Goal: Communication & Community: Answer question/provide support

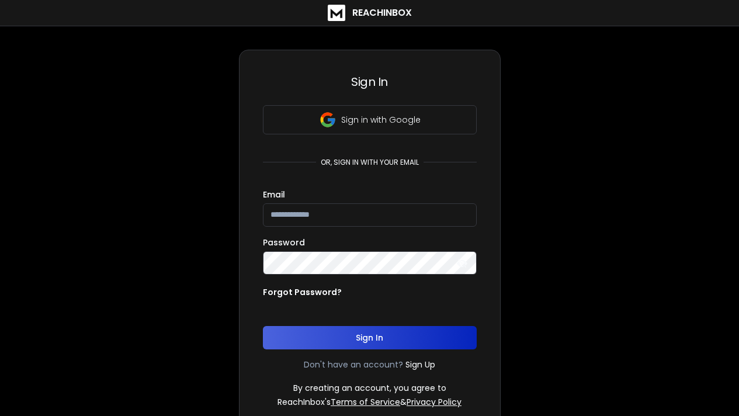
drag, startPoint x: 0, startPoint y: 0, endPoint x: 355, endPoint y: 217, distance: 415.7
click at [355, 217] on input "email" at bounding box center [370, 214] width 214 height 23
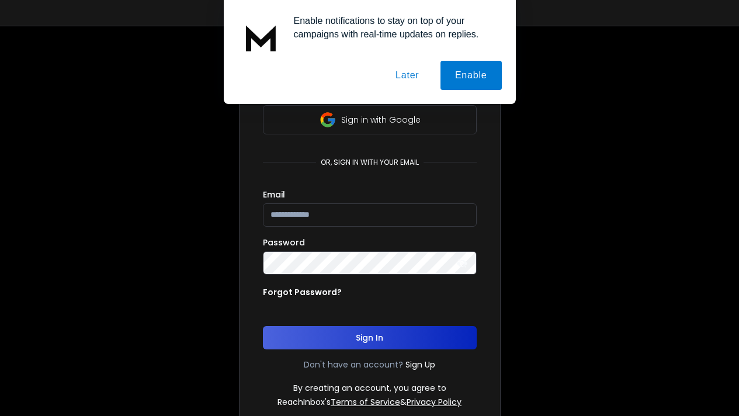
click at [403, 77] on button "Later" at bounding box center [407, 75] width 53 height 29
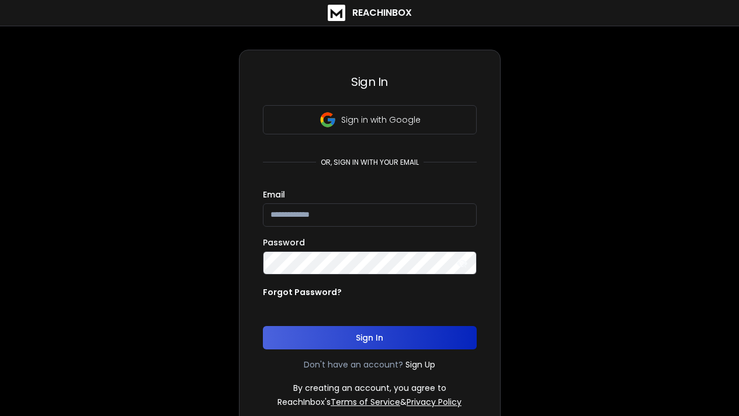
click at [334, 218] on input "email" at bounding box center [370, 214] width 214 height 23
type input "****"
click at [351, 219] on input "email" at bounding box center [370, 214] width 214 height 23
type input "**********"
click at [465, 266] on icon at bounding box center [462, 263] width 8 height 8
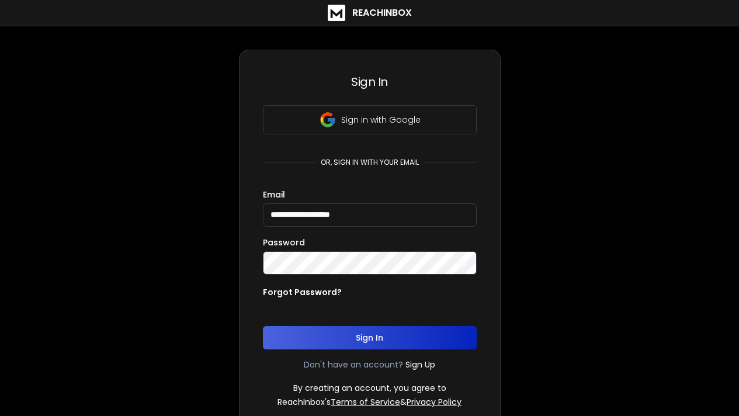
click at [263, 326] on button "Sign In" at bounding box center [370, 337] width 214 height 23
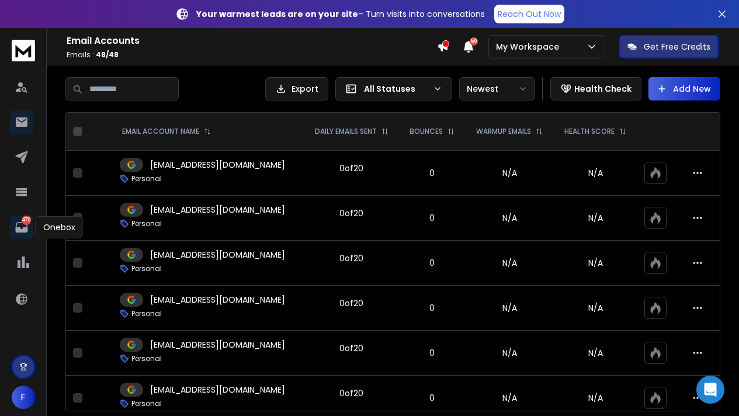
click at [22, 228] on icon at bounding box center [22, 227] width 14 height 14
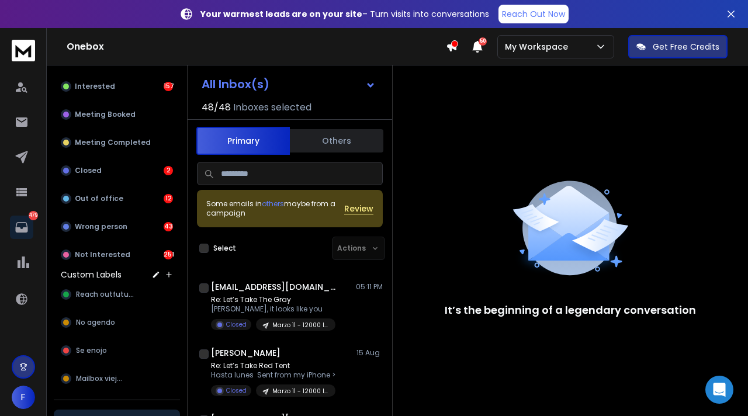
scroll to position [171, 0]
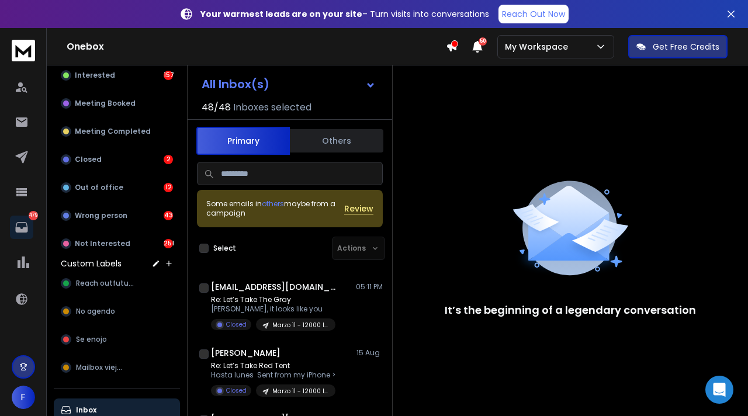
click at [113, 310] on span "No agendo" at bounding box center [95, 311] width 39 height 9
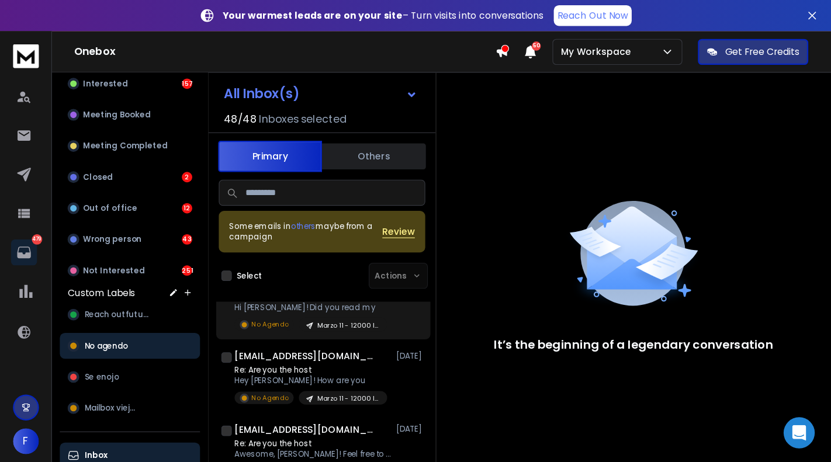
scroll to position [0, 0]
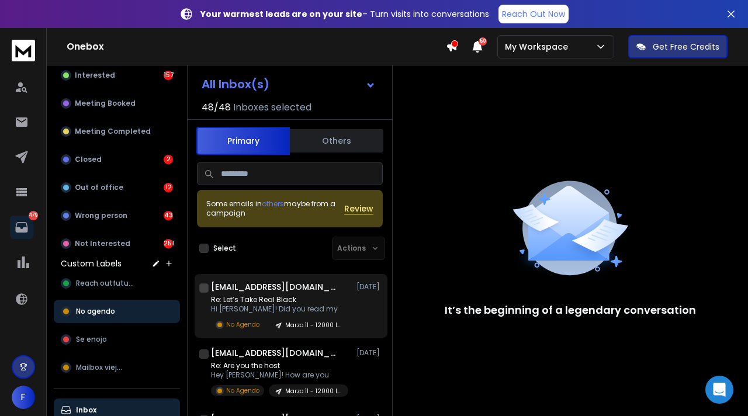
click at [310, 306] on p "Hi [PERSON_NAME]! Did you read my" at bounding box center [279, 308] width 137 height 9
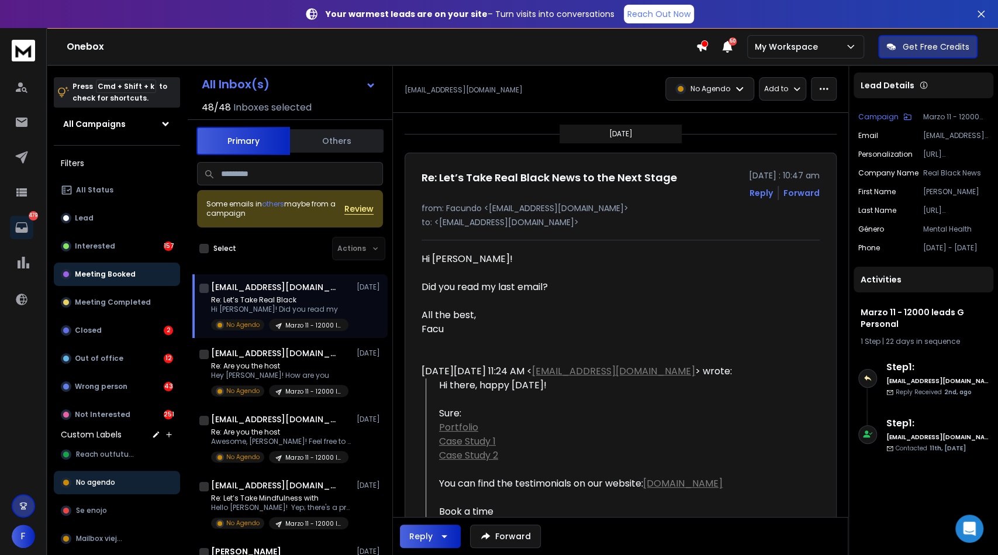
click at [119, 273] on p "Meeting Booked" at bounding box center [105, 273] width 61 height 9
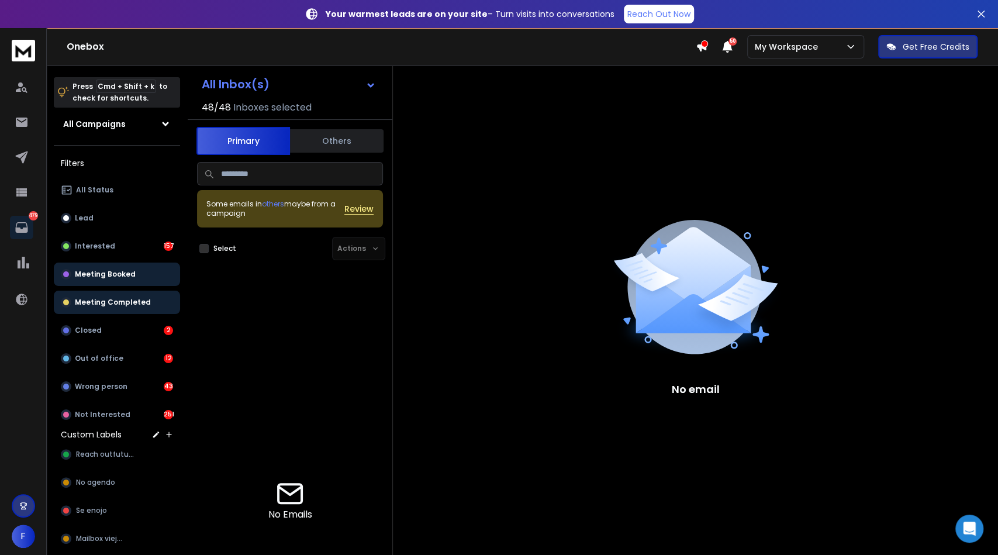
click at [113, 297] on p "Meeting Completed" at bounding box center [113, 301] width 76 height 9
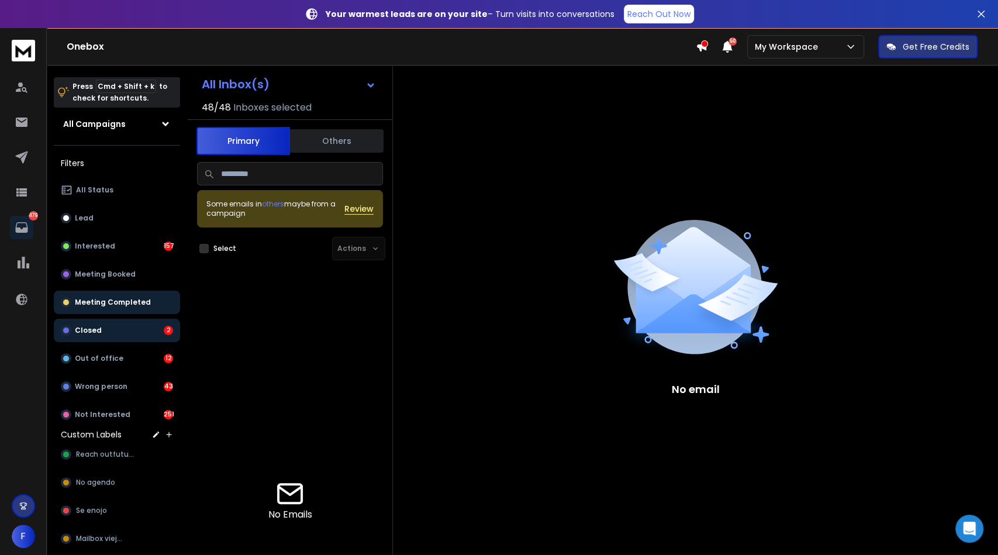
click at [102, 334] on button "Closed 2" at bounding box center [117, 329] width 126 height 23
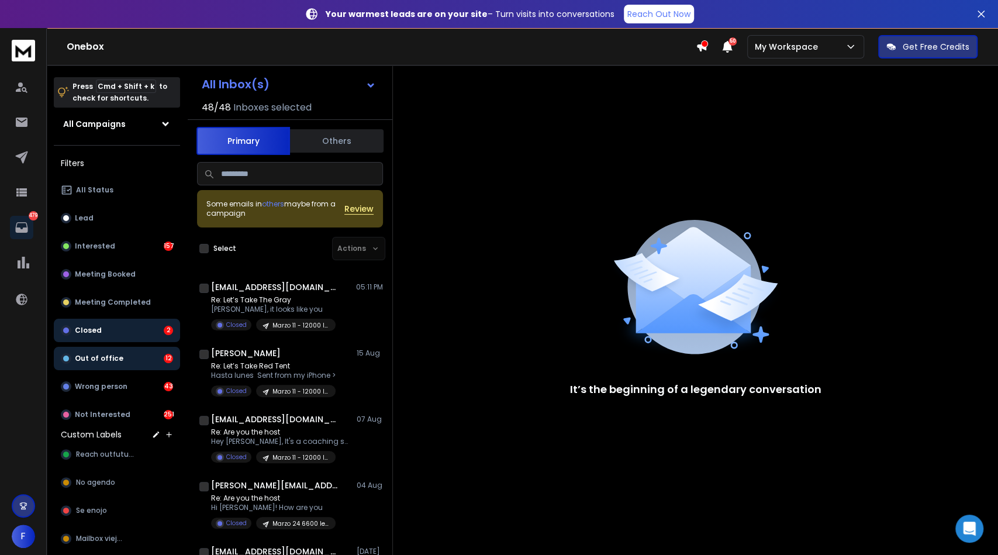
click at [103, 359] on p "Out of office" at bounding box center [99, 358] width 49 height 9
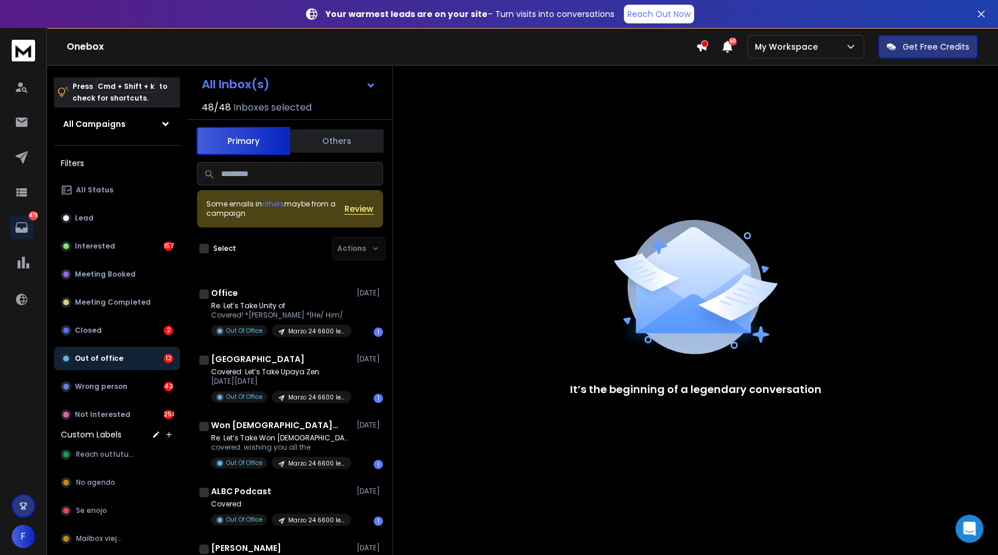
scroll to position [259, 0]
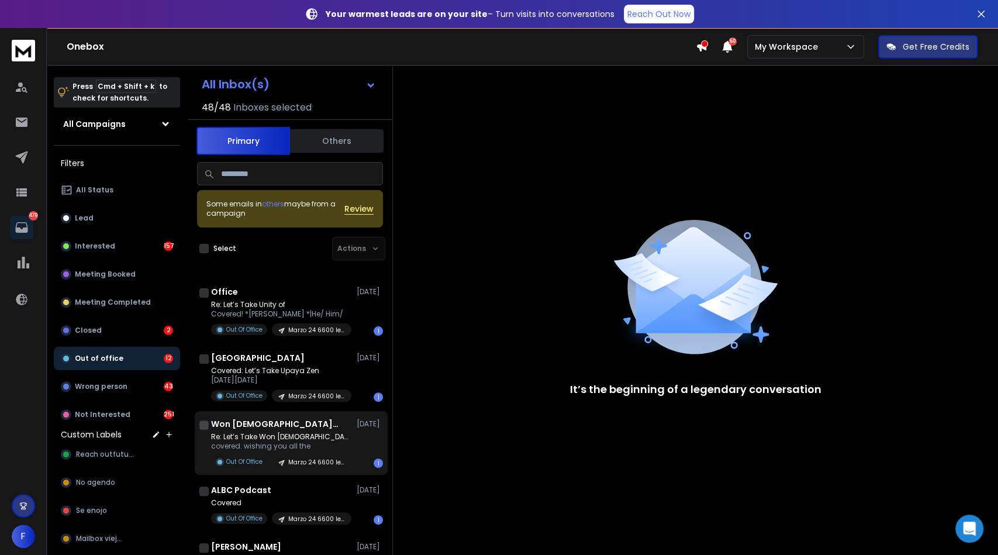
click at [311, 415] on p "covered. wishing you all the" at bounding box center [281, 445] width 140 height 9
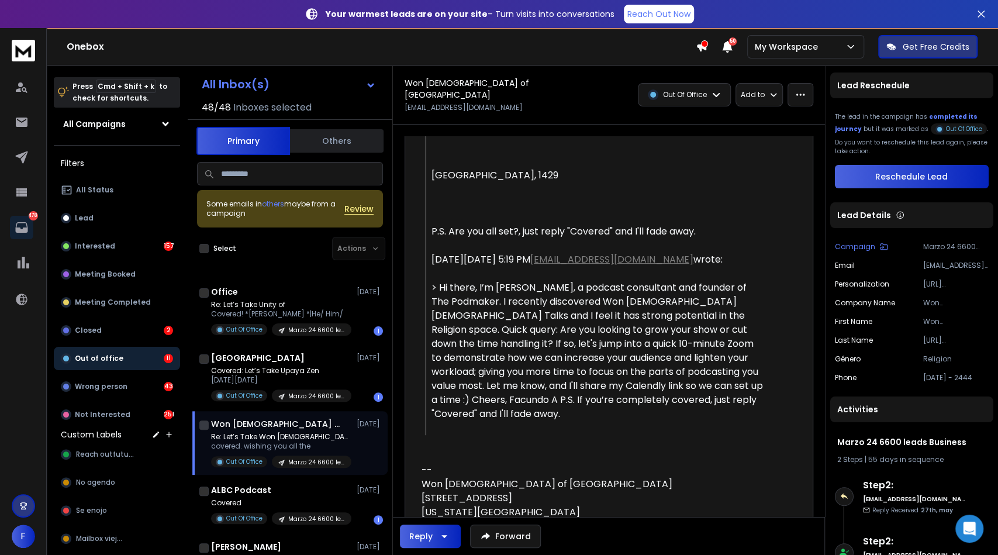
scroll to position [320, 0]
drag, startPoint x: 485, startPoint y: 389, endPoint x: 620, endPoint y: 388, distance: 135.0
click at [620, 388] on blockquote "Hey there! Just checking, did you read my last email? Best, Facu A [GEOGRAPHIC_…" at bounding box center [593, 230] width 337 height 407
click at [645, 390] on blockquote "Hey there! Just checking, did you read my last email? Best, Facu A [GEOGRAPHIC_…" at bounding box center [593, 230] width 337 height 407
drag, startPoint x: 680, startPoint y: 392, endPoint x: 744, endPoint y: 394, distance: 64.3
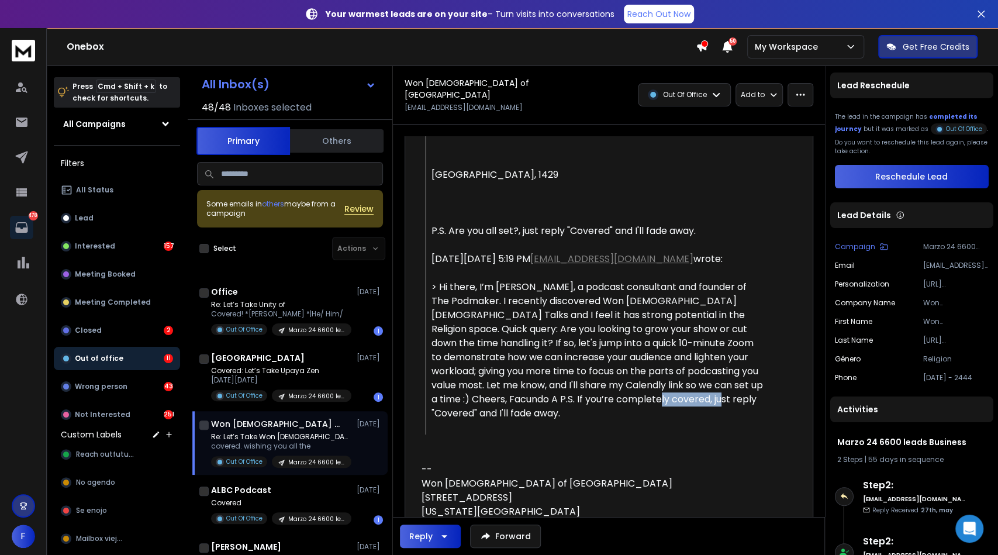
click at [745, 394] on blockquote "Hey there! Just checking, did you read my last email? Best, Facu A [GEOGRAPHIC_…" at bounding box center [593, 230] width 337 height 407
click at [695, 379] on blockquote "Hey there! Just checking, did you read my last email? Best, Facu A [GEOGRAPHIC_…" at bounding box center [593, 230] width 337 height 407
click at [747, 92] on icon "button" at bounding box center [800, 94] width 11 height 11
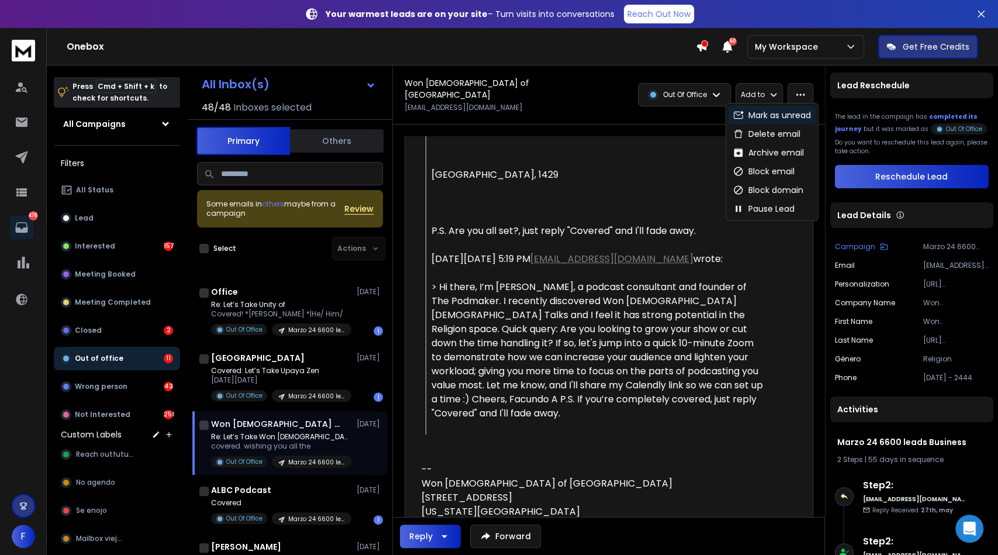
click at [747, 118] on div "Mark as unread" at bounding box center [772, 115] width 78 height 12
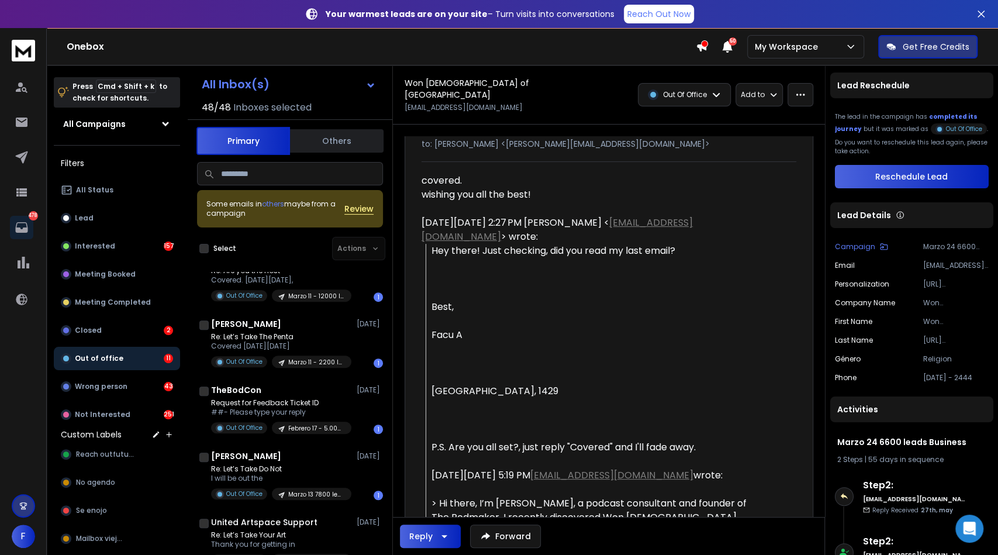
scroll to position [0, 0]
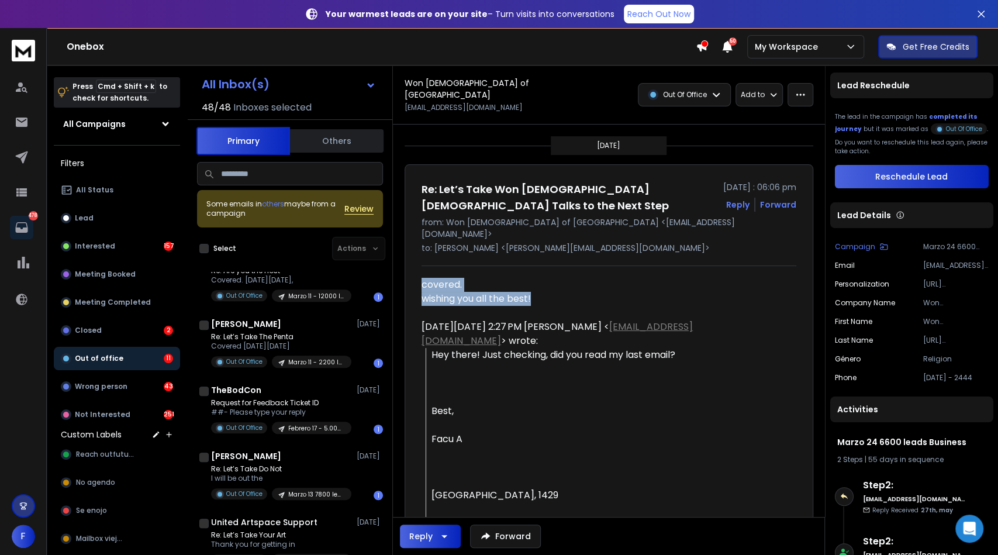
drag, startPoint x: 422, startPoint y: 263, endPoint x: 556, endPoint y: 270, distance: 134.0
click at [557, 278] on div "covered. wishing you all the best!" at bounding box center [591, 292] width 341 height 28
click at [464, 278] on div "covered. wishing you all the best!" at bounding box center [591, 292] width 341 height 28
drag, startPoint x: 424, startPoint y: 265, endPoint x: 563, endPoint y: 271, distance: 139.8
click at [563, 278] on div "covered. wishing you all the best!" at bounding box center [591, 292] width 341 height 28
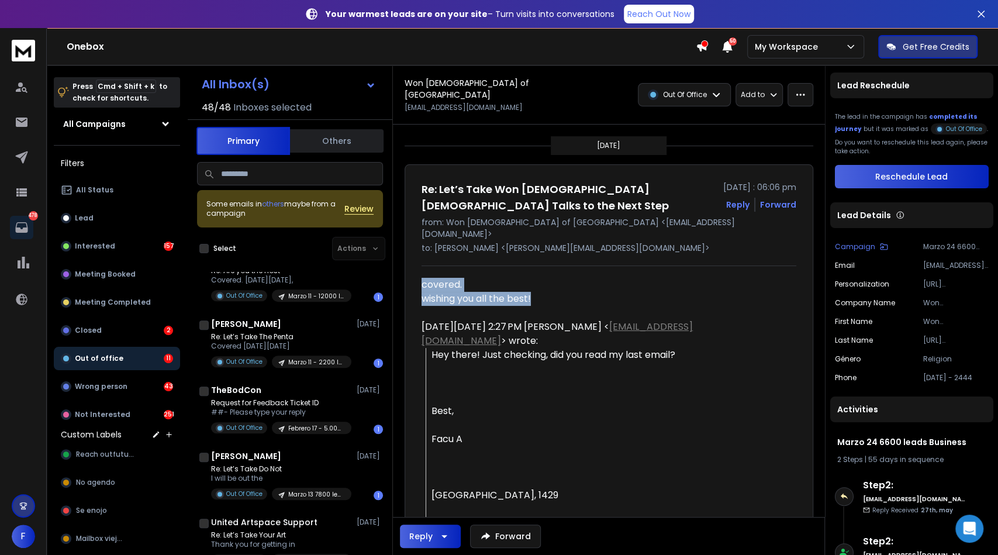
click at [563, 292] on div "wishing you all the best!" at bounding box center [591, 299] width 341 height 14
click at [690, 91] on p "Out Of Office" at bounding box center [685, 94] width 44 height 9
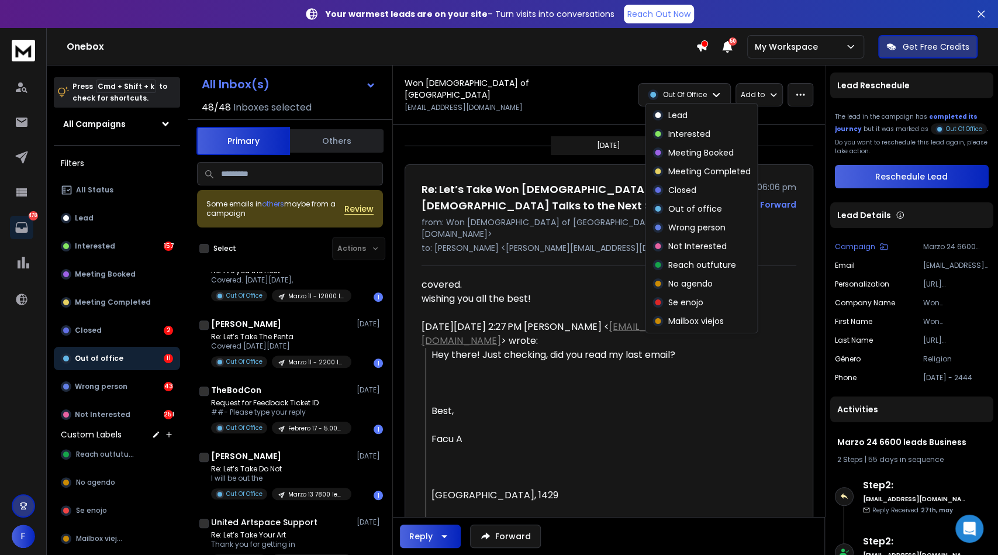
click at [602, 91] on div "Won [DEMOGRAPHIC_DATA] of Manhattan Won [DEMOGRAPHIC_DATA] of Manhattan [EMAIL_…" at bounding box center [504, 94] width 200 height 35
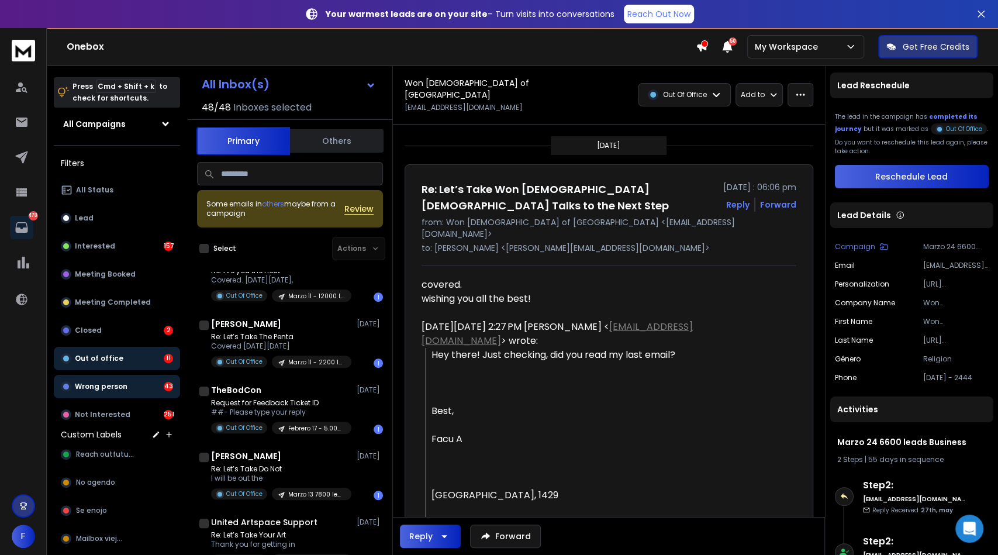
click at [91, 383] on p "Wrong person" at bounding box center [101, 386] width 53 height 9
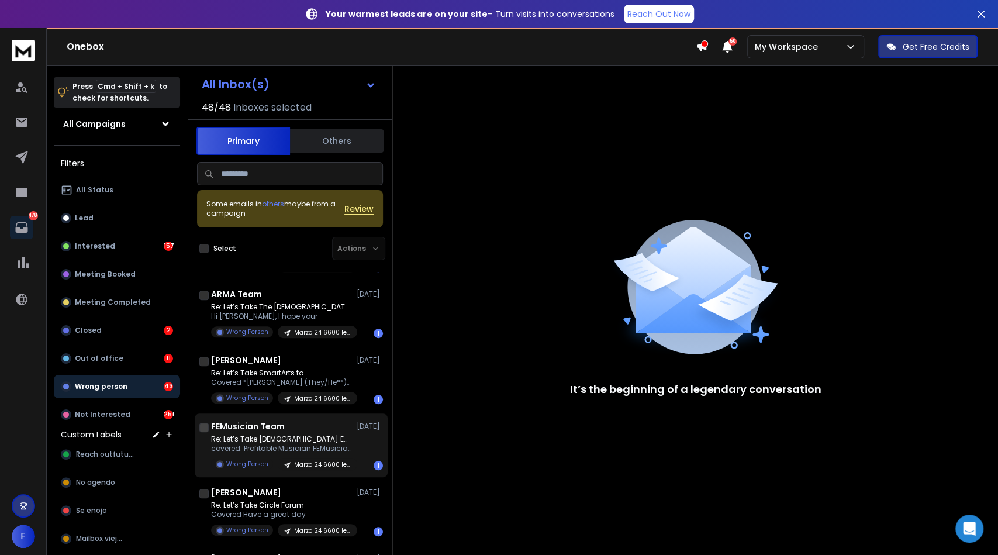
scroll to position [586, 0]
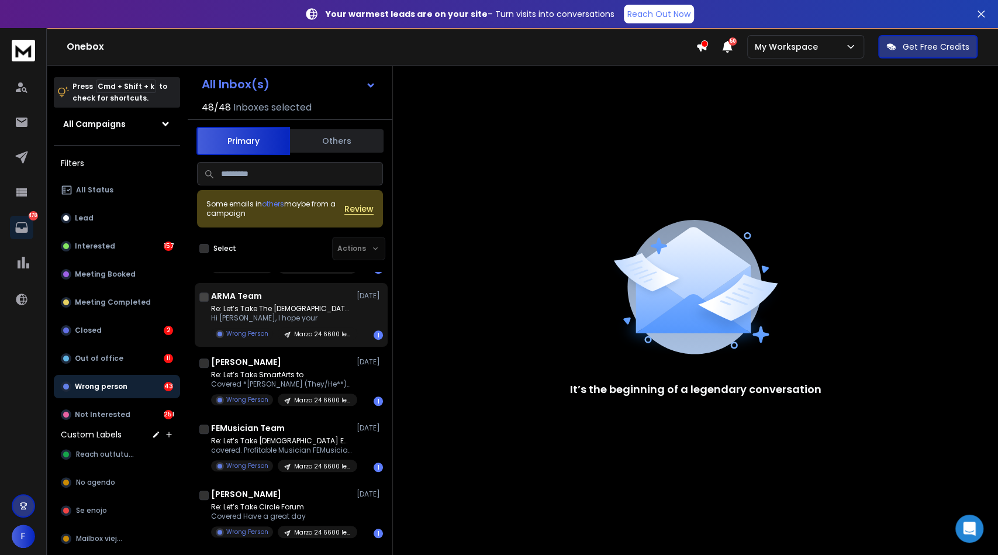
click at [306, 309] on p "Re: Let’s Take The [DEMOGRAPHIC_DATA]" at bounding box center [281, 308] width 140 height 9
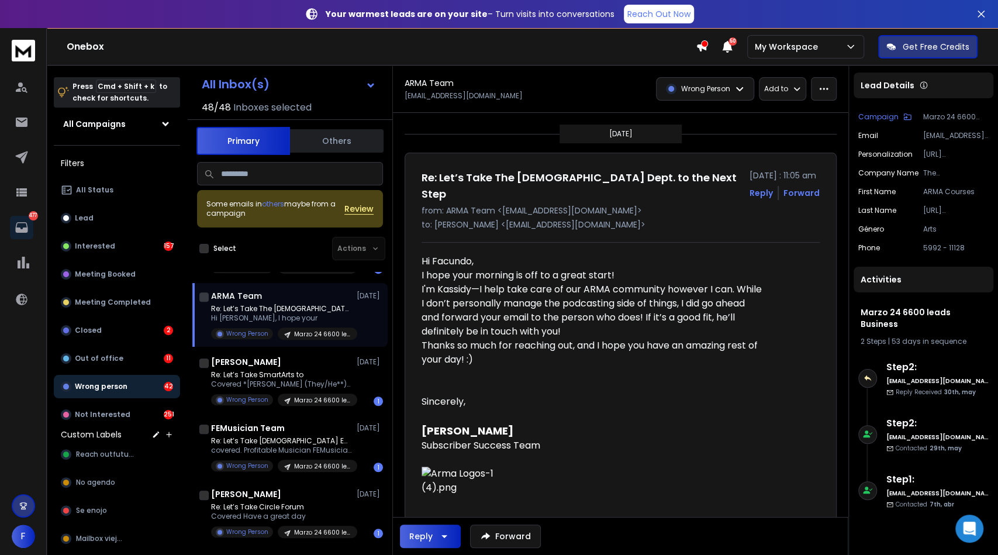
click at [747, 93] on div "ARMA Team ARMA Team [EMAIL_ADDRESS][DOMAIN_NAME] Wrong Person Add to Wrong Pers…" at bounding box center [620, 88] width 455 height 47
click at [747, 90] on icon "button" at bounding box center [823, 89] width 11 height 11
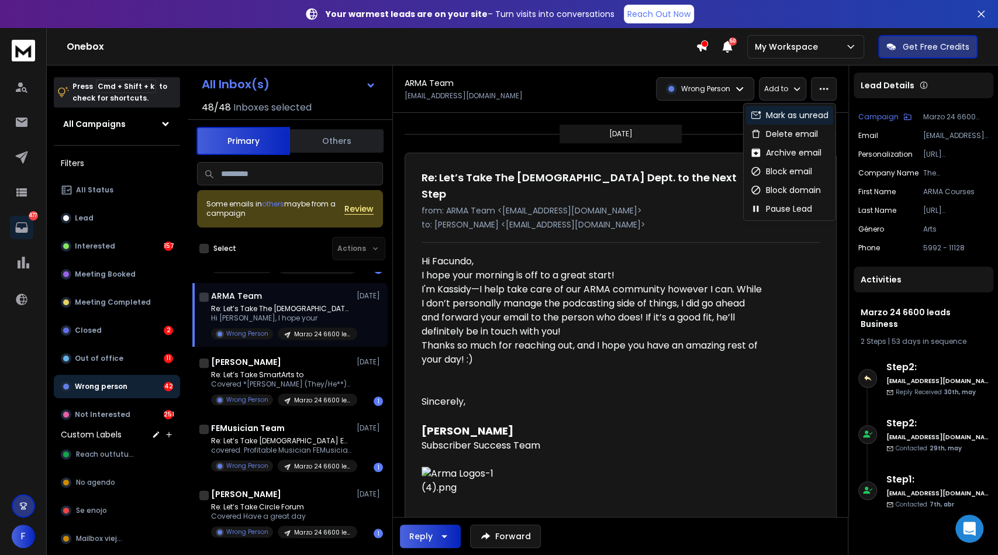
click at [747, 118] on div "Mark as unread" at bounding box center [789, 115] width 78 height 12
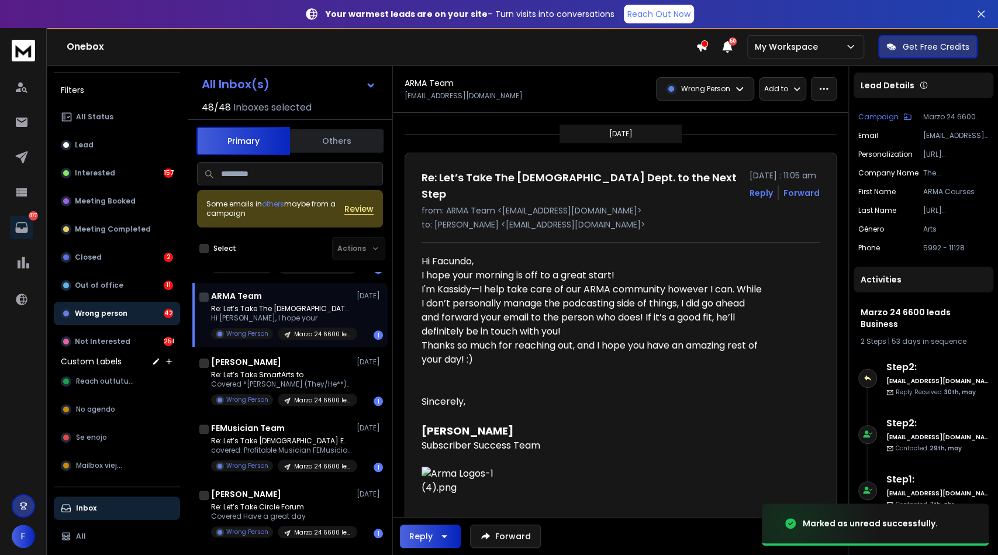
scroll to position [88, 0]
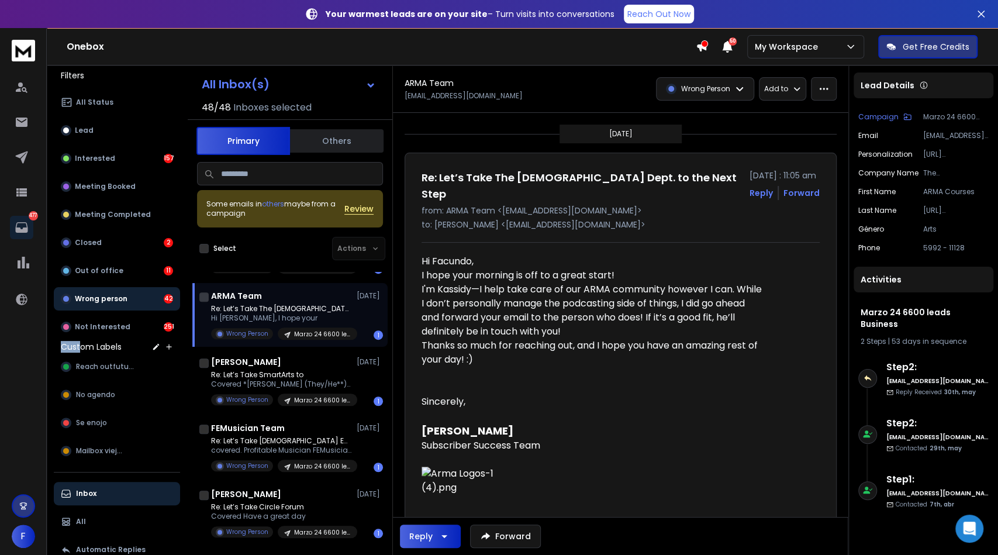
drag, startPoint x: 63, startPoint y: 348, endPoint x: 79, endPoint y: 347, distance: 17.0
click at [79, 347] on h3 "Custom Labels" at bounding box center [91, 347] width 61 height 12
click at [96, 348] on h3 "Custom Labels" at bounding box center [91, 347] width 61 height 12
click at [98, 369] on span "Reach outfuture" at bounding box center [105, 366] width 59 height 9
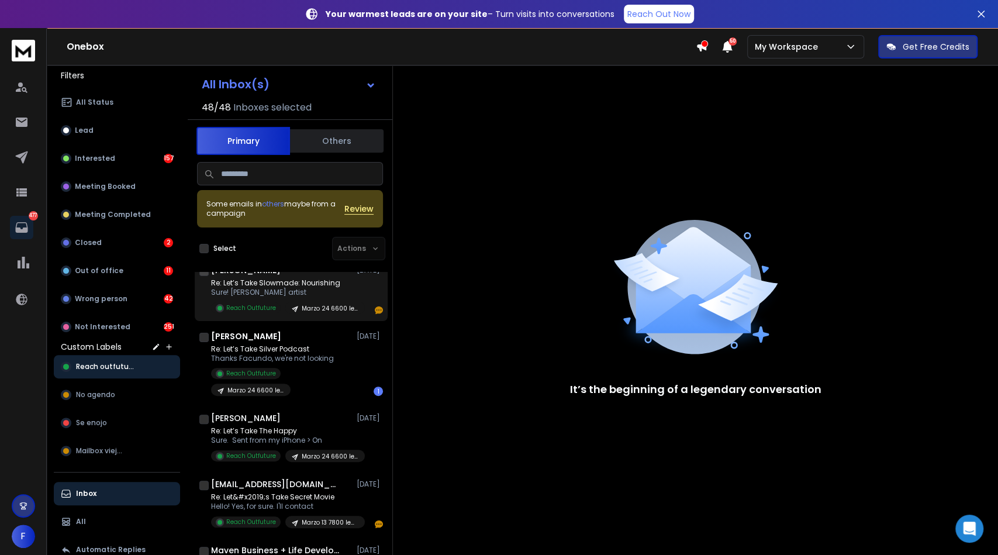
scroll to position [283, 0]
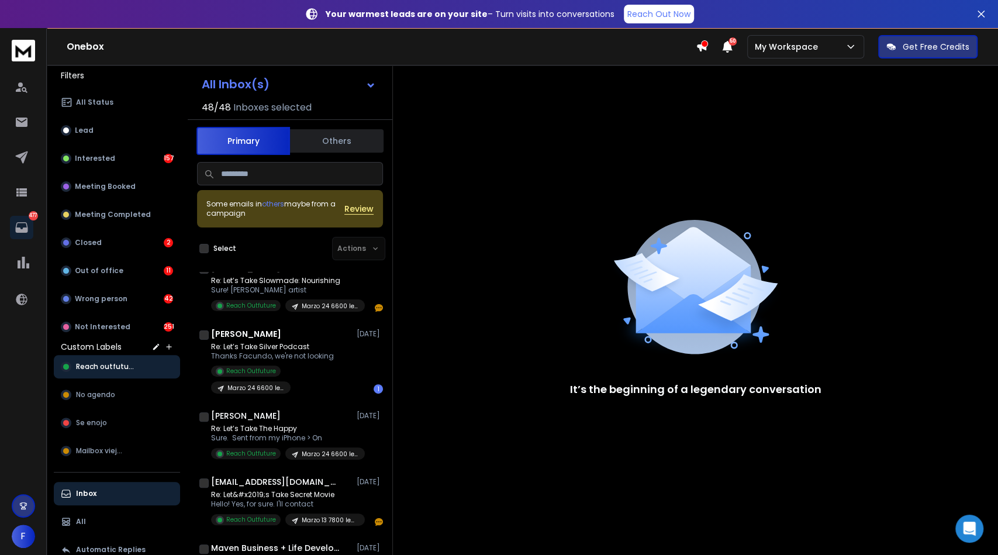
click at [118, 394] on button "No agendo" at bounding box center [117, 394] width 126 height 23
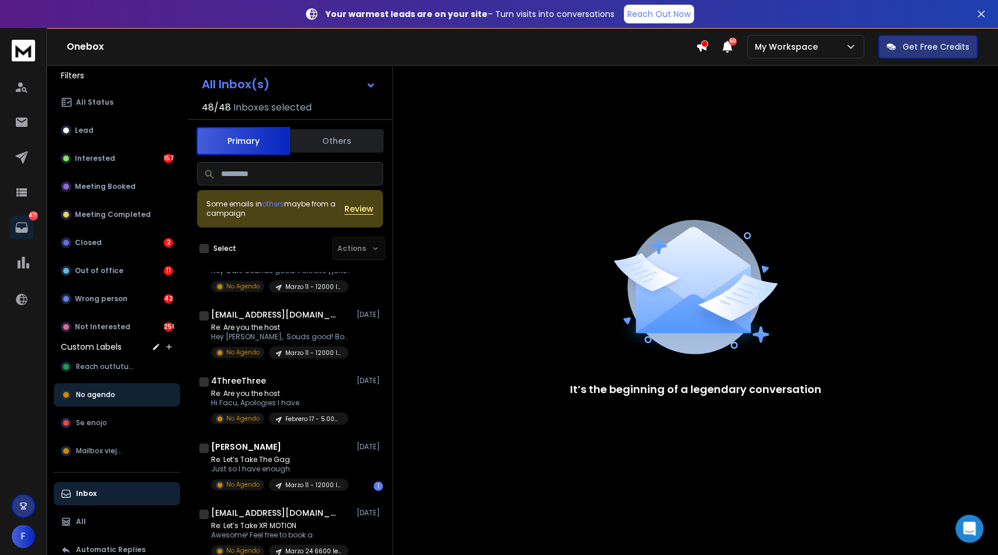
scroll to position [949, 0]
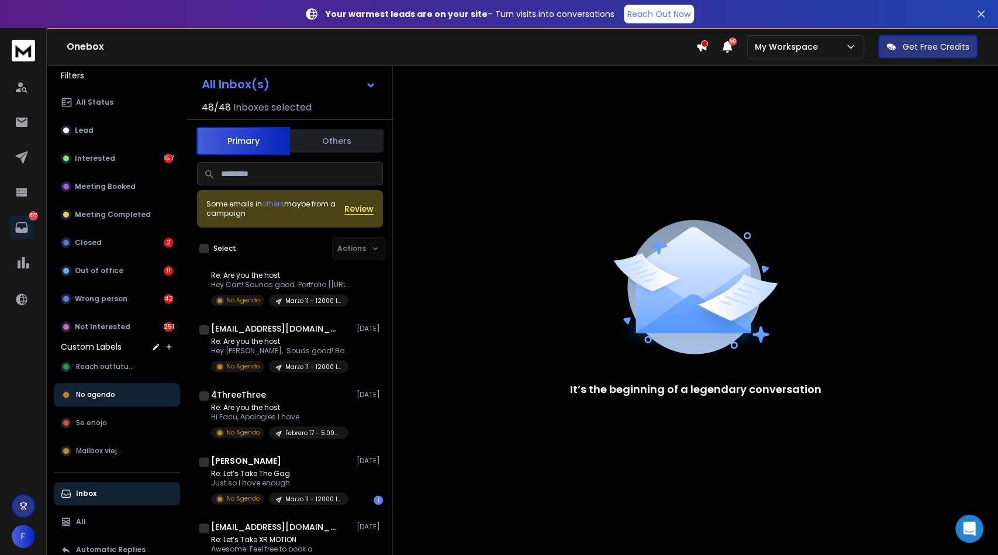
click at [392, 398] on div "All Inbox(s) 48 / 48 Inboxes selected Primary Others Some emails in others mayb…" at bounding box center [592, 342] width 811 height 555
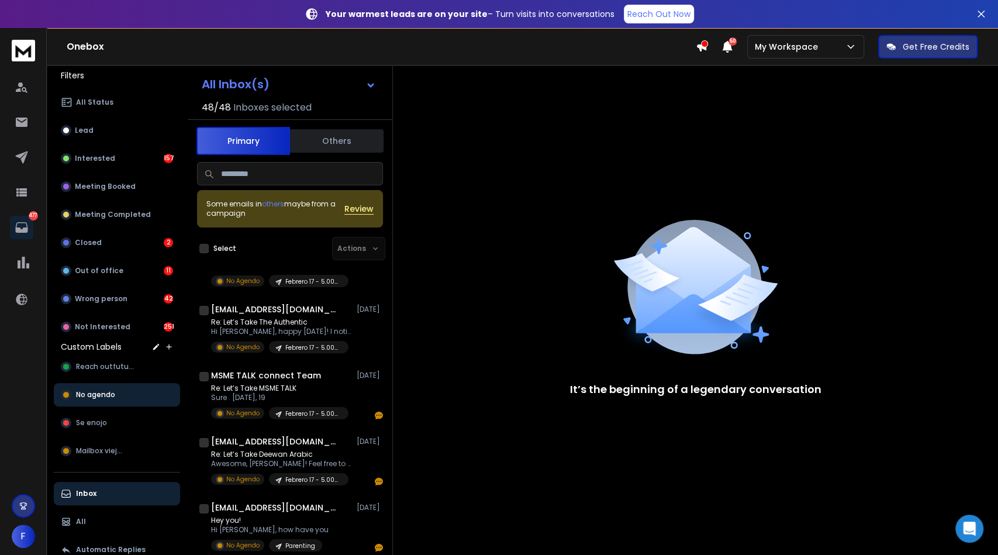
scroll to position [5986, 0]
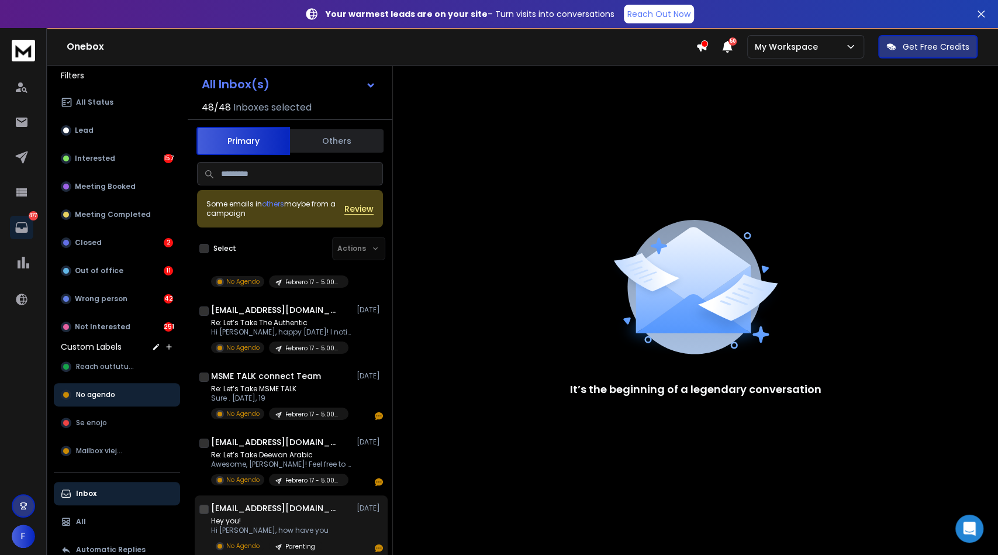
click at [275, 415] on div "Hey you! Hi [PERSON_NAME], how have you No Agendo Parenting" at bounding box center [269, 534] width 117 height 36
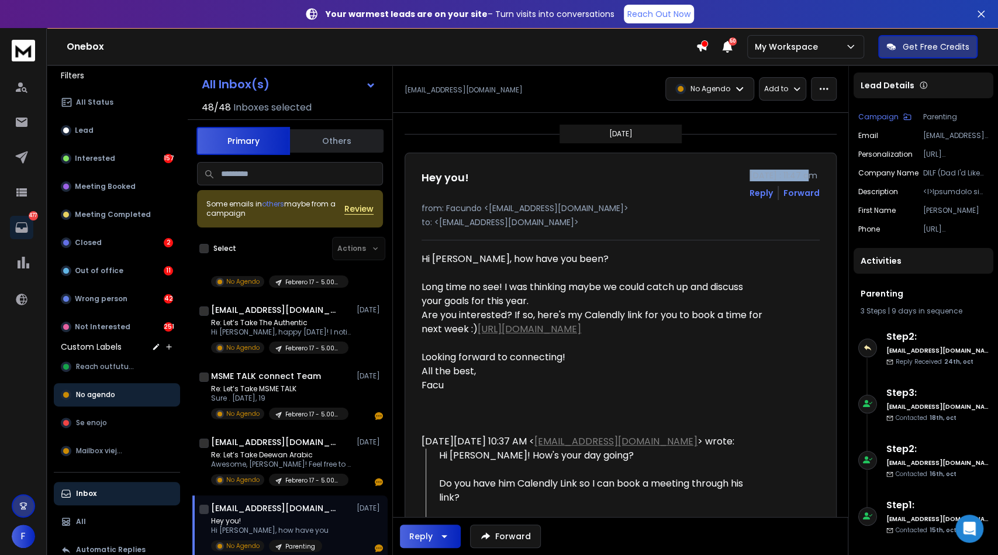
drag, startPoint x: 694, startPoint y: 174, endPoint x: 771, endPoint y: 169, distance: 77.9
click at [747, 172] on div "Hey you! [DATE] : 11:47 am Reply Forward" at bounding box center [620, 184] width 398 height 30
click at [621, 285] on div "Long time no see! I was thinking maybe we could catch up and discuss your goals…" at bounding box center [591, 294] width 341 height 28
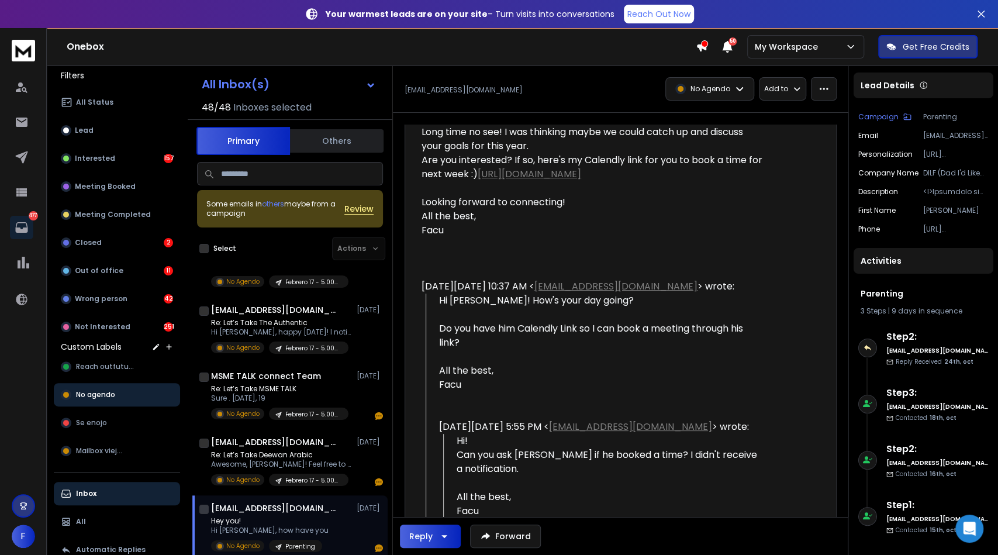
scroll to position [178, 0]
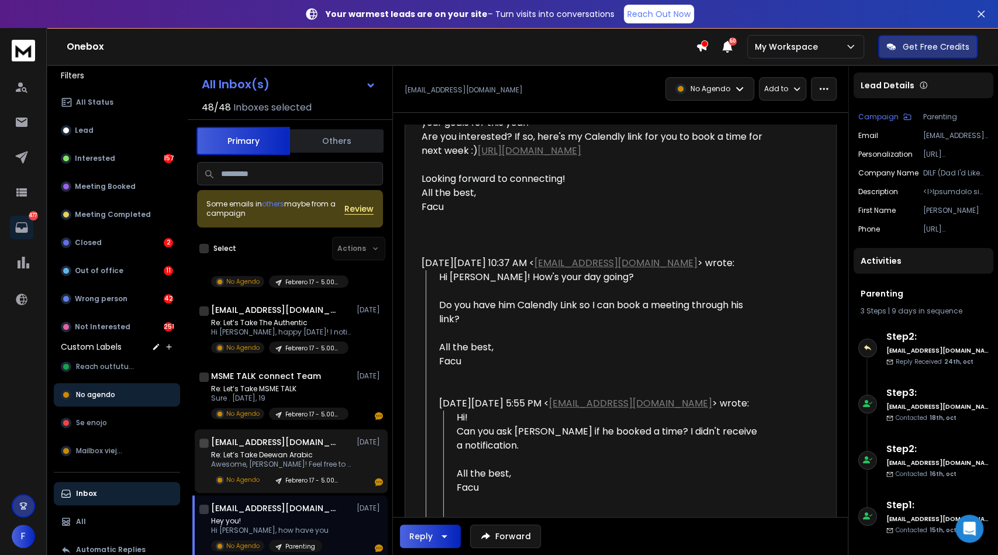
click at [290, 415] on p "Re: Let’s Take Deewan Arabic" at bounding box center [281, 454] width 140 height 9
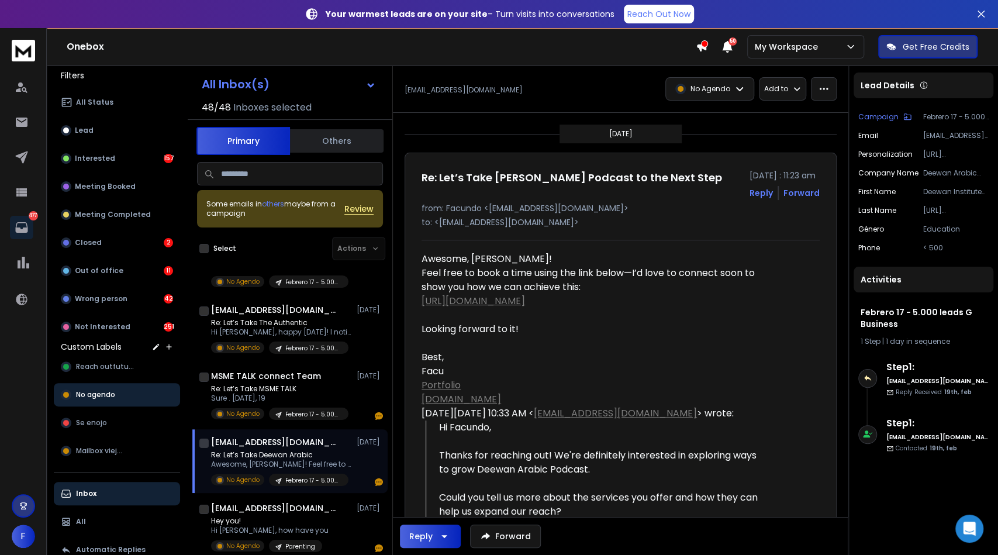
click at [747, 210] on p "[URL][DOMAIN_NAME]" at bounding box center [955, 210] width 65 height 9
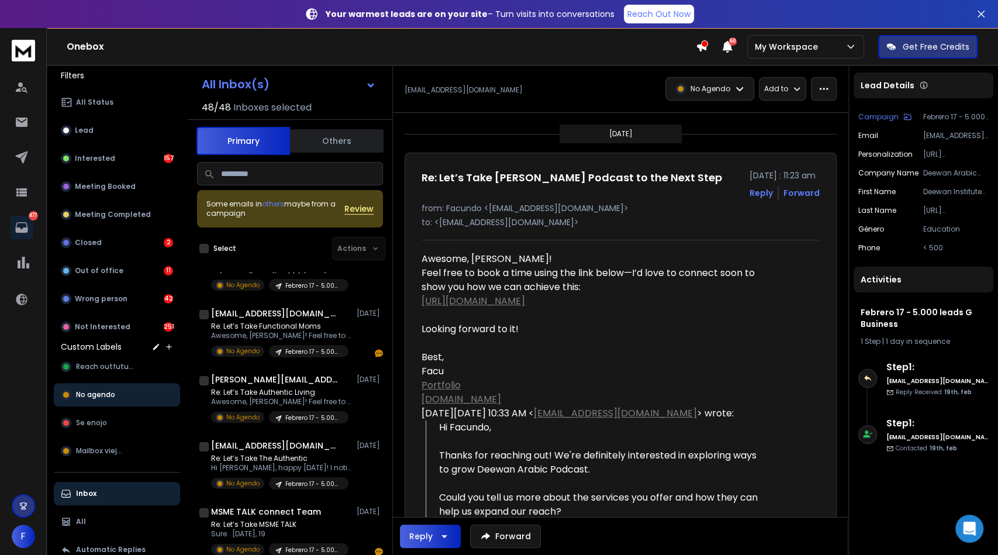
scroll to position [5850, 0]
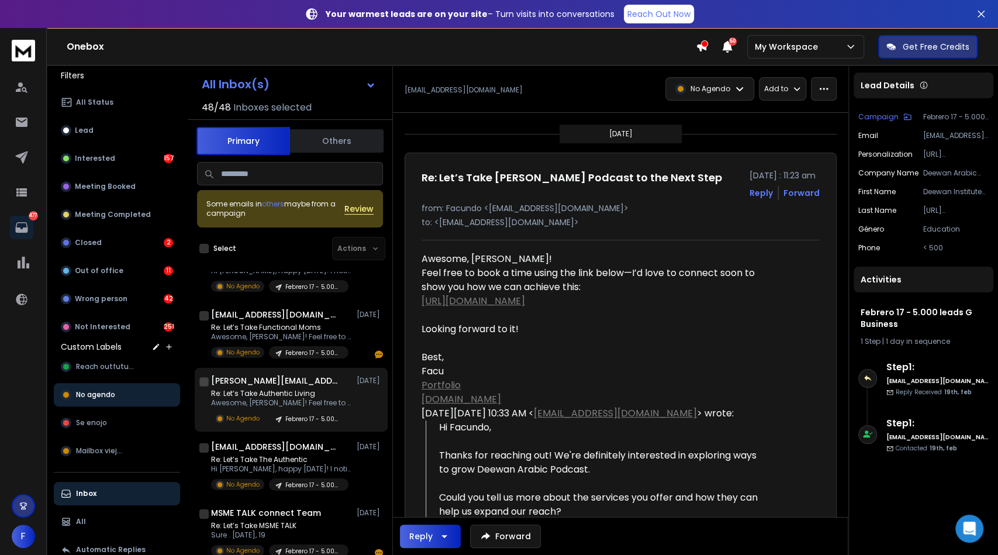
click at [288, 404] on p "Awesome, [PERSON_NAME]! Feel free to book" at bounding box center [281, 402] width 140 height 9
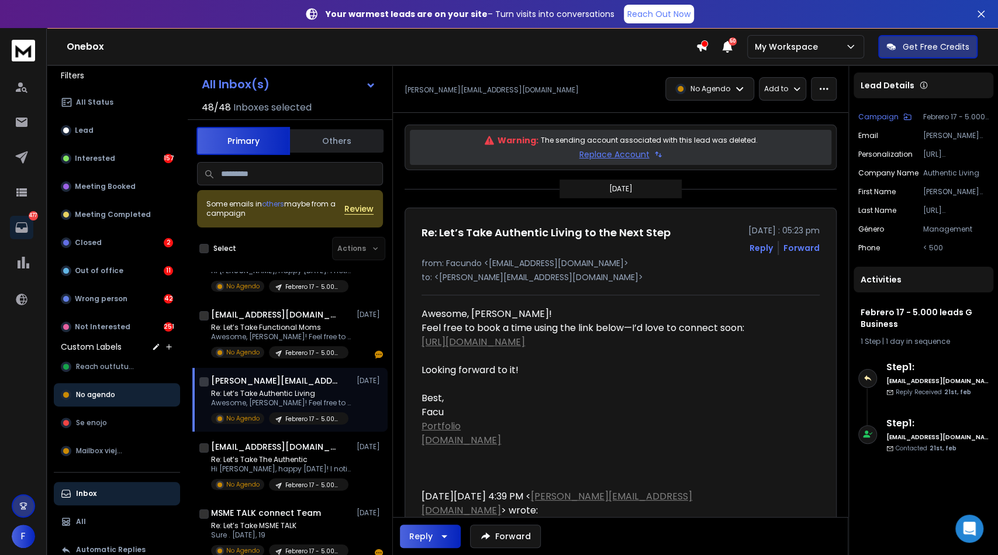
click at [747, 155] on p "[URL][DOMAIN_NAME]" at bounding box center [955, 154] width 65 height 9
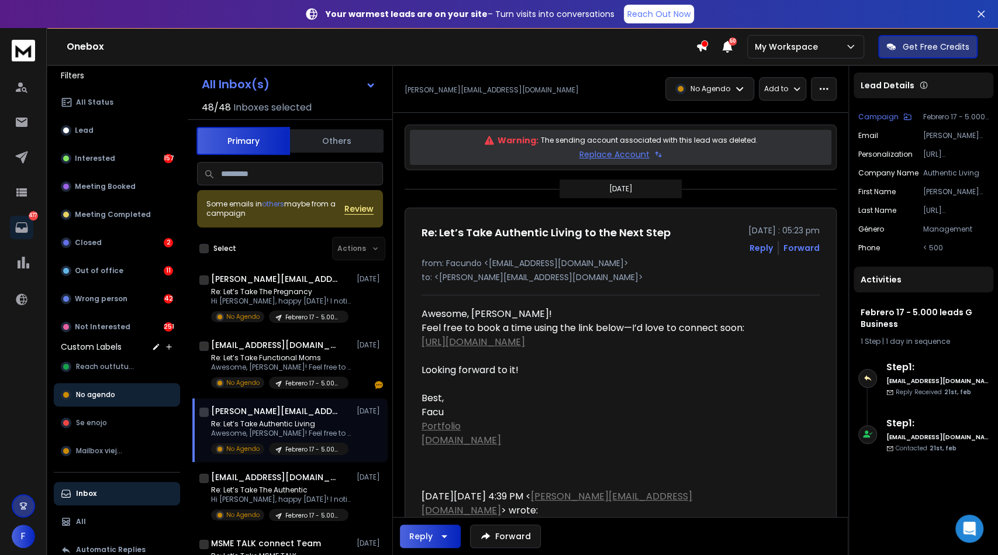
scroll to position [5986, 0]
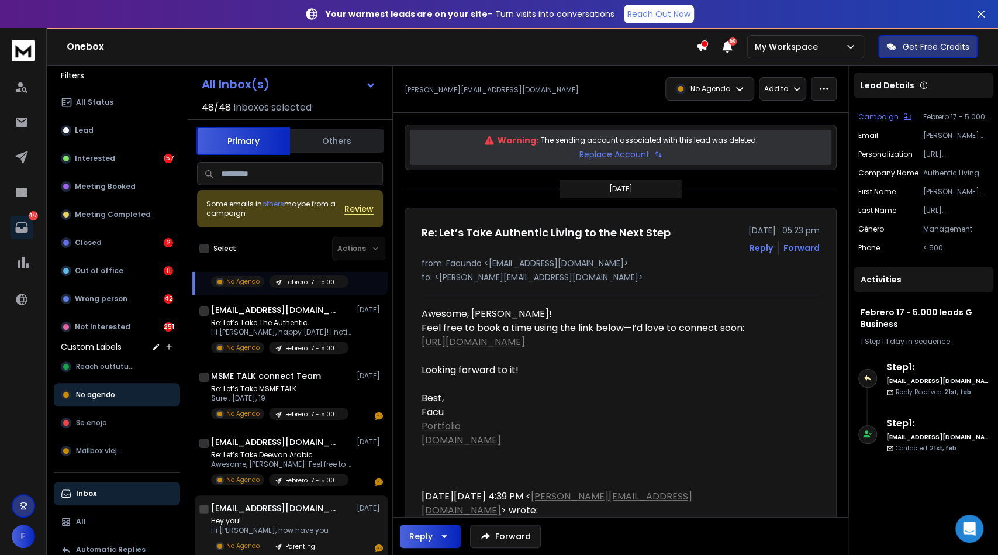
click at [264, 415] on p "Hi [PERSON_NAME], how have you" at bounding box center [269, 529] width 117 height 9
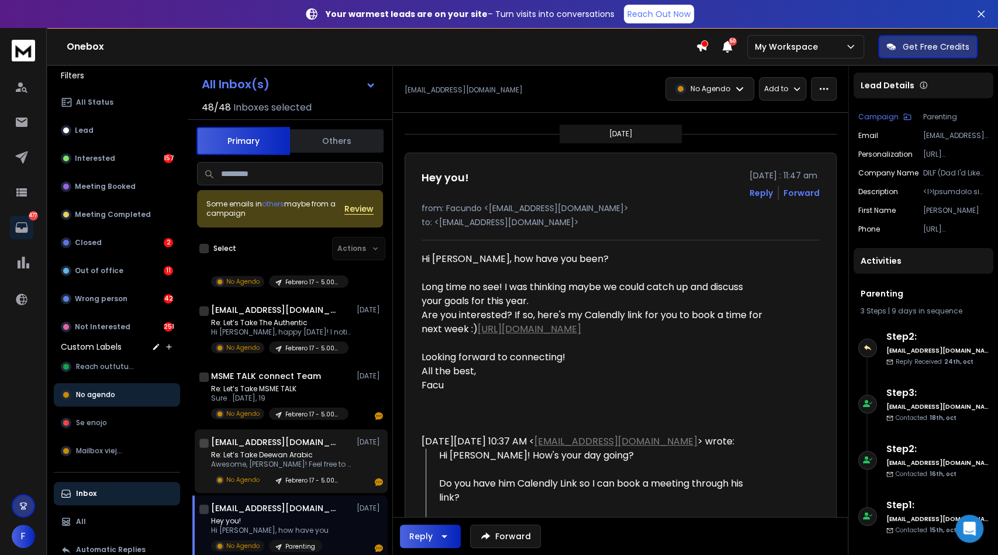
click at [276, 415] on h1 "[EMAIL_ADDRESS][DOMAIN_NAME]" at bounding box center [275, 442] width 129 height 12
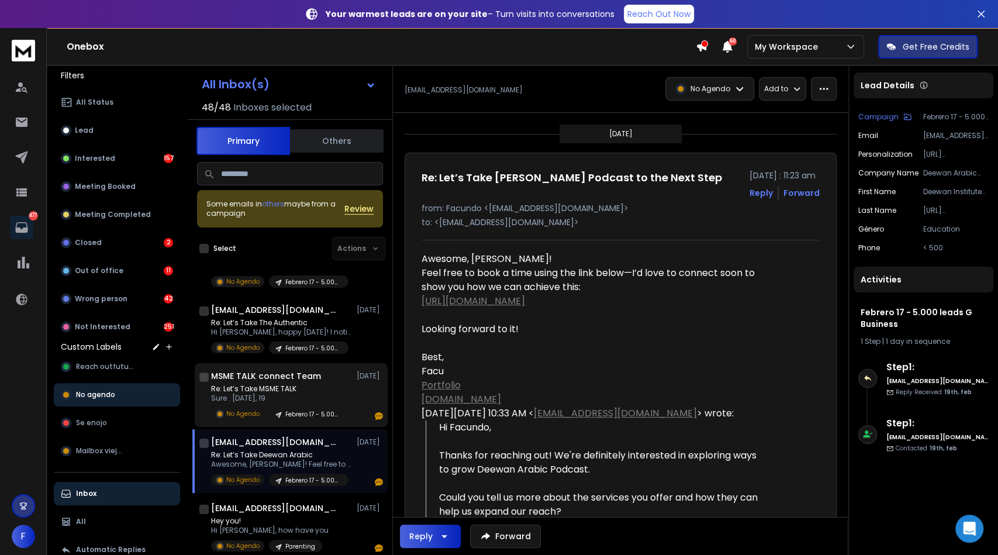
click at [296, 389] on p "Re: Let’s Take MSME TALK" at bounding box center [279, 388] width 137 height 9
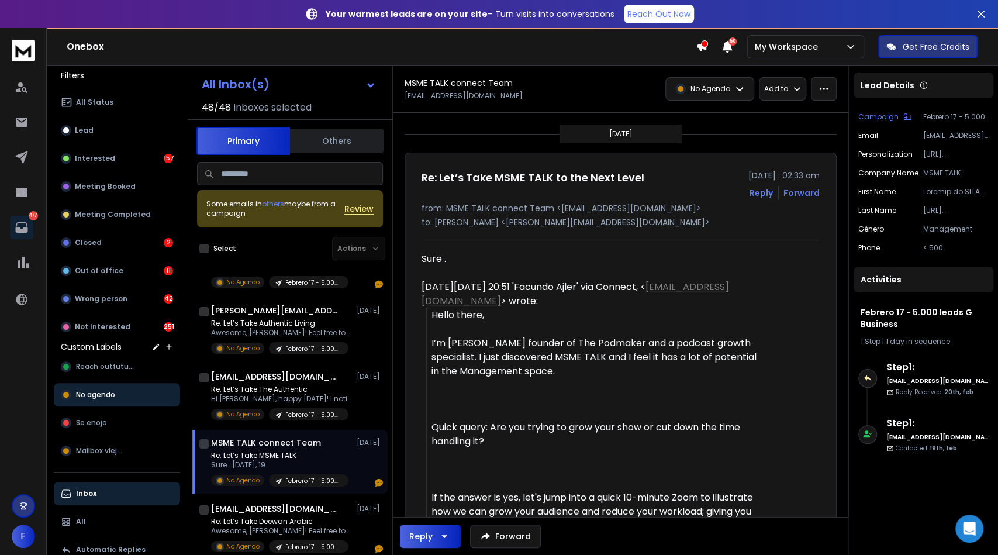
click at [296, 387] on p "Re: Let’s Take The Authentic" at bounding box center [281, 389] width 140 height 9
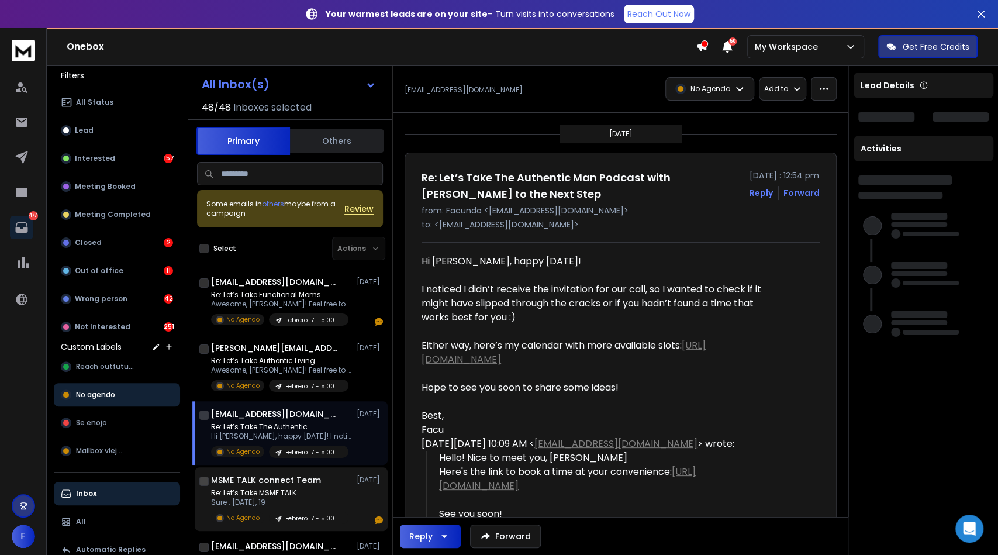
scroll to position [5860, 0]
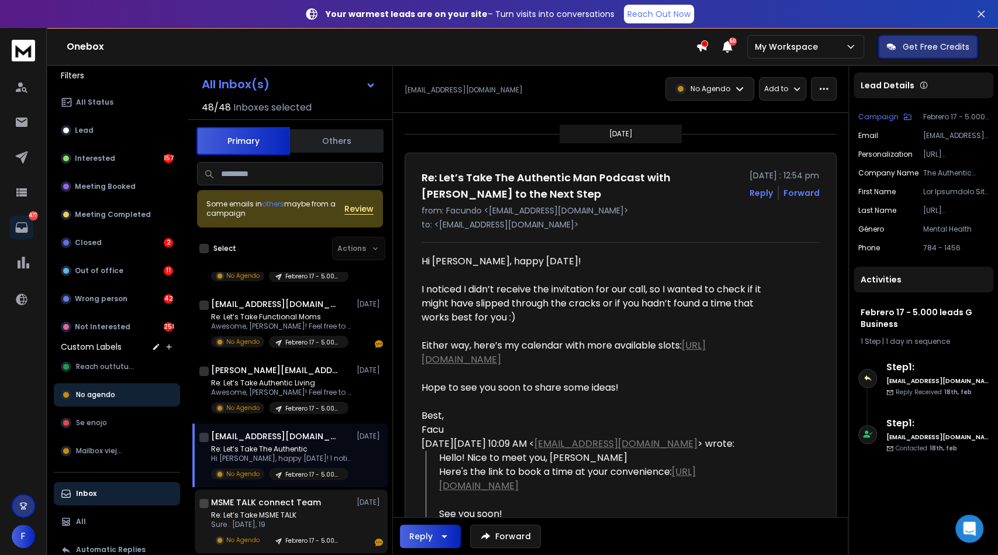
click at [296, 387] on p "Awesome, [PERSON_NAME]! Feel free to book" at bounding box center [281, 391] width 140 height 9
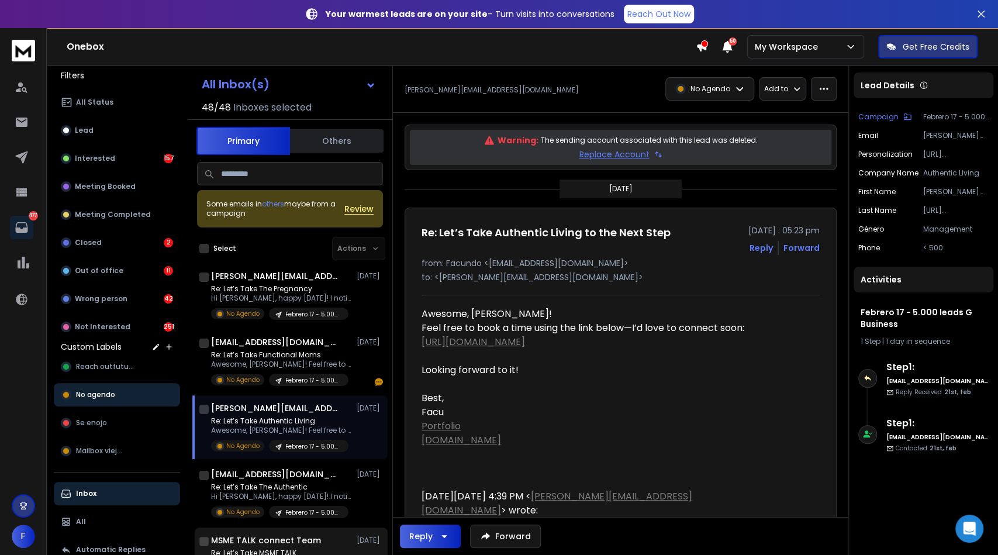
scroll to position [5820, 0]
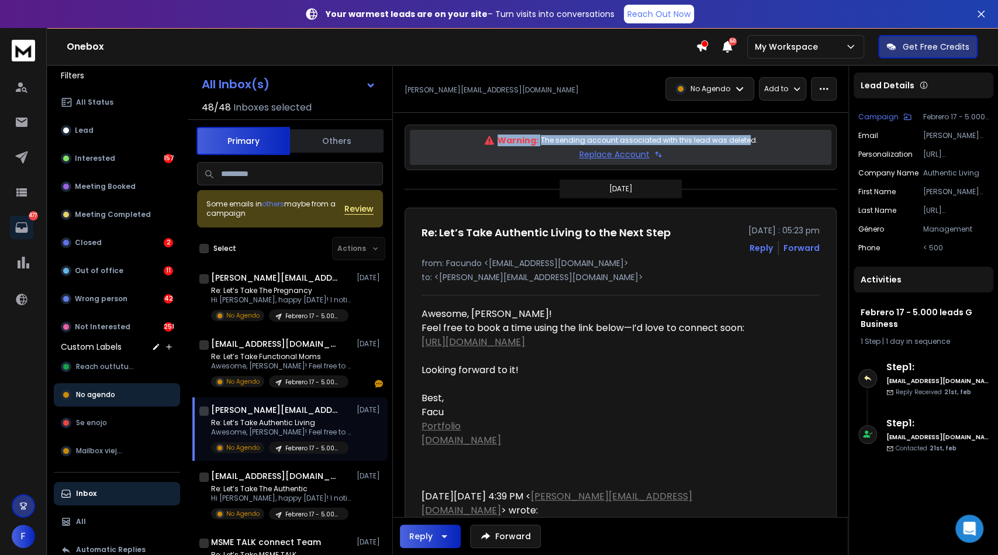
drag, startPoint x: 502, startPoint y: 143, endPoint x: 744, endPoint y: 142, distance: 241.9
click at [744, 143] on div "Warning: The sending account associated with this lead was deleted." at bounding box center [620, 140] width 274 height 12
click at [744, 142] on p "The sending account associated with this lead was deleted." at bounding box center [649, 140] width 217 height 9
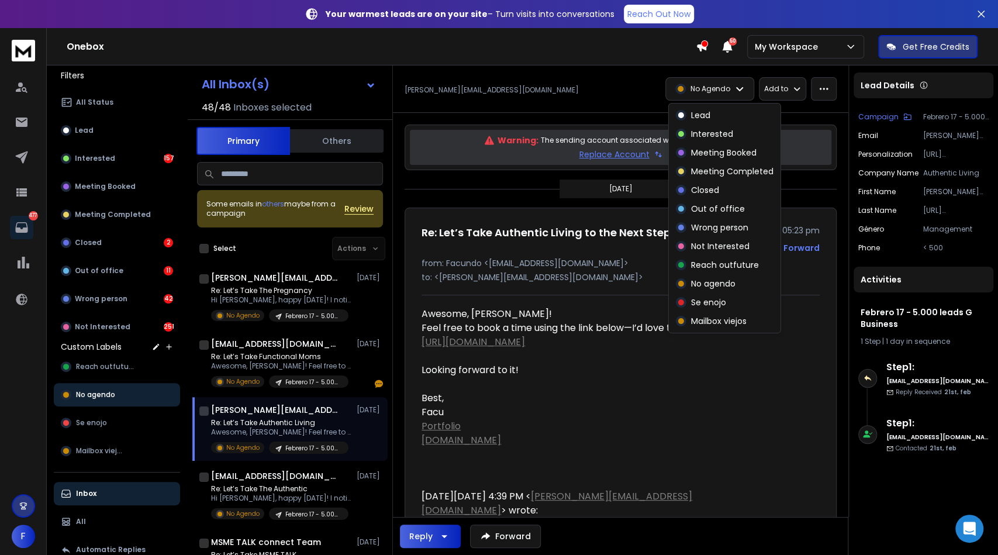
click at [704, 85] on p "No Agendo" at bounding box center [710, 88] width 40 height 9
click at [712, 326] on p "Mailbox viejos" at bounding box center [719, 321] width 56 height 12
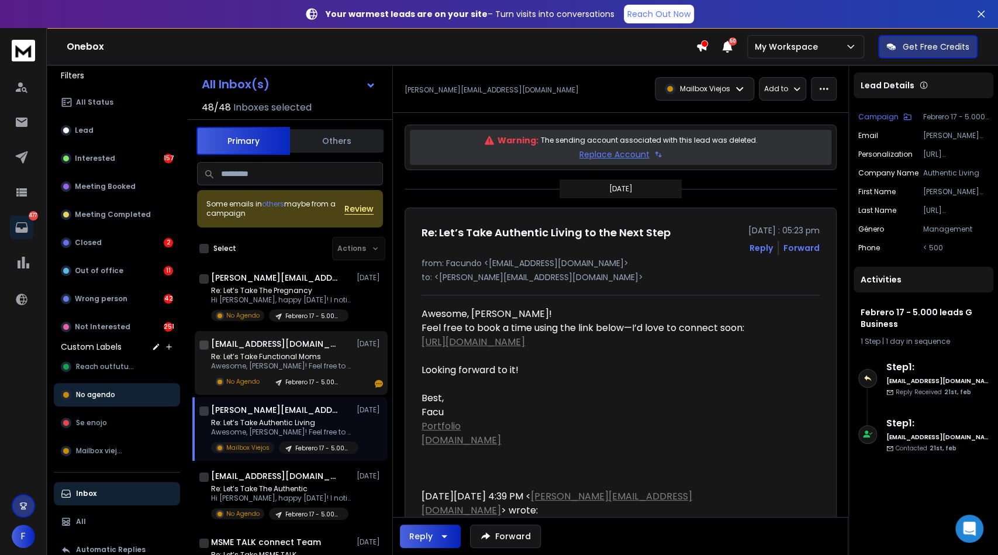
click at [328, 348] on div "[EMAIL_ADDRESS][DOMAIN_NAME] [DATE]" at bounding box center [297, 344] width 172 height 12
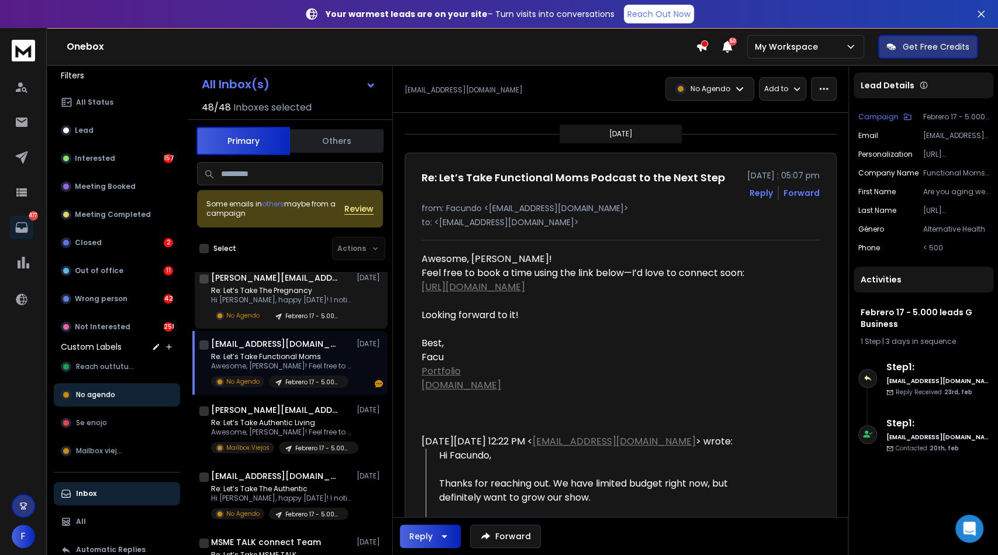
click at [297, 292] on p "Re: Let’s Take The Pregnancy" at bounding box center [281, 290] width 140 height 9
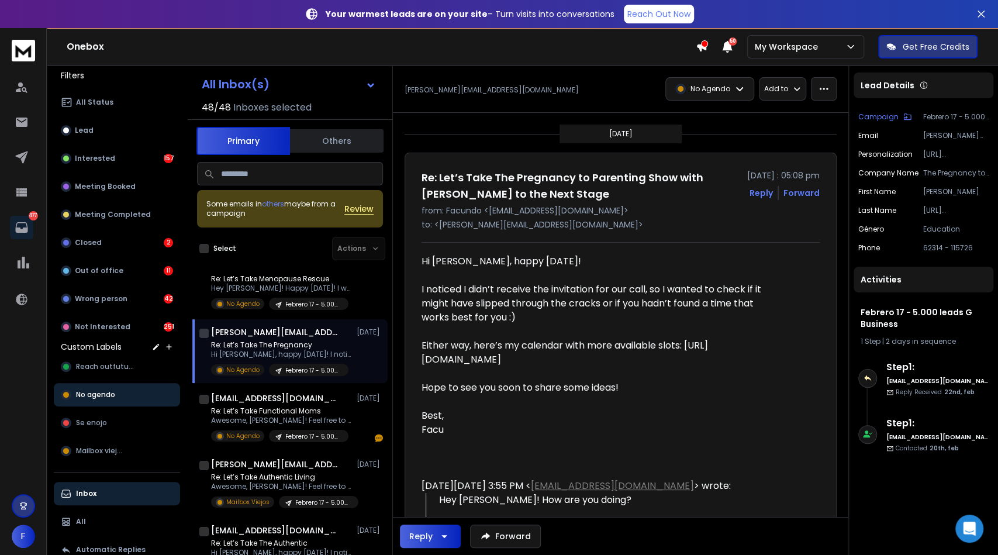
scroll to position [5757, 0]
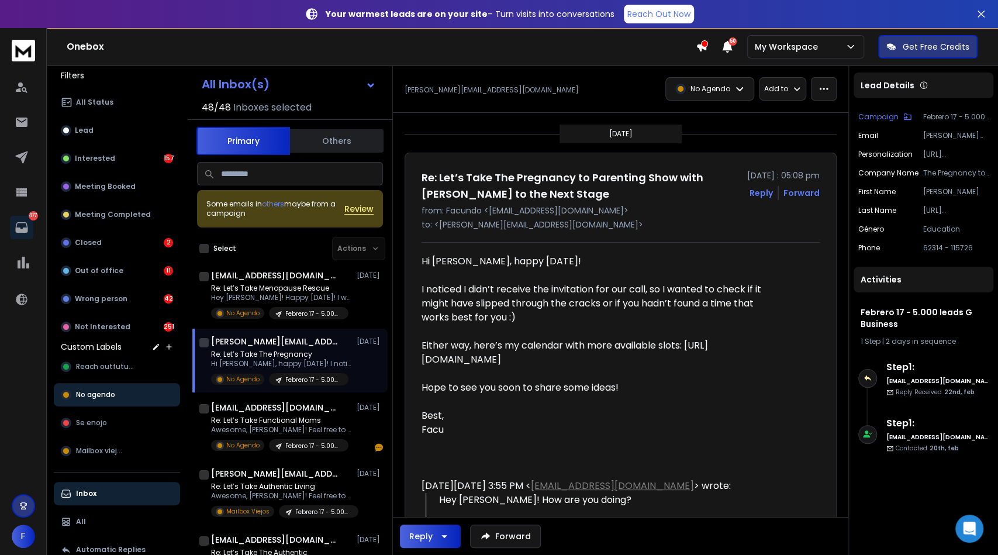
click at [297, 293] on p "Hey [PERSON_NAME]! Happy [DATE]! I was" at bounding box center [281, 297] width 140 height 9
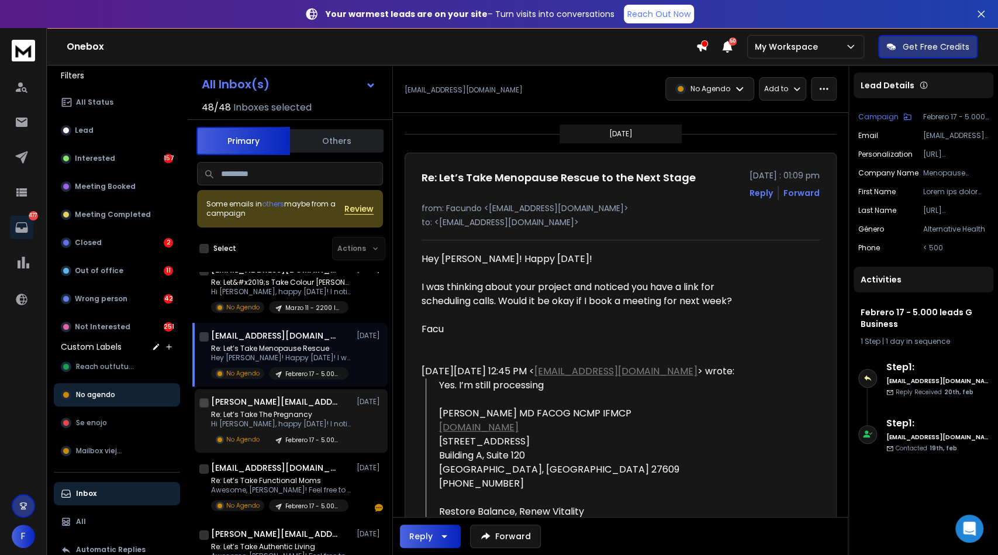
scroll to position [5691, 0]
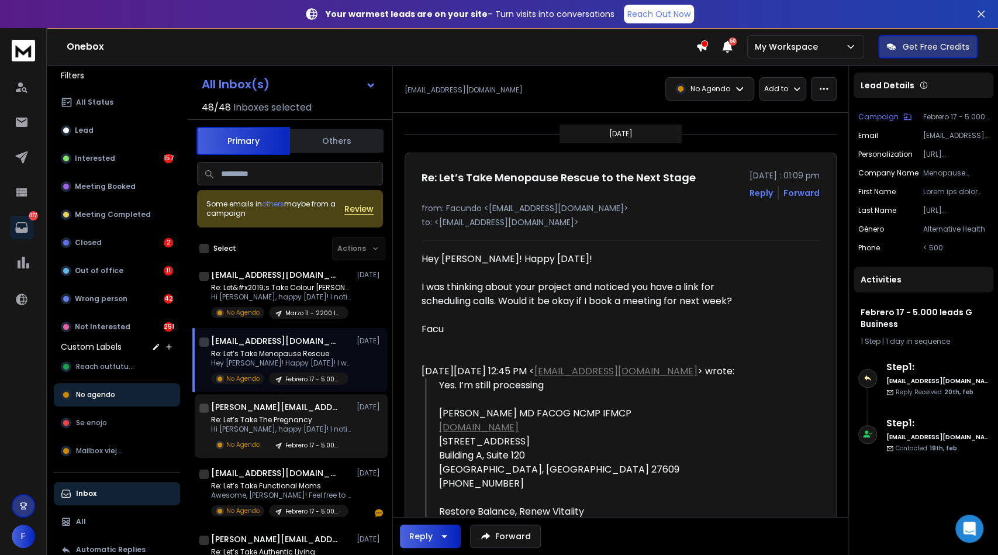
click at [297, 292] on p "Hi [PERSON_NAME], happy [DATE]! I noticed" at bounding box center [281, 296] width 140 height 9
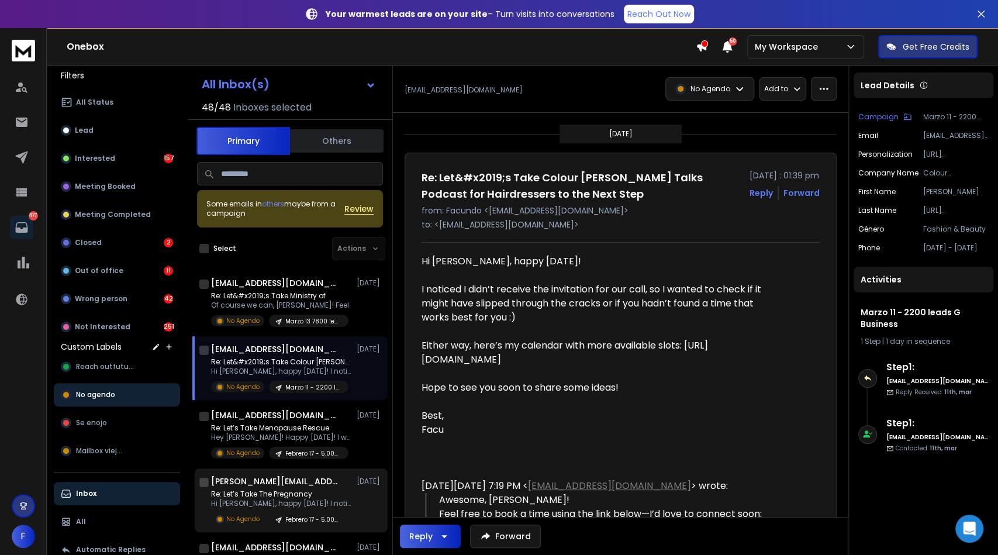
scroll to position [5616, 0]
click at [297, 292] on p "Re: Let&#x2019;s Take Ministry of" at bounding box center [280, 296] width 138 height 9
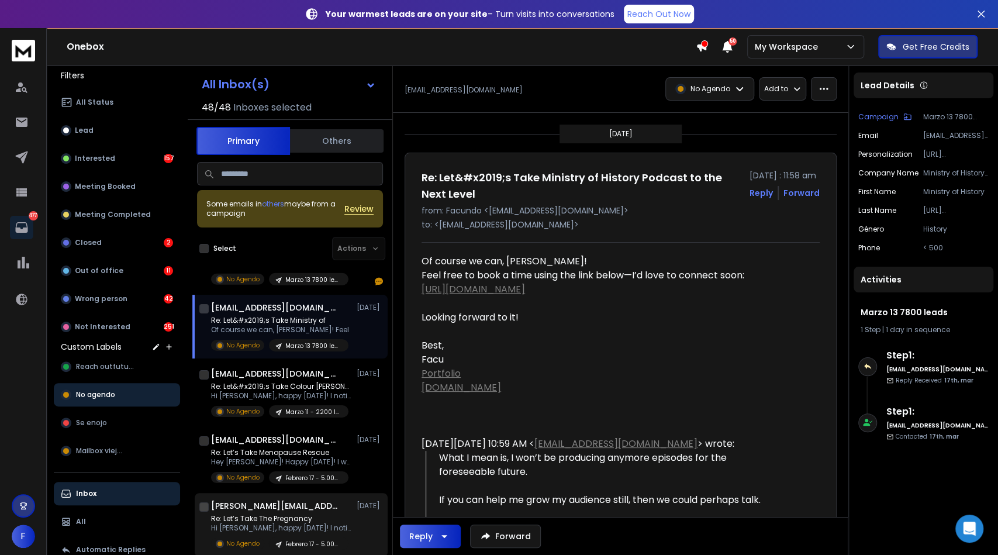
scroll to position [5553, 0]
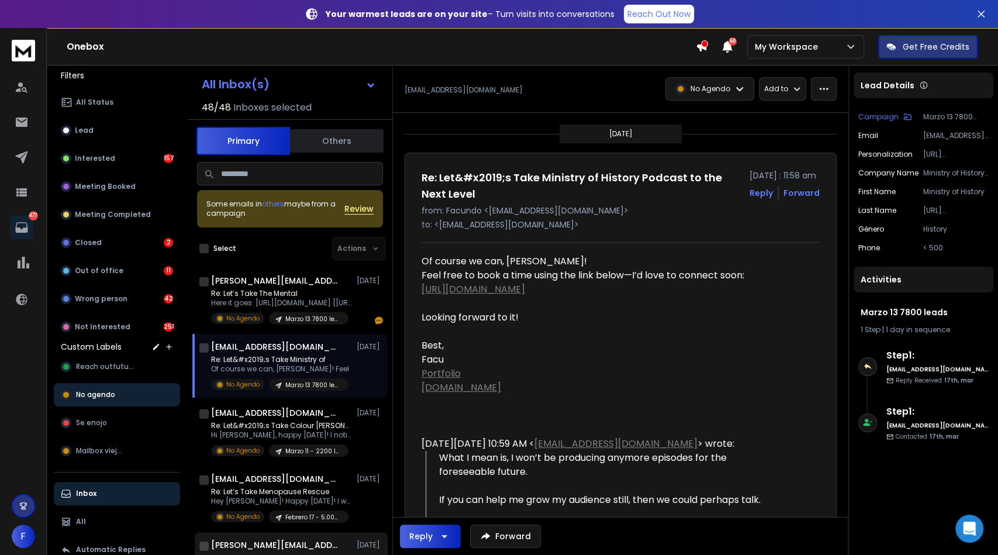
click at [297, 292] on p "Re: Let’s Take The Mental" at bounding box center [281, 293] width 140 height 9
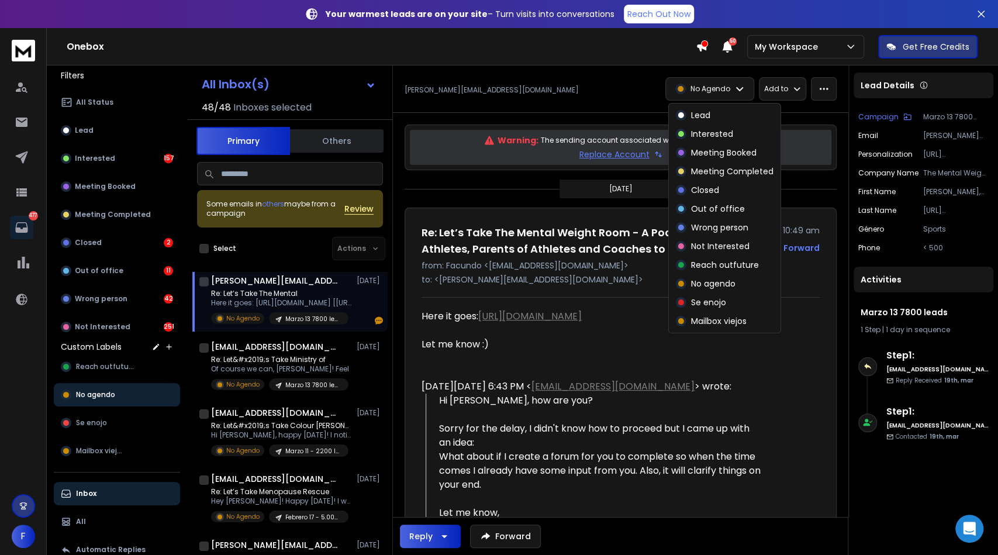
click at [688, 86] on div "No Agendo" at bounding box center [710, 89] width 88 height 22
click at [702, 320] on p "Mailbox viejos" at bounding box center [719, 321] width 56 height 12
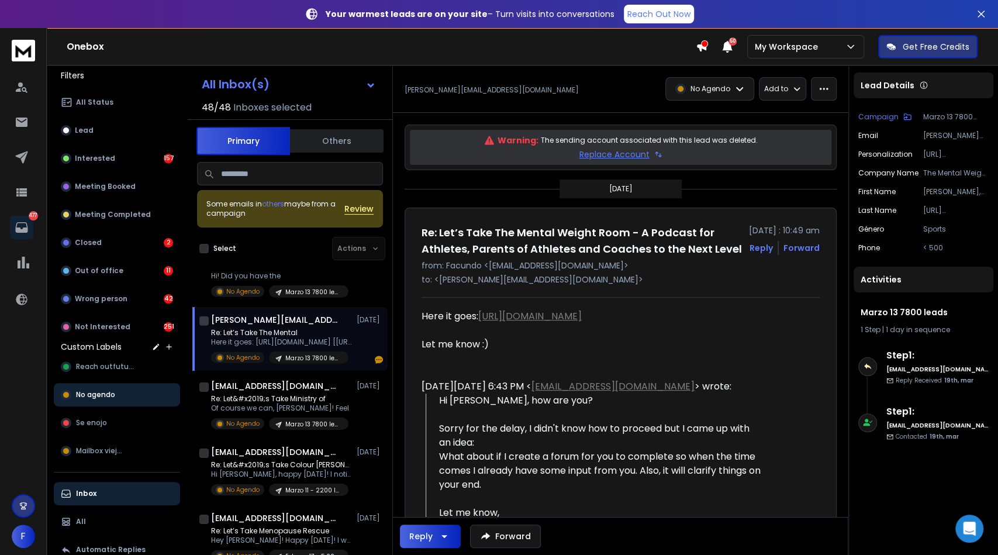
scroll to position [5549, 0]
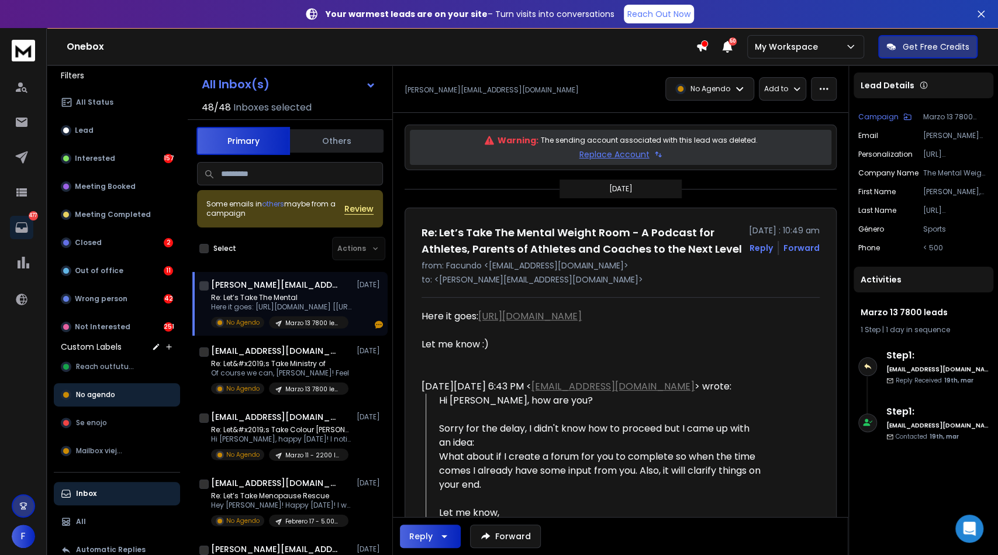
click at [318, 303] on p "Here it goes: [URL][DOMAIN_NAME] [[URL][DOMAIN_NAME]] Let me know" at bounding box center [281, 306] width 140 height 9
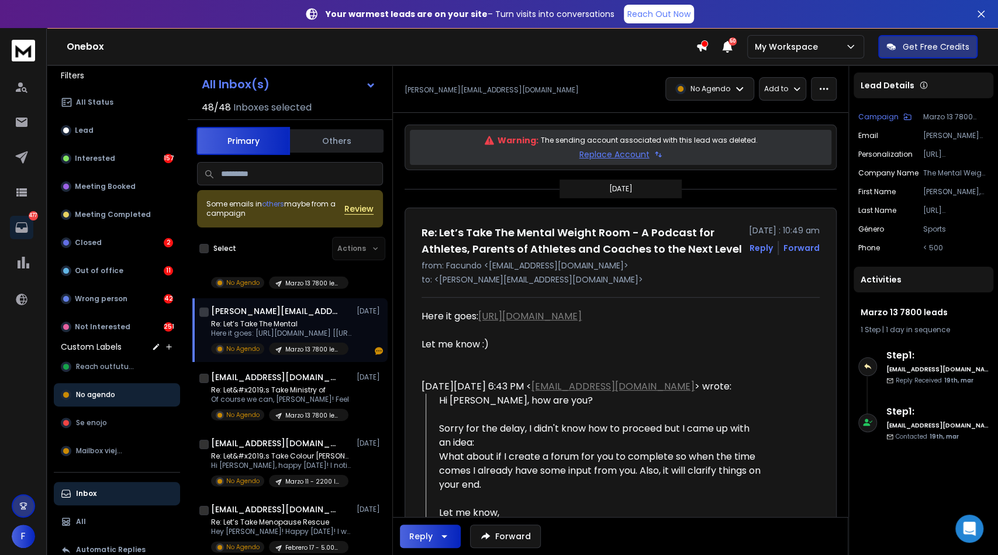
scroll to position [5525, 0]
click at [689, 89] on div "No Agendo" at bounding box center [710, 89] width 88 height 22
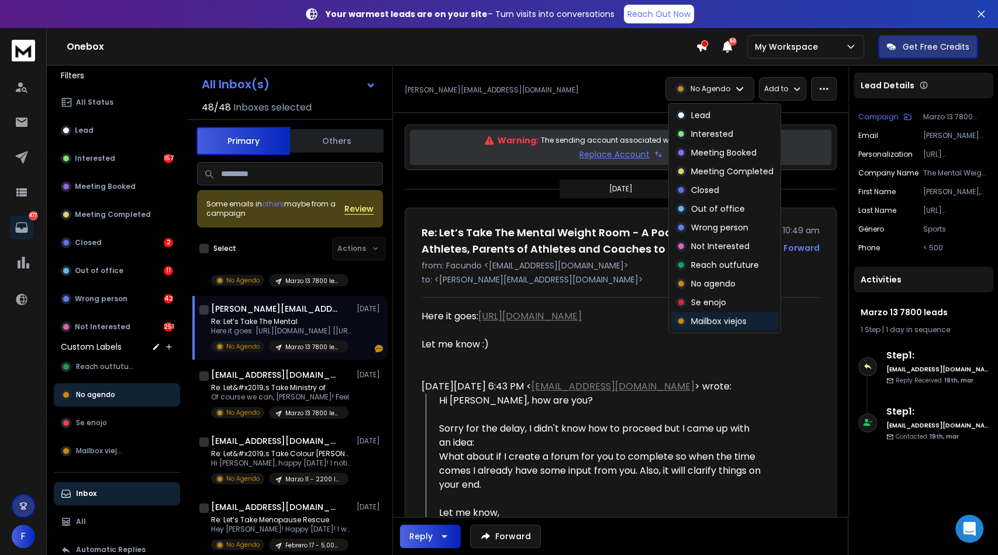
click at [702, 318] on p "Mailbox viejos" at bounding box center [719, 321] width 56 height 12
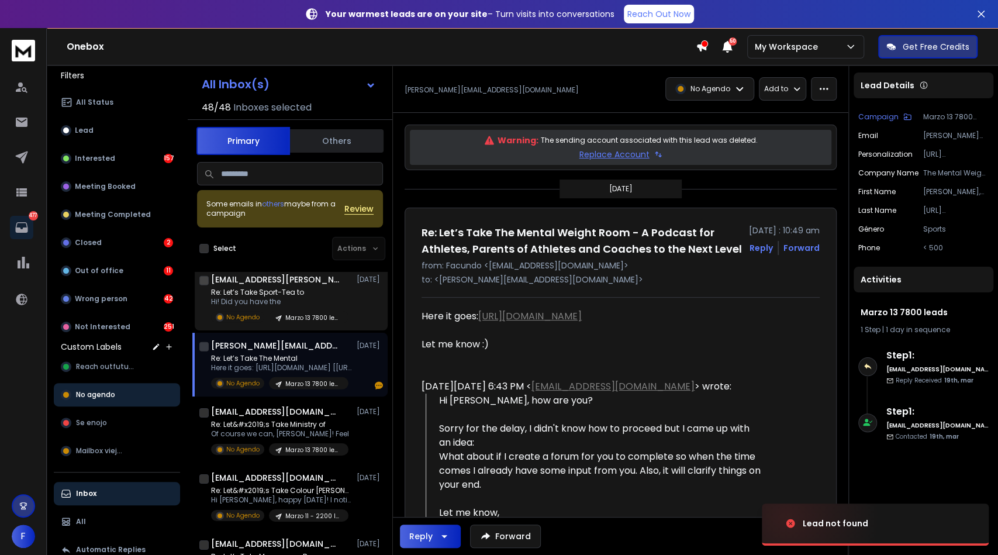
scroll to position [5478, 0]
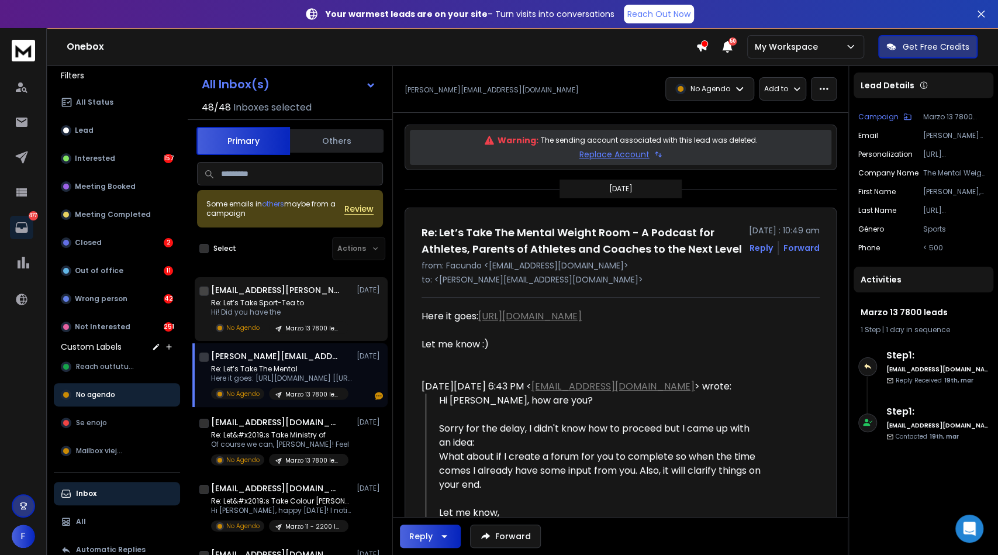
click at [292, 286] on h1 "[EMAIL_ADDRESS][PERSON_NAME][DOMAIN_NAME]" at bounding box center [275, 290] width 129 height 12
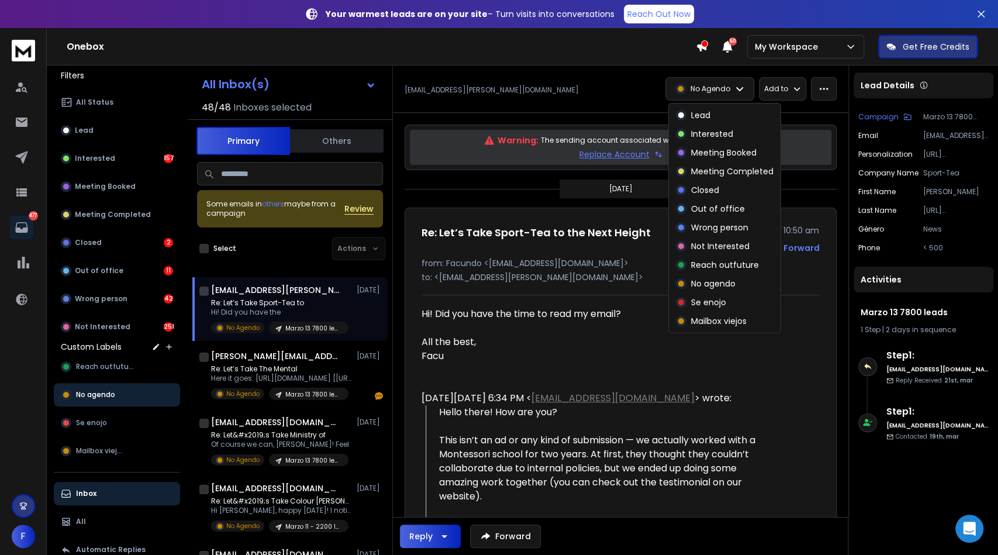
click at [713, 81] on div "No Agendo" at bounding box center [710, 89] width 88 height 22
click at [726, 325] on p "Mailbox viejos" at bounding box center [719, 321] width 56 height 12
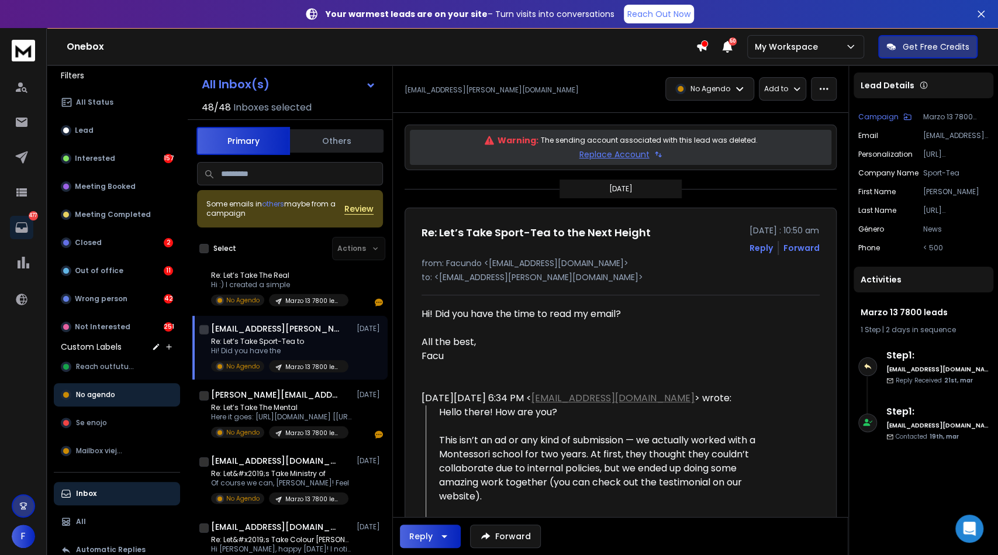
scroll to position [5442, 0]
click at [722, 84] on p "No Agendo" at bounding box center [710, 88] width 40 height 9
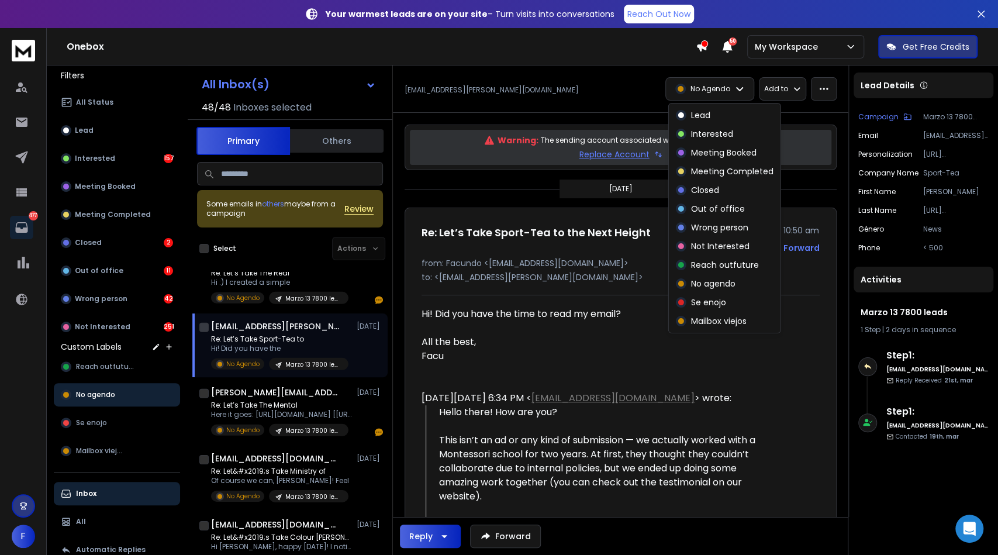
click at [540, 150] on div "Warning: The sending account associated with this lead was deleted. Replace Acc…" at bounding box center [620, 147] width 421 height 35
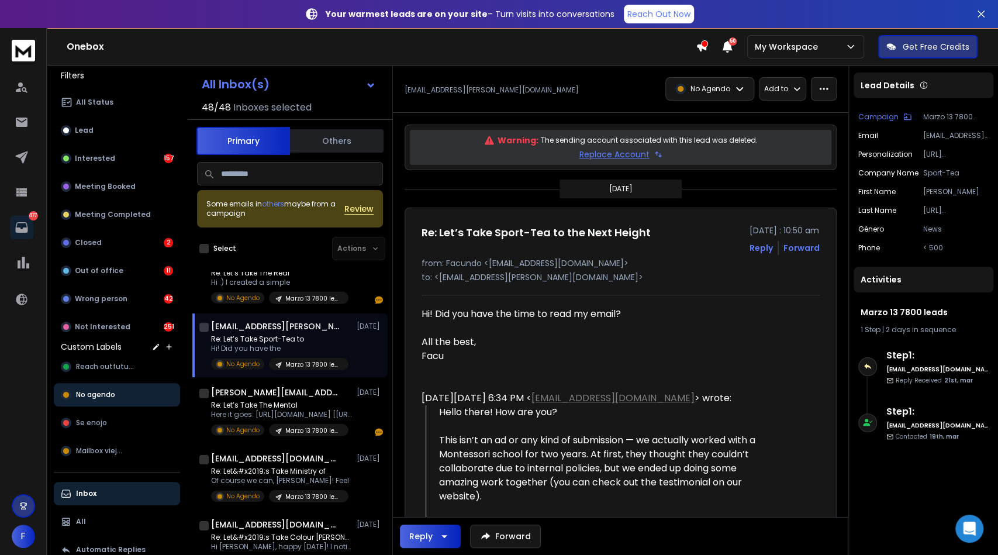
click at [737, 98] on div "No Agendo" at bounding box center [710, 89] width 88 height 22
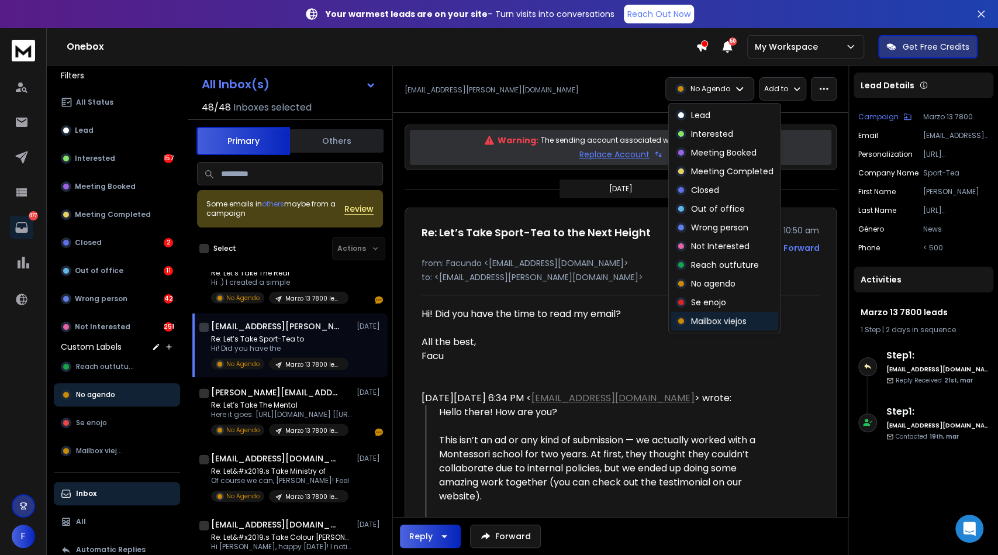
click at [736, 324] on p "Mailbox viejos" at bounding box center [719, 321] width 56 height 12
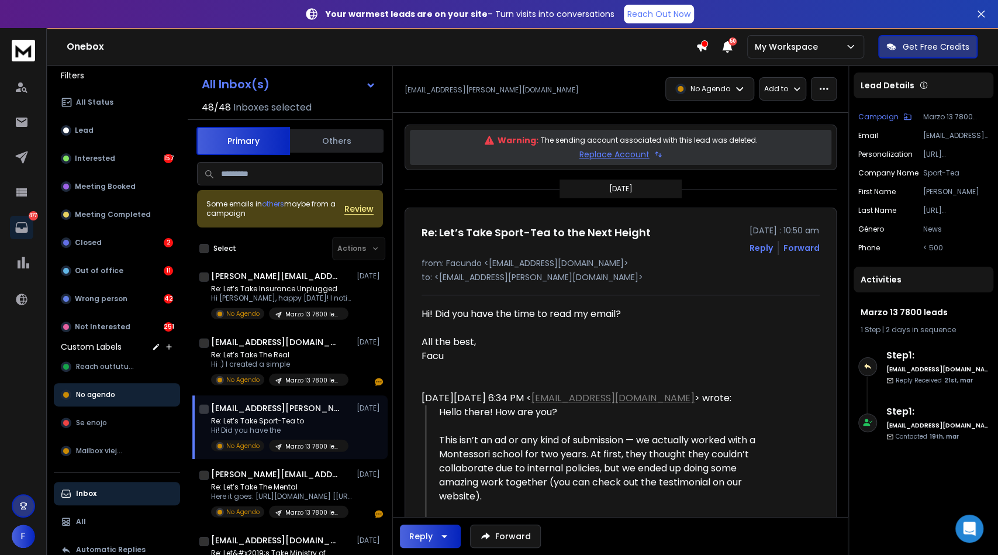
scroll to position [5359, 0]
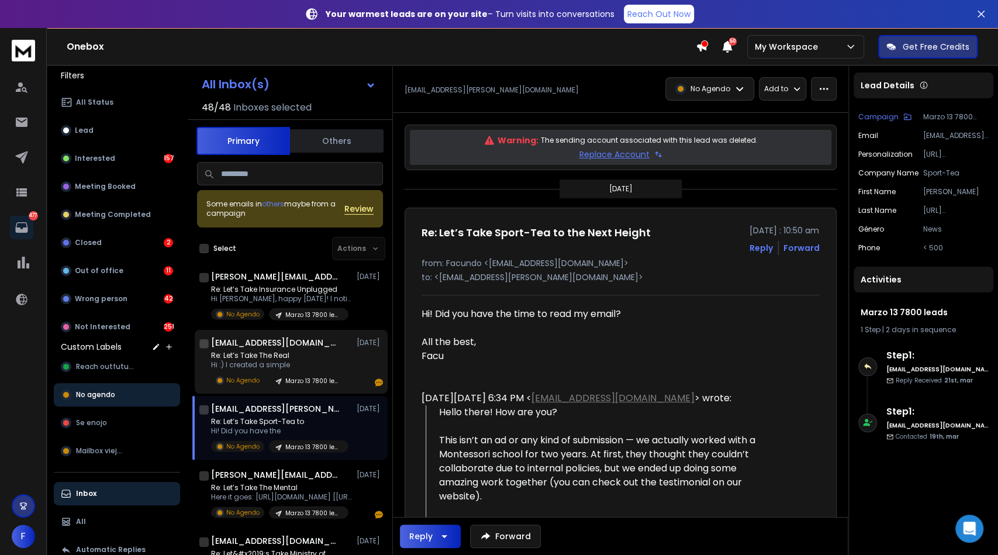
click at [324, 346] on h1 "[EMAIL_ADDRESS][DOMAIN_NAME]" at bounding box center [275, 343] width 129 height 12
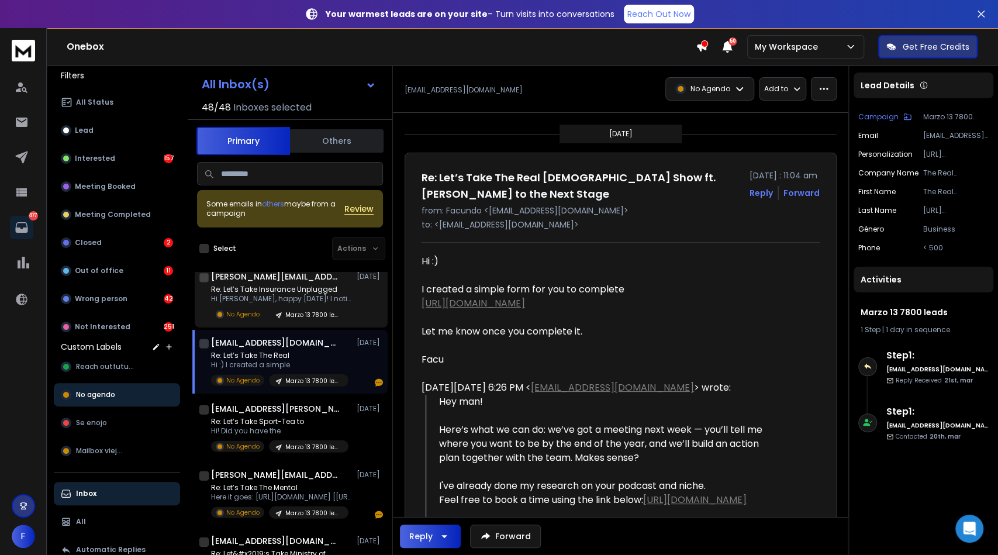
click at [307, 290] on p "Re: Let’s Take Insurance Unplugged" at bounding box center [281, 289] width 140 height 9
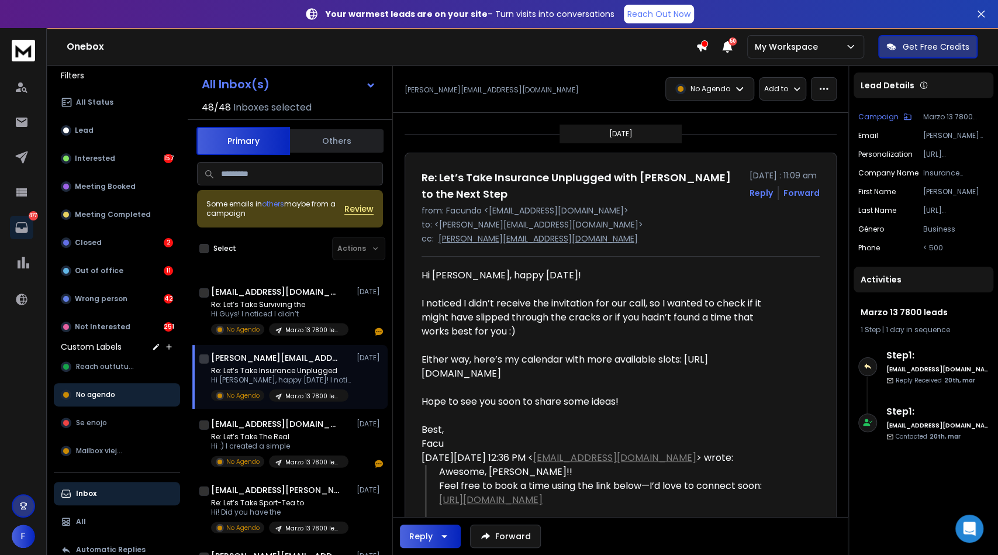
scroll to position [5277, 0]
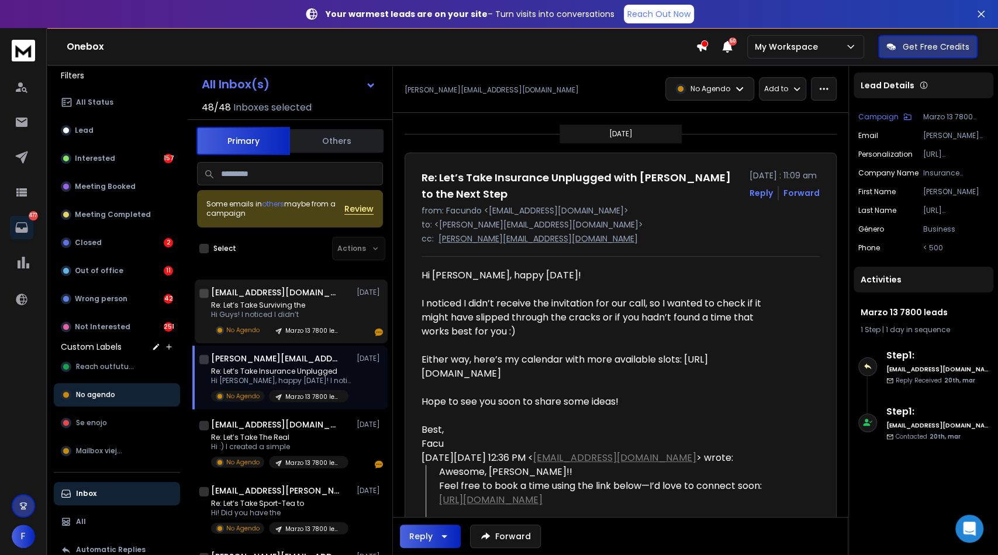
click at [307, 308] on p "Re: Let’s Take Surviving the" at bounding box center [279, 304] width 137 height 9
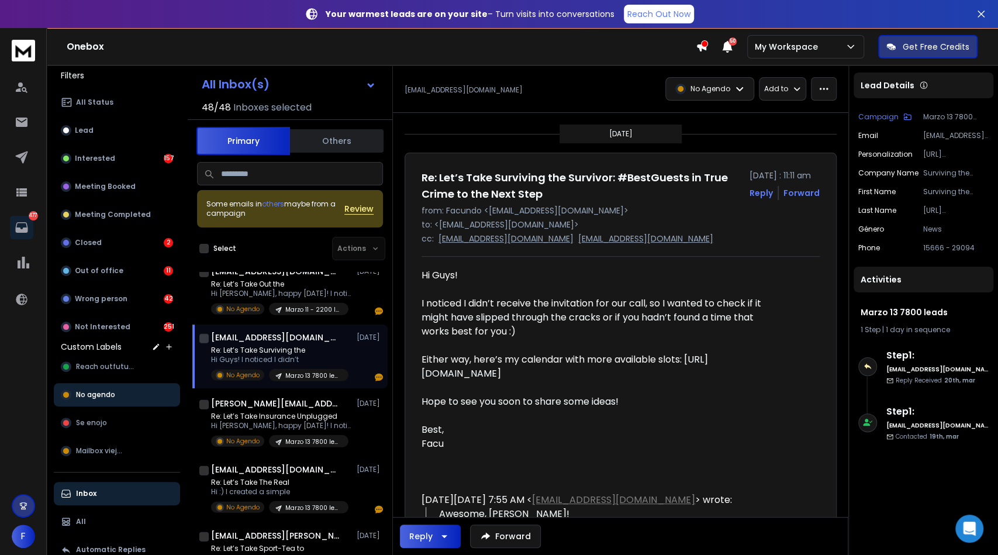
scroll to position [5219, 0]
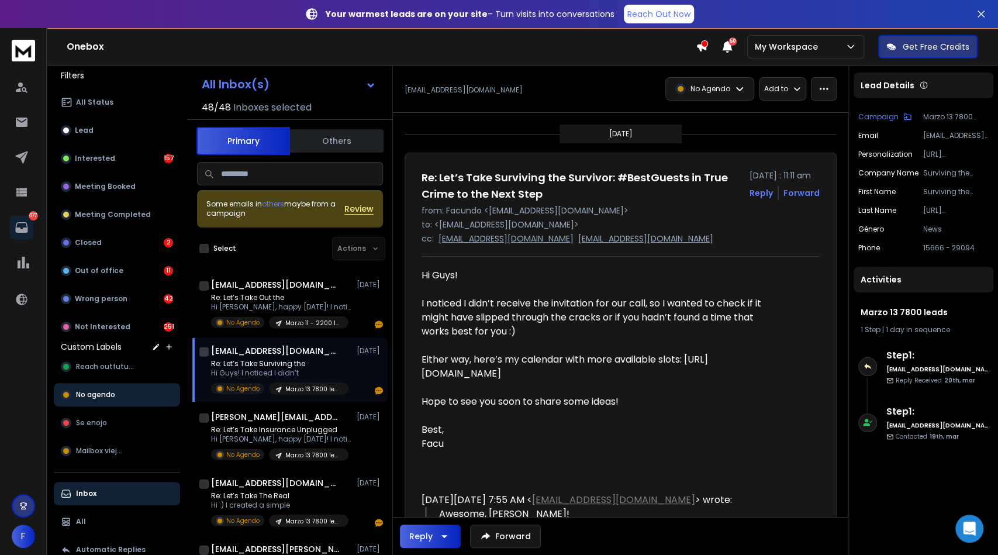
click at [307, 309] on p "Hi [PERSON_NAME], happy [DATE]! I noticed" at bounding box center [281, 306] width 140 height 9
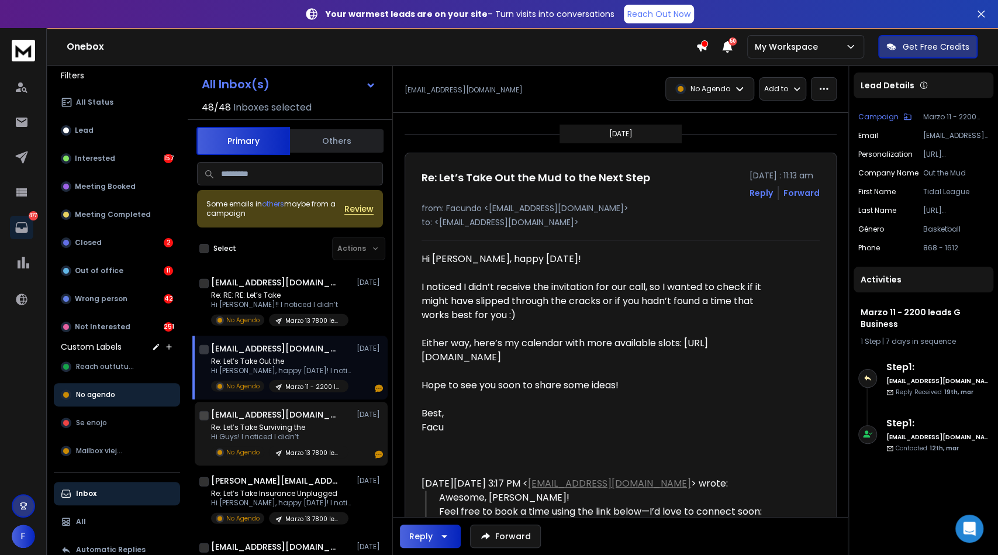
scroll to position [5151, 0]
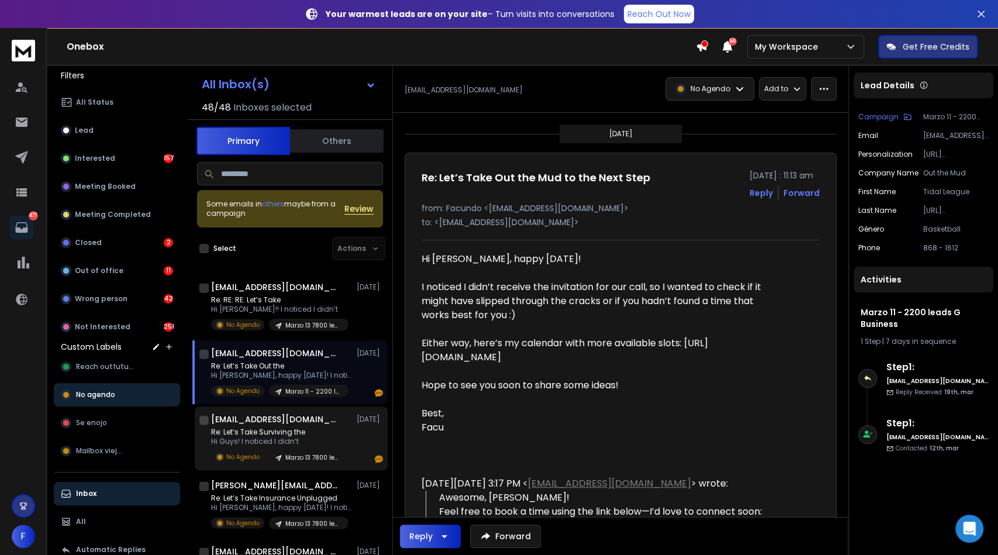
click at [307, 309] on p "Hi [PERSON_NAME]!! I noticed I didn’t" at bounding box center [279, 308] width 137 height 9
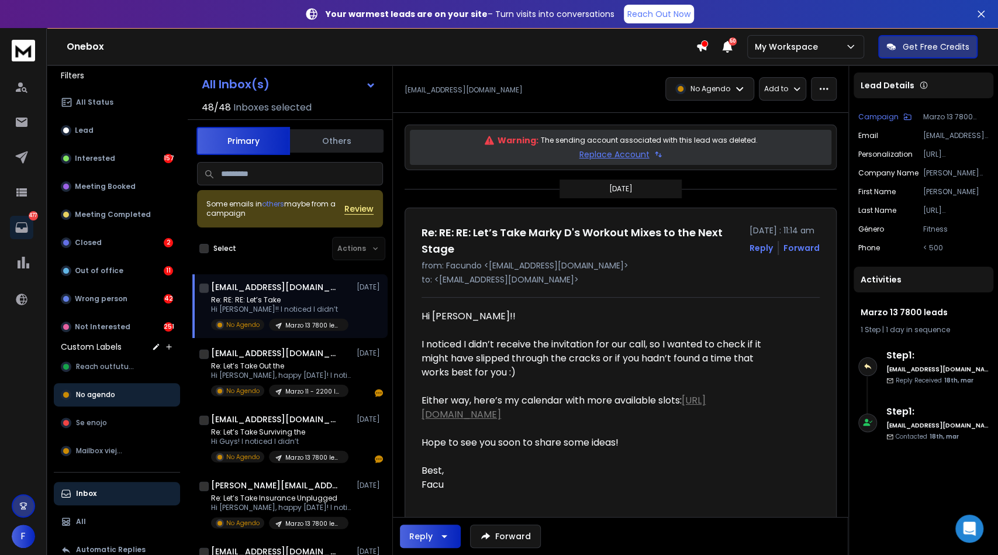
click at [718, 88] on p "No Agendo" at bounding box center [710, 88] width 40 height 9
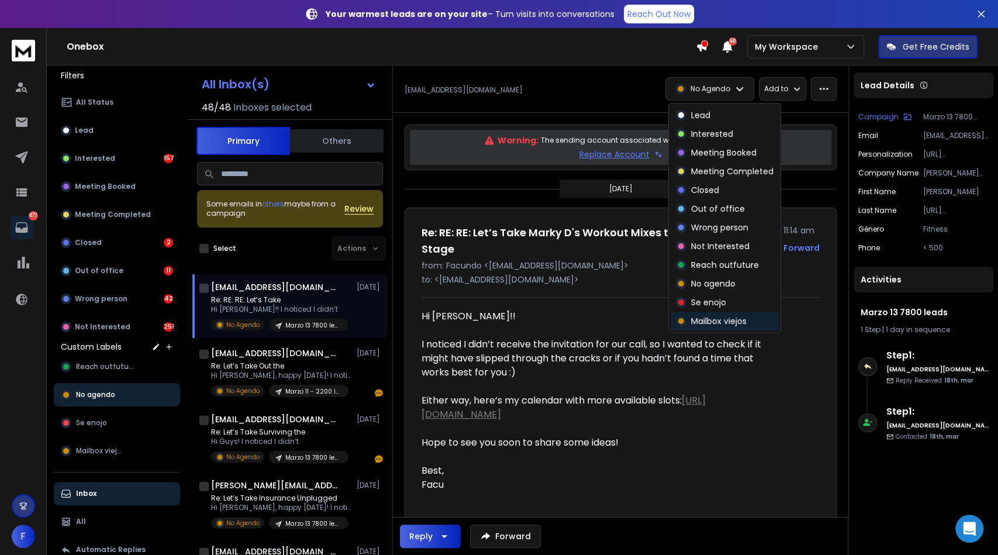
click at [715, 325] on p "Mailbox viejos" at bounding box center [719, 321] width 56 height 12
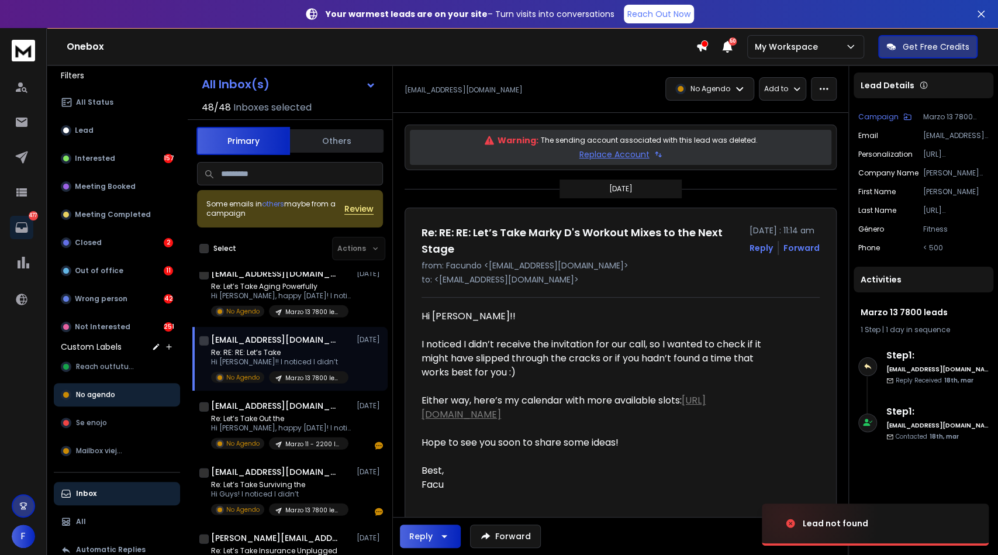
scroll to position [5074, 0]
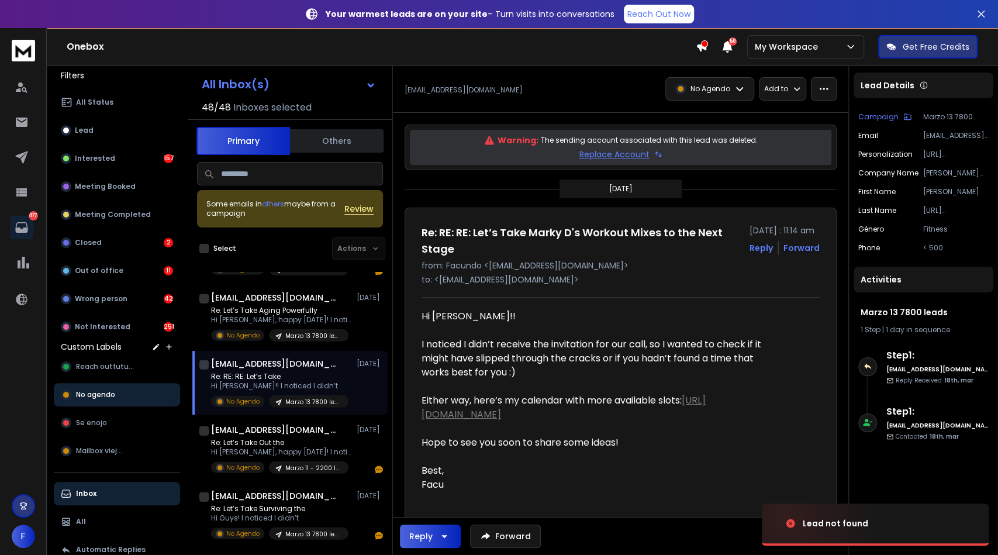
click at [322, 312] on p "Re: Let’s Take Aging Powerfully" at bounding box center [281, 310] width 140 height 9
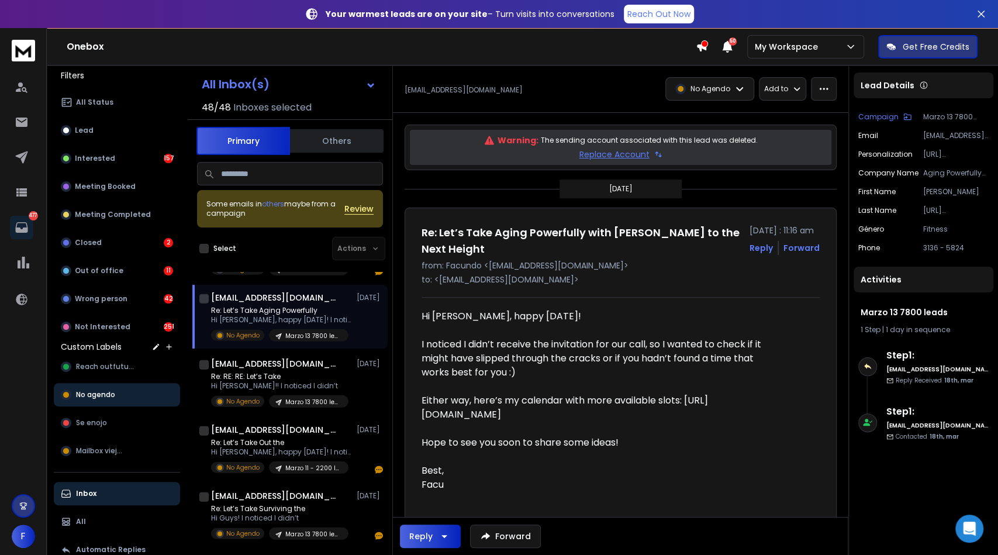
click at [730, 86] on p "No Agendo" at bounding box center [710, 88] width 40 height 9
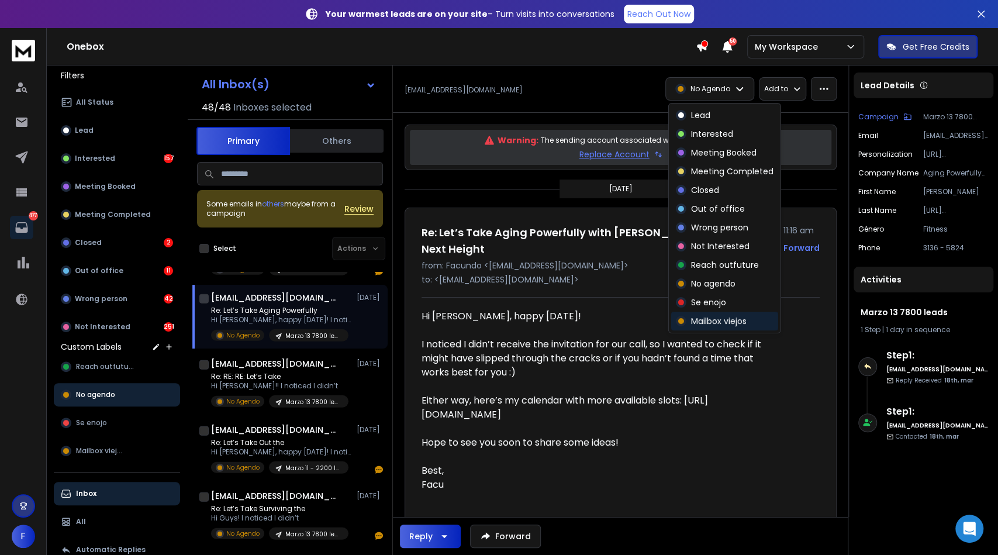
click at [692, 322] on p "Mailbox viejos" at bounding box center [719, 321] width 56 height 12
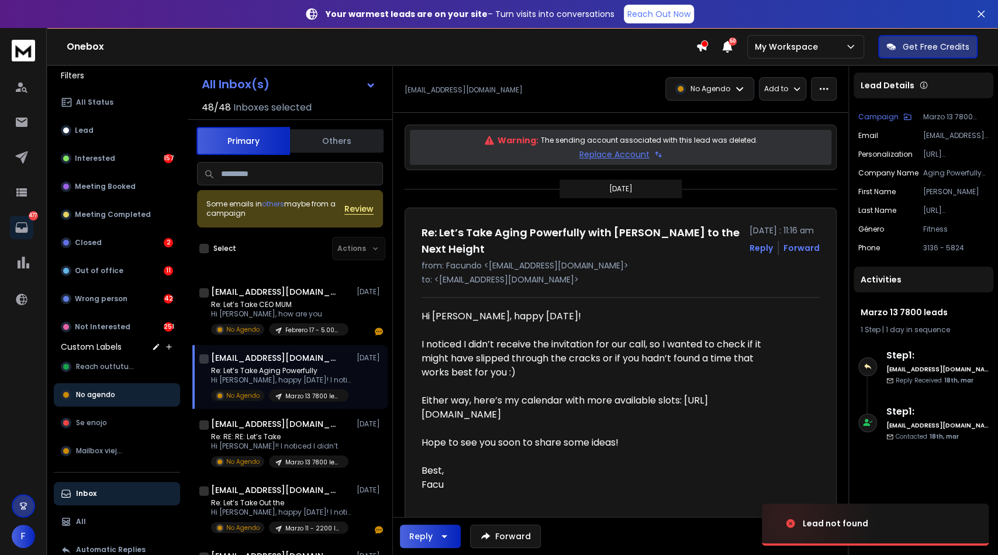
scroll to position [4990, 0]
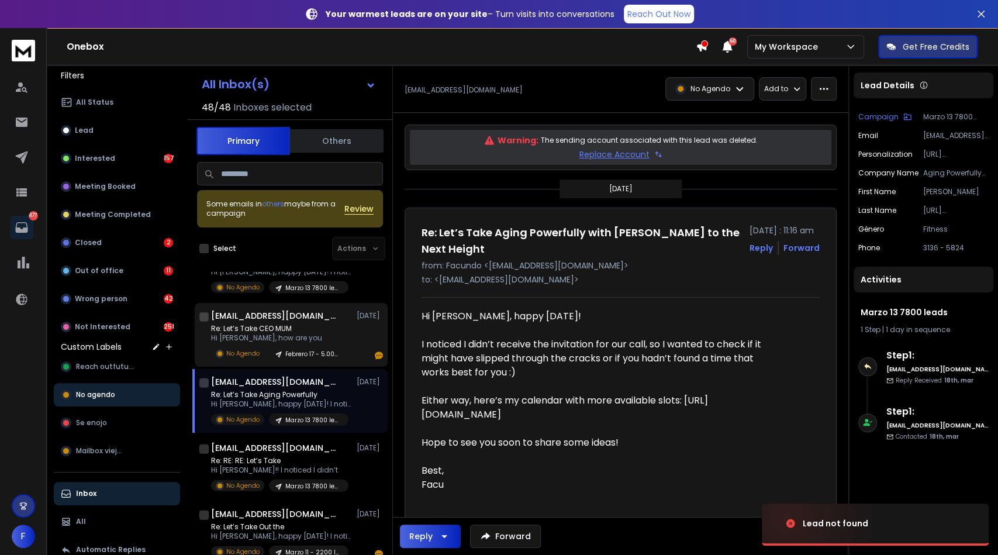
click at [284, 318] on h1 "[EMAIL_ADDRESS][DOMAIN_NAME]" at bounding box center [275, 316] width 129 height 12
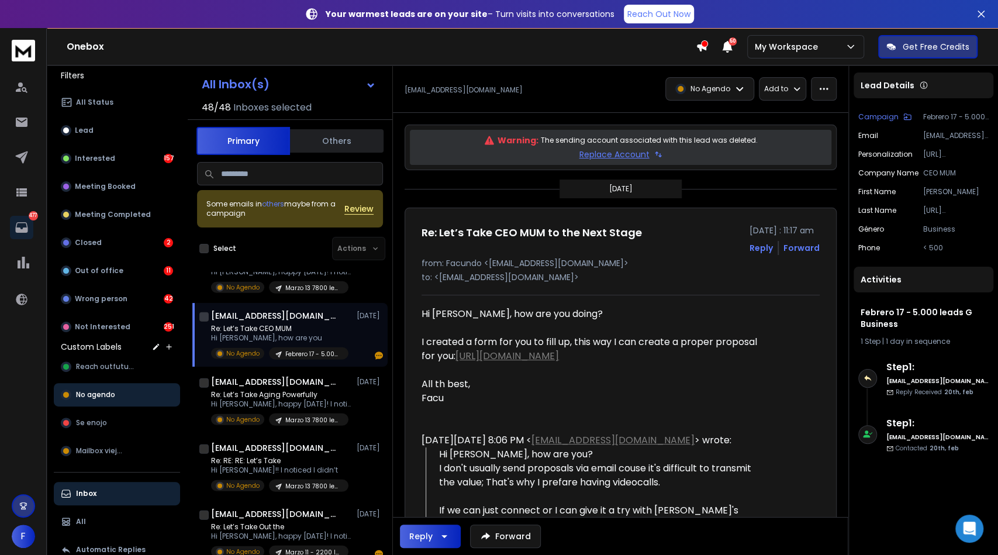
scroll to position [4943, 0]
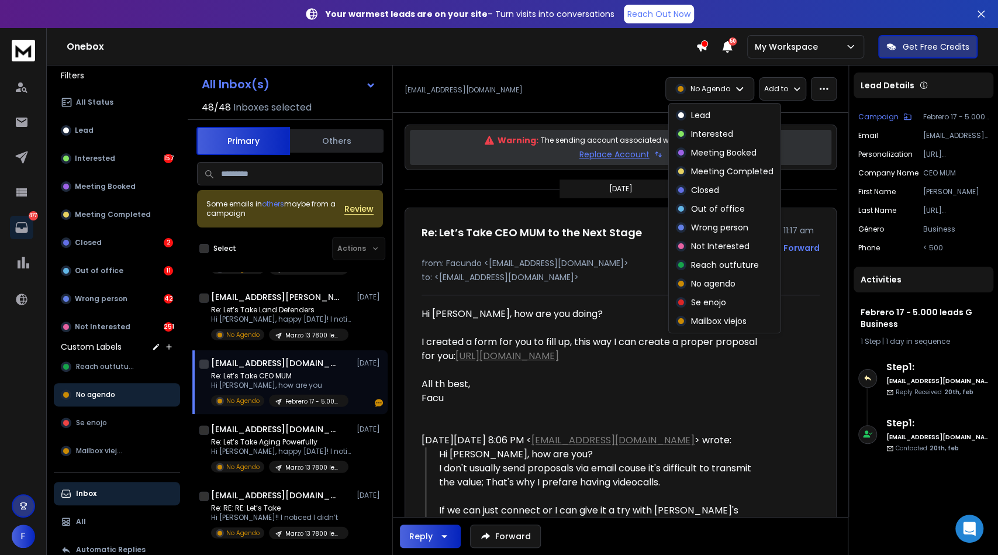
click at [698, 84] on p "No Agendo" at bounding box center [710, 88] width 40 height 9
click at [705, 318] on p "Mailbox viejos" at bounding box center [719, 321] width 56 height 12
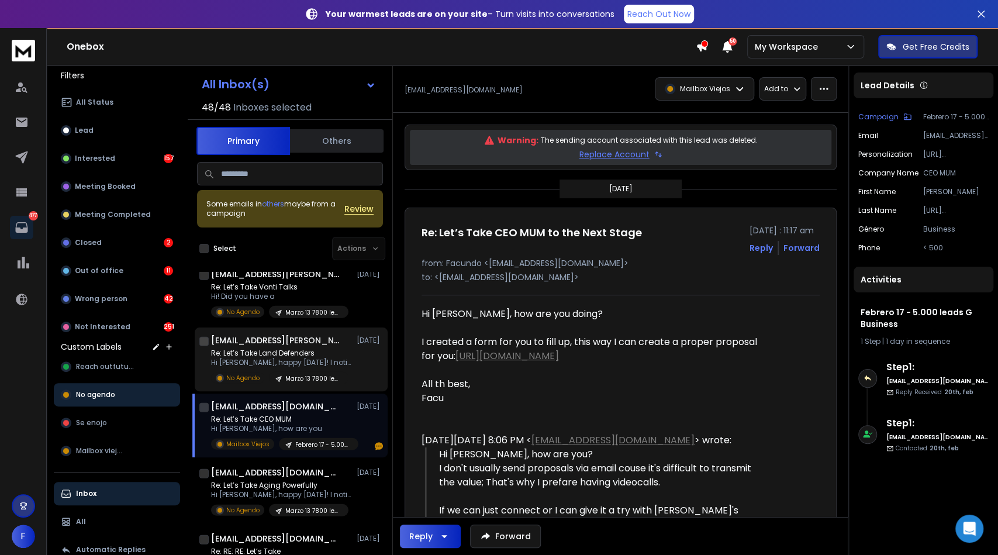
scroll to position [4890, 0]
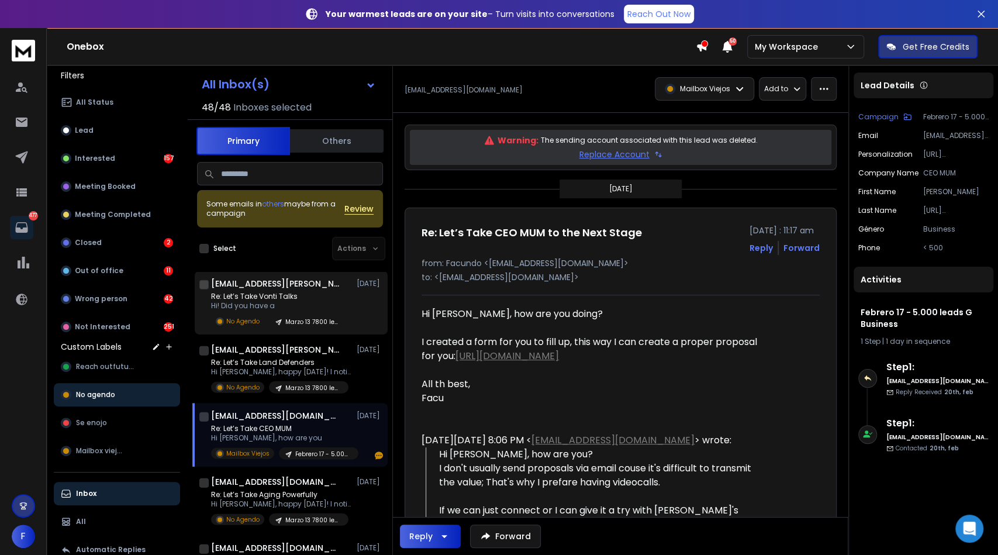
click at [315, 290] on div "[EMAIL_ADDRESS][PERSON_NAME][DOMAIN_NAME] [DATE] Re: Let’s Take Vonti Talks Hi!…" at bounding box center [297, 303] width 172 height 50
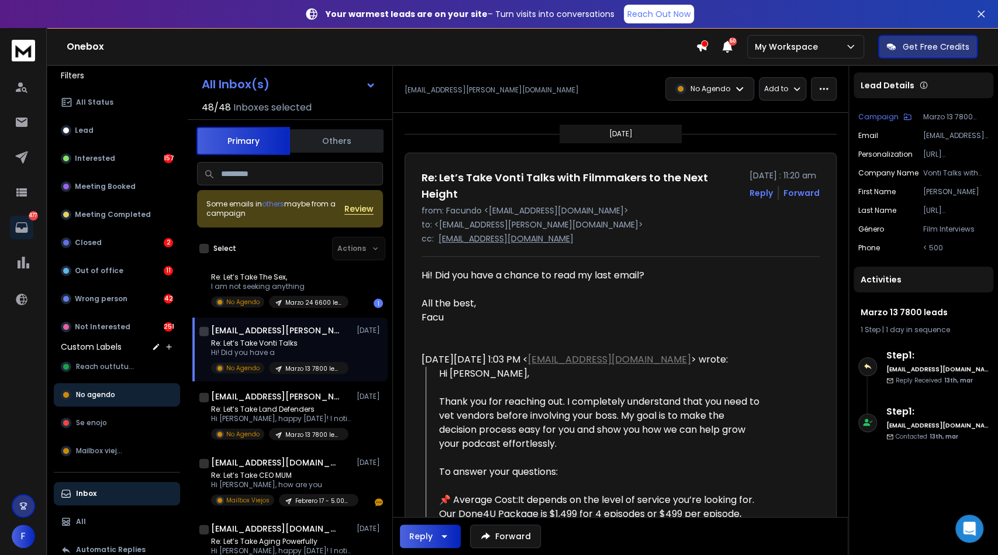
scroll to position [4833, 0]
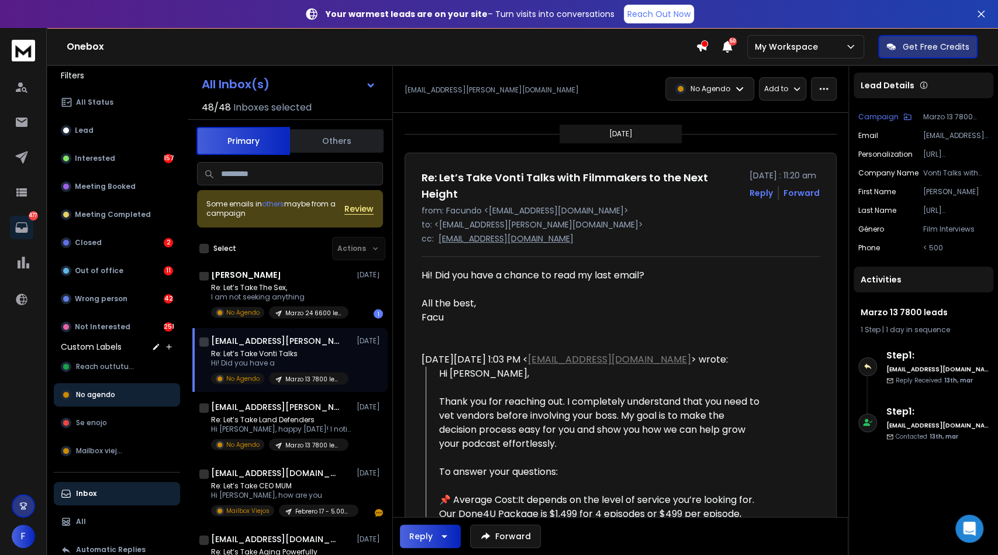
click at [314, 290] on p "Re: Let’s Take The Sex," at bounding box center [279, 287] width 137 height 9
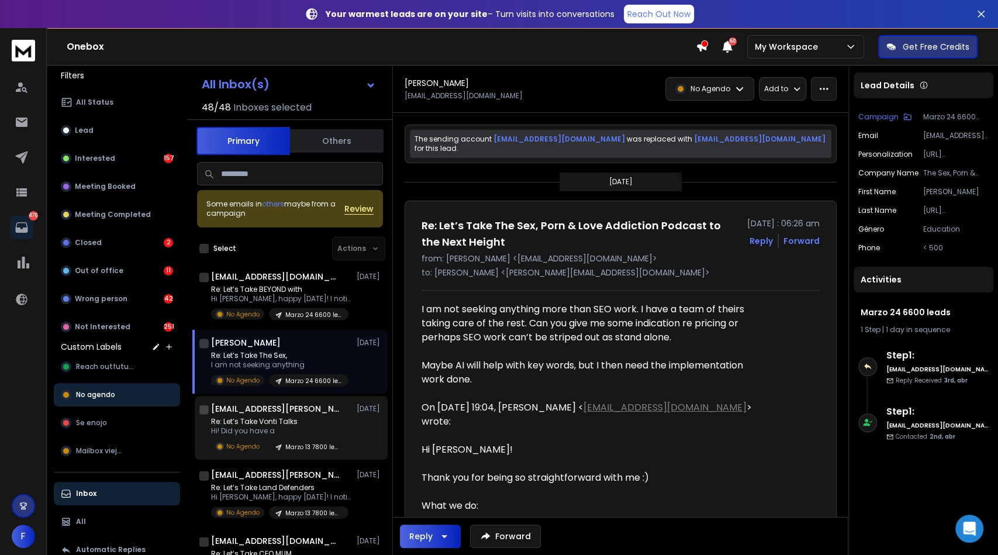
scroll to position [4759, 0]
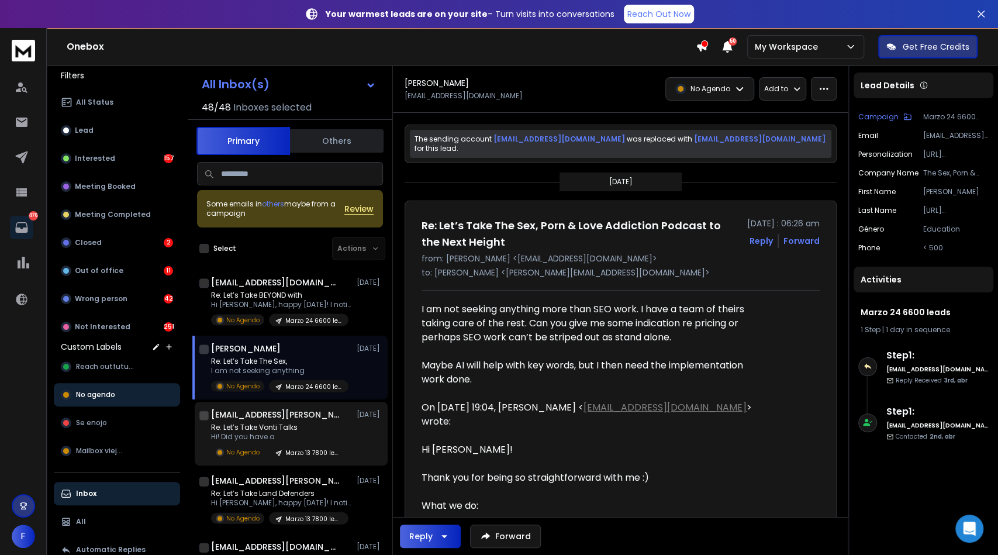
click at [314, 290] on p "Re: Let’s Take BEYOND with" at bounding box center [281, 294] width 140 height 9
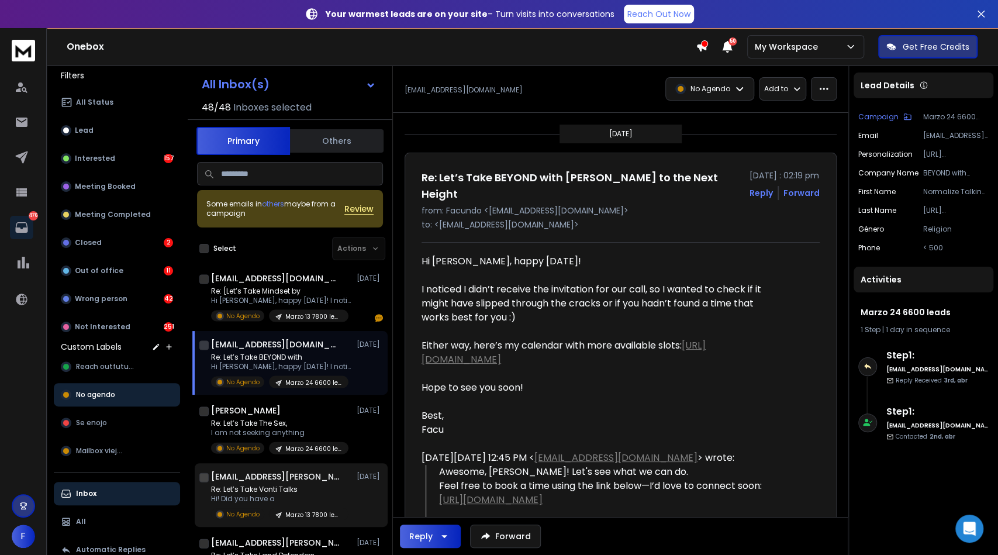
scroll to position [4693, 0]
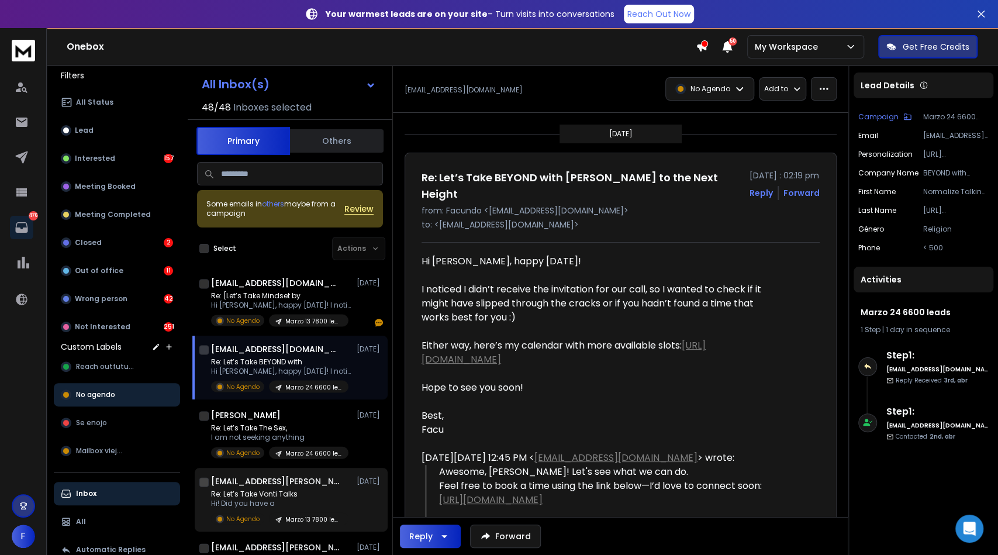
click at [314, 290] on p "Re: [Let’s Take Mindset by" at bounding box center [281, 294] width 140 height 9
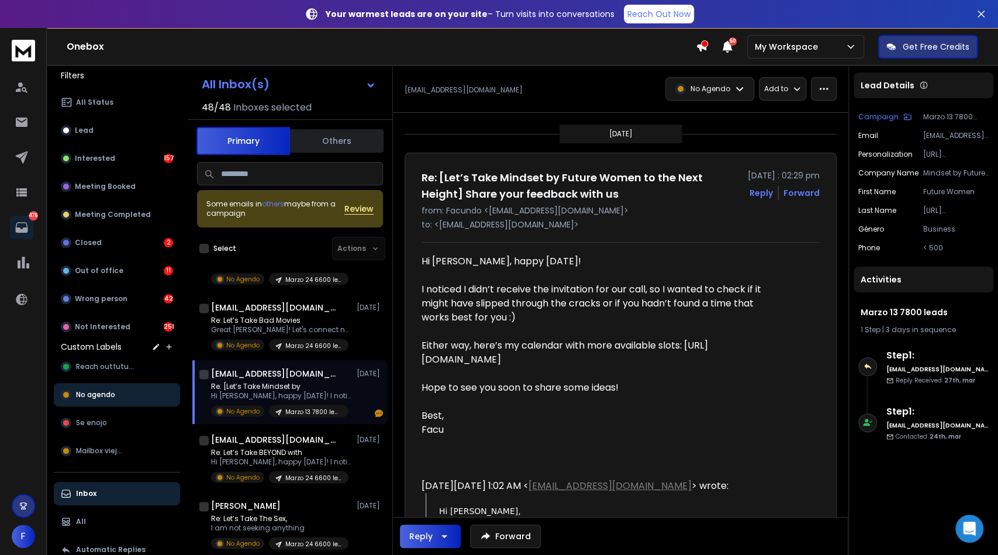
scroll to position [4600, 0]
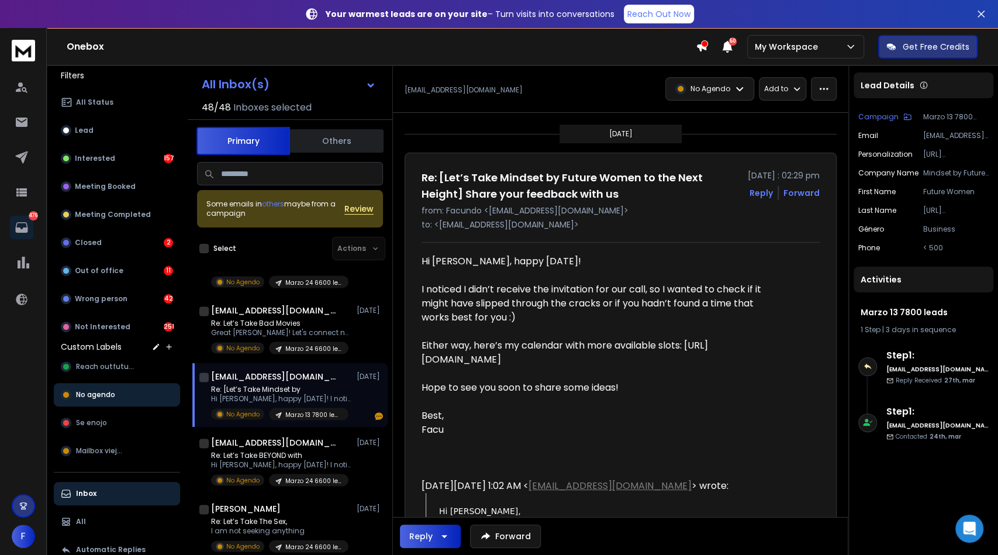
click at [314, 290] on div "[EMAIL_ADDRESS][DOMAIN_NAME] [DATE] Re: Let’s Take Inner Work: Okay! Just wante…" at bounding box center [291, 263] width 193 height 64
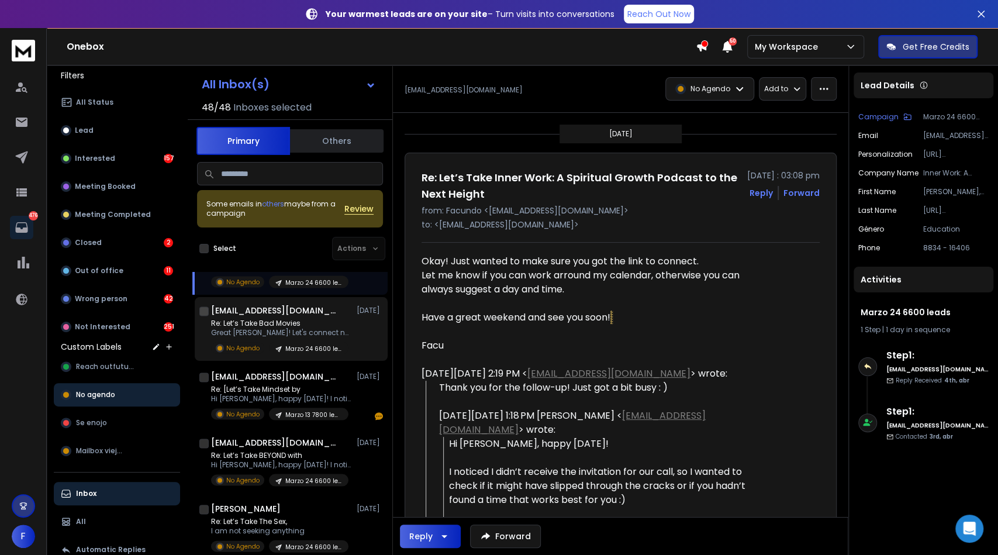
click at [318, 321] on p "Re: Let’s Take Bad Movies" at bounding box center [281, 322] width 140 height 9
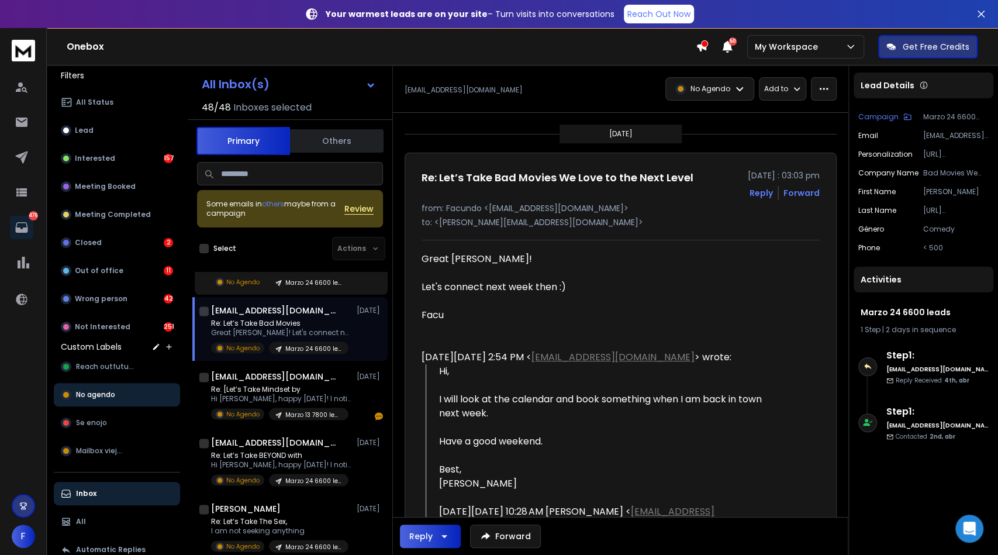
click at [328, 288] on div "[EMAIL_ADDRESS][DOMAIN_NAME] [DATE] Re: Let’s Take Inner Work: Okay! Just wante…" at bounding box center [291, 263] width 193 height 64
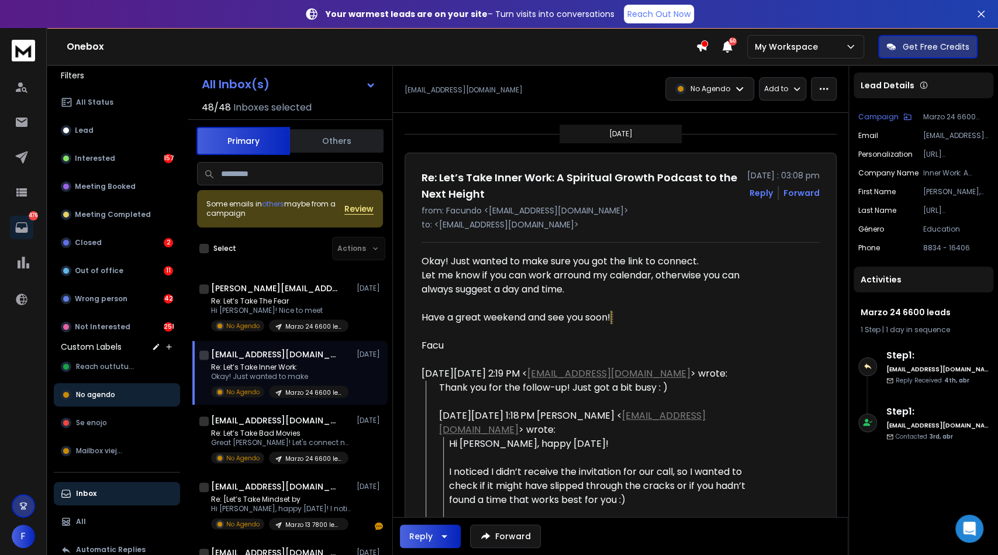
scroll to position [4465, 0]
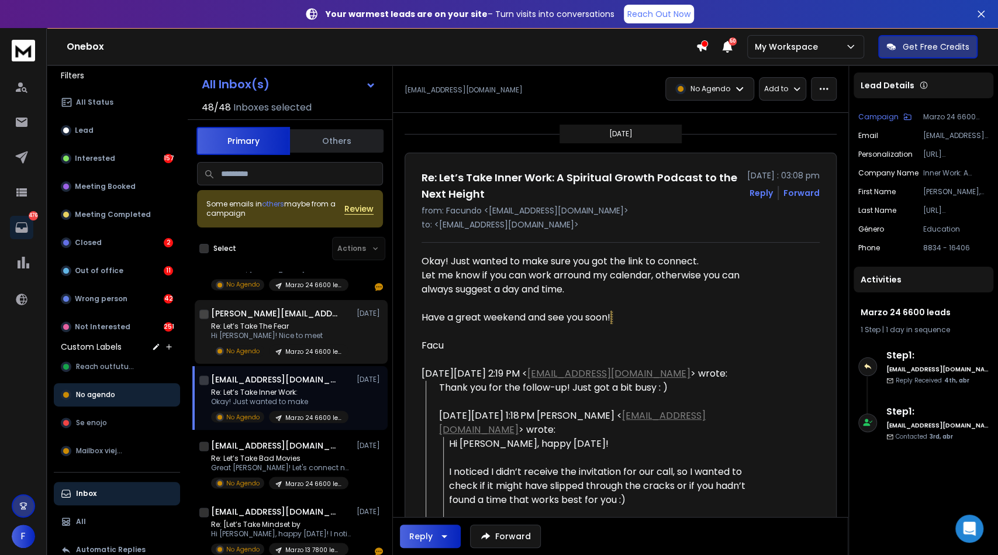
click at [340, 330] on p "Hi [PERSON_NAME]! Nice to meet" at bounding box center [279, 334] width 137 height 9
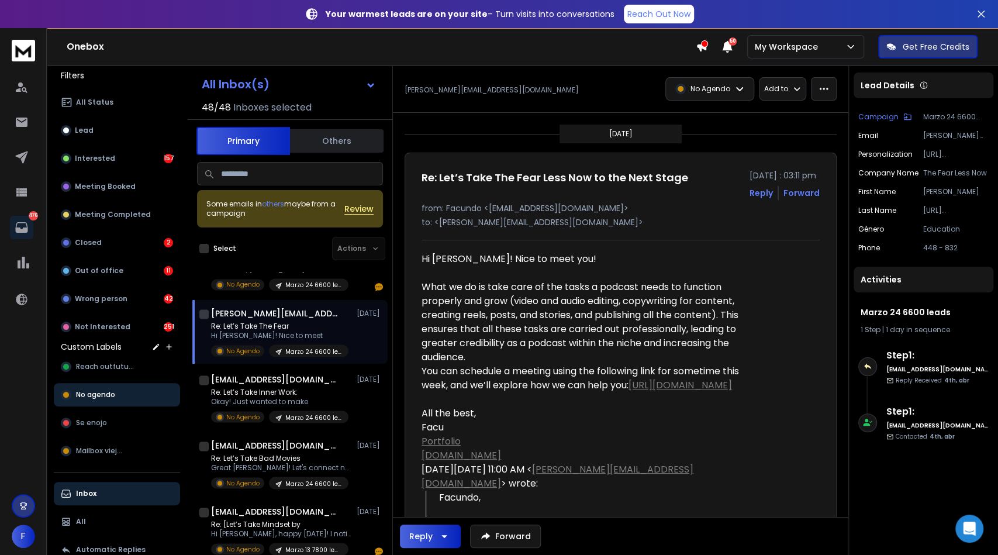
click at [307, 262] on div "Some emails in others maybe from a campaign Review Select Actions [EMAIL_ADDRES…" at bounding box center [290, 419] width 205 height 525
click at [283, 267] on div "Some emails in others maybe from a campaign Review Select Actions [EMAIL_ADDRES…" at bounding box center [290, 419] width 205 height 525
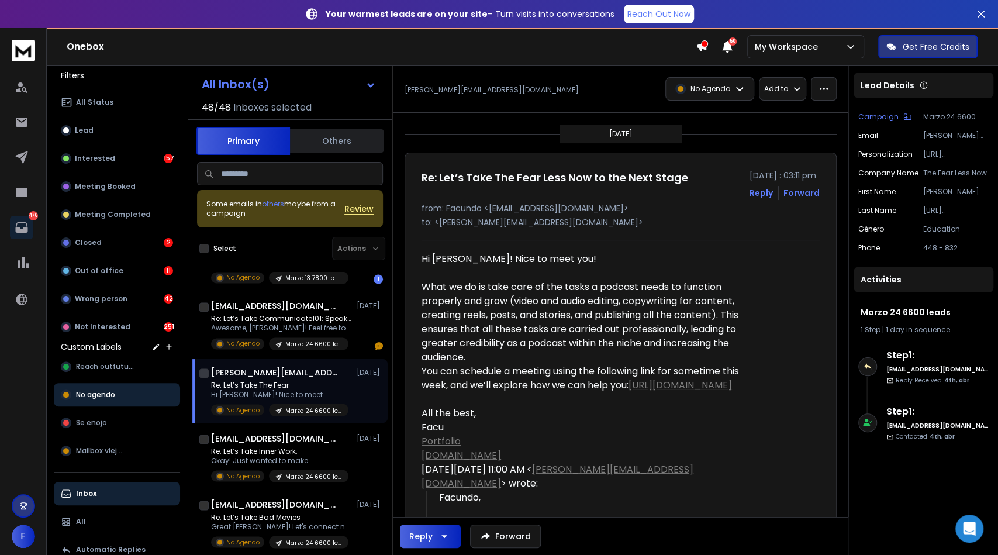
scroll to position [4405, 0]
click at [350, 315] on p "Re: Let’s Take Communicate101: Speaking" at bounding box center [281, 318] width 140 height 9
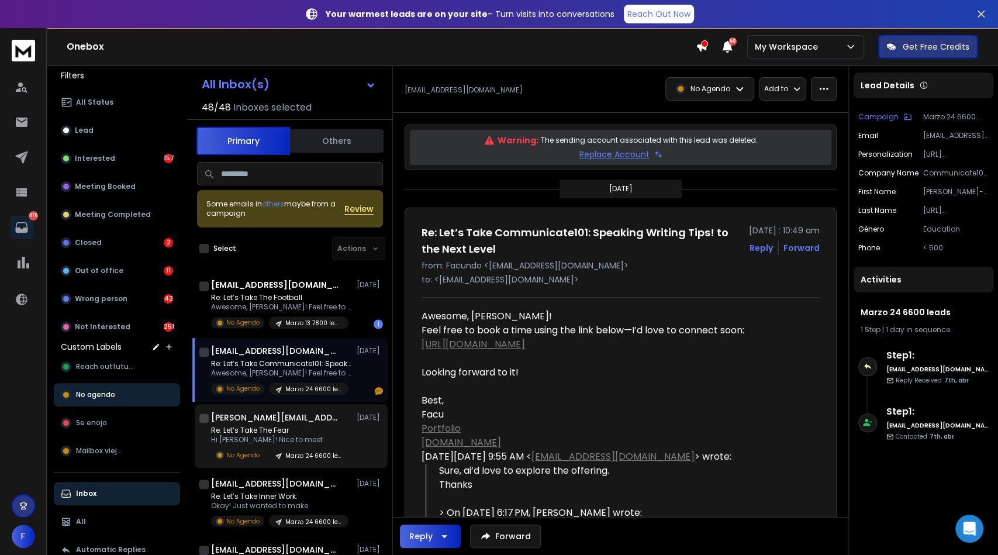
scroll to position [4349, 0]
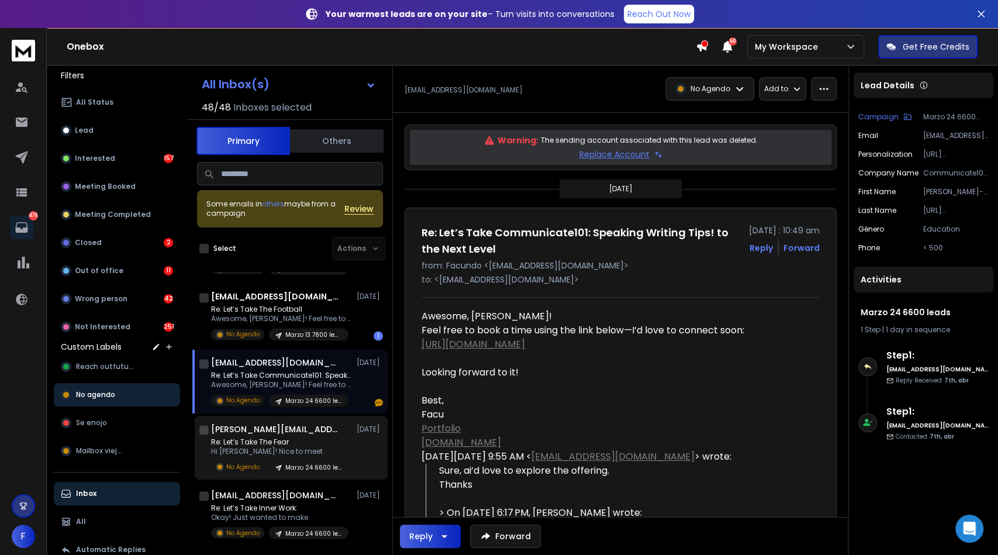
click at [350, 315] on div "Re: Let’s Take The Football Awesome, [PERSON_NAME]! Feel free to book No Agendo…" at bounding box center [297, 322] width 172 height 36
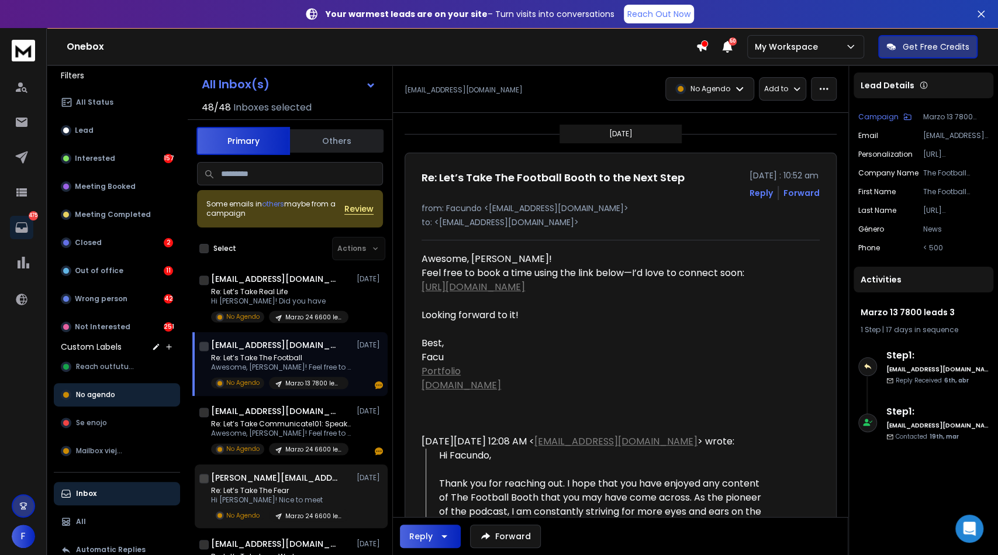
scroll to position [4283, 0]
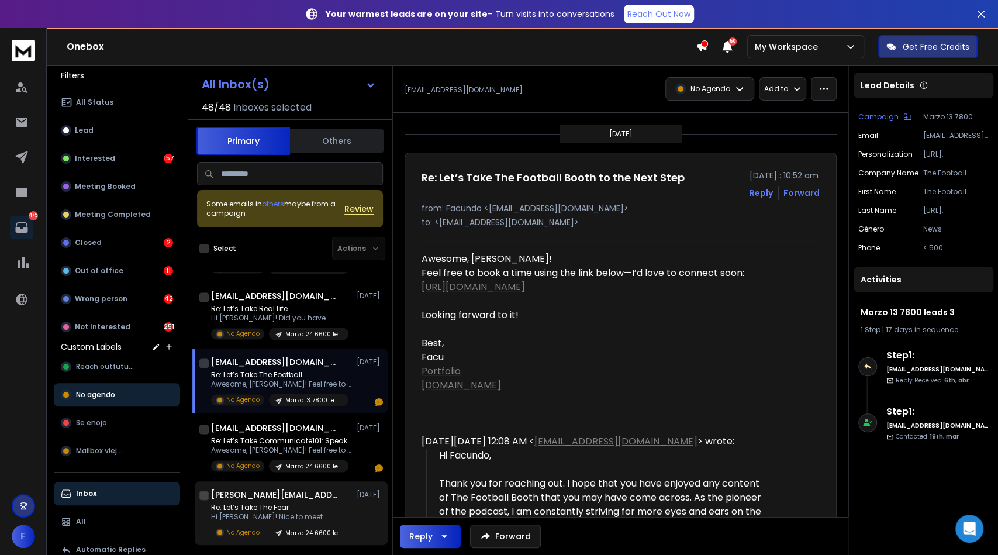
click at [350, 315] on div "Re: Let’s Take Real Life Hi [PERSON_NAME]! Did you have No Agendo Marzo 24 6600…" at bounding box center [297, 322] width 172 height 36
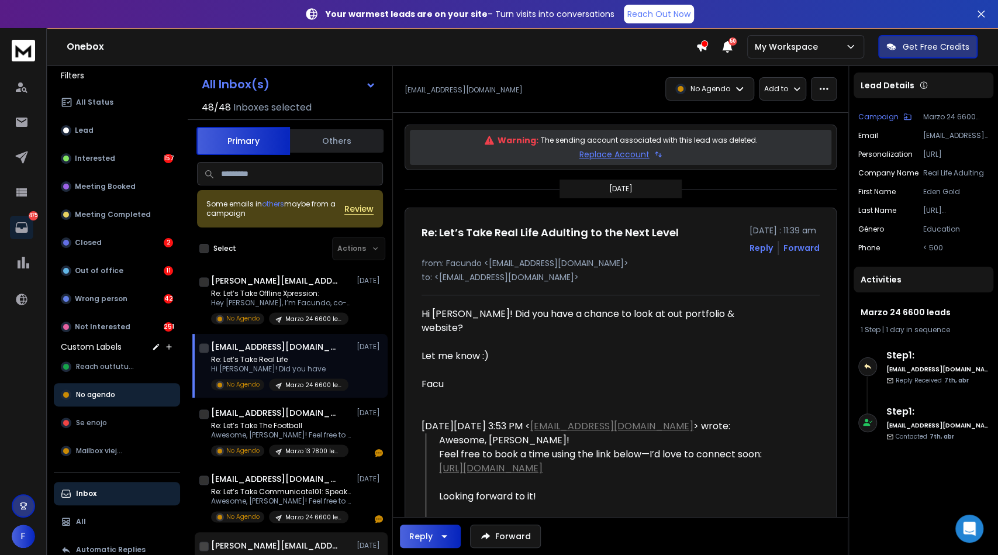
scroll to position [4228, 0]
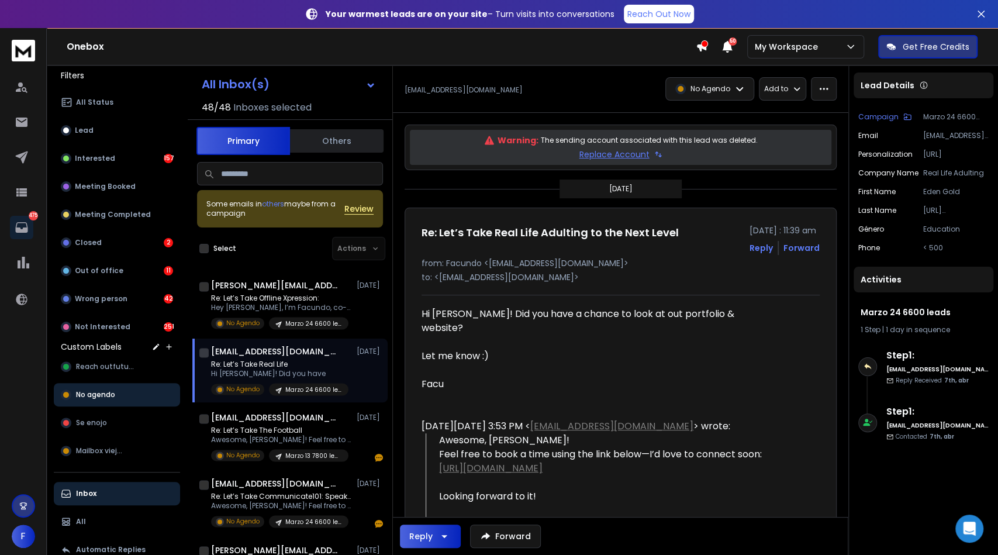
click at [698, 91] on p "No Agendo" at bounding box center [710, 88] width 40 height 9
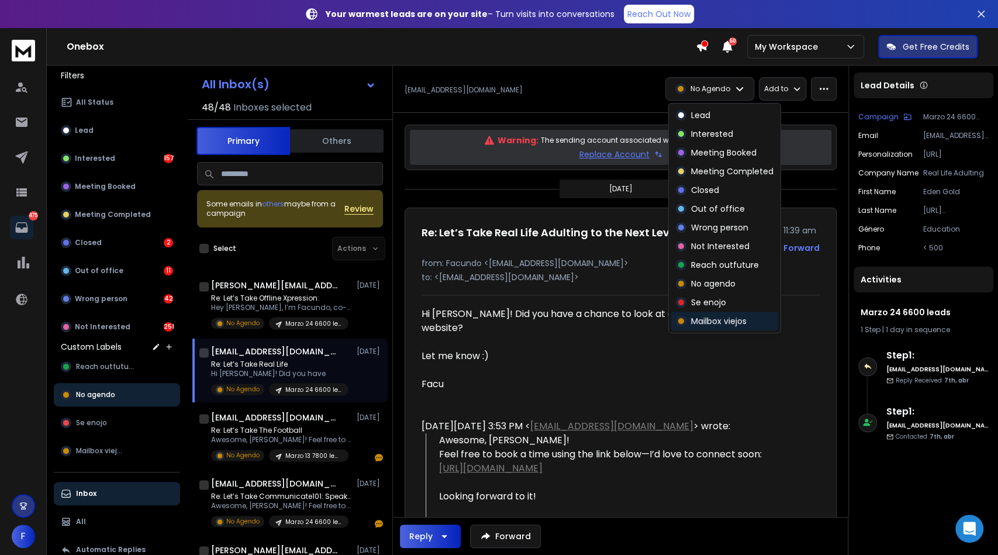
click at [712, 325] on p "Mailbox viejos" at bounding box center [719, 321] width 56 height 12
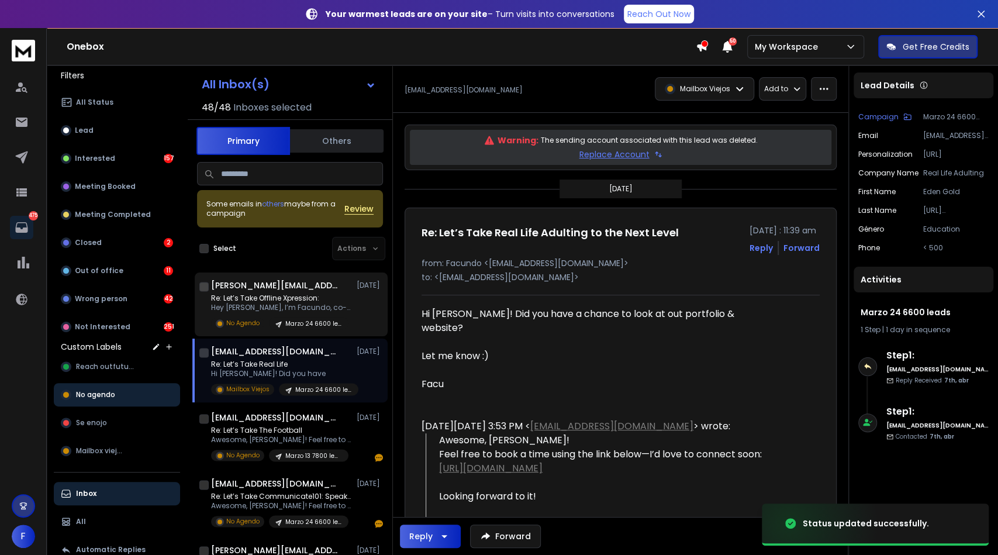
click at [350, 304] on div "Re: Let’s Take Offline Xpression: Hey [PERSON_NAME], I’m Facundo, co-founder of…" at bounding box center [297, 311] width 172 height 36
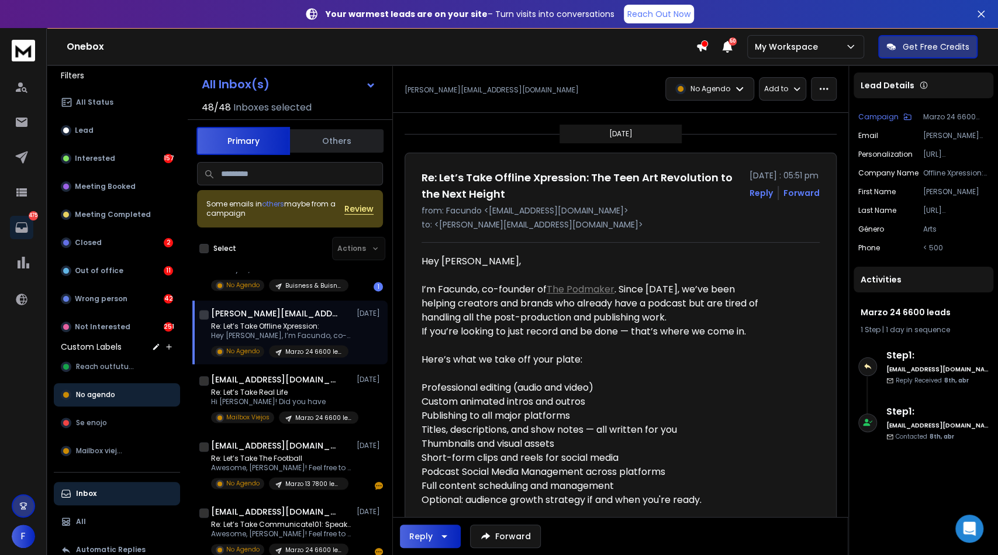
scroll to position [4192, 0]
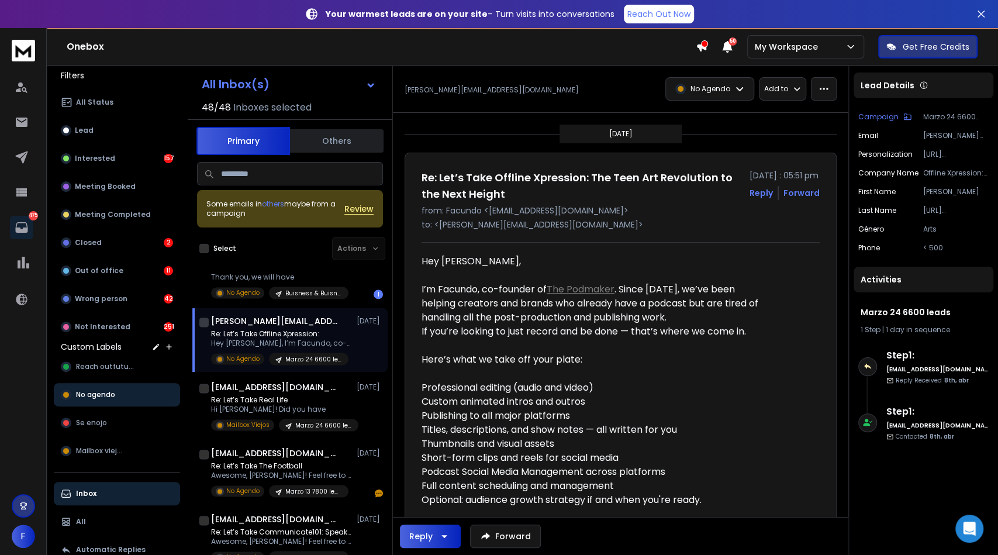
click at [350, 304] on div "[PERSON_NAME] [DATE] Re: Our team wants to Thank you, we will have No Agendo Bu…" at bounding box center [291, 274] width 193 height 64
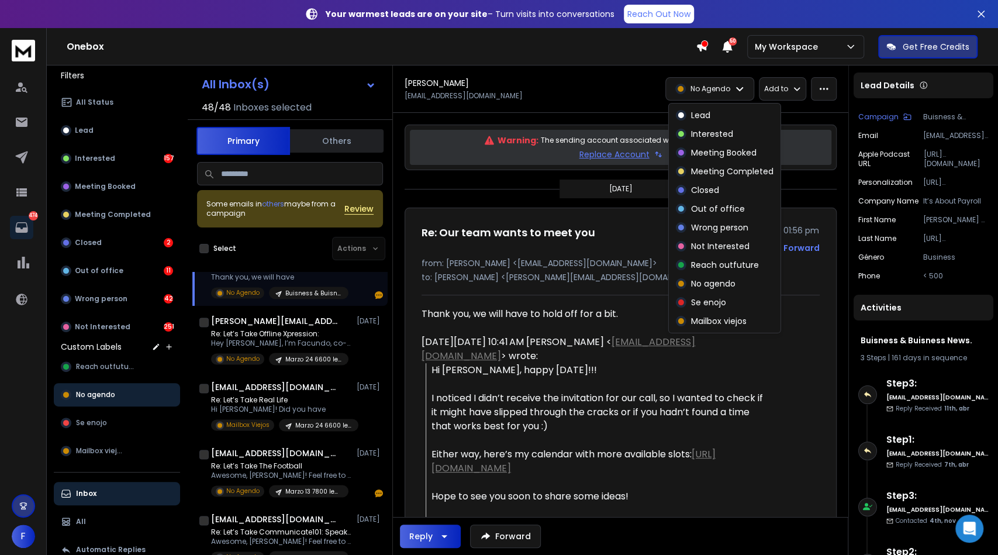
click at [728, 92] on p "No Agendo" at bounding box center [710, 88] width 40 height 9
click at [707, 322] on p "Mailbox viejos" at bounding box center [719, 321] width 56 height 12
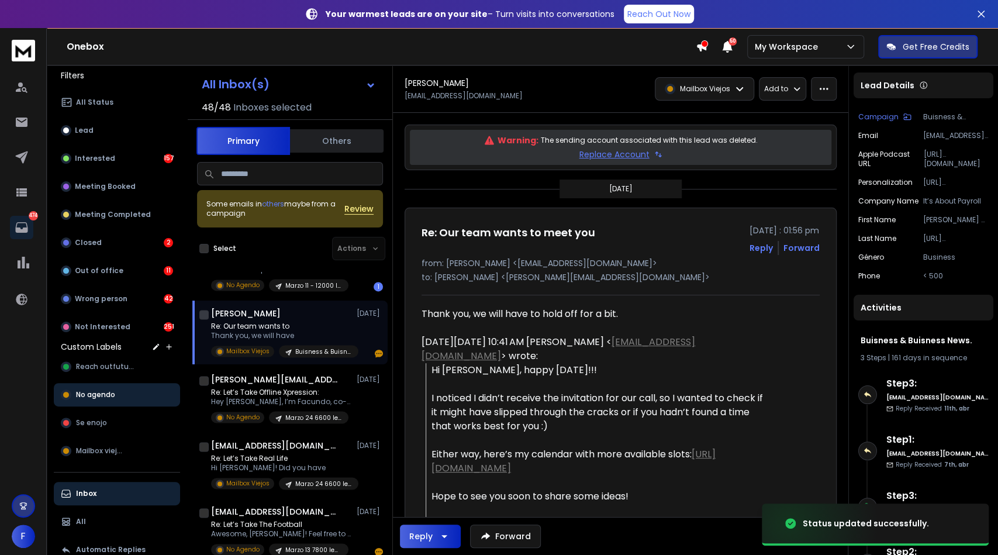
scroll to position [4122, 0]
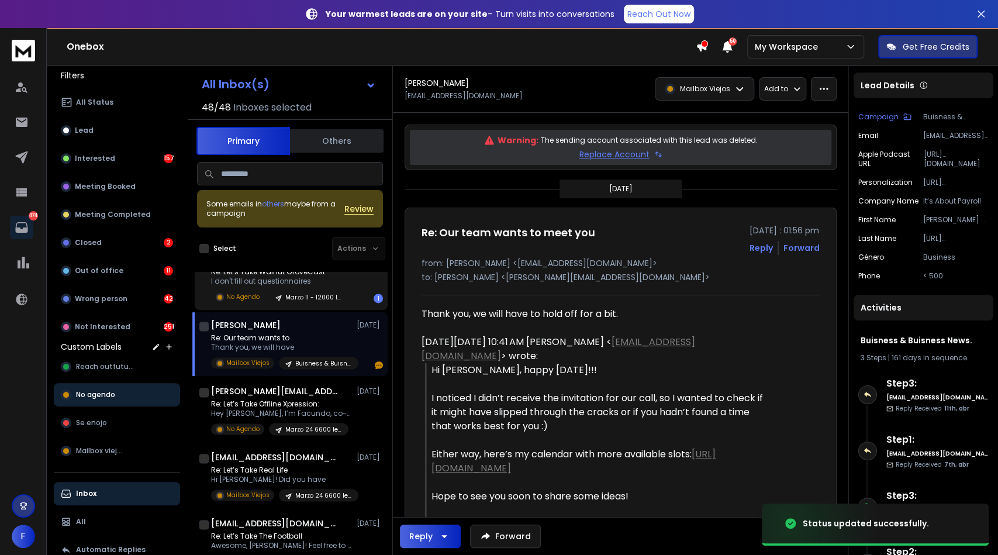
click at [312, 280] on p "I don't fill out questionnaires" at bounding box center [279, 280] width 137 height 9
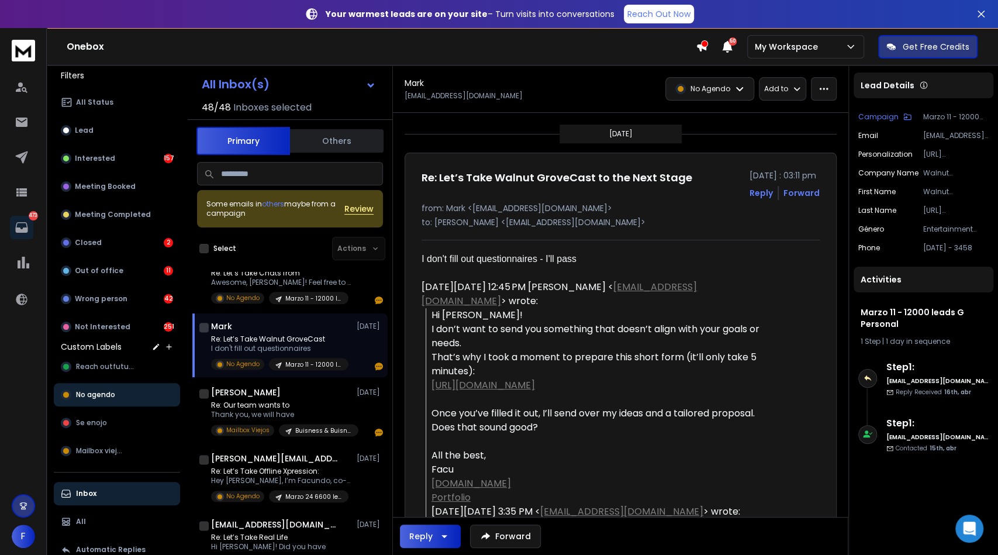
scroll to position [4050, 0]
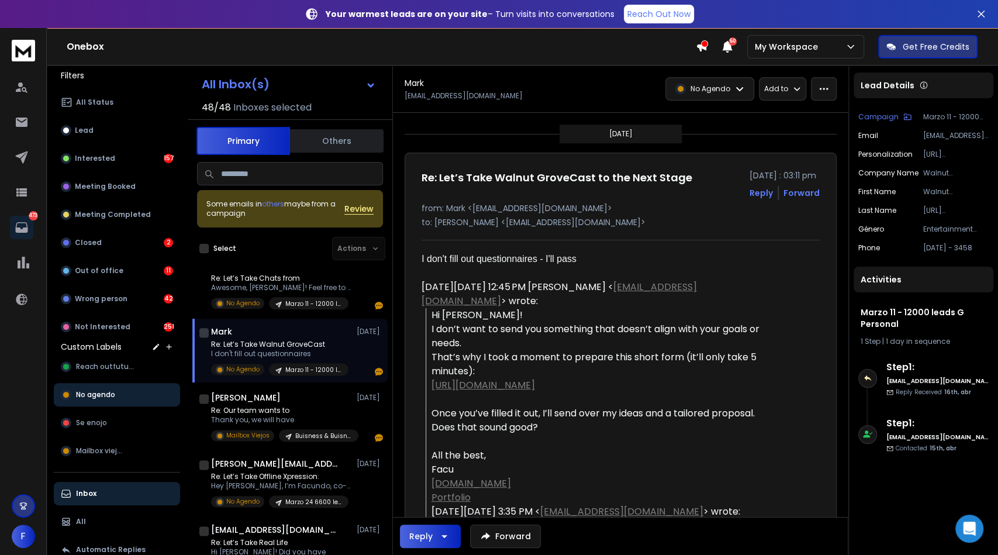
click at [312, 280] on p "Re: Let’s Take Chats from" at bounding box center [281, 277] width 140 height 9
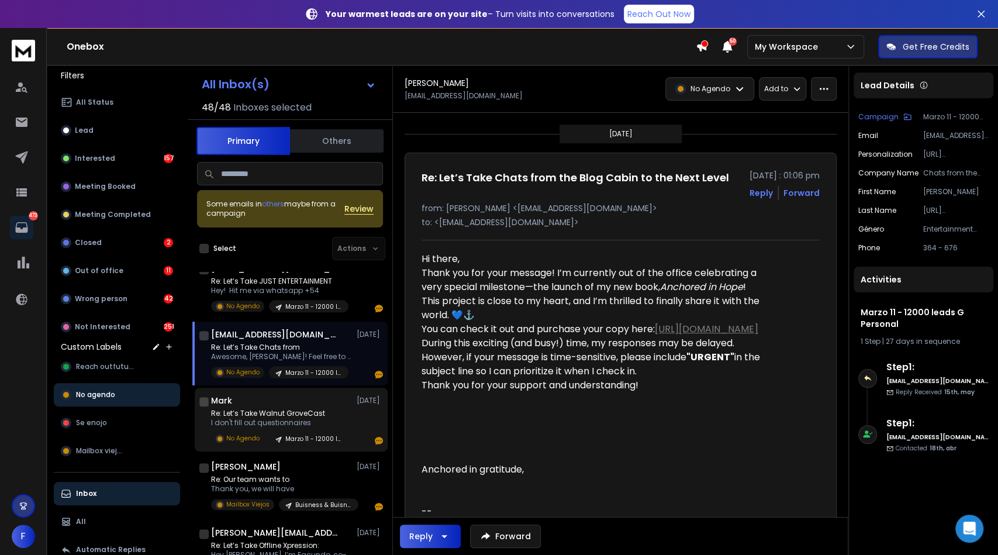
scroll to position [3978, 0]
click at [312, 280] on p "Re: Let’s Take JUST ENTERTAINMENT" at bounding box center [279, 283] width 137 height 9
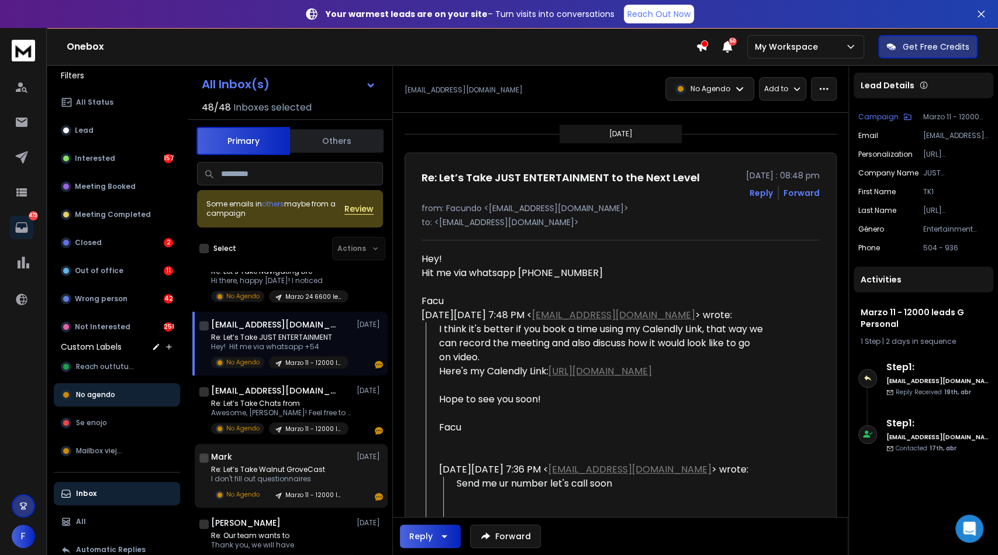
scroll to position [3915, 0]
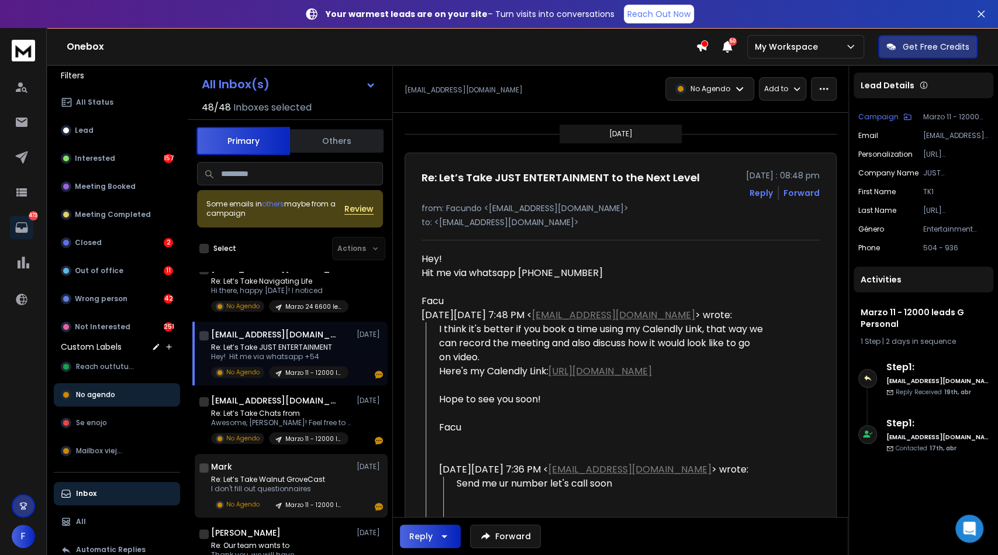
click at [312, 280] on p "Re: Let’s Take Navigating Life" at bounding box center [279, 280] width 137 height 9
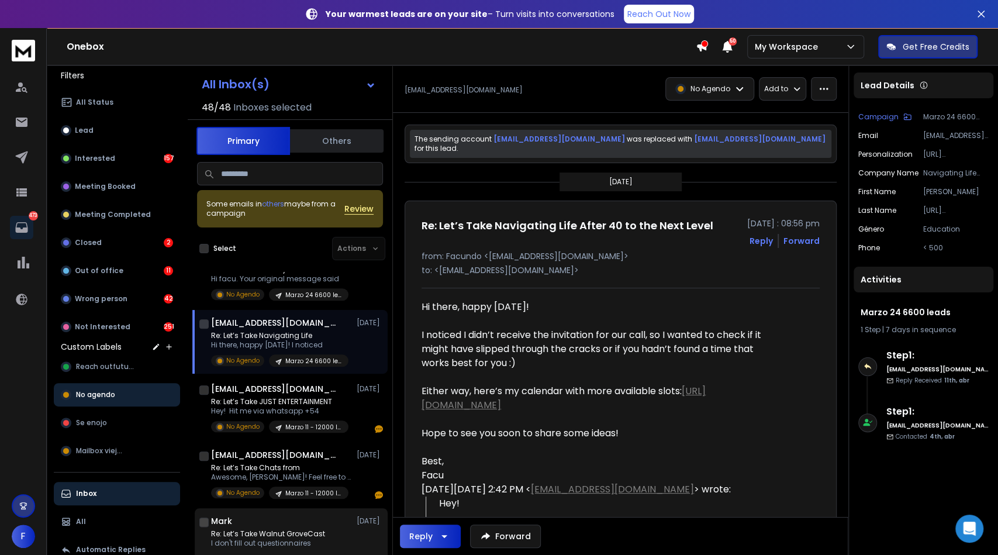
scroll to position [3856, 0]
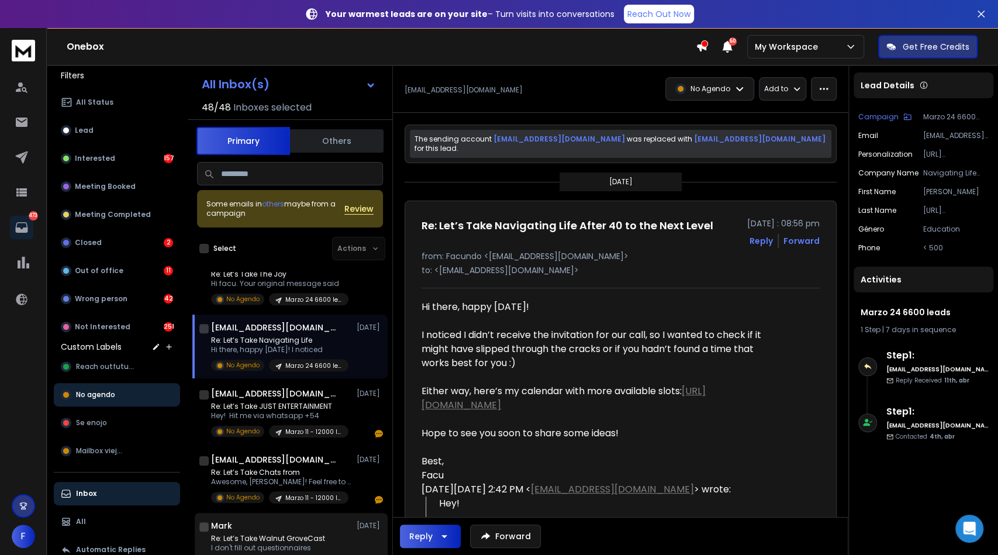
click at [312, 280] on p "Hi facu. Your original message said" at bounding box center [279, 283] width 137 height 9
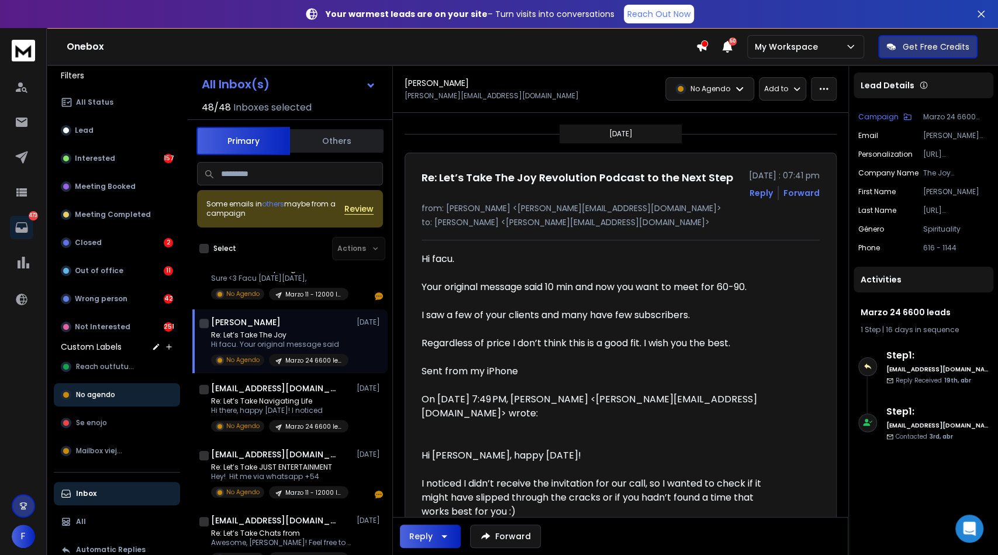
scroll to position [3789, 0]
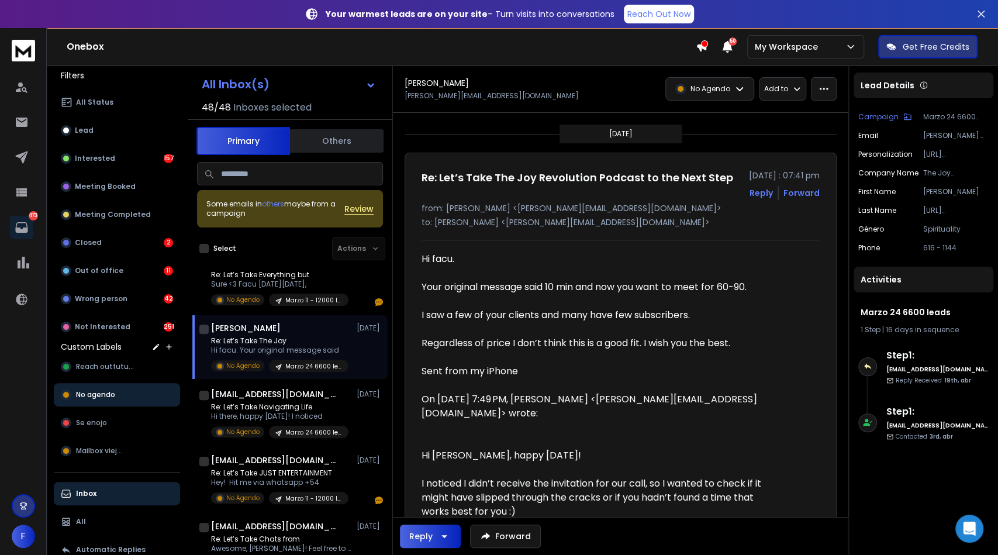
click at [312, 280] on p "Sure <3 Facu [DATE][DATE]," at bounding box center [279, 283] width 137 height 9
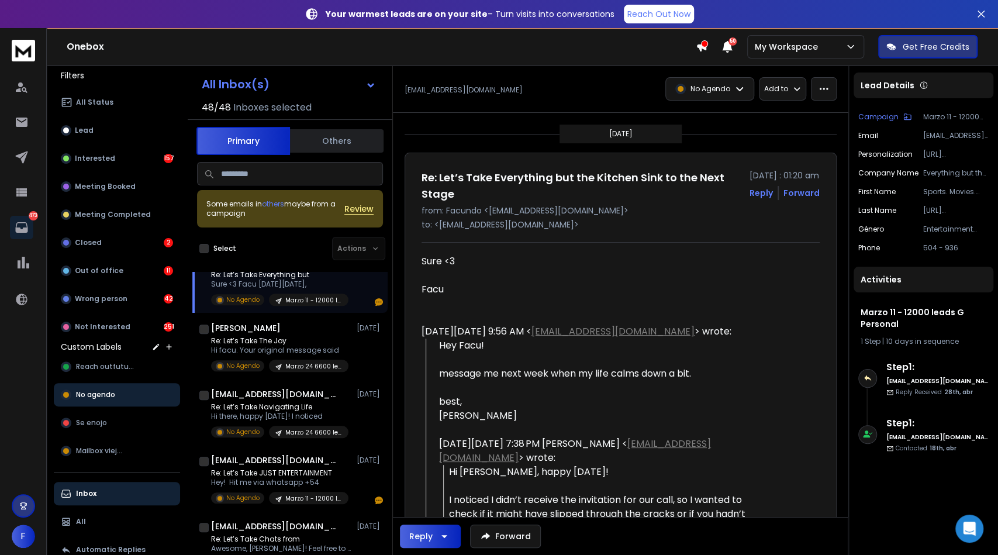
scroll to position [3740, 0]
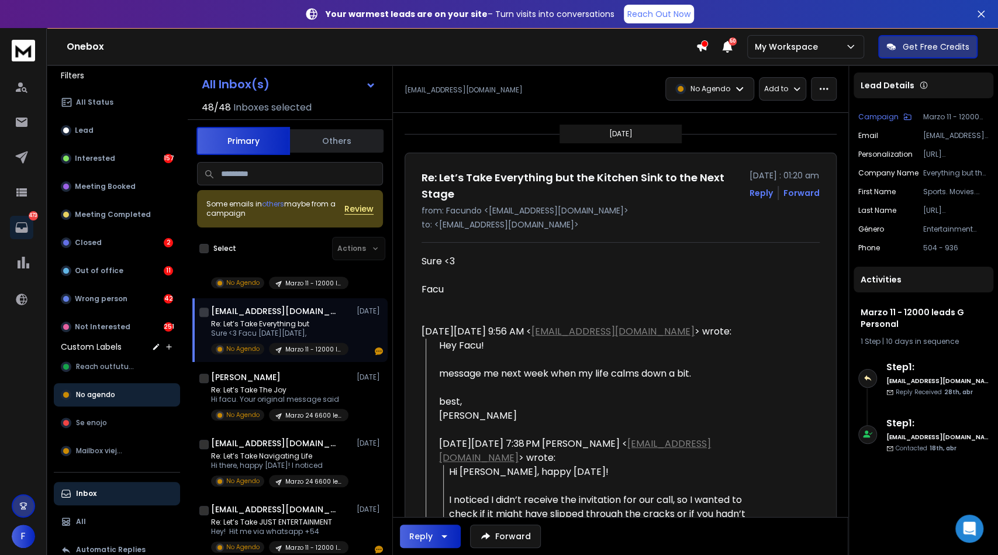
click at [312, 280] on p "Marzo 11 - 12000 leads G Personal" at bounding box center [313, 283] width 56 height 9
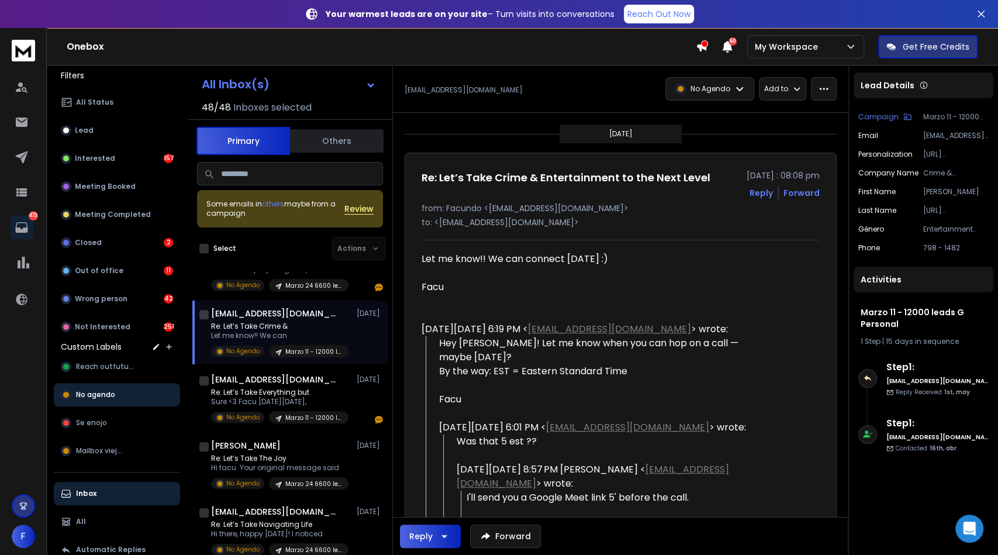
scroll to position [3662, 0]
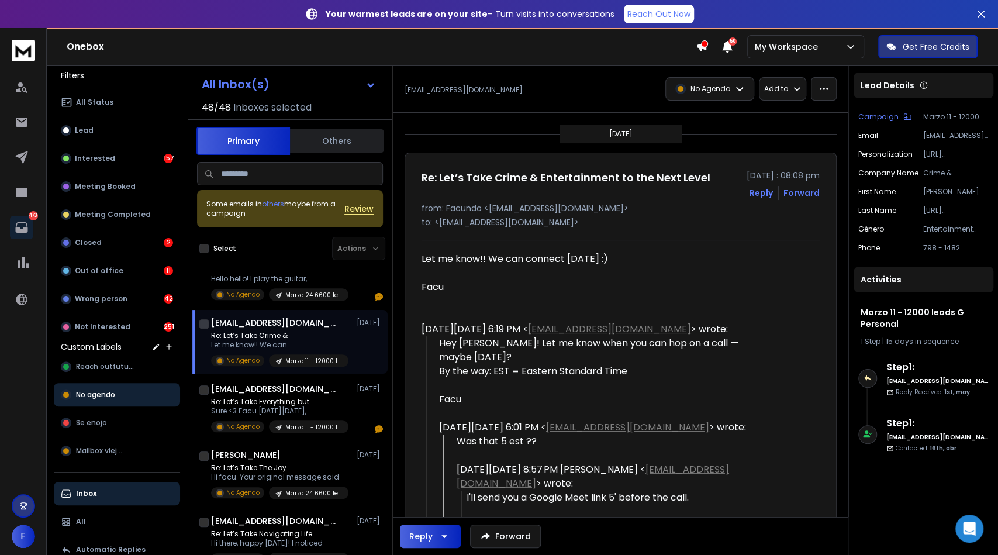
click at [312, 280] on p "Hello hello! I play the guitar," at bounding box center [279, 278] width 137 height 9
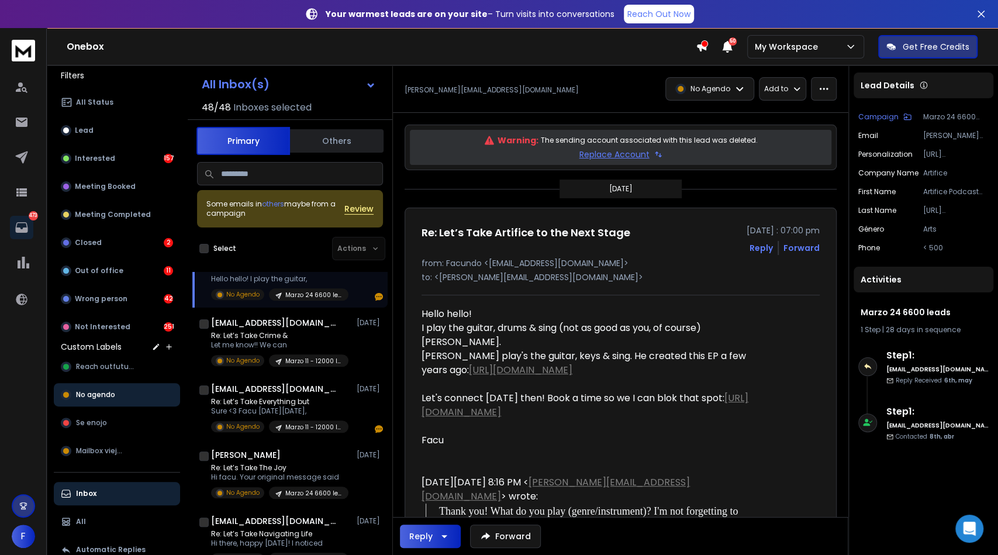
click at [699, 91] on p "No Agendo" at bounding box center [710, 88] width 40 height 9
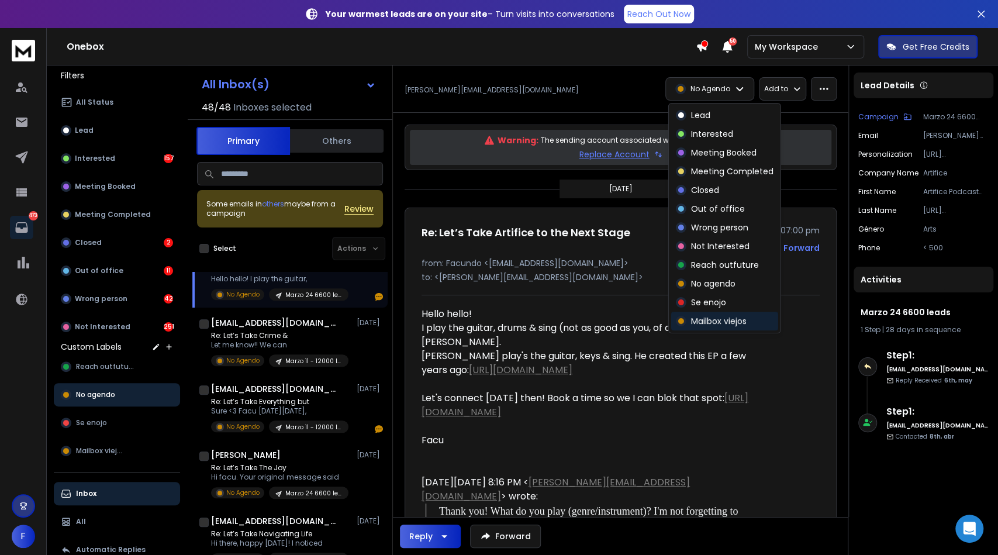
click at [715, 321] on p "Mailbox viejos" at bounding box center [719, 321] width 56 height 12
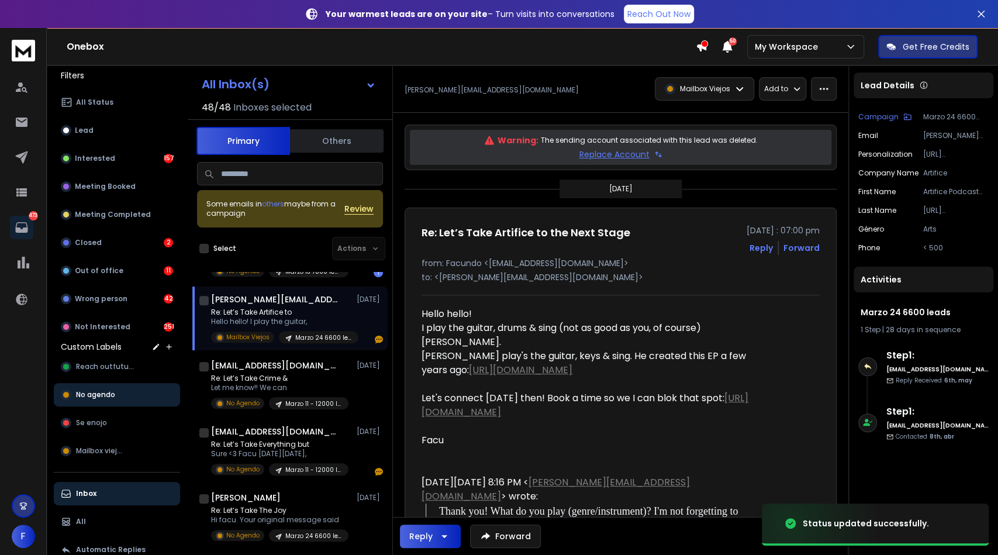
scroll to position [3606, 0]
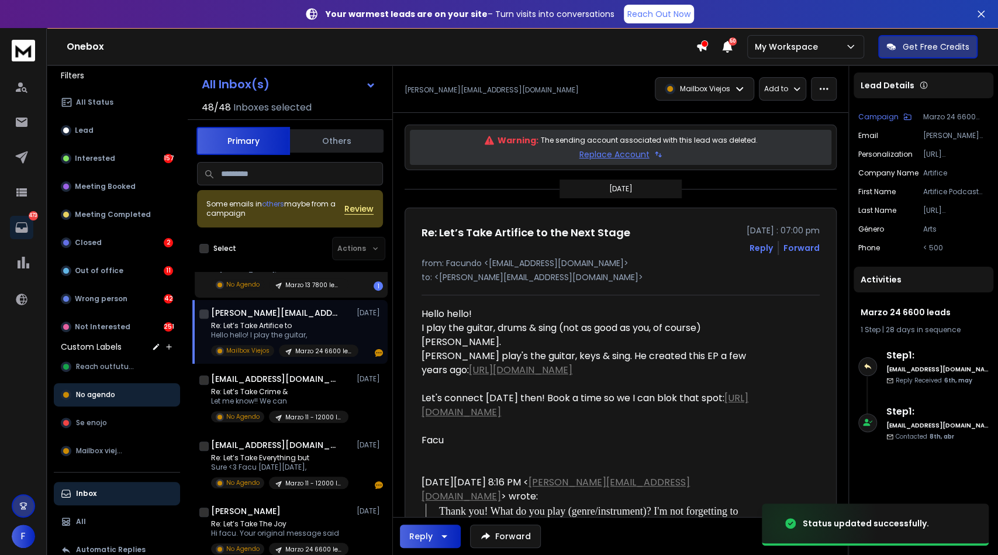
click at [340, 279] on div "Marzo 13 7800 leads 3" at bounding box center [308, 284] width 79 height 12
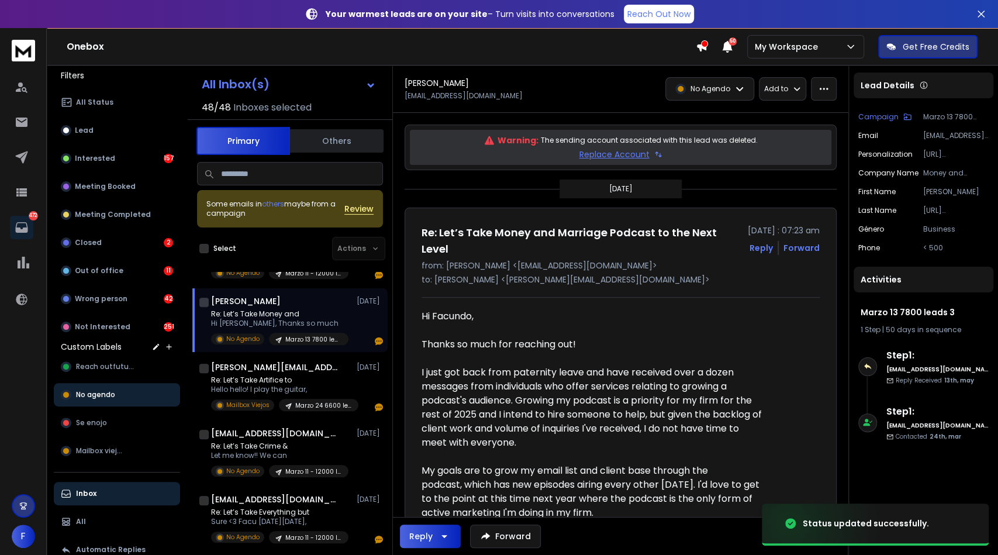
scroll to position [3532, 0]
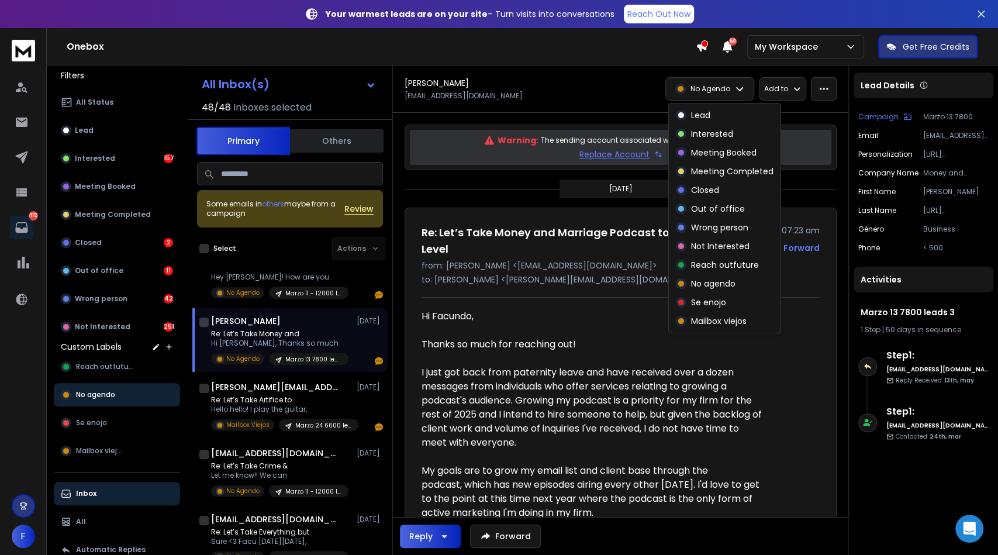
click at [695, 93] on p "No Agendo" at bounding box center [710, 88] width 40 height 9
click at [696, 317] on p "Mailbox viejos" at bounding box center [719, 321] width 56 height 12
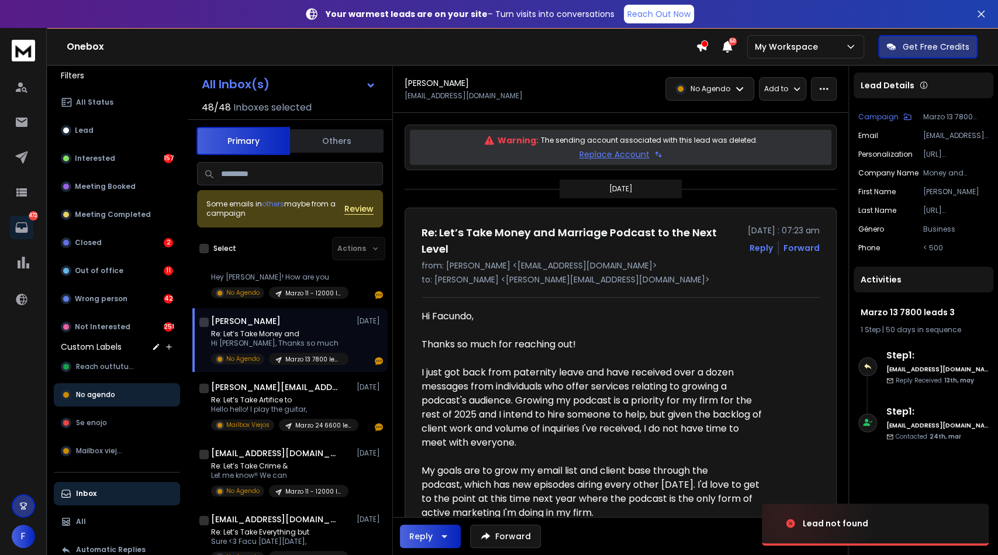
scroll to position [3492, 0]
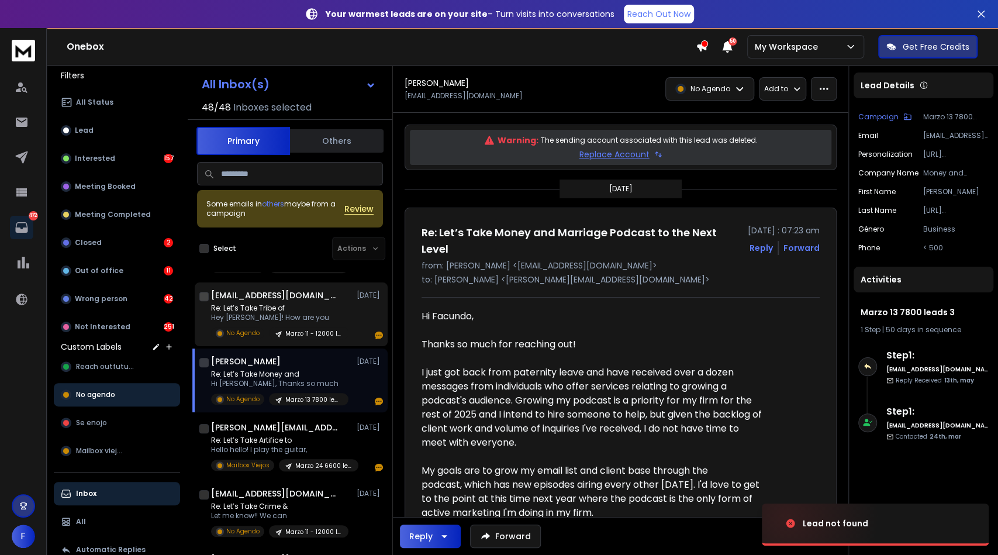
click at [302, 313] on p "Hey [PERSON_NAME]! How are you" at bounding box center [279, 317] width 137 height 9
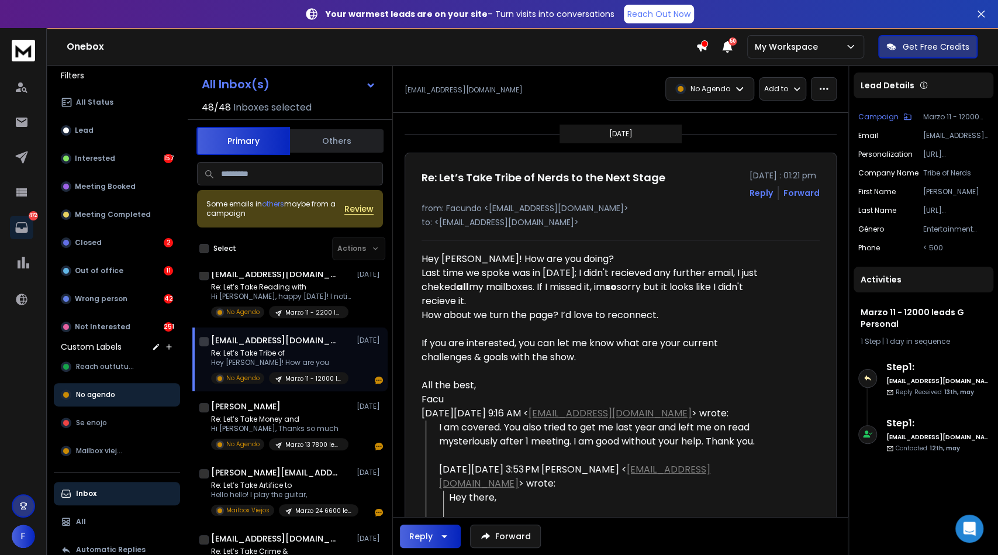
scroll to position [3437, 0]
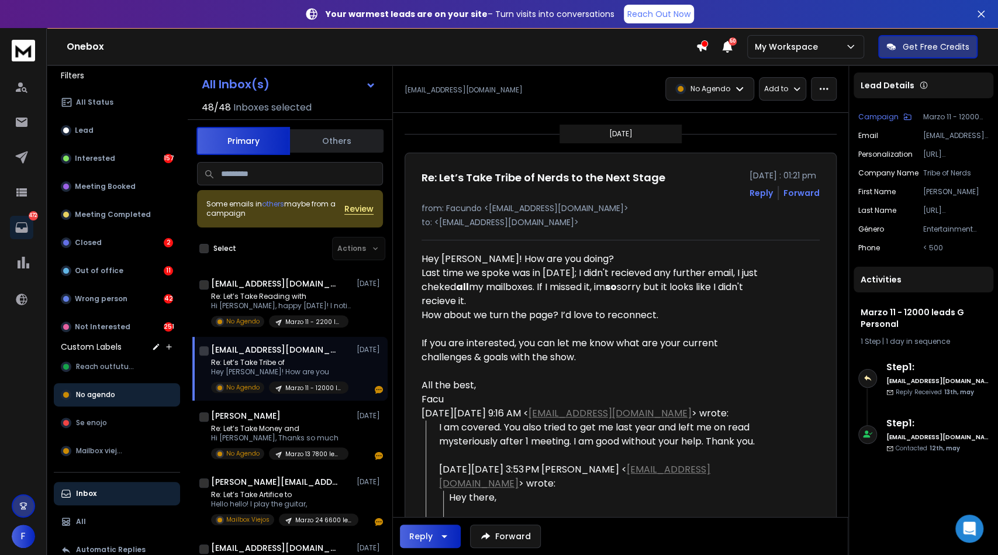
click at [302, 312] on div "Re: Let’s Take Reading with Hi [PERSON_NAME], happy [DATE]! I noticed No Agendo…" at bounding box center [281, 310] width 140 height 36
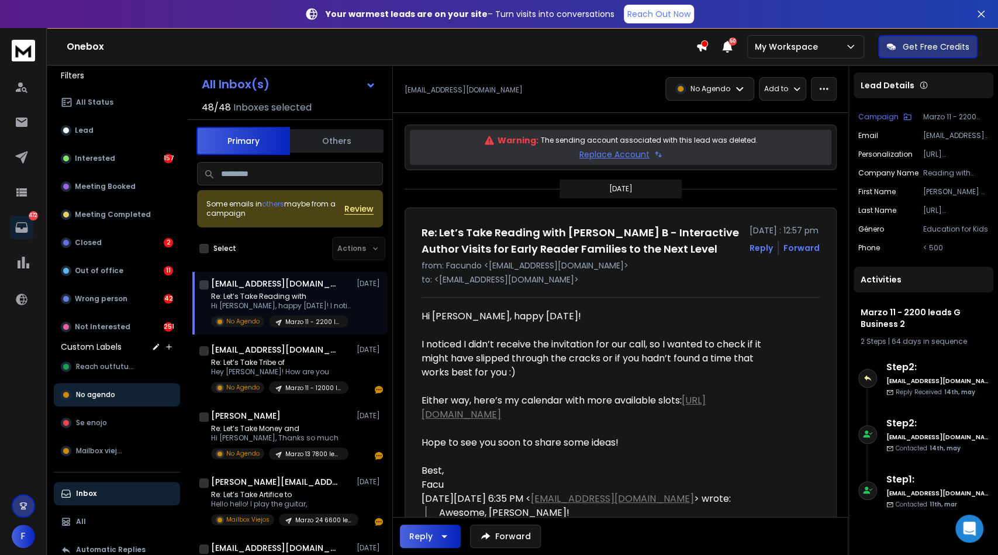
click at [705, 95] on div "No Agendo" at bounding box center [710, 89] width 88 height 22
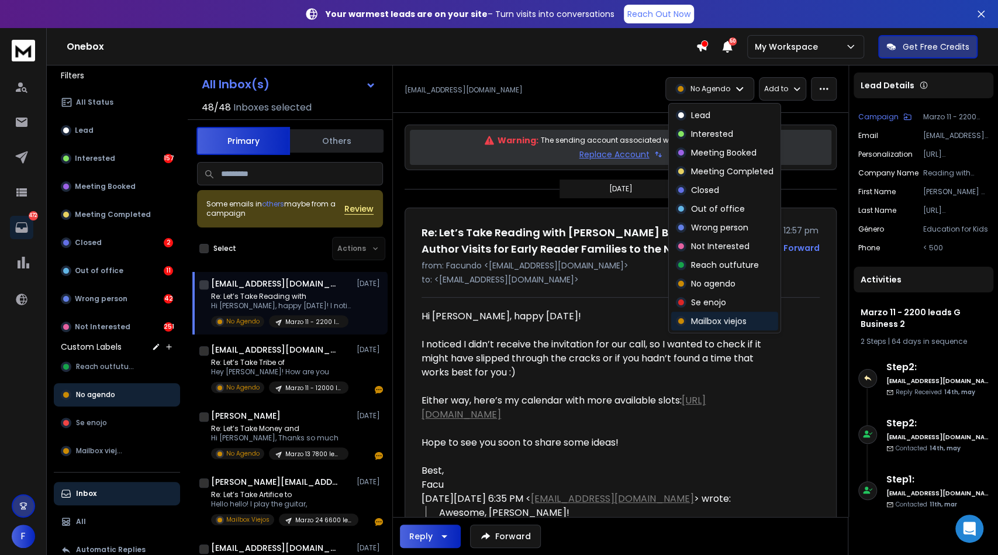
click at [730, 317] on p "Mailbox viejos" at bounding box center [719, 321] width 56 height 12
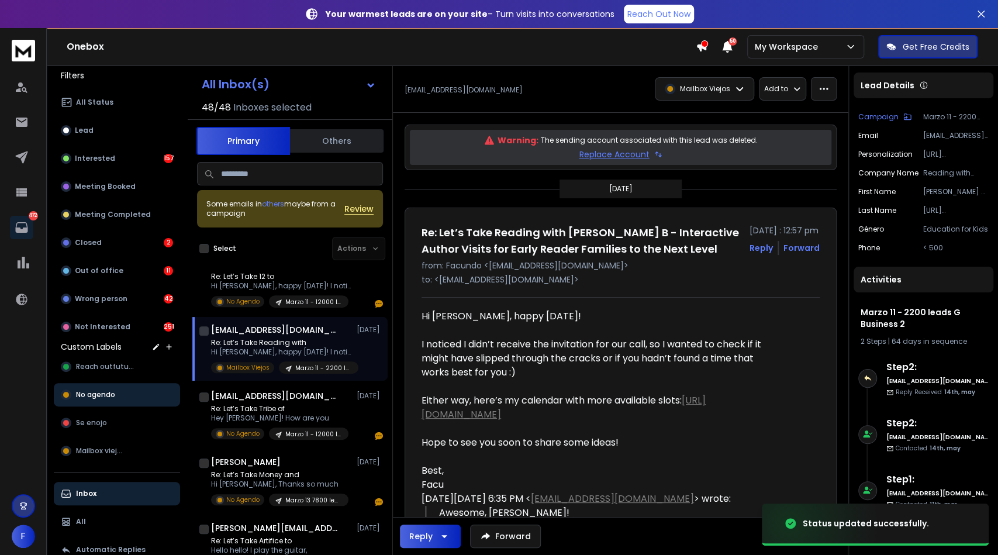
scroll to position [3389, 0]
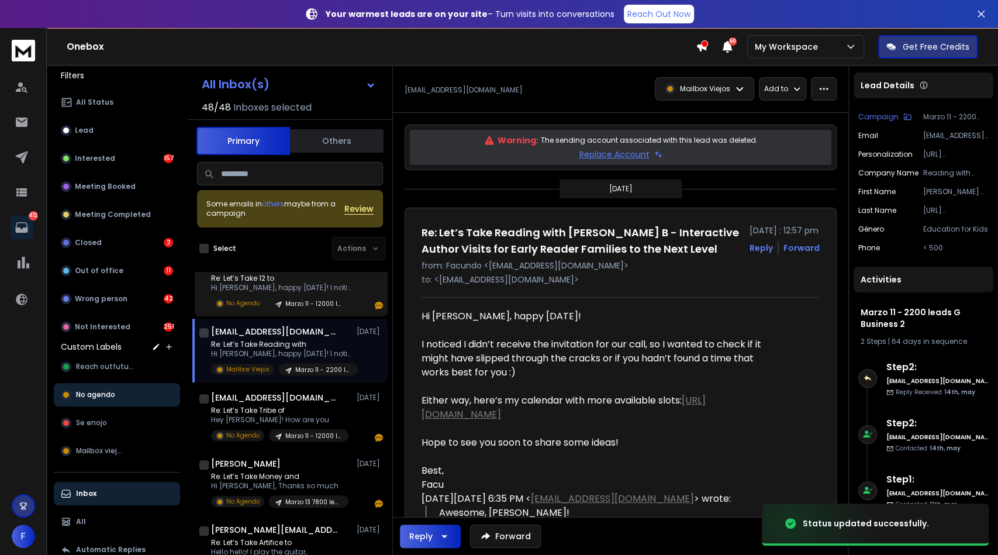
click at [334, 300] on p "Marzo 11 - 12000 leads G Personal" at bounding box center [313, 303] width 56 height 9
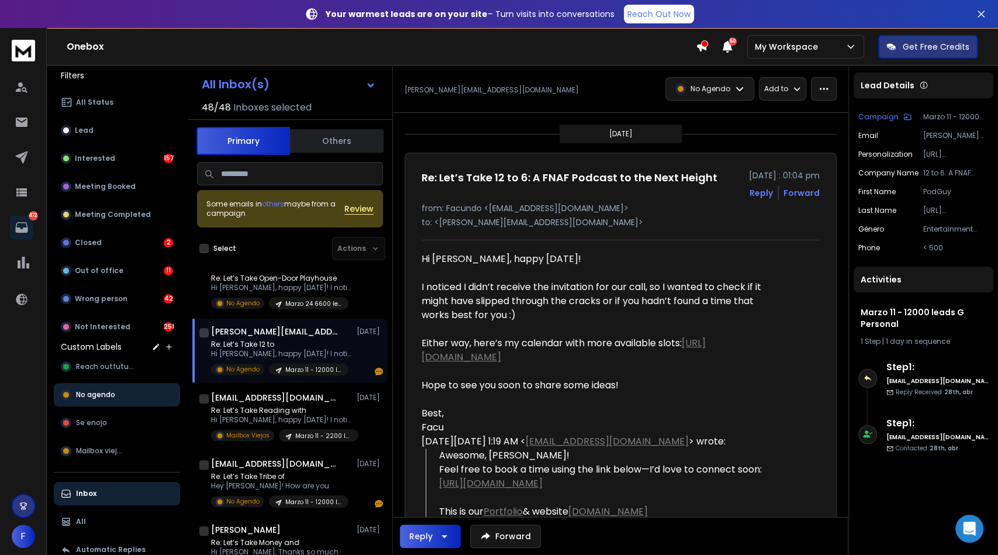
scroll to position [3316, 0]
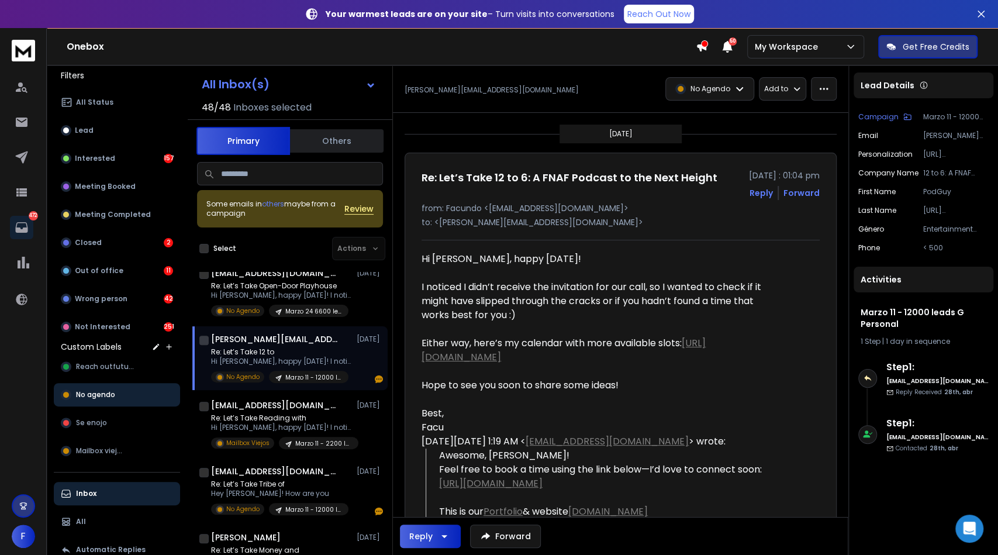
click at [334, 300] on div "Re: Let’s Take Open-Door Playhouse Hi [PERSON_NAME], happy [DATE]! I noticed No…" at bounding box center [281, 299] width 140 height 36
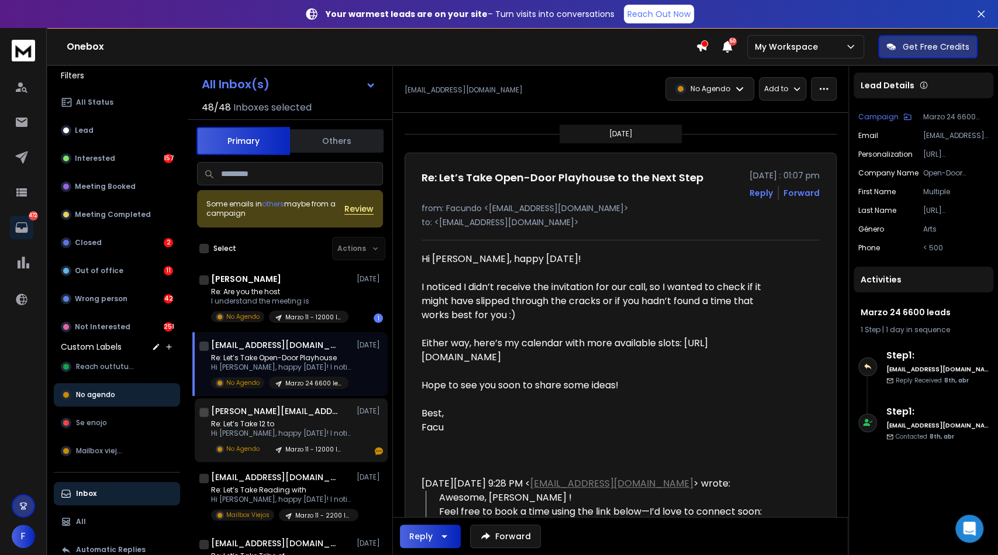
scroll to position [3227, 0]
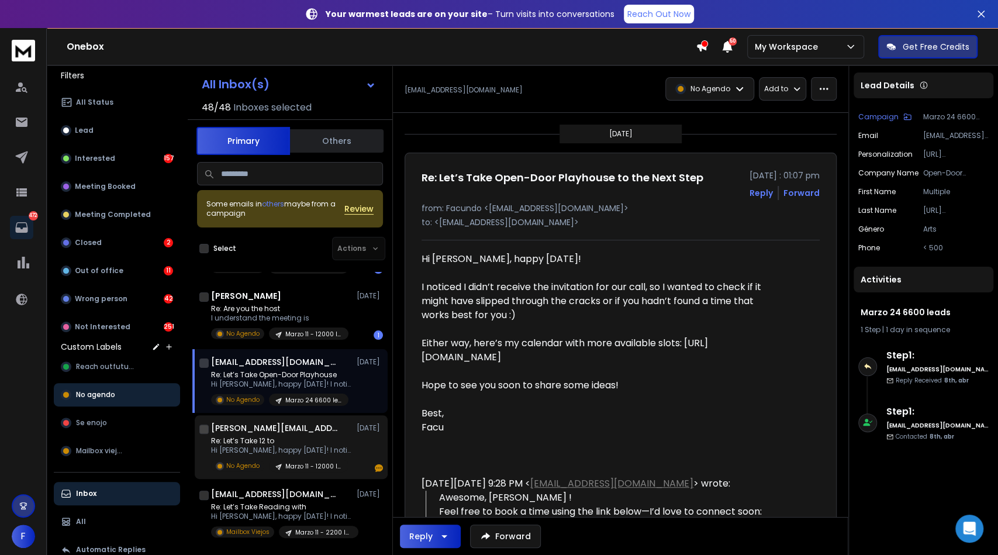
click at [334, 300] on div "[PERSON_NAME] [DATE]" at bounding box center [297, 296] width 172 height 12
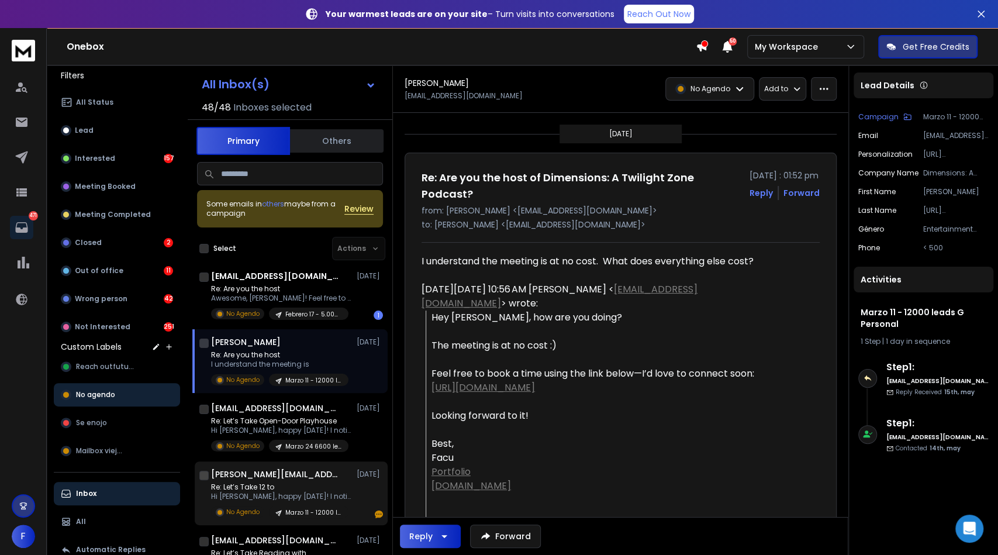
scroll to position [3167, 0]
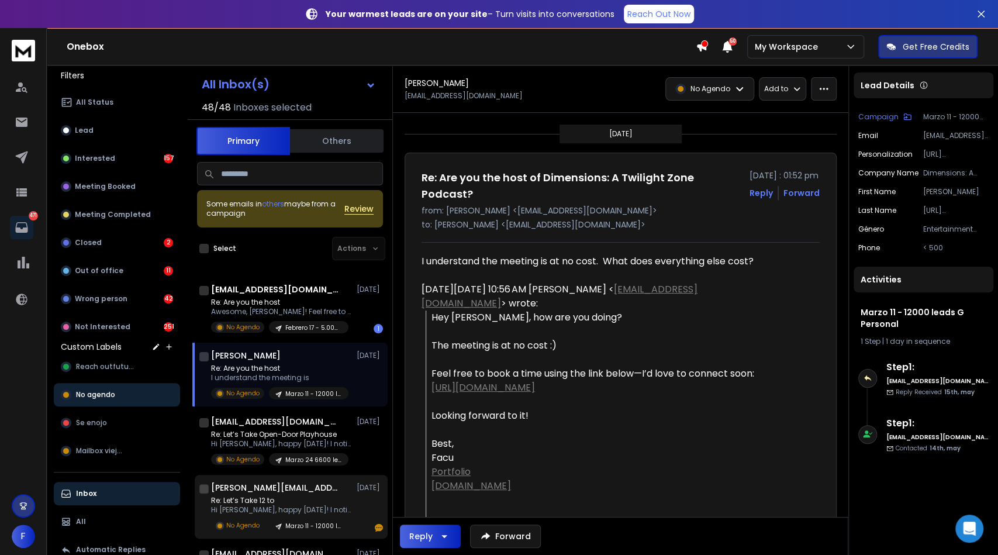
click at [334, 300] on p "Re: Are you the host" at bounding box center [281, 301] width 140 height 9
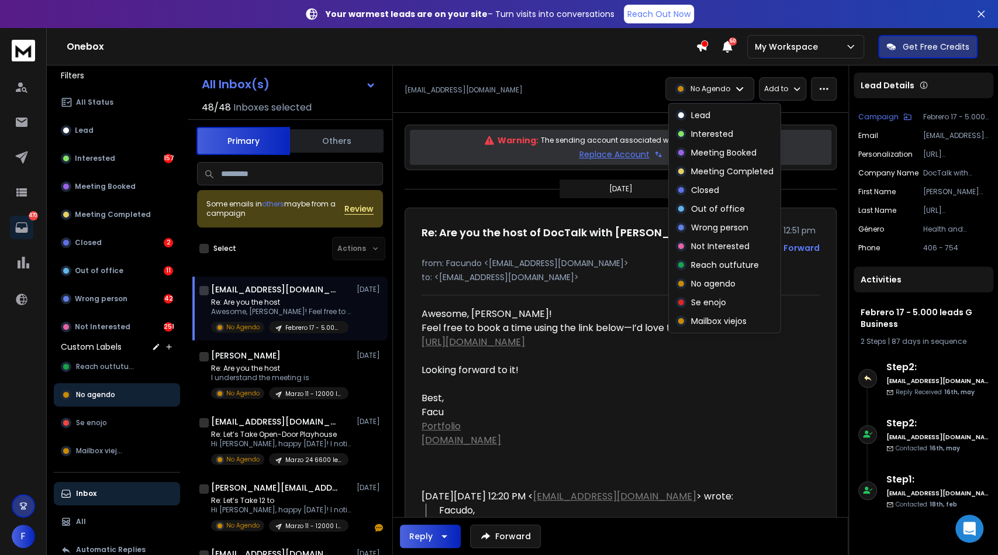
click at [718, 84] on p "No Agendo" at bounding box center [710, 88] width 40 height 9
click at [686, 319] on div "Mailbox viejos" at bounding box center [711, 321] width 71 height 12
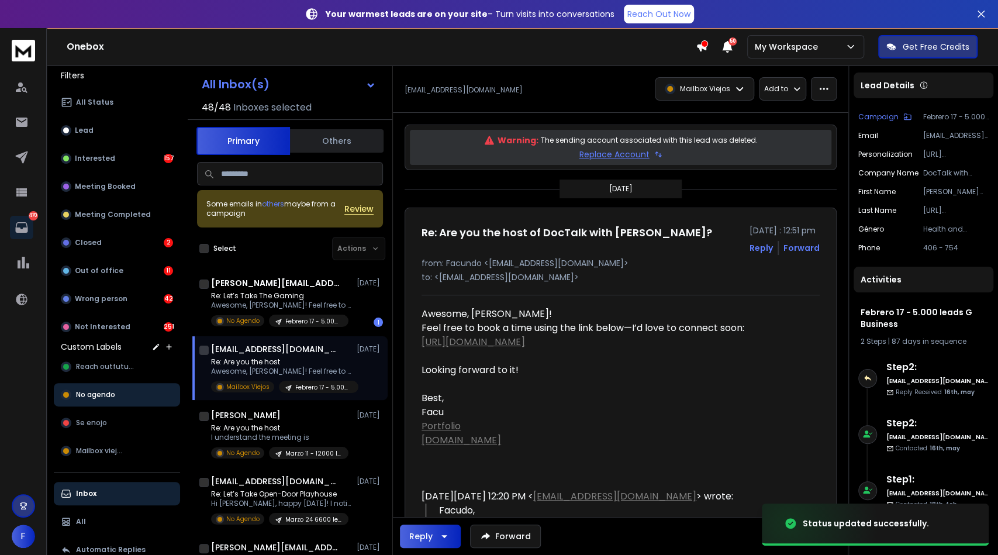
scroll to position [3090, 0]
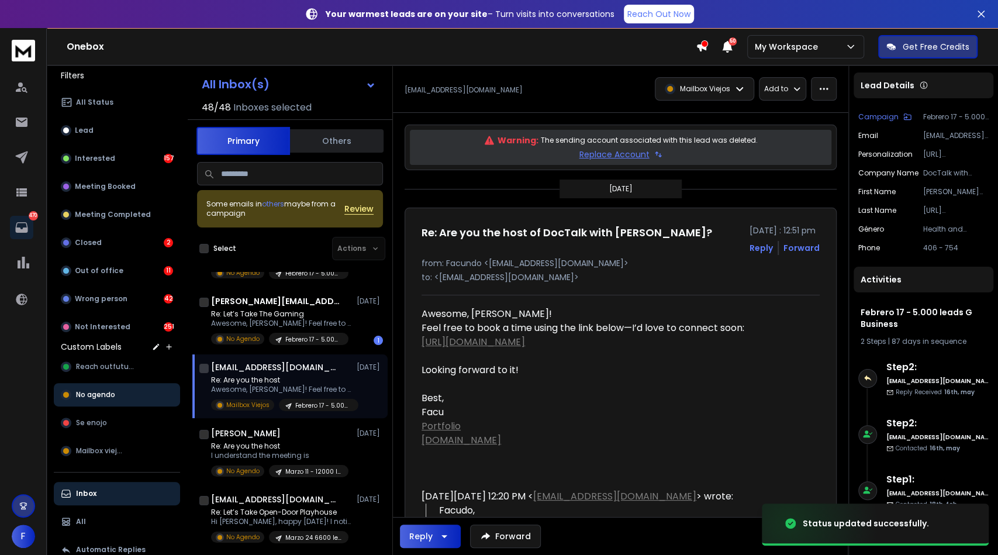
click at [330, 314] on p "Re: Let’s Take The Gaming" at bounding box center [281, 313] width 140 height 9
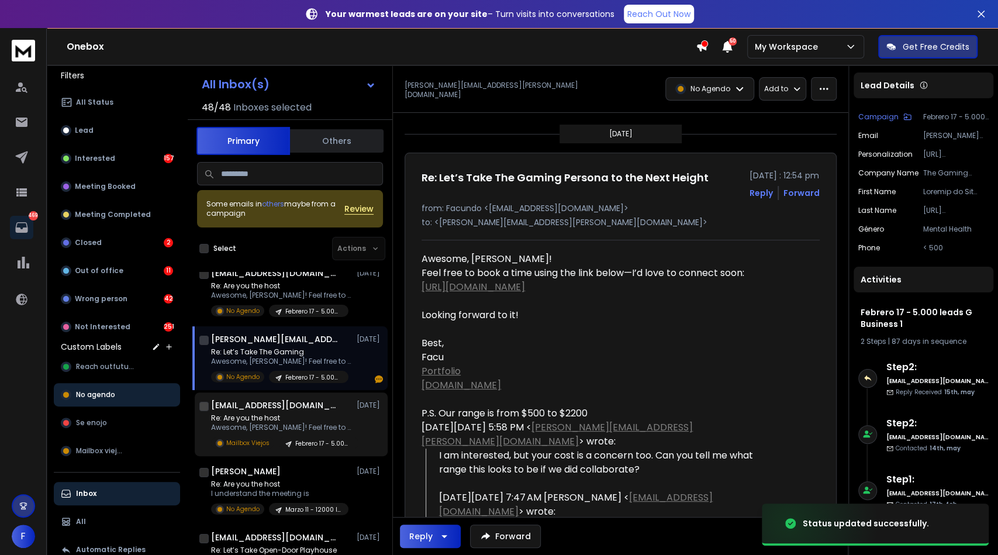
scroll to position [3043, 0]
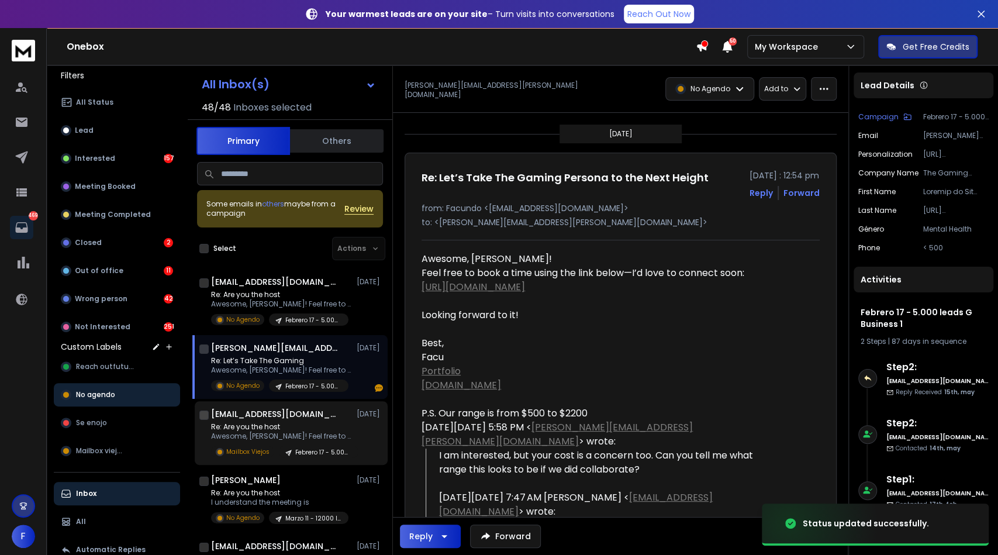
click at [330, 314] on div "Febrero 17 - 5.000 leads G Business 1" at bounding box center [308, 319] width 79 height 12
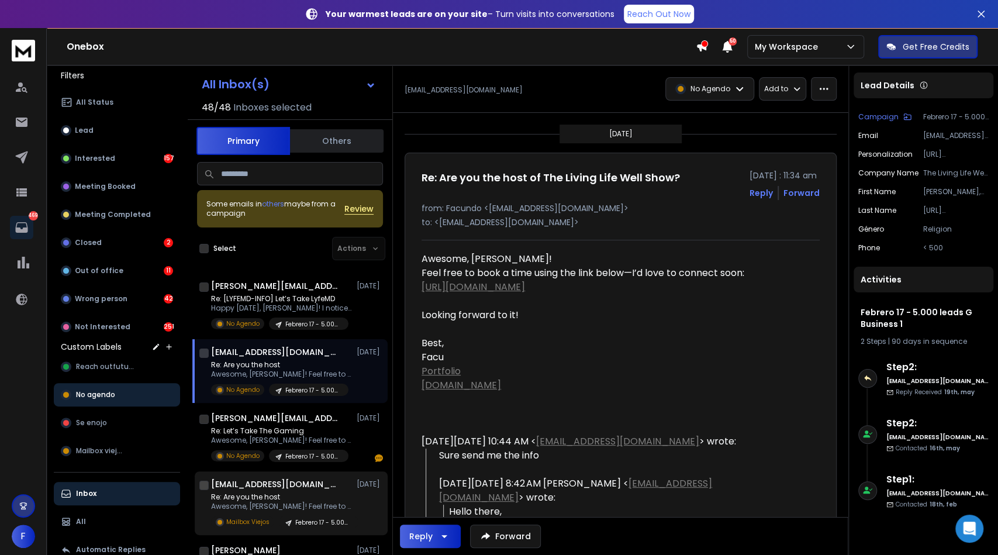
scroll to position [2963, 0]
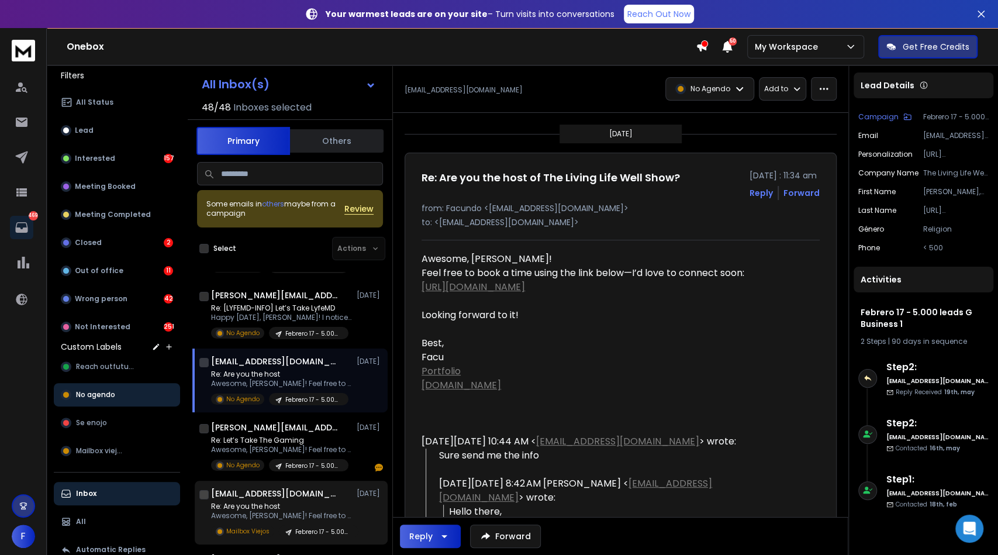
click at [330, 314] on p "Happy [DATE], [PERSON_NAME]! I noticed I" at bounding box center [281, 317] width 140 height 9
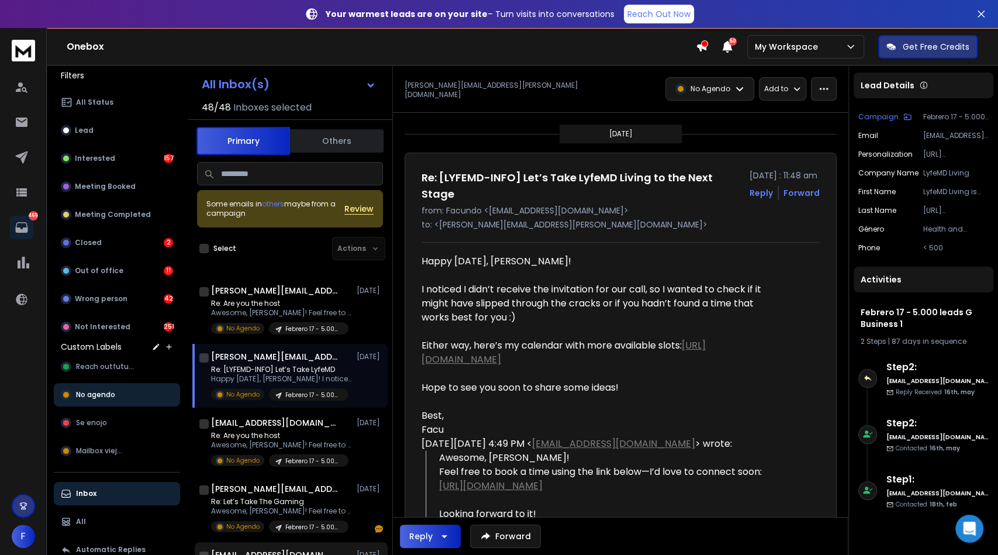
scroll to position [2890, 0]
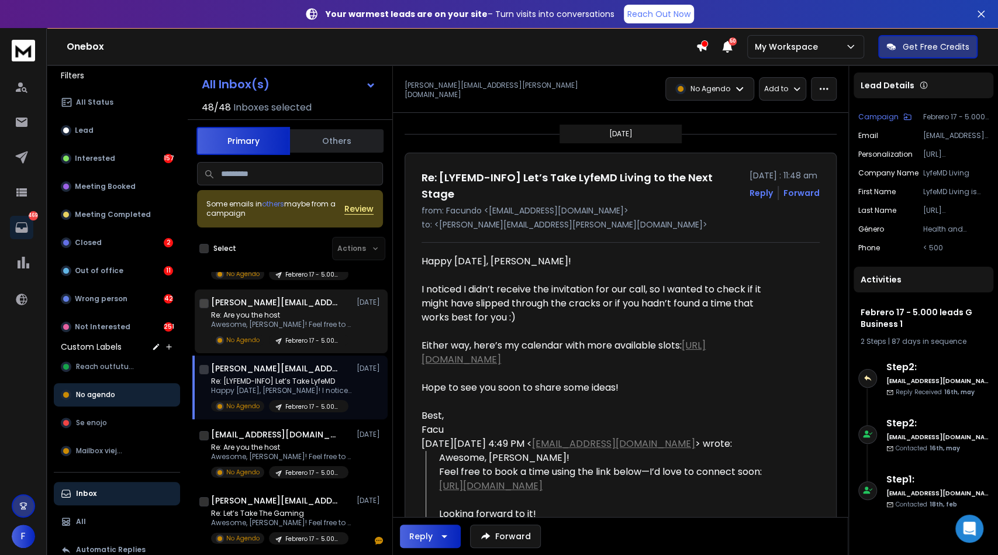
click at [329, 314] on p "Re: Are you the host" at bounding box center [281, 314] width 140 height 9
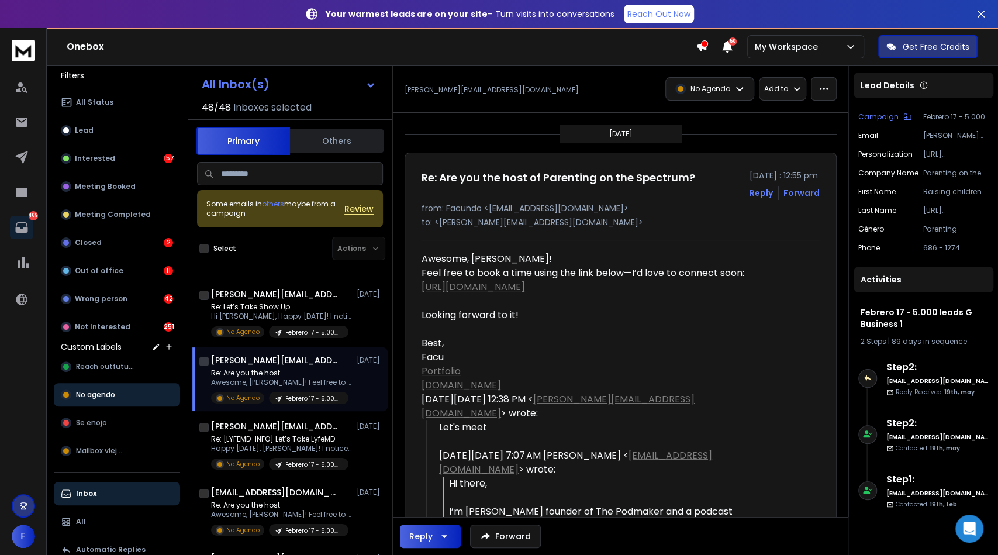
scroll to position [2832, 0]
click at [329, 314] on p "Hi [PERSON_NAME], Happy [DATE]! I noticed" at bounding box center [281, 316] width 140 height 9
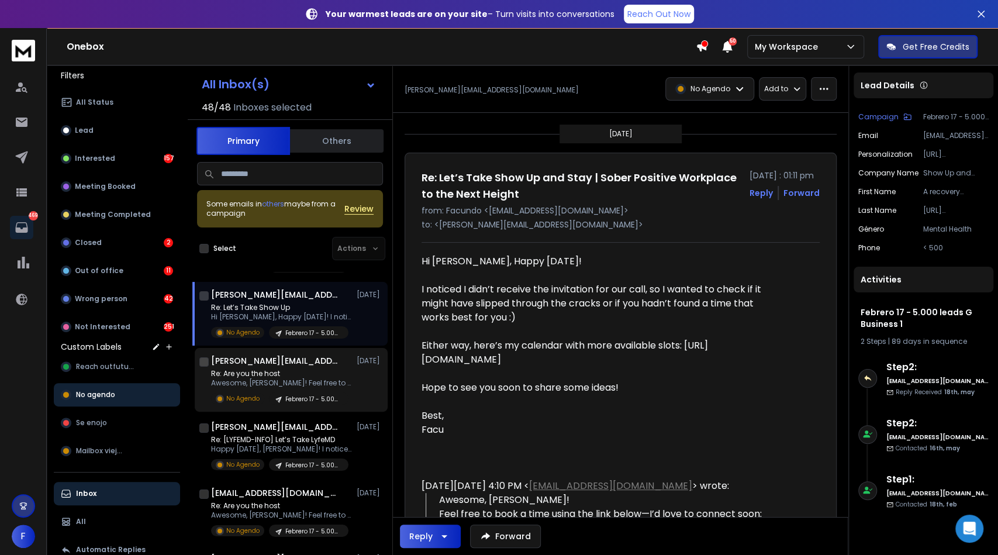
scroll to position [2780, 0]
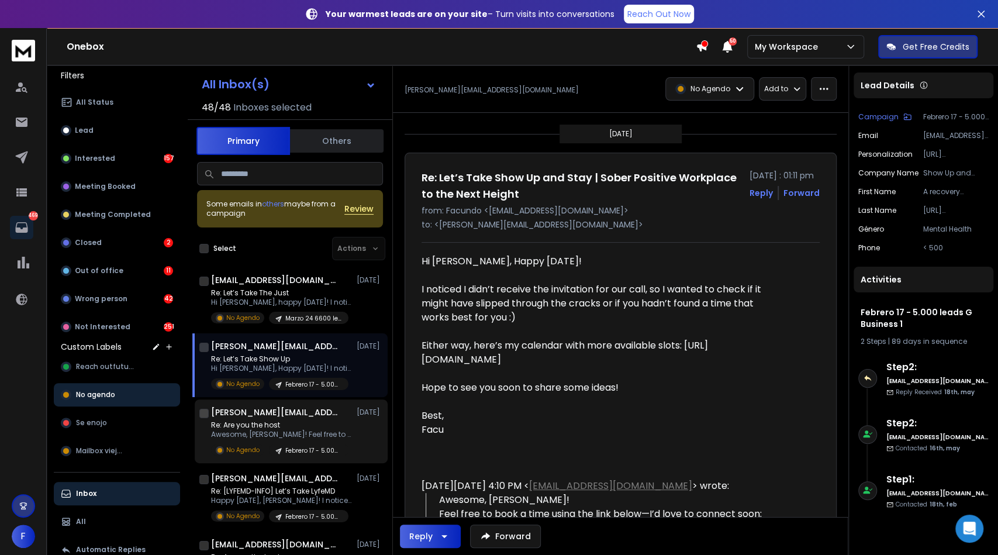
click at [329, 314] on p "Marzo 24 6600 leads" at bounding box center [313, 318] width 56 height 9
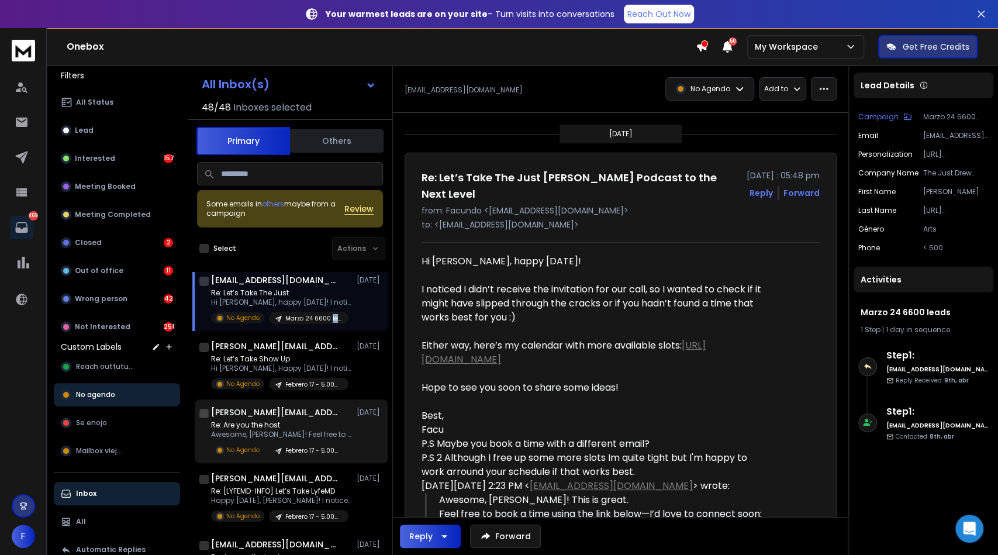
scroll to position [2704, 0]
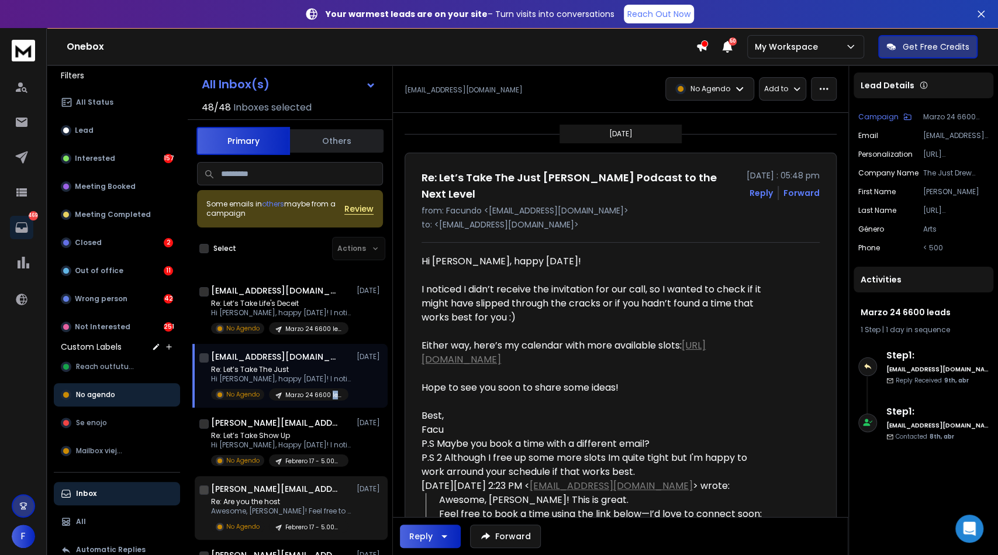
click at [329, 314] on p "Hi [PERSON_NAME], happy [DATE]! I noticed" at bounding box center [281, 312] width 140 height 9
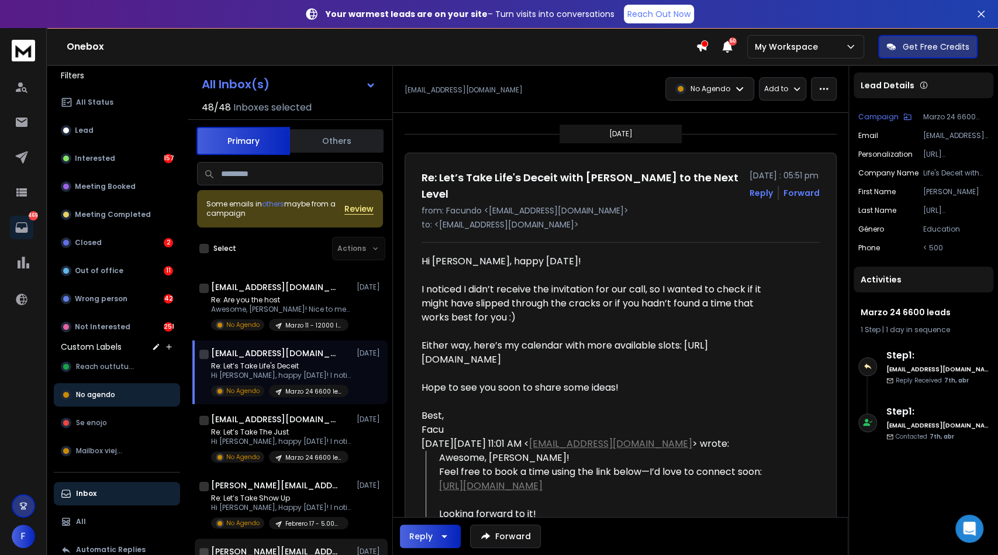
scroll to position [2636, 0]
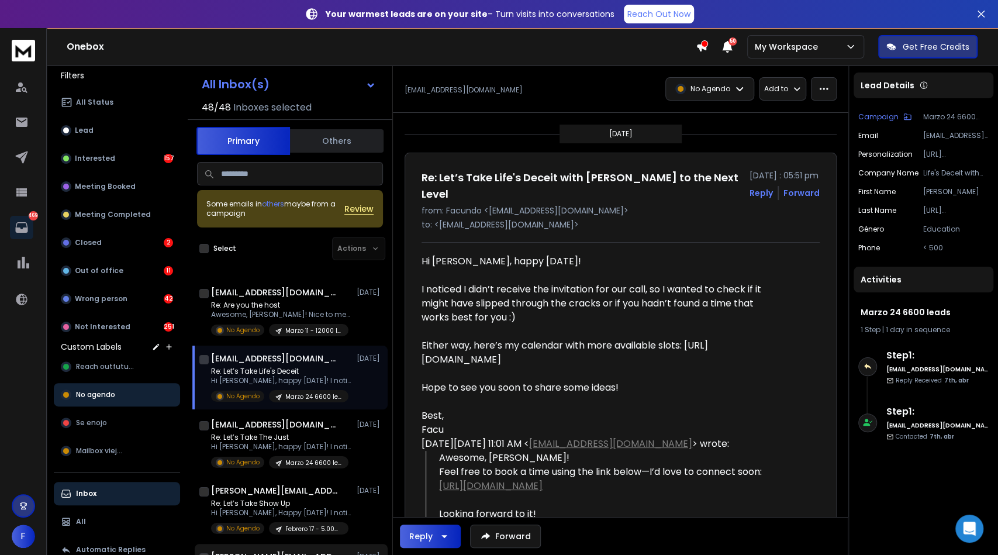
click at [329, 314] on p "Awesome, [PERSON_NAME]! Nice to meet" at bounding box center [281, 314] width 140 height 9
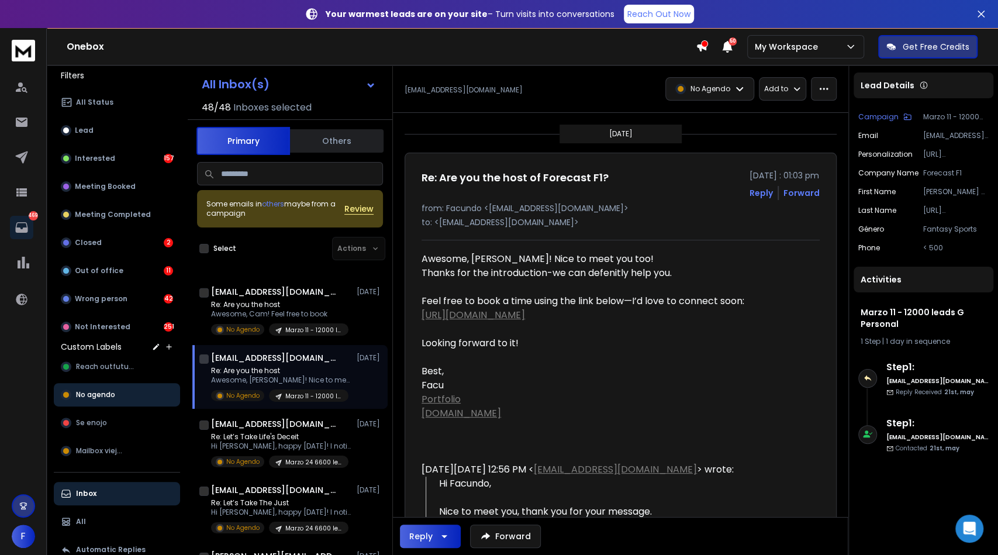
scroll to position [2554, 0]
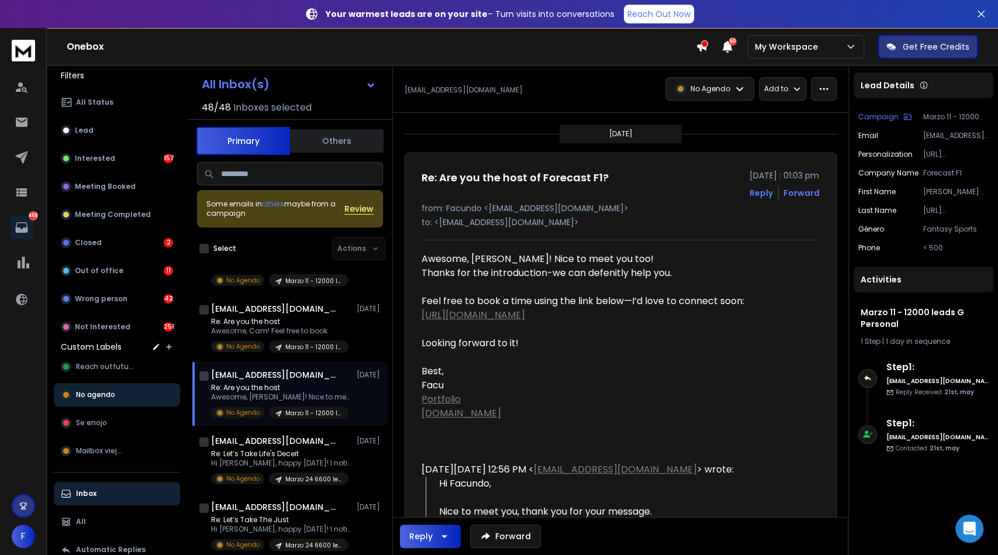
click at [329, 314] on div "[EMAIL_ADDRESS][DOMAIN_NAME] [DATE]" at bounding box center [297, 309] width 172 height 12
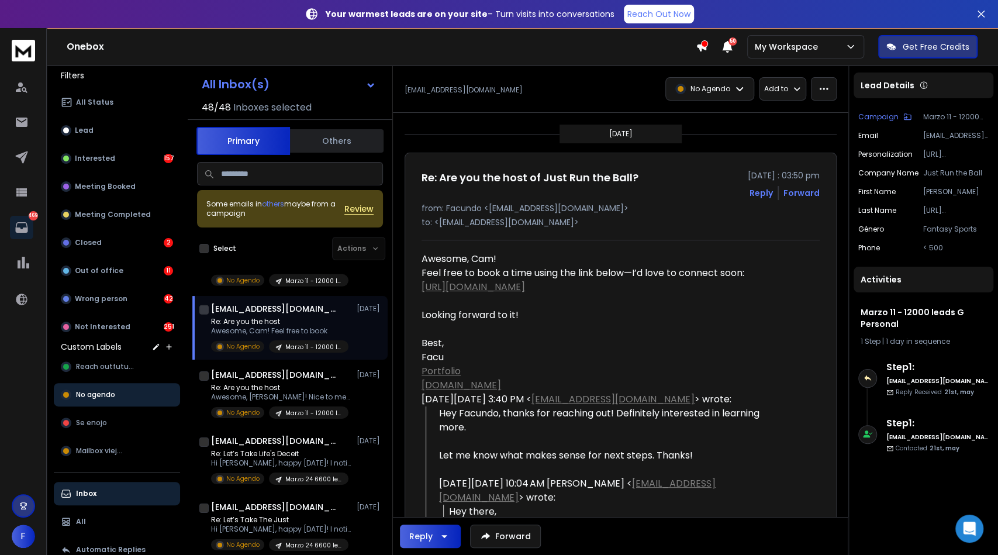
click at [343, 262] on div "Some emails in others maybe from a campaign Review Select Actions [EMAIL_ADDRES…" at bounding box center [290, 419] width 205 height 525
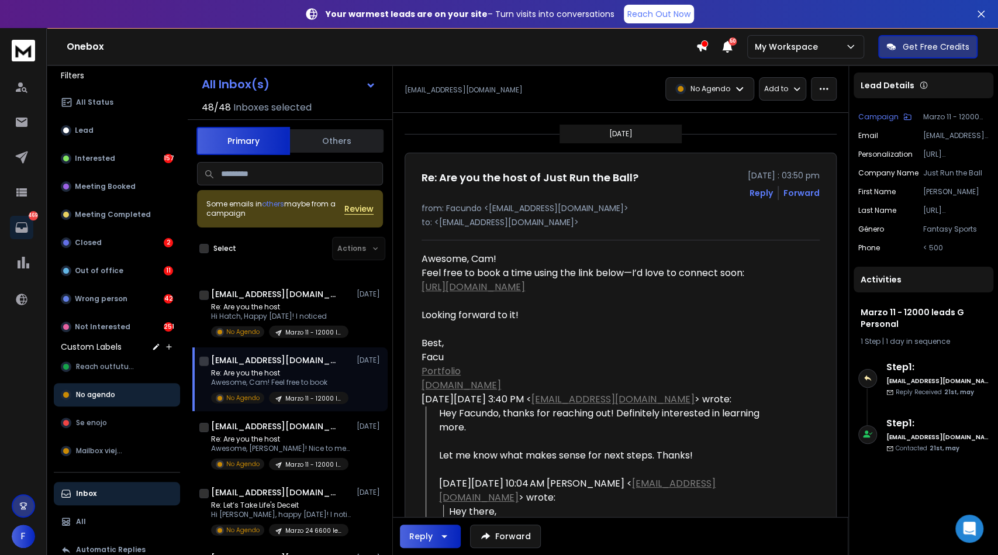
scroll to position [2475, 0]
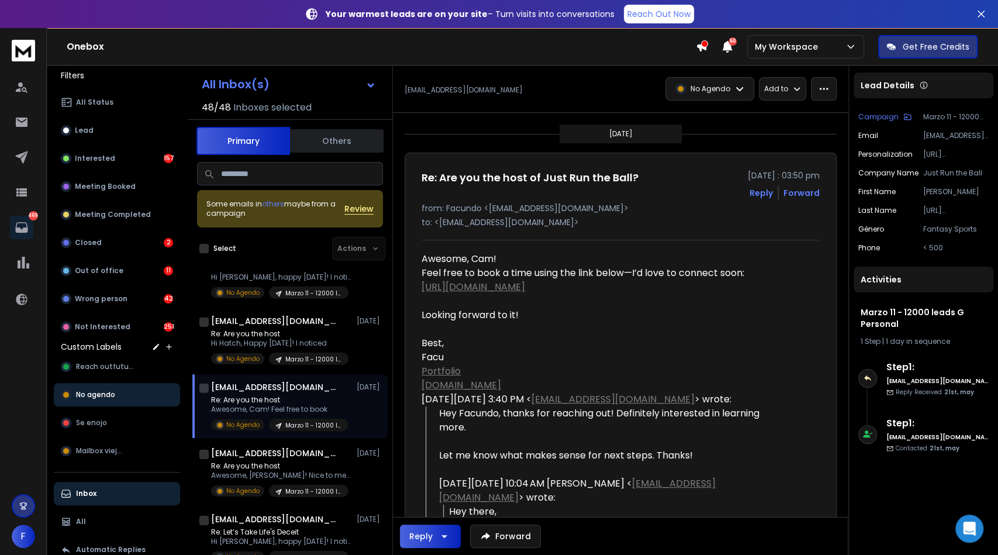
click at [349, 348] on div "Re: Are you the host Hi Hatch, Happy [DATE]! I noticed No Agendo Marzo 11 - 120…" at bounding box center [297, 347] width 172 height 36
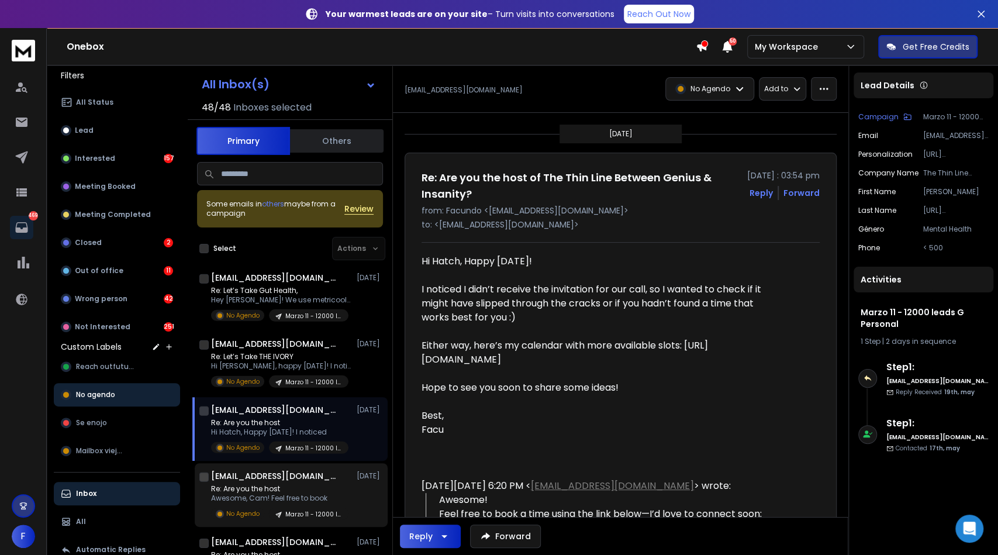
scroll to position [2384, 0]
click at [349, 348] on div "[EMAIL_ADDRESS][DOMAIN_NAME] [DATE]" at bounding box center [297, 346] width 172 height 12
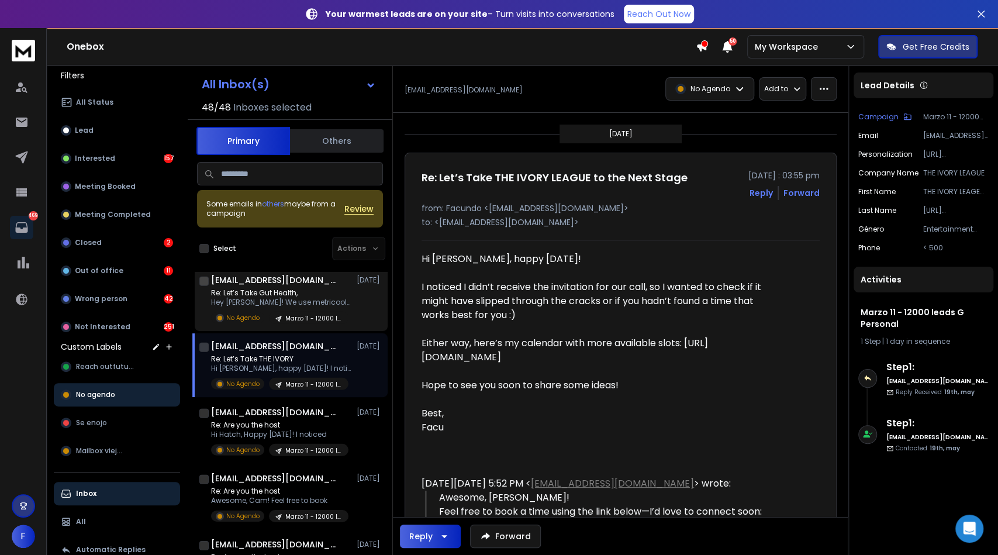
click at [336, 309] on div "Re: Let’s Take Gut Health, Hey [PERSON_NAME]! We use metricool but No Agendo Ma…" at bounding box center [281, 306] width 140 height 36
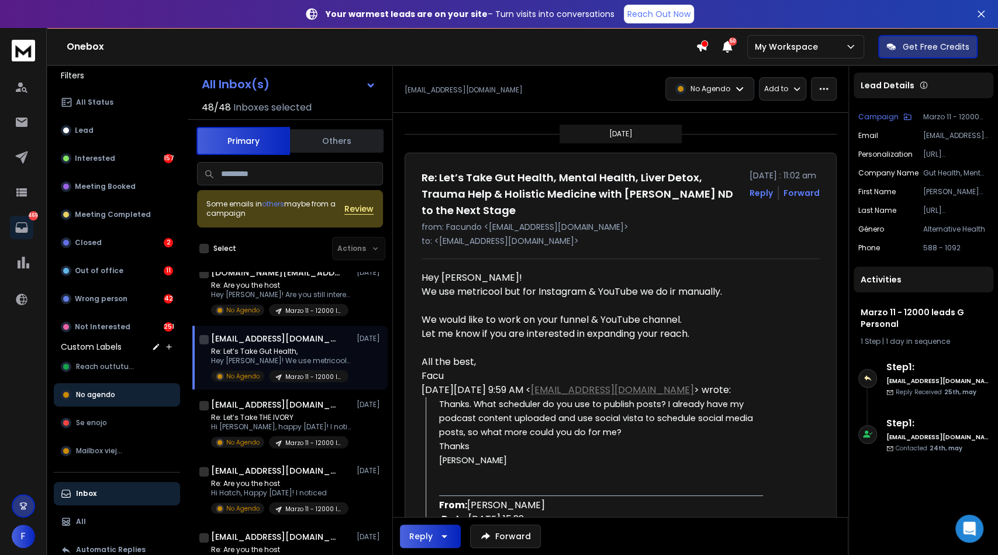
scroll to position [2309, 0]
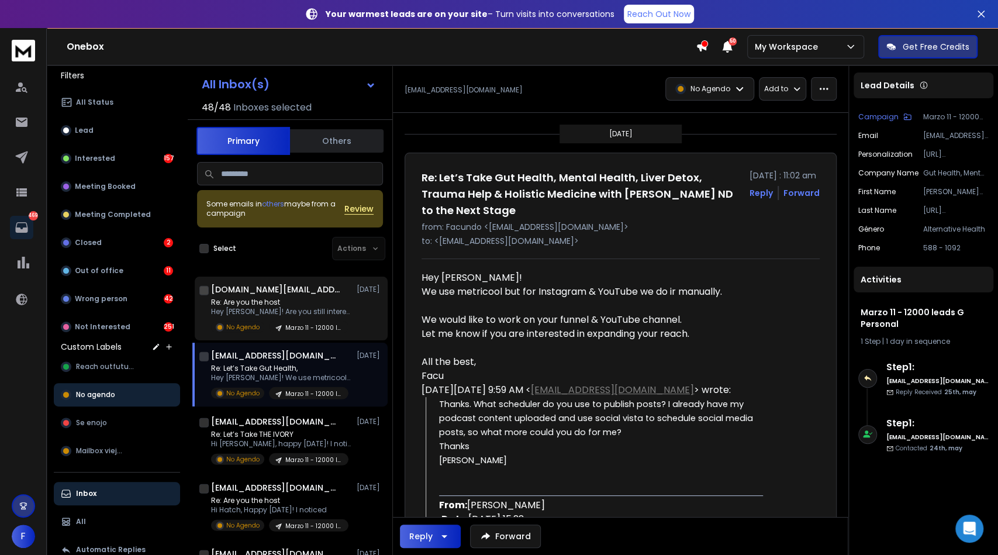
click at [337, 313] on p "Hey [PERSON_NAME]! Are you still interested? All" at bounding box center [281, 311] width 140 height 9
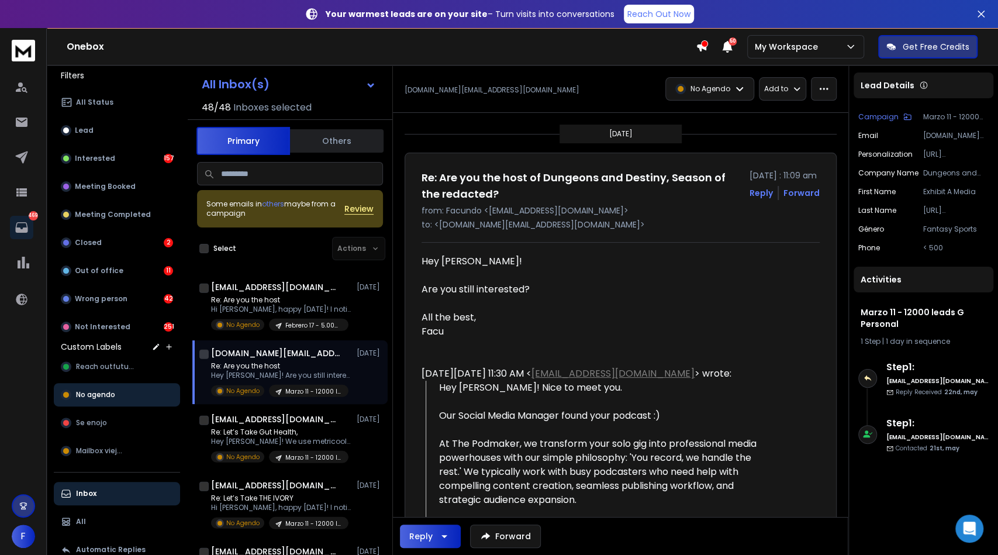
scroll to position [2242, 0]
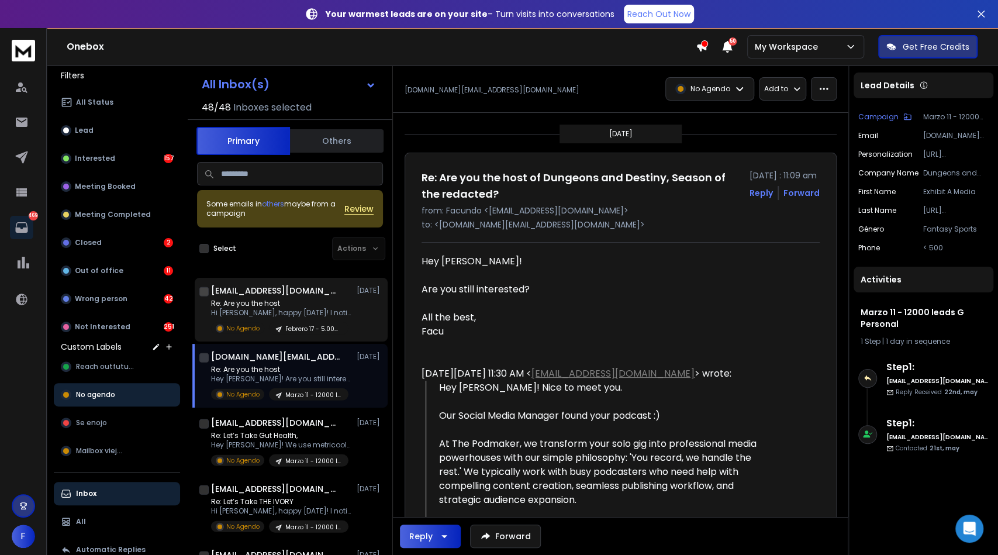
click at [331, 325] on p "Febrero 17 - 5.000 leads G Business 1" at bounding box center [313, 328] width 56 height 9
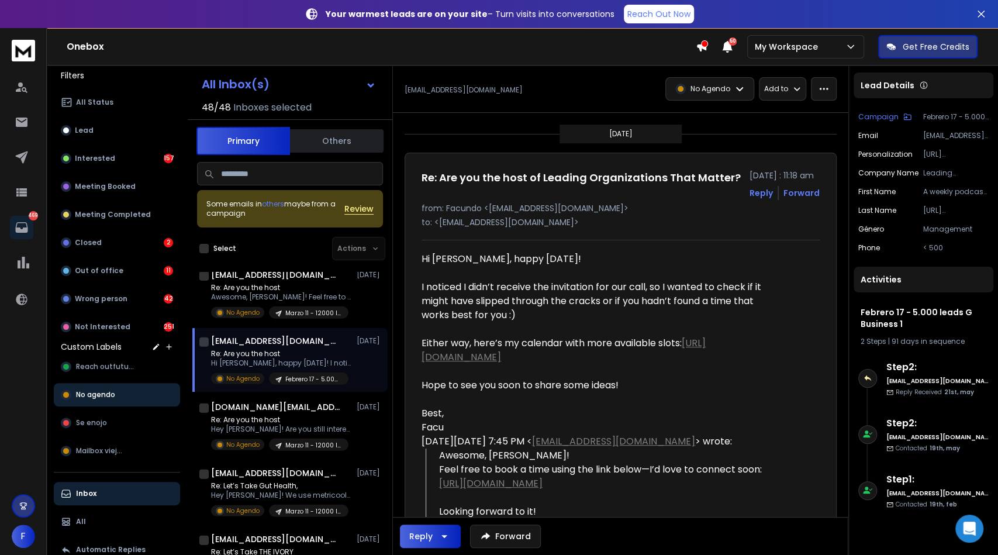
scroll to position [2189, 0]
click at [331, 327] on div "[EMAIL_ADDRESS][DOMAIN_NAME] [DATE] Re: Are you the host Awesome, [PERSON_NAME]…" at bounding box center [291, 296] width 193 height 64
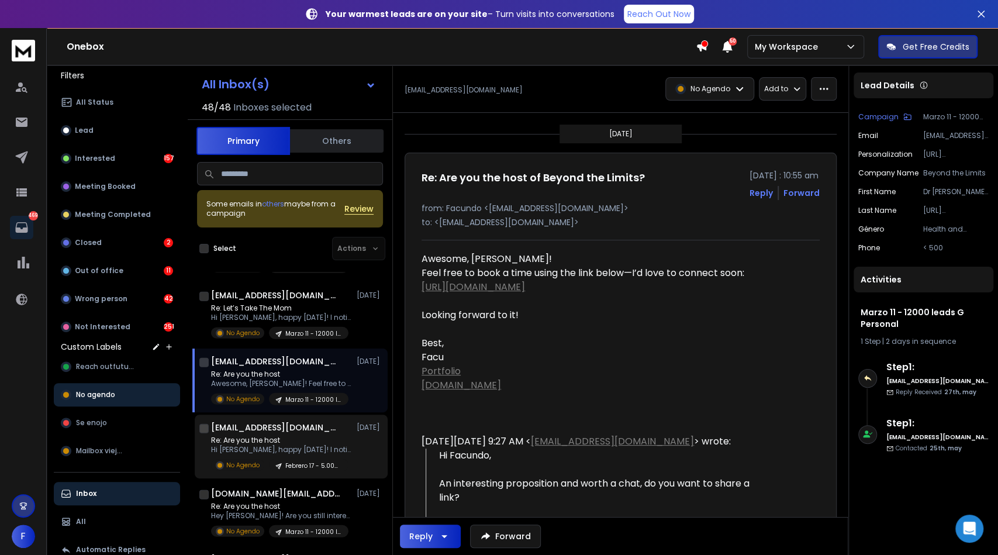
scroll to position [2103, 0]
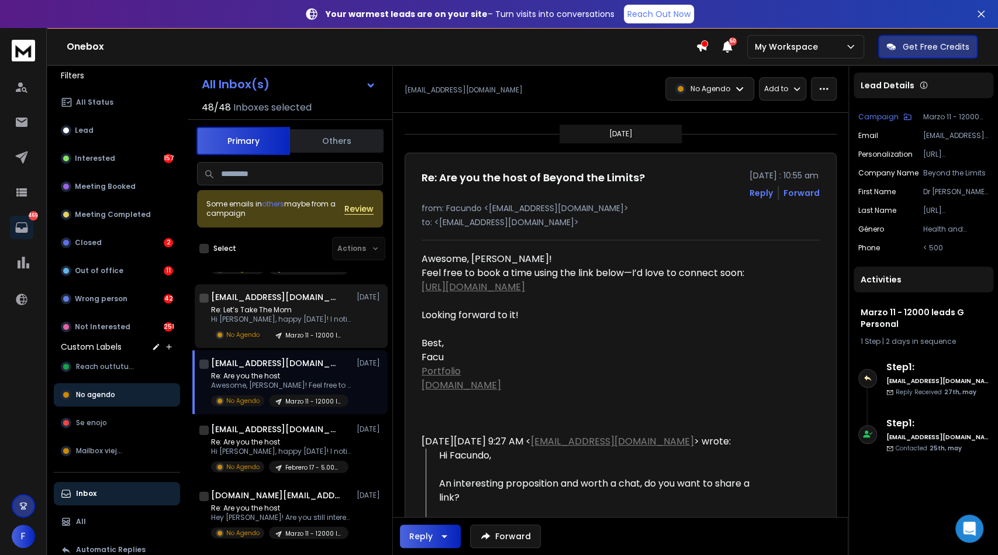
click at [329, 331] on p "Marzo 11 - 12000 leads G Personal" at bounding box center [313, 335] width 56 height 9
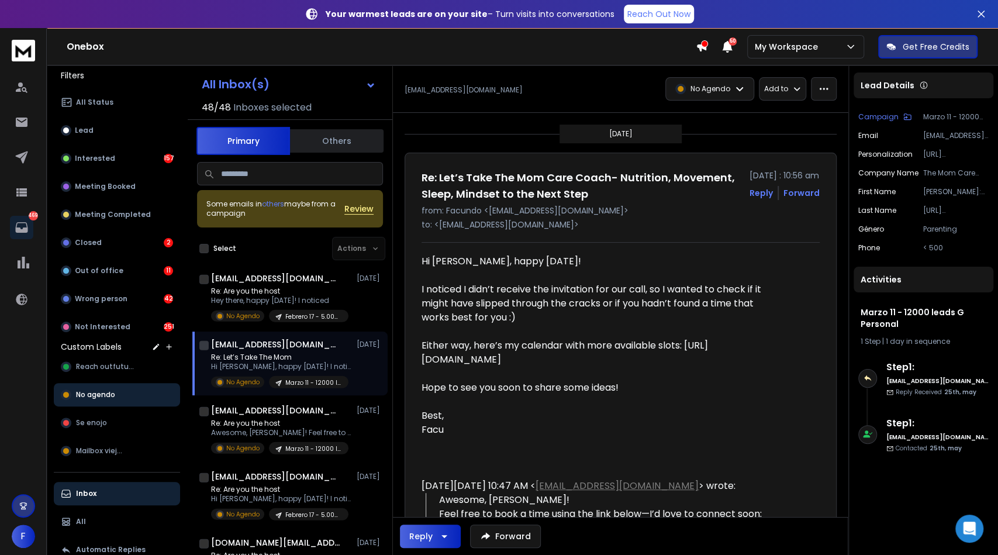
scroll to position [2029, 0]
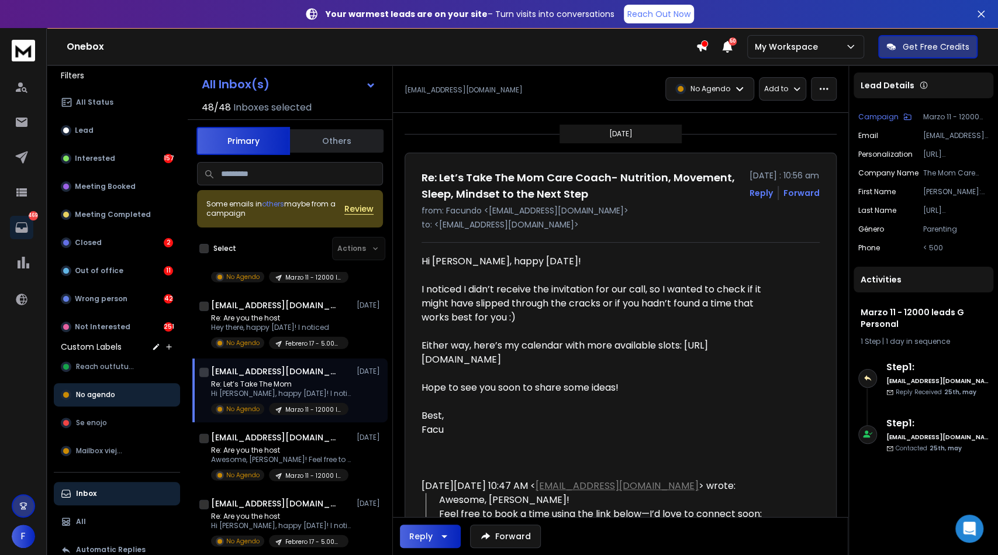
click at [329, 333] on div "Re: Are you the host Hey there, happy [DATE]! I noticed No Agendo Febrero 17 - …" at bounding box center [279, 331] width 137 height 36
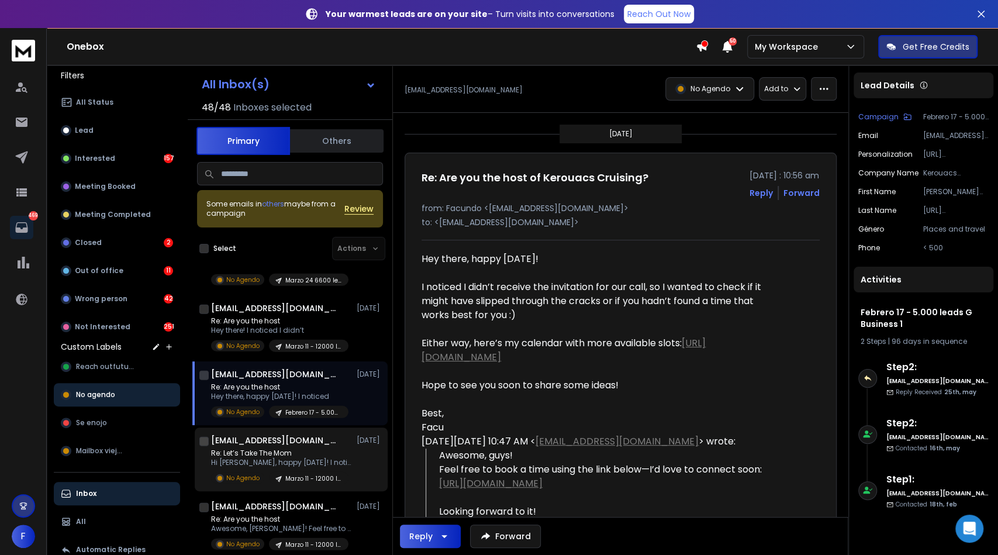
scroll to position [1951, 0]
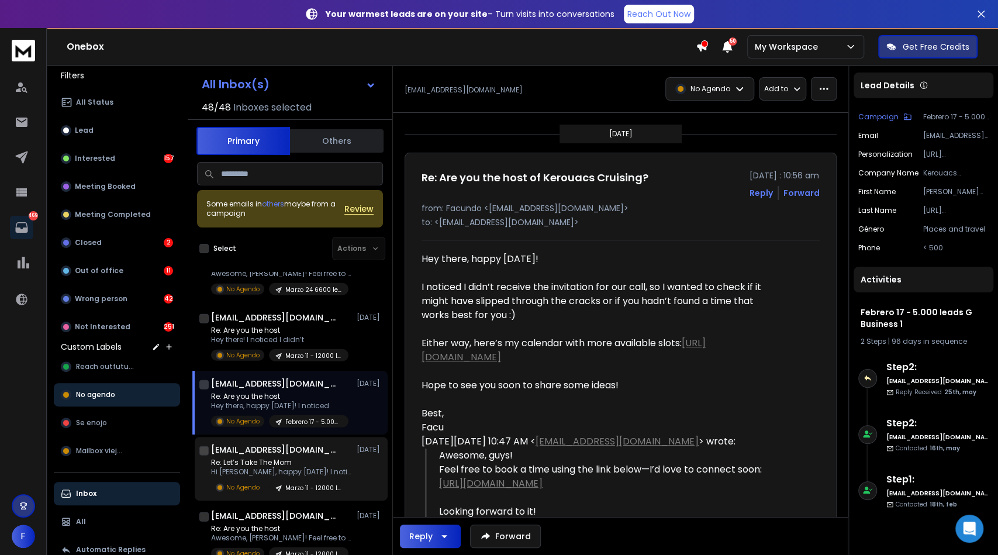
click at [329, 333] on p "Re: Are you the host" at bounding box center [279, 329] width 137 height 9
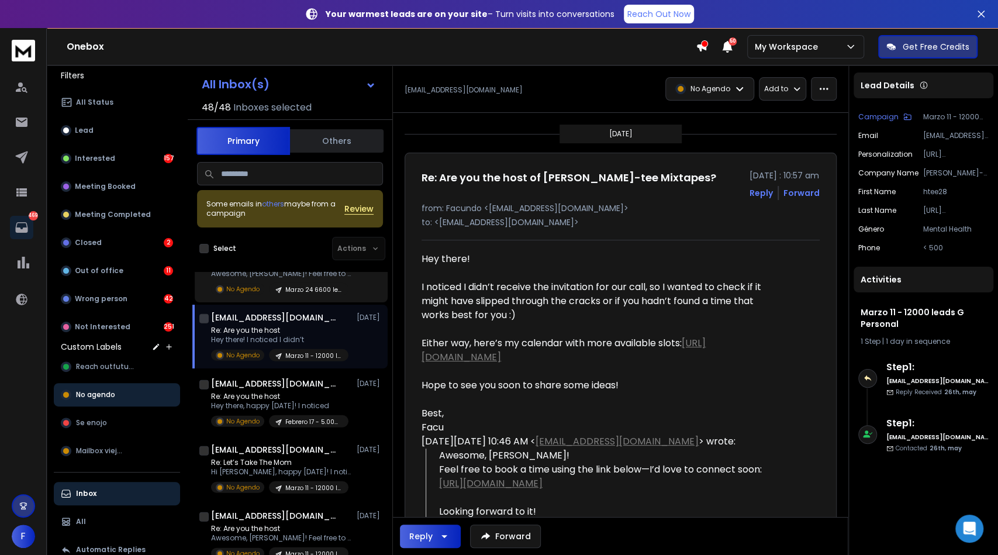
click at [338, 290] on p "Marzo 24 6600 leads" at bounding box center [313, 289] width 56 height 9
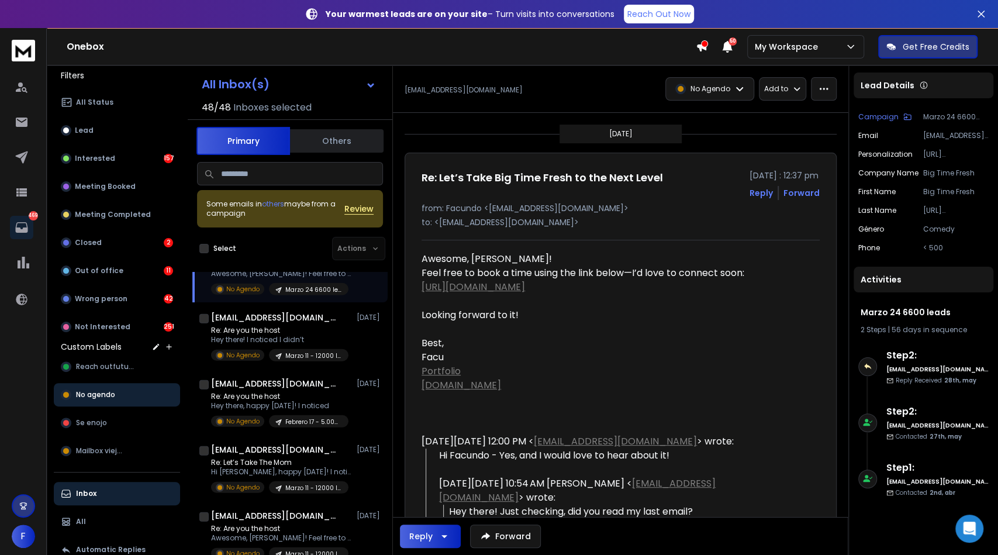
scroll to position [1866, 0]
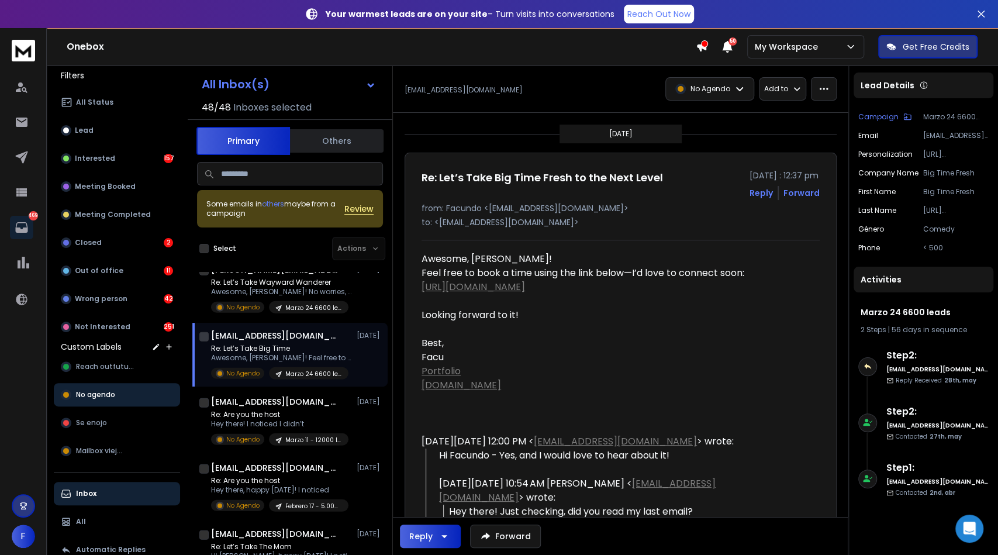
click at [338, 290] on p "Awesome, [PERSON_NAME]! No worries, Feel free" at bounding box center [281, 291] width 140 height 9
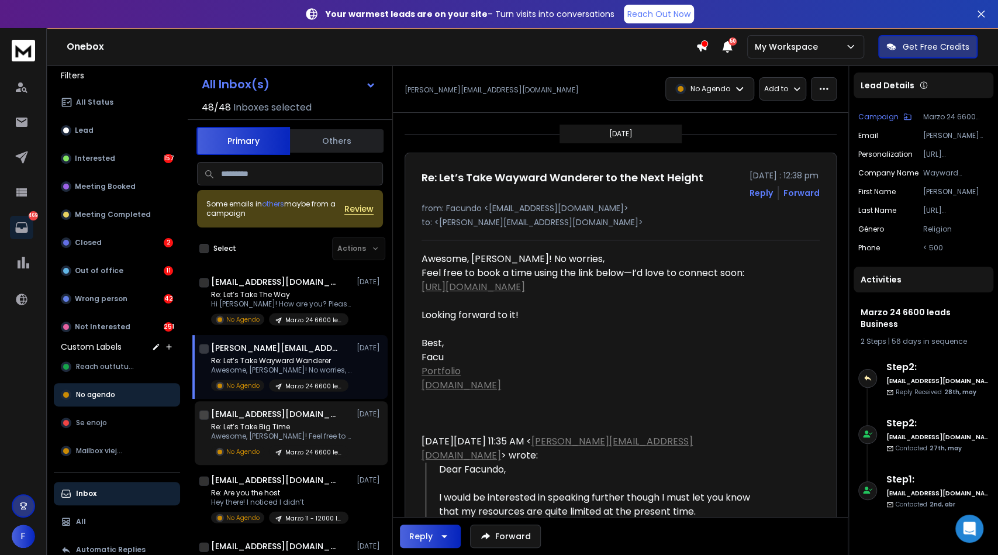
scroll to position [1782, 0]
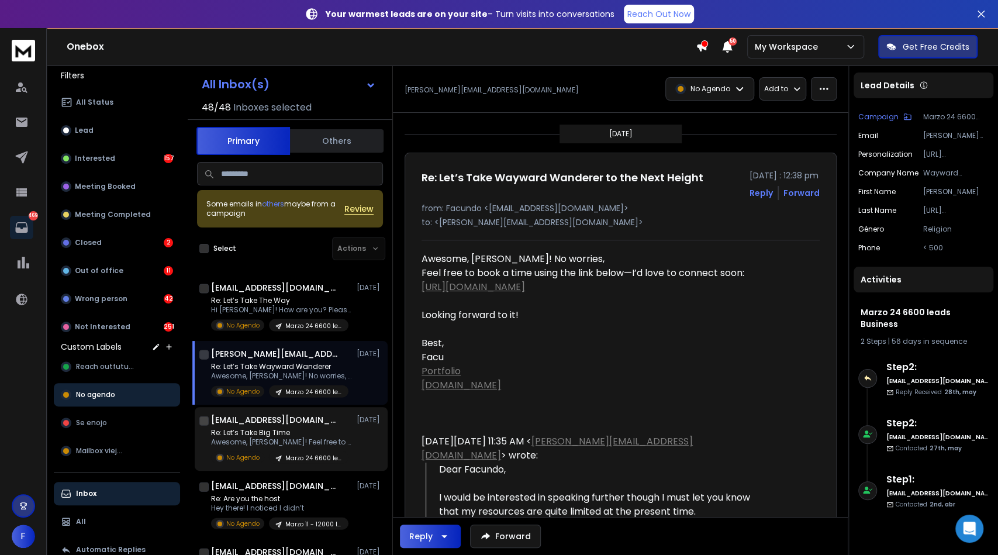
click at [338, 290] on div "[EMAIL_ADDRESS][DOMAIN_NAME] [DATE]" at bounding box center [297, 288] width 172 height 12
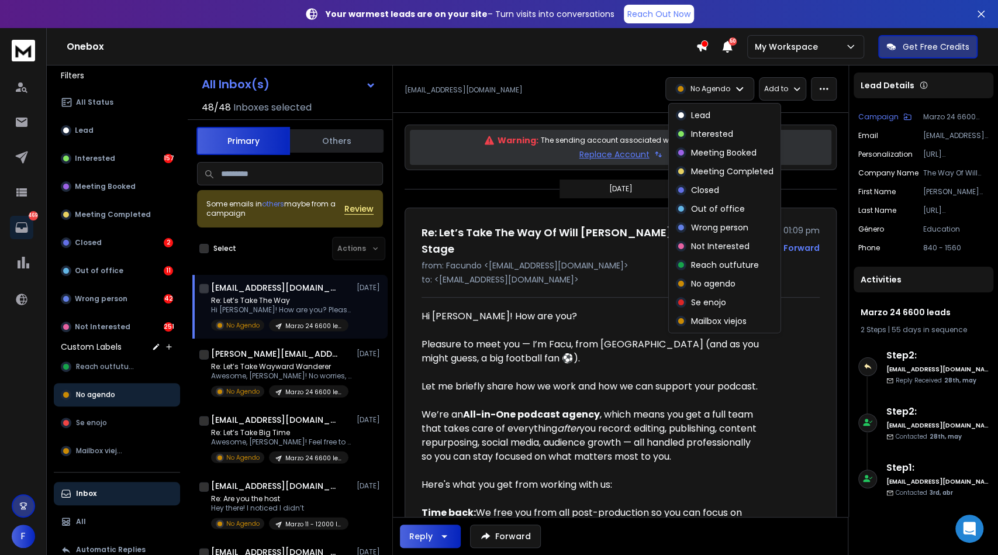
click at [721, 94] on div "No Agendo" at bounding box center [710, 89] width 88 height 22
click at [705, 323] on p "Mailbox viejos" at bounding box center [719, 321] width 56 height 12
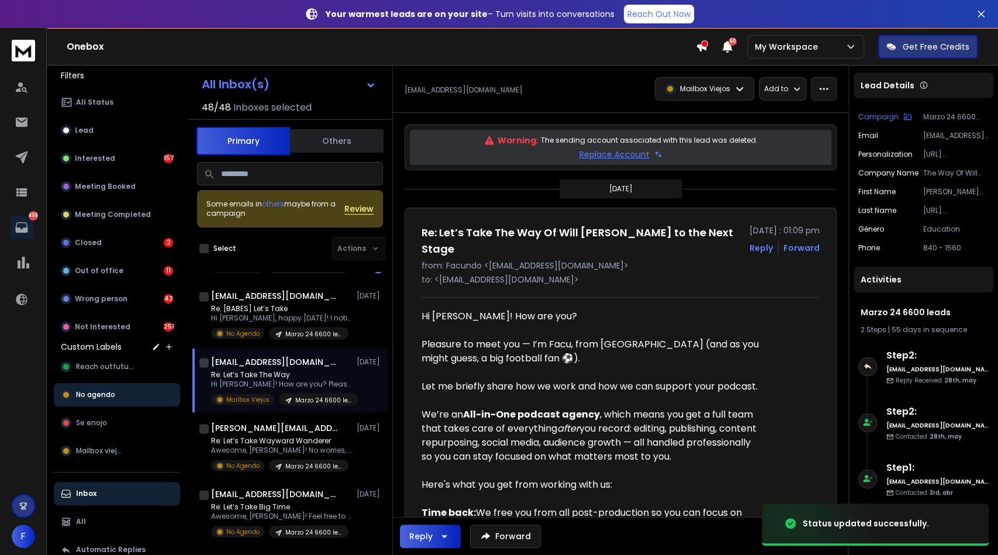
scroll to position [1685, 0]
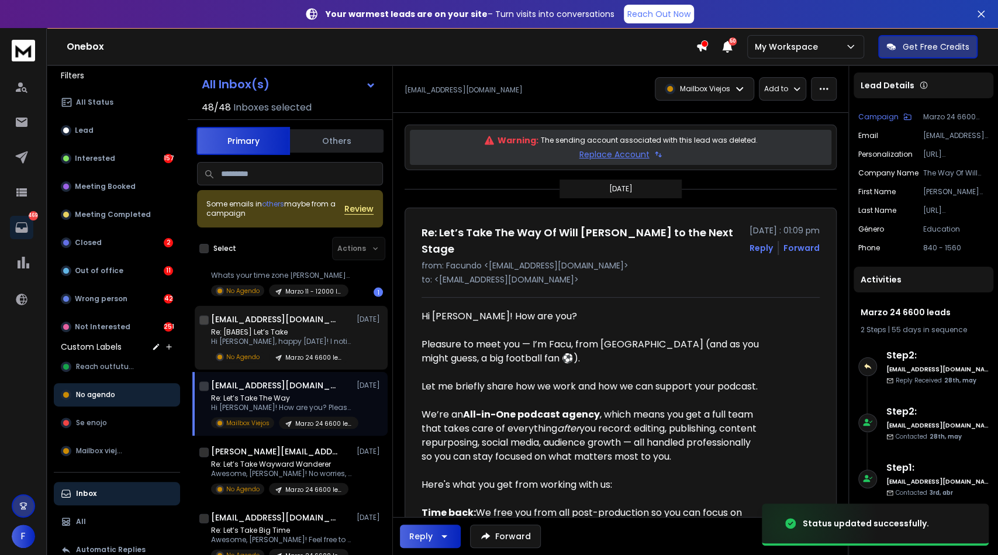
click at [330, 334] on p "Re: [BABES] Let’s Take" at bounding box center [281, 331] width 140 height 9
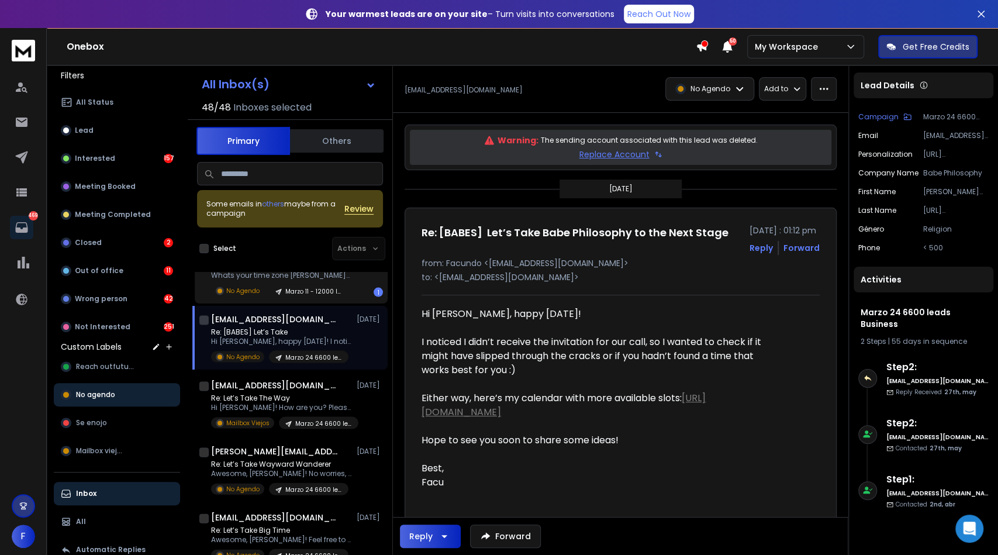
click at [337, 279] on div "Re: Let’s Take Corruption Of Whats your time zone [PERSON_NAME]? On No Agendo M…" at bounding box center [281, 279] width 140 height 36
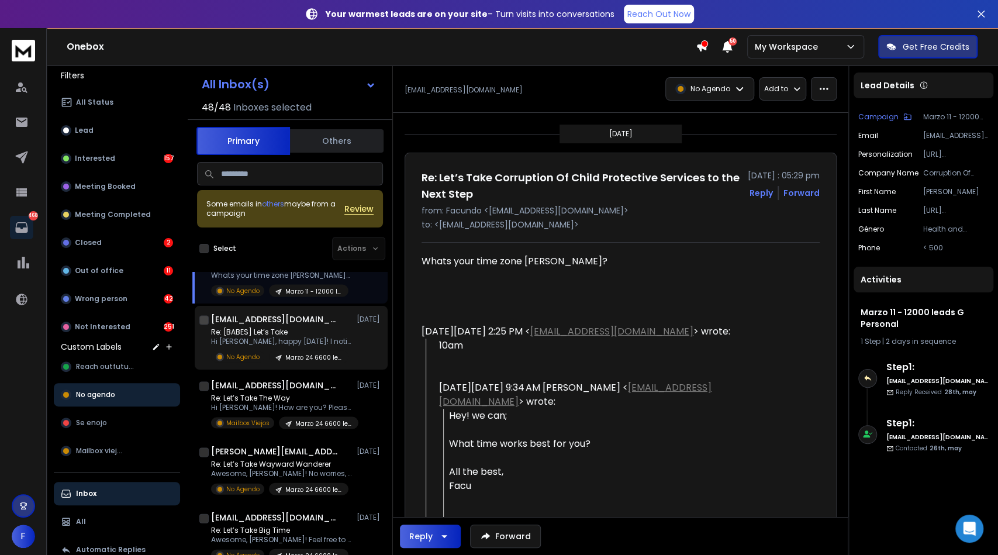
click at [345, 320] on div "[EMAIL_ADDRESS][DOMAIN_NAME] [DATE]" at bounding box center [297, 319] width 172 height 12
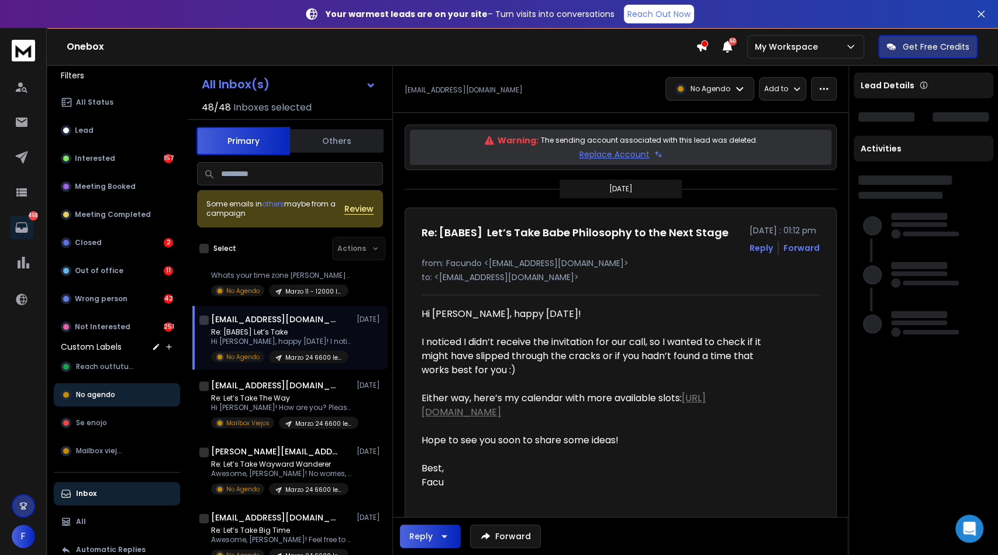
click at [730, 93] on div "No Agendo" at bounding box center [710, 89] width 88 height 22
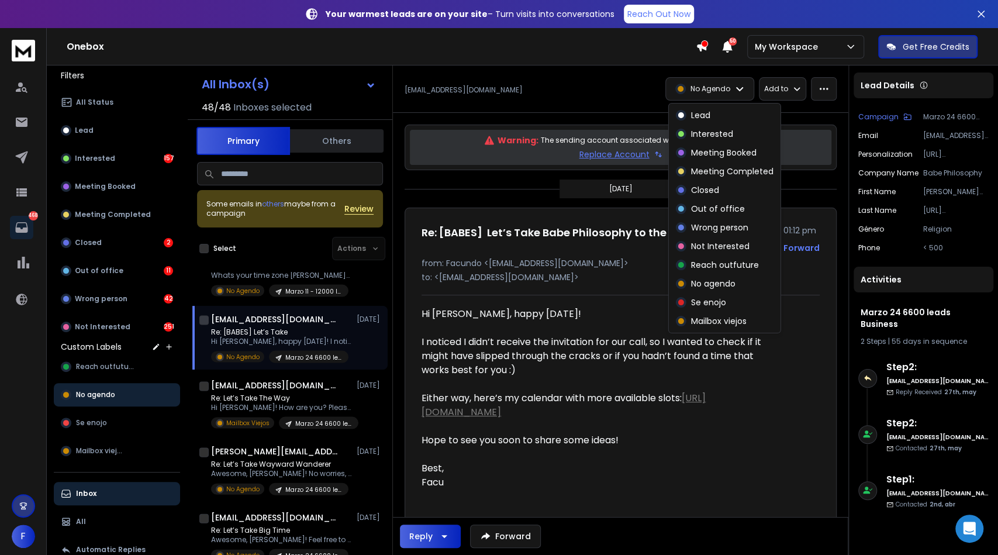
click at [721, 330] on div "Lead Interested Meeting Booked Meeting Completed Closed Out of office Wrong per…" at bounding box center [724, 218] width 113 height 230
click at [715, 318] on p "Mailbox viejos" at bounding box center [719, 321] width 56 height 12
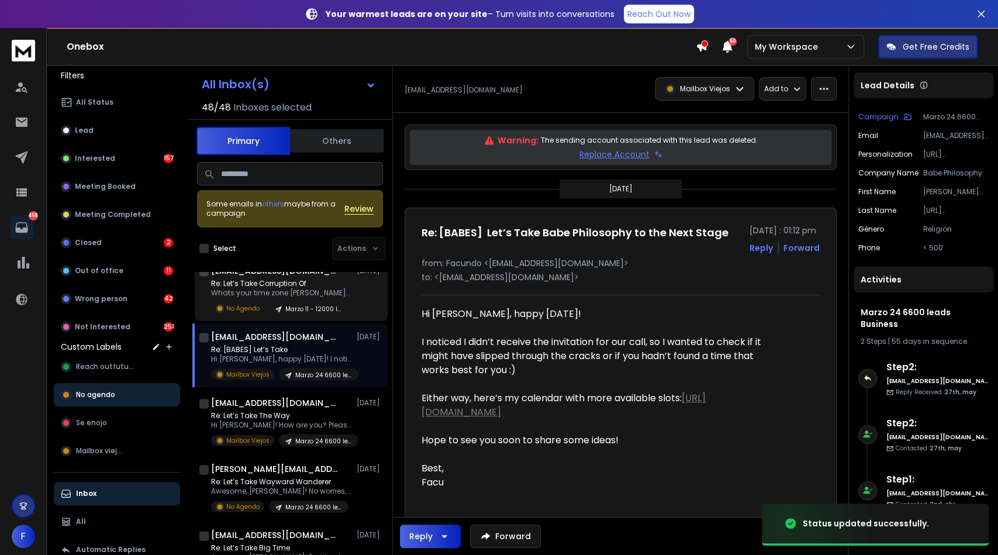
scroll to position [1660, 0]
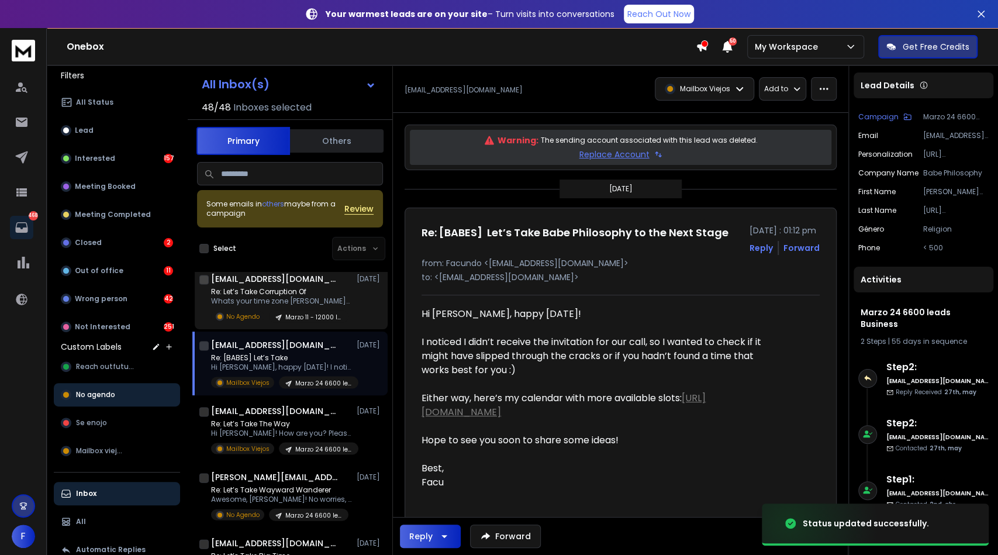
click at [310, 286] on p "Re: Let’s Take Corruption Of" at bounding box center [281, 290] width 140 height 9
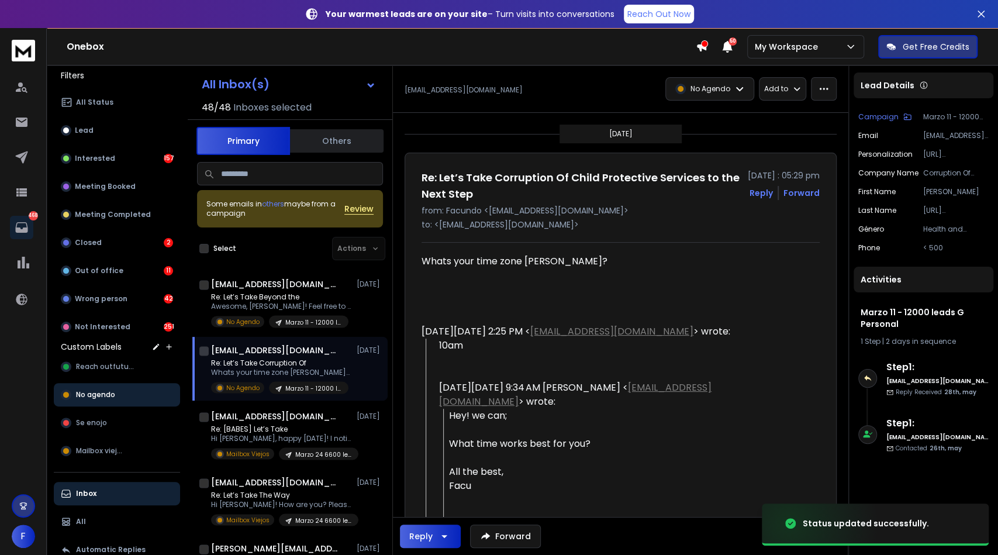
scroll to position [1587, 0]
click at [310, 286] on h1 "[EMAIL_ADDRESS][DOMAIN_NAME]" at bounding box center [275, 285] width 129 height 12
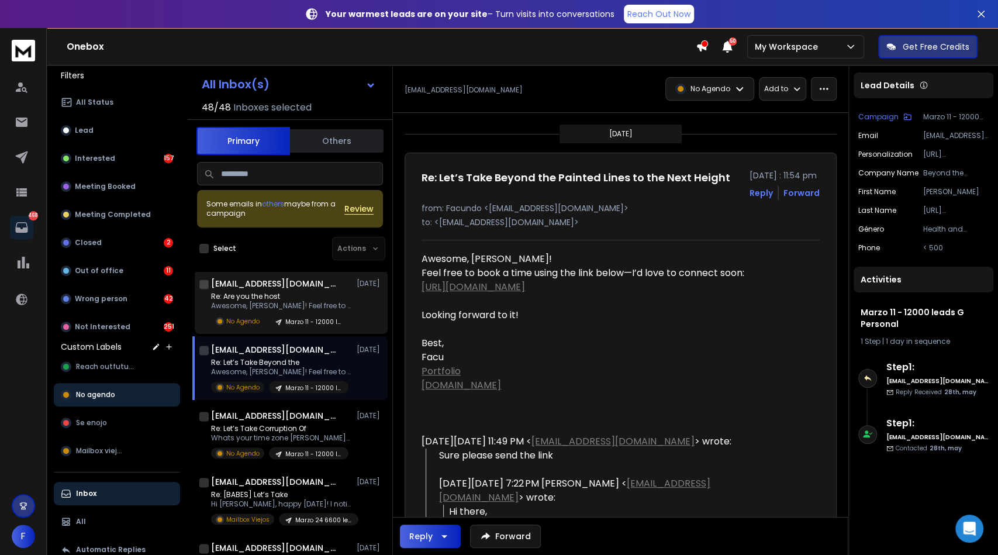
scroll to position [1517, 0]
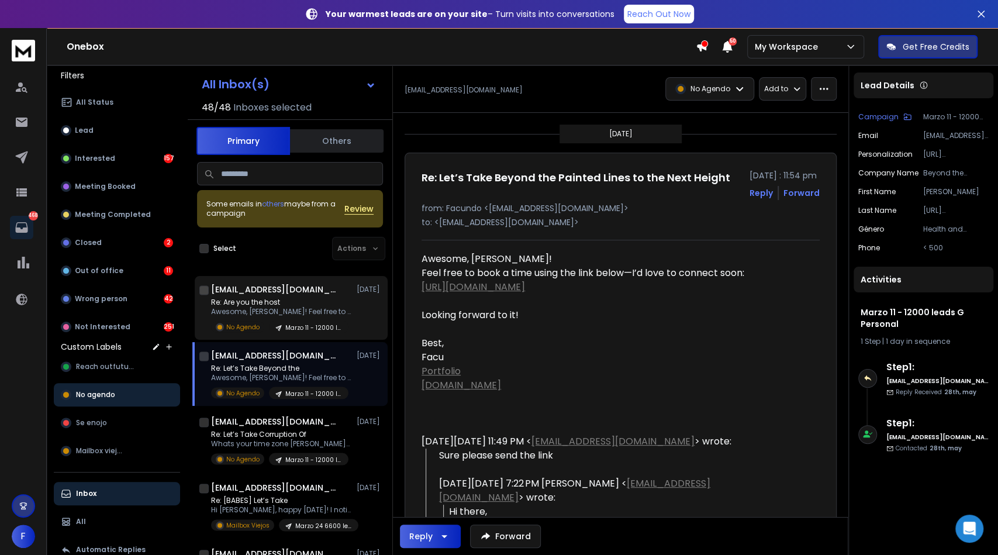
click at [310, 287] on h1 "[EMAIL_ADDRESS][DOMAIN_NAME]" at bounding box center [275, 289] width 129 height 12
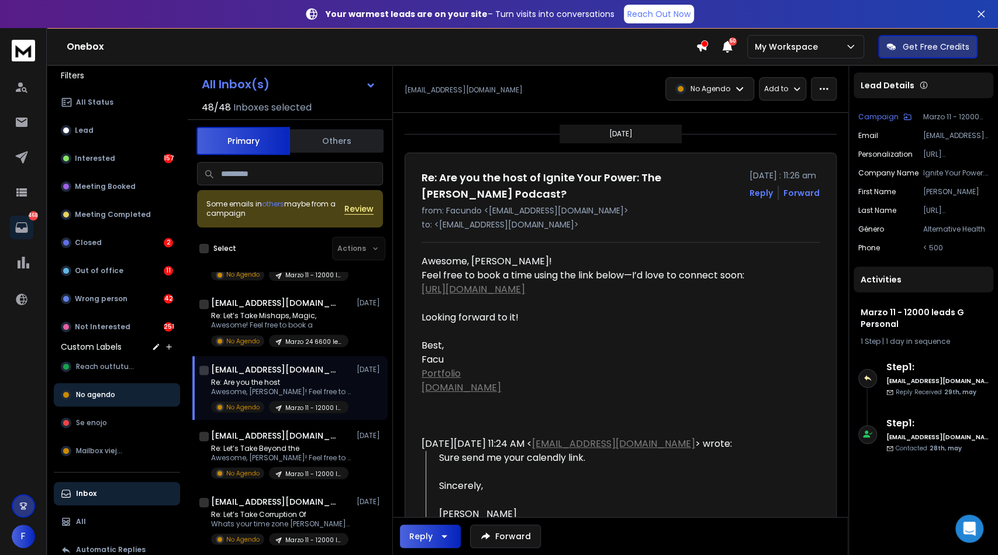
scroll to position [1432, 0]
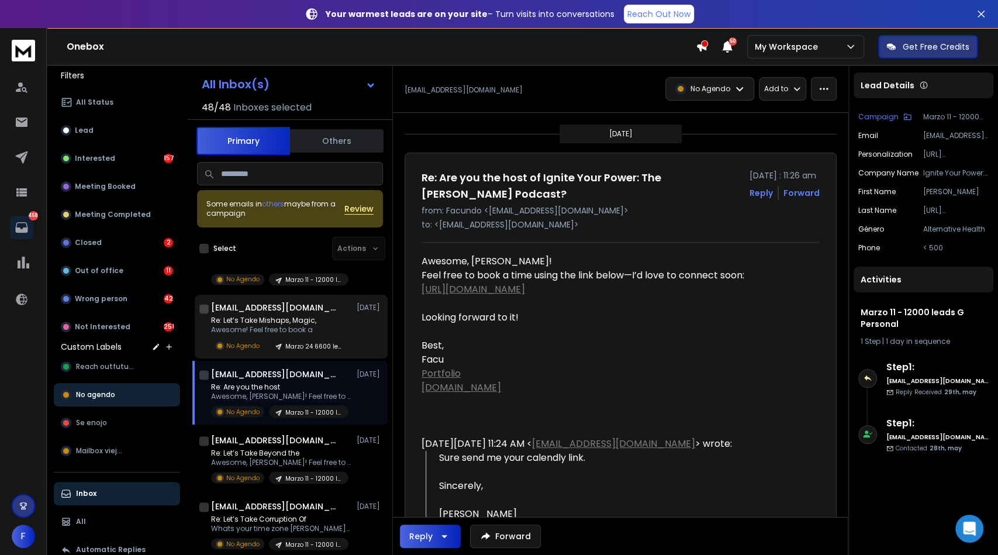
click at [324, 337] on div "Re: Let’s Take Mishaps, Magic, Awesome! Feel free to book a No Agendo Marzo 24 …" at bounding box center [279, 334] width 137 height 36
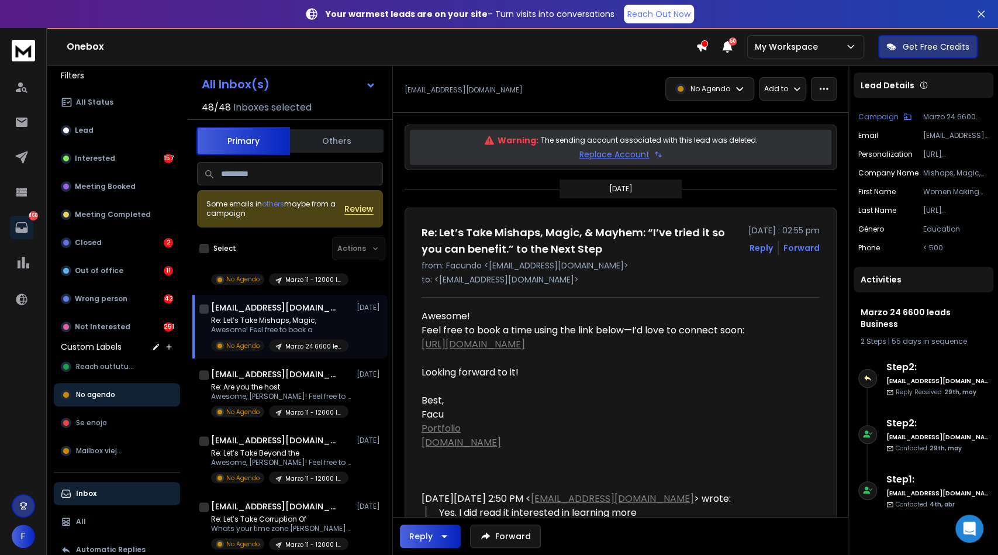
scroll to position [1393, 0]
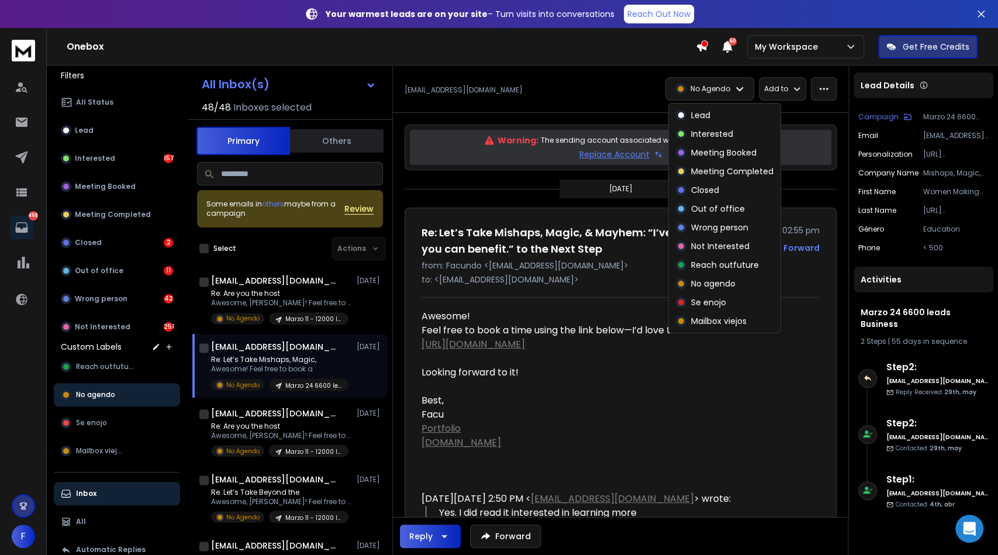
click at [702, 93] on div "No Agendo" at bounding box center [710, 89] width 88 height 22
click at [700, 319] on p "Mailbox viejos" at bounding box center [719, 321] width 56 height 12
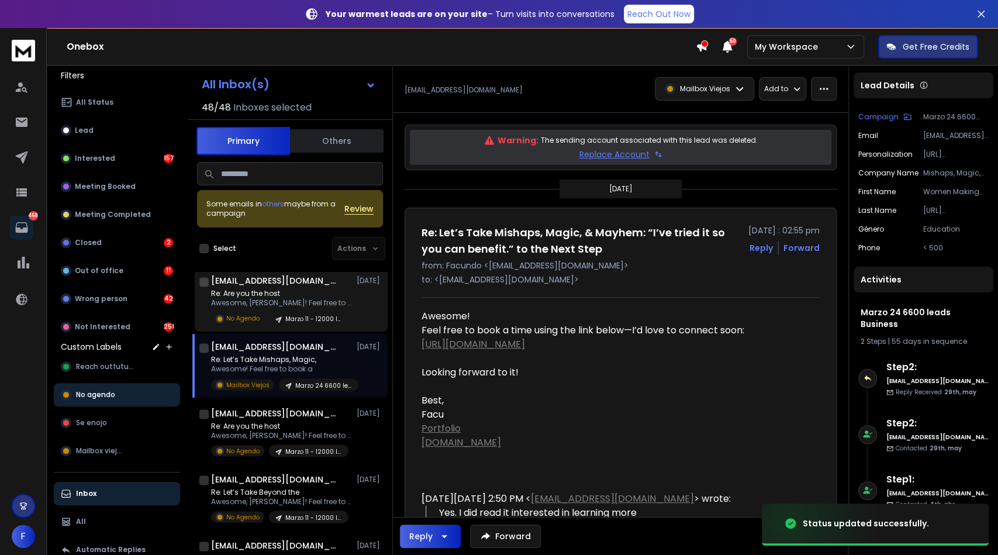
click at [312, 306] on p "Awesome, [PERSON_NAME]! Feel free to book" at bounding box center [281, 302] width 140 height 9
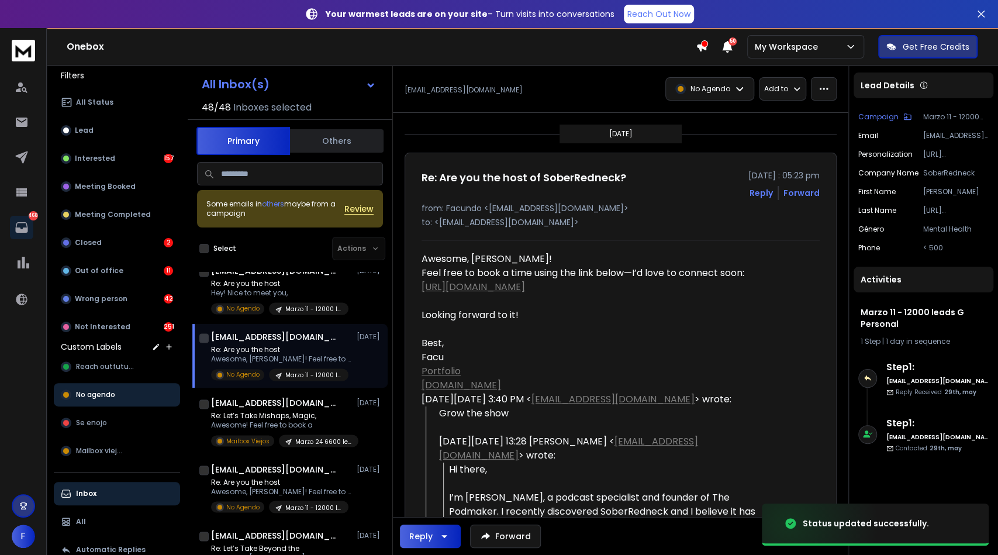
scroll to position [1332, 0]
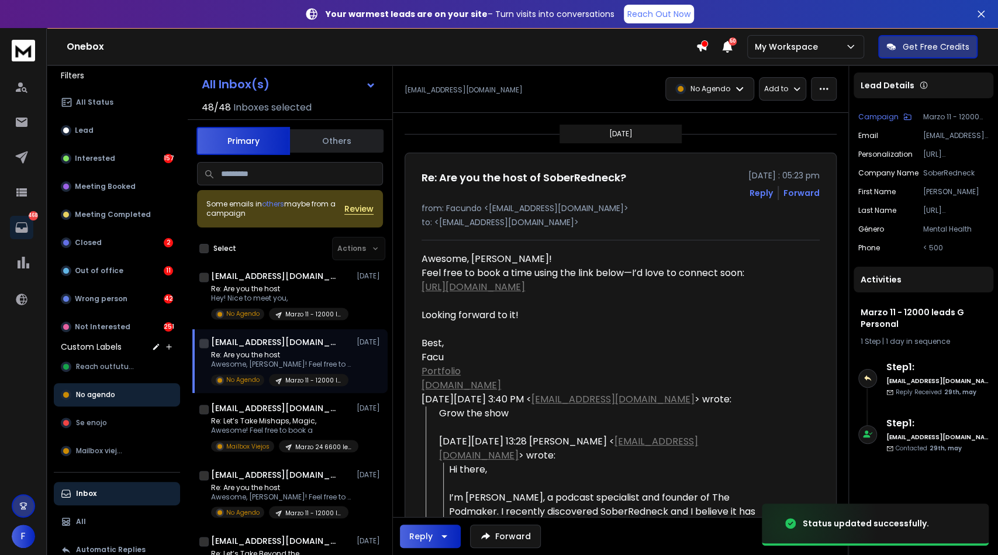
click at [279, 297] on p "Hey! Nice to meet you," at bounding box center [279, 297] width 137 height 9
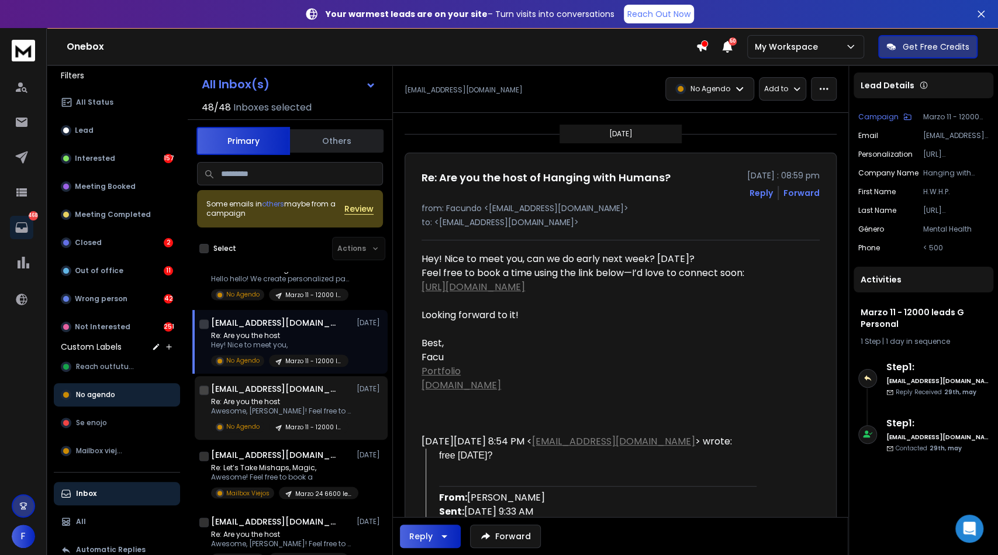
scroll to position [1279, 0]
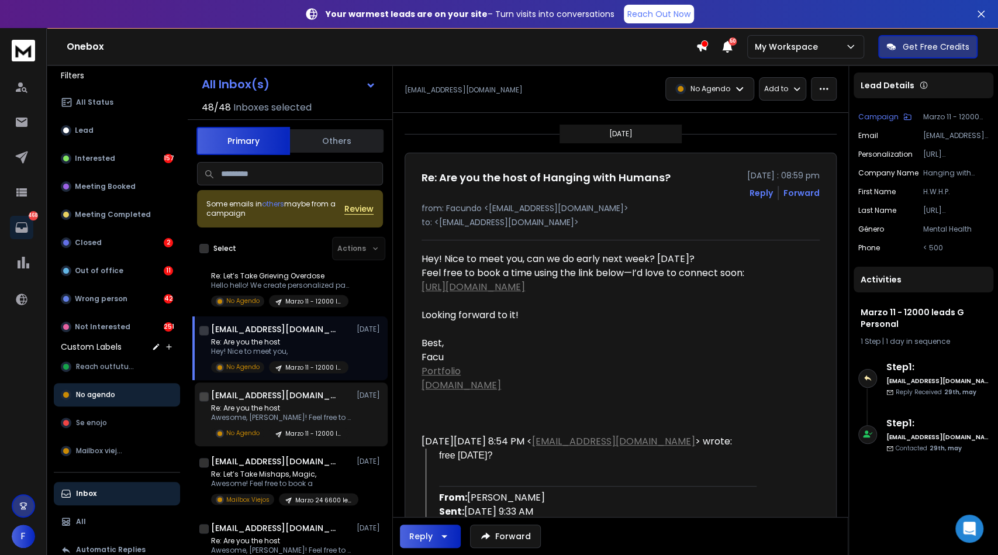
click at [279, 297] on icon at bounding box center [280, 301] width 10 height 10
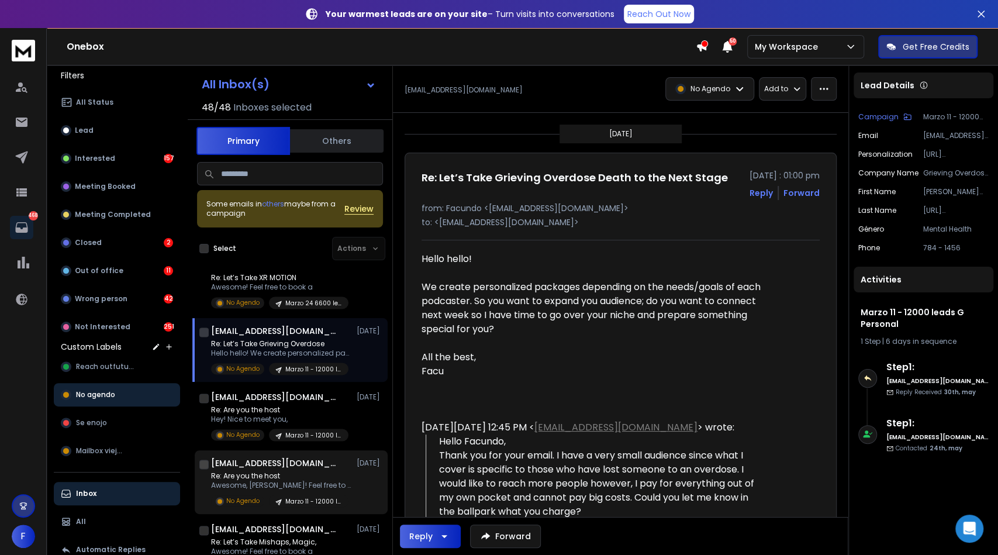
scroll to position [1194, 0]
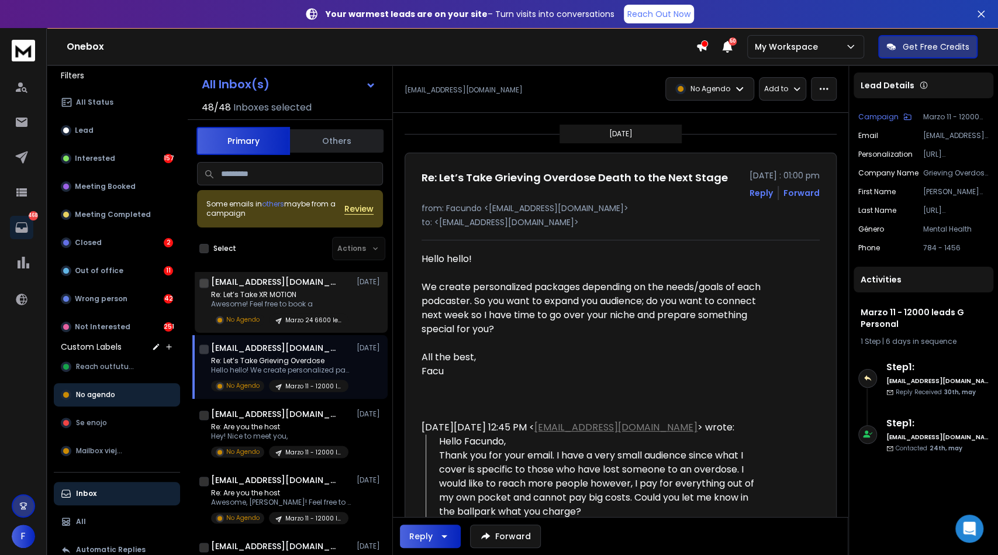
click at [279, 299] on p "Awesome! Feel free to book a" at bounding box center [279, 303] width 137 height 9
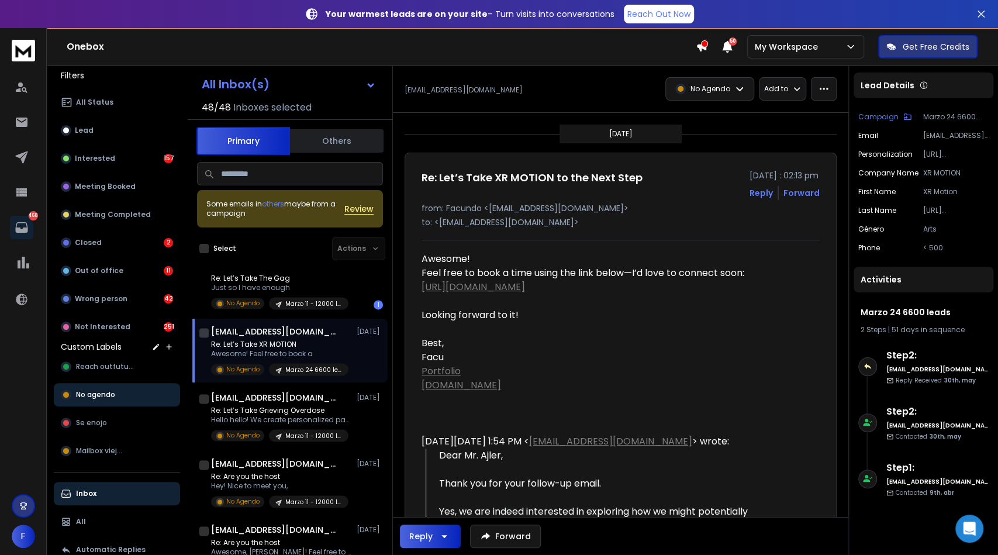
scroll to position [1134, 0]
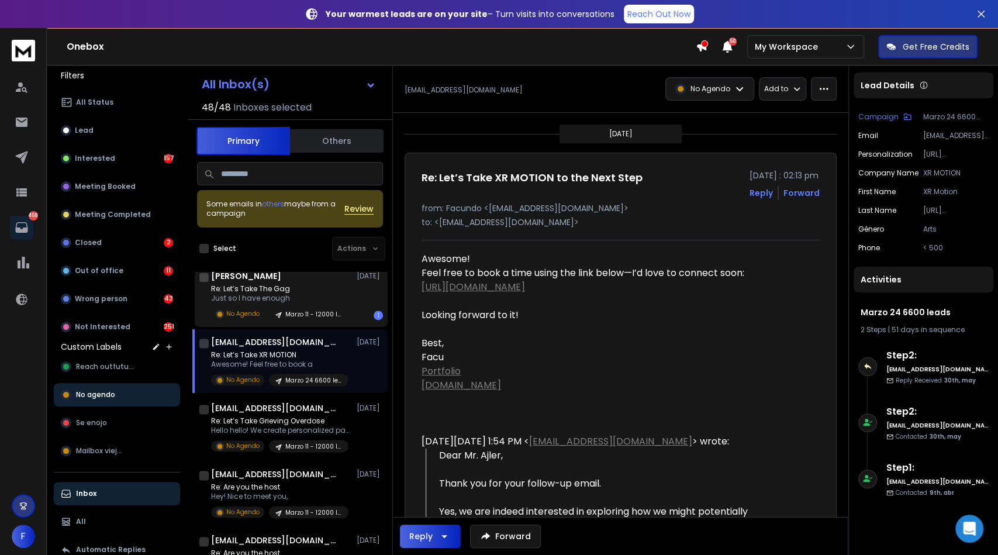
click at [278, 304] on div "Re: Let’s Take The Gag Just so I have enough No Agendo Marzo 11 - 12000 leads G…" at bounding box center [279, 302] width 137 height 36
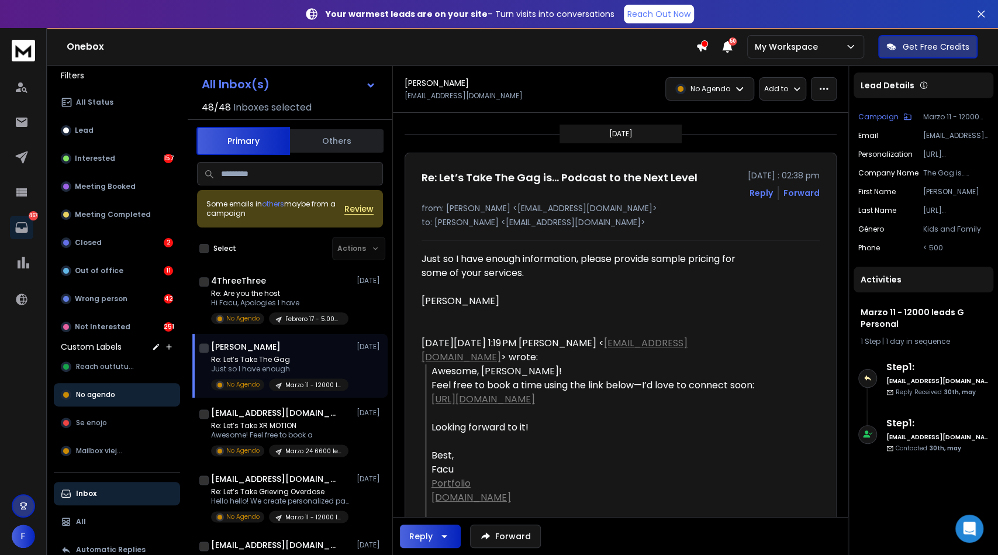
scroll to position [1061, 0]
click at [278, 303] on p "Hi Facu, Apologies I have" at bounding box center [279, 304] width 137 height 9
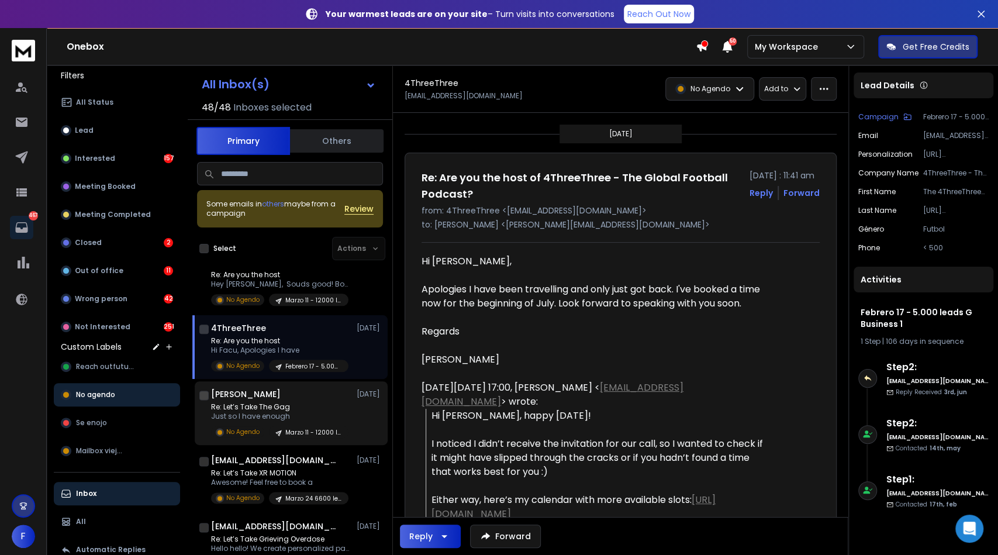
scroll to position [1000, 0]
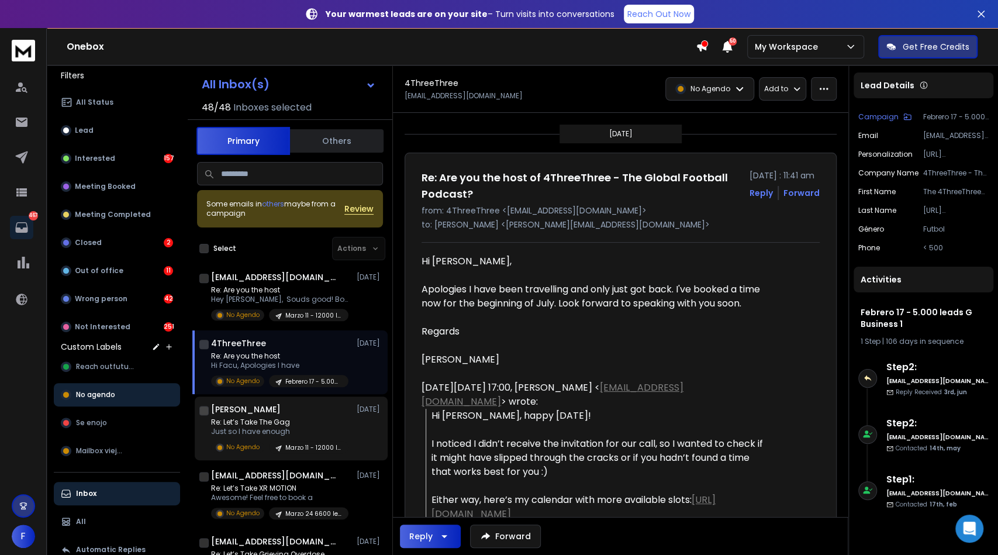
click at [278, 303] on div "Re: Are you the host Hey [PERSON_NAME], Souds good! Book a No Agendo Marzo 11 -…" at bounding box center [281, 303] width 140 height 36
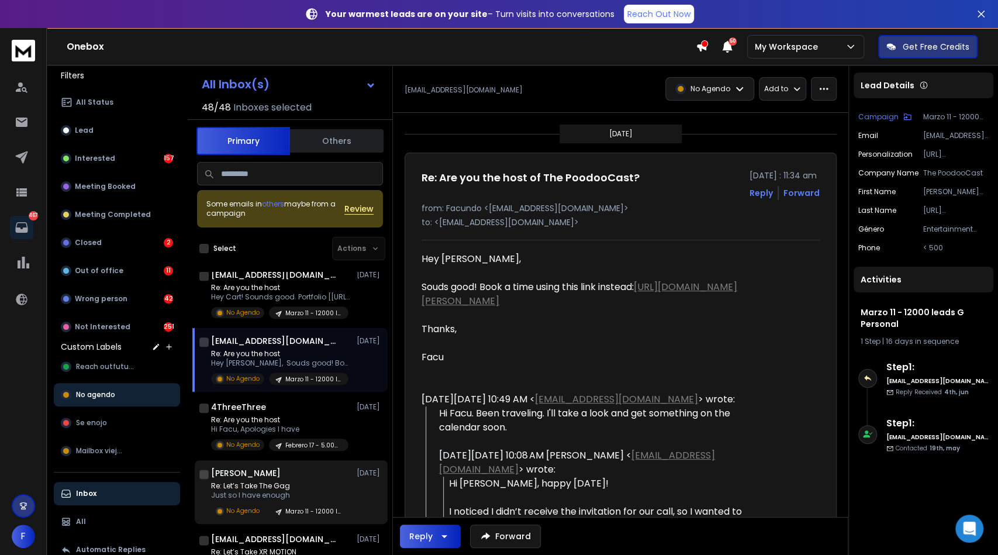
scroll to position [930, 0]
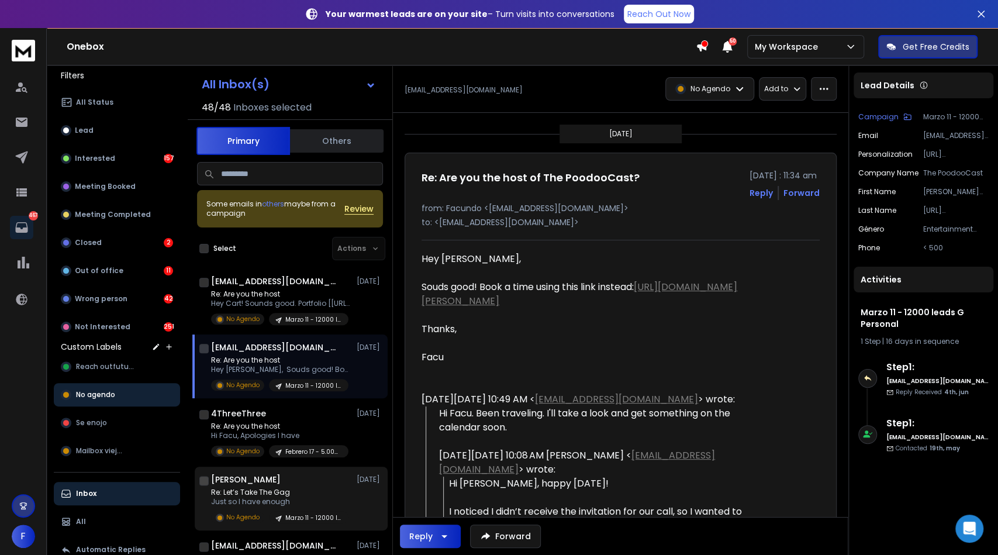
click at [278, 303] on p "Hey Cart! Sounds good. Portfolio [[URL][DOMAIN_NAME]] Á la" at bounding box center [281, 303] width 140 height 9
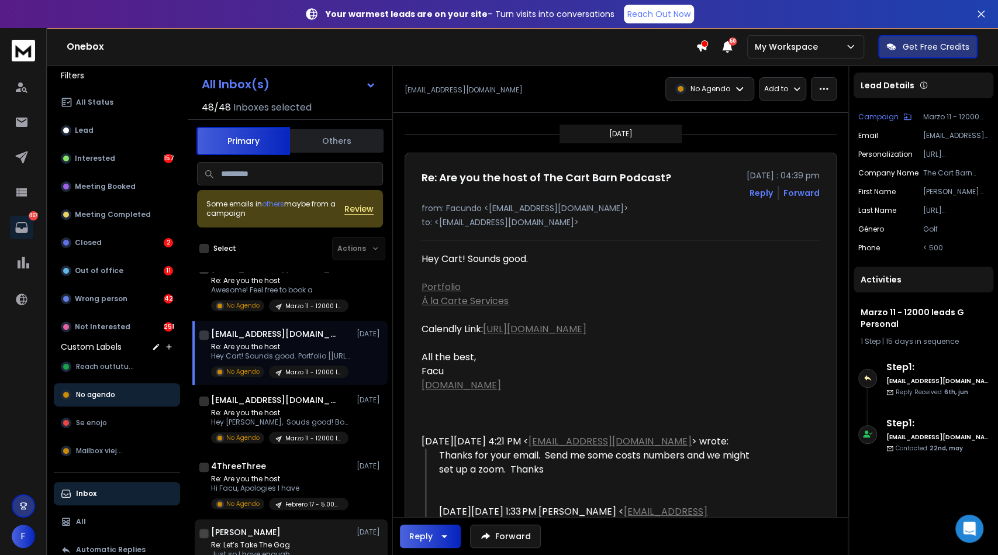
scroll to position [869, 0]
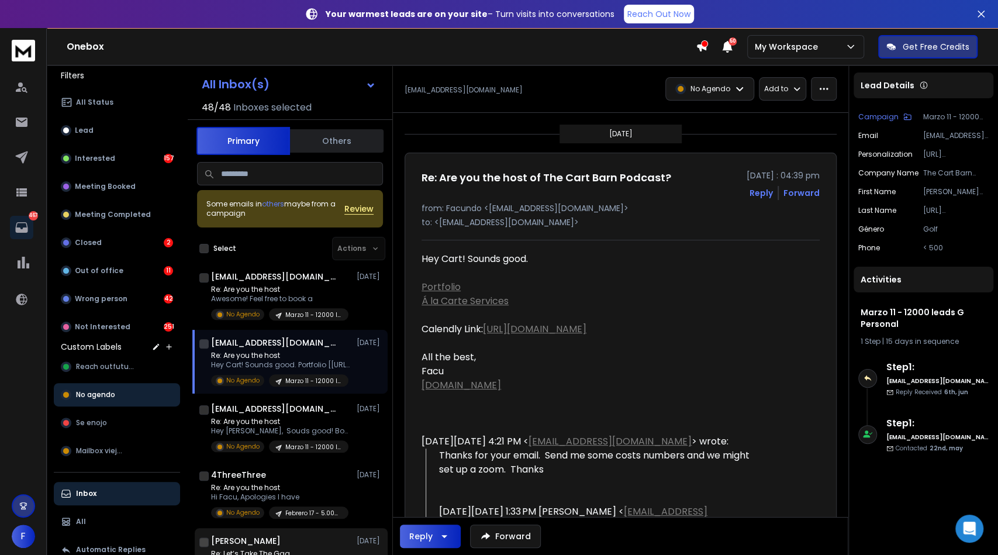
click at [278, 303] on div "Re: Are you the host Awesome! Feel free to book a No Agendo Marzo 11 - 12000 le…" at bounding box center [279, 303] width 137 height 36
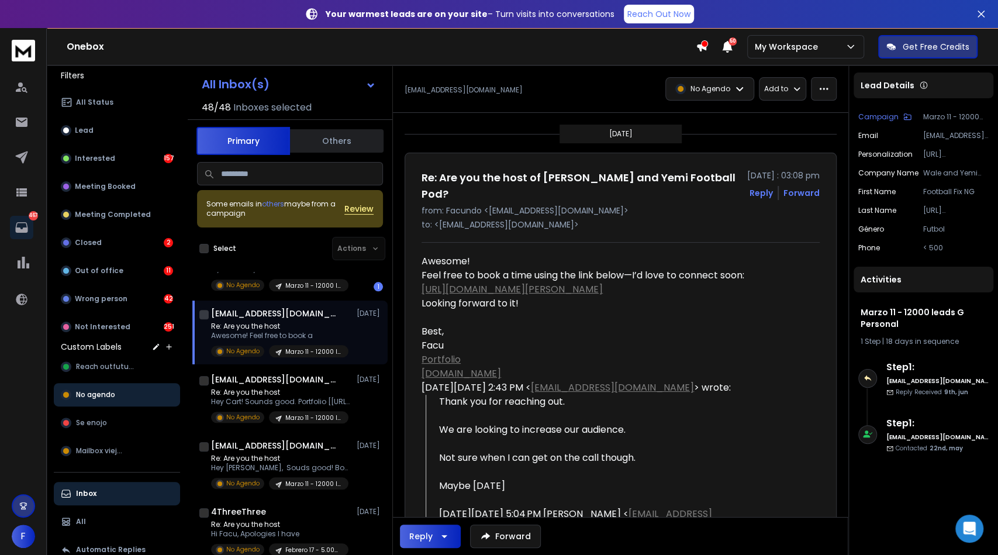
click at [278, 303] on div "[EMAIL_ADDRESS][DOMAIN_NAME] [DATE] Re: Are you the host Awesome! Feel free to …" at bounding box center [291, 332] width 193 height 64
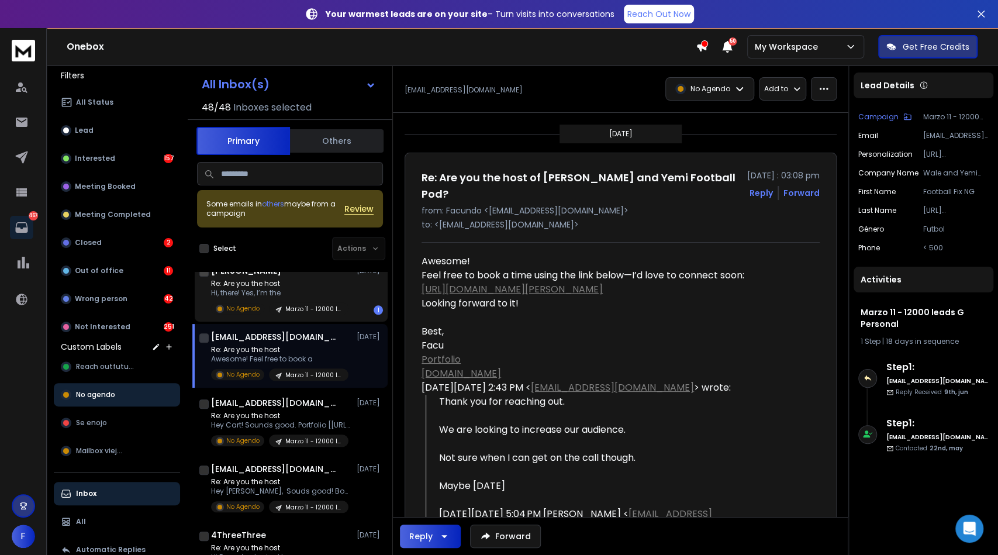
scroll to position [801, 0]
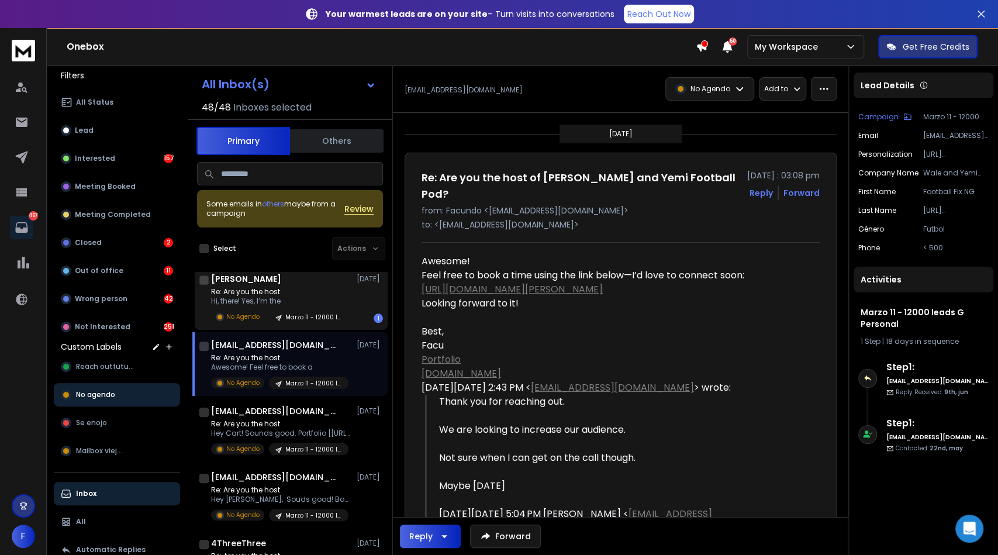
click at [279, 312] on div "Marzo 11 - 12000 leads G Personal" at bounding box center [308, 316] width 79 height 12
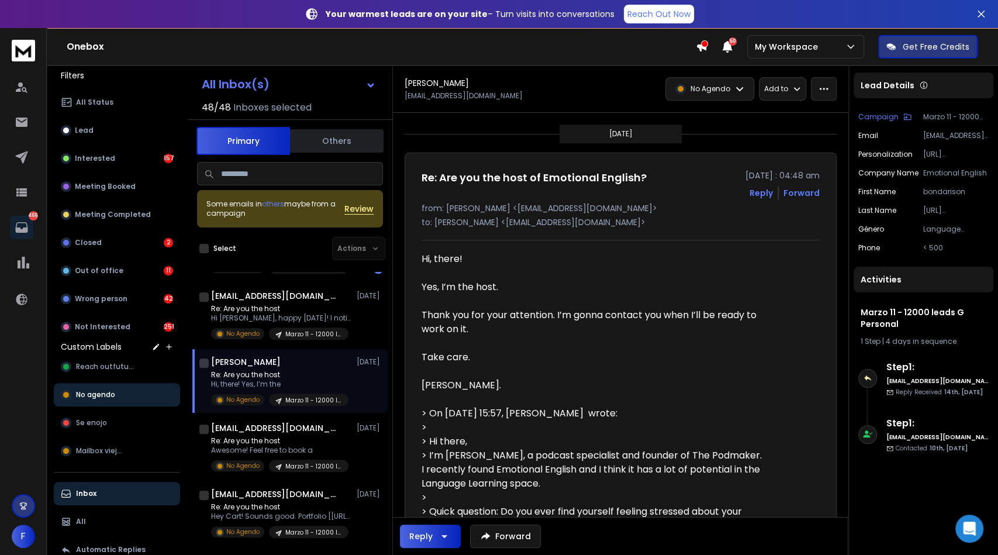
scroll to position [709, 0]
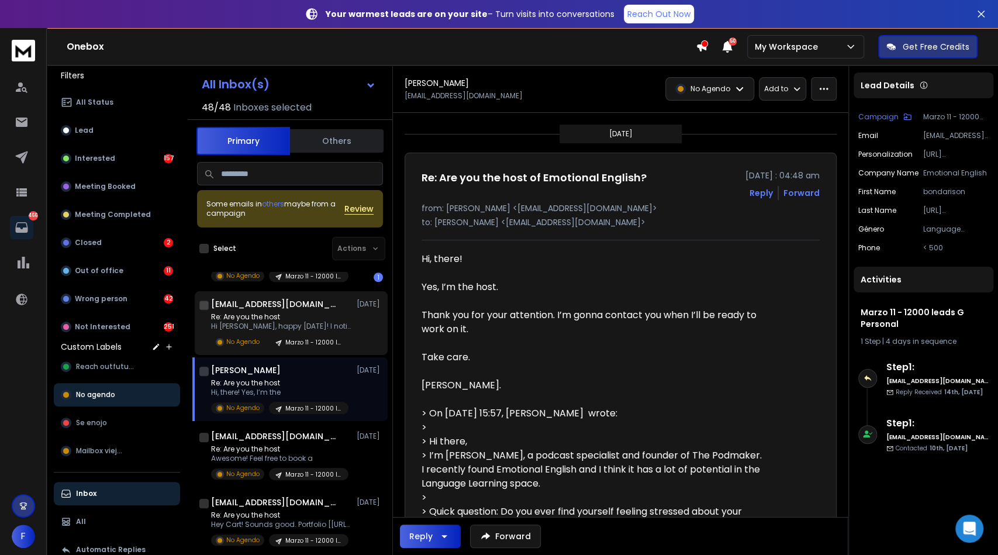
drag, startPoint x: 280, startPoint y: 327, endPoint x: 280, endPoint y: 320, distance: 7.6
click at [280, 327] on p "Hi [PERSON_NAME], happy [DATE]! I noticed" at bounding box center [281, 325] width 140 height 9
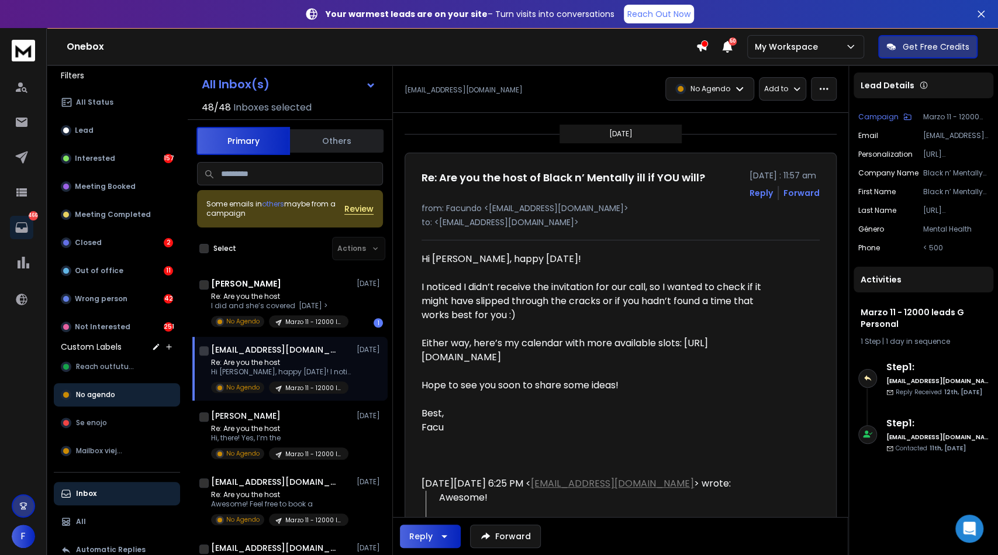
scroll to position [649, 0]
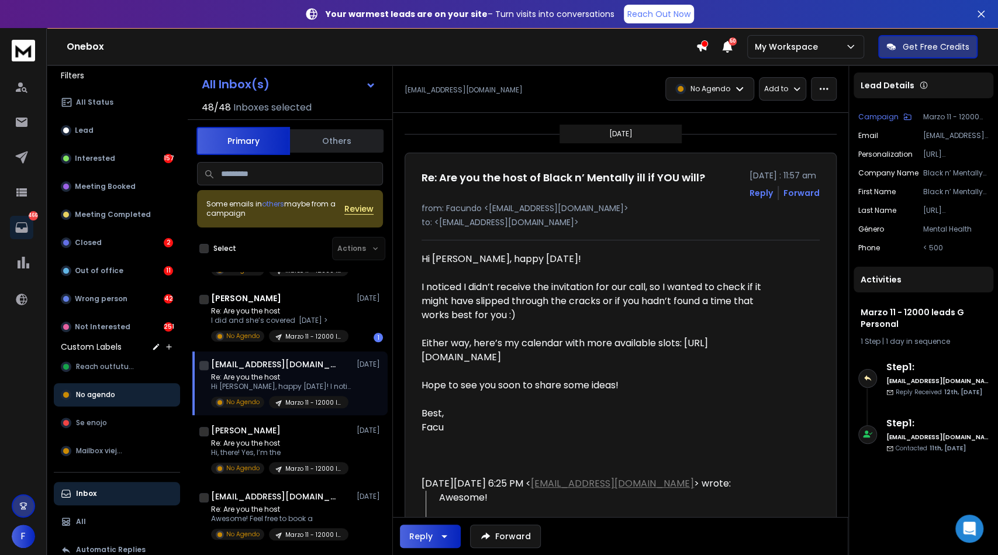
click at [280, 320] on p "I did and she’s covered [DATE] >" at bounding box center [279, 320] width 137 height 9
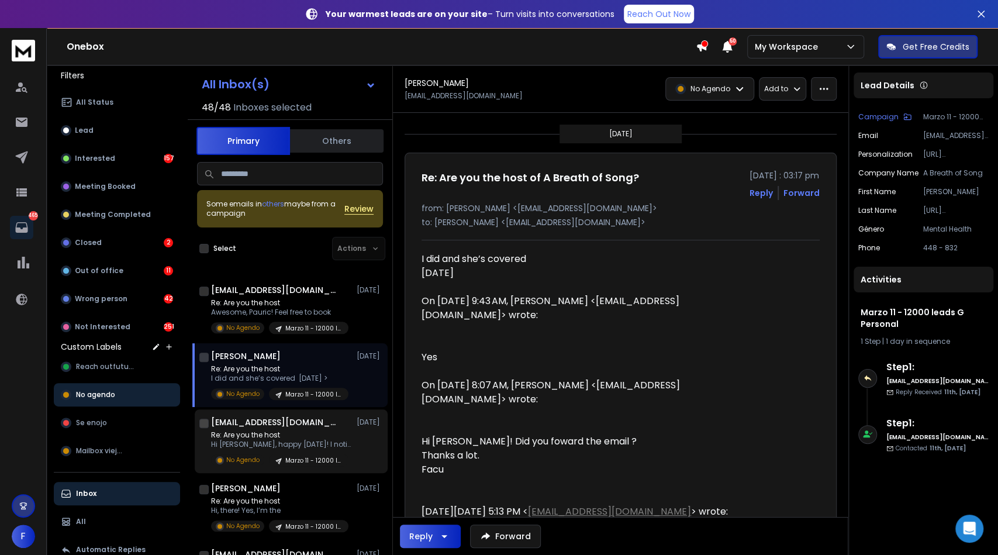
scroll to position [587, 0]
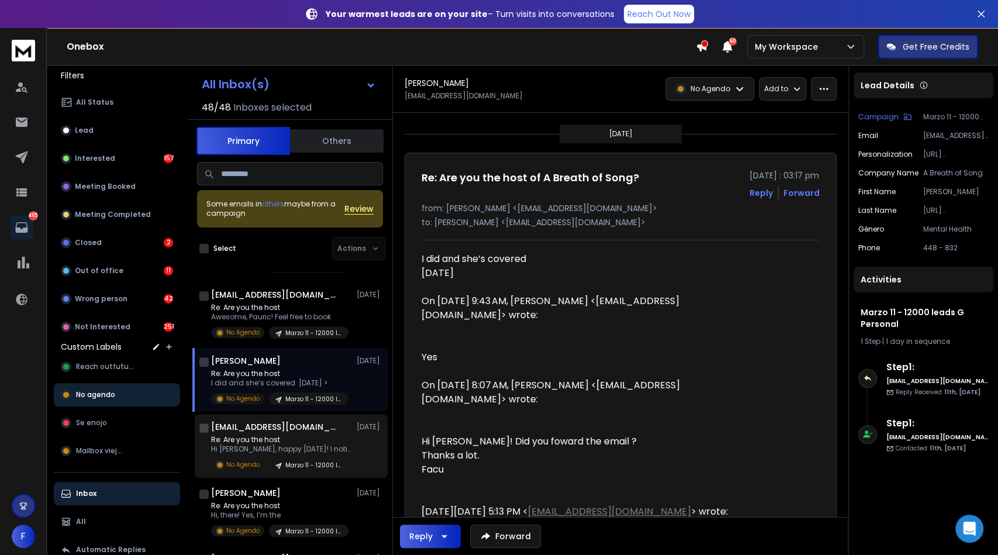
click at [280, 320] on p "Awesome, Pauric! Feel free to book" at bounding box center [279, 316] width 137 height 9
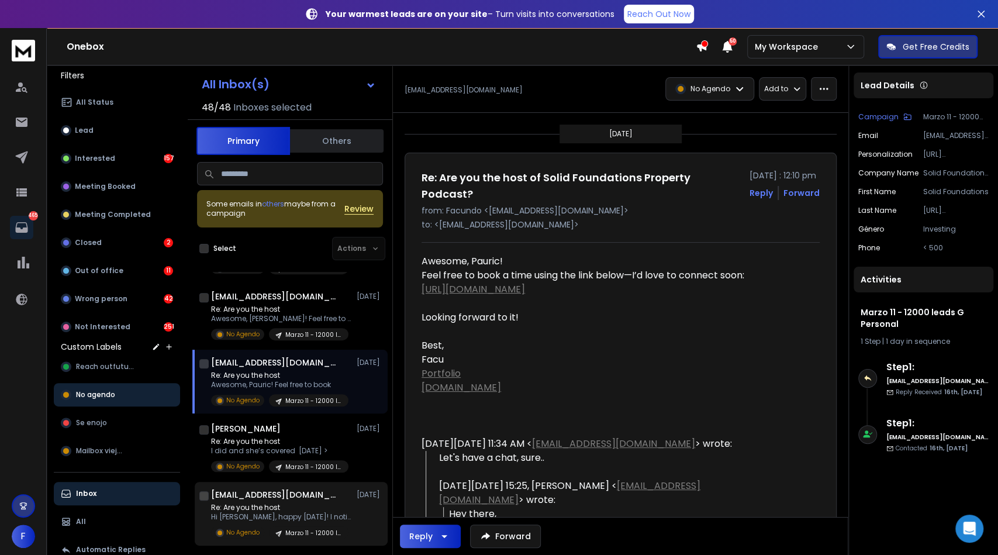
scroll to position [518, 0]
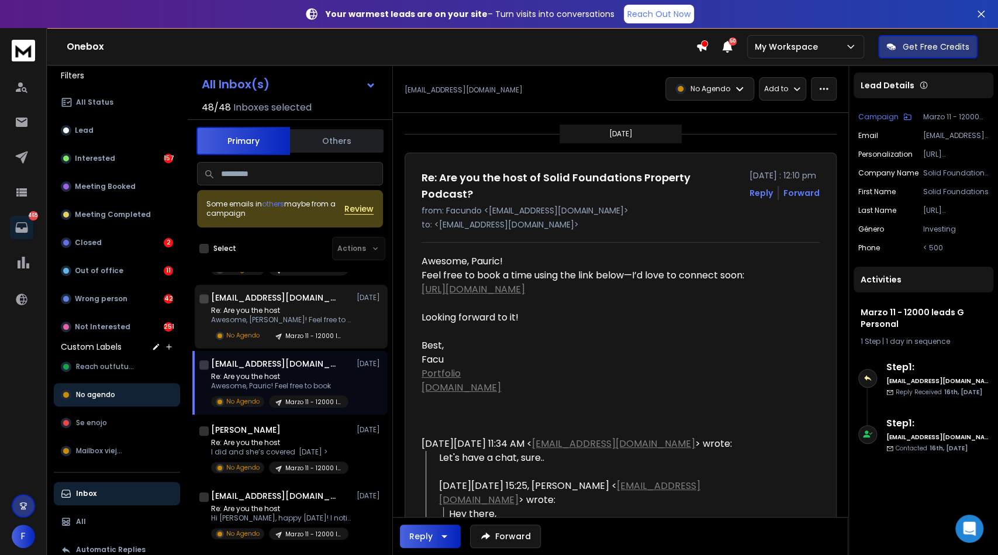
click at [281, 328] on div "Re: Are you the host Awesome, [PERSON_NAME]! Feel free to book No Agendo Marzo …" at bounding box center [281, 324] width 140 height 36
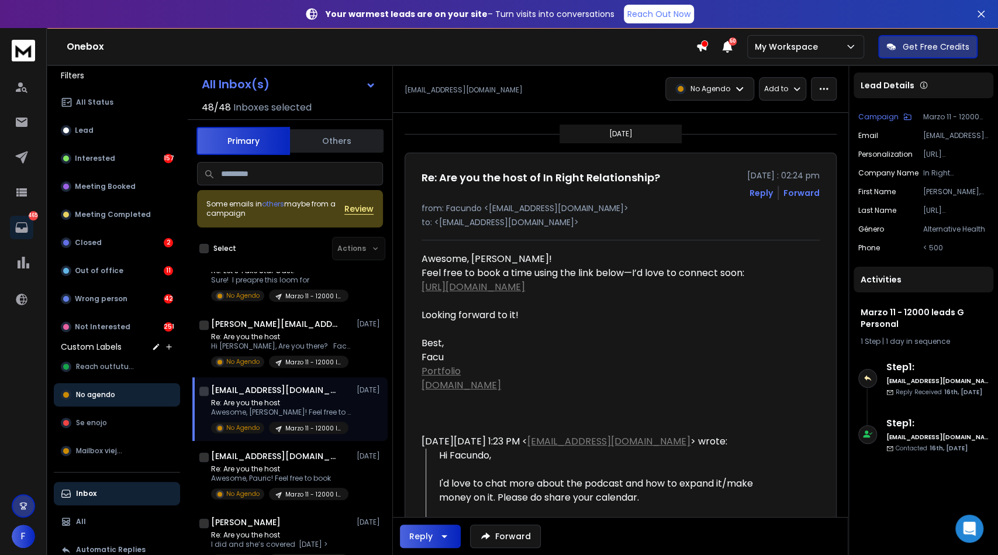
scroll to position [425, 0]
click at [281, 325] on h1 "[PERSON_NAME][EMAIL_ADDRESS][DOMAIN_NAME]" at bounding box center [275, 324] width 129 height 12
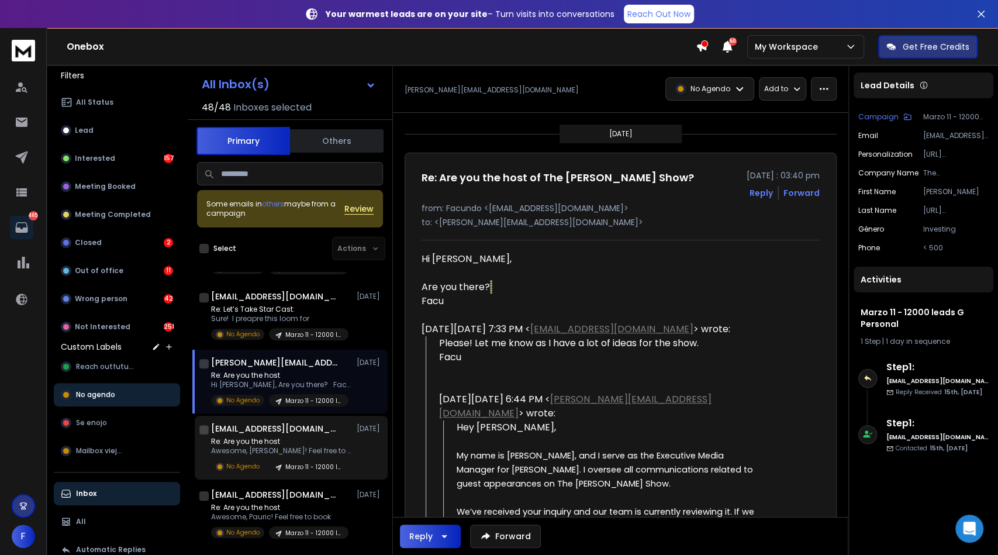
scroll to position [374, 0]
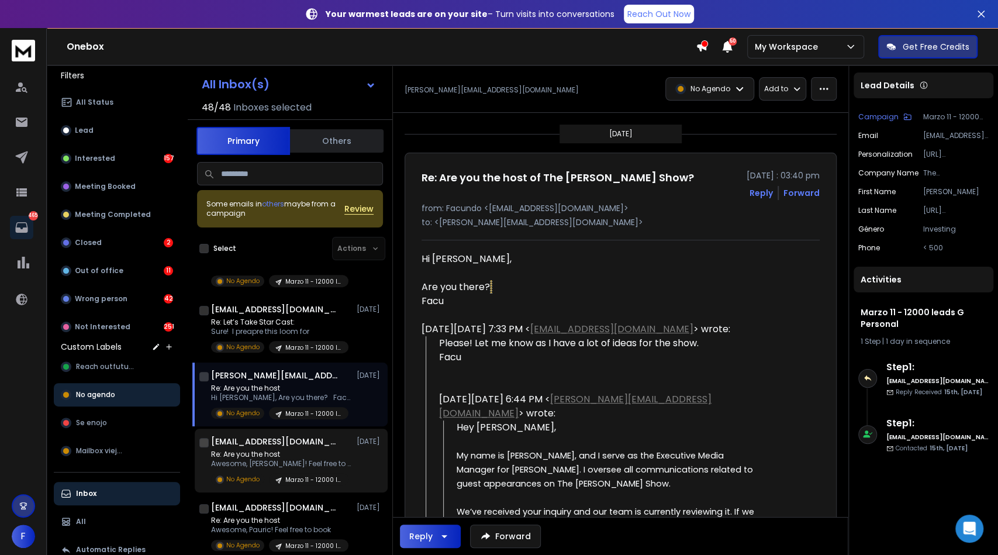
click at [281, 325] on p "Re: Let’s Take Star Cast:" at bounding box center [279, 321] width 137 height 9
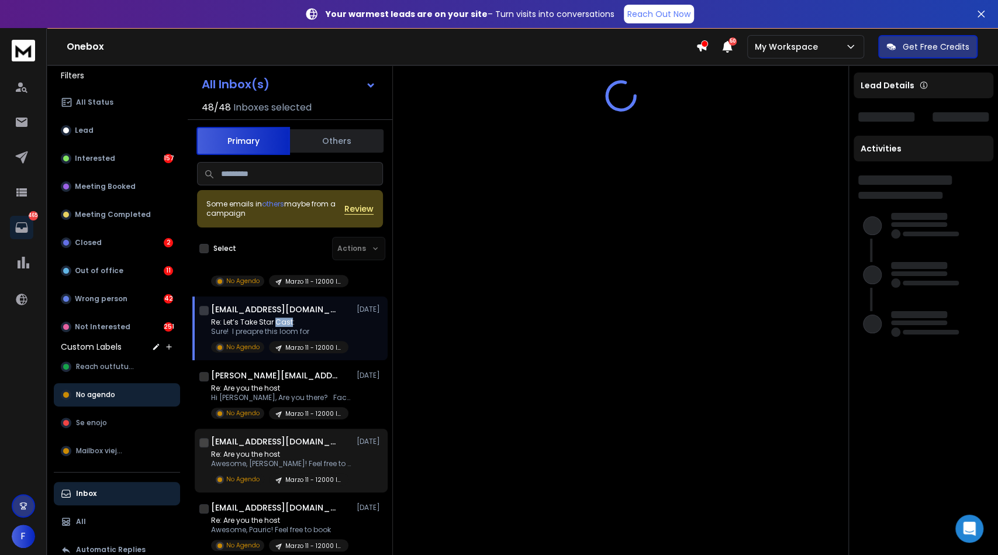
click at [281, 325] on p "Re: Let’s Take Star Cast:" at bounding box center [279, 321] width 137 height 9
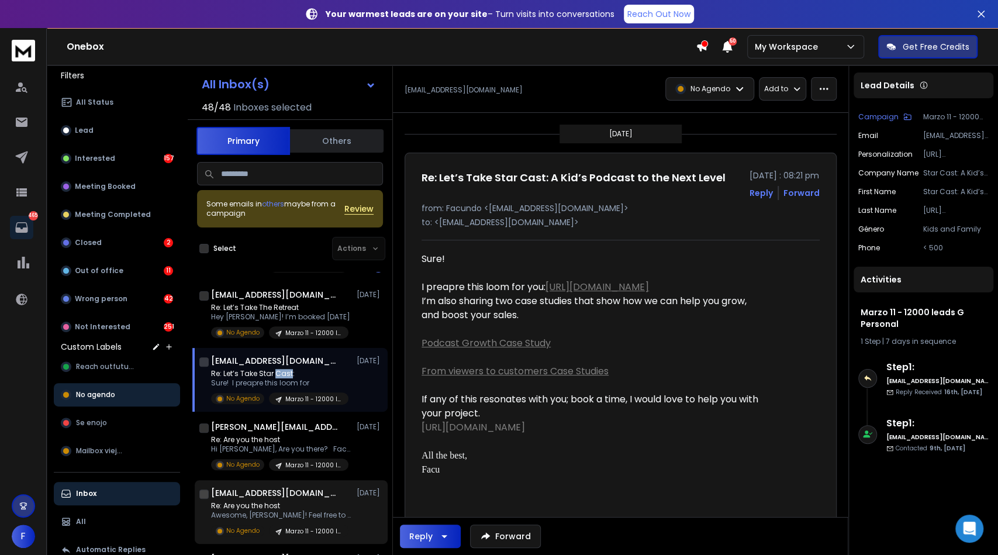
scroll to position [319, 0]
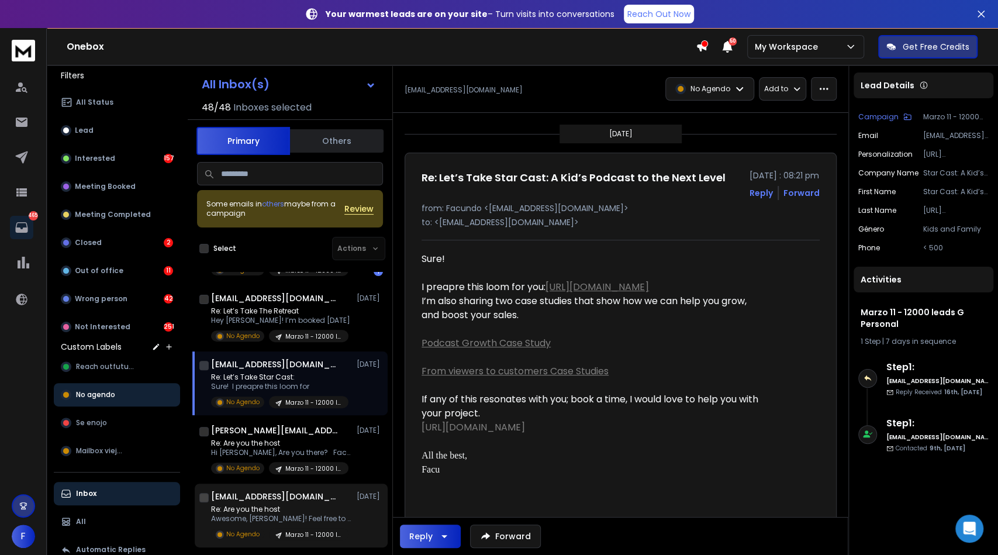
click at [281, 325] on div "Re: Let’s Take The Retreat Hey Zac! I’m booked [DATE] No Agendo Marzo 11 - 1200…" at bounding box center [280, 324] width 139 height 36
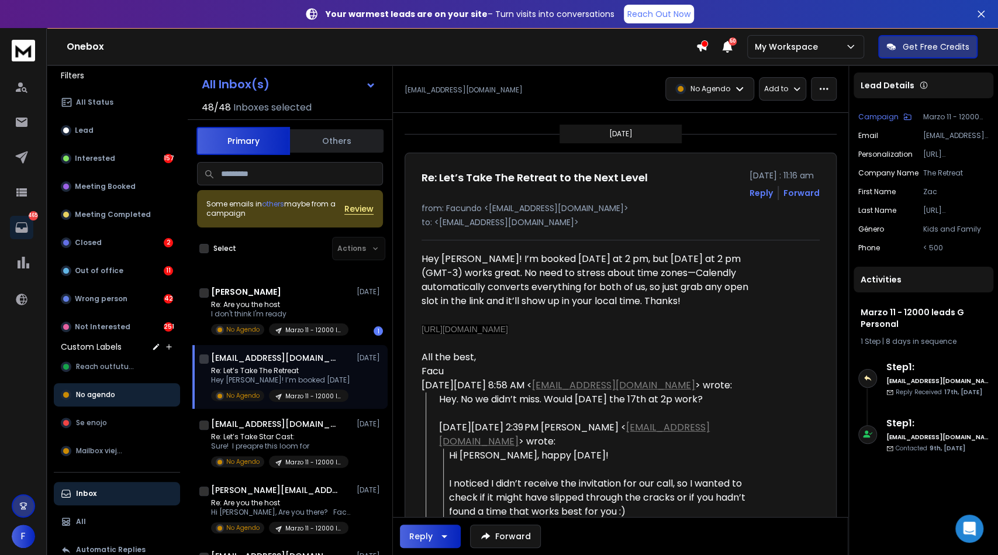
scroll to position [226, 0]
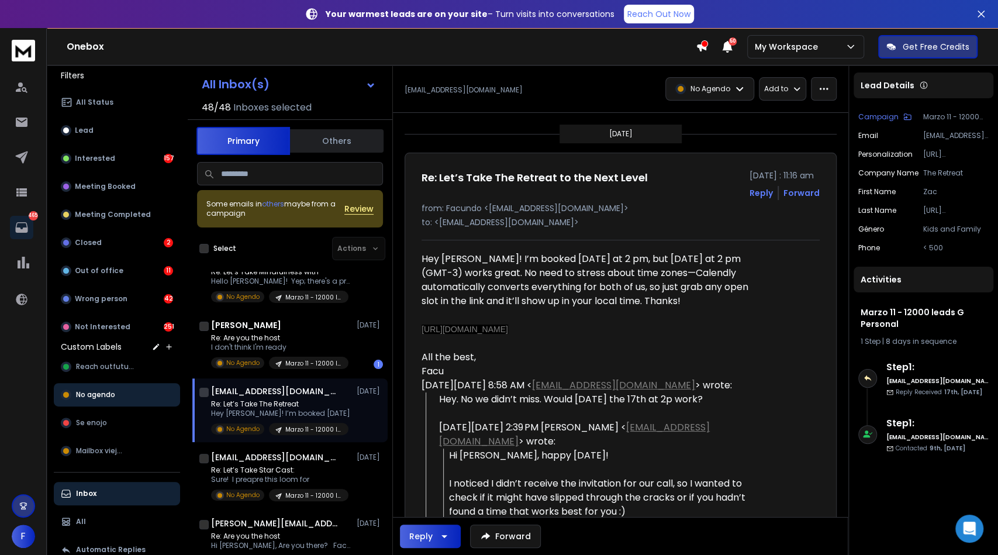
click at [281, 324] on div "[PERSON_NAME] [DATE]" at bounding box center [297, 325] width 172 height 12
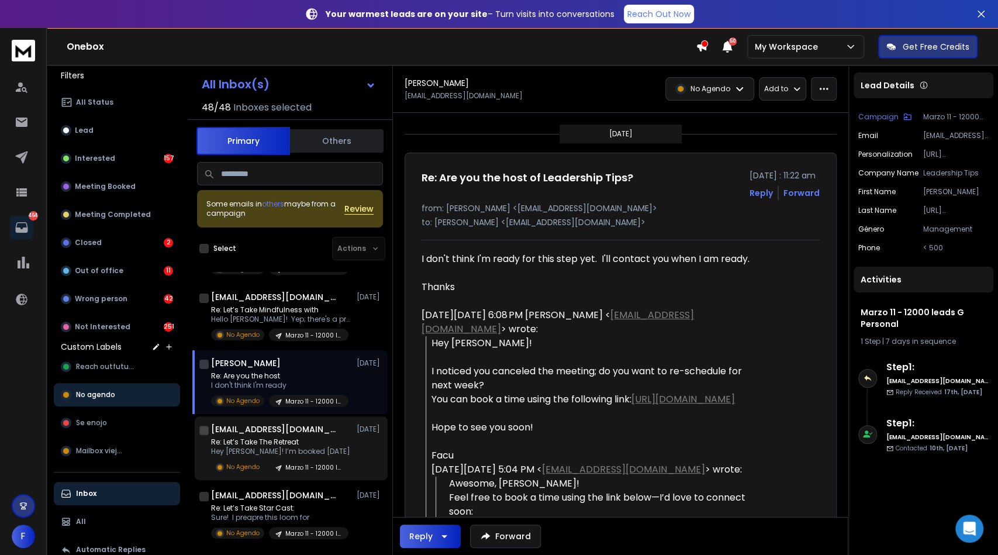
scroll to position [182, 0]
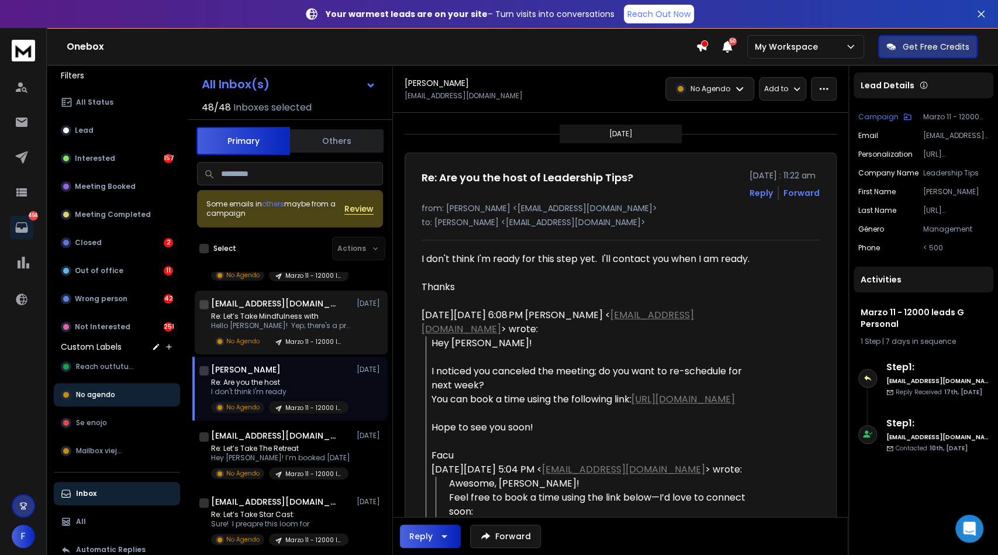
click at [281, 318] on p "Re: Let’s Take Mindfulness with" at bounding box center [281, 315] width 140 height 9
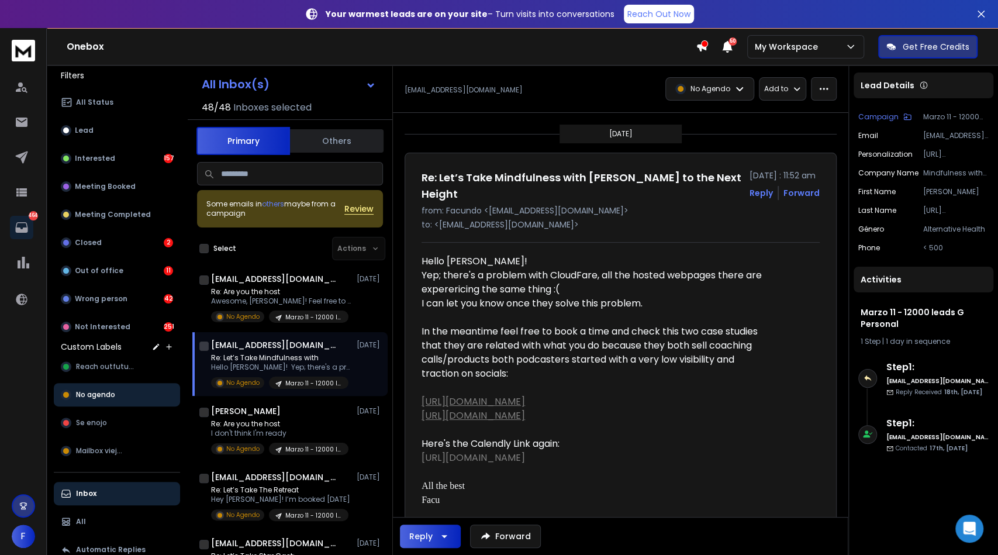
scroll to position [115, 0]
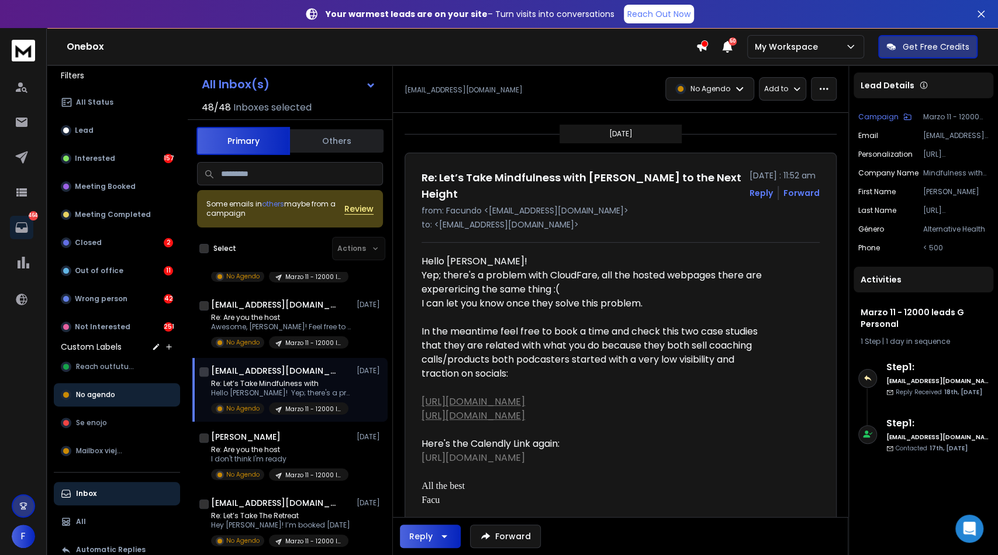
click at [281, 318] on p "Re: Are you the host" at bounding box center [281, 317] width 140 height 9
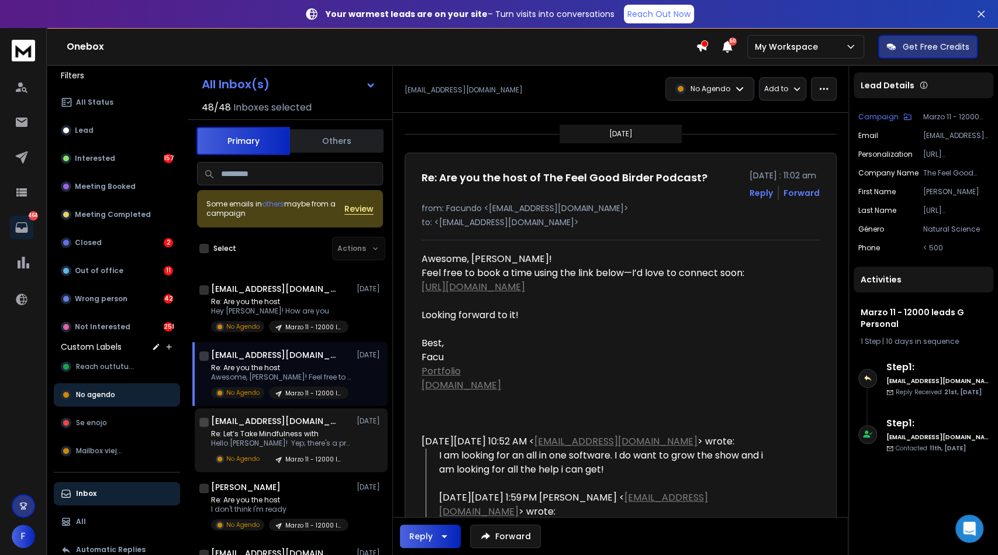
scroll to position [58, 0]
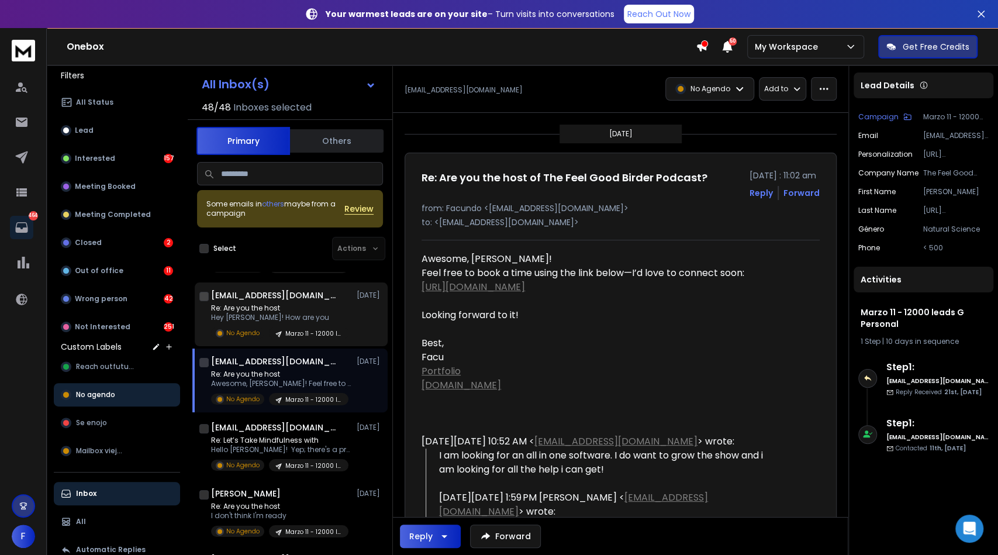
click at [280, 324] on div "Re: Are you the host Hey [PERSON_NAME]! How are you No Agendo Marzo 11 - 12000 …" at bounding box center [279, 321] width 137 height 36
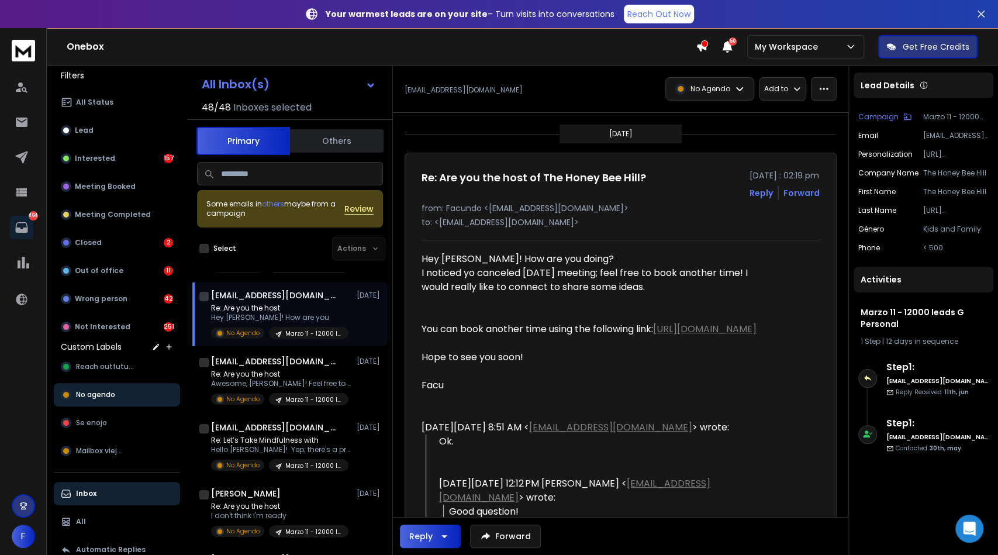
scroll to position [0, 0]
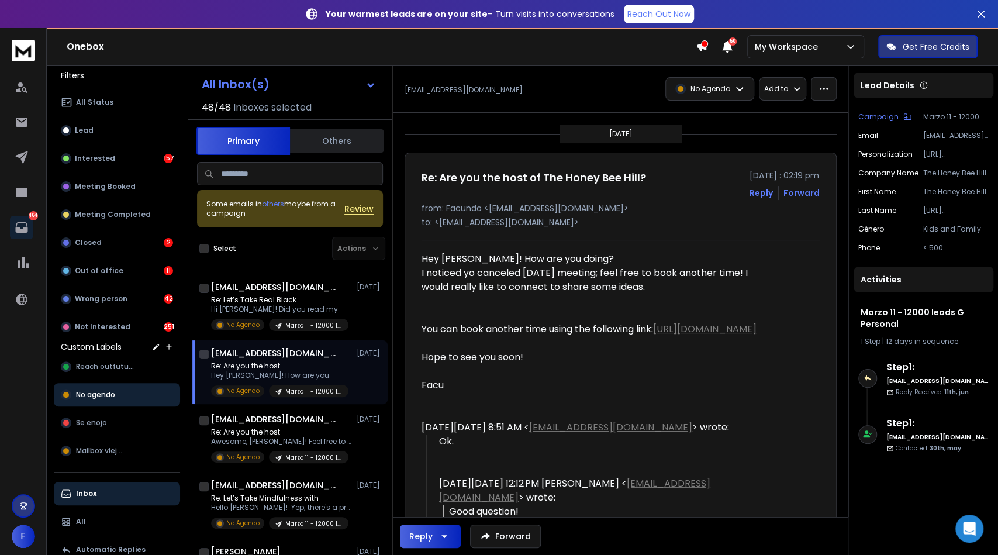
click at [264, 355] on h1 "[EMAIL_ADDRESS][DOMAIN_NAME]" at bounding box center [275, 353] width 129 height 12
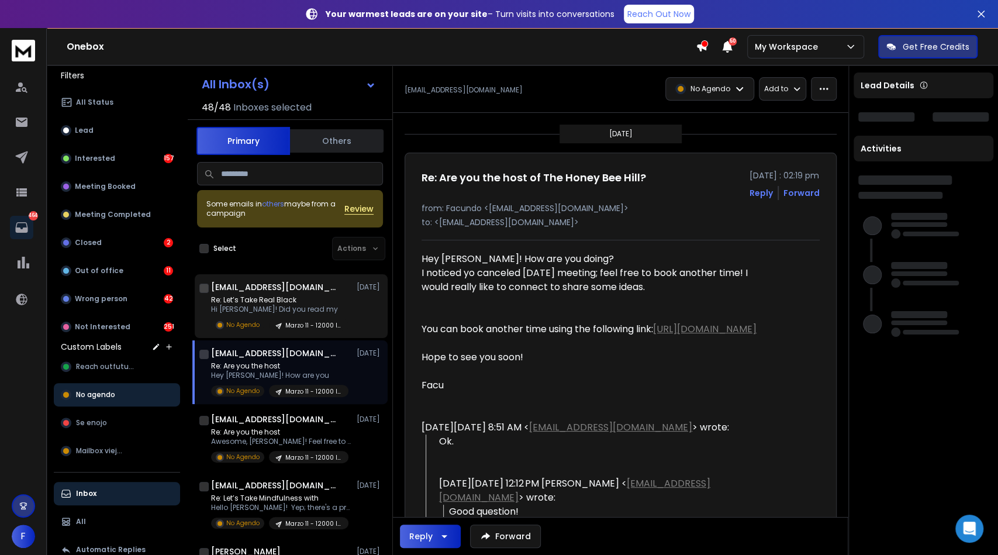
click at [290, 293] on div "[EMAIL_ADDRESS][DOMAIN_NAME] [DATE] Re: Let’s Take Real Black Hi [PERSON_NAME]!…" at bounding box center [297, 306] width 172 height 50
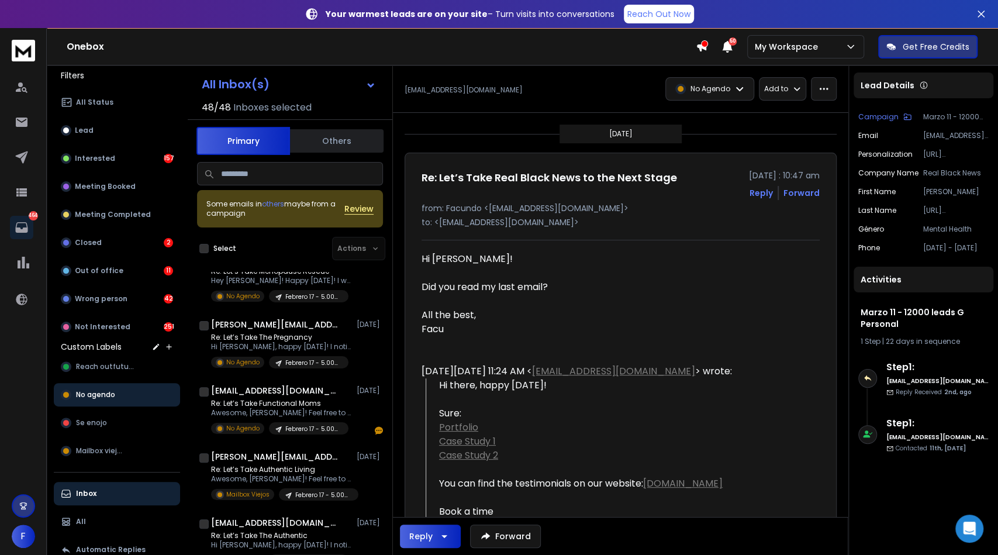
scroll to position [5986, 0]
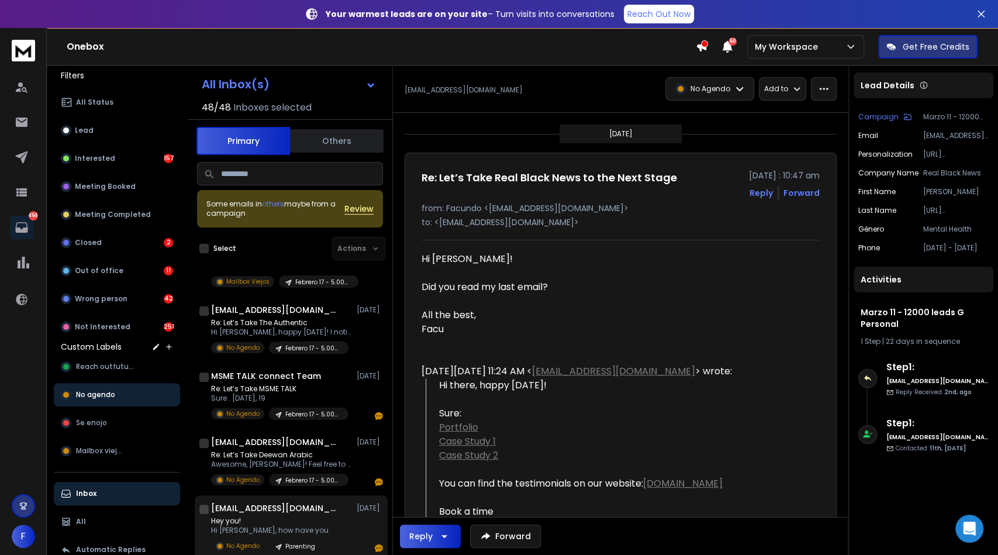
click at [288, 415] on div "Hey you! Hi [PERSON_NAME], how have you No Agendo Parenting" at bounding box center [269, 534] width 117 height 36
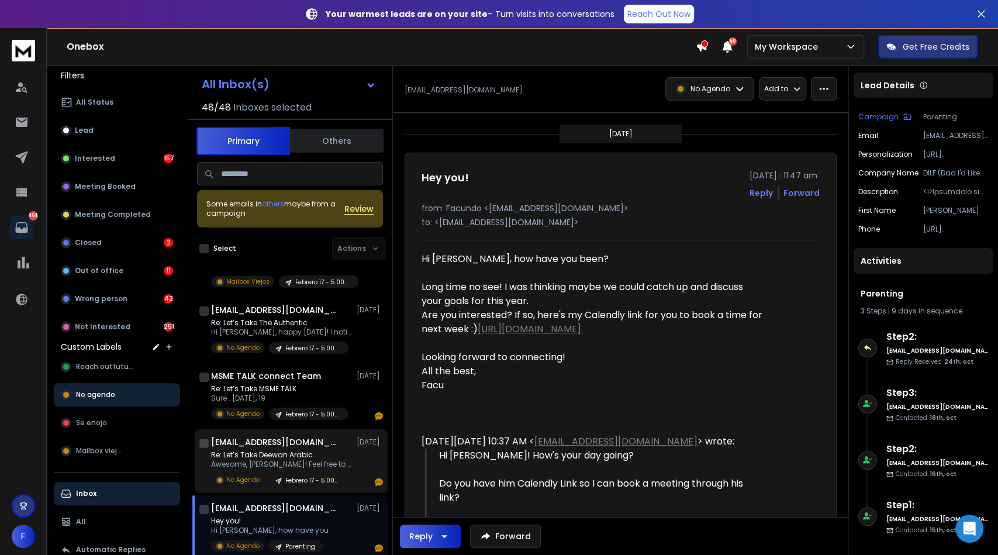
click at [292, 415] on h1 "[EMAIL_ADDRESS][DOMAIN_NAME]" at bounding box center [275, 442] width 129 height 12
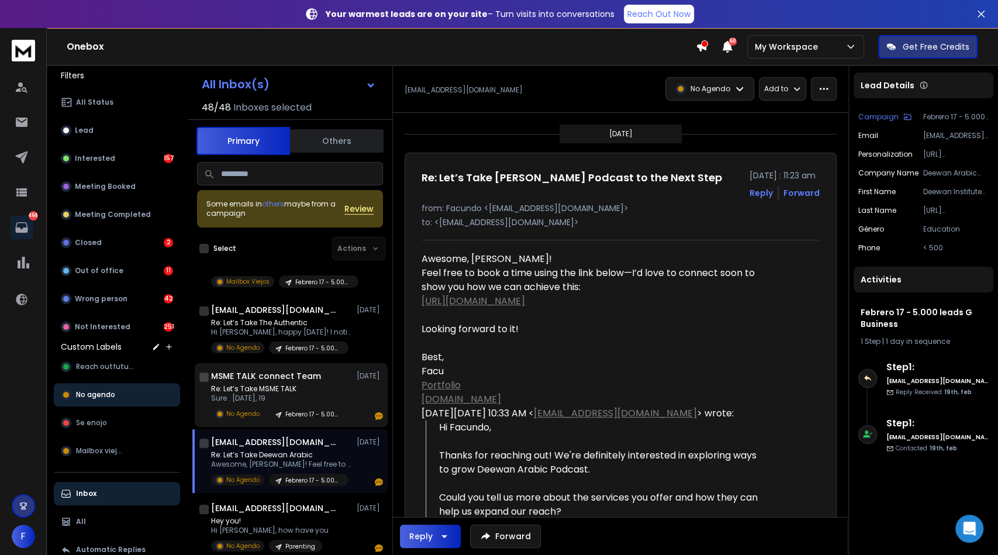
click at [296, 396] on p "Sure . [DATE], 19" at bounding box center [279, 397] width 137 height 9
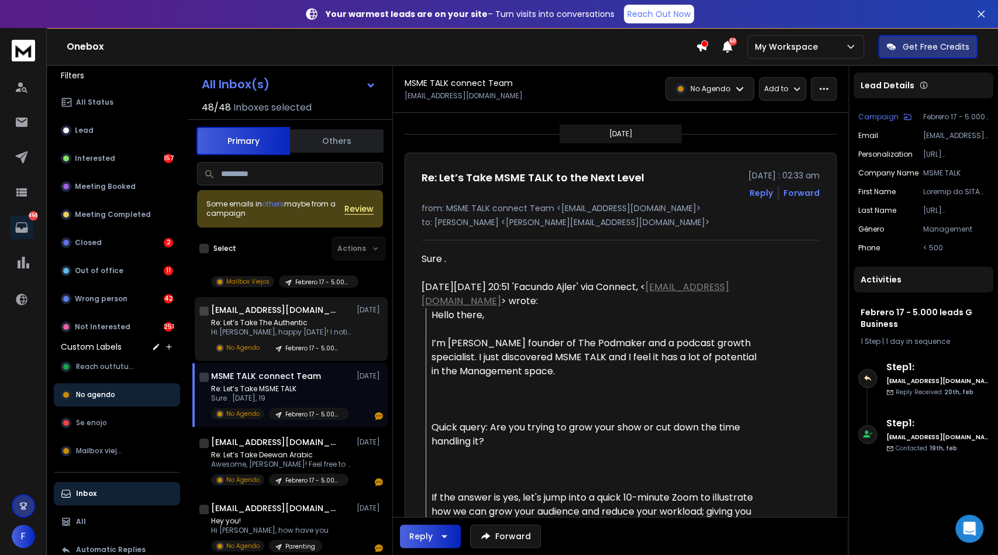
click at [295, 319] on p "Re: Let’s Take The Authentic" at bounding box center [281, 322] width 140 height 9
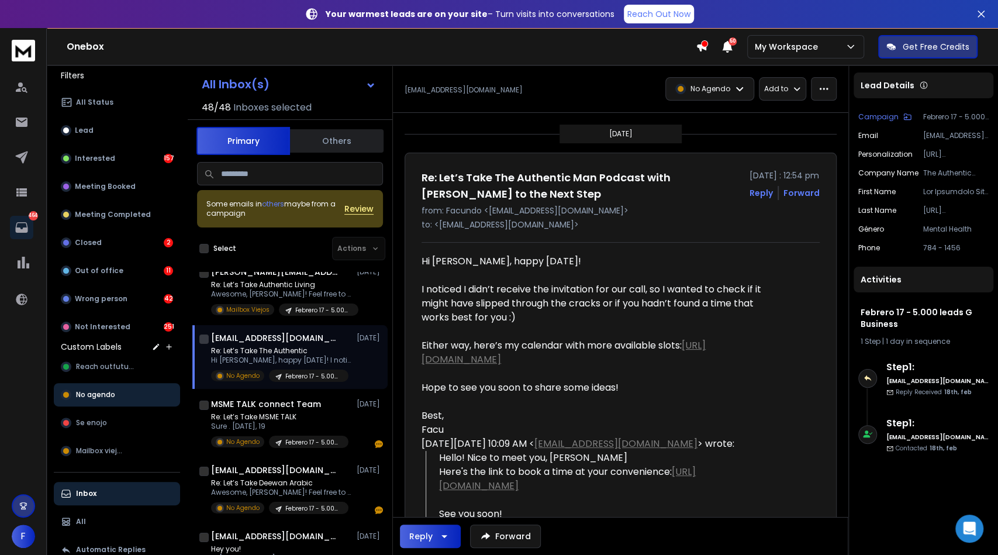
scroll to position [5949, 0]
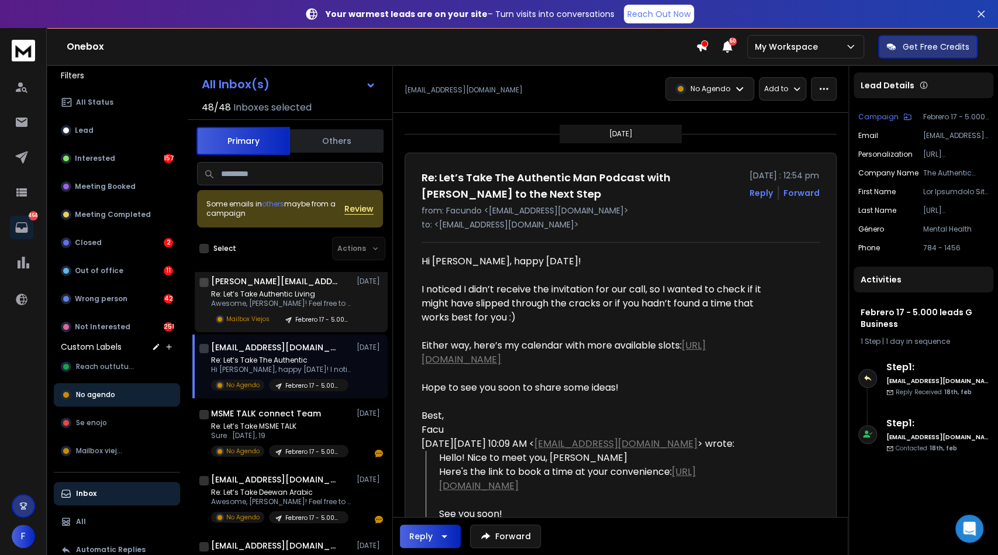
click at [295, 306] on p "Awesome, [PERSON_NAME]! Feel free to book" at bounding box center [281, 303] width 140 height 9
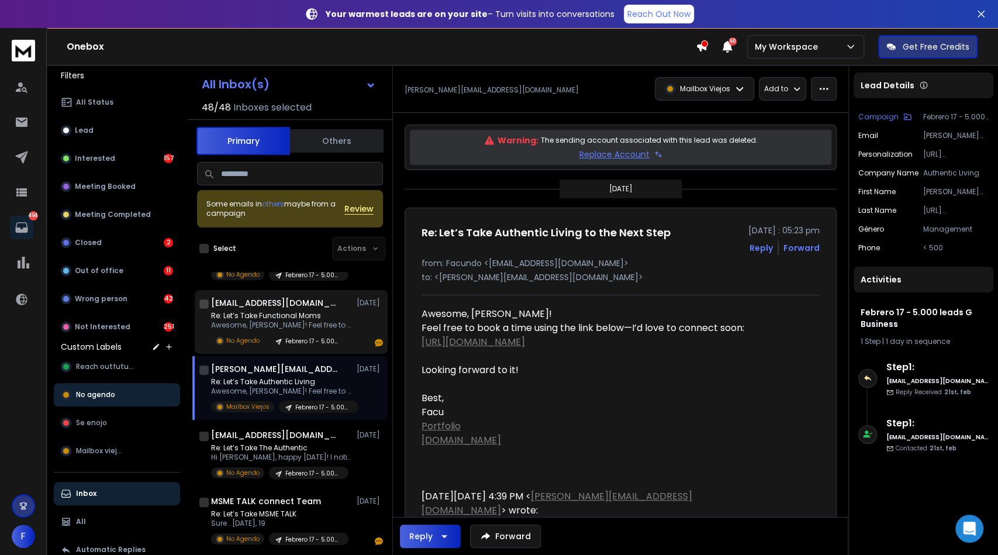
scroll to position [5860, 0]
click at [289, 325] on p "Awesome, [PERSON_NAME]! Feel free to book" at bounding box center [281, 325] width 140 height 9
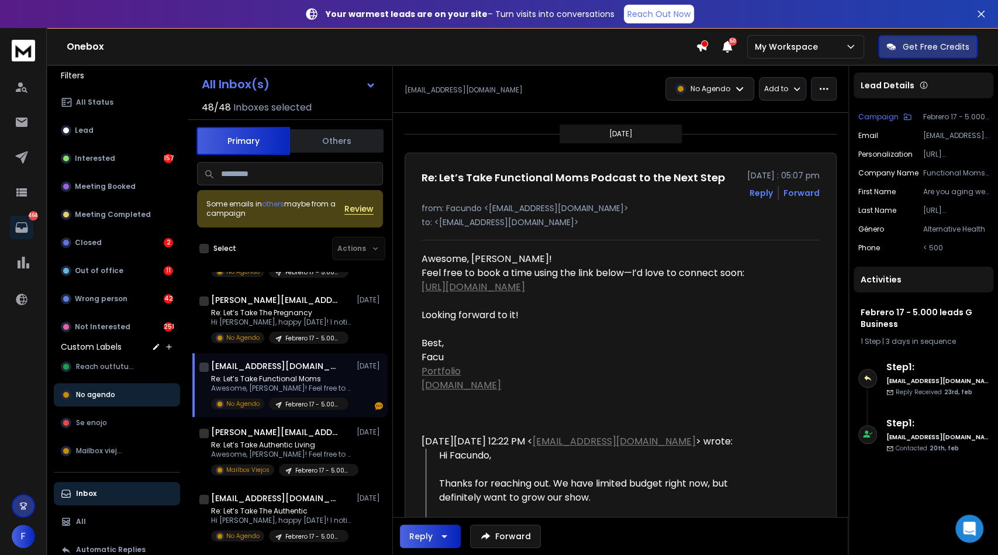
scroll to position [5769, 0]
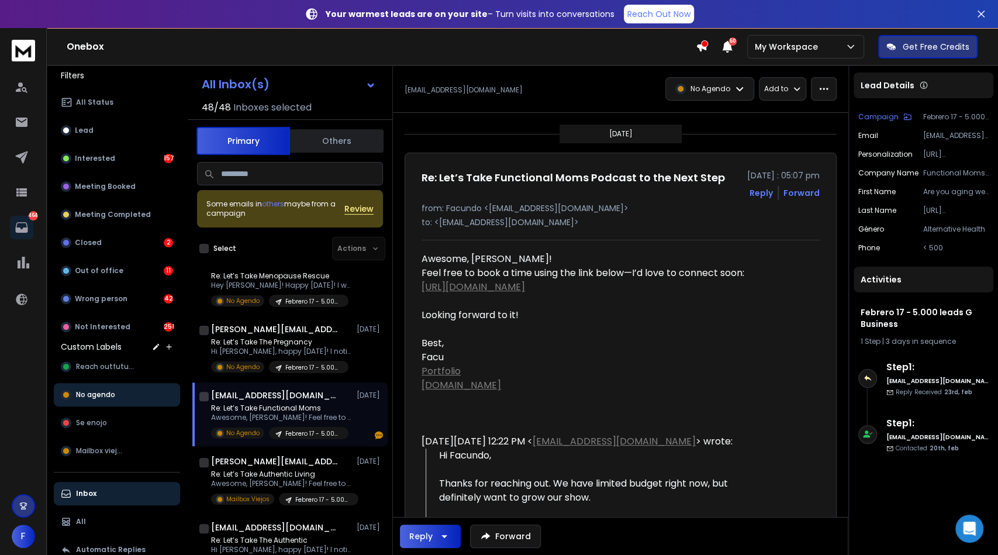
click at [289, 326] on h1 "[PERSON_NAME][EMAIL_ADDRESS][DOMAIN_NAME]" at bounding box center [275, 329] width 129 height 12
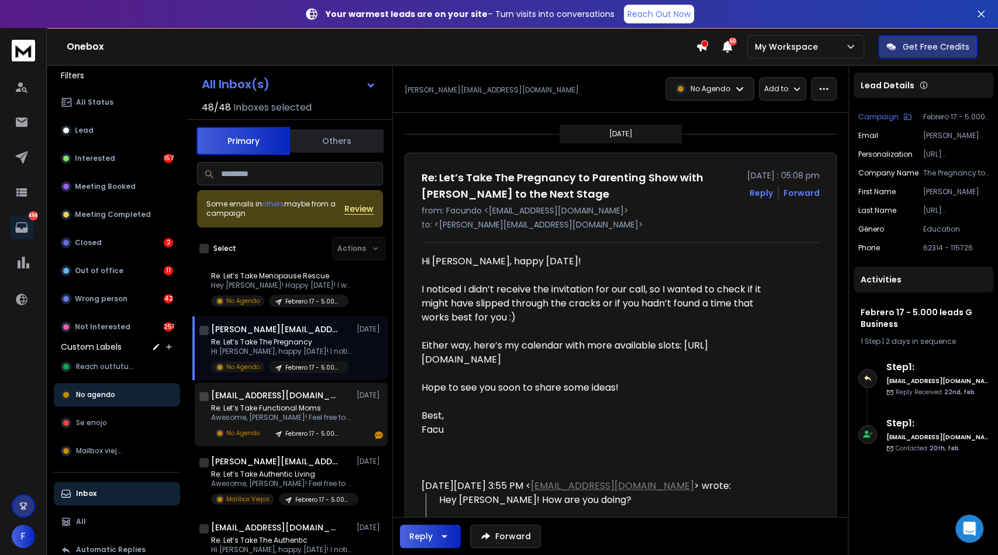
scroll to position [5736, 0]
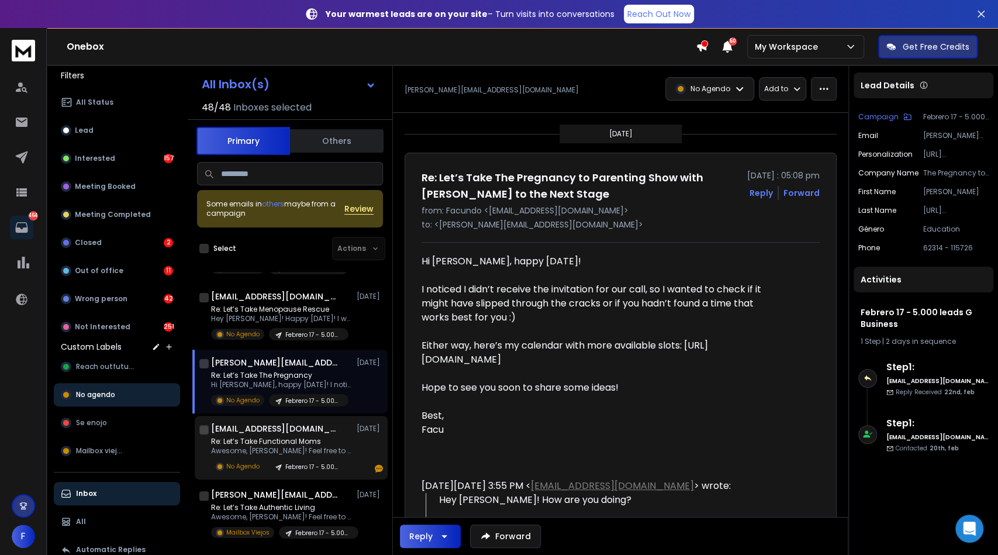
click at [289, 326] on div "Re: Let’s Take Menopause Rescue Hey [PERSON_NAME]! Happy [DATE]! I was No Agend…" at bounding box center [281, 322] width 140 height 36
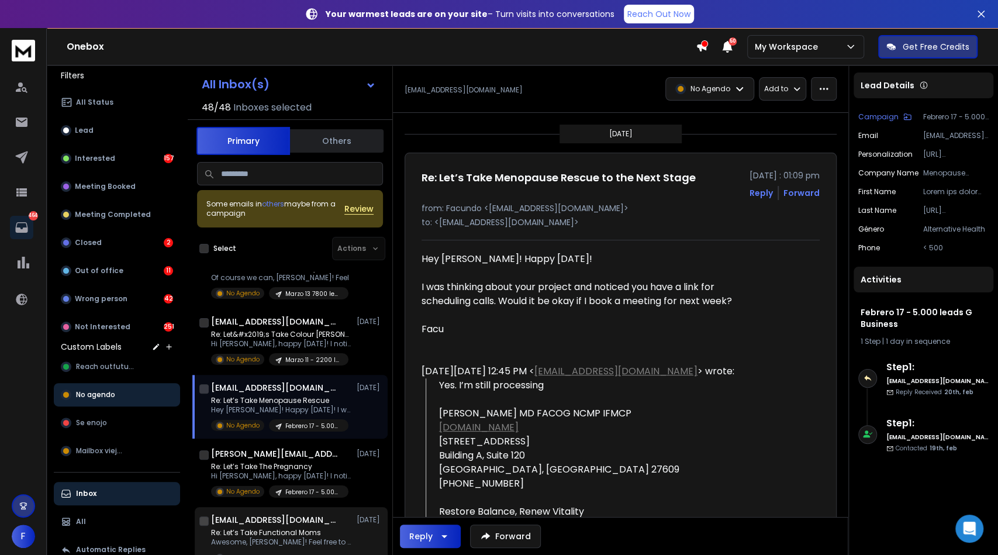
scroll to position [5644, 0]
click at [289, 326] on h1 "[EMAIL_ADDRESS][DOMAIN_NAME]" at bounding box center [275, 322] width 129 height 12
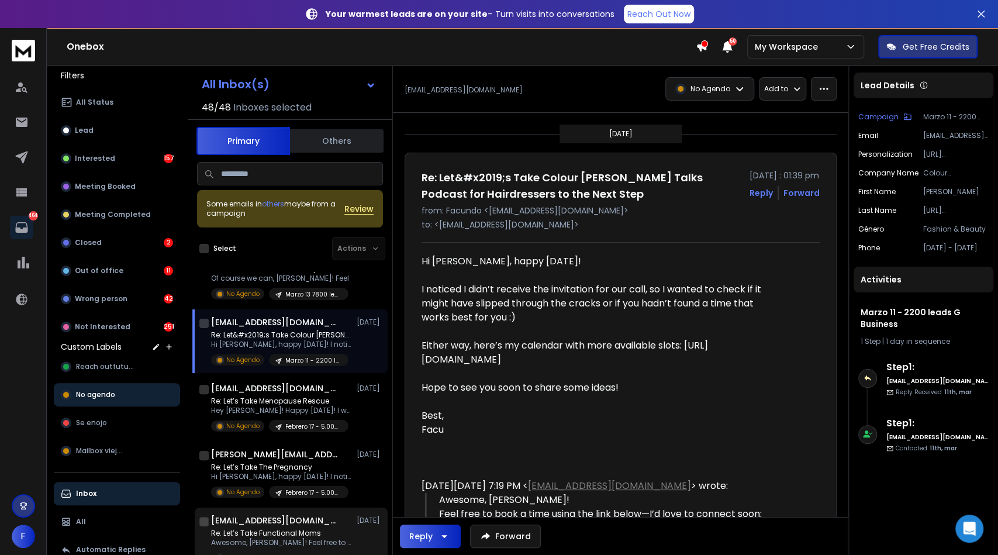
scroll to position [5593, 0]
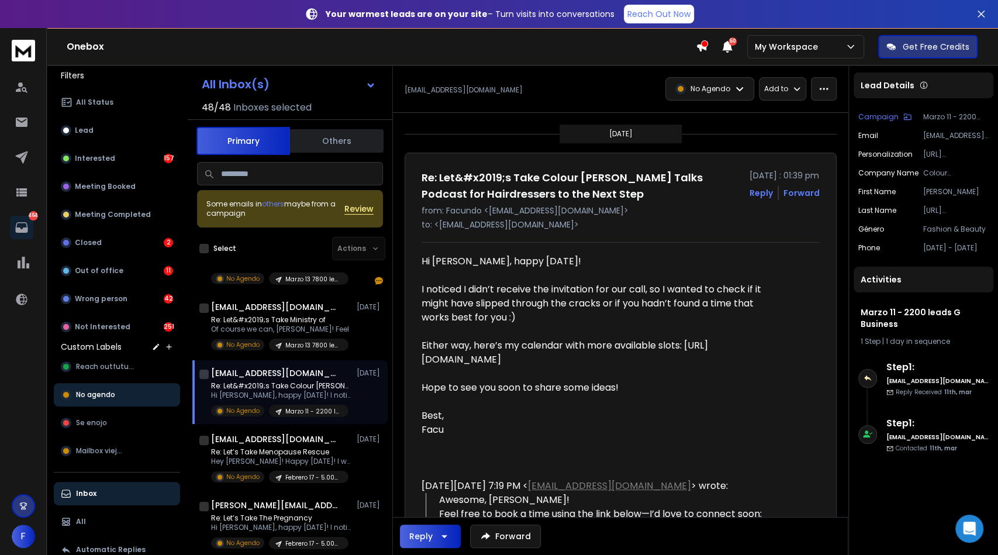
click at [289, 326] on p "Of course we can, [PERSON_NAME]! Feel" at bounding box center [280, 328] width 138 height 9
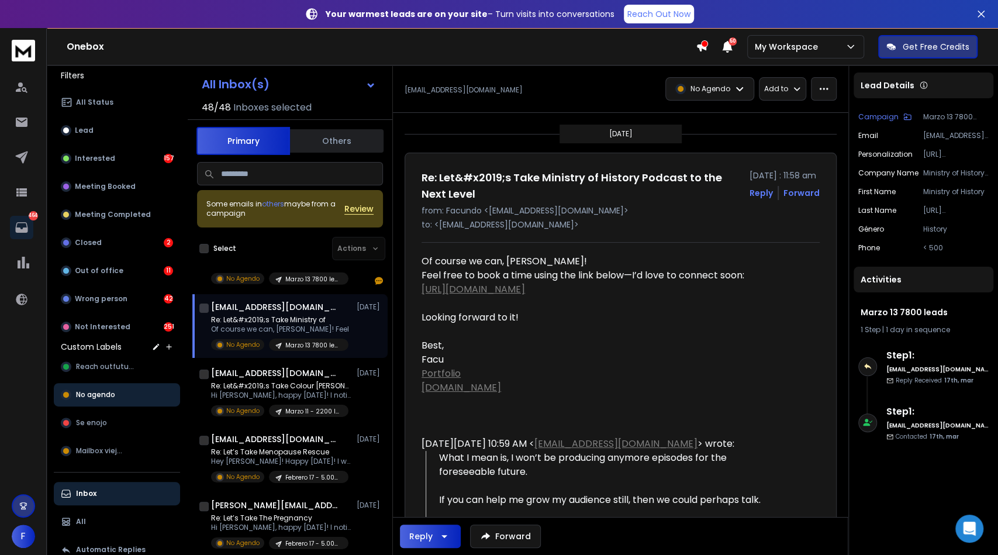
scroll to position [5526, 0]
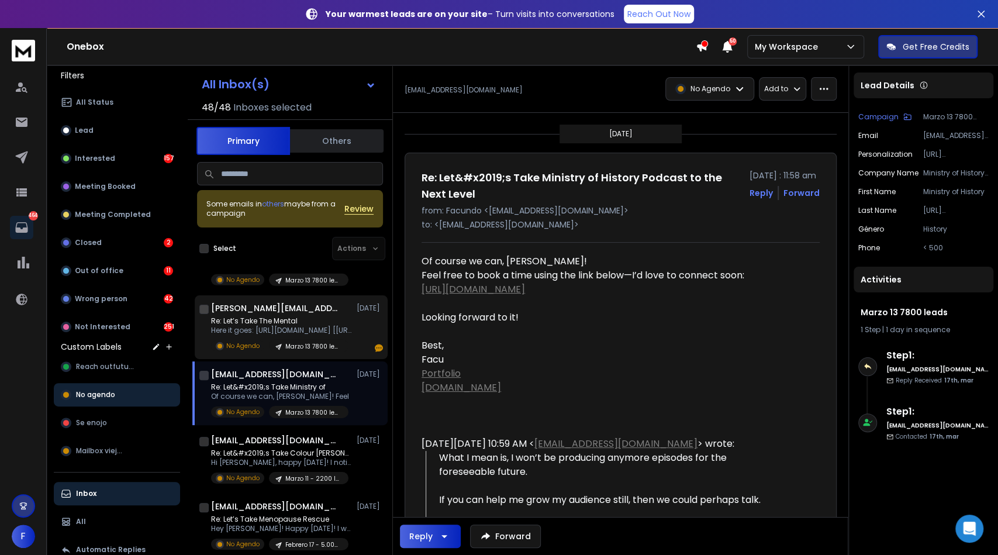
click at [289, 337] on div "Re: Let’s Take The Mental Here it goes: [URL][DOMAIN_NAME] [[URL][DOMAIN_NAME]]…" at bounding box center [281, 334] width 140 height 36
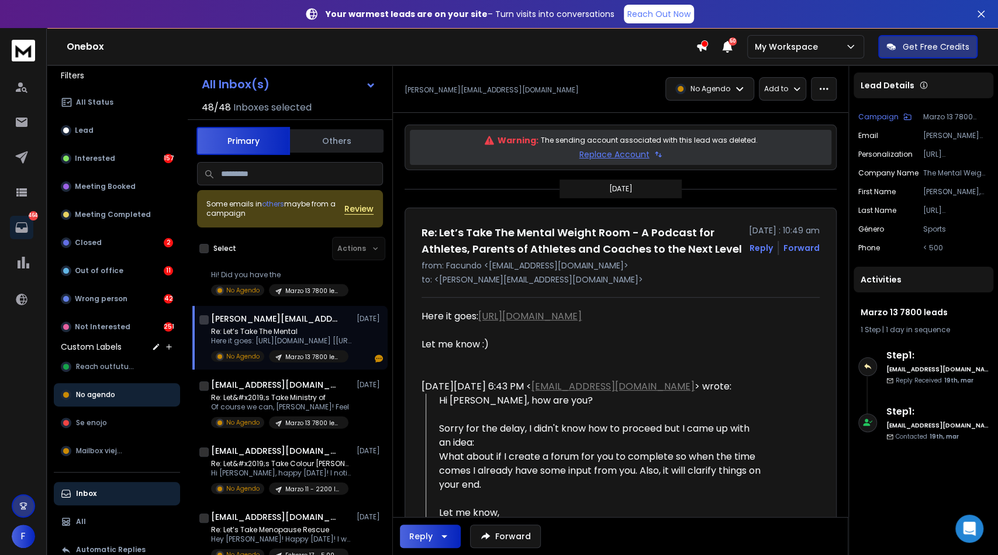
scroll to position [5518, 0]
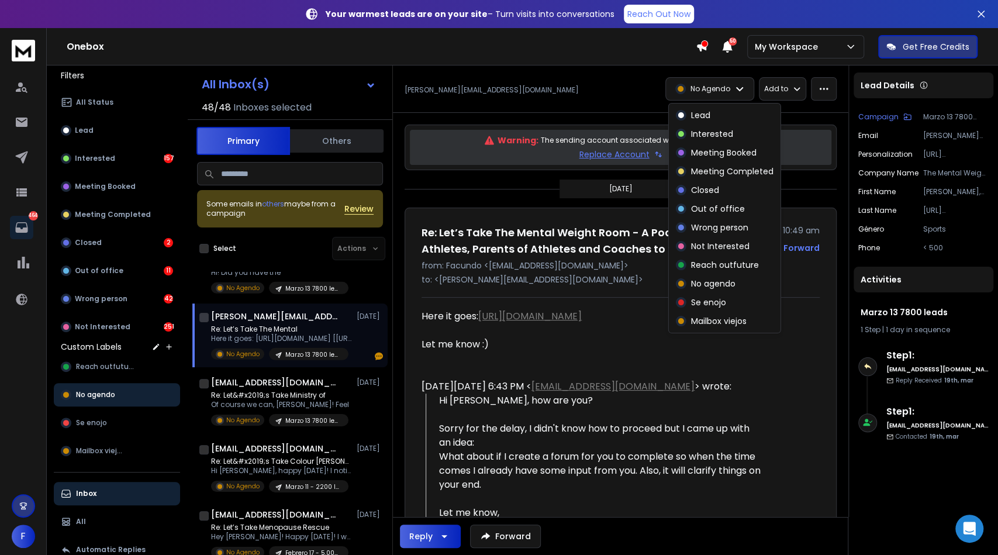
click at [705, 88] on p "No Agendo" at bounding box center [710, 88] width 40 height 9
click at [709, 319] on p "Mailbox viejos" at bounding box center [719, 321] width 56 height 12
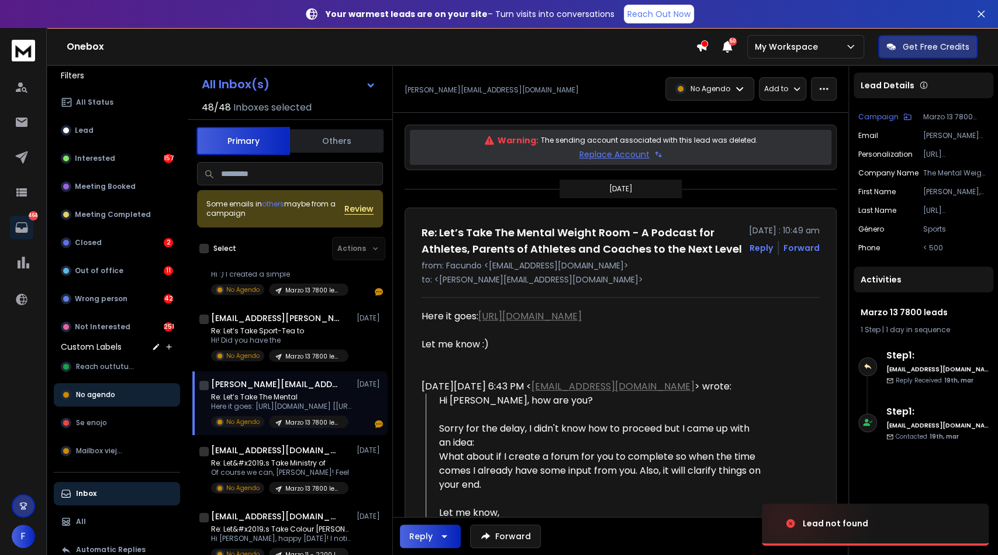
scroll to position [5446, 0]
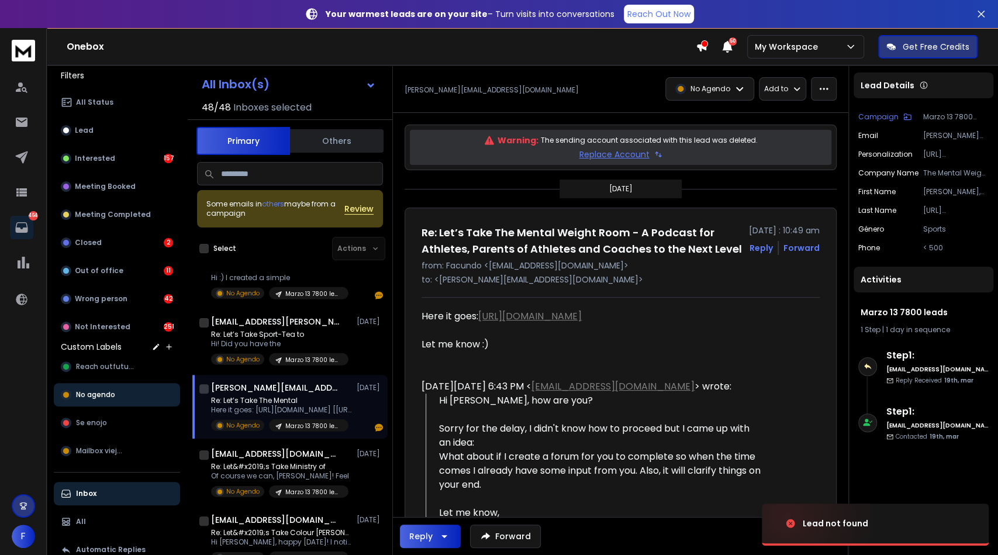
click at [316, 351] on div "Re: Let’s Take Sport-Tea to Hi! Did you have the No Agendo Marzo 13 7800 leads" at bounding box center [279, 348] width 137 height 36
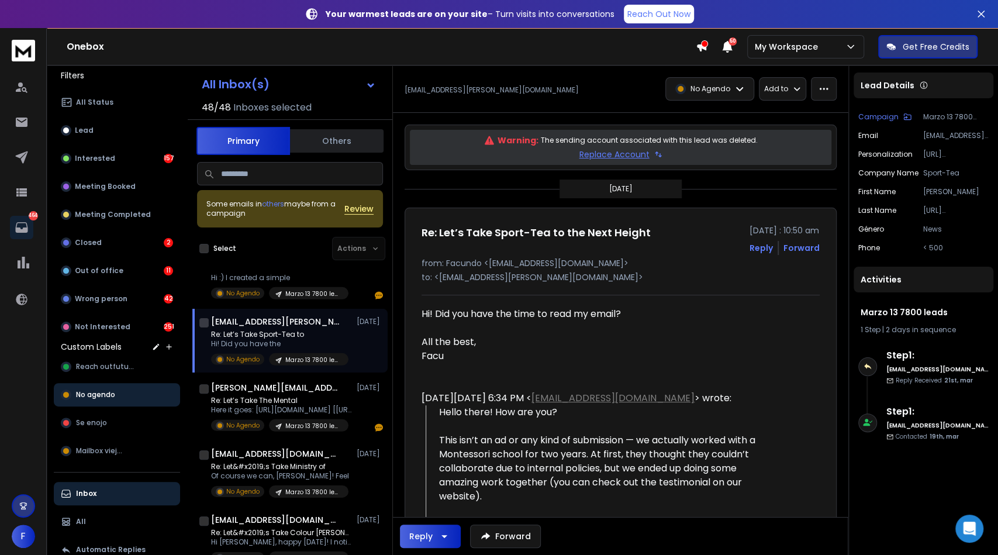
click at [739, 89] on icon at bounding box center [739, 89] width 7 height 4
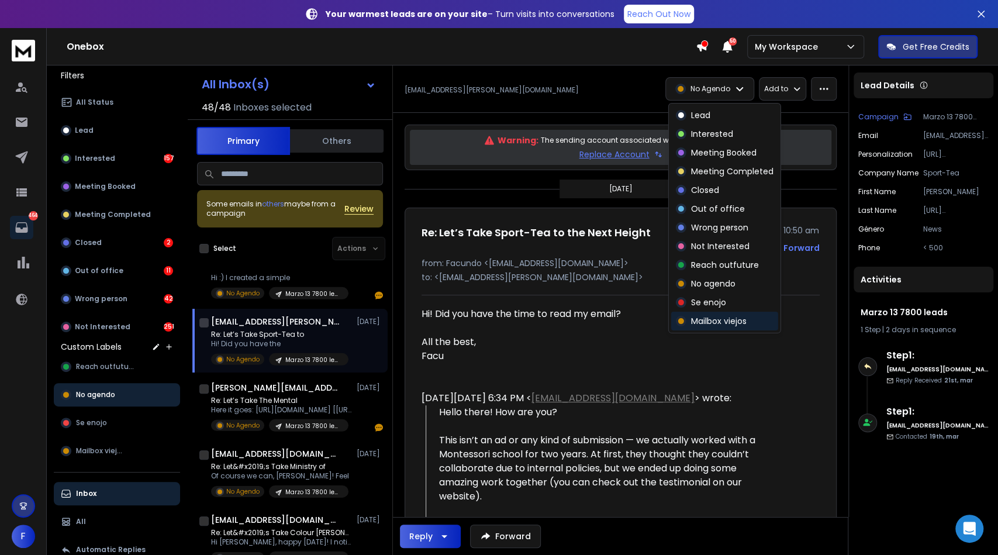
click at [714, 320] on p "Mailbox viejos" at bounding box center [719, 321] width 56 height 12
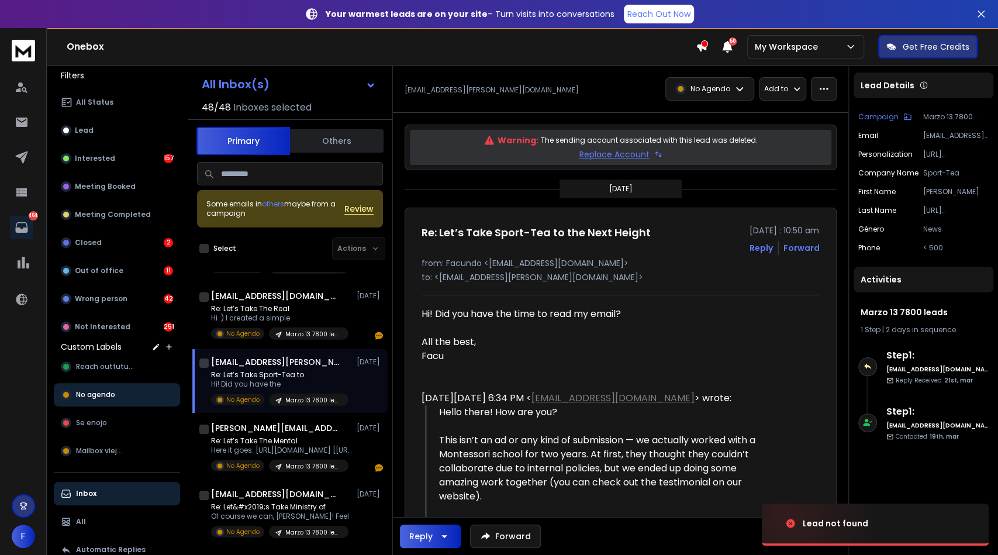
scroll to position [5403, 0]
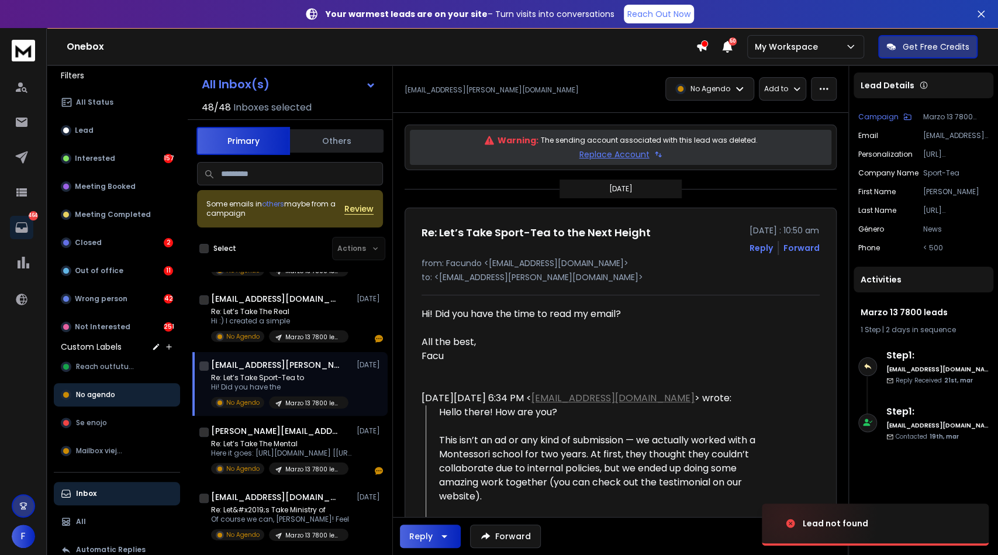
click at [287, 328] on div "Re: Let’s Take The Real Hi :) I created a simple No Agendo Marzo 13 7800 leads" at bounding box center [279, 325] width 137 height 36
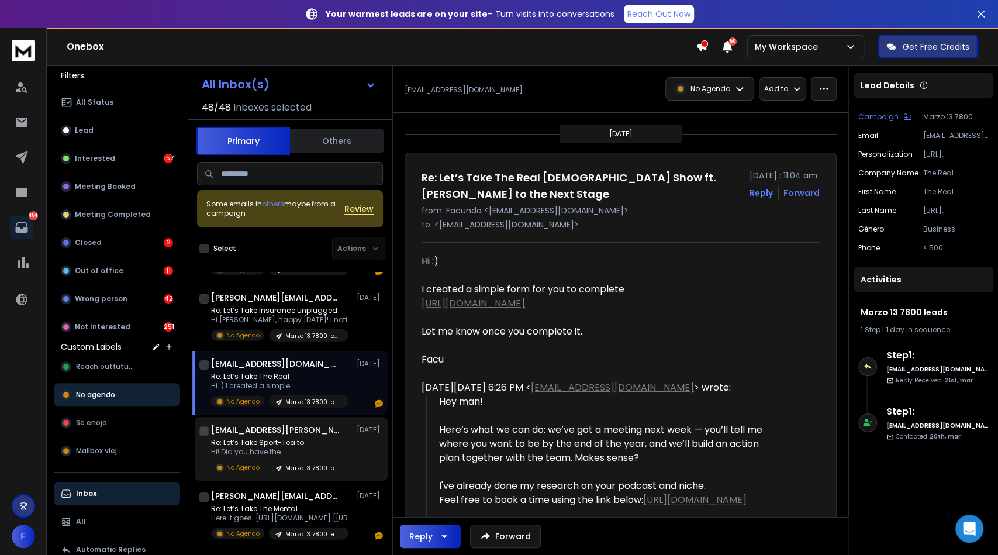
scroll to position [5329, 0]
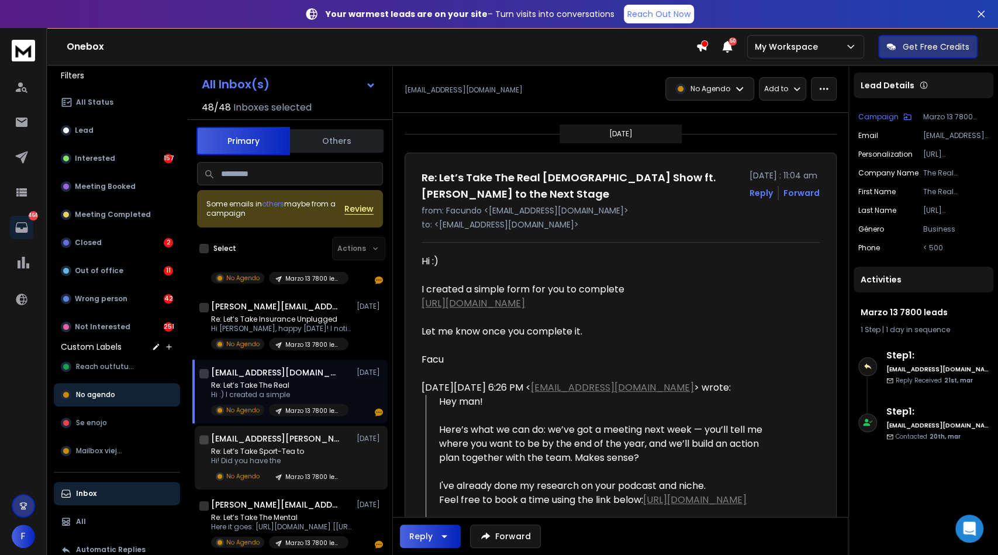
click at [287, 328] on p "Hi [PERSON_NAME], happy [DATE]! I noticed" at bounding box center [281, 328] width 140 height 9
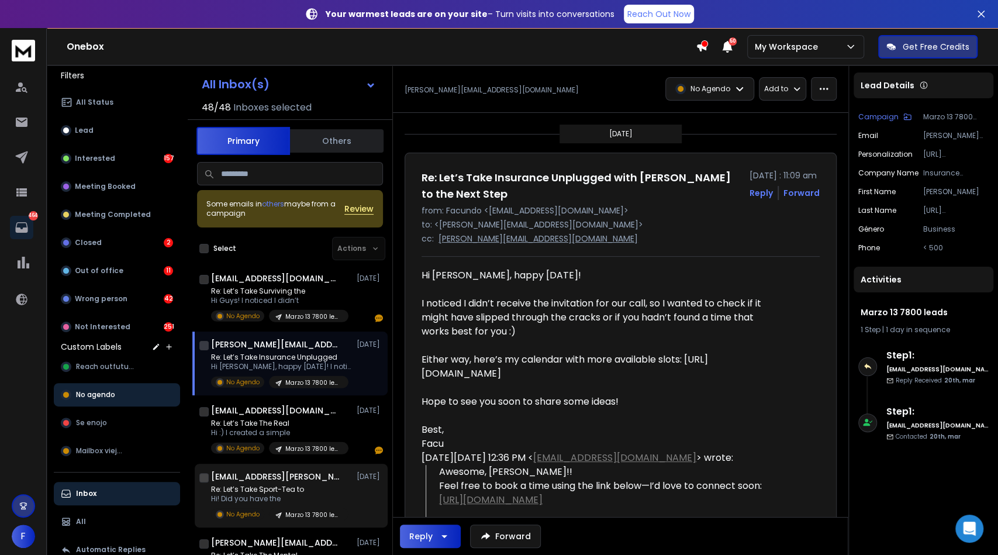
scroll to position [5272, 0]
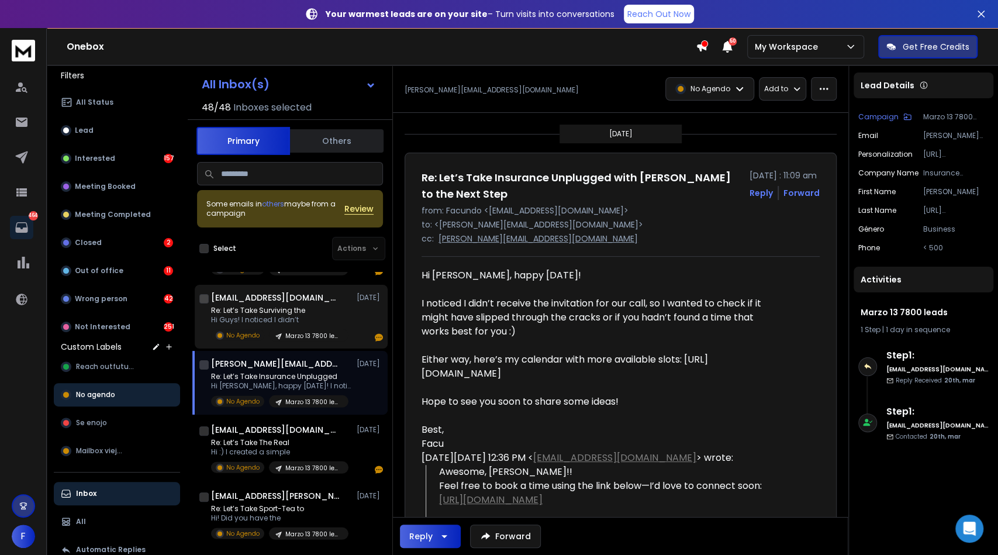
click at [287, 336] on p "Marzo 13 7800 leads" at bounding box center [313, 335] width 56 height 9
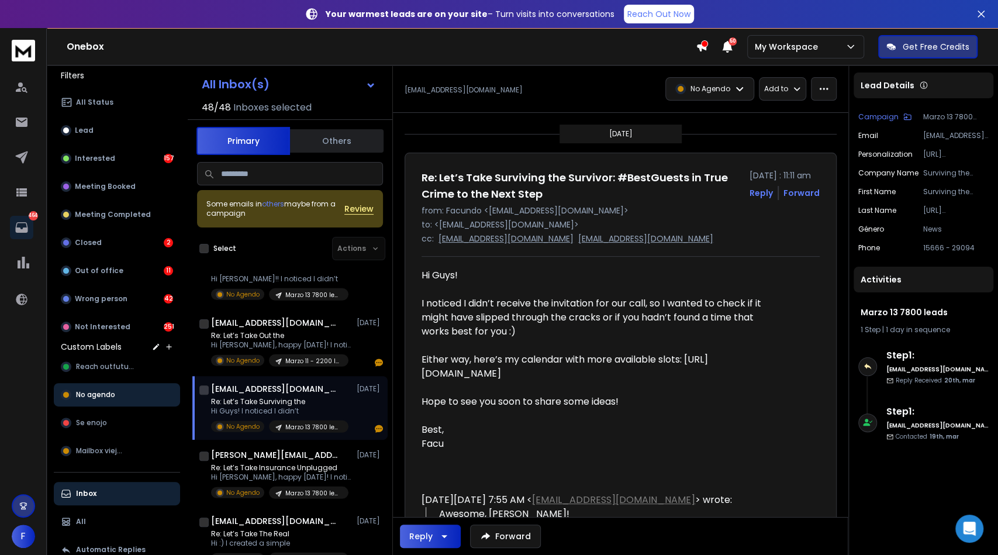
scroll to position [5176, 0]
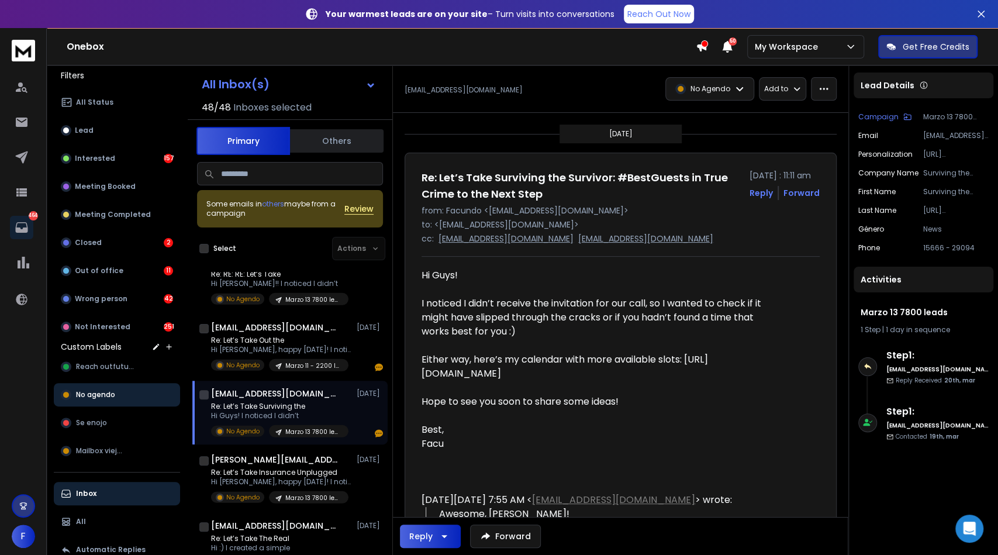
click at [287, 338] on p "Re: Let’s Take Out the" at bounding box center [281, 339] width 140 height 9
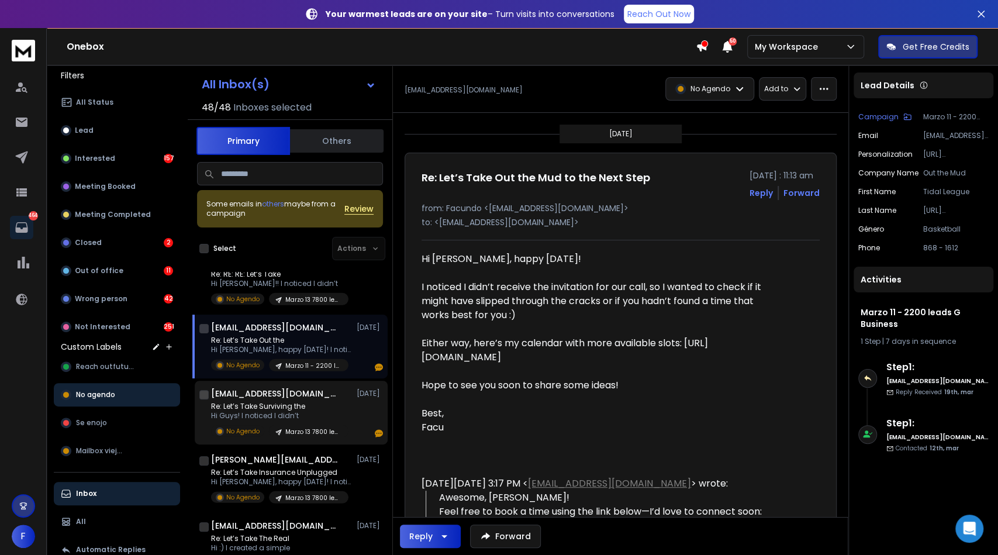
scroll to position [5116, 0]
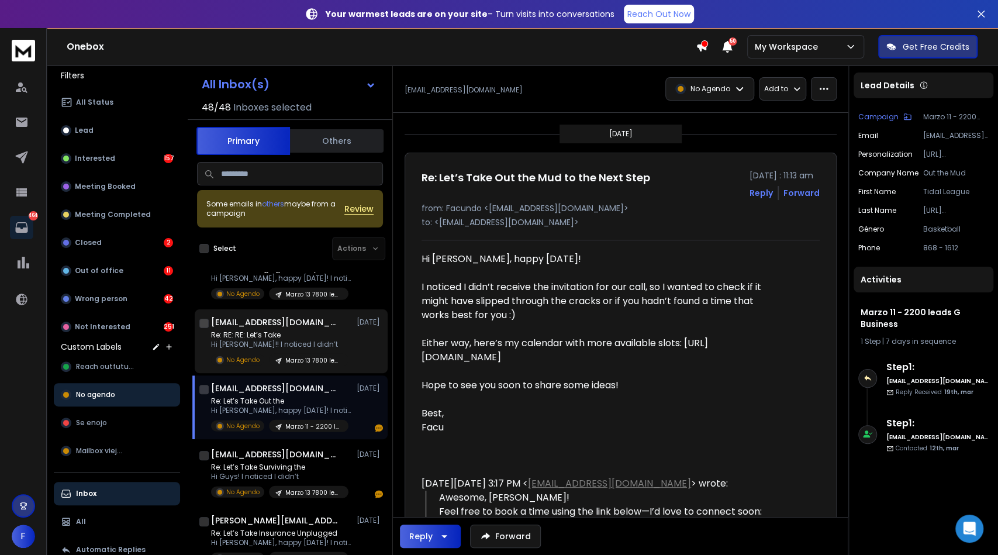
click at [287, 348] on p "Hi [PERSON_NAME]!! I noticed I didn’t" at bounding box center [279, 344] width 137 height 9
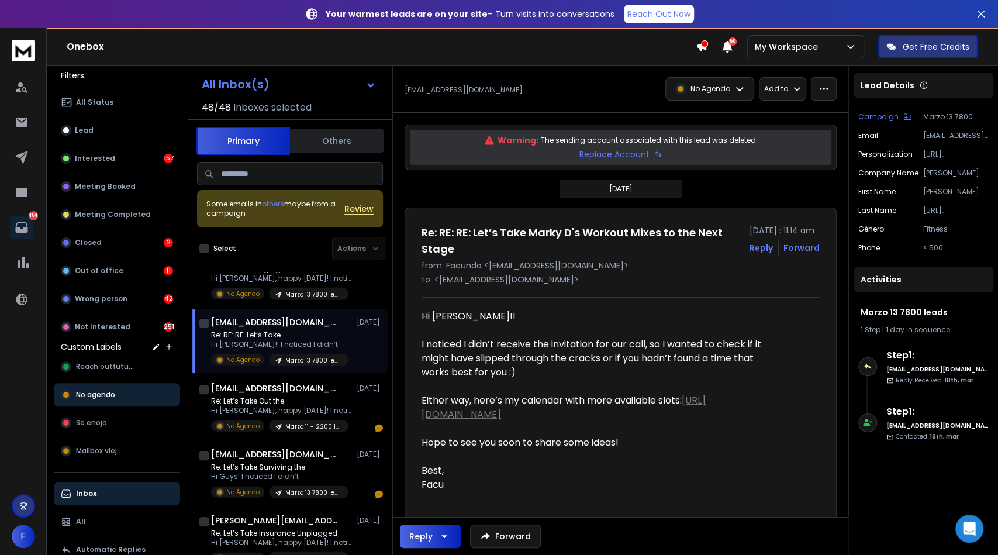
scroll to position [5074, 0]
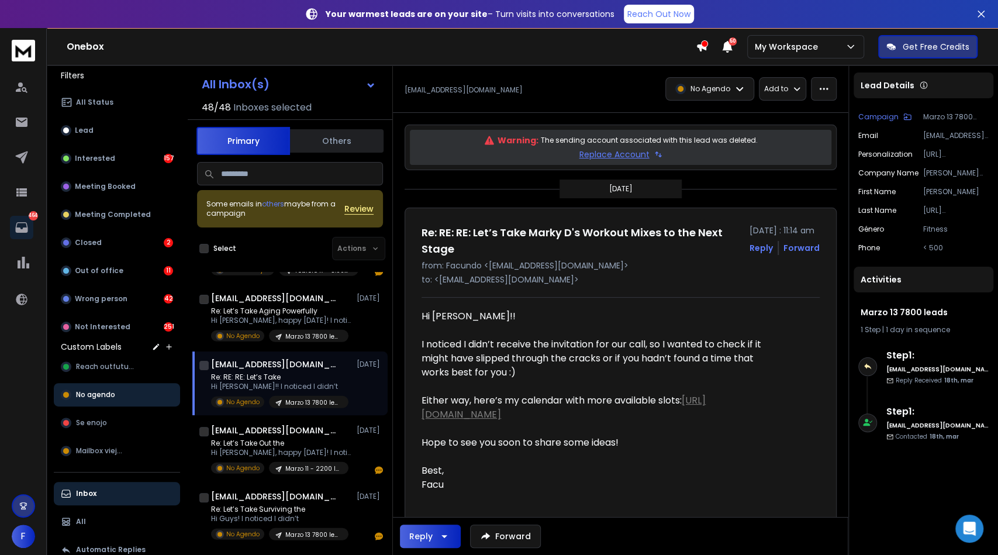
click at [717, 89] on p "No Agendo" at bounding box center [710, 88] width 40 height 9
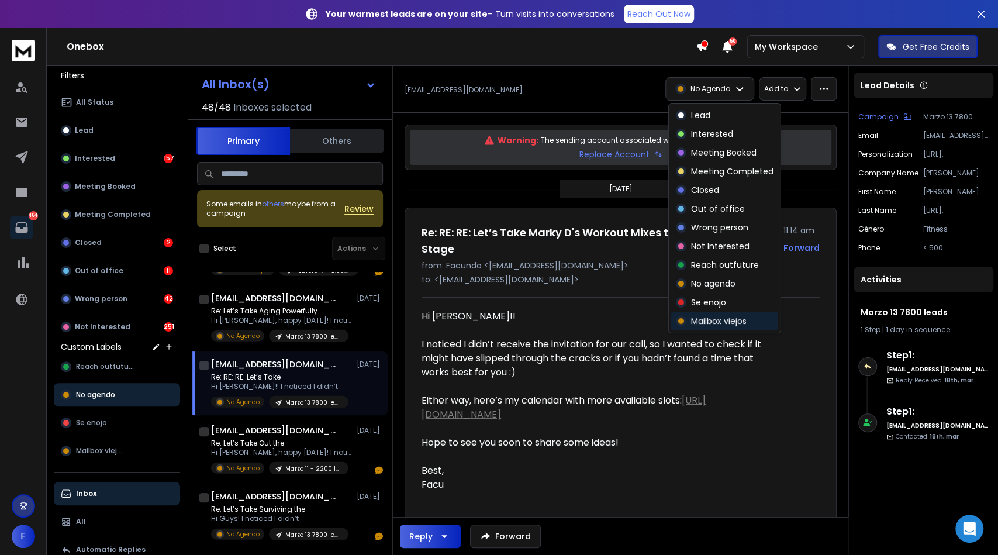
click at [695, 318] on p "Mailbox viejos" at bounding box center [719, 321] width 56 height 12
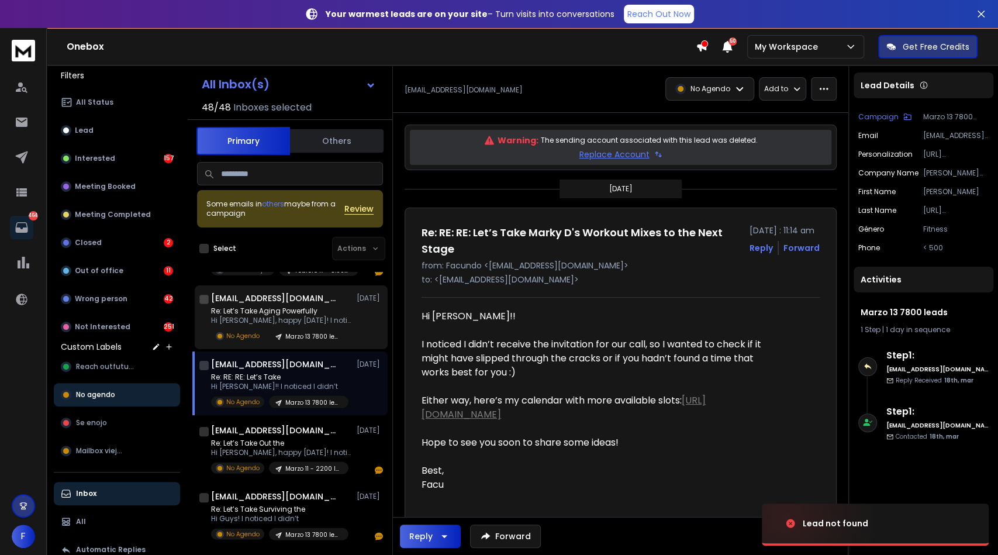
click at [266, 312] on p "Re: Let’s Take Aging Powerfully" at bounding box center [281, 310] width 140 height 9
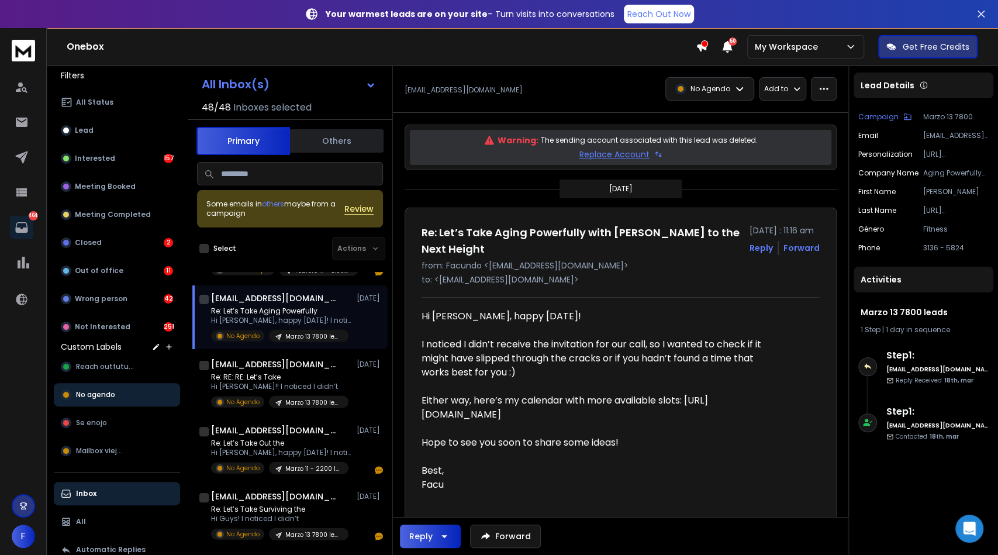
click at [723, 94] on div "No Agendo" at bounding box center [710, 89] width 88 height 22
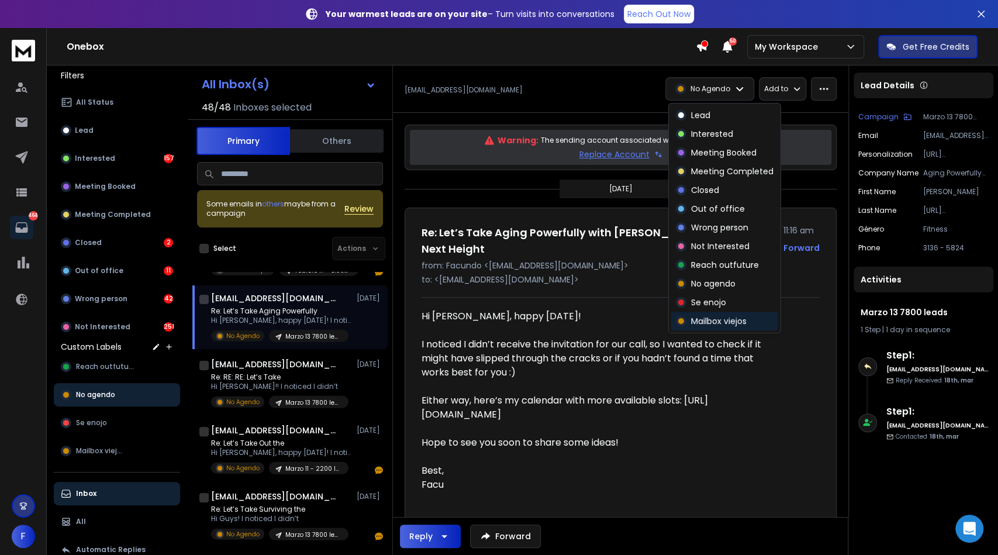
click at [721, 327] on div "Mailbox viejos" at bounding box center [724, 320] width 107 height 19
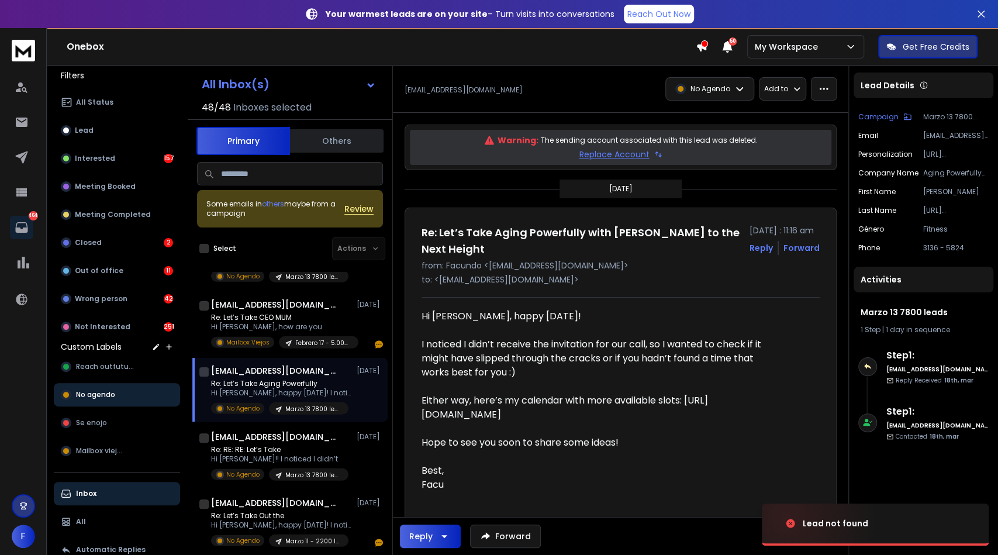
scroll to position [4993, 0]
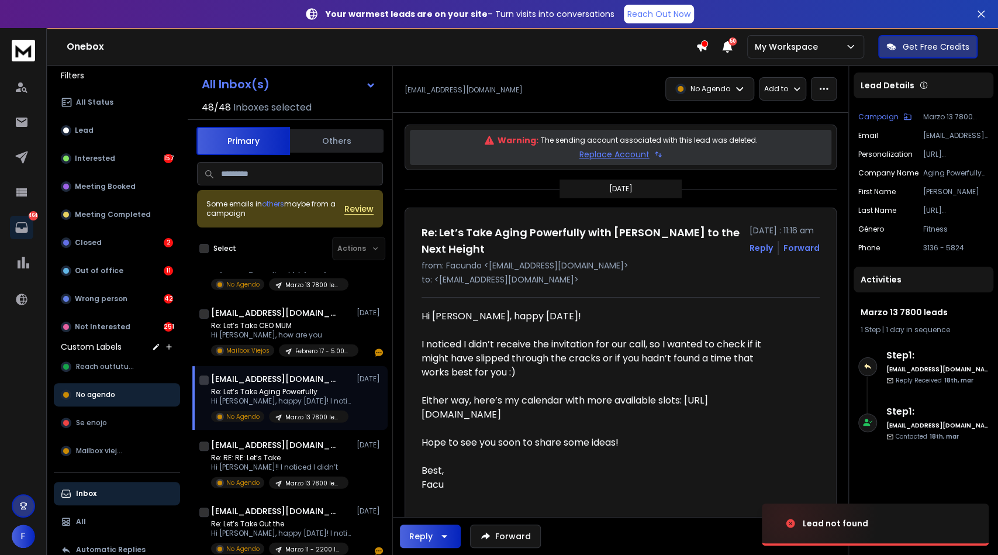
click at [304, 309] on div "[EMAIL_ADDRESS][DOMAIN_NAME] [DATE]" at bounding box center [297, 313] width 172 height 12
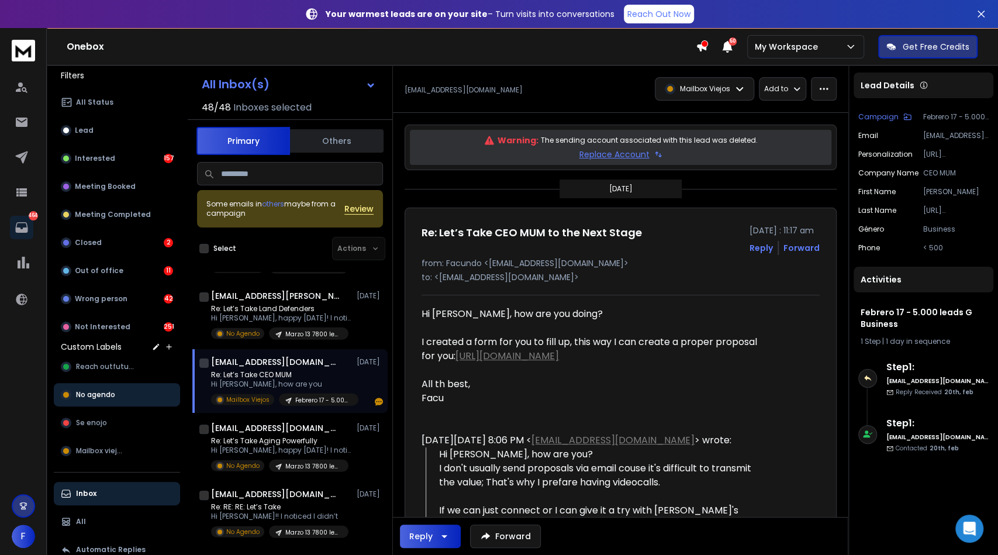
scroll to position [4934, 0]
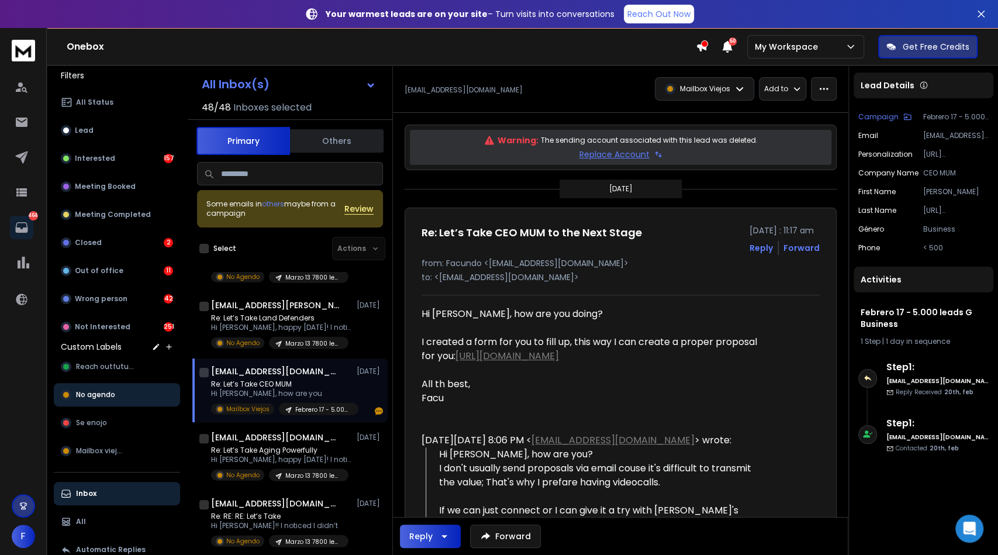
click at [257, 307] on h1 "[EMAIL_ADDRESS][PERSON_NAME][DOMAIN_NAME]" at bounding box center [275, 305] width 129 height 12
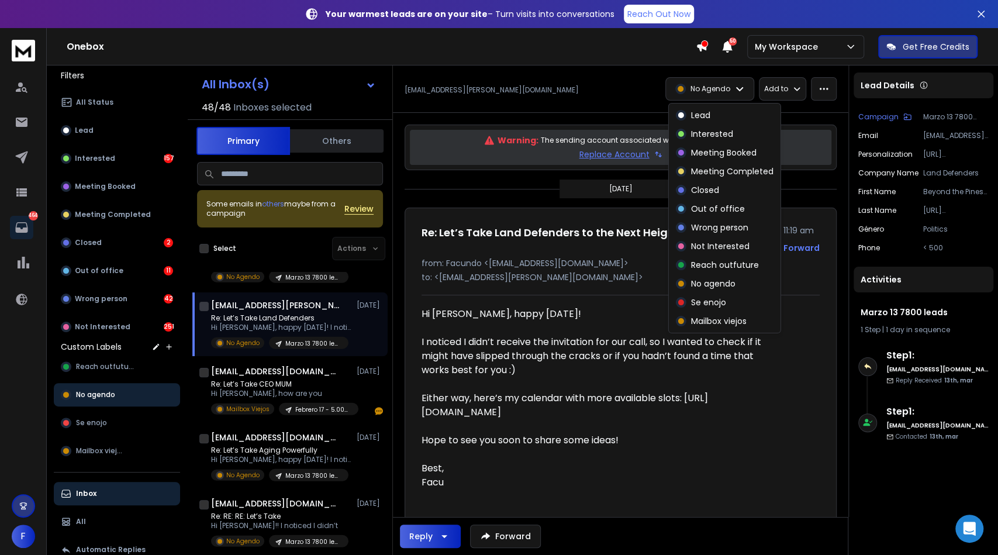
click at [725, 92] on p "No Agendo" at bounding box center [710, 88] width 40 height 9
click at [714, 321] on p "Mailbox viejos" at bounding box center [719, 321] width 56 height 12
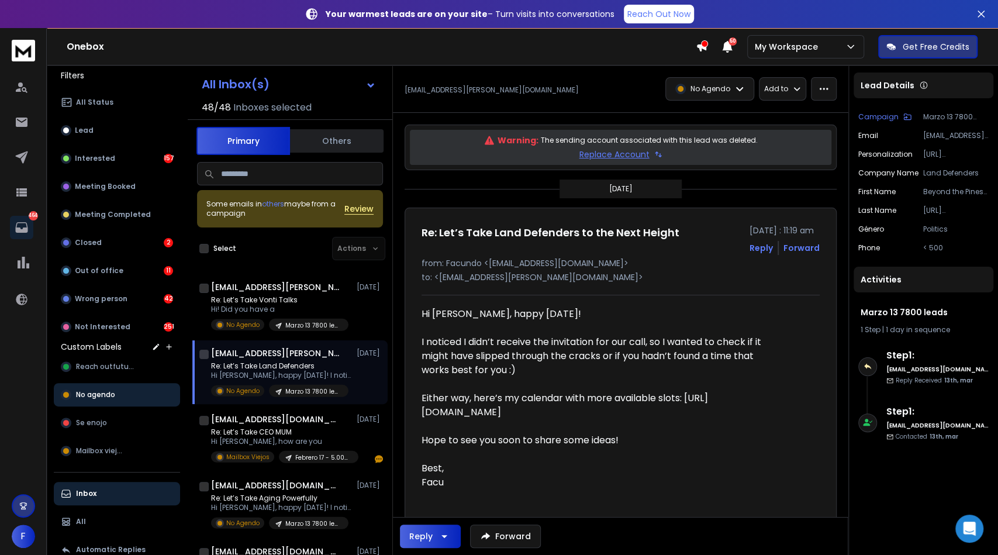
scroll to position [4885, 0]
click at [262, 339] on div "[EMAIL_ADDRESS][DOMAIN_NAME] [DATE] Re: Let’s Take Real Black Hi [PERSON_NAME]!…" at bounding box center [290, 477] width 205 height 410
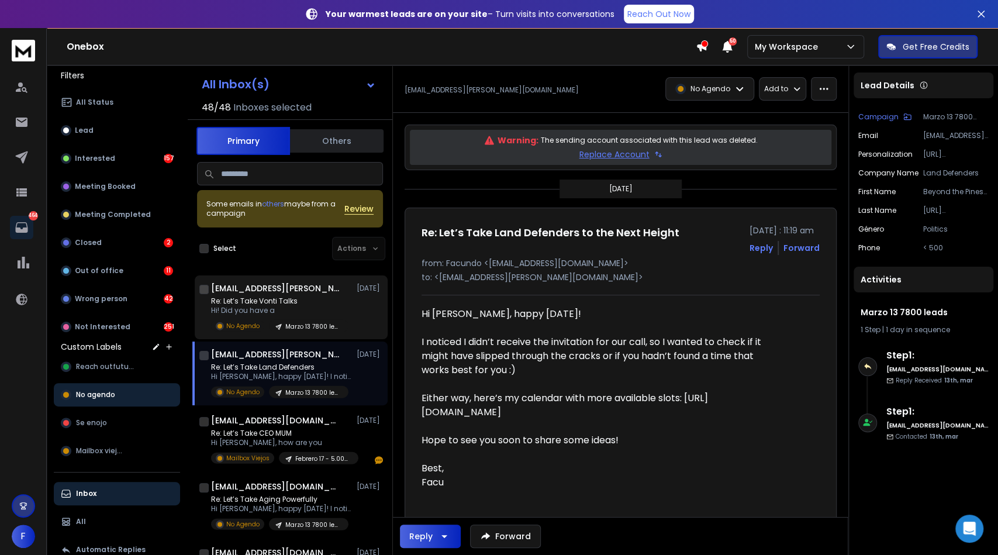
click at [277, 290] on h1 "[EMAIL_ADDRESS][PERSON_NAME][DOMAIN_NAME]" at bounding box center [275, 288] width 129 height 12
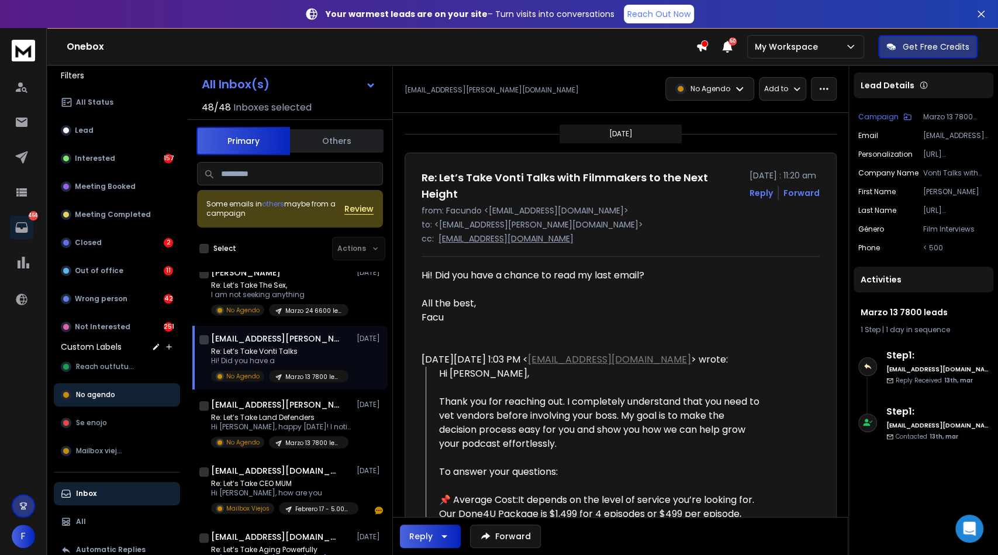
scroll to position [4827, 0]
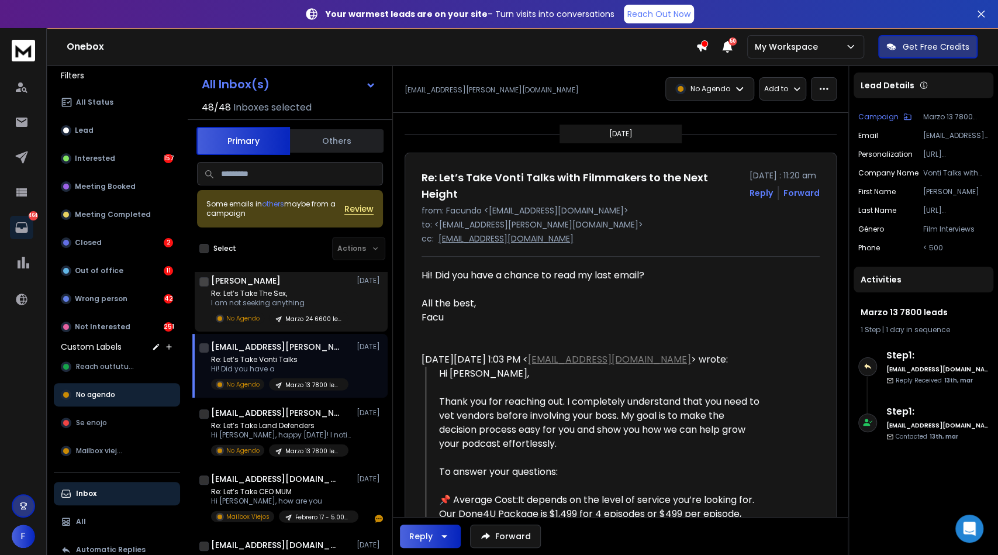
click at [277, 292] on p "Re: Let’s Take The Sex," at bounding box center [279, 293] width 137 height 9
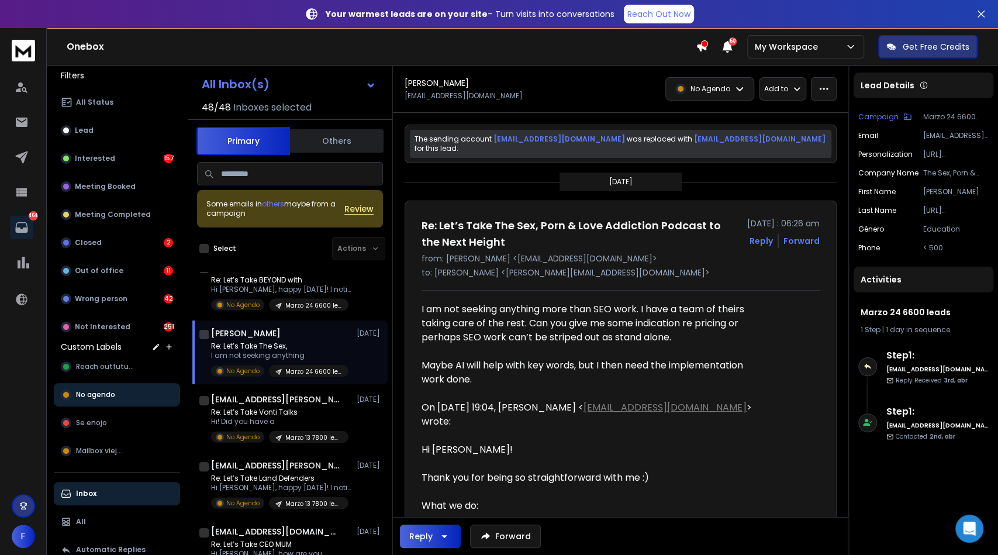
scroll to position [4752, 0]
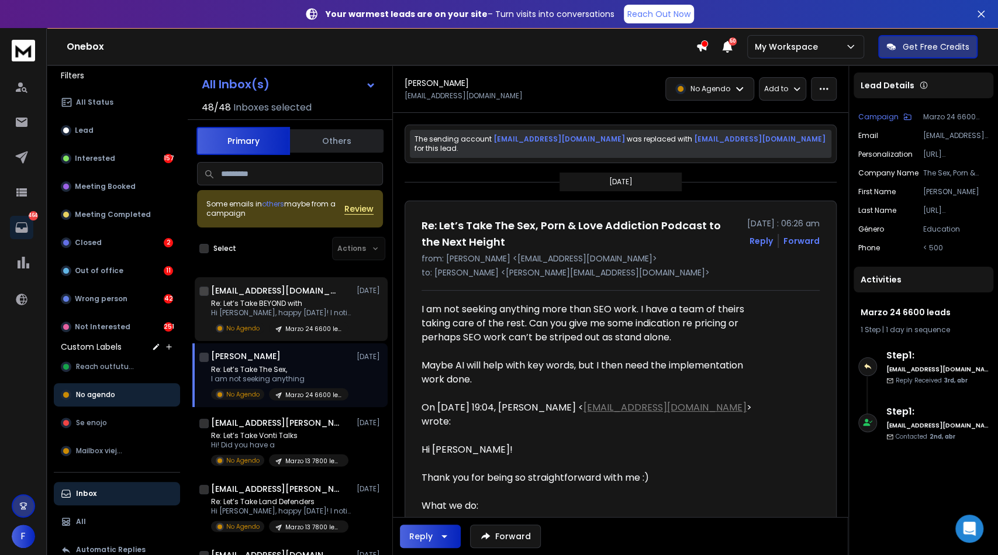
click at [277, 294] on div "[EMAIL_ADDRESS][DOMAIN_NAME] [DATE]" at bounding box center [297, 290] width 172 height 12
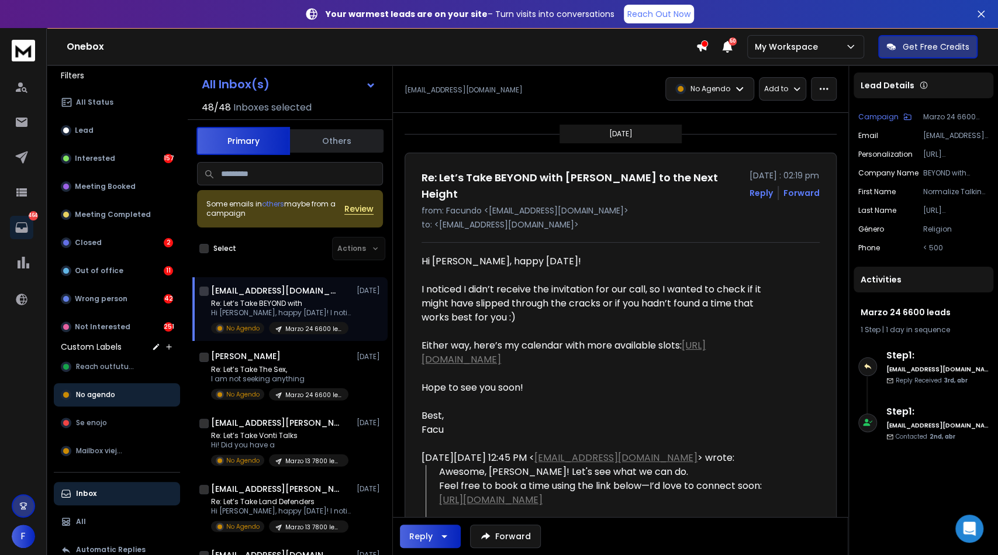
scroll to position [4691, 0]
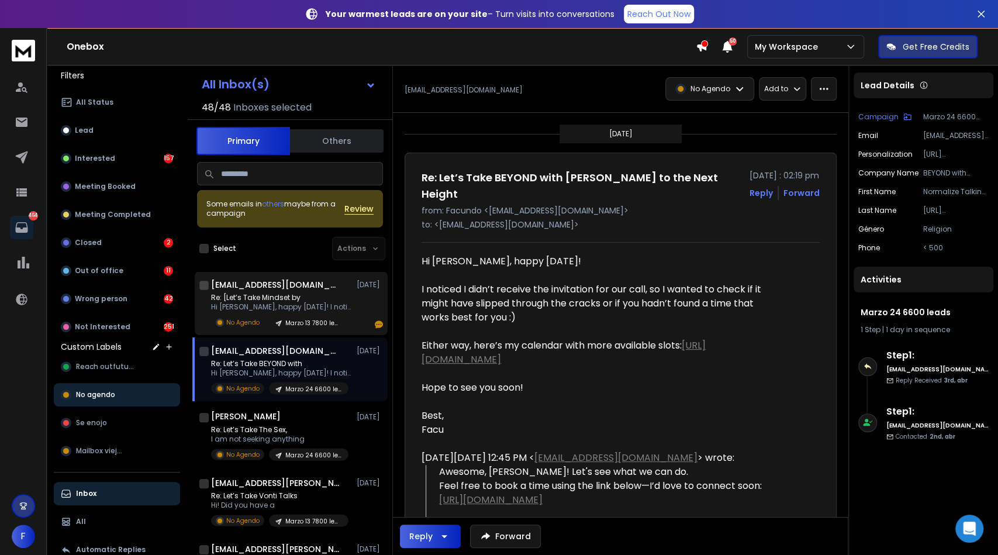
click at [277, 300] on div "Re: [Let’s Take Mindset by Hi [PERSON_NAME], happy [DATE]! I noticed No Agendo …" at bounding box center [281, 310] width 140 height 36
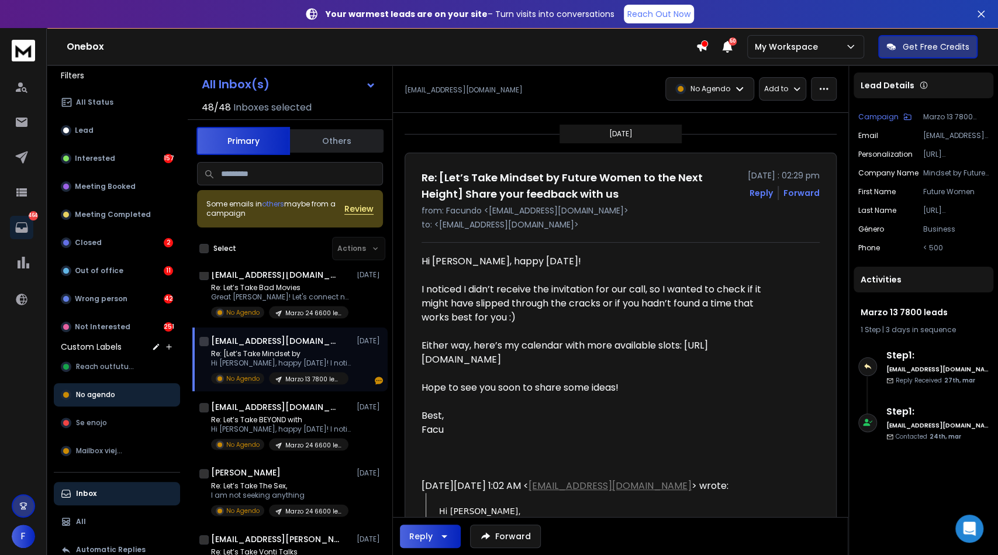
scroll to position [4632, 0]
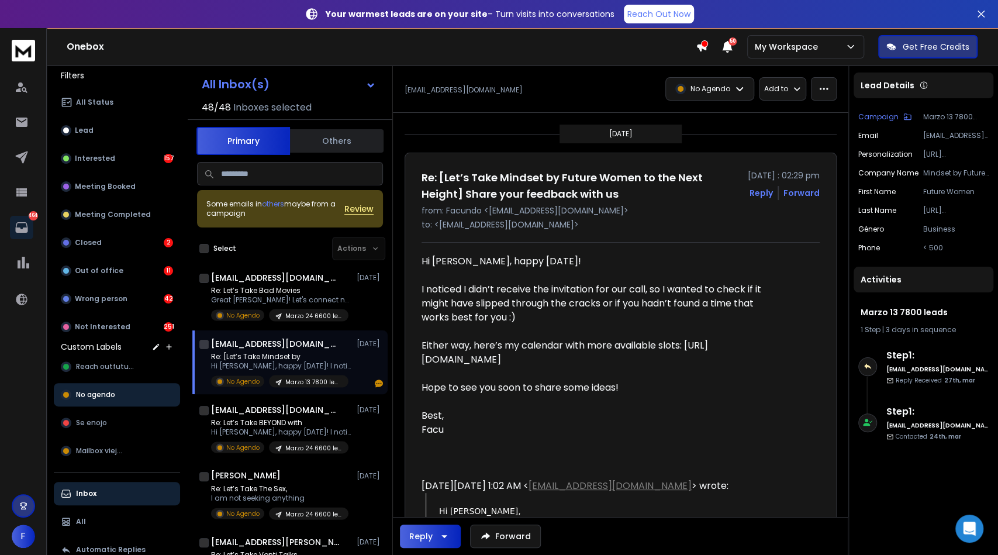
click at [277, 296] on p "Great [PERSON_NAME]! Let's connect next week" at bounding box center [281, 299] width 140 height 9
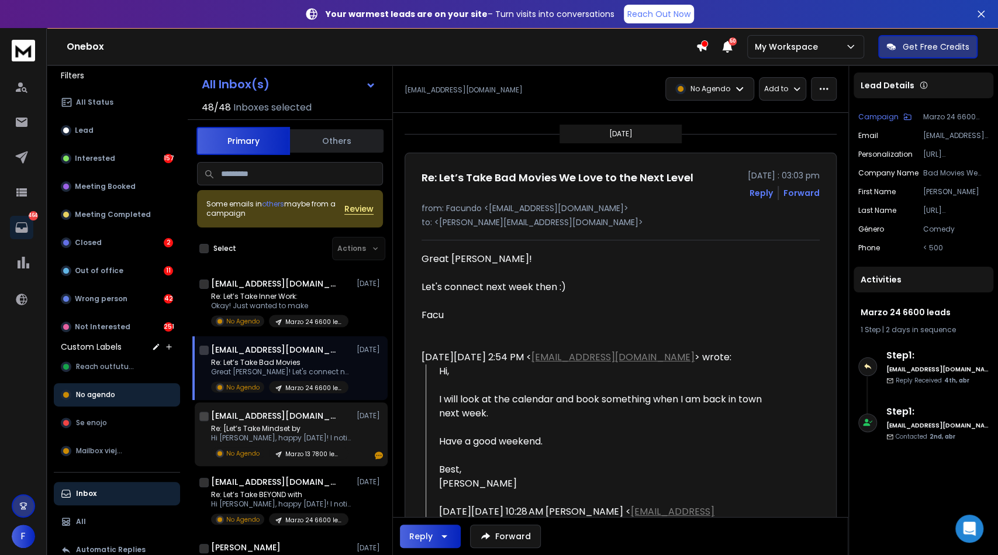
scroll to position [4553, 0]
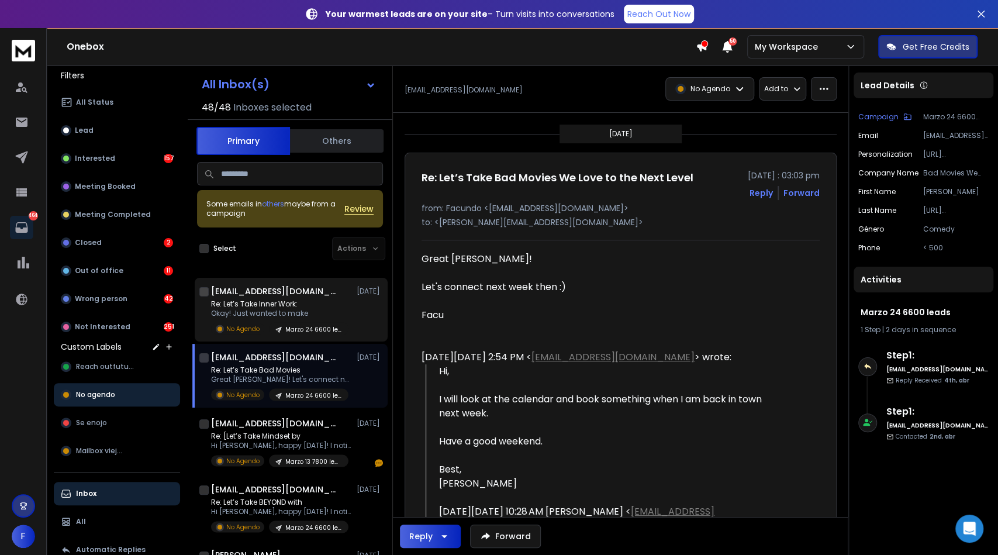
click at [278, 306] on p "Re: Let’s Take Inner Work:" at bounding box center [279, 303] width 137 height 9
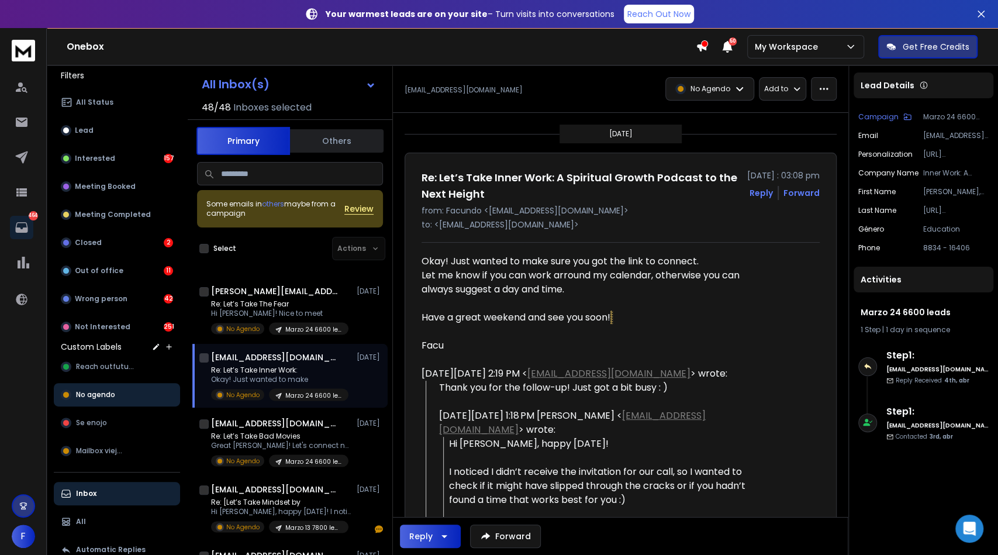
scroll to position [4483, 0]
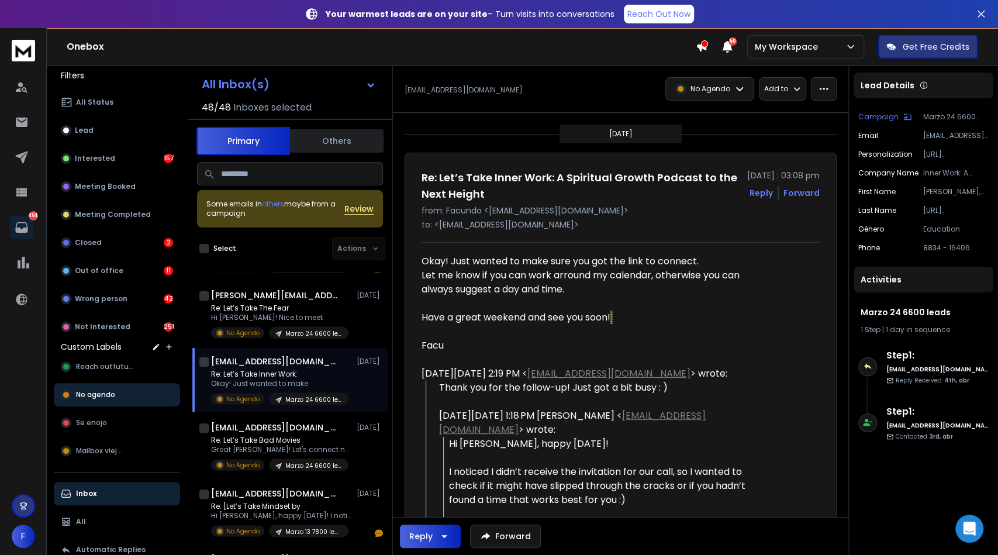
click at [278, 306] on p "Re: Let’s Take The Fear" at bounding box center [279, 307] width 137 height 9
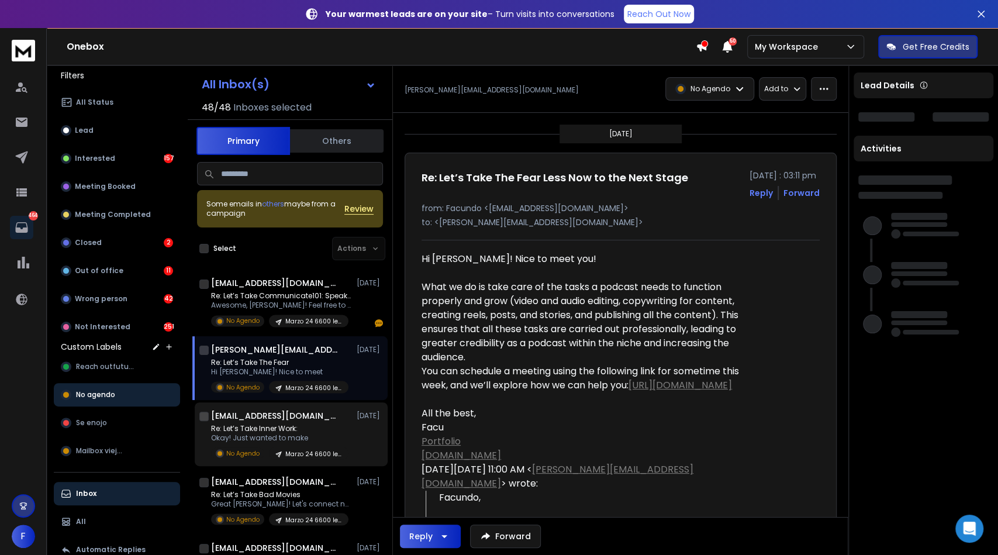
scroll to position [4399, 0]
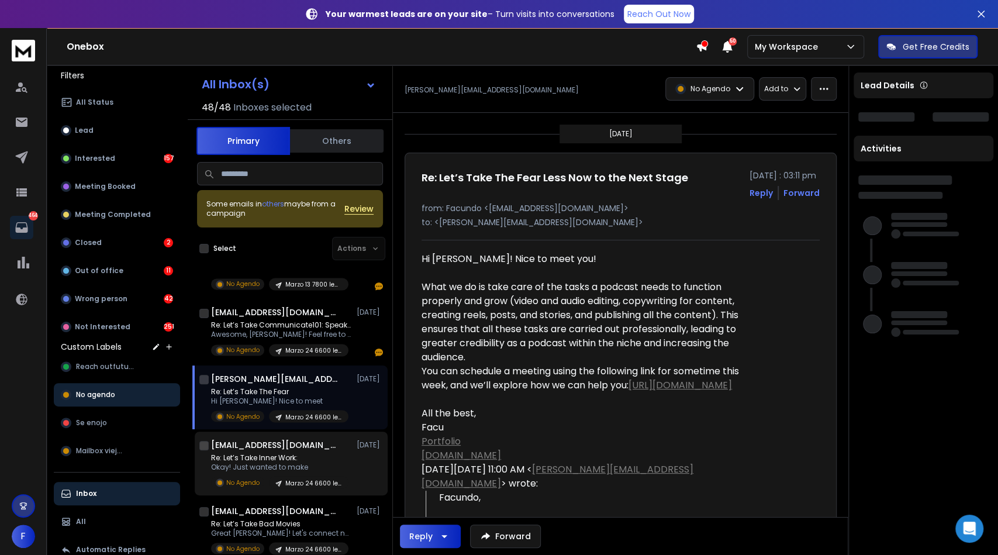
click at [278, 306] on h1 "[EMAIL_ADDRESS][DOMAIN_NAME]" at bounding box center [275, 312] width 129 height 12
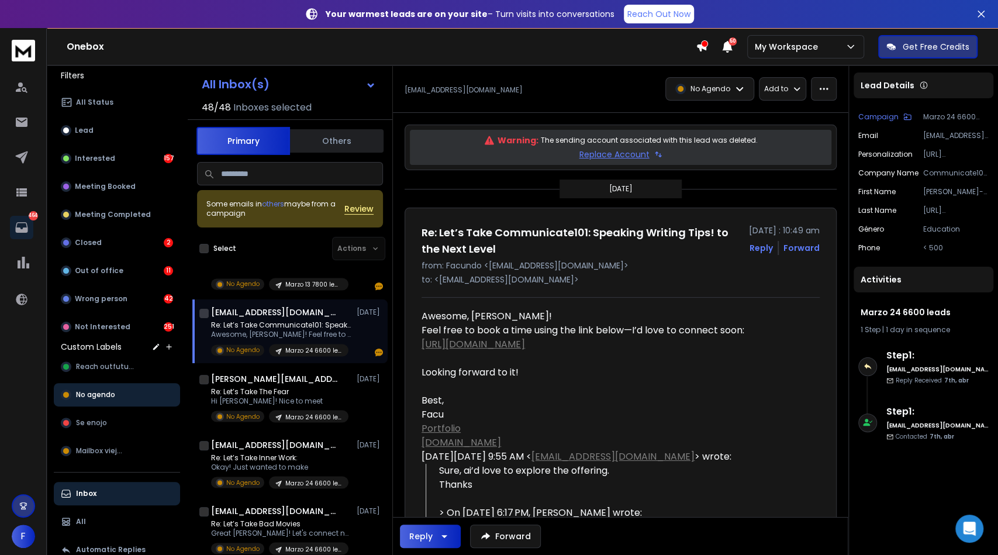
click at [720, 81] on div "No Agendo" at bounding box center [710, 89] width 88 height 22
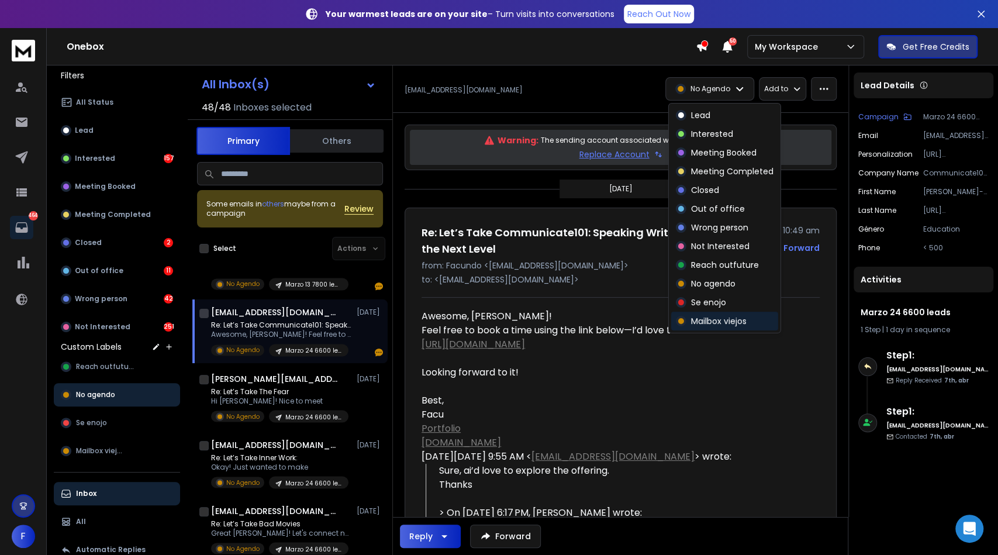
click at [704, 321] on p "Mailbox viejos" at bounding box center [719, 321] width 56 height 12
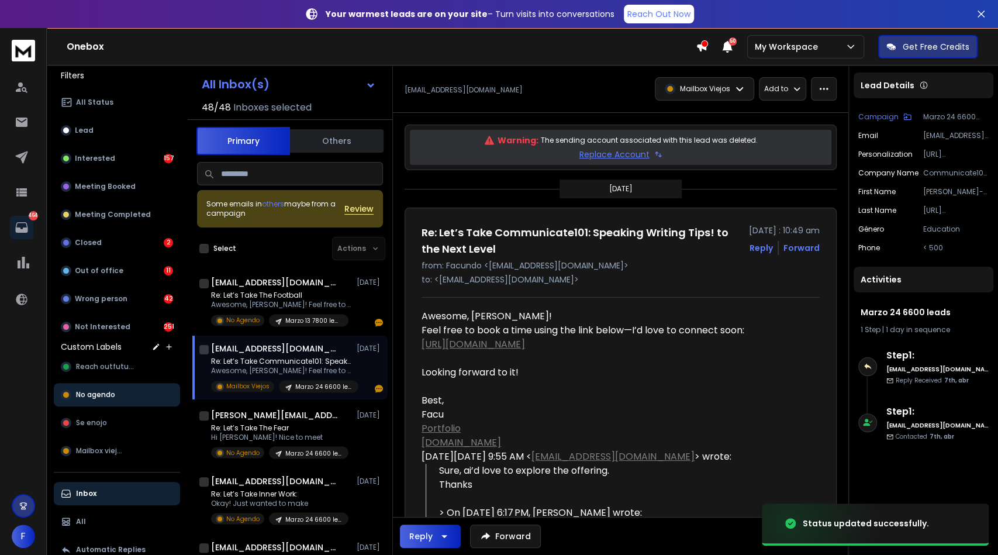
scroll to position [4349, 0]
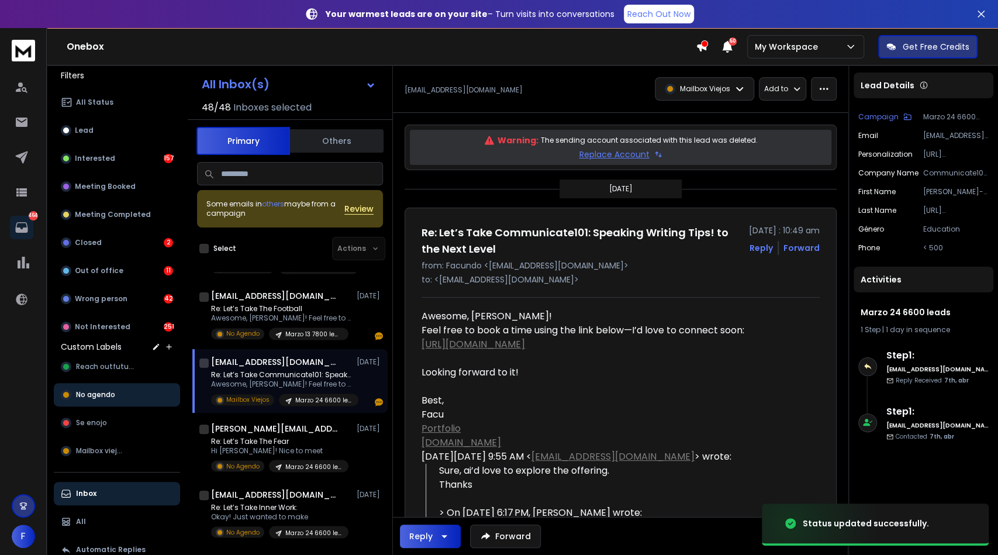
click at [269, 318] on p "Awesome, [PERSON_NAME]! Feel free to book" at bounding box center [281, 317] width 140 height 9
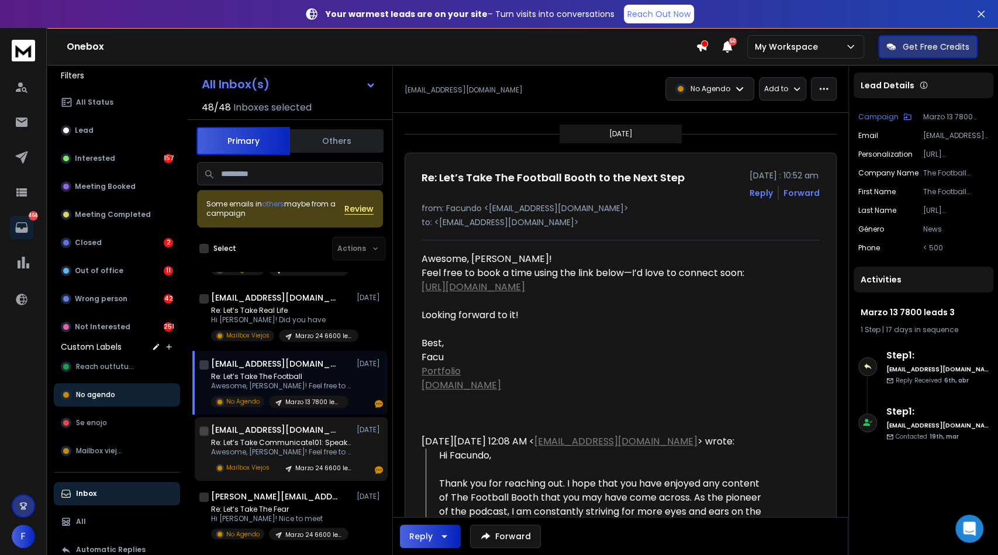
scroll to position [4261, 0]
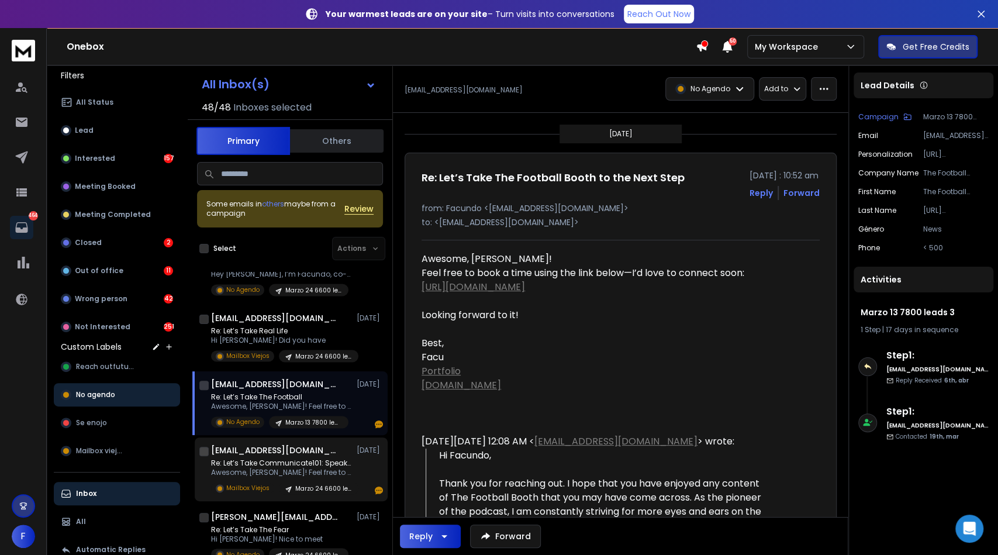
click at [269, 318] on h1 "[EMAIL_ADDRESS][DOMAIN_NAME]" at bounding box center [275, 318] width 129 height 12
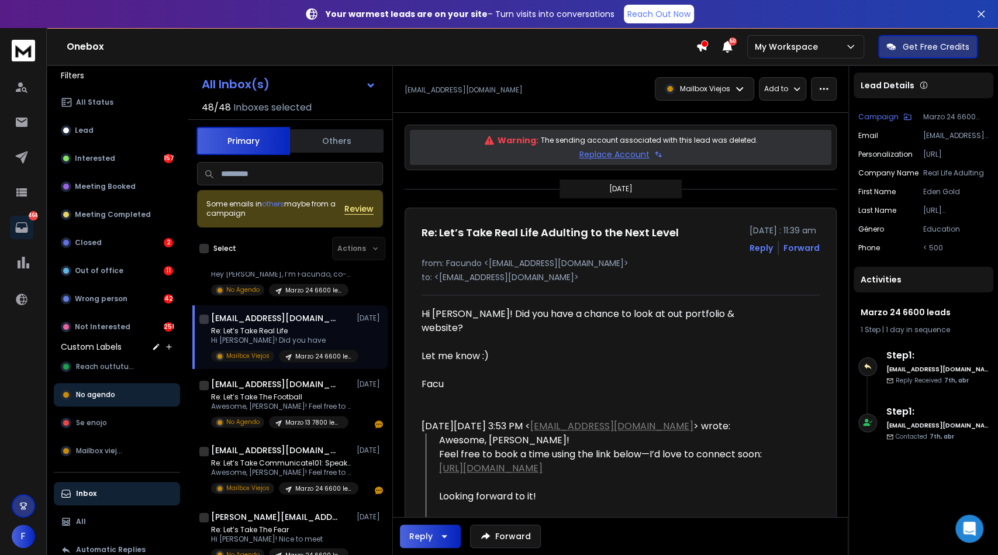
click at [730, 86] on p "Mailbox Viejos" at bounding box center [705, 88] width 50 height 9
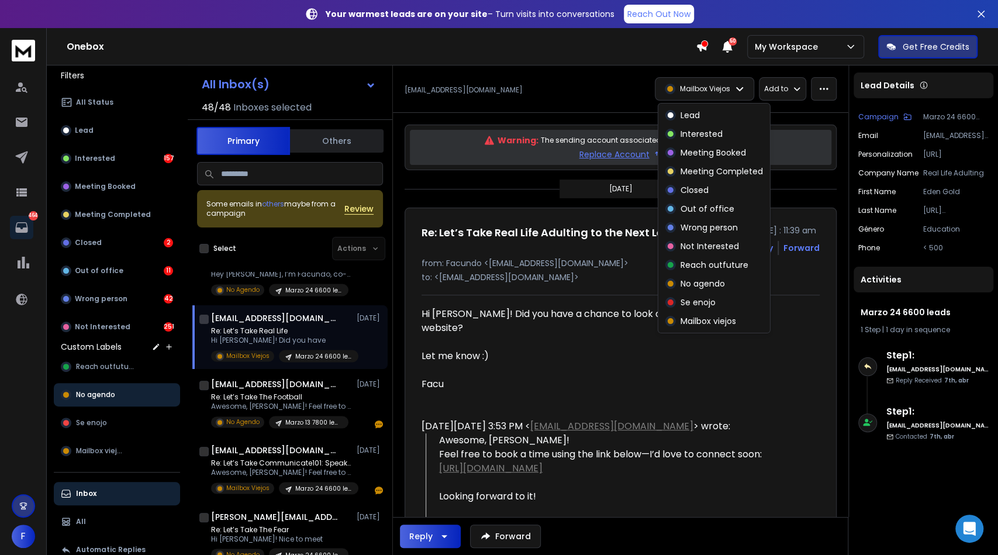
click at [610, 86] on div "[EMAIL_ADDRESS][DOMAIN_NAME]" at bounding box center [510, 89] width 213 height 12
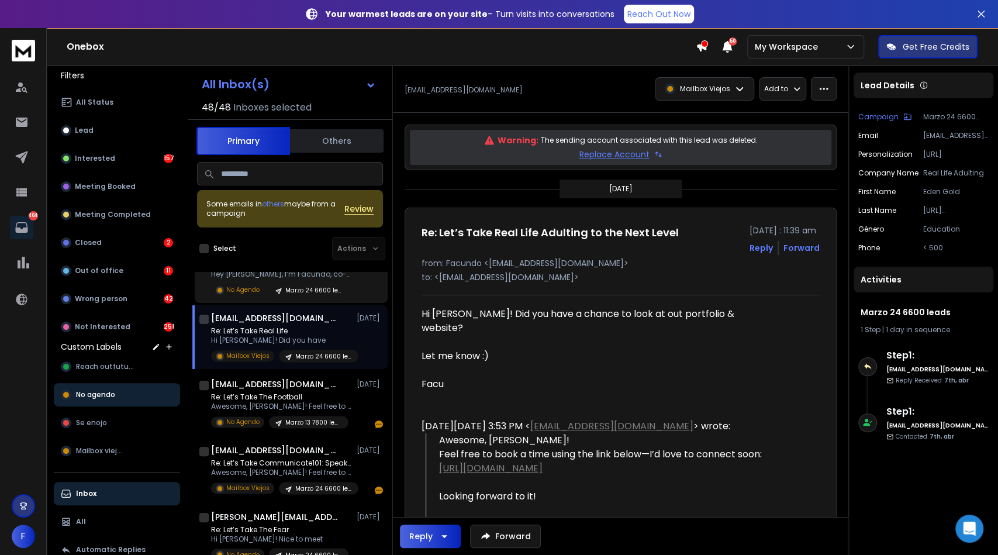
click at [257, 280] on div "Re: Let’s Take Offline Xpression: Hey [PERSON_NAME], I’m Facundo, co-founder of…" at bounding box center [281, 278] width 140 height 36
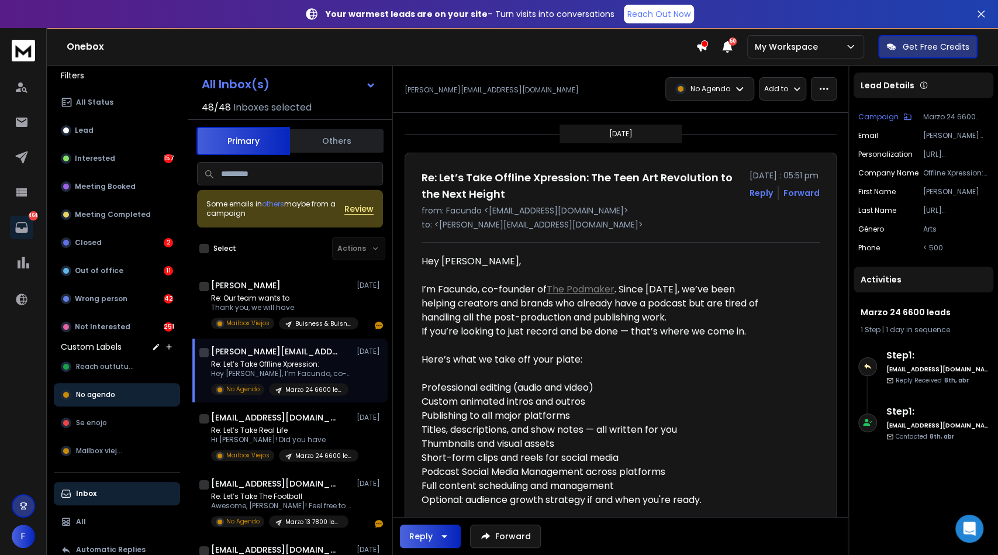
scroll to position [4157, 0]
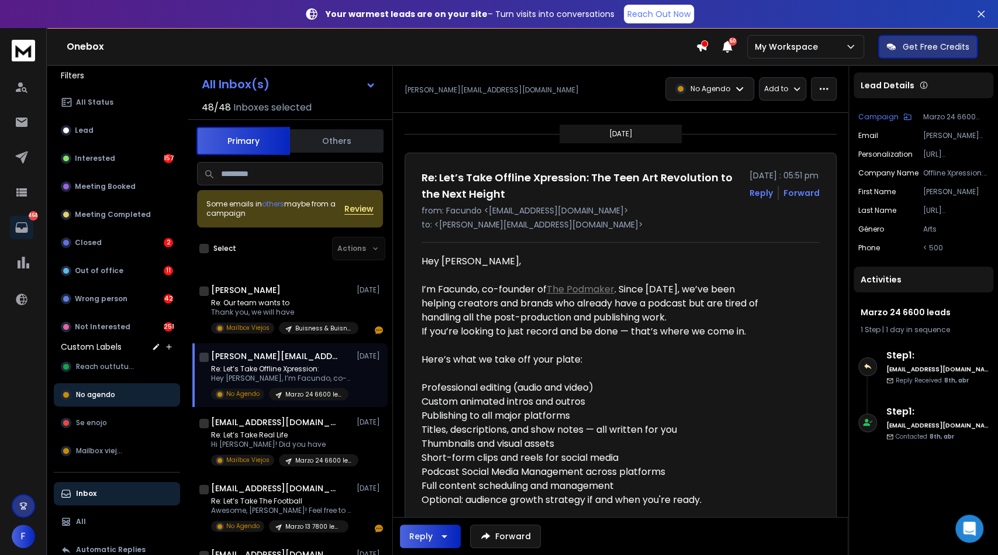
click at [264, 304] on p "Re: Our team wants to" at bounding box center [281, 302] width 140 height 9
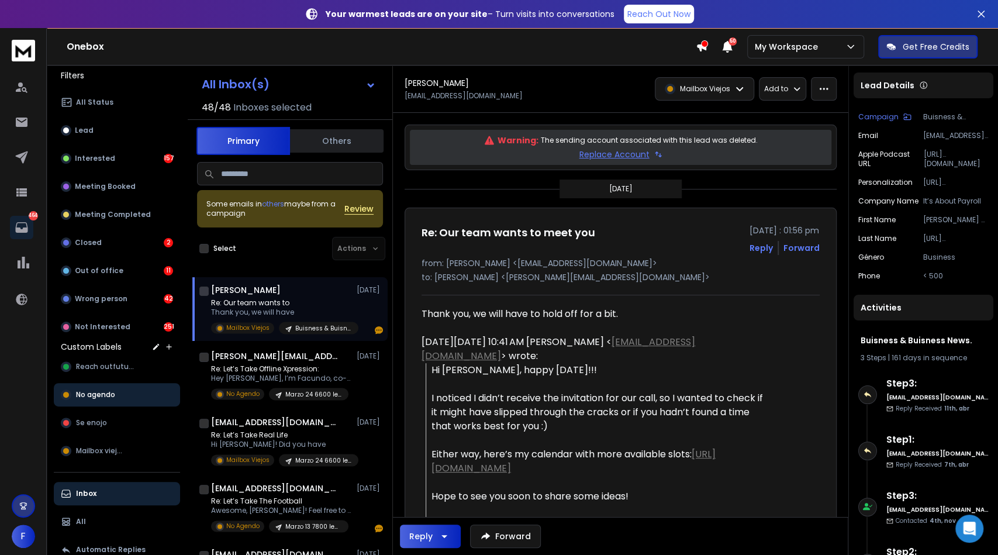
scroll to position [4084, 0]
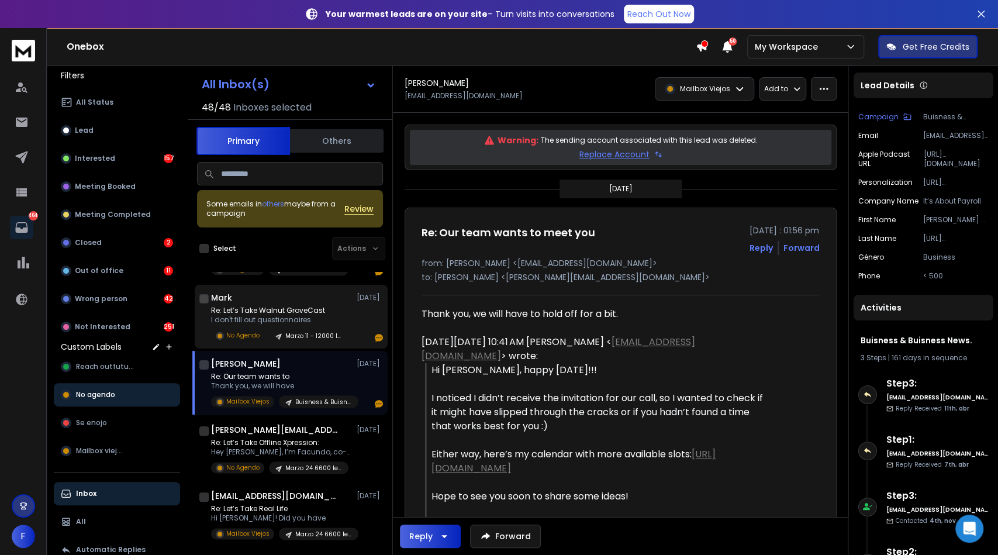
click at [264, 304] on div "Mark [DATE] Re: Let’s Take Walnut GroveCast I don't fill out questionnaires No …" at bounding box center [297, 317] width 172 height 50
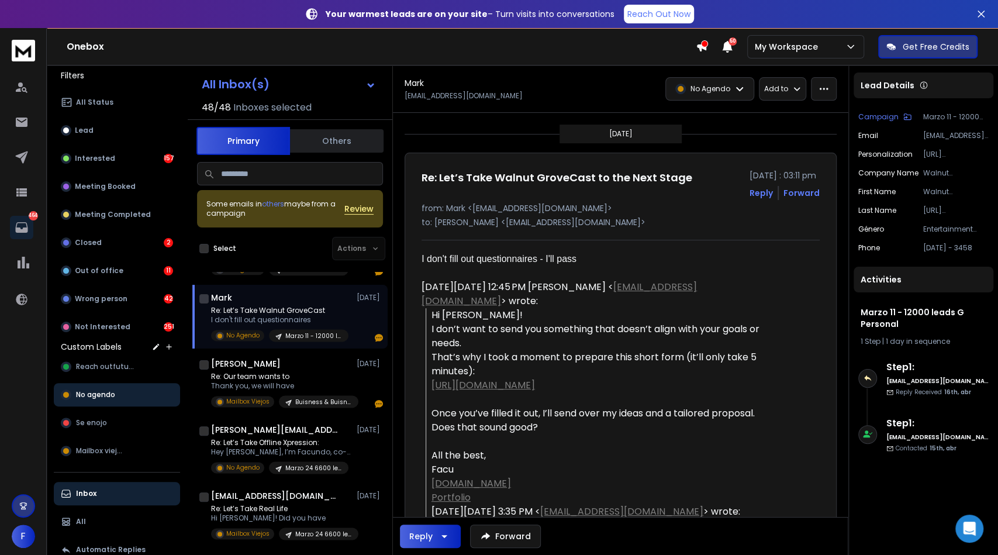
scroll to position [4015, 0]
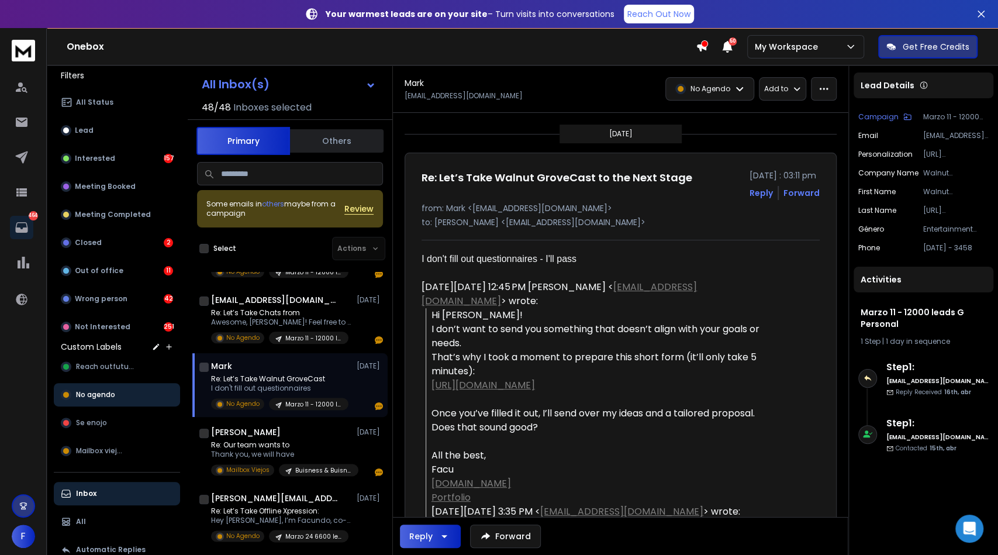
click at [264, 304] on h1 "[EMAIL_ADDRESS][DOMAIN_NAME]" at bounding box center [275, 300] width 129 height 12
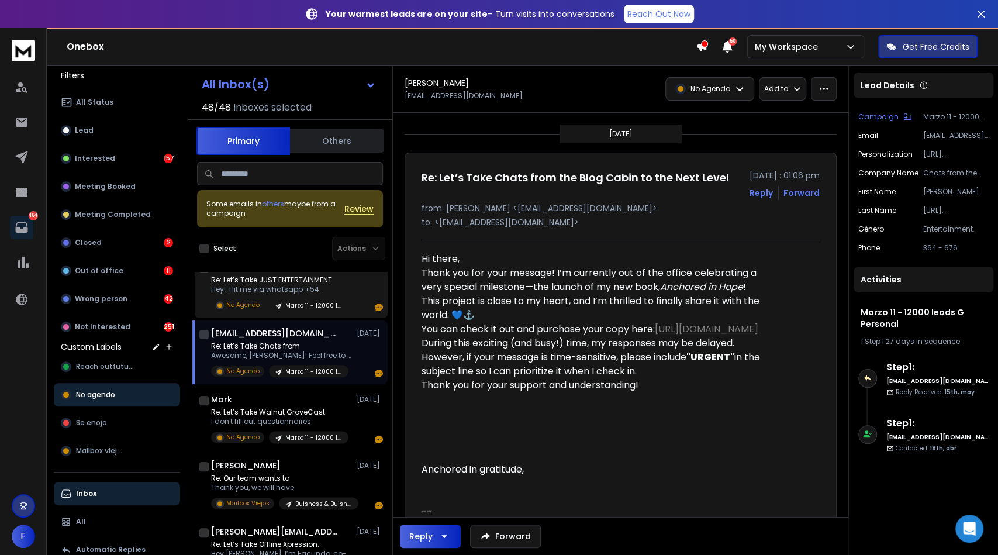
click at [264, 304] on div "No Agendo Marzo 11 - 12000 leads G Personal" at bounding box center [279, 305] width 137 height 12
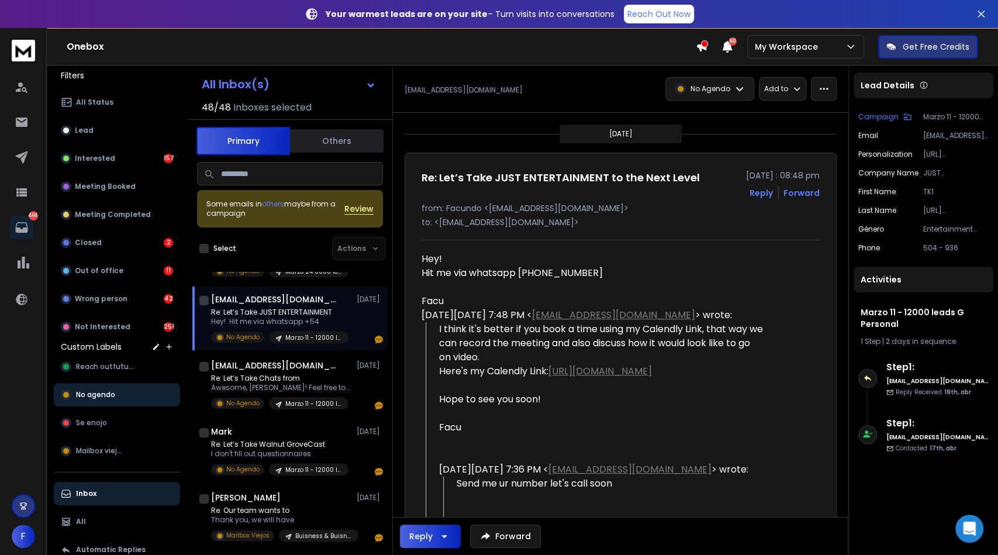
scroll to position [3908, 0]
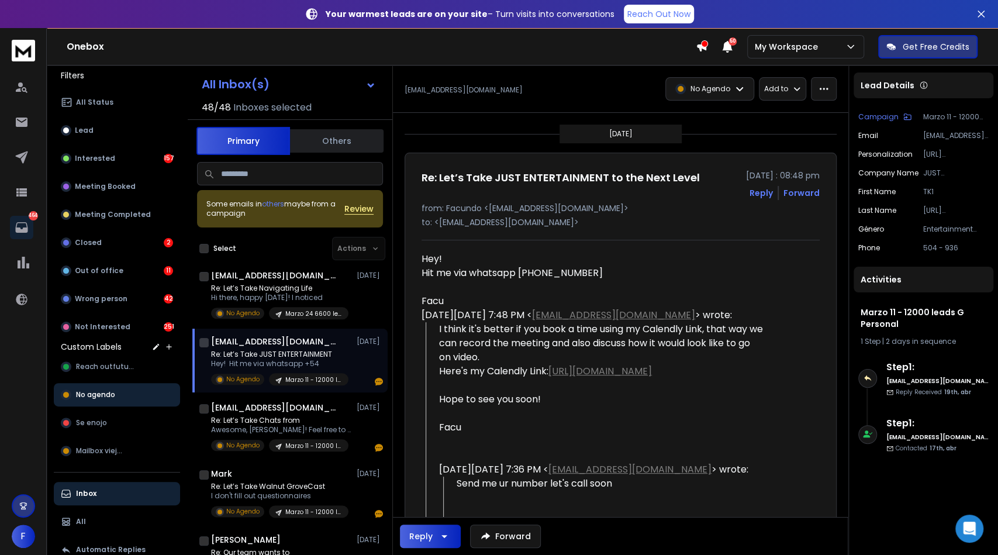
click at [264, 303] on div "Re: Let’s Take Navigating Life Hi there, happy [DATE]! I noticed No Agendo Marz…" at bounding box center [279, 301] width 137 height 36
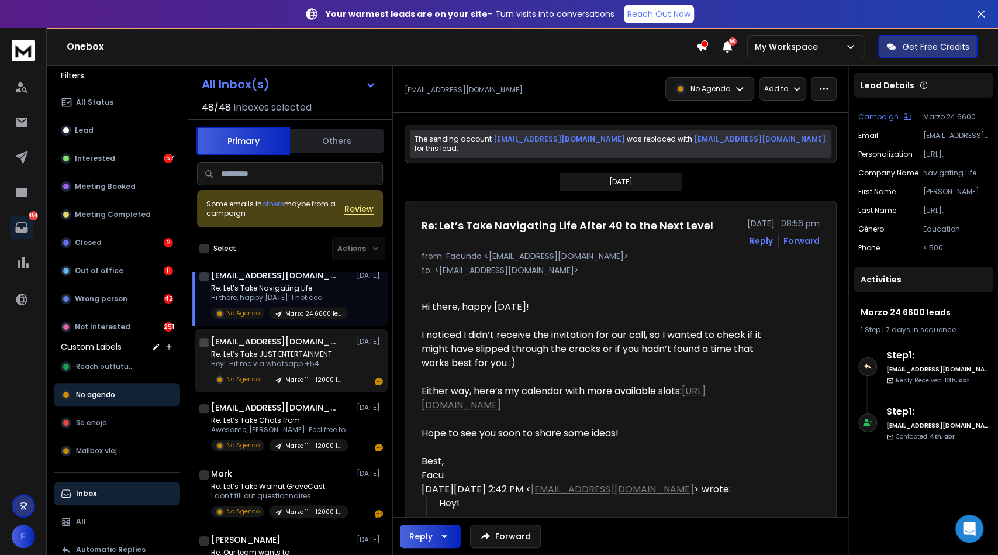
scroll to position [3838, 0]
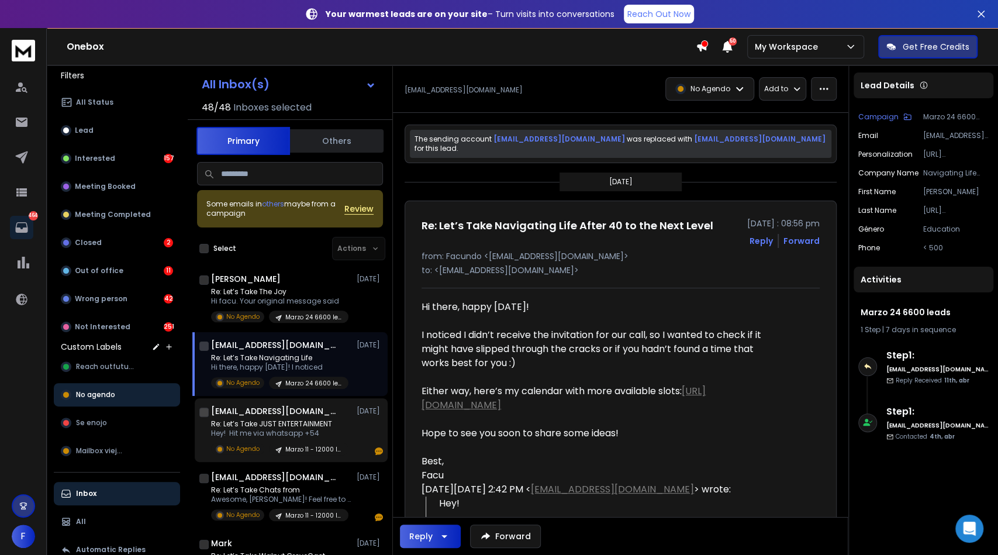
click at [264, 303] on p "Hi facu. Your original message said" at bounding box center [279, 300] width 137 height 9
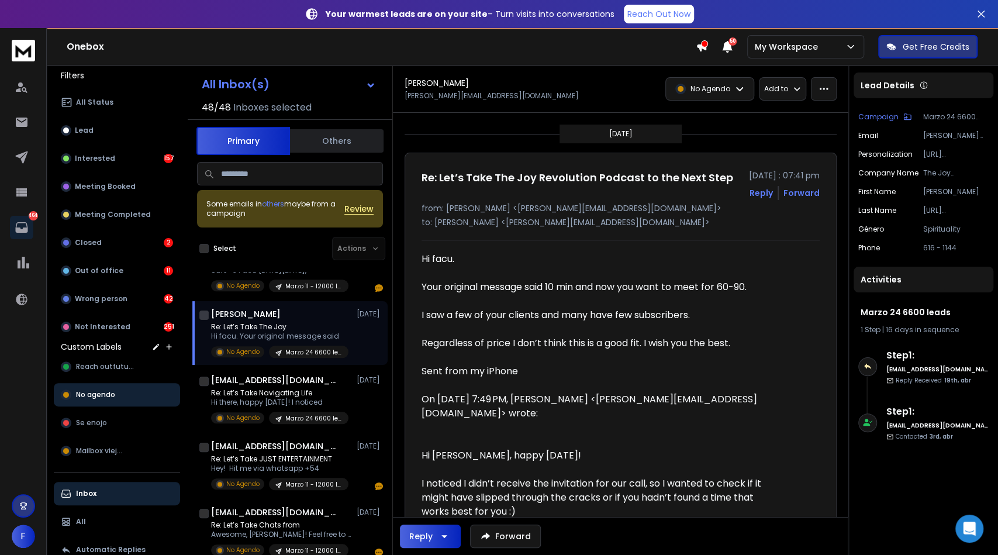
scroll to position [3786, 0]
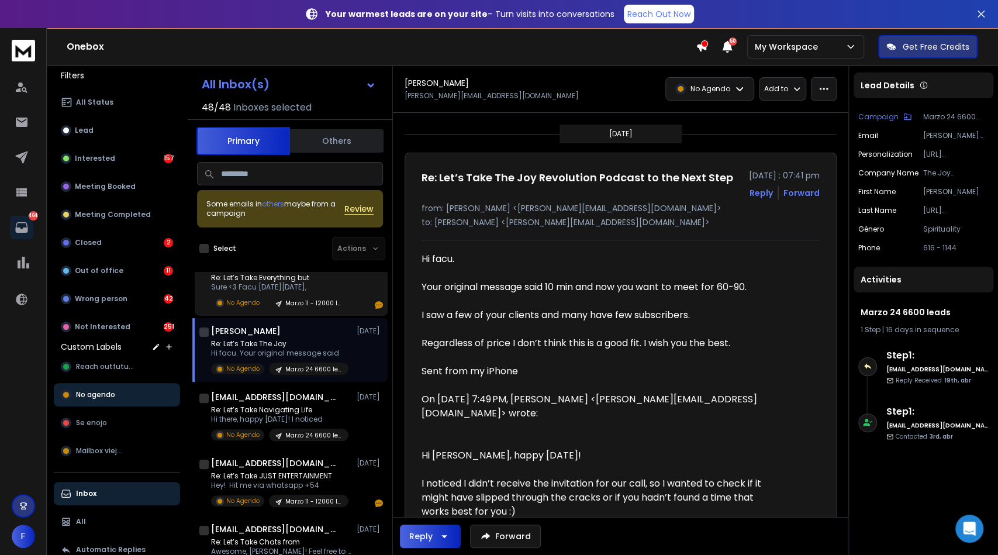
click at [264, 309] on div "[EMAIL_ADDRESS][DOMAIN_NAME] [DATE] Re: Let’s Take Everything but Sure <3 Facu …" at bounding box center [291, 284] width 193 height 64
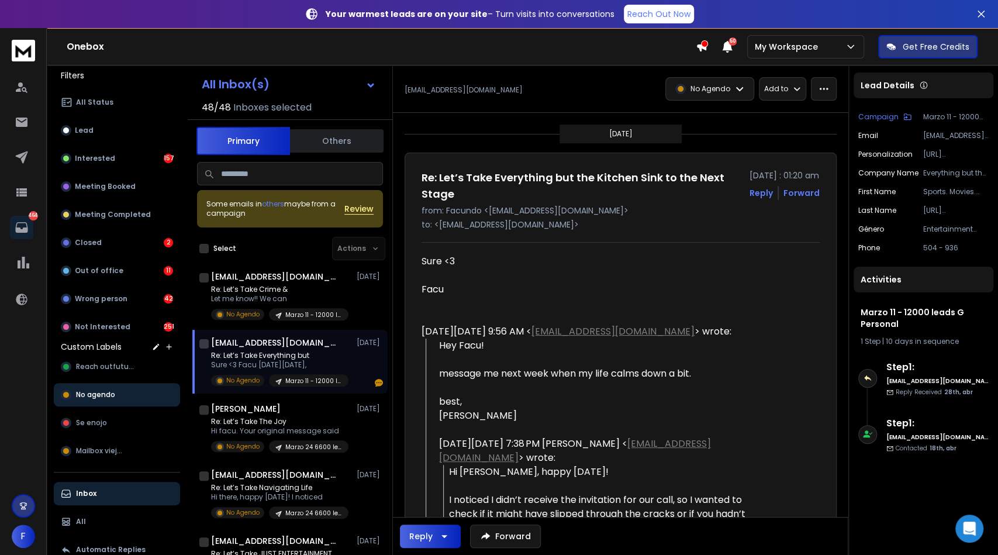
scroll to position [3700, 0]
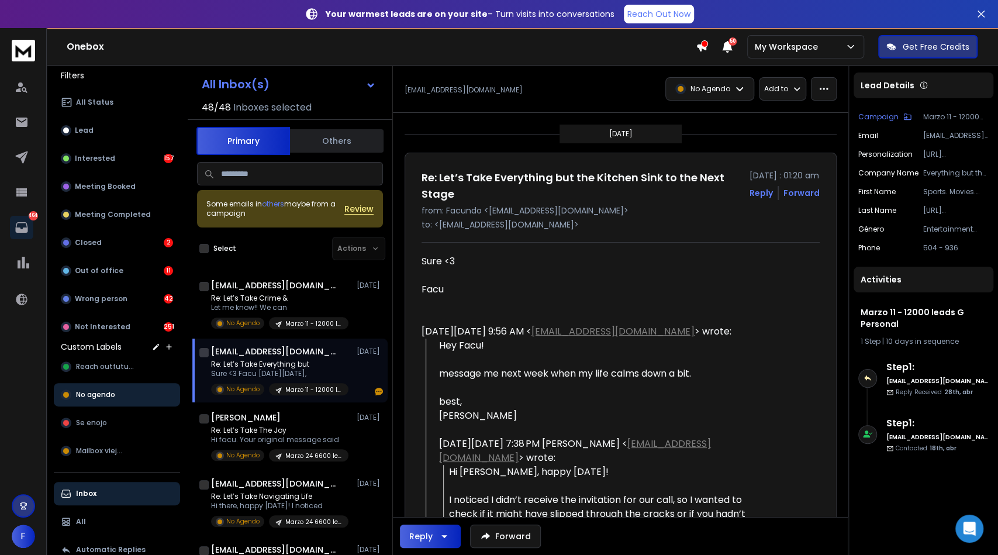
click at [264, 307] on p "Let me know!! We can" at bounding box center [279, 307] width 137 height 9
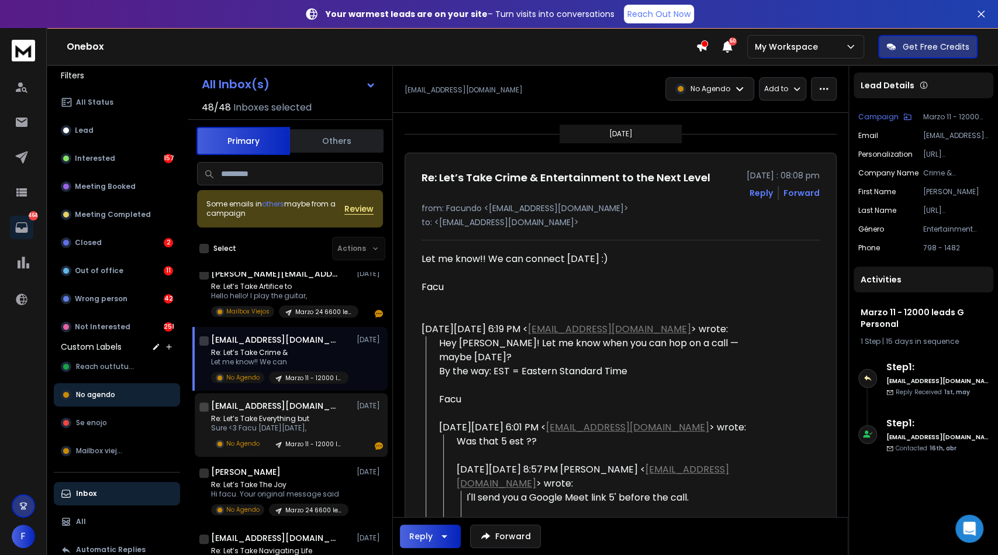
scroll to position [3625, 0]
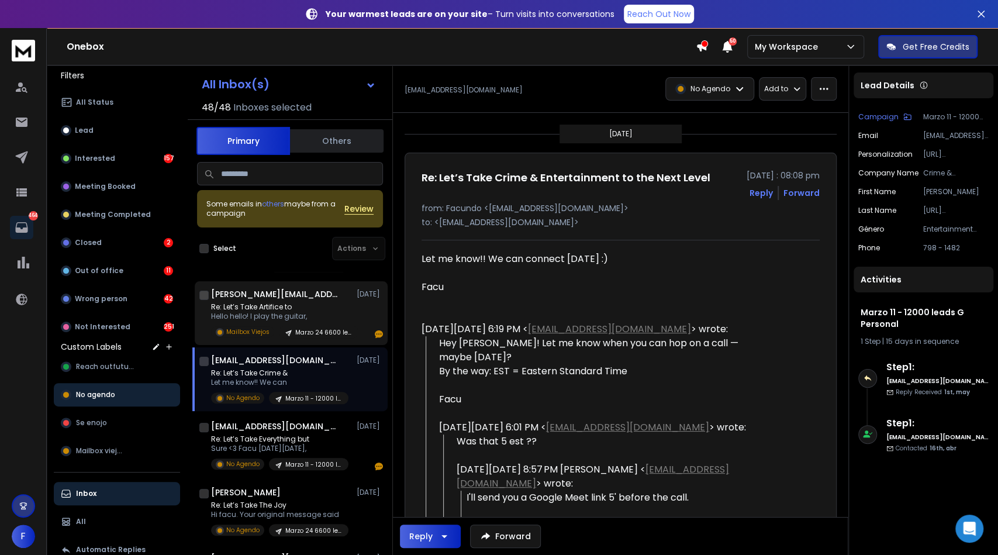
click at [264, 310] on p "Re: Let’s Take Artifice to" at bounding box center [281, 306] width 140 height 9
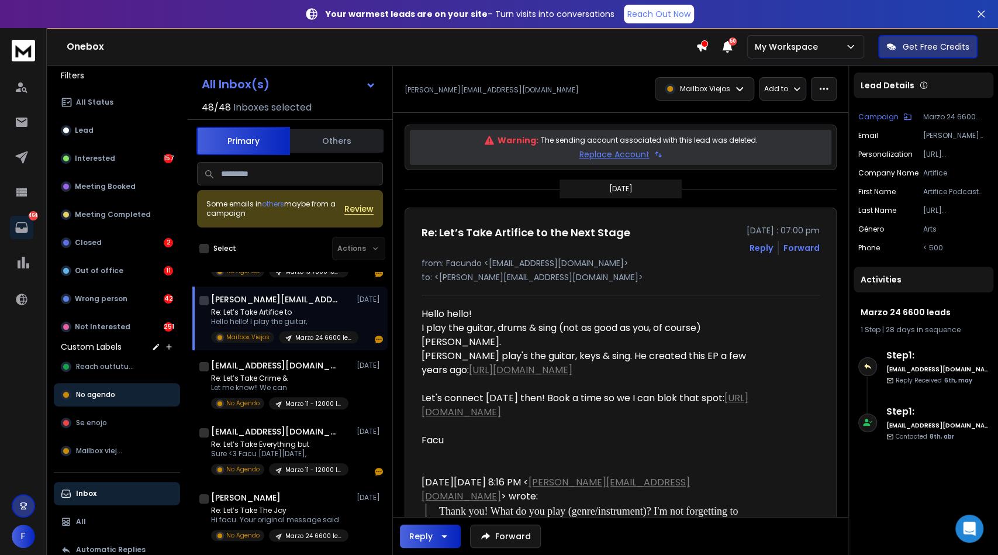
scroll to position [3571, 0]
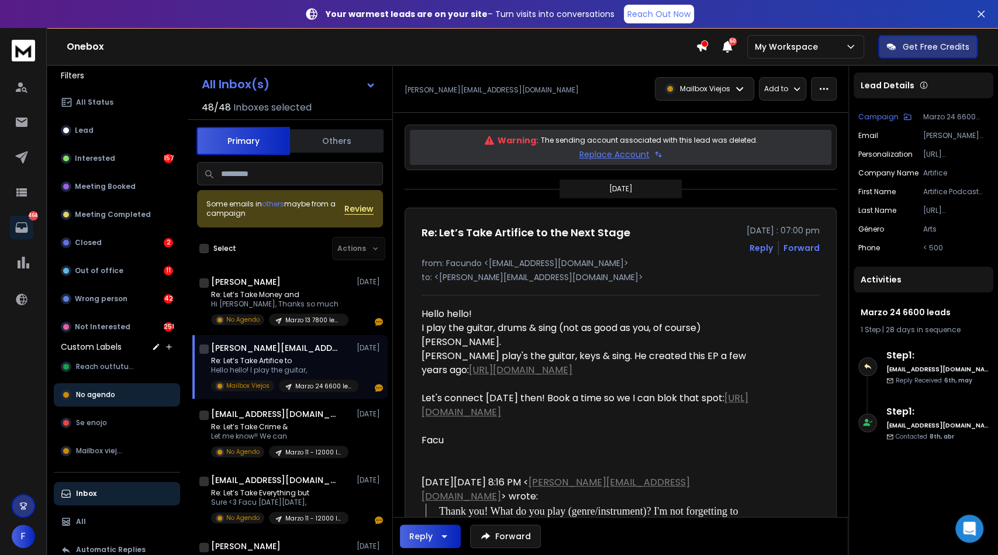
click at [277, 297] on p "Re: Let’s Take Money and" at bounding box center [279, 294] width 137 height 9
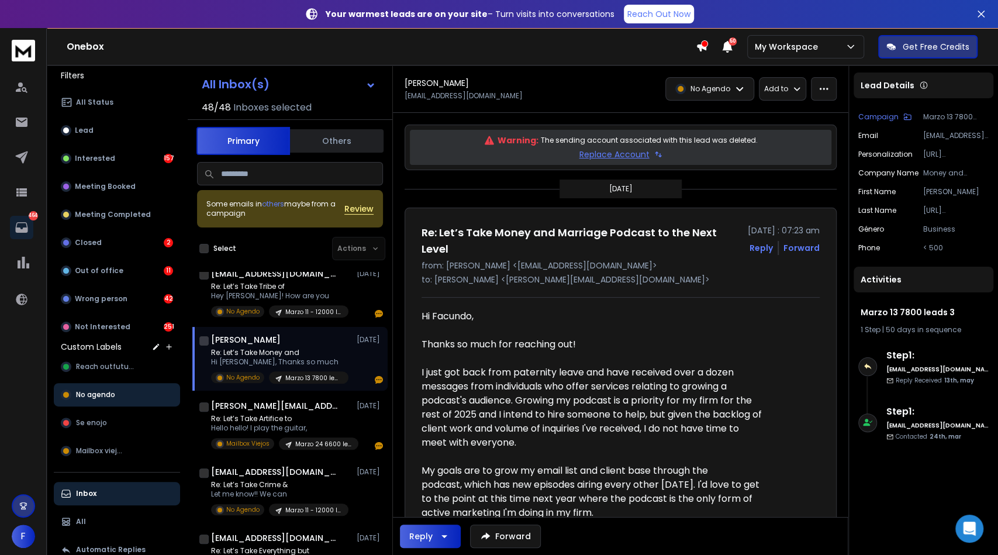
scroll to position [3511, 0]
click at [298, 291] on p "Re: Let’s Take Tribe of" at bounding box center [279, 288] width 137 height 9
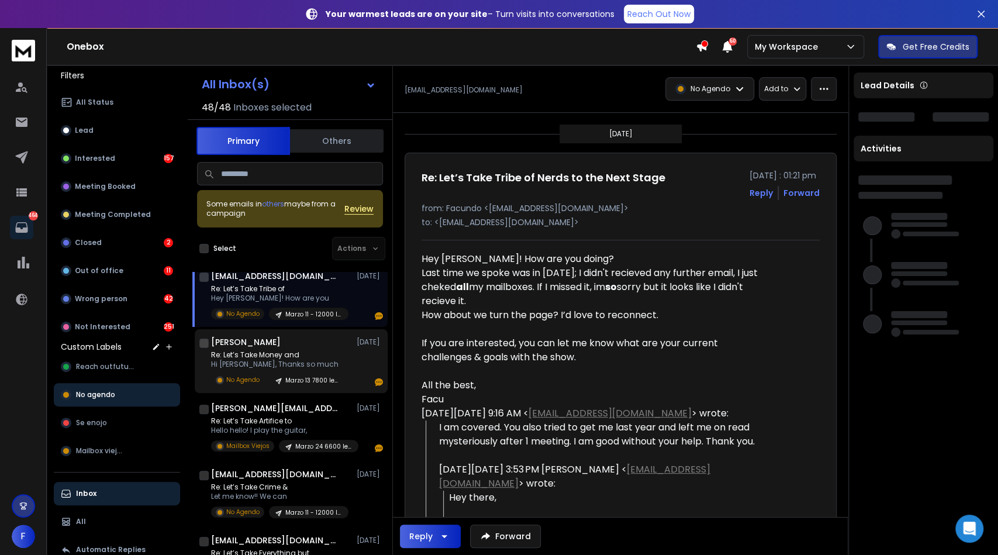
click at [278, 354] on p "Re: Let’s Take Money and" at bounding box center [279, 354] width 137 height 9
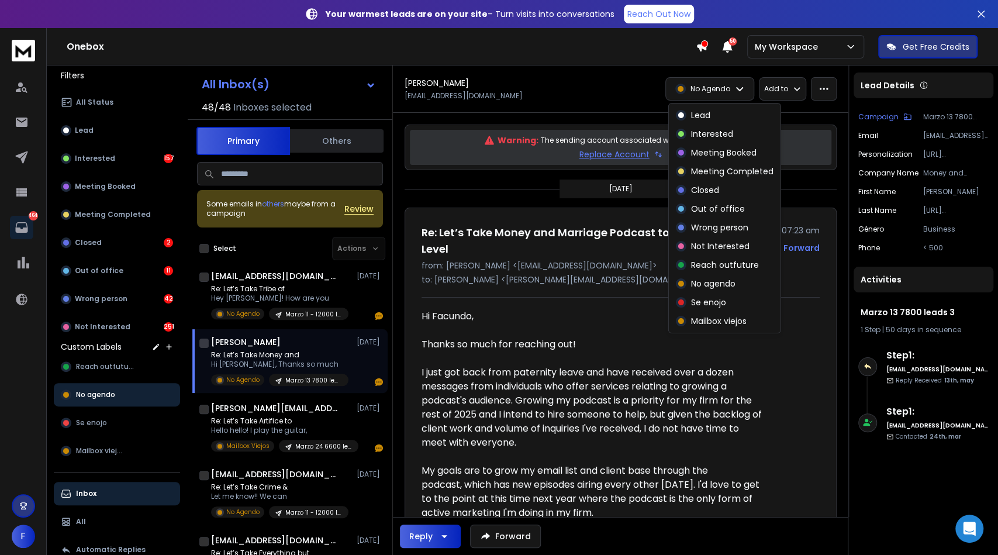
click at [728, 92] on p "No Agendo" at bounding box center [710, 88] width 40 height 9
click at [747, 385] on div "I just got back from paternity leave and have received over a dozen messages fr…" at bounding box center [591, 407] width 341 height 84
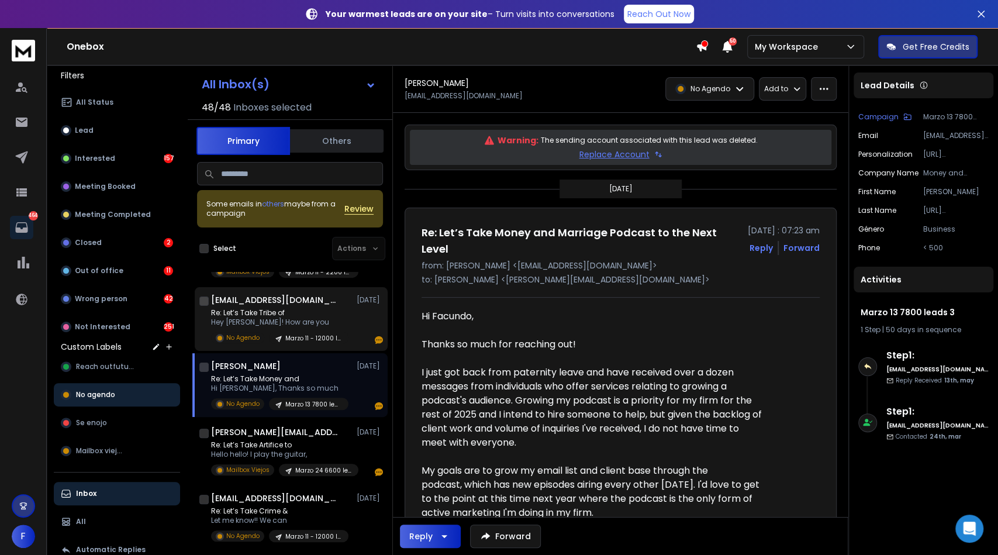
scroll to position [3478, 0]
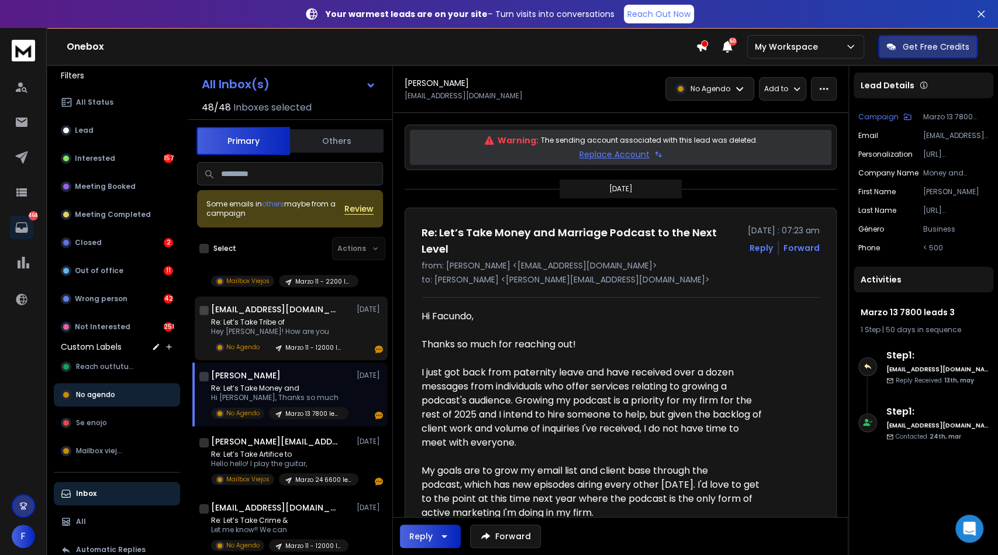
click at [272, 311] on h1 "[EMAIL_ADDRESS][DOMAIN_NAME]" at bounding box center [275, 309] width 129 height 12
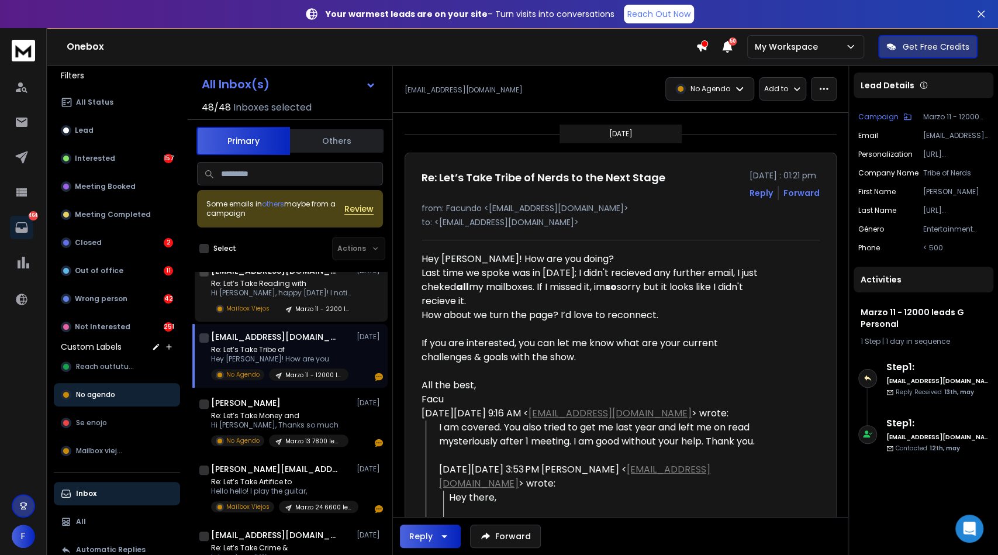
scroll to position [3417, 0]
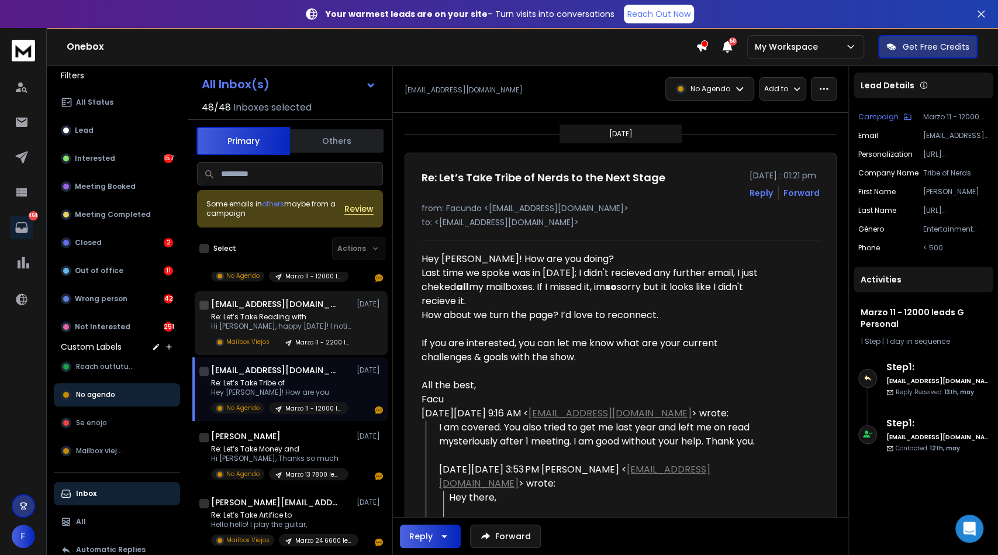
click at [271, 313] on p "Re: Let’s Take Reading with" at bounding box center [281, 316] width 140 height 9
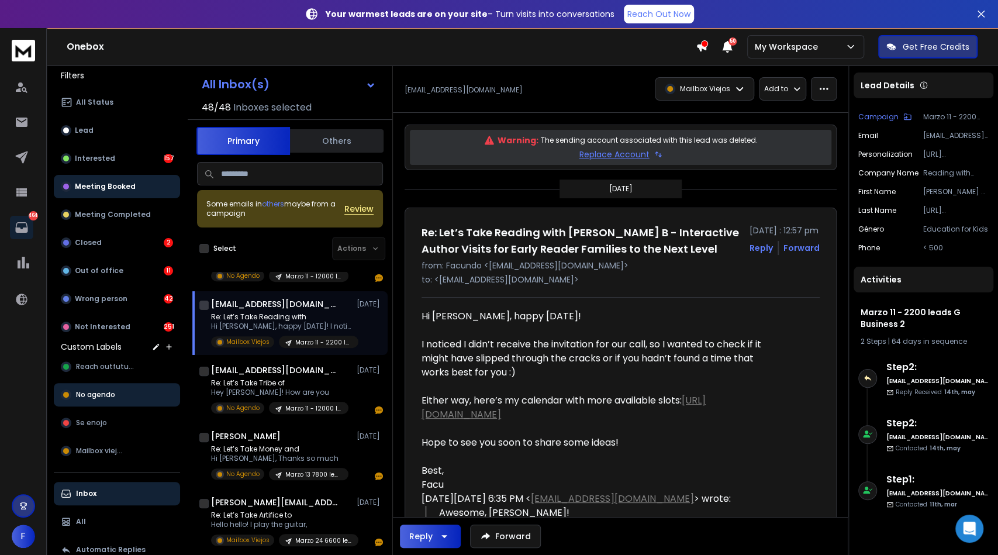
click at [156, 180] on button "Meeting Booked" at bounding box center [117, 186] width 126 height 23
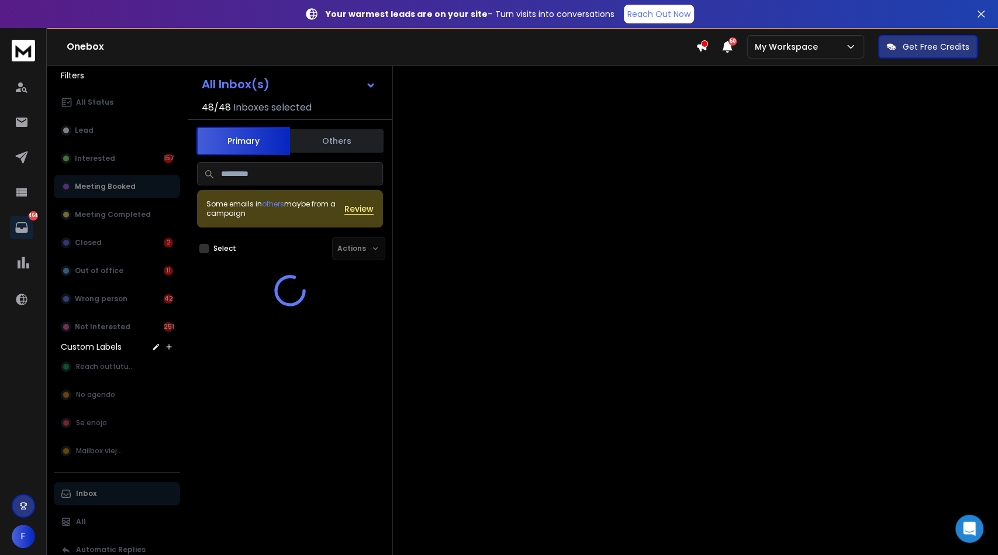
scroll to position [0, 0]
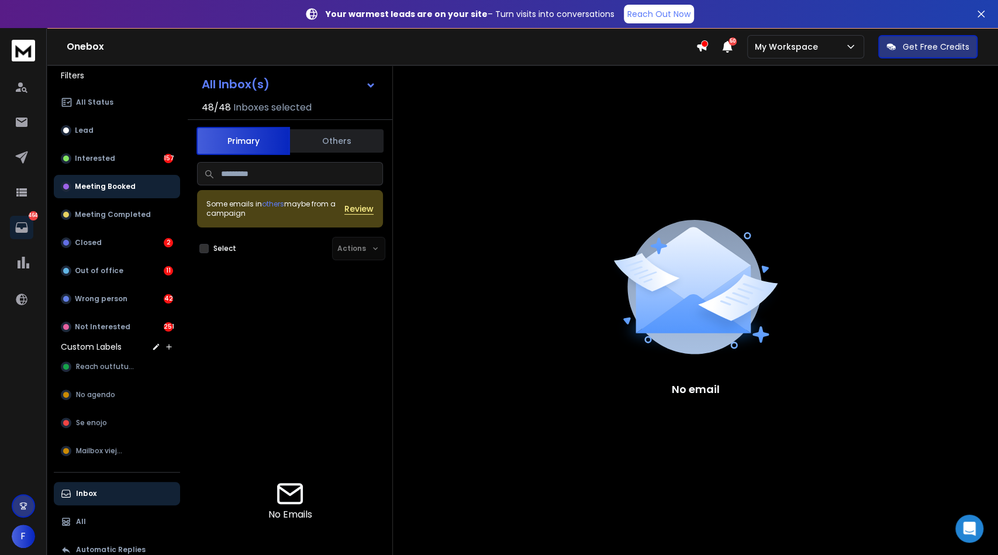
click at [141, 162] on button "Interested 157" at bounding box center [117, 158] width 126 height 23
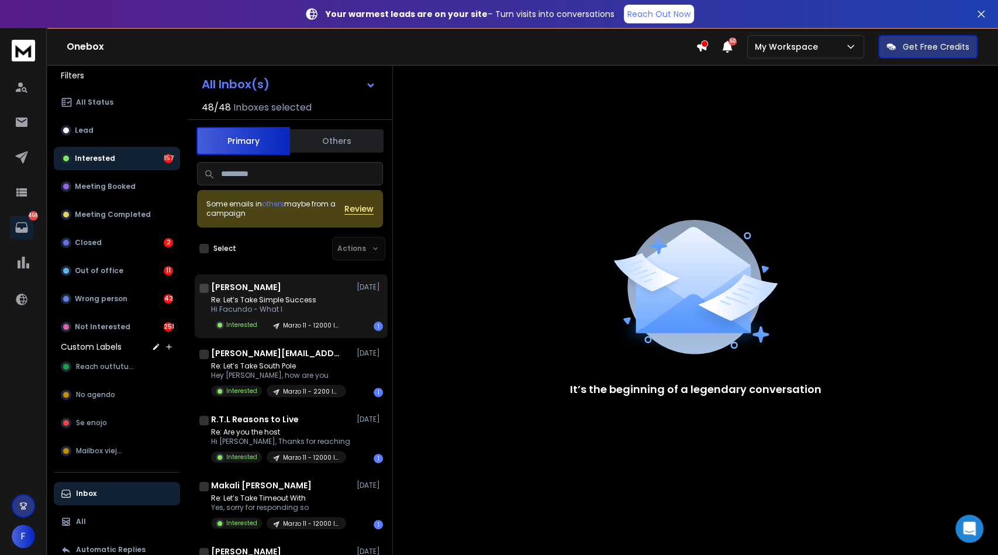
click at [286, 311] on p "Hi Facundo - What I" at bounding box center [278, 308] width 135 height 9
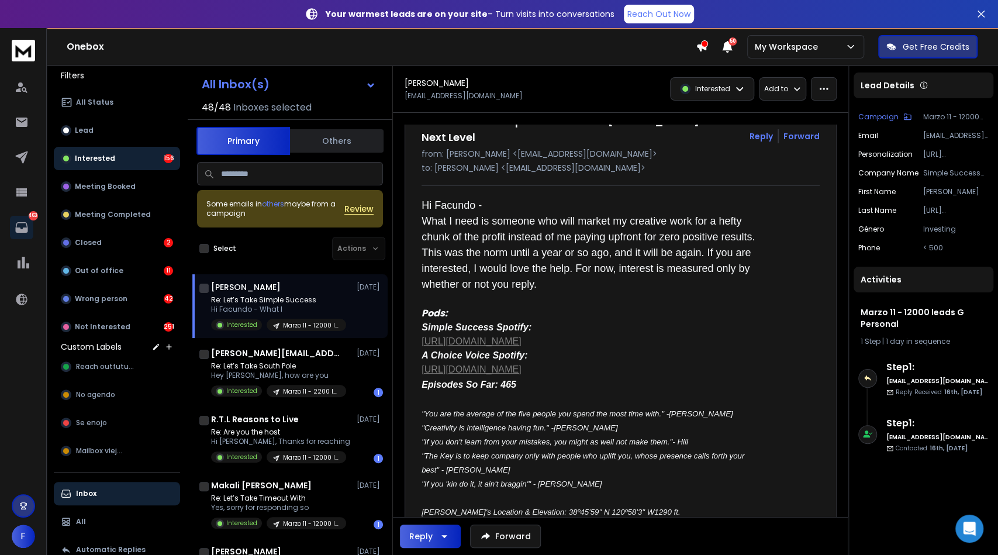
scroll to position [54, 0]
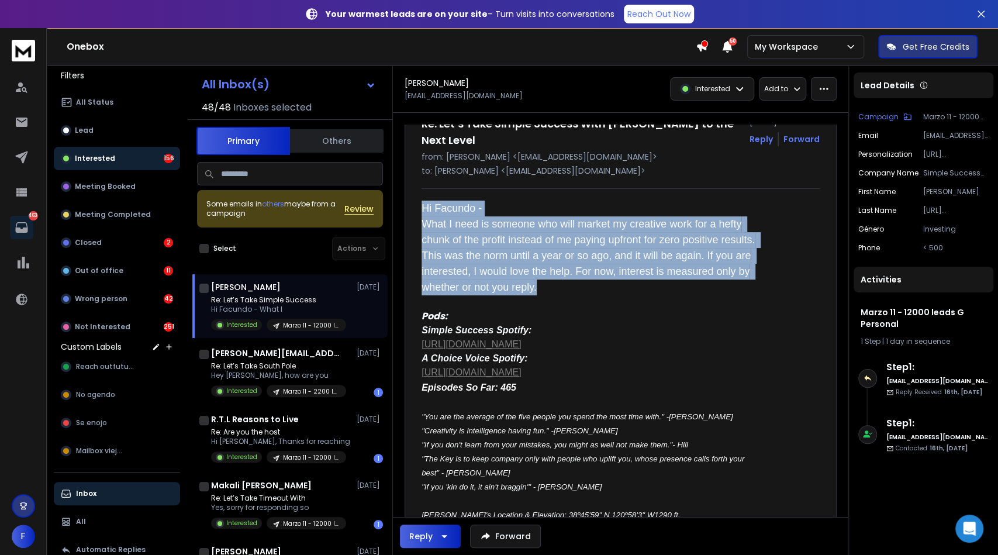
drag, startPoint x: 583, startPoint y: 290, endPoint x: 421, endPoint y: 213, distance: 179.3
copy div "Hi Facundo - What I need is someone who will market my creative work for a heft…"
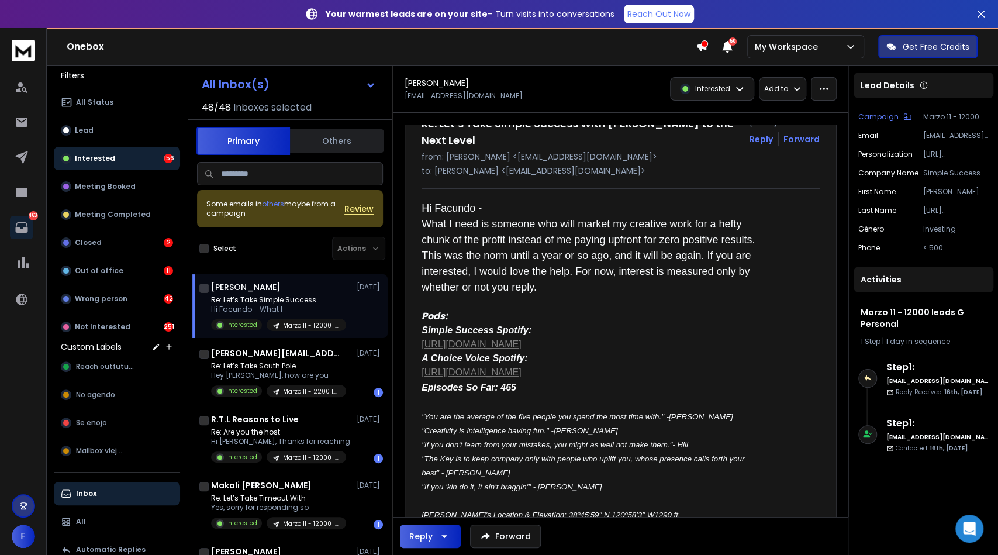
click at [276, 297] on p "Re: Let’s Take Simple Success" at bounding box center [278, 299] width 135 height 9
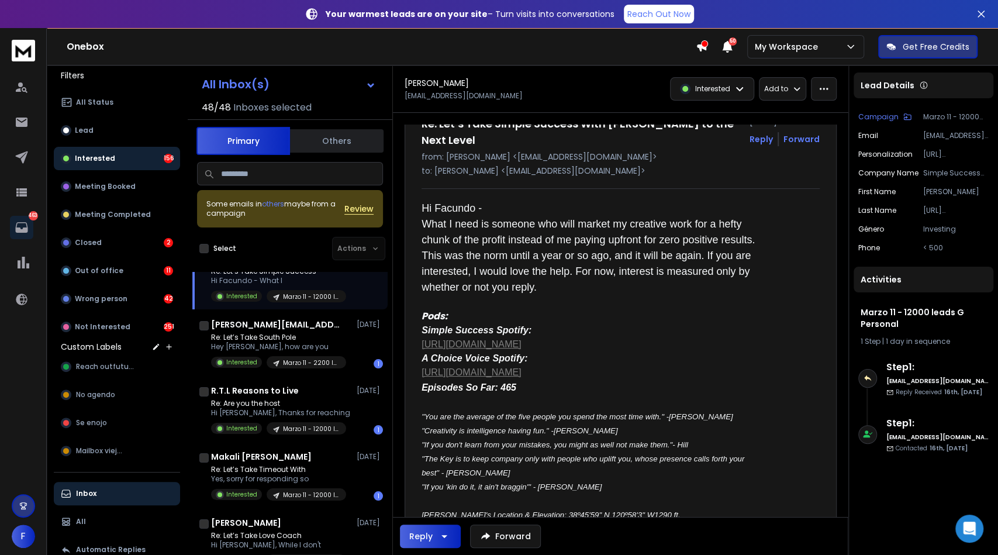
scroll to position [40, 0]
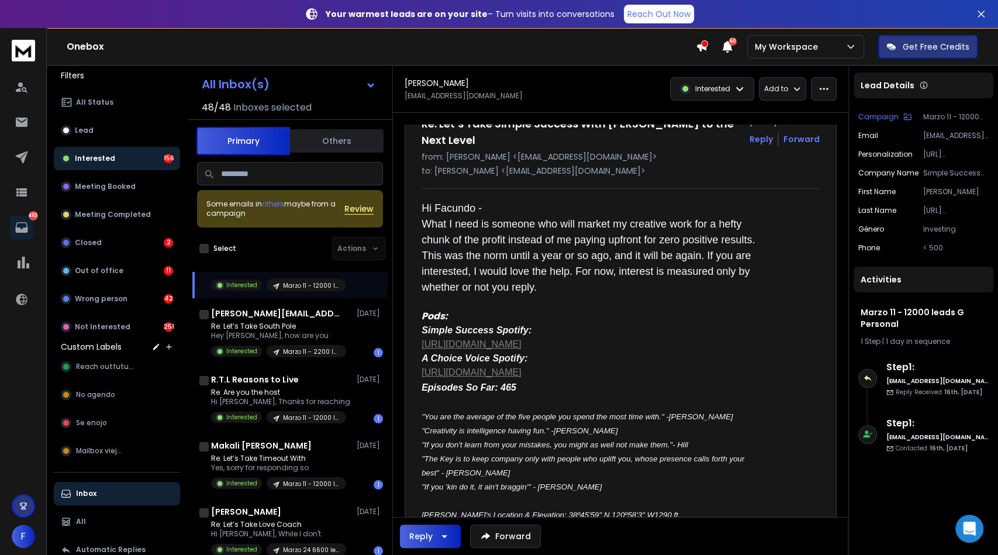
click at [276, 297] on div "[PERSON_NAME] [DATE] Re: Let’s Take Simple Success Hi Facundo - What I Interest…" at bounding box center [291, 266] width 193 height 64
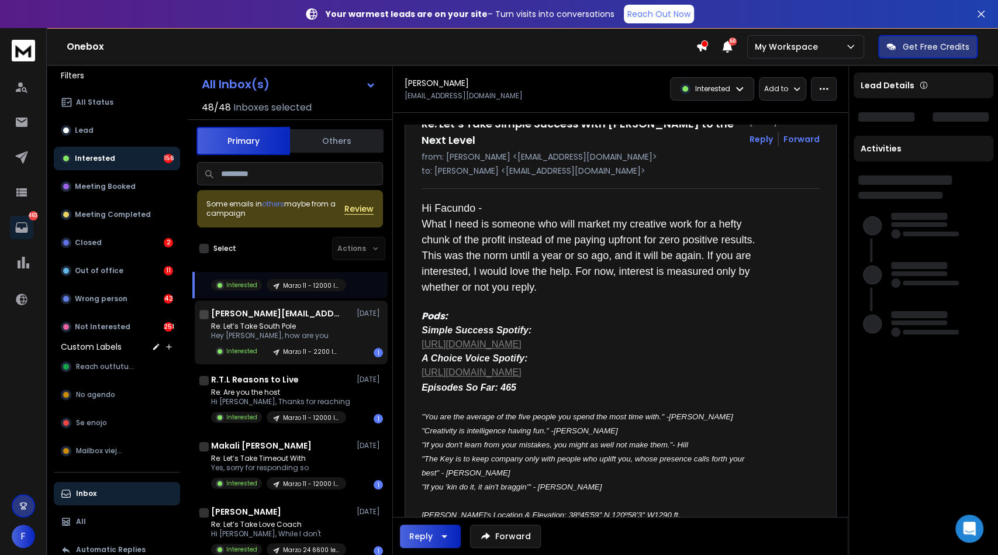
click at [279, 323] on p "Re: Let’s Take South Pole" at bounding box center [278, 325] width 135 height 9
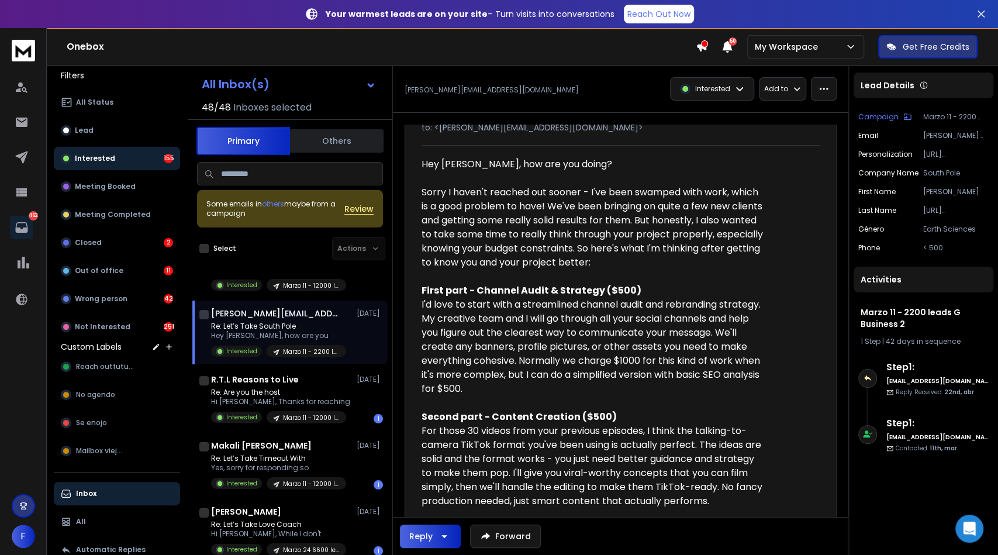
scroll to position [0, 0]
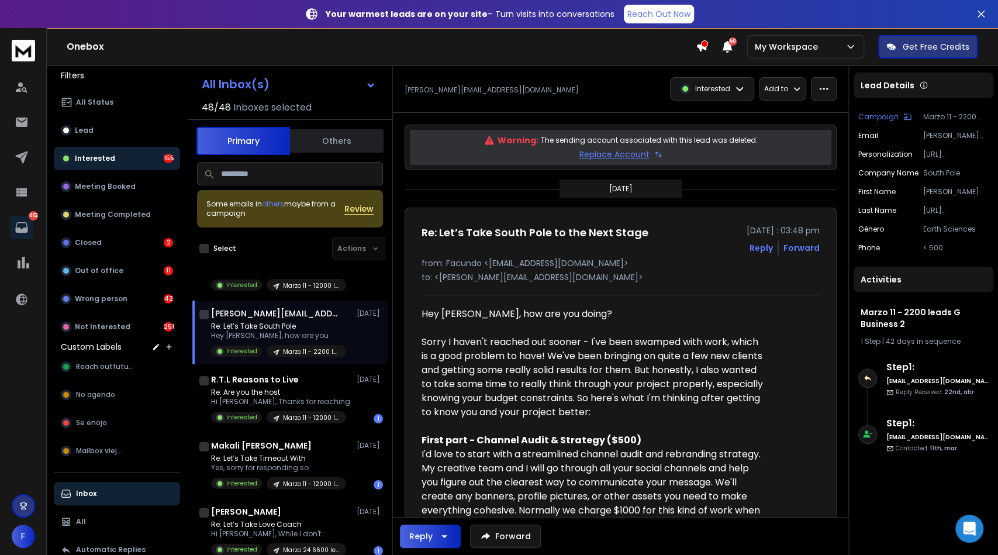
click at [282, 327] on p "Re: Let’s Take South Pole" at bounding box center [278, 325] width 135 height 9
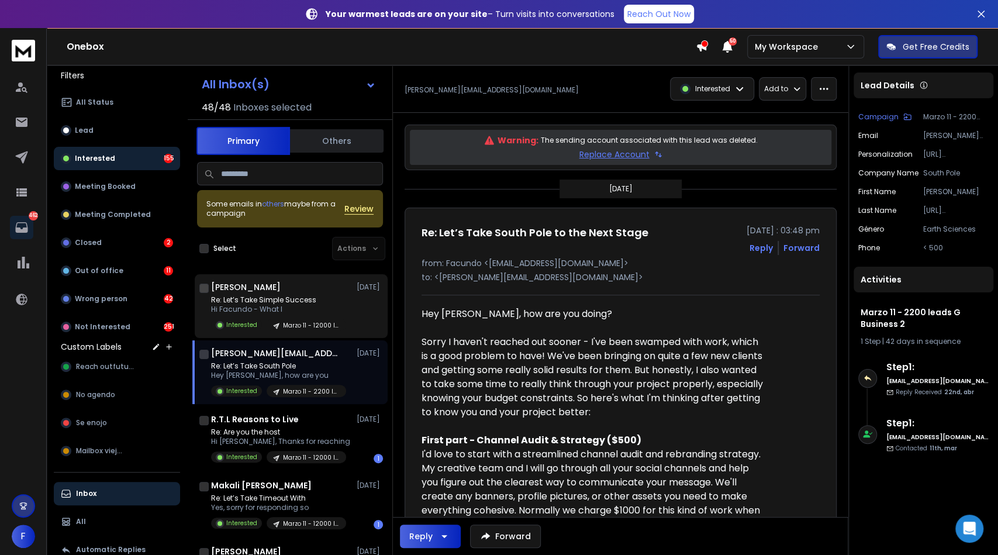
click at [278, 298] on p "Re: Let’s Take Simple Success" at bounding box center [278, 299] width 135 height 9
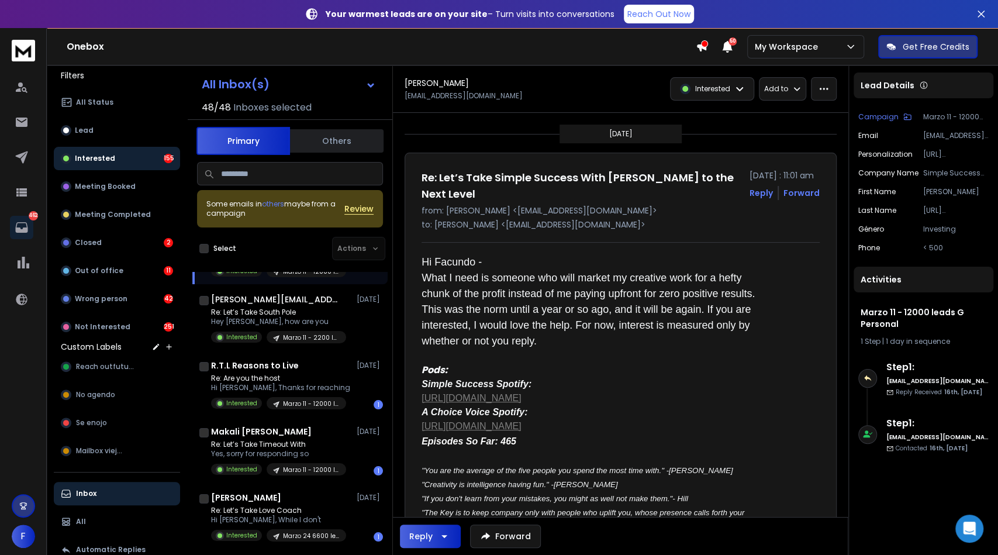
scroll to position [54, 0]
click at [290, 322] on p "Hey [PERSON_NAME], how are you" at bounding box center [278, 320] width 135 height 9
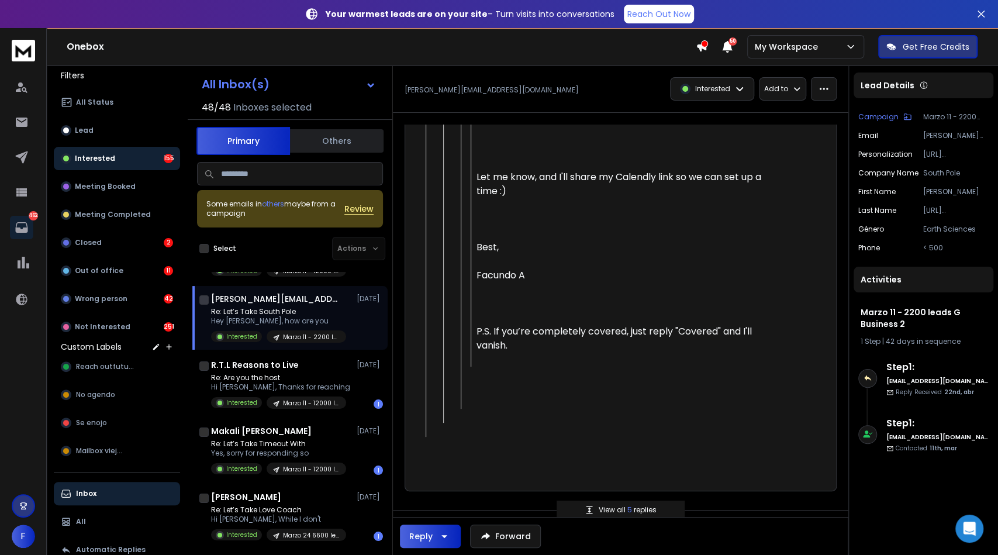
scroll to position [1834, 0]
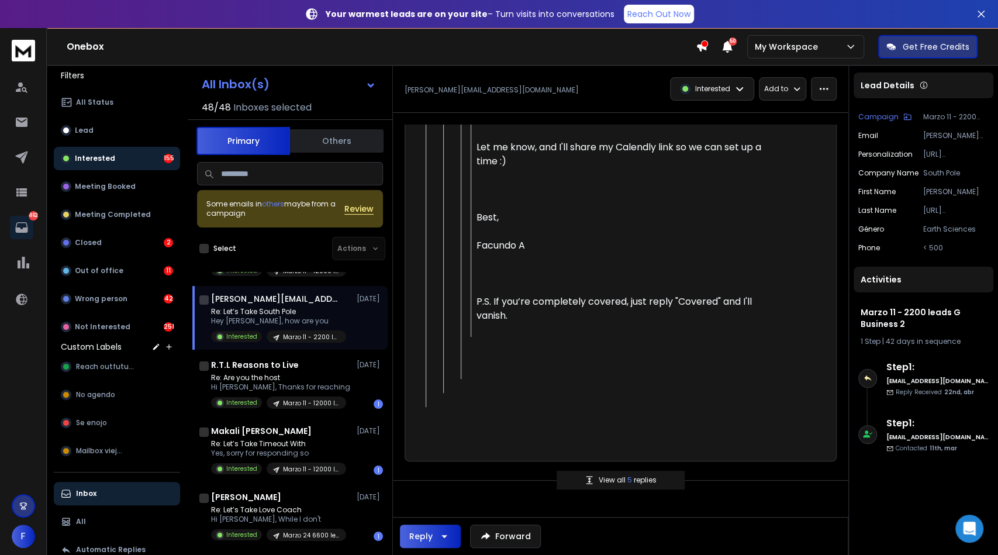
click at [628, 415] on span "5" at bounding box center [630, 480] width 6 height 10
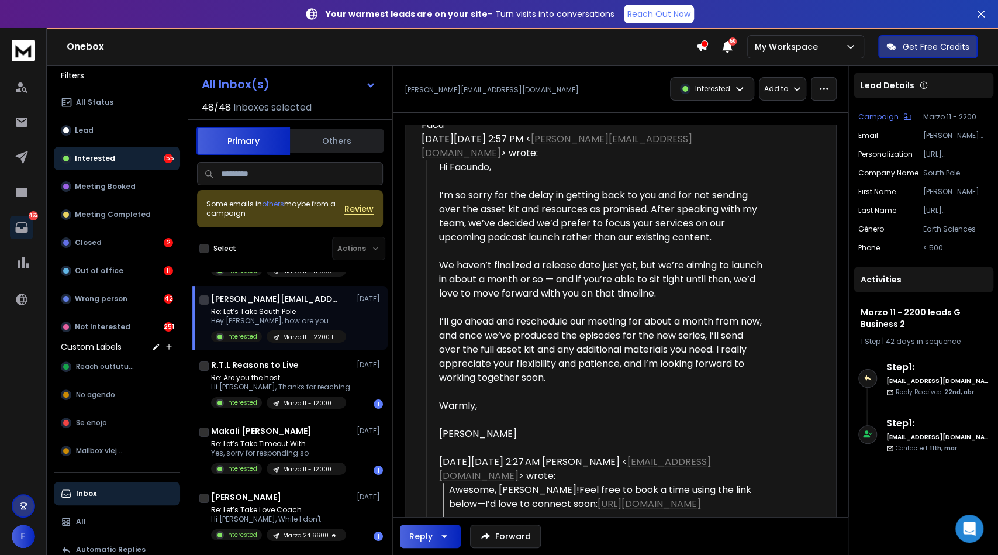
scroll to position [2432, 0]
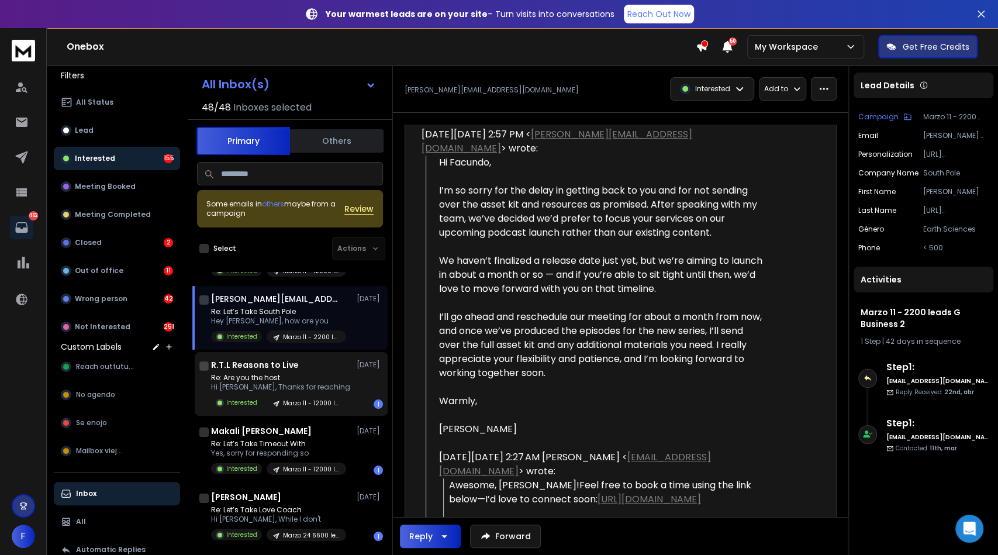
click at [259, 379] on p "Re: Are you the host" at bounding box center [280, 377] width 139 height 9
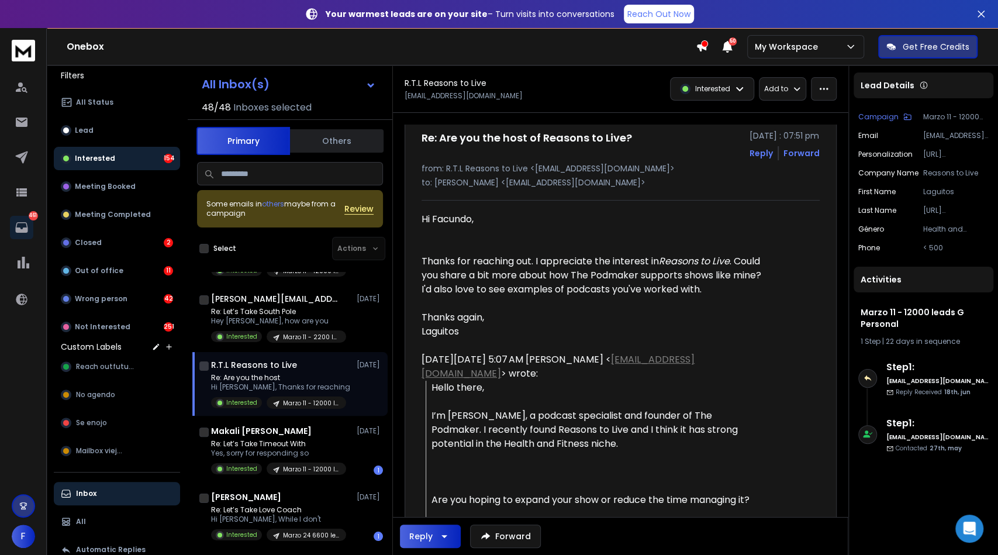
scroll to position [43, 0]
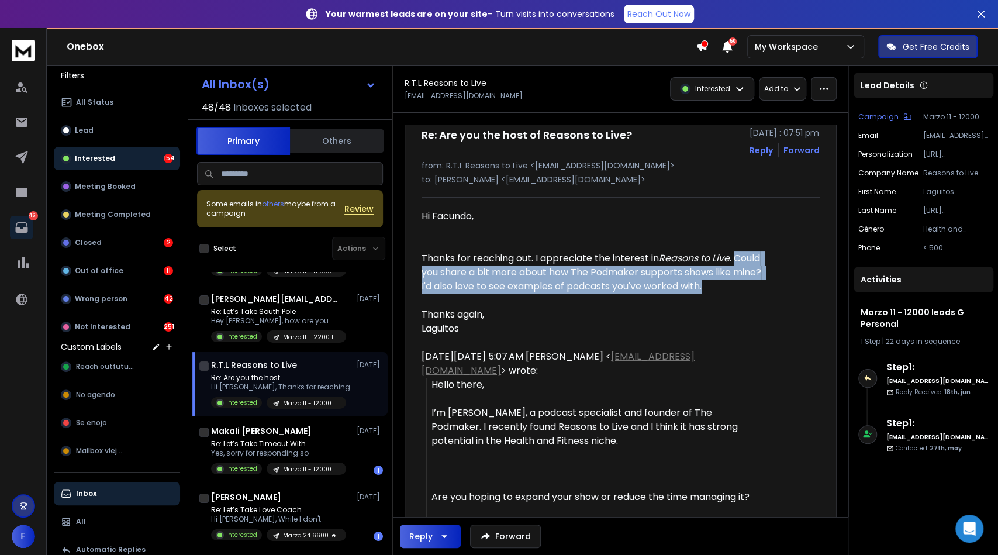
drag, startPoint x: 761, startPoint y: 292, endPoint x: 417, endPoint y: 268, distance: 345.1
click at [417, 268] on div "Re: Are you the host of Reasons to Live? [DATE] : 07:51 pm Reply Forward from: …" at bounding box center [620, 502] width 432 height 785
copy p "Could you share a bit more about how The Podmaker supports shows like mine? I'd…"
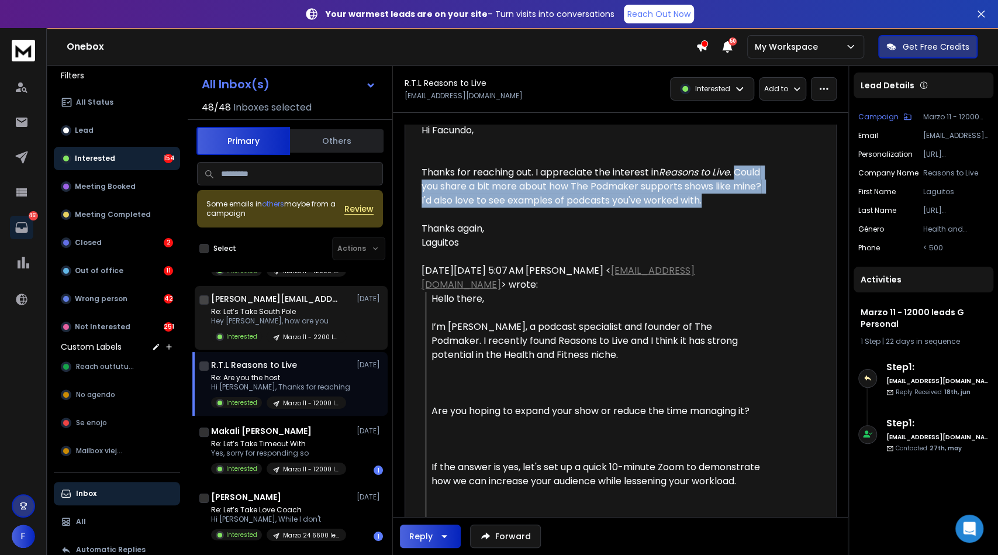
scroll to position [71, 0]
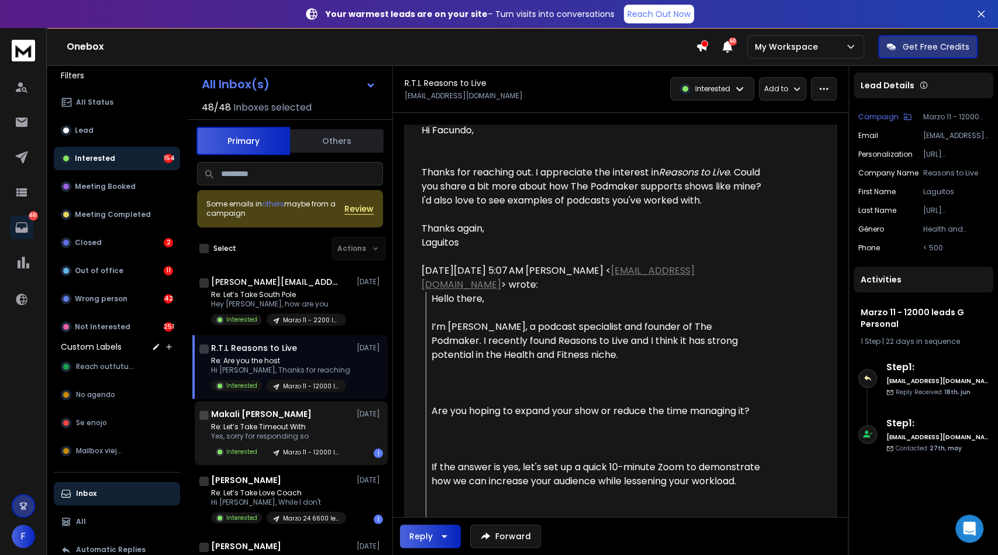
click at [287, 415] on p "Re: Let’s Take Timeout With" at bounding box center [278, 426] width 135 height 9
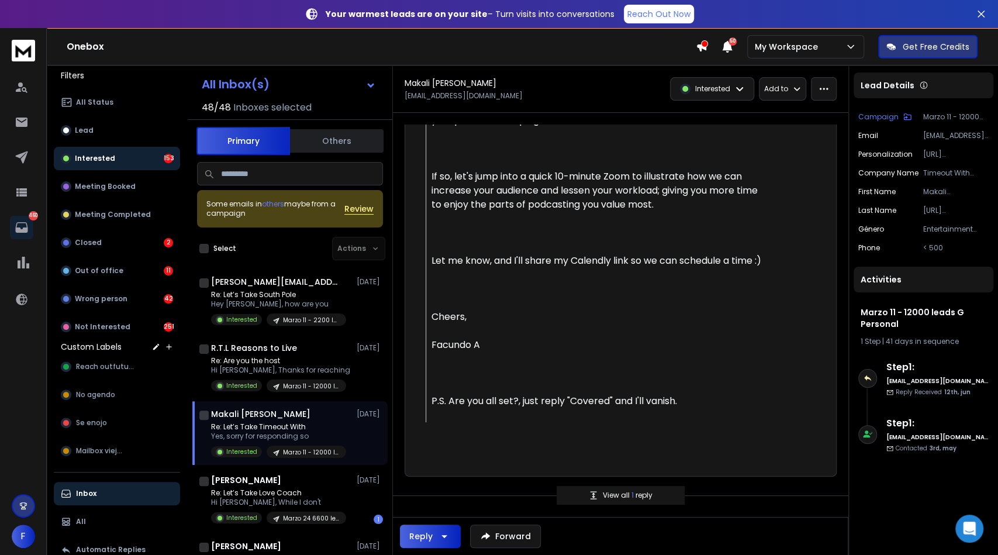
scroll to position [406, 0]
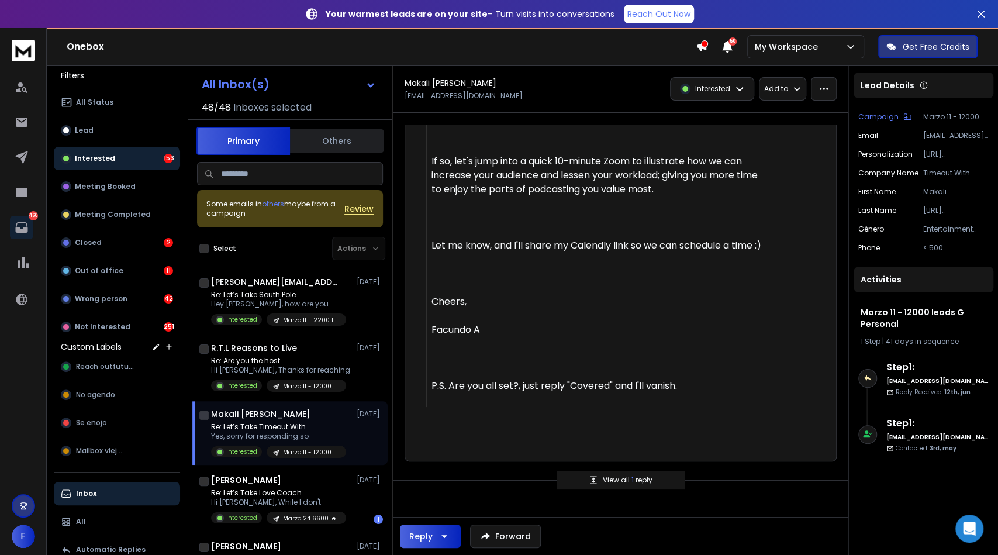
click at [633, 415] on p "View all 1 reply" at bounding box center [627, 479] width 50 height 9
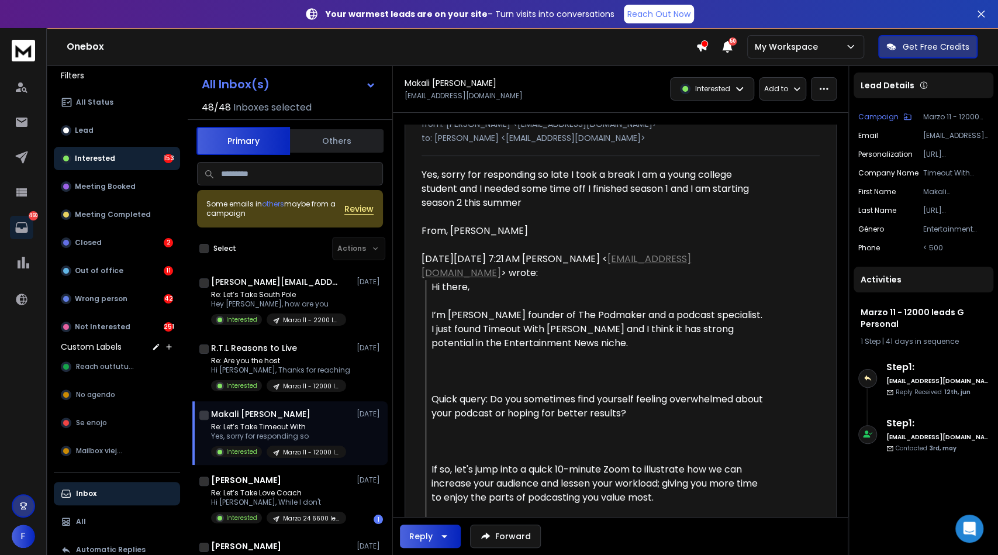
scroll to position [0, 0]
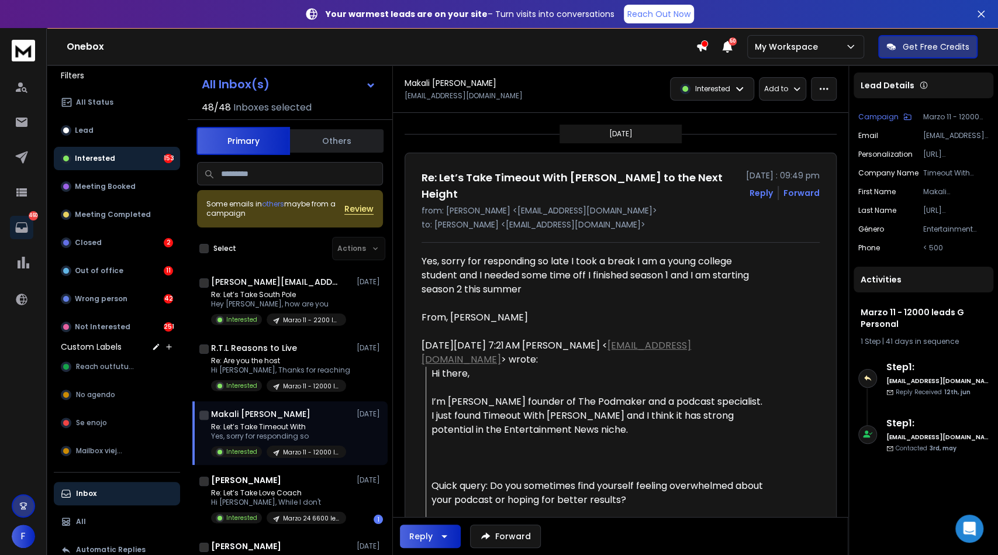
click at [649, 300] on div at bounding box center [591, 303] width 341 height 14
click at [732, 90] on div "Interested" at bounding box center [711, 89] width 83 height 22
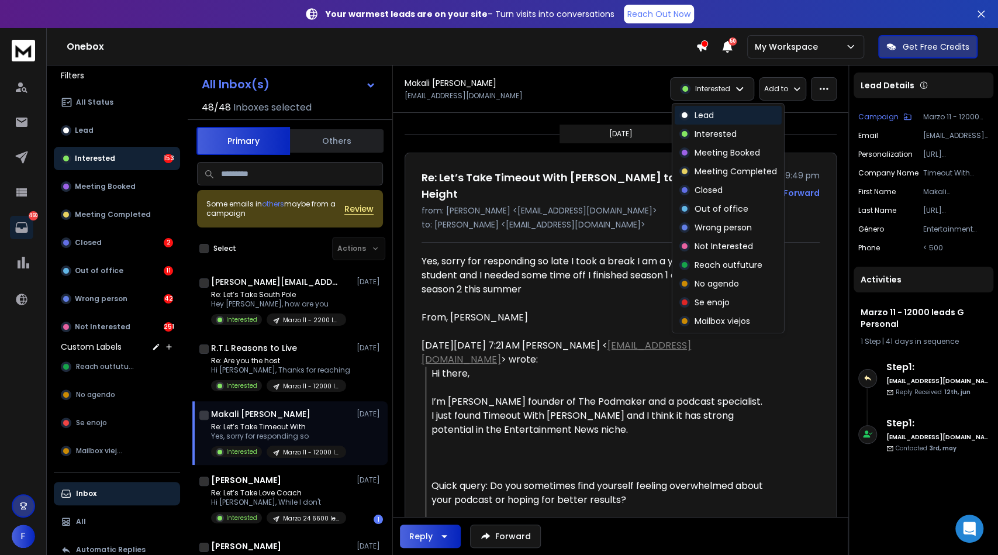
click at [726, 116] on div "Lead" at bounding box center [727, 115] width 107 height 19
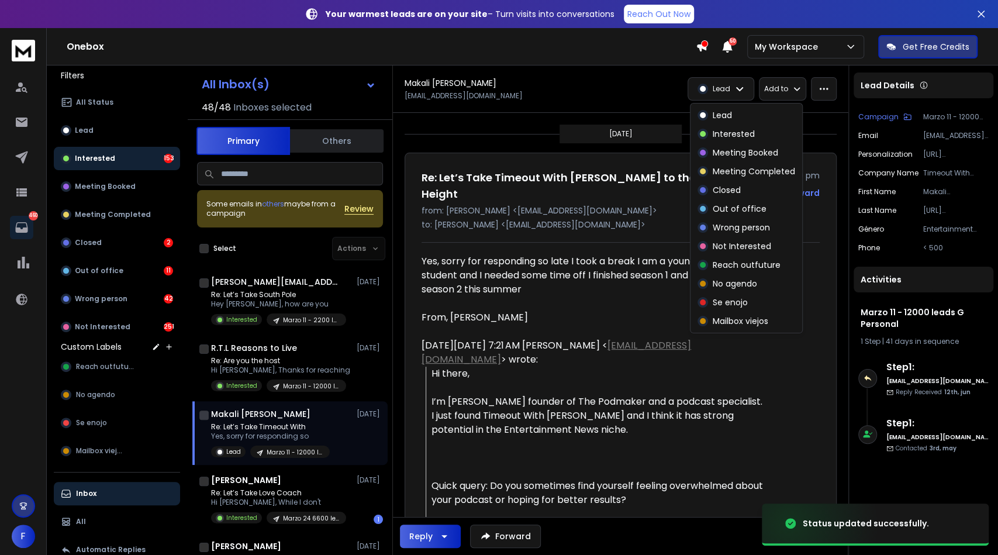
click at [717, 93] on div "Lead" at bounding box center [720, 89] width 65 height 22
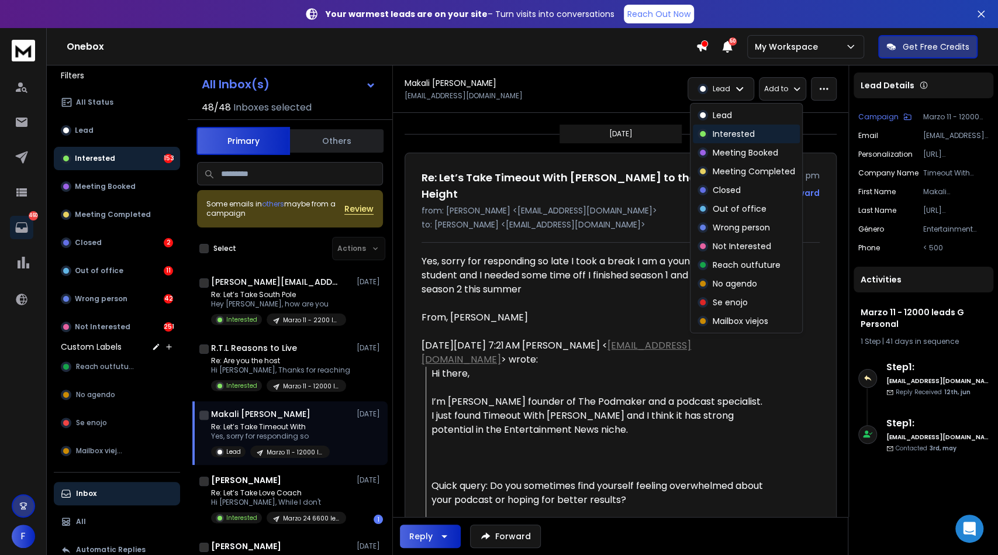
click at [733, 130] on p "Interested" at bounding box center [733, 134] width 42 height 12
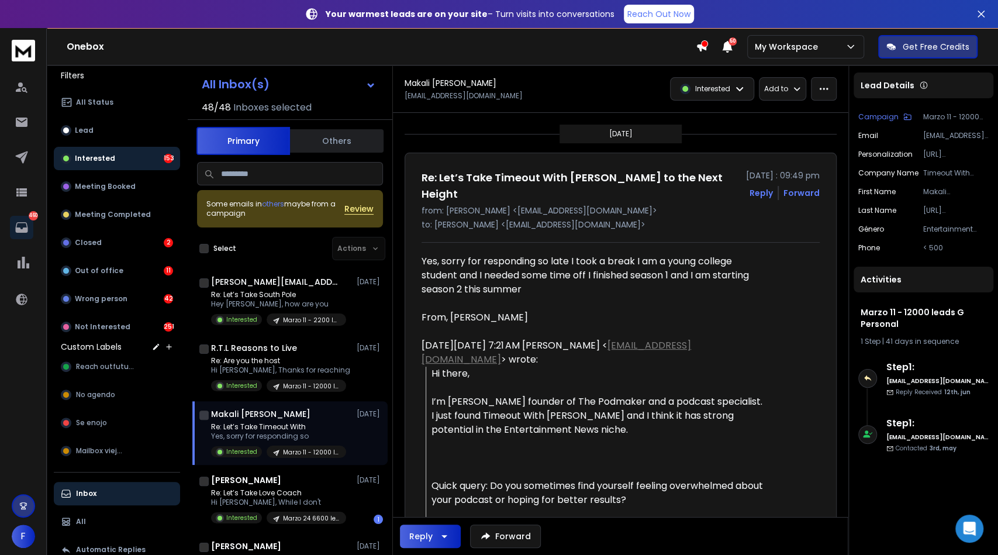
click at [706, 79] on div "Interested" at bounding box center [711, 89] width 83 height 22
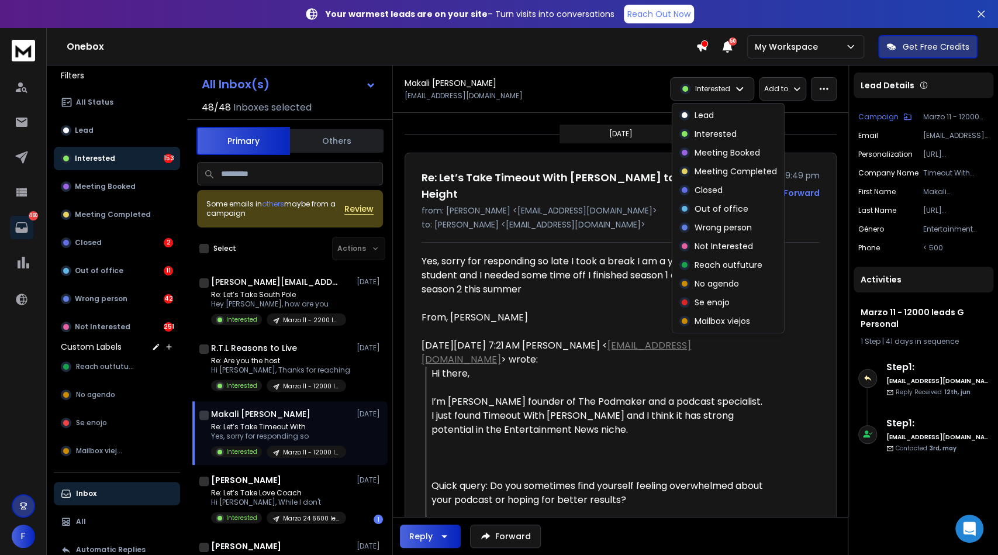
click at [747, 84] on div "Add to" at bounding box center [782, 89] width 46 height 22
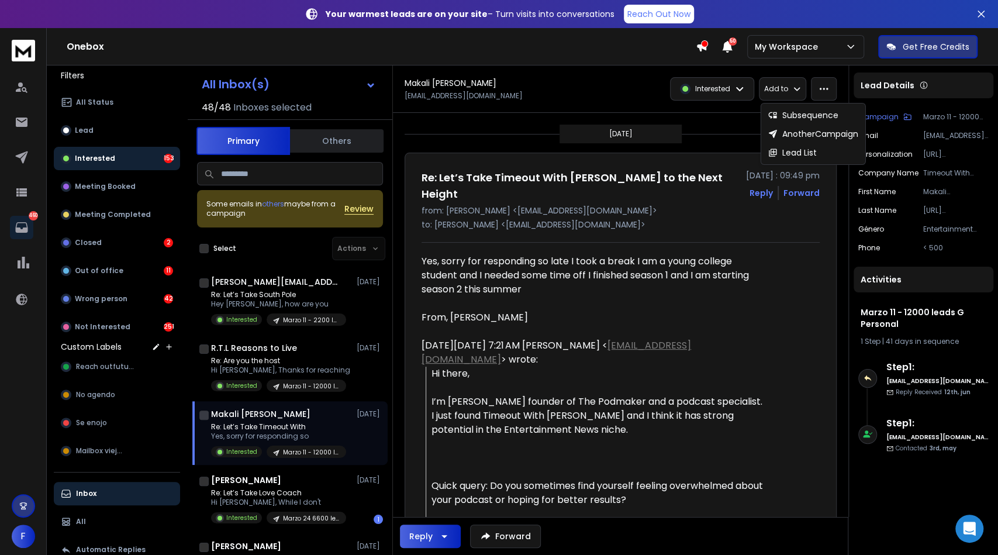
click at [740, 91] on icon at bounding box center [739, 88] width 9 height 9
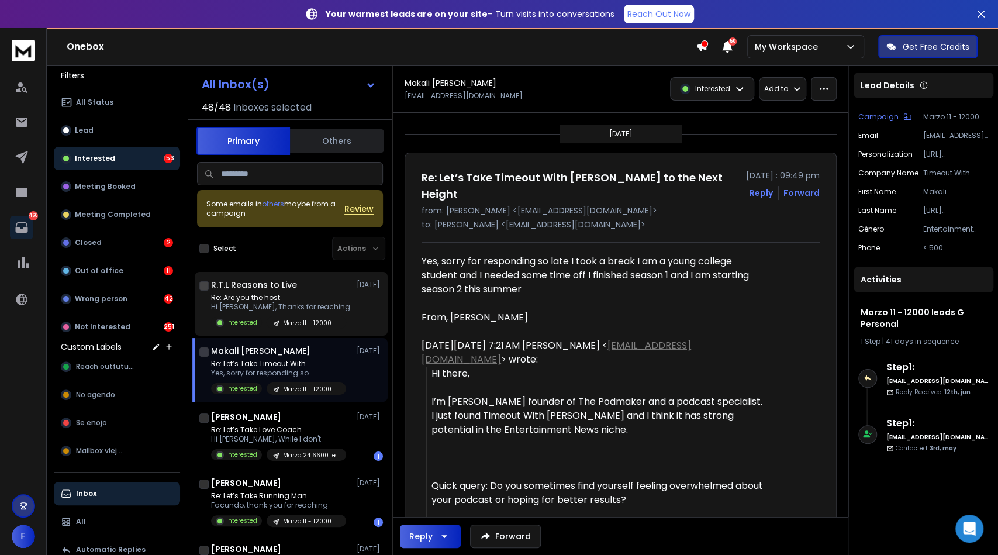
scroll to position [144, 0]
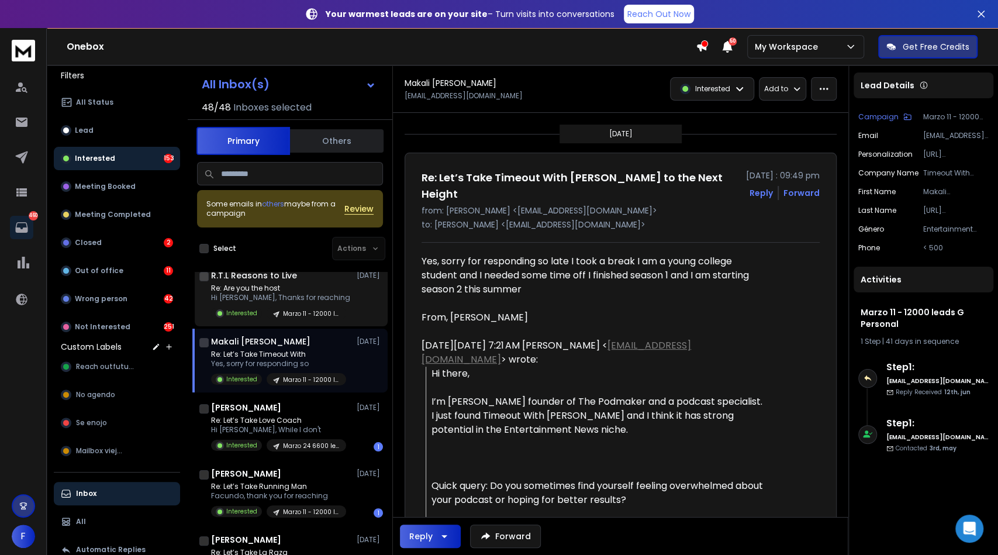
click at [265, 391] on div "[PERSON_NAME] [DATE] Re: Let’s Take Timeout With Yes, sorry for responding so I…" at bounding box center [291, 360] width 193 height 64
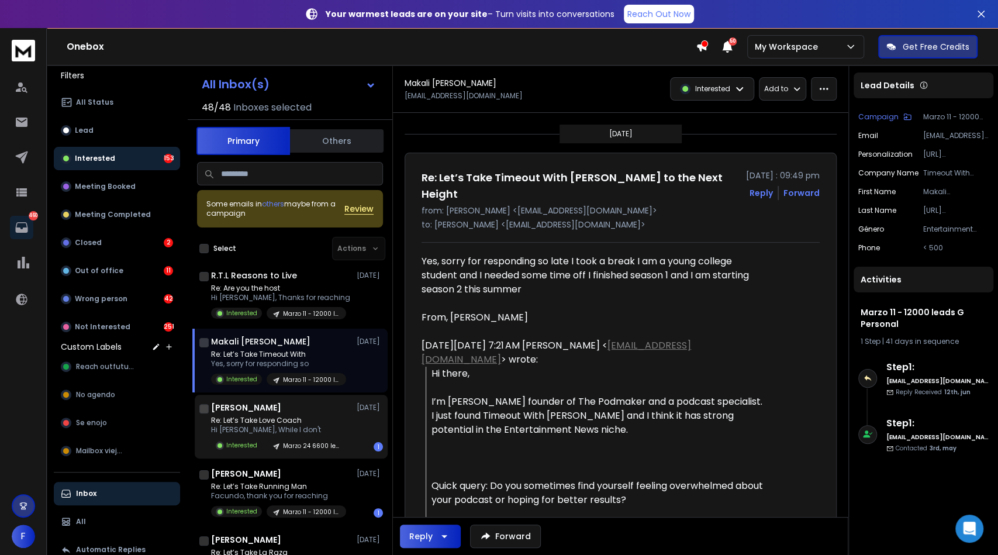
click at [277, 406] on div "[PERSON_NAME] [DATE]" at bounding box center [297, 407] width 172 height 12
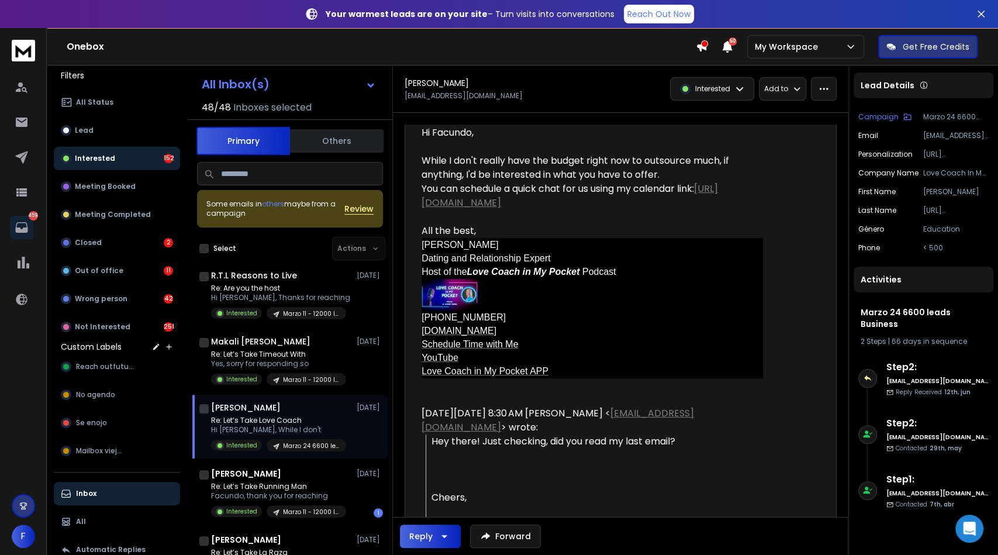
scroll to position [0, 0]
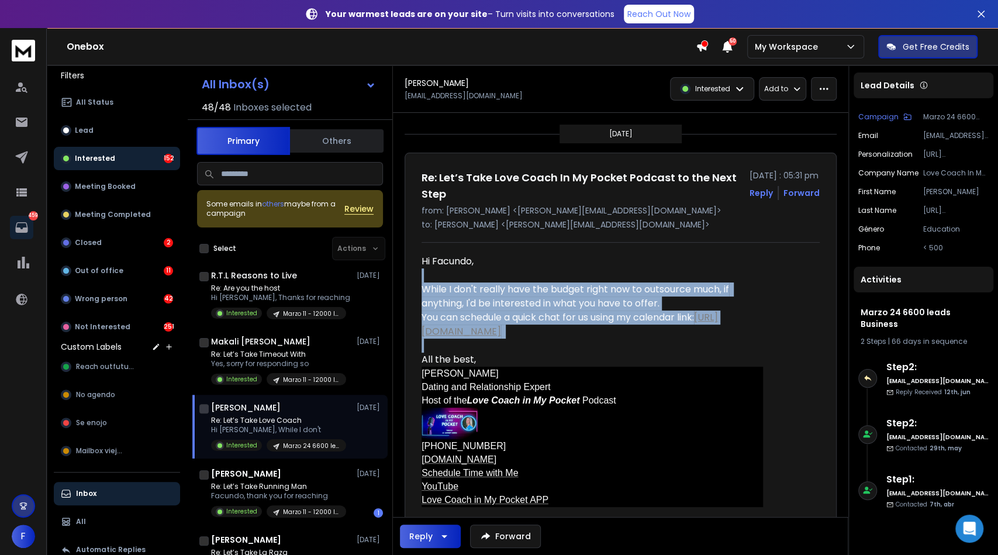
drag, startPoint x: 742, startPoint y: 341, endPoint x: 422, endPoint y: 274, distance: 327.2
click at [422, 274] on div "Hi [PERSON_NAME], While I don't really have the budget right now to outsource m…" at bounding box center [591, 387] width 341 height 266
copy div "While I don't really have the budget right now to outsource much, if anything, …"
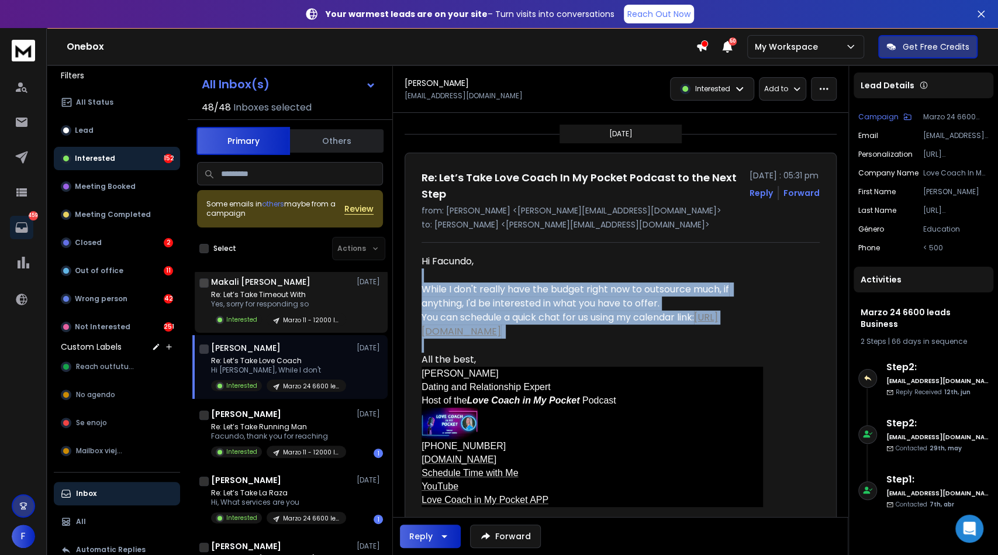
scroll to position [208, 0]
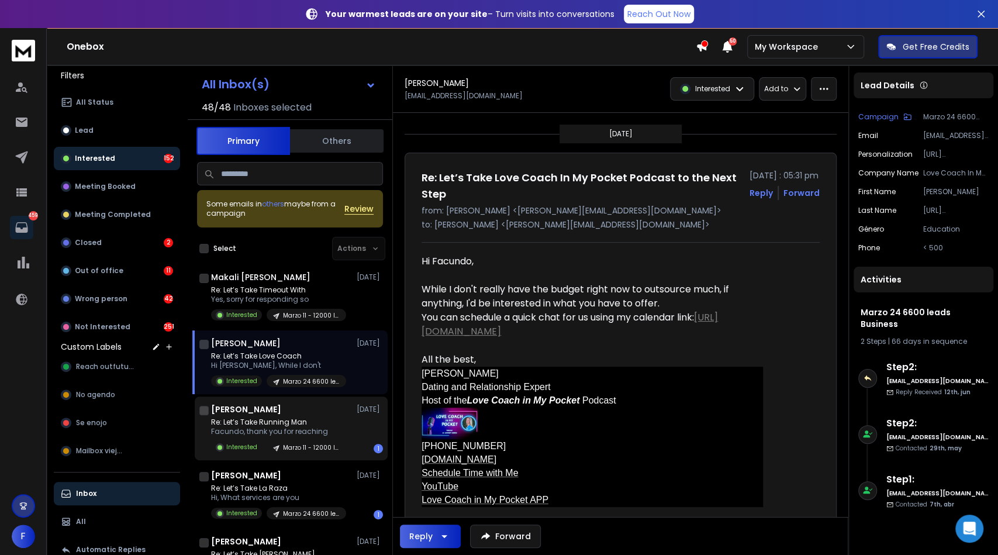
click at [277, 415] on p "Re: Let’s Take Running Man" at bounding box center [278, 421] width 135 height 9
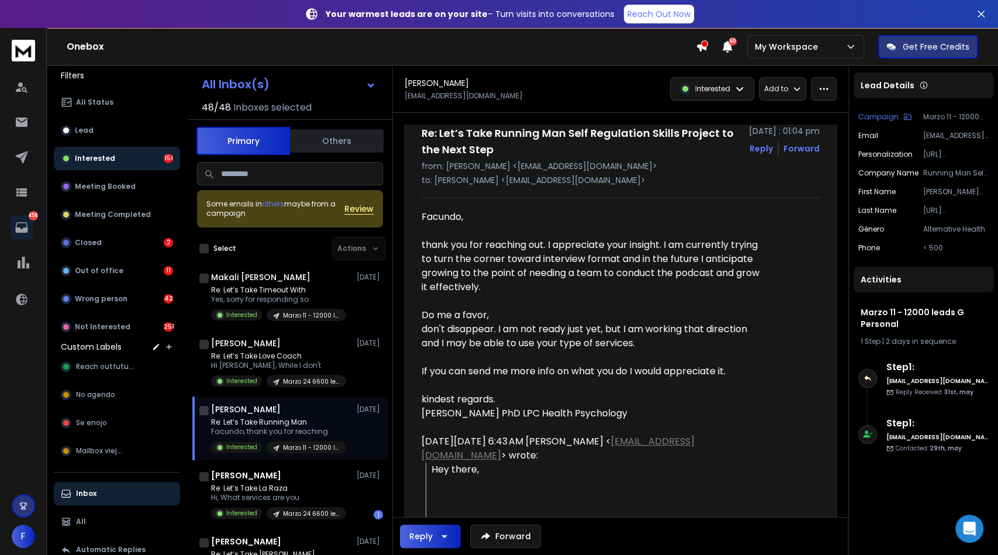
scroll to position [54, 0]
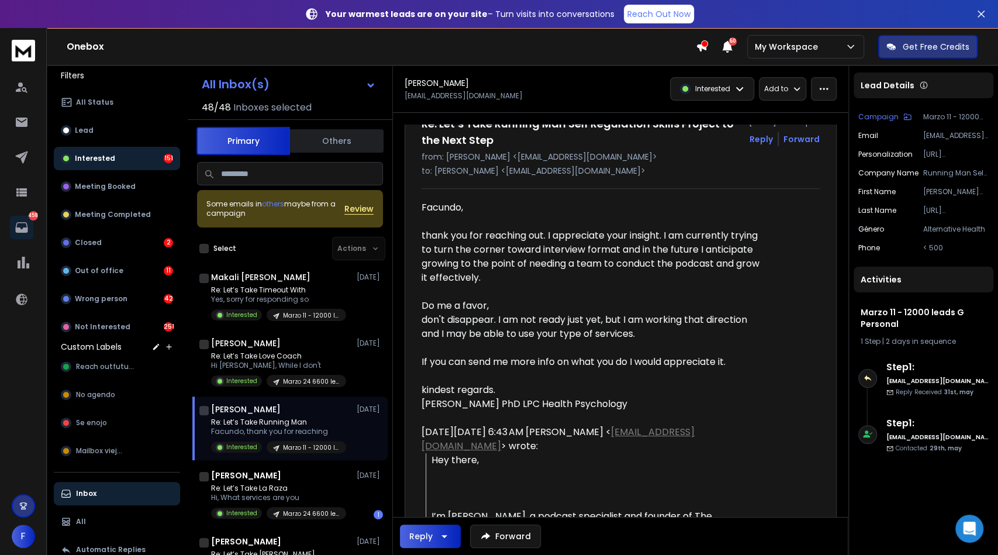
drag, startPoint x: 735, startPoint y: 363, endPoint x: 422, endPoint y: 232, distance: 339.5
click at [422, 231] on div "Facundo, thank you for reaching out. I appreciate your insight. I am currently …" at bounding box center [591, 305] width 341 height 210
copy div "thank you for reaching out. I appreciate your insight. I am currently trying to…"
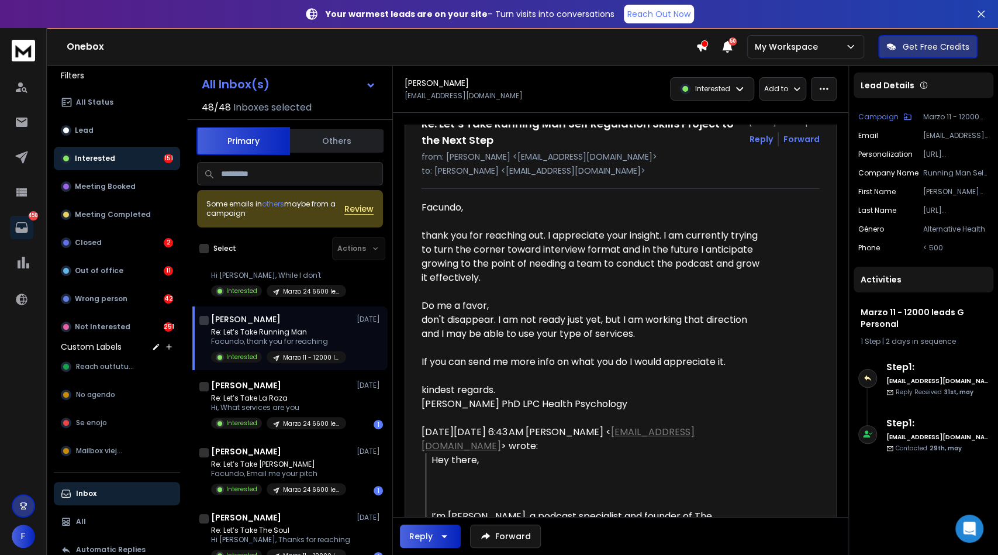
scroll to position [302, 0]
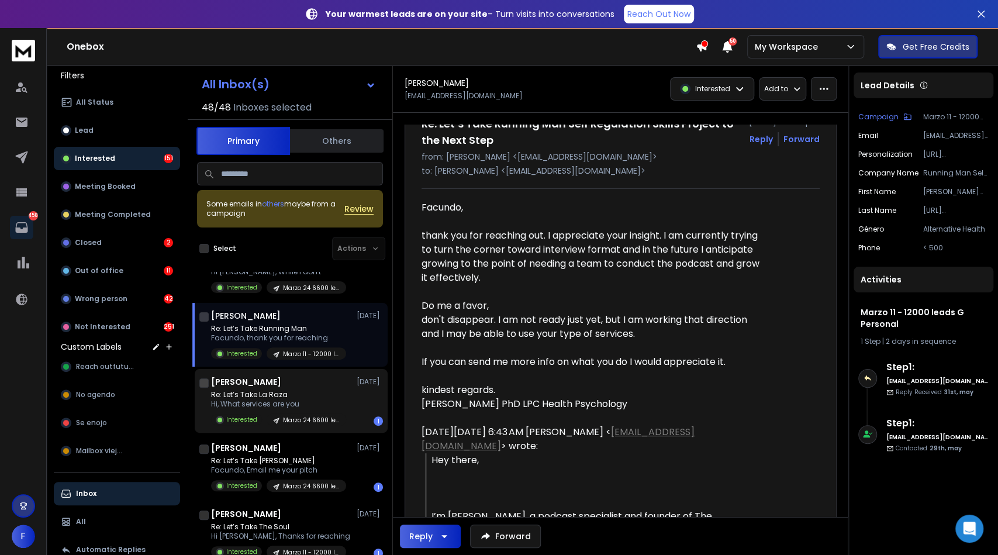
click at [304, 400] on p "Hi, What services are you" at bounding box center [278, 403] width 135 height 9
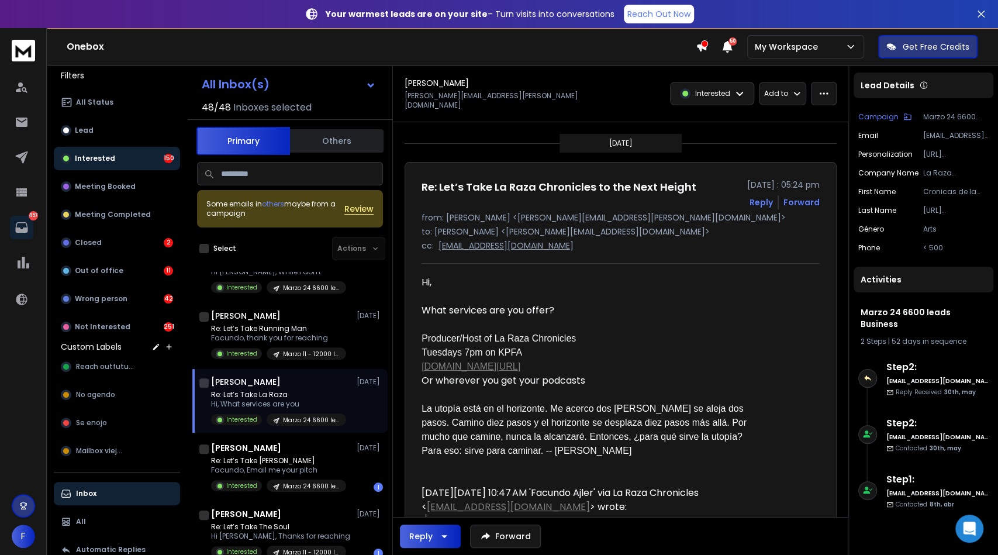
drag, startPoint x: 565, startPoint y: 303, endPoint x: 418, endPoint y: 275, distance: 149.4
click at [418, 275] on div "Re: Let’s Take La Raza Chronicles to the Next Height [DATE] : 05:24 pm Reply Fo…" at bounding box center [620, 561] width 432 height 799
copy div "Hi, What services are you offer?"
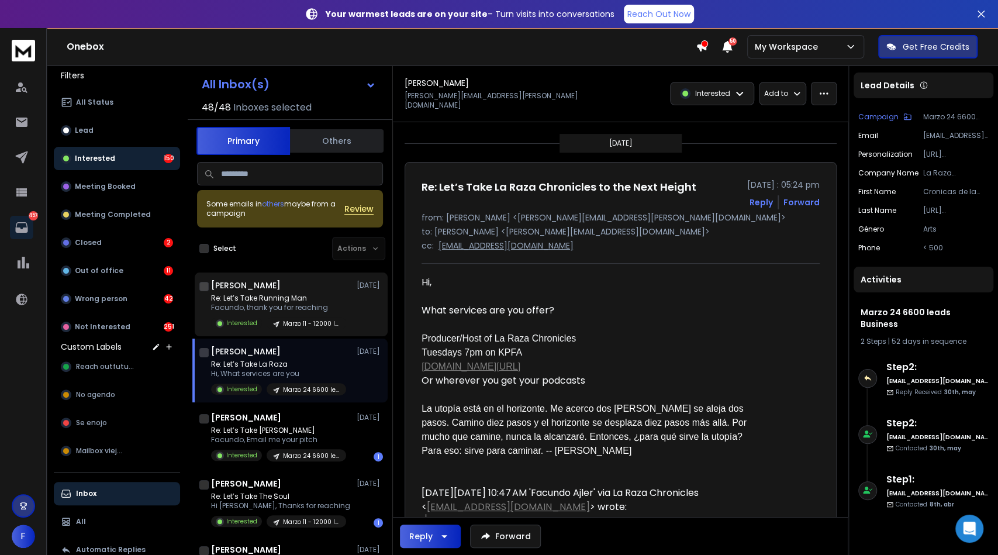
scroll to position [361, 0]
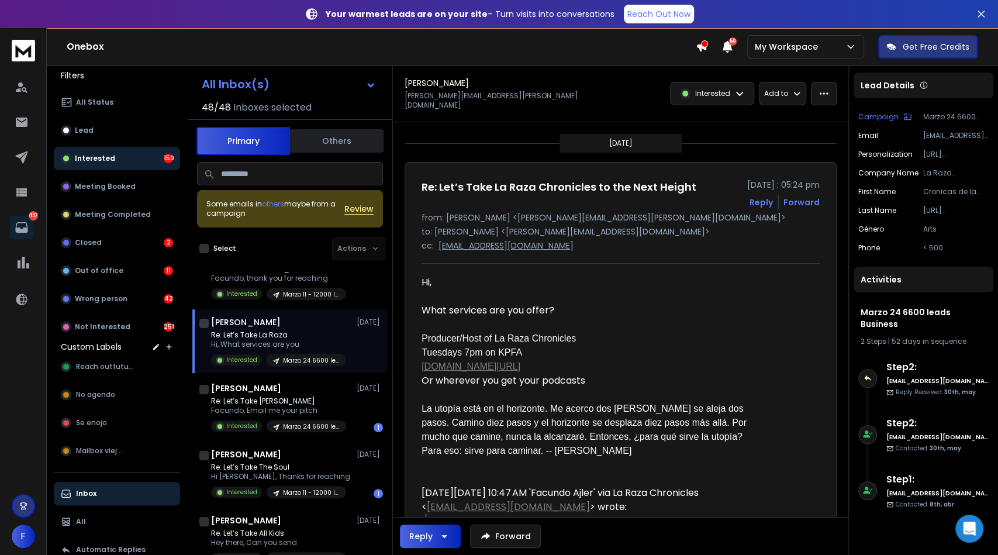
click at [669, 289] on div at bounding box center [591, 296] width 341 height 14
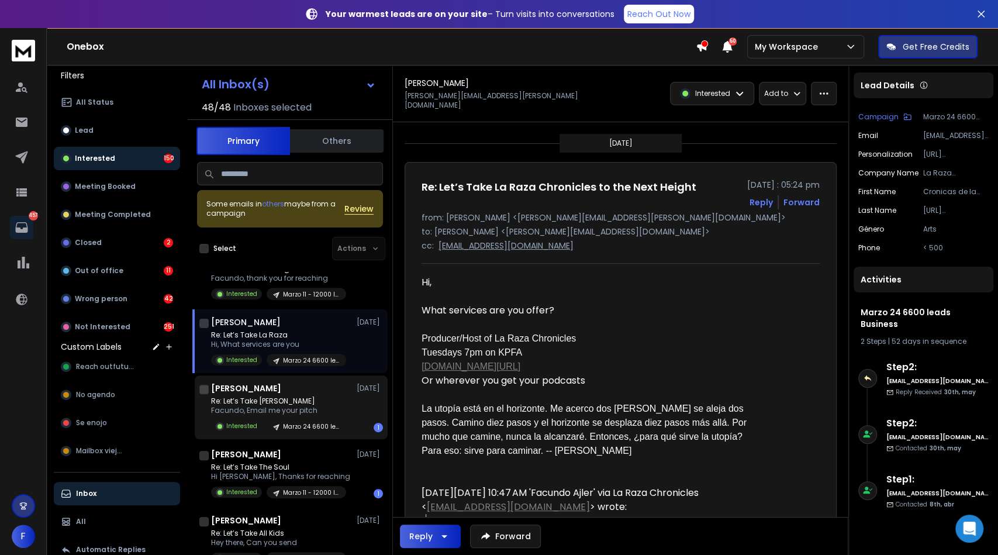
click at [278, 385] on div "[PERSON_NAME] [DATE]" at bounding box center [297, 388] width 172 height 12
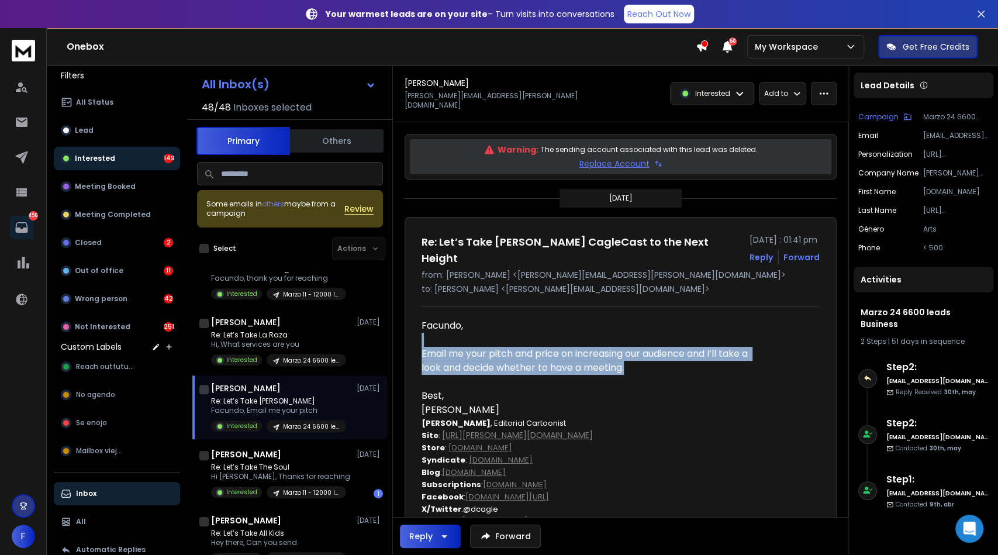
drag, startPoint x: 636, startPoint y: 355, endPoint x: 432, endPoint y: 326, distance: 206.0
copy div "Email me your pitch and price on increasing our audience and I’ll take a look a…"
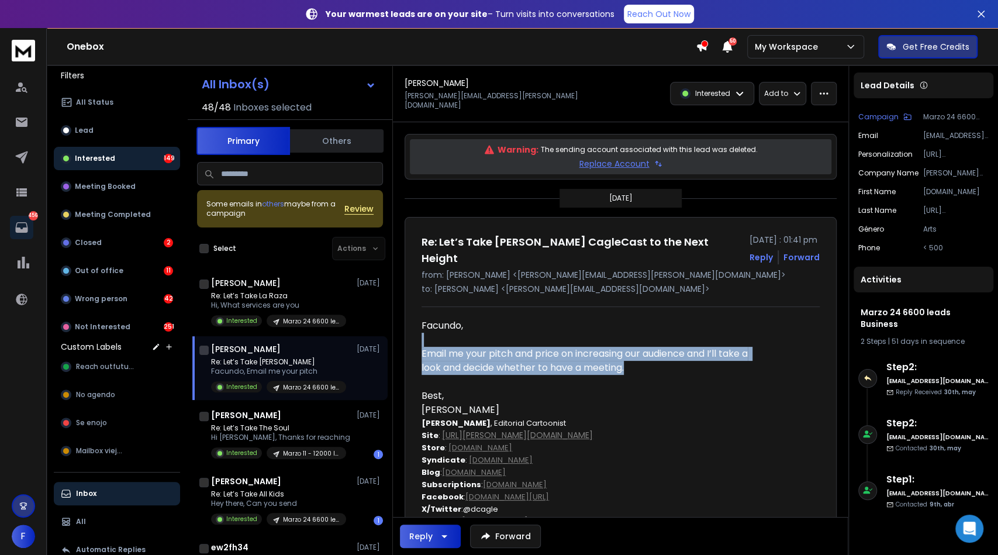
scroll to position [409, 0]
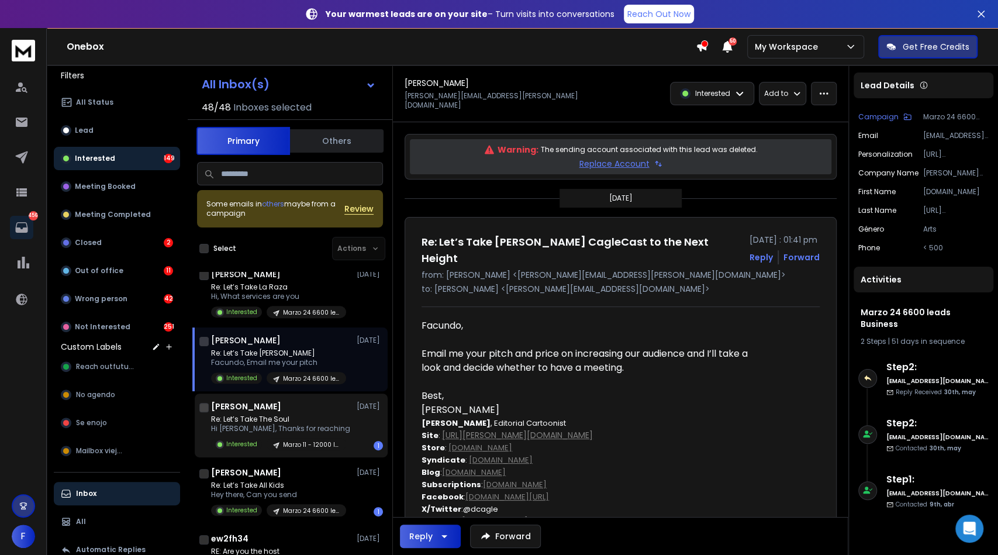
click at [266, 413] on div "[PERSON_NAME] [DATE] Re: Let’s Take The Soul Hi [PERSON_NAME], Thanks for reach…" at bounding box center [297, 425] width 172 height 50
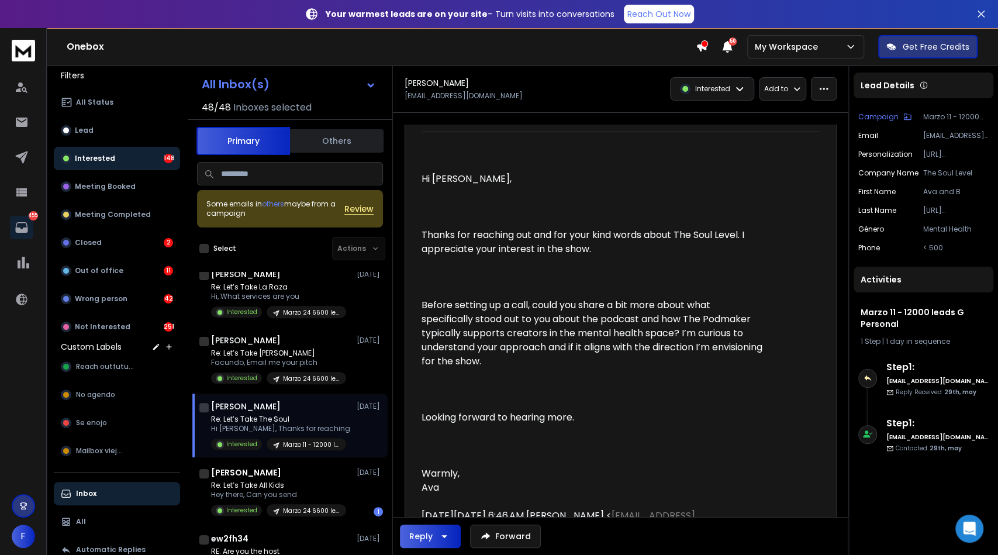
scroll to position [113, 0]
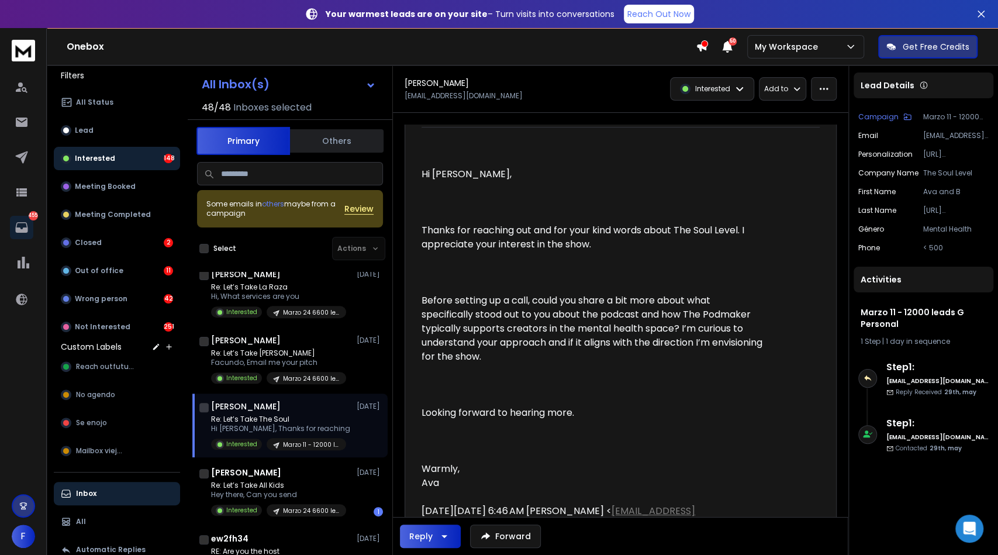
drag, startPoint x: 550, startPoint y: 363, endPoint x: 406, endPoint y: 299, distance: 157.7
copy p "Before setting up a call, could you share a bit more about what"
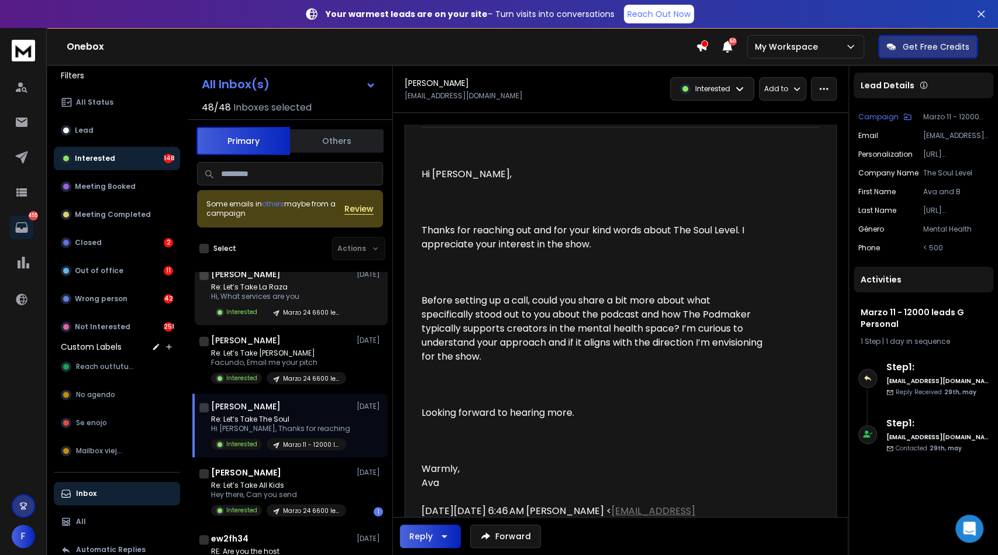
click at [278, 286] on p "Re: Let’s Take La Raza" at bounding box center [278, 286] width 135 height 9
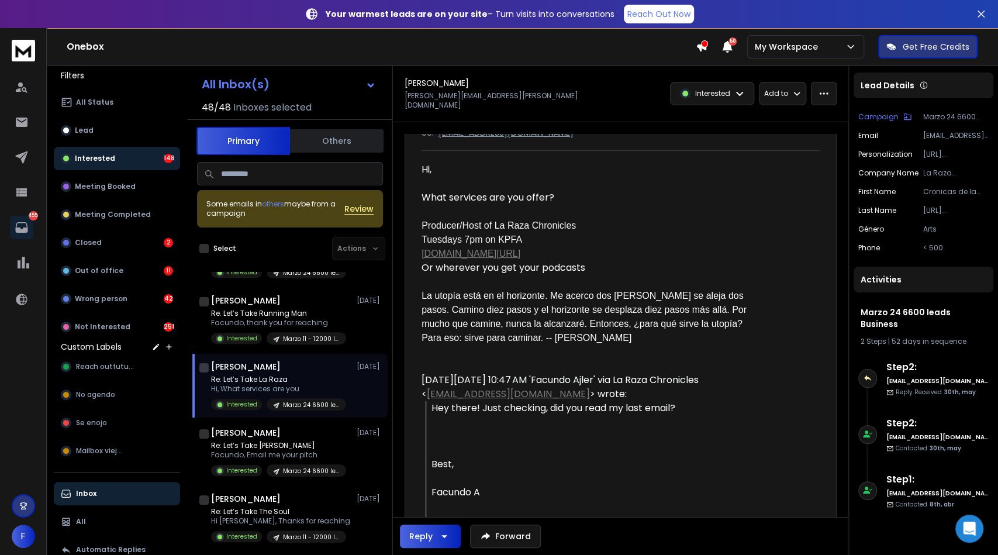
scroll to position [316, 0]
click at [289, 308] on div "[PERSON_NAME] [DATE] Re: Let’s Take Running Man Facundo, thank you for reaching…" at bounding box center [297, 320] width 172 height 50
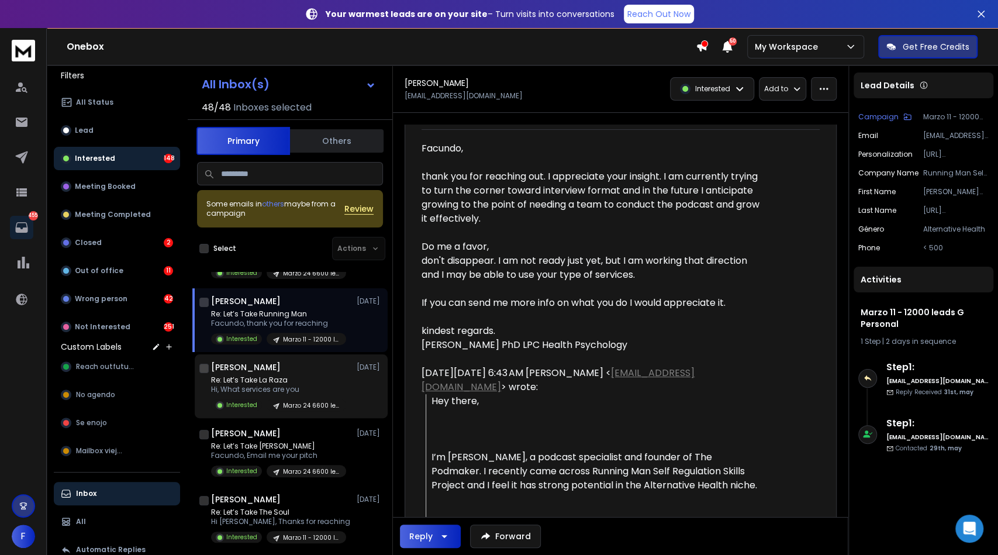
click at [283, 373] on div "[PERSON_NAME] [DATE] Re: Let’s Take La Raza Hi, What services are you Intereste…" at bounding box center [297, 386] width 172 height 50
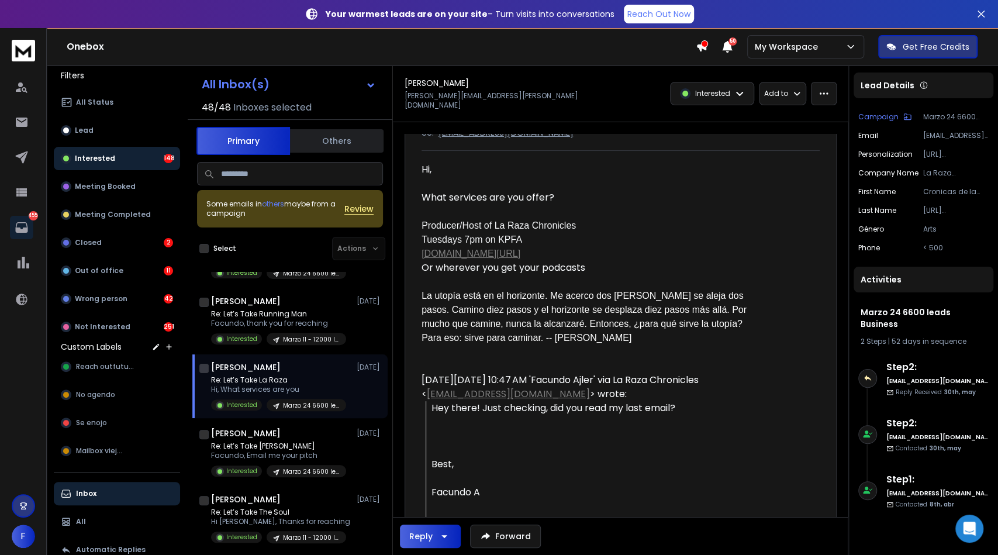
drag, startPoint x: 555, startPoint y: 188, endPoint x: 524, endPoint y: 179, distance: 31.6
click at [524, 179] on div "Hi, What services are you offer? Producer/Host of La Raza Chronicles Tuesdays 7…" at bounding box center [591, 253] width 341 height 182
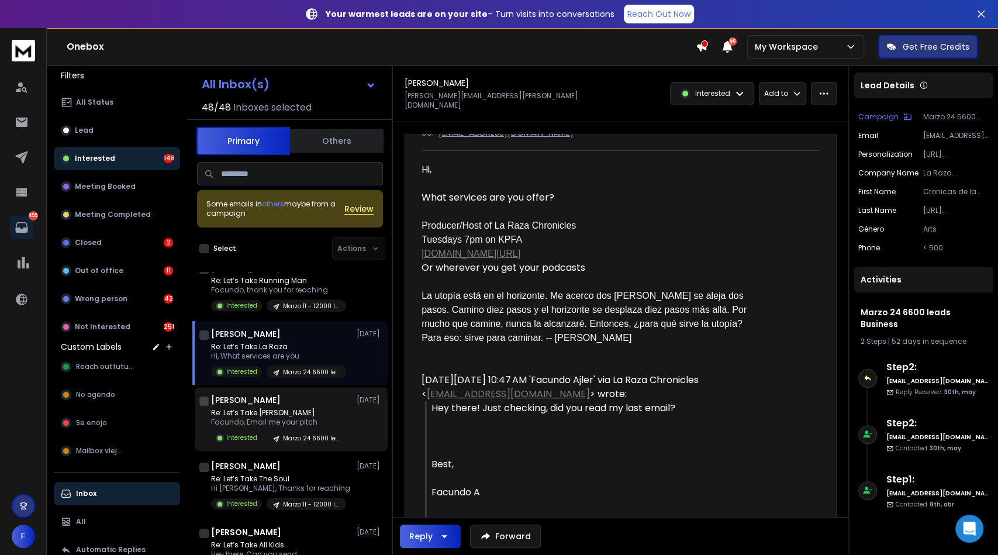
click at [292, 415] on p "Facundo, Email me your pitch" at bounding box center [278, 421] width 135 height 9
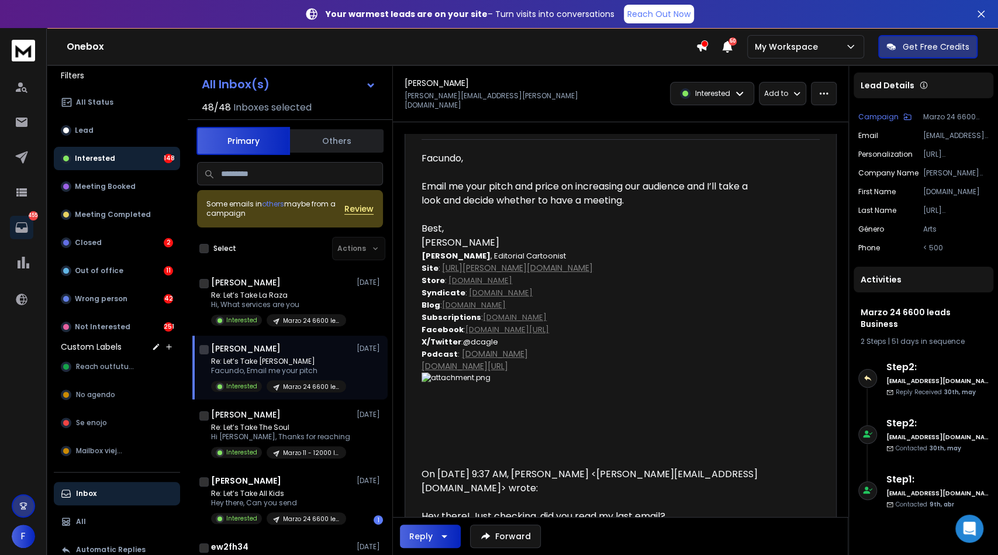
scroll to position [406, 0]
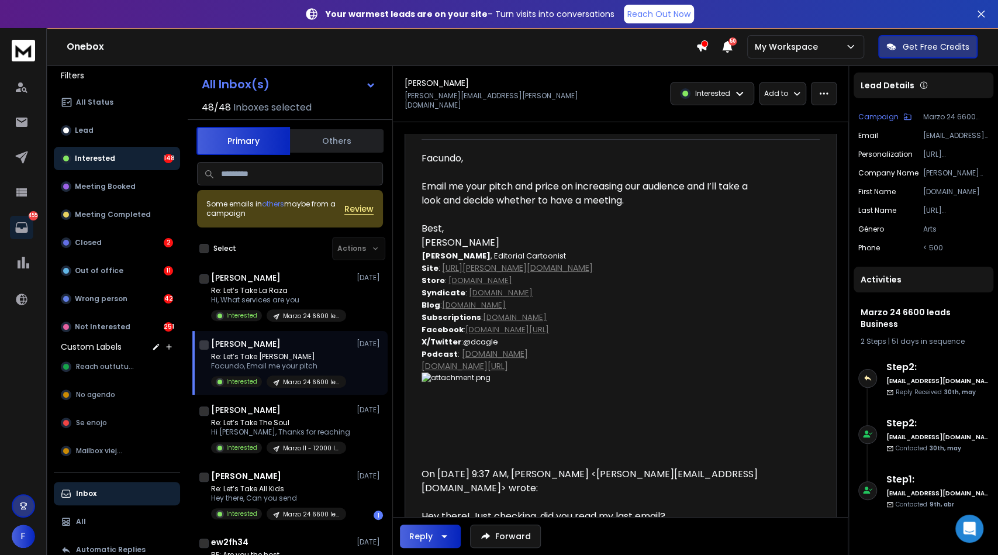
click at [292, 415] on div "[PERSON_NAME] [DATE] Re: Let’s Take The Soul Hi [PERSON_NAME], Thanks for reach…" at bounding box center [297, 429] width 172 height 50
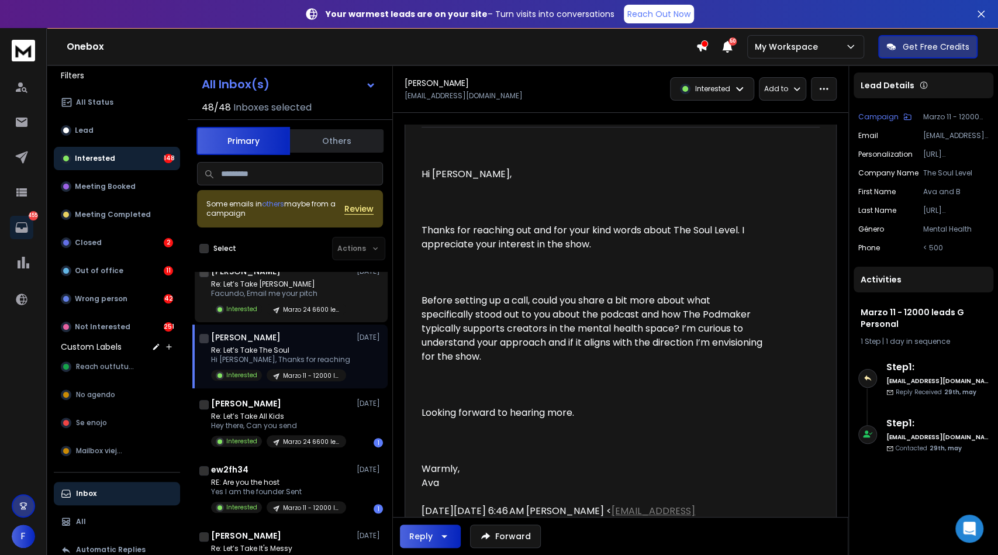
scroll to position [487, 0]
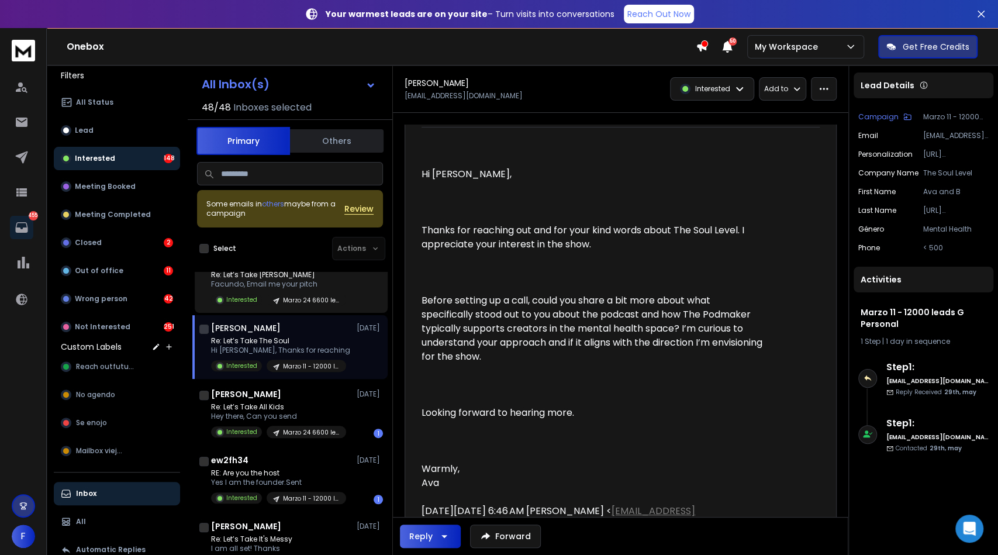
click at [292, 415] on p "Hey there, Can you send" at bounding box center [278, 415] width 135 height 9
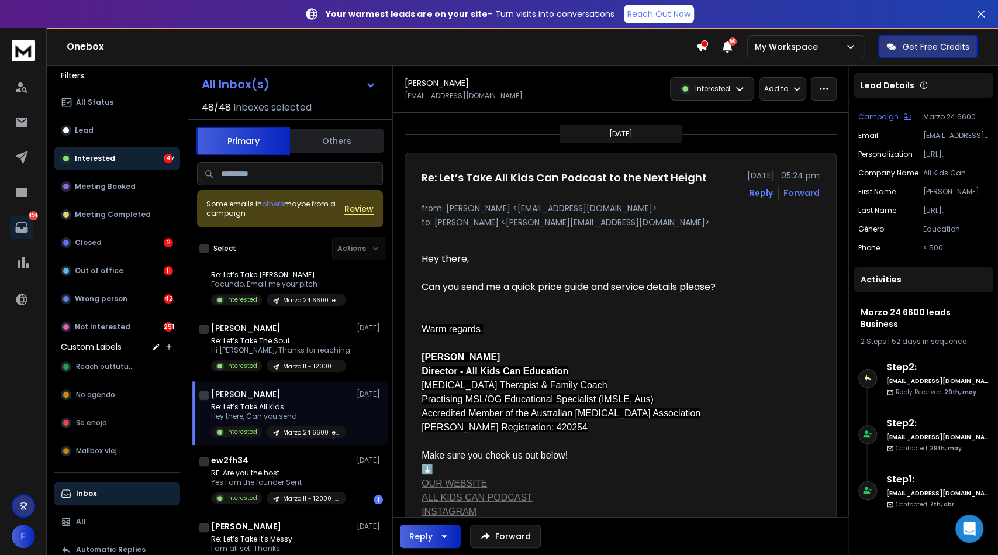
scroll to position [538, 0]
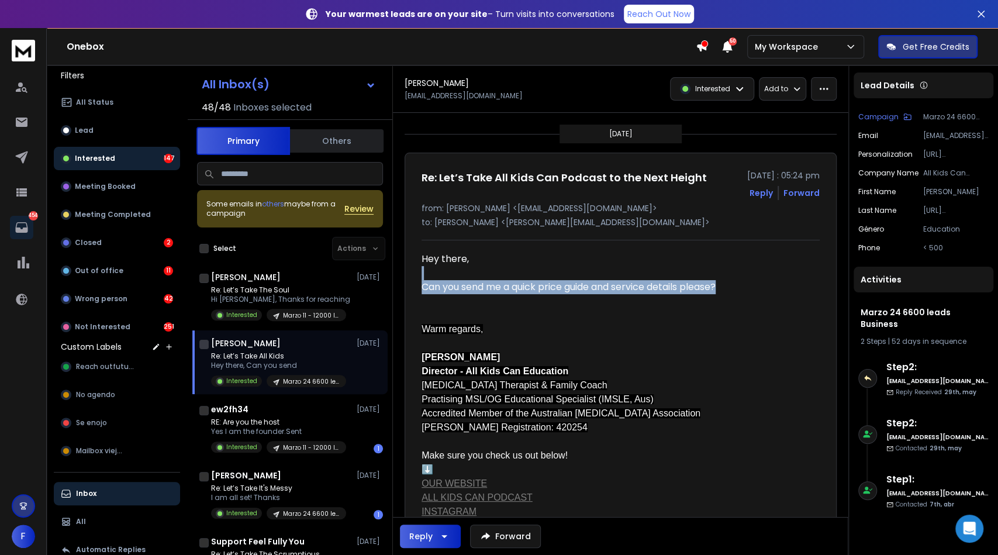
drag, startPoint x: 726, startPoint y: 287, endPoint x: 421, endPoint y: 274, distance: 305.3
click at [421, 274] on div "Hey there, Can you send me a quick price guide and service details please? Warm…" at bounding box center [591, 471] width 341 height 439
copy div "Can you send me a quick price guide and service details please?"
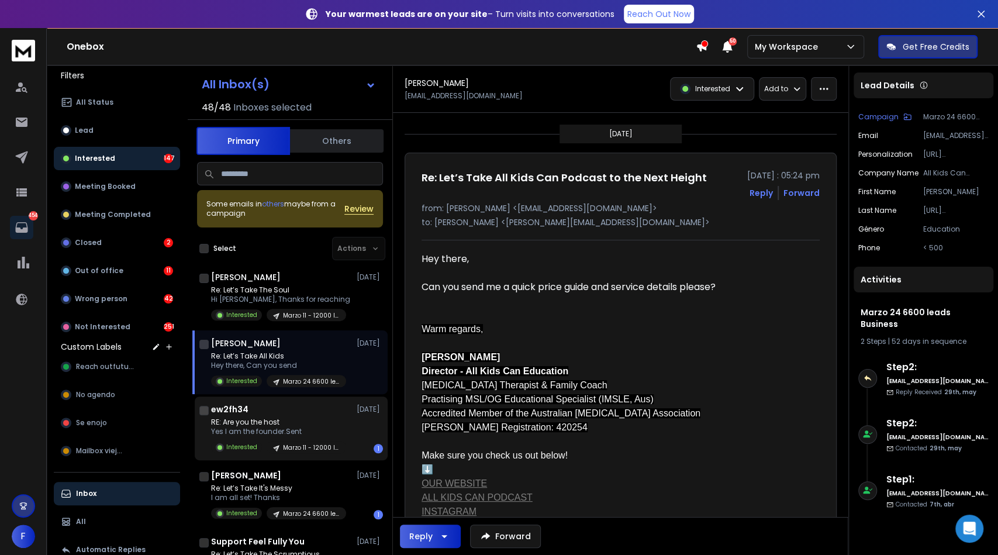
click at [267, 415] on p "Yes I am the founder.Sent" at bounding box center [278, 431] width 135 height 9
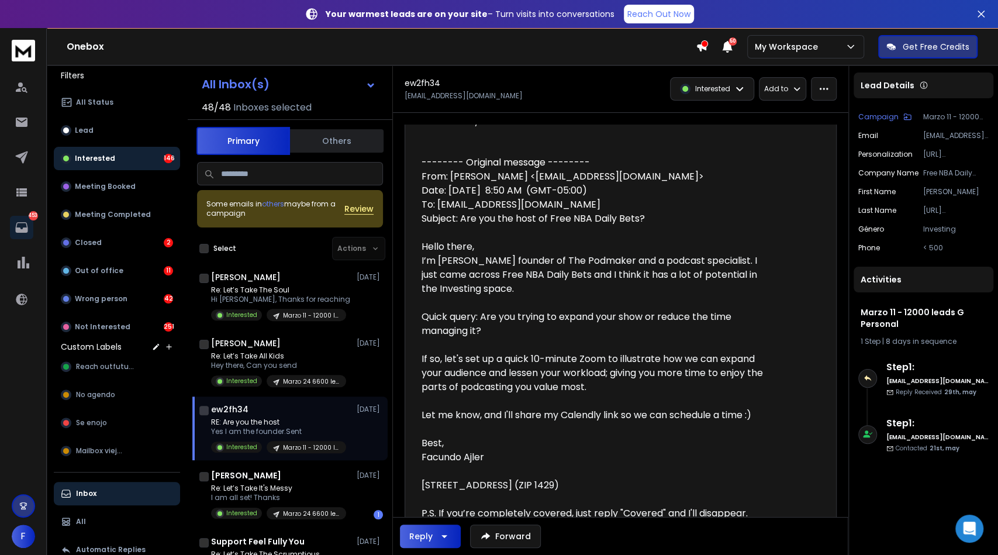
scroll to position [0, 0]
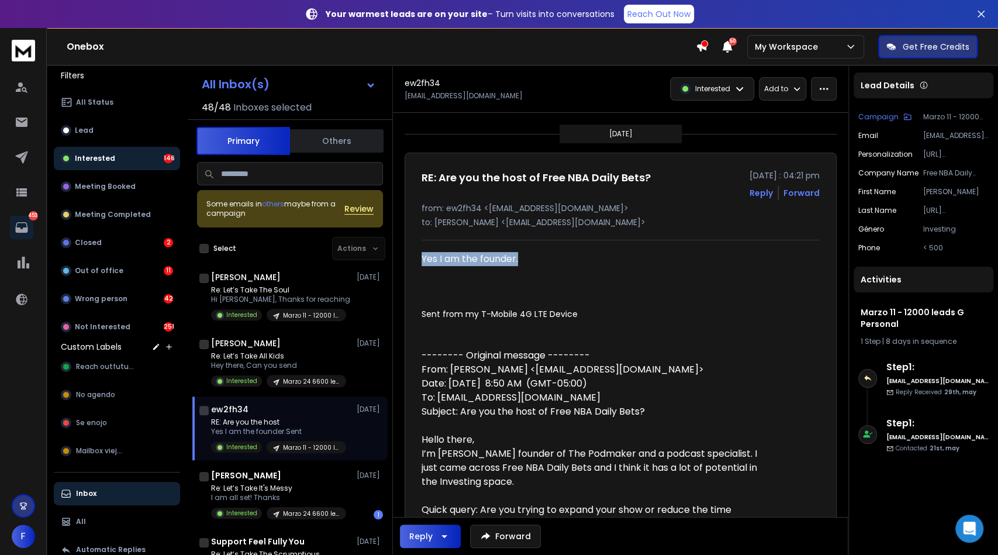
drag, startPoint x: 537, startPoint y: 264, endPoint x: 413, endPoint y: 259, distance: 124.6
click at [413, 259] on div "RE: Are you the host of Free NBA Daily Bets? [DATE] : 04:21 pm Reply Forward fr…" at bounding box center [620, 453] width 432 height 601
copy div "Yes I am the founder."
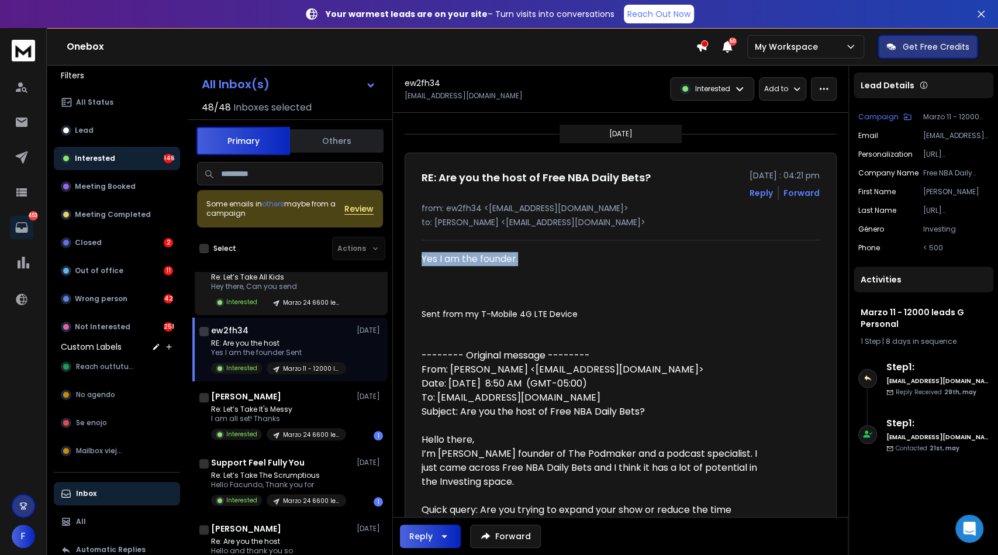
scroll to position [629, 0]
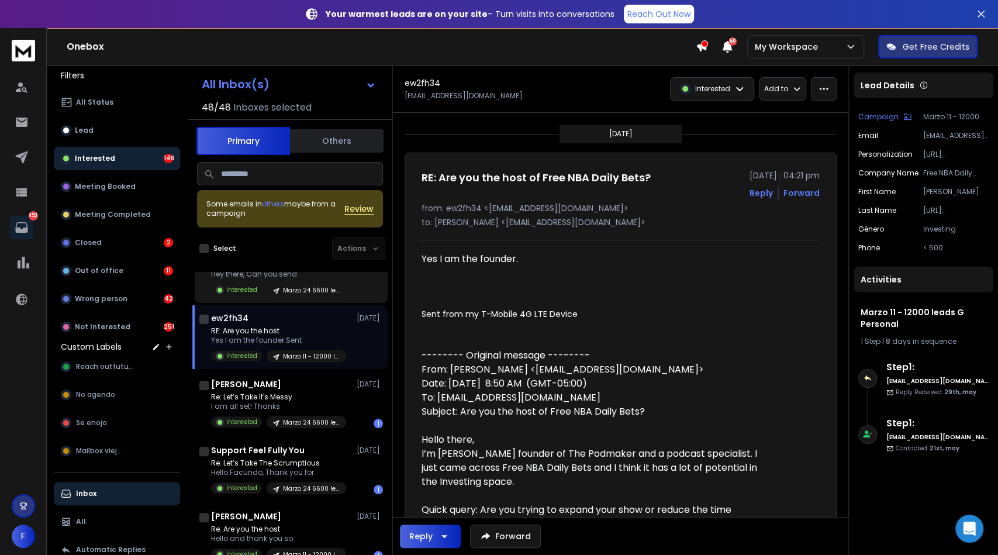
click at [285, 373] on div "[PERSON_NAME] [DATE] Re: Let’s Take It's Messy I am all set! Thanks Interested …" at bounding box center [291, 403] width 193 height 64
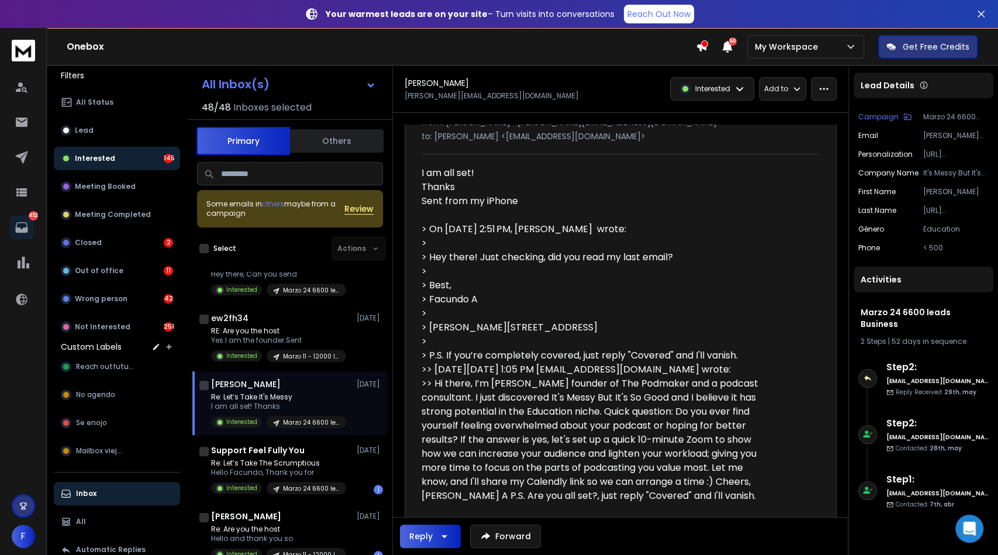
scroll to position [0, 0]
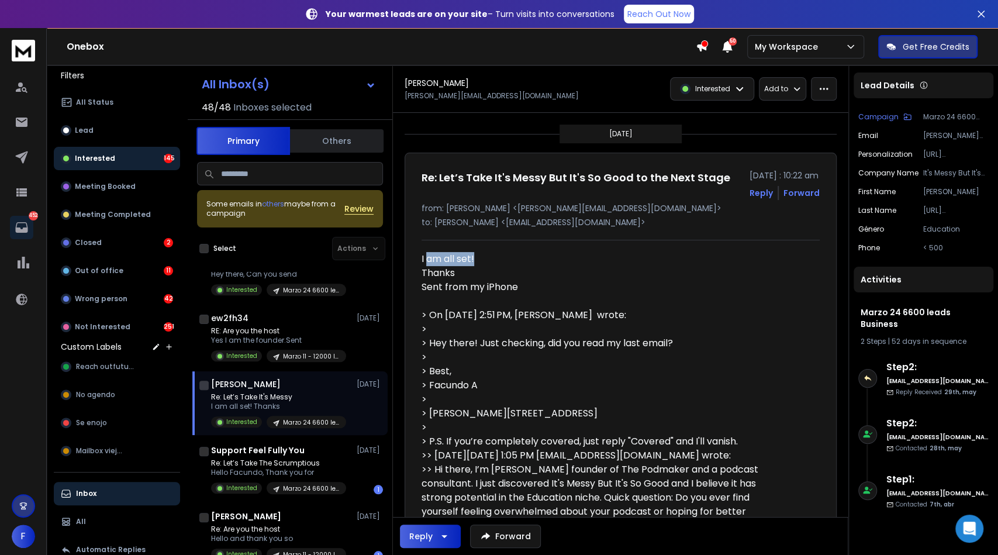
drag, startPoint x: 482, startPoint y: 261, endPoint x: 427, endPoint y: 260, distance: 55.5
click at [427, 259] on div "I am all set! Thanks Sent from my iPhone > On [DATE] 2:51 PM, [PERSON_NAME] wro…" at bounding box center [596, 432] width 351 height 360
click at [507, 259] on div "I am all set! Thanks Sent from my iPhone > On [DATE] 2:51 PM, [PERSON_NAME] wro…" at bounding box center [596, 432] width 351 height 360
drag, startPoint x: 484, startPoint y: 262, endPoint x: 421, endPoint y: 258, distance: 63.2
click at [421, 256] on div "I am all set! Thanks Sent from my iPhone > On [DATE] 2:51 PM, [PERSON_NAME] wro…" at bounding box center [596, 432] width 351 height 360
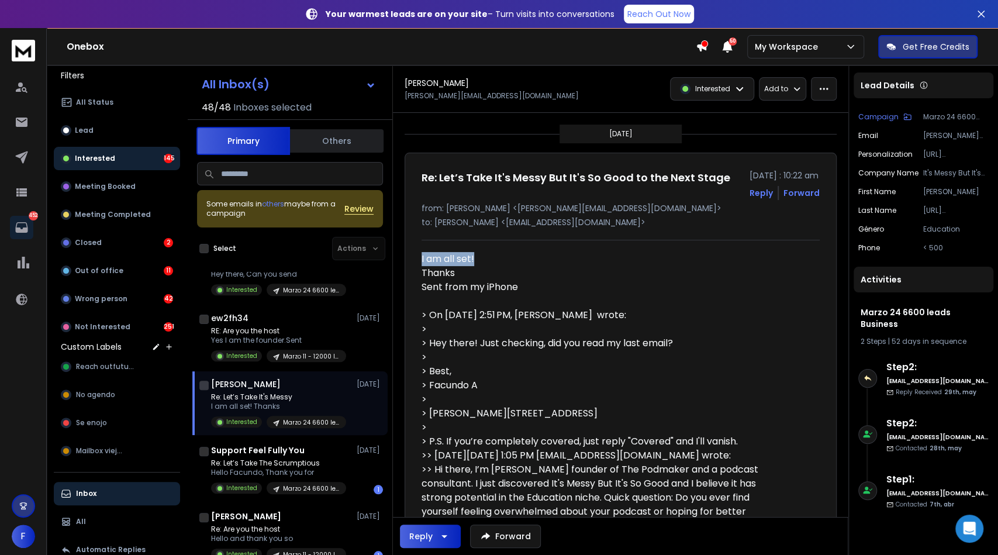
copy div "I am all set!"
click at [523, 256] on div "I am all set! Thanks Sent from my iPhone > On [DATE] 2:51 PM, [PERSON_NAME] wro…" at bounding box center [596, 432] width 351 height 360
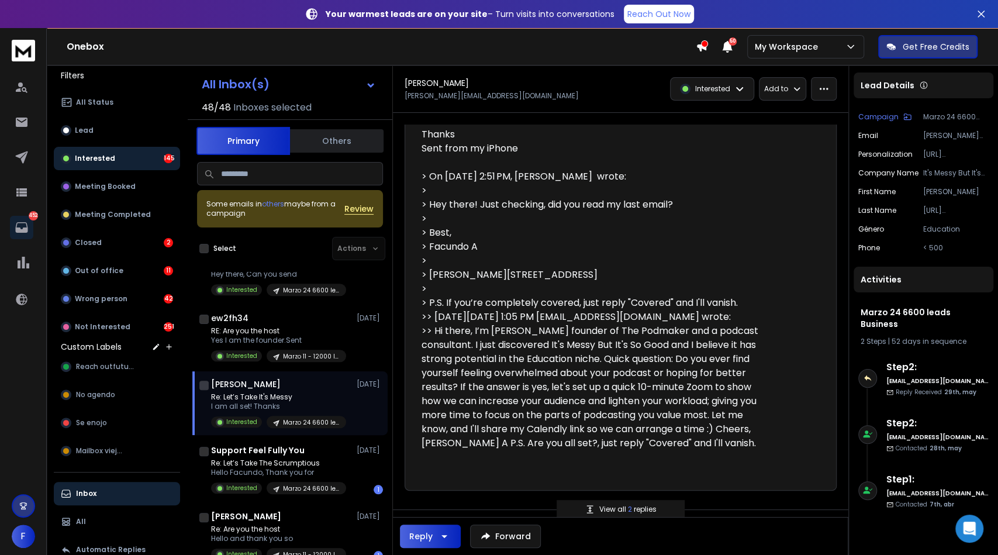
scroll to position [183, 0]
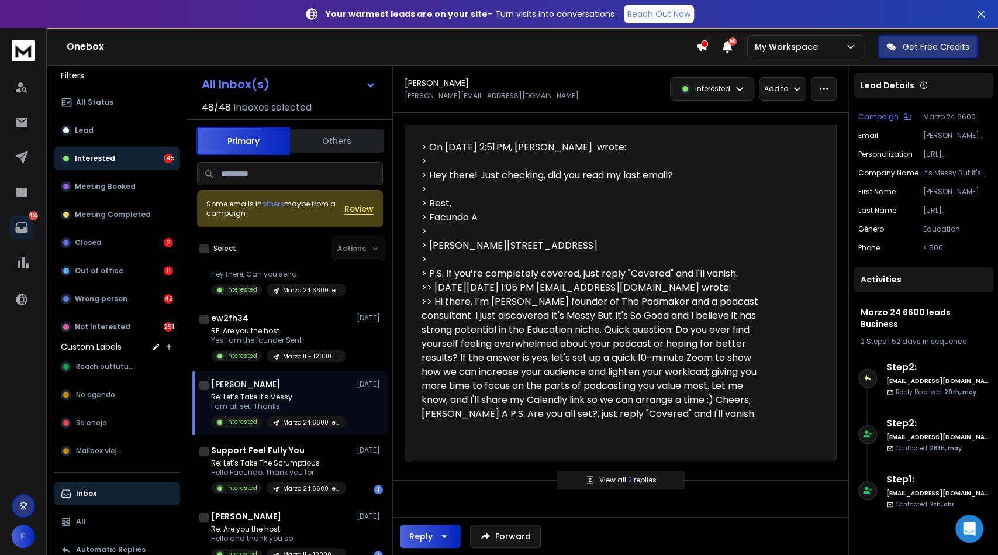
click at [621, 415] on p "View all 2 replies" at bounding box center [627, 479] width 57 height 9
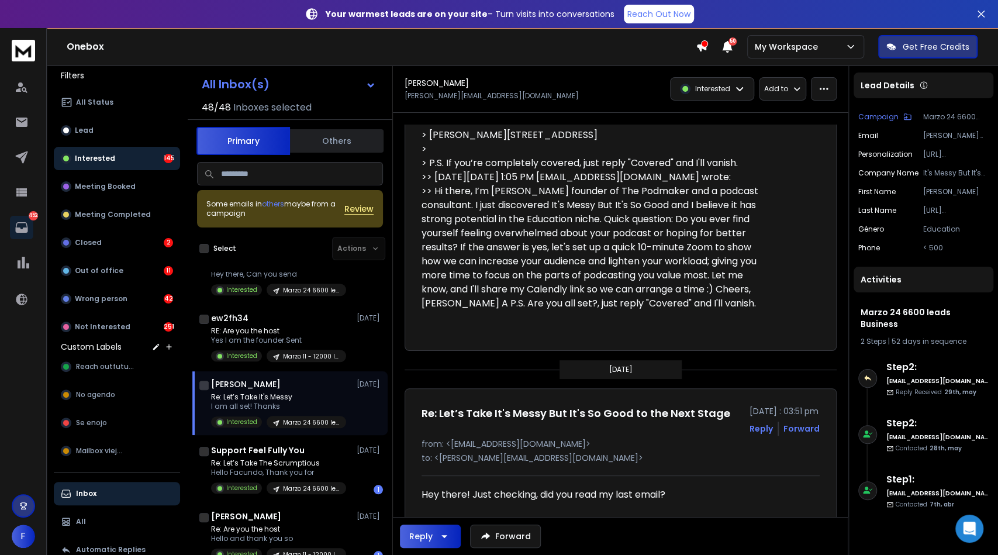
scroll to position [0, 0]
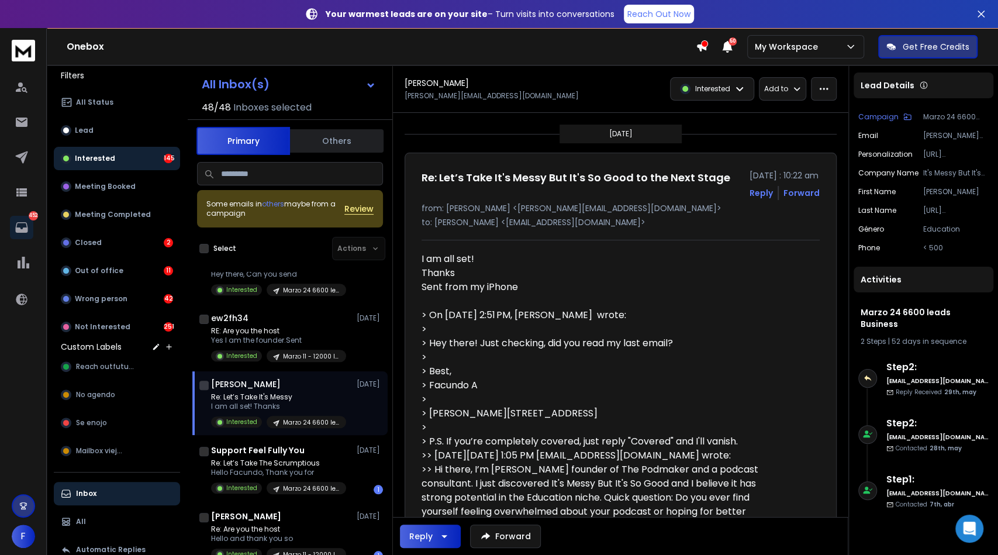
click at [738, 88] on icon at bounding box center [739, 89] width 7 height 4
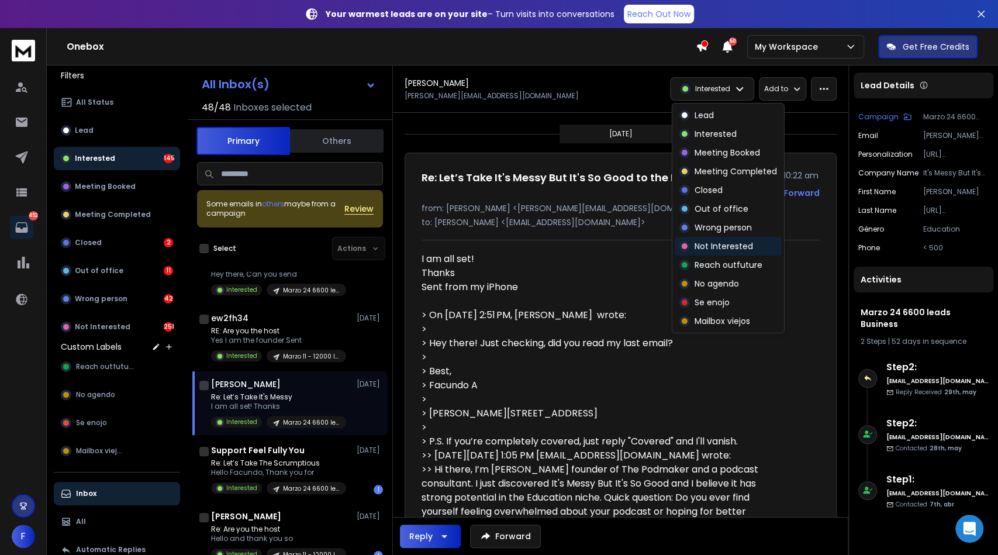
click at [738, 246] on p "Not Interested" at bounding box center [723, 246] width 58 height 12
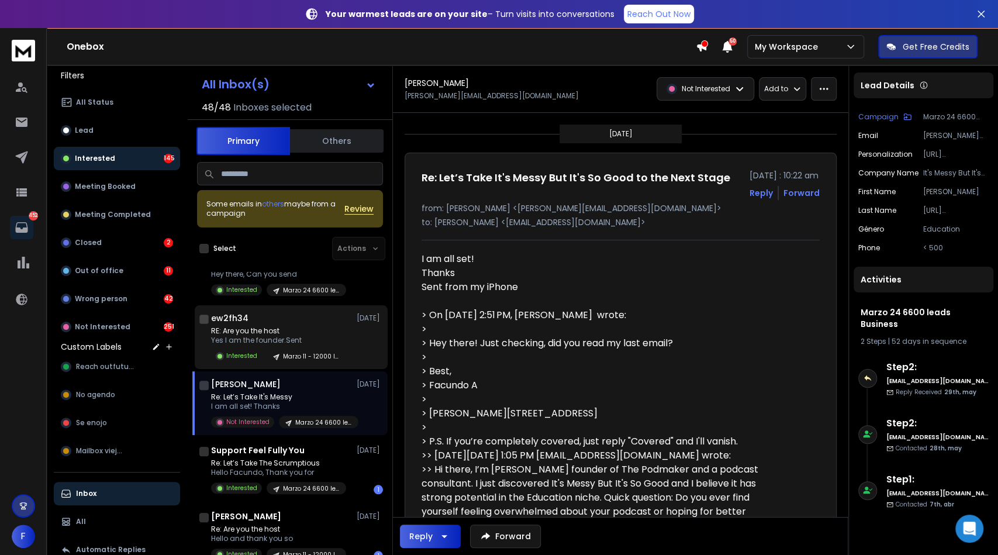
scroll to position [694, 0]
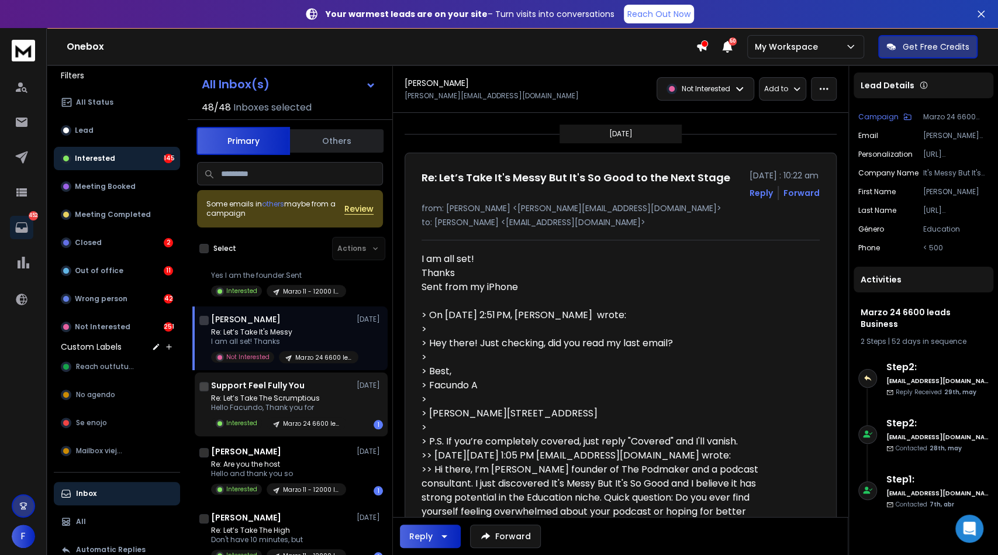
click at [293, 385] on h1 "Support Feel Fully You" at bounding box center [257, 385] width 93 height 12
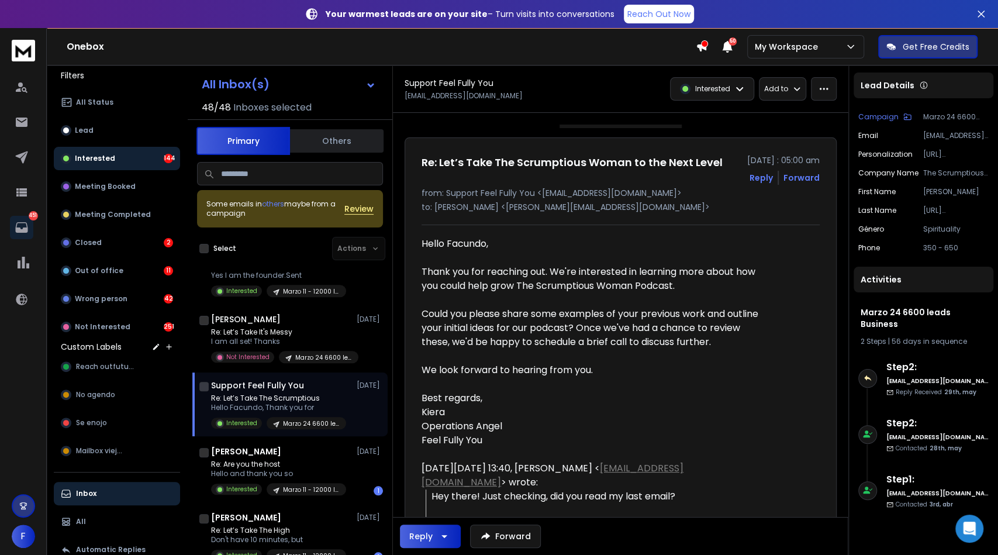
scroll to position [64, 0]
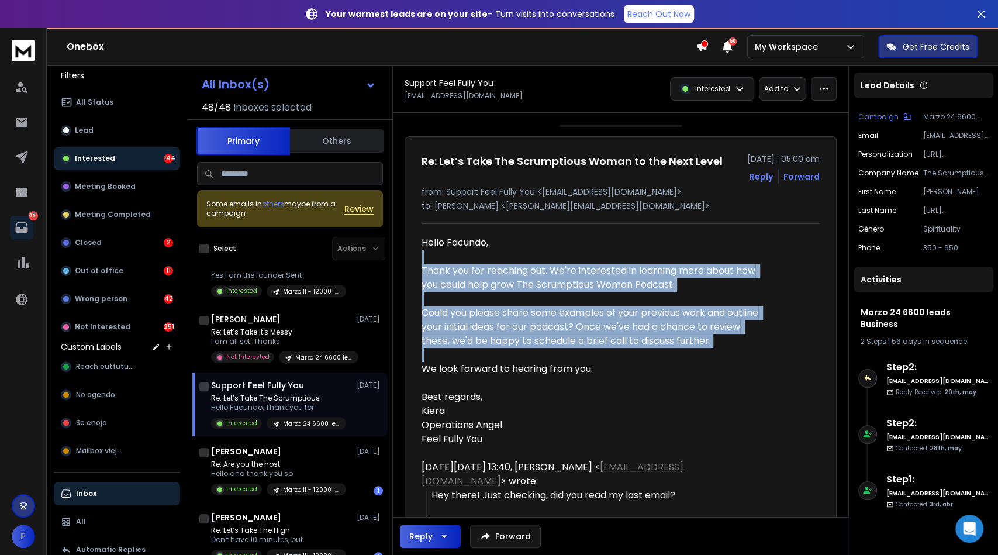
drag, startPoint x: 755, startPoint y: 341, endPoint x: 415, endPoint y: 247, distance: 352.9
click at [415, 247] on div "Re: Let’s Take The Scrumptious Woman to the Next Level [DATE] : 05:00 am Reply …" at bounding box center [620, 535] width 432 height 799
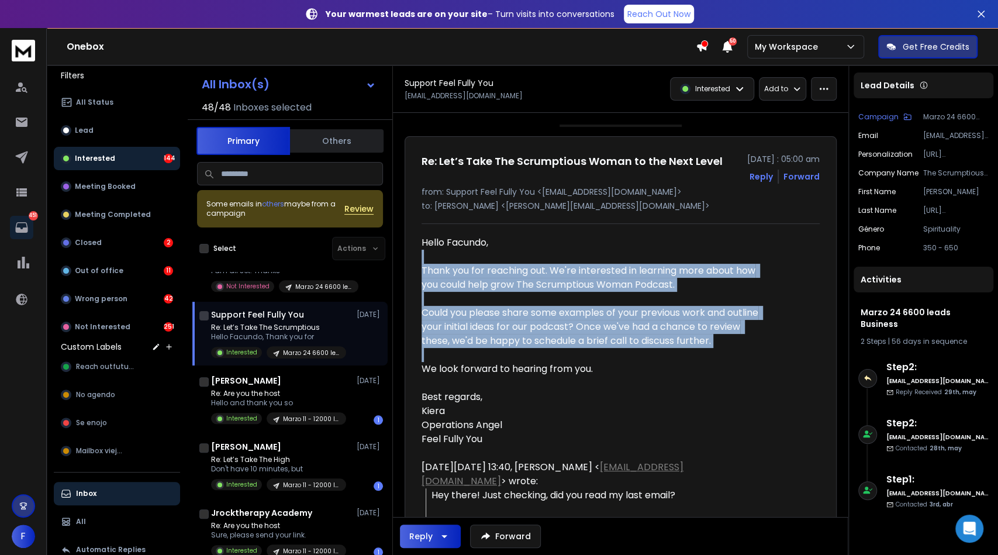
scroll to position [771, 0]
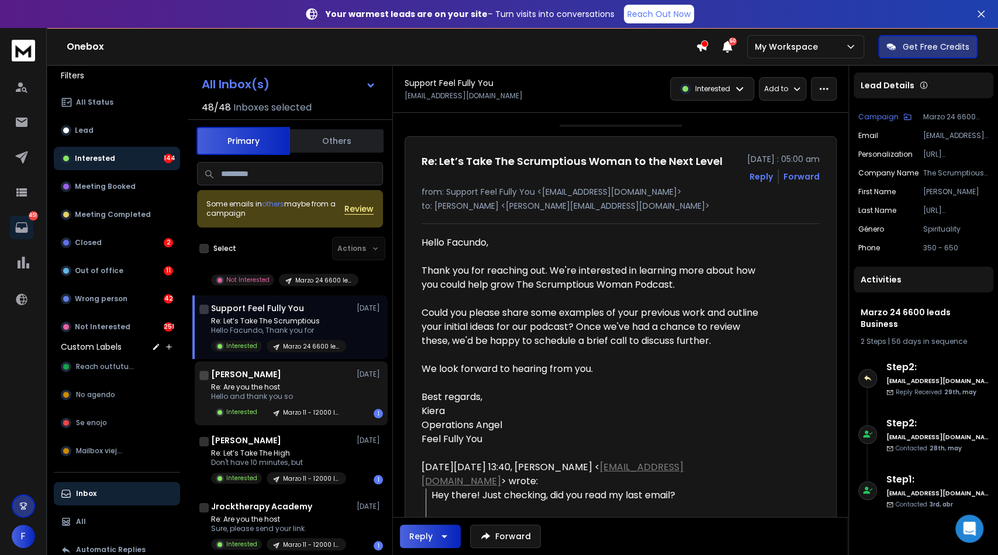
click at [275, 383] on p "Re: Are you the host" at bounding box center [278, 386] width 135 height 9
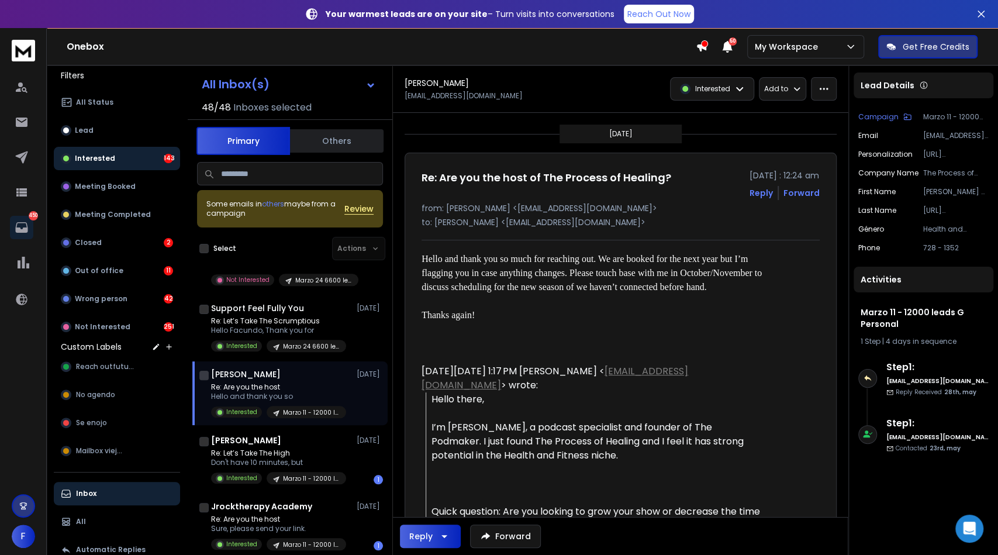
drag, startPoint x: 527, startPoint y: 303, endPoint x: 421, endPoint y: 256, distance: 115.1
click at [421, 254] on div "Hello and thank you so much for reaching out. We are booked for the next year b…" at bounding box center [591, 273] width 341 height 42
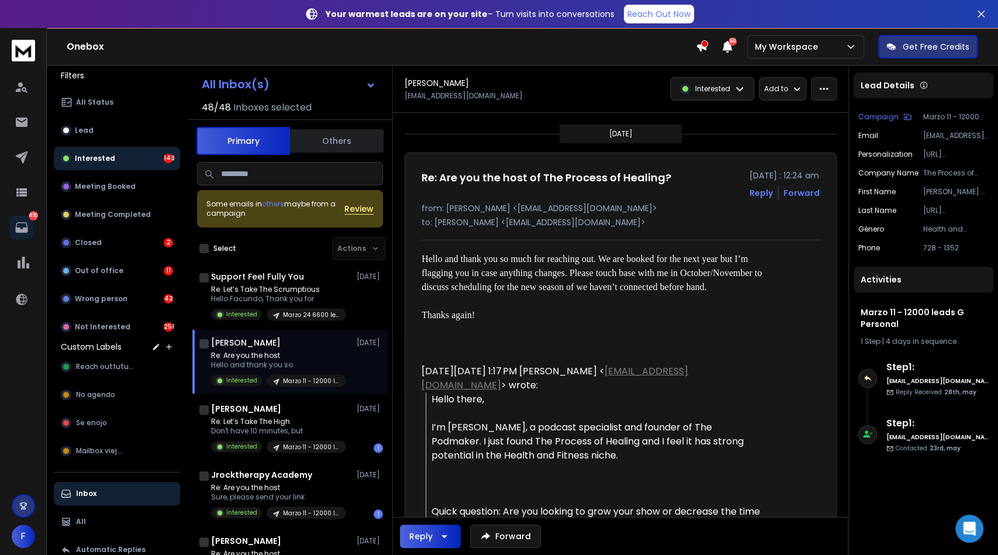
scroll to position [812, 0]
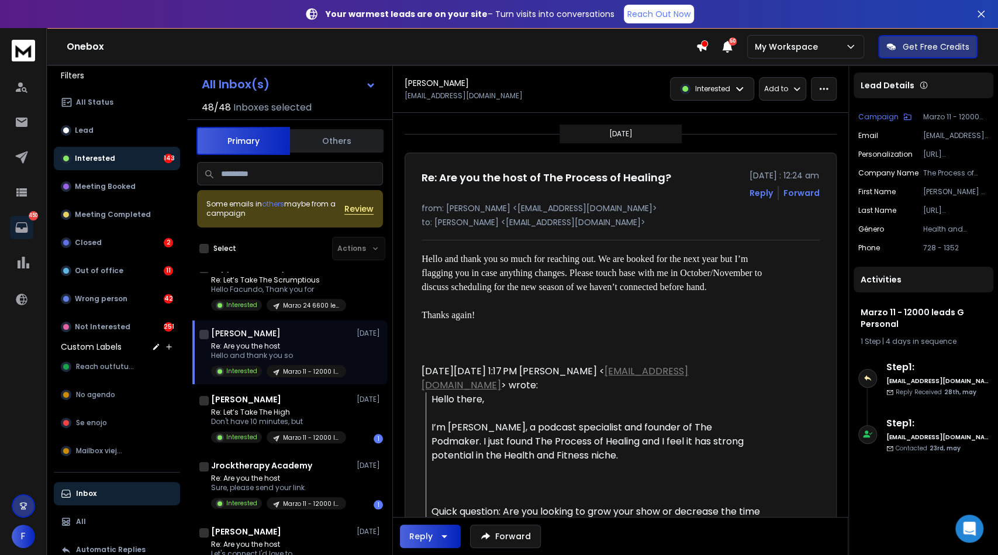
click at [277, 404] on div "[PERSON_NAME] [DATE]" at bounding box center [297, 399] width 172 height 12
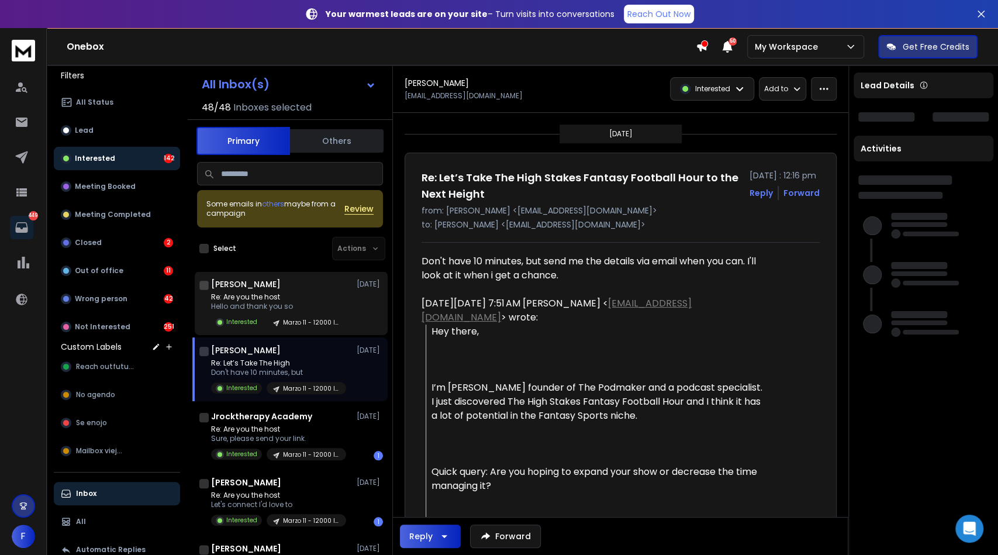
scroll to position [865, 0]
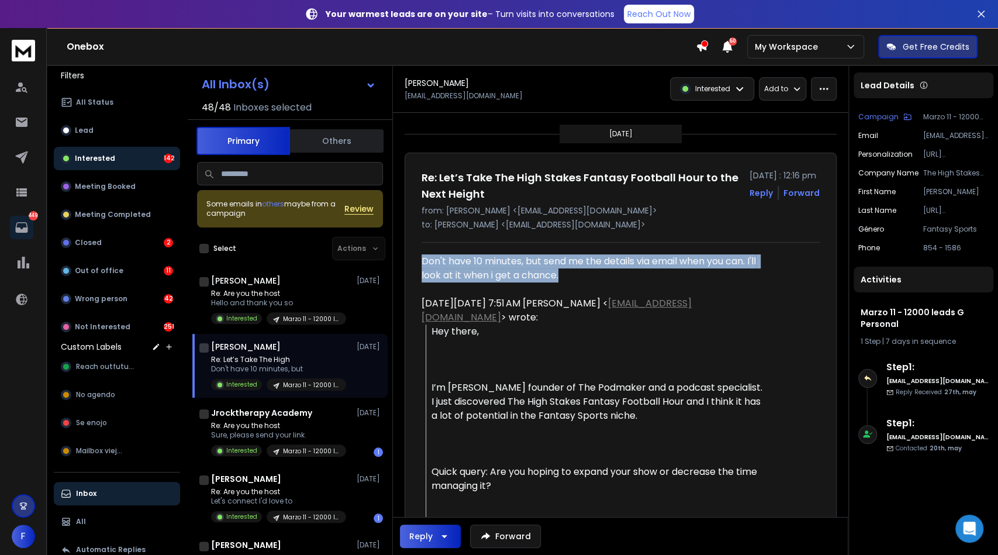
drag, startPoint x: 573, startPoint y: 278, endPoint x: 420, endPoint y: 261, distance: 153.5
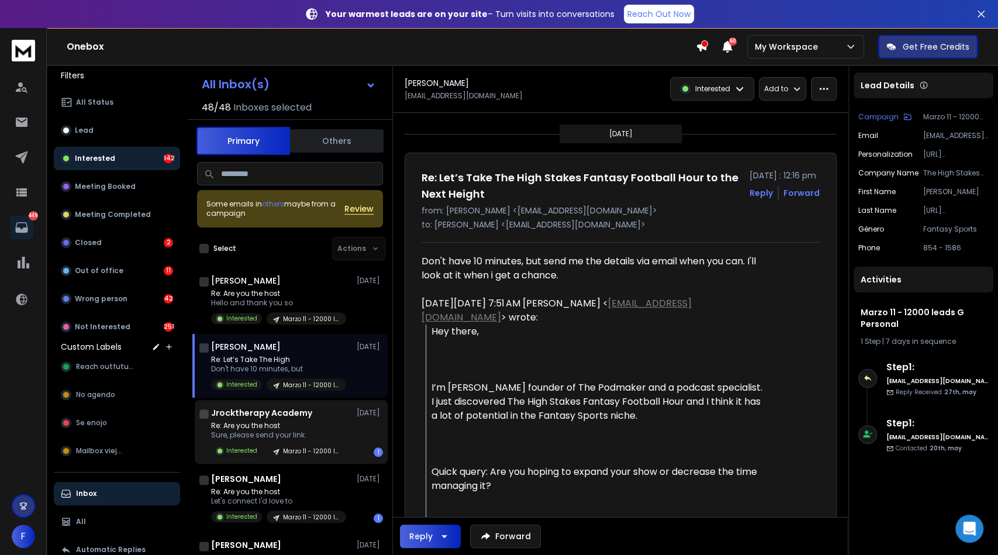
click at [268, 408] on h1 "Jrocktherapy Academy" at bounding box center [261, 413] width 101 height 12
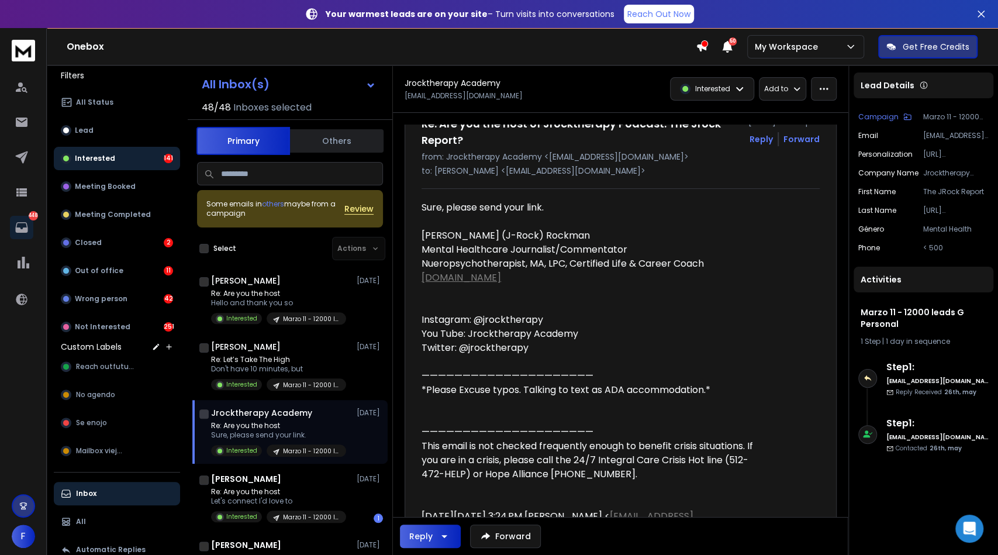
scroll to position [0, 0]
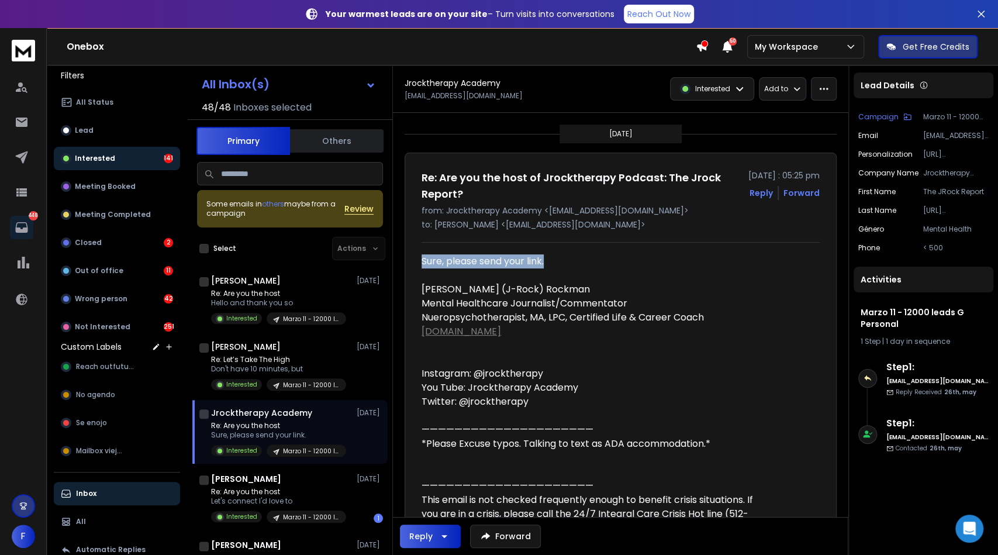
drag, startPoint x: 555, startPoint y: 264, endPoint x: 421, endPoint y: 263, distance: 133.8
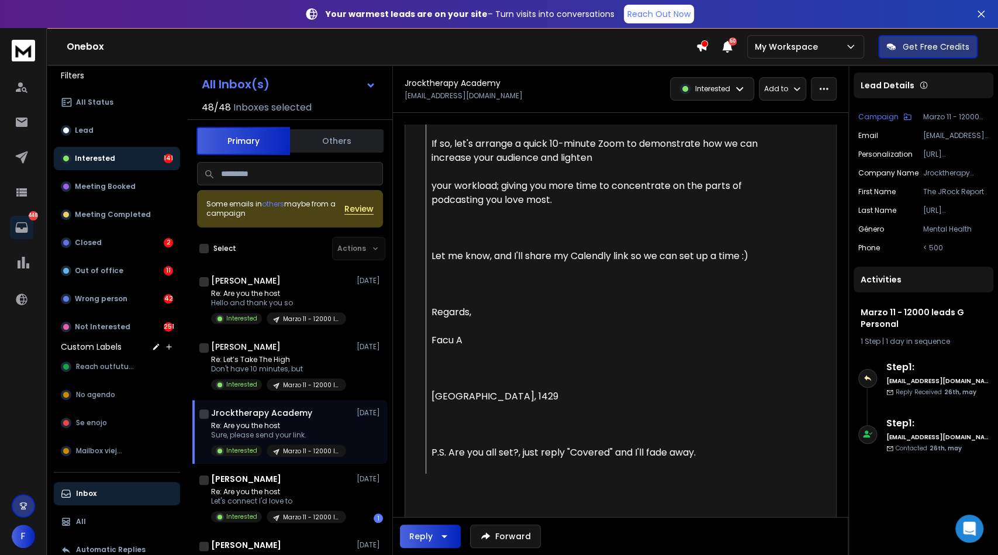
scroll to position [702, 0]
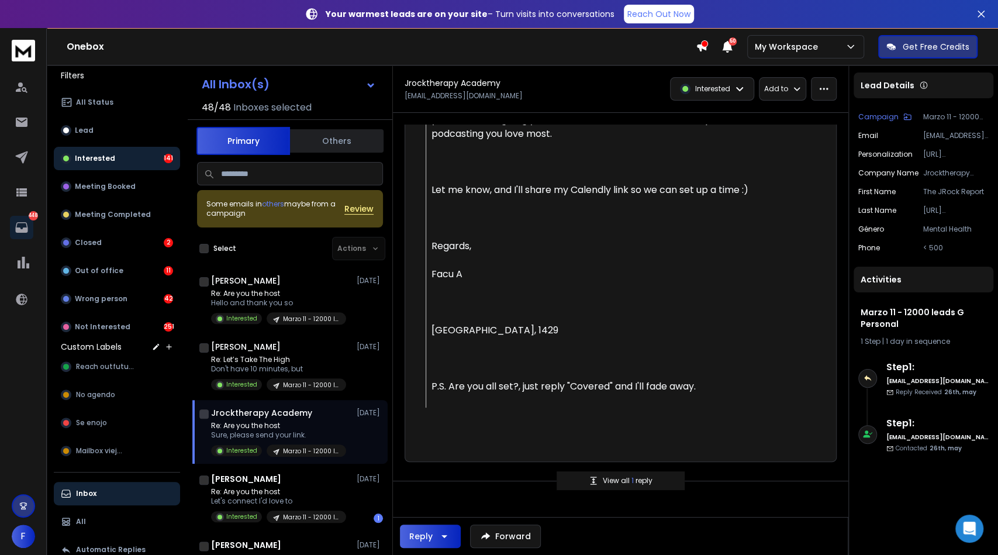
click at [626, 415] on div "[DATE] Re: Are you the host of Jrocktherapy Podcast: The Jrock Report? [DATE] :…" at bounding box center [620, 21] width 455 height 1199
click at [626, 415] on div "View all 1 reply" at bounding box center [620, 480] width 129 height 19
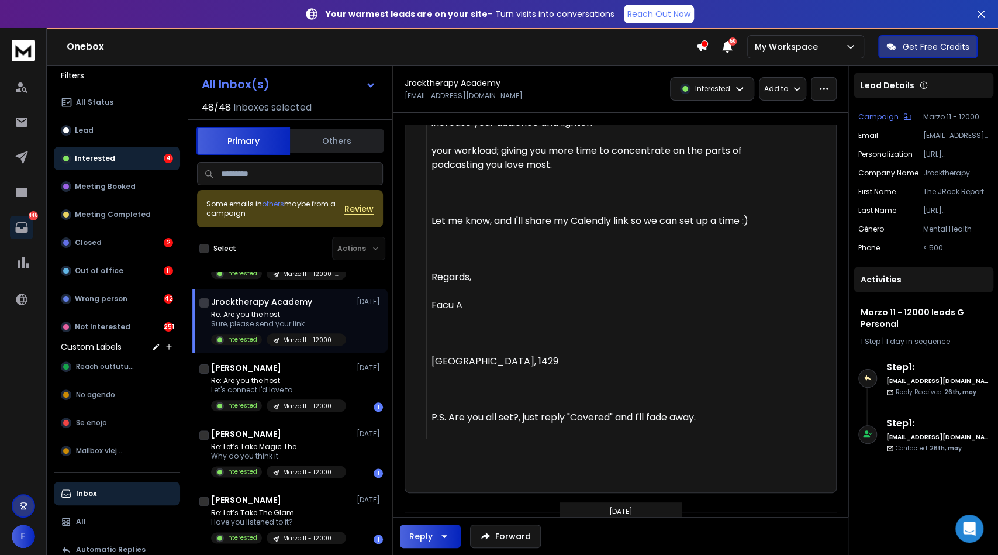
scroll to position [980, 0]
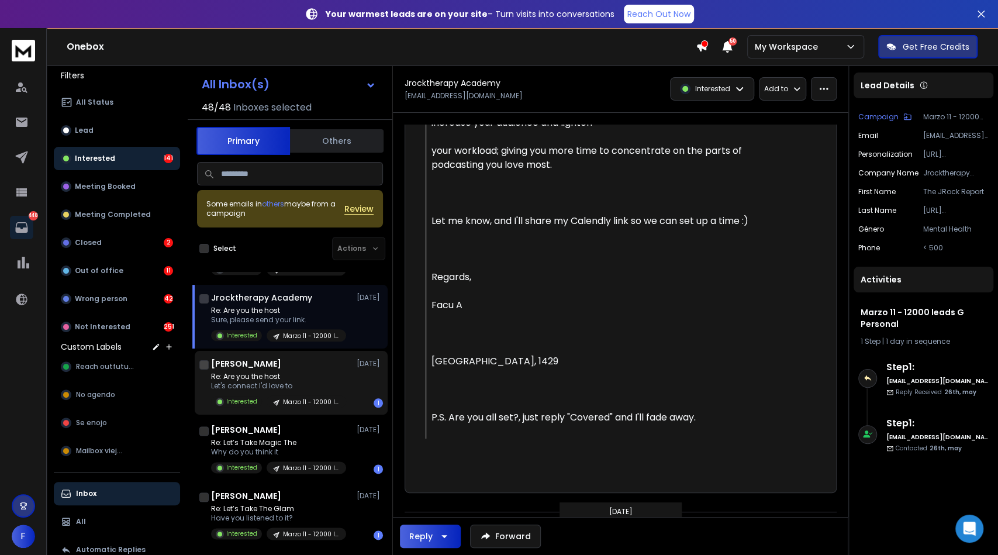
click at [292, 375] on p "Re: Are you the host" at bounding box center [278, 376] width 135 height 9
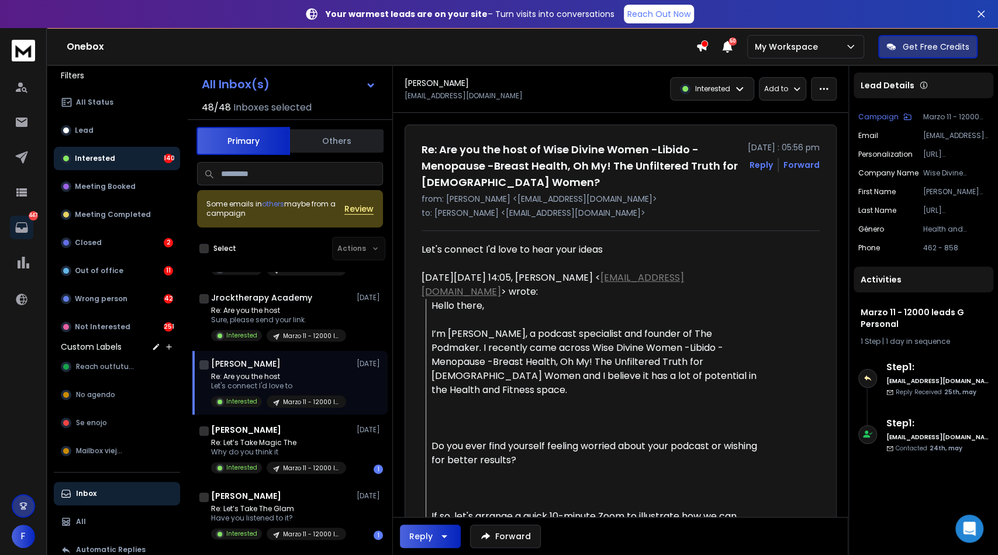
scroll to position [0, 0]
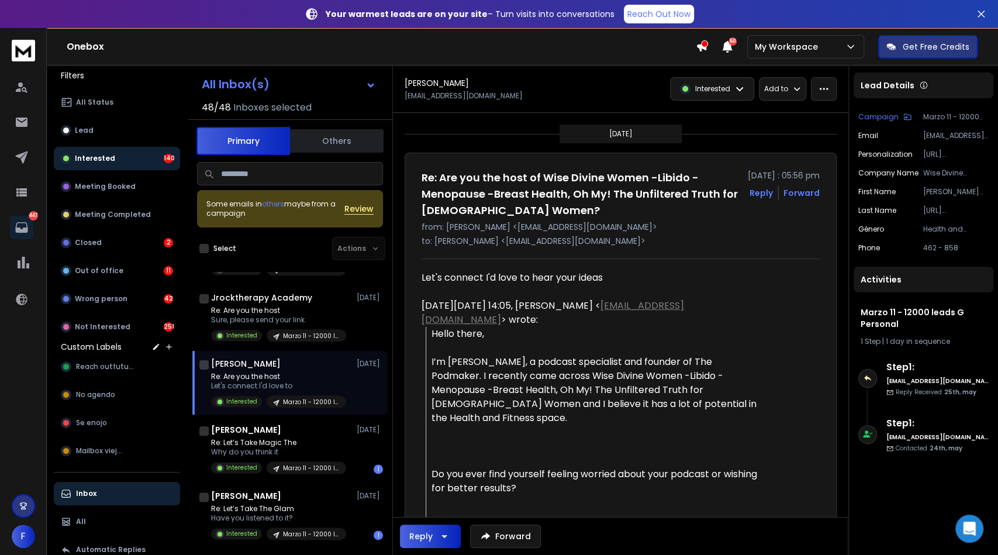
drag, startPoint x: 609, startPoint y: 280, endPoint x: 407, endPoint y: 277, distance: 201.6
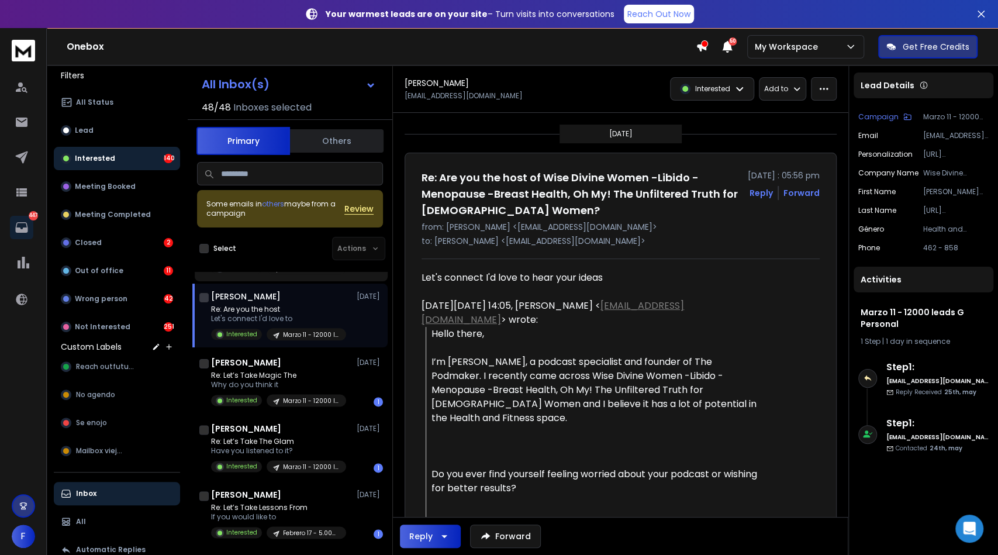
scroll to position [1048, 0]
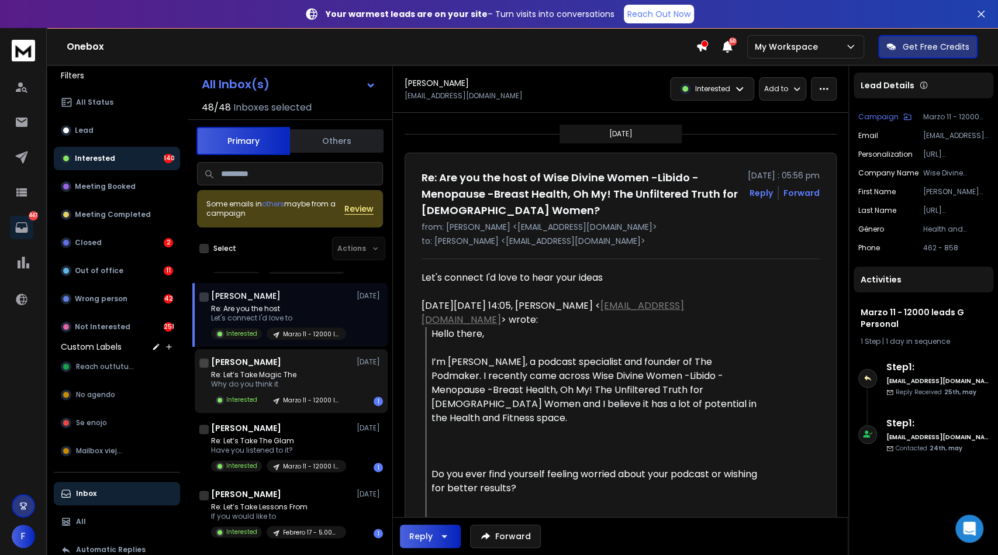
click at [290, 390] on div "Re: Let’s Take Magic The Why do you think it Interested Marzo 11 - 12000 leads …" at bounding box center [278, 388] width 135 height 36
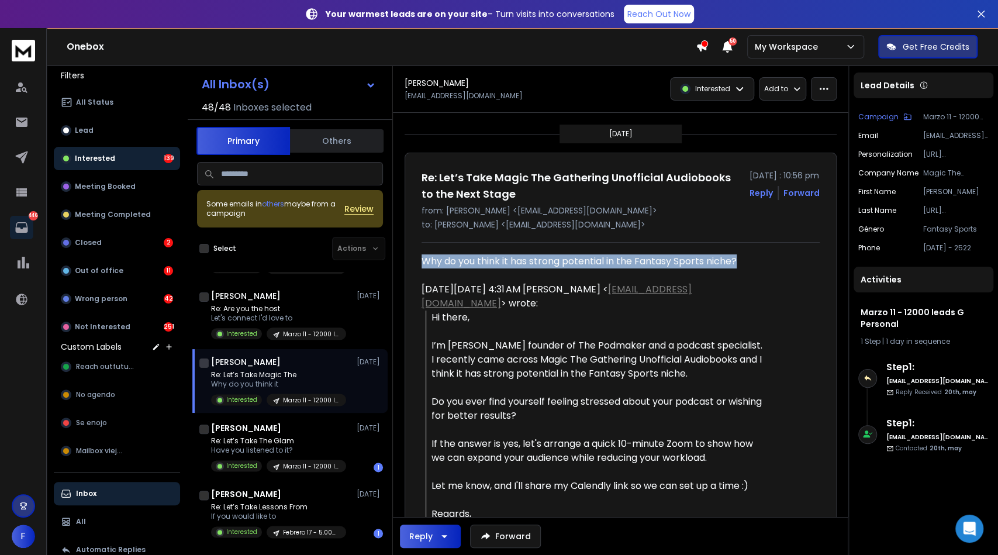
drag, startPoint x: 741, startPoint y: 264, endPoint x: 425, endPoint y: 258, distance: 316.2
click at [424, 257] on div "Why do you think it has strong potential in the Fantasy Sports niche?" at bounding box center [591, 261] width 341 height 14
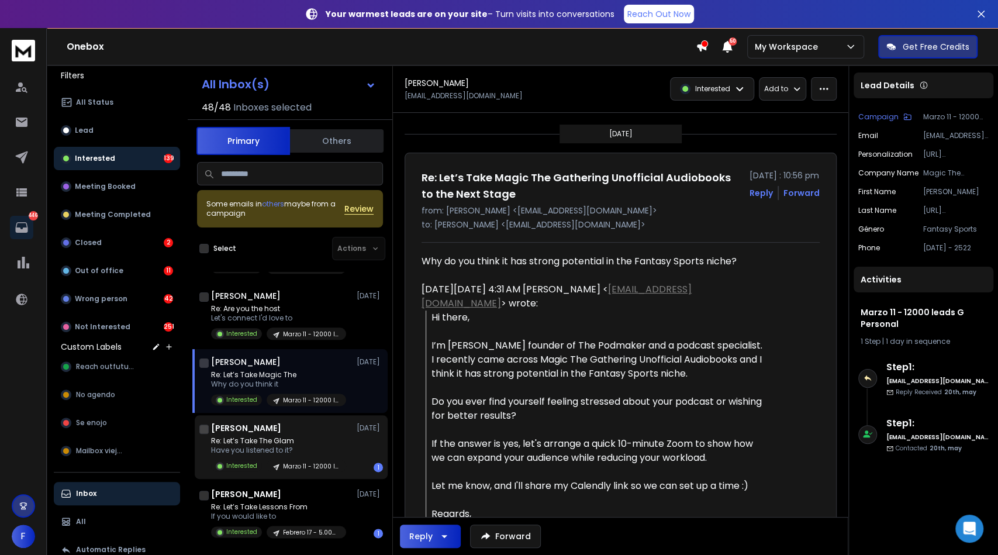
click at [266, 415] on h1 "[PERSON_NAME]" at bounding box center [246, 428] width 70 height 12
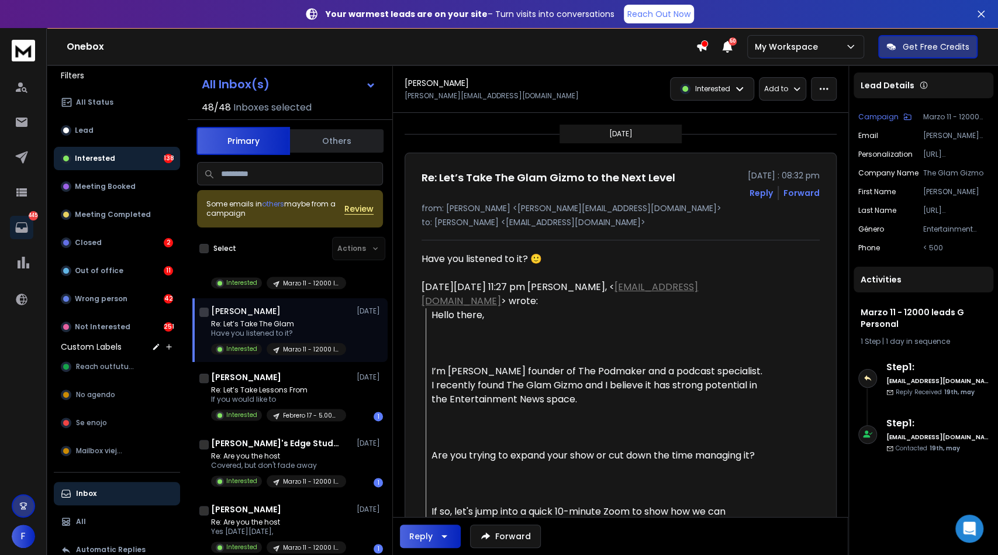
scroll to position [1171, 0]
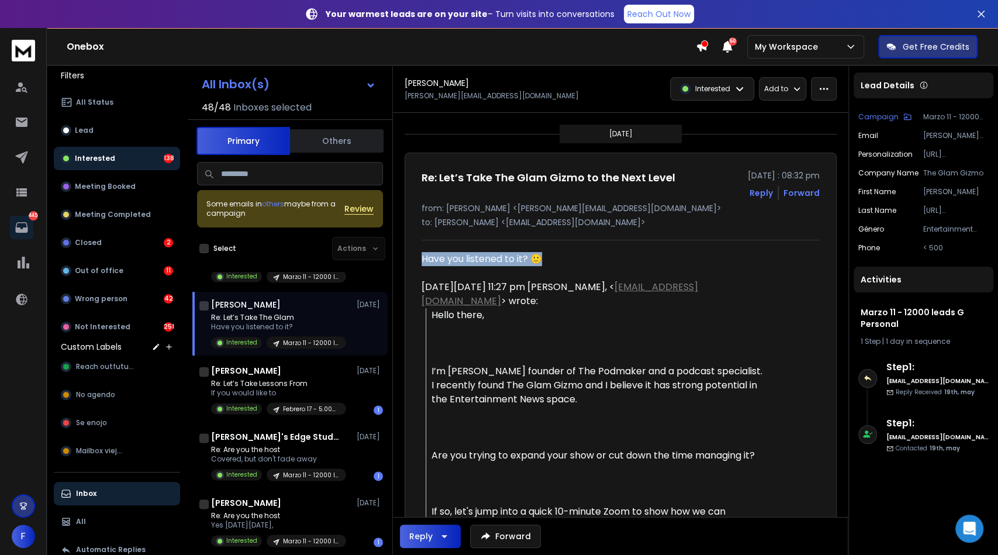
drag, startPoint x: 548, startPoint y: 262, endPoint x: 424, endPoint y: 261, distance: 123.3
click at [423, 256] on div "Have you listened to it? 🙂" at bounding box center [591, 259] width 341 height 14
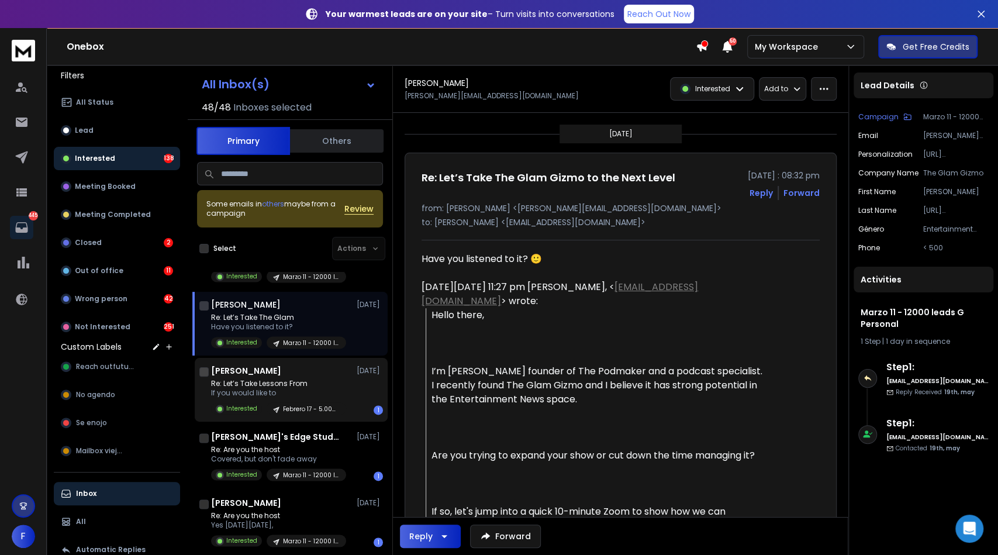
click at [272, 385] on p "Re: Let’s Take Lessons From" at bounding box center [278, 383] width 135 height 9
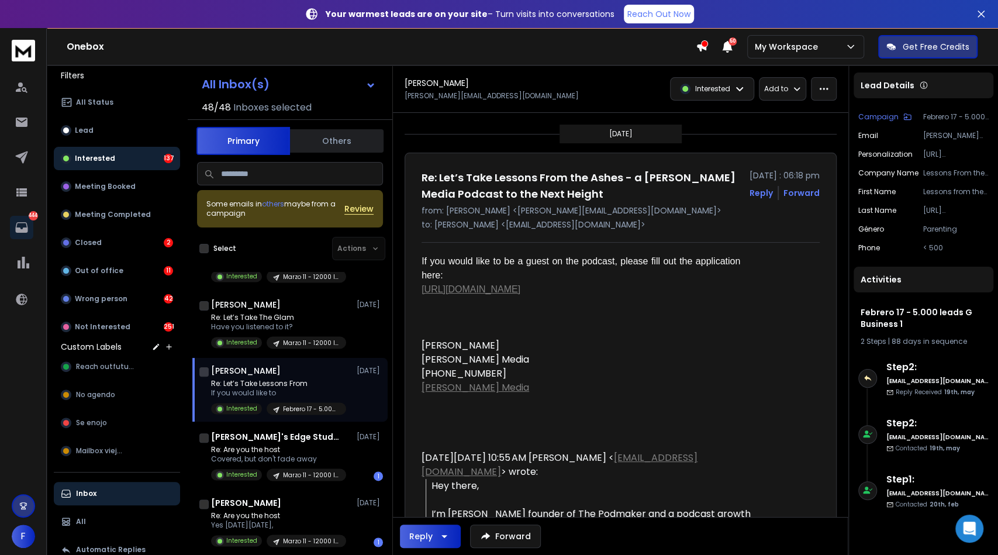
click at [734, 84] on div "Interested" at bounding box center [711, 89] width 83 height 22
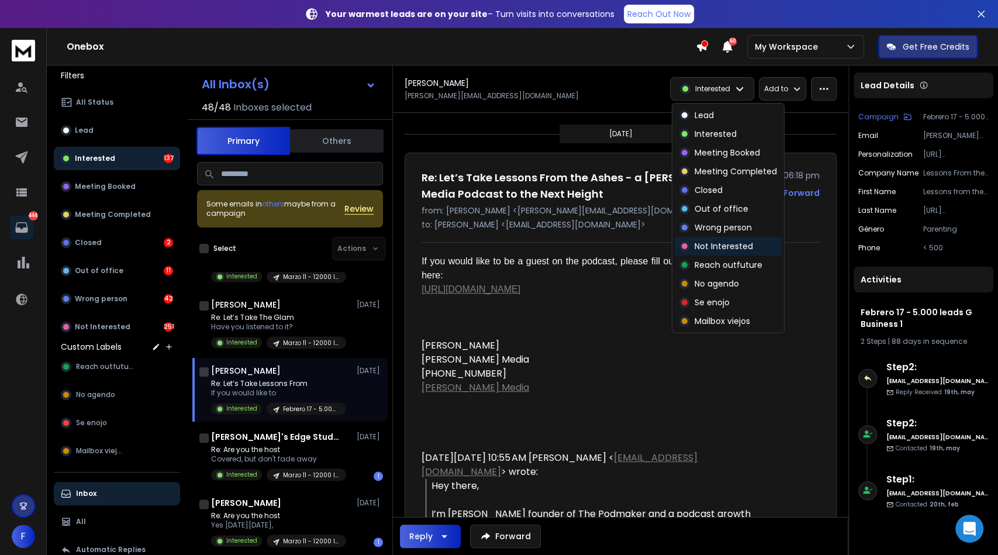
click at [716, 245] on p "Not Interested" at bounding box center [723, 246] width 58 height 12
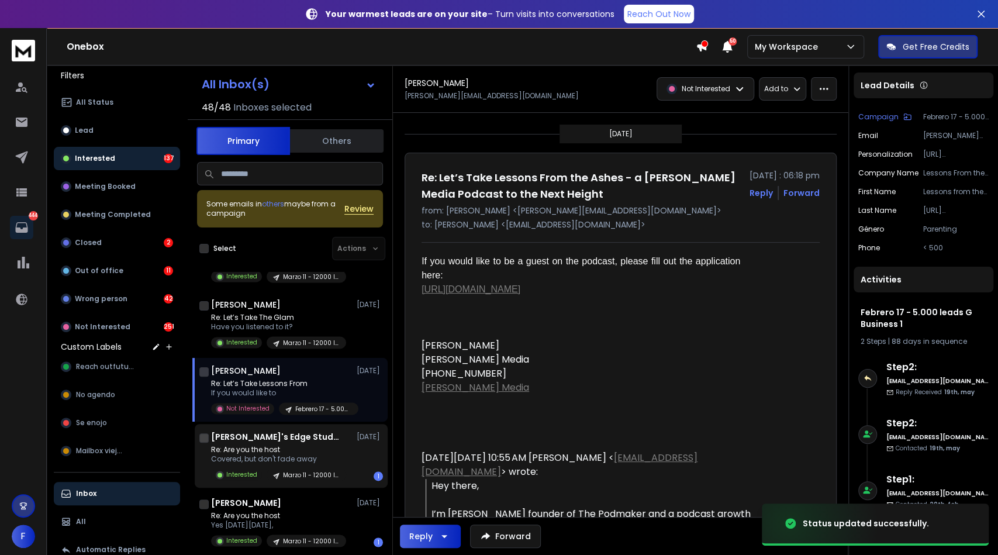
click at [229, 415] on p "Re: Are you the host" at bounding box center [278, 449] width 135 height 9
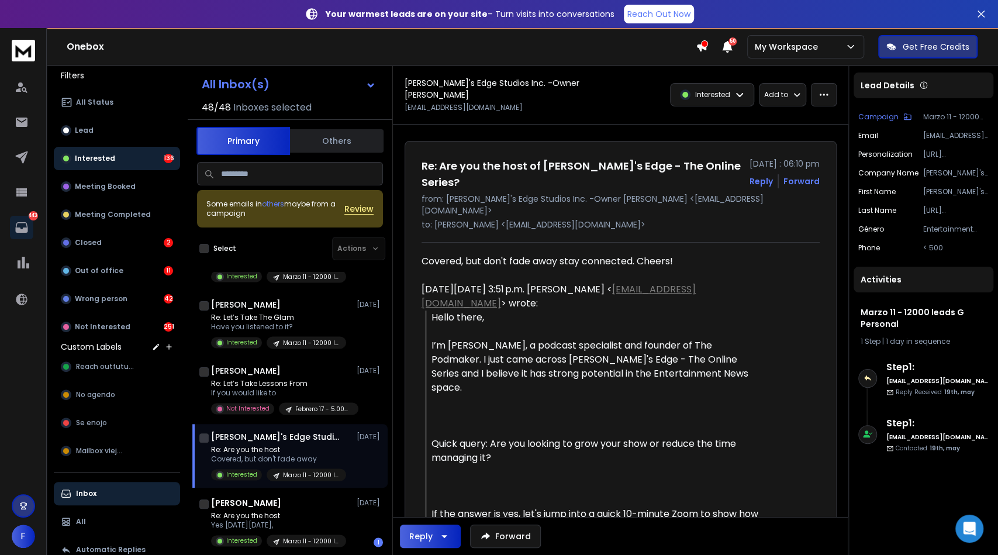
scroll to position [24, 0]
drag, startPoint x: 691, startPoint y: 236, endPoint x: 427, endPoint y: 235, distance: 264.1
click at [427, 254] on div "Covered, but don't fade away stay connected. Cheers!" at bounding box center [591, 261] width 341 height 14
click at [591, 254] on div "Covered, but don't fade away stay connected. Cheers!" at bounding box center [591, 261] width 341 height 14
drag, startPoint x: 687, startPoint y: 236, endPoint x: 410, endPoint y: 236, distance: 277.0
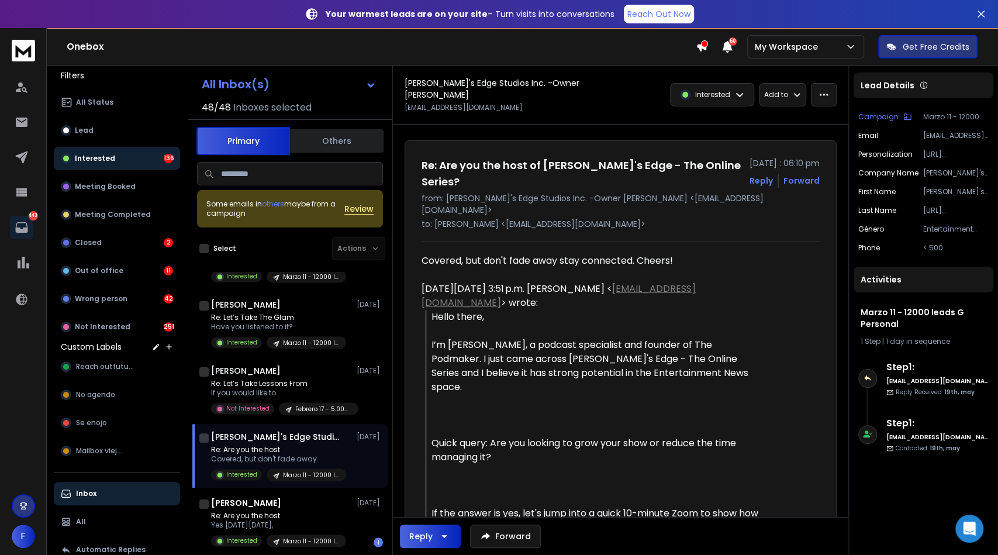
click at [408, 236] on div "Re: Are you the host of [PERSON_NAME]'s Edge - The Online Series? [DATE] : 06:1…" at bounding box center [620, 504] width 432 height 729
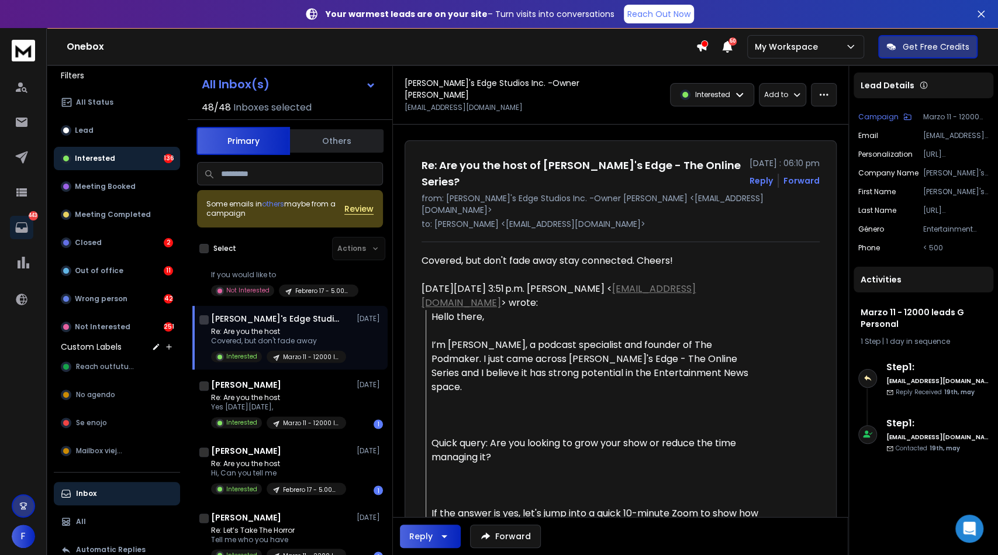
scroll to position [1291, 0]
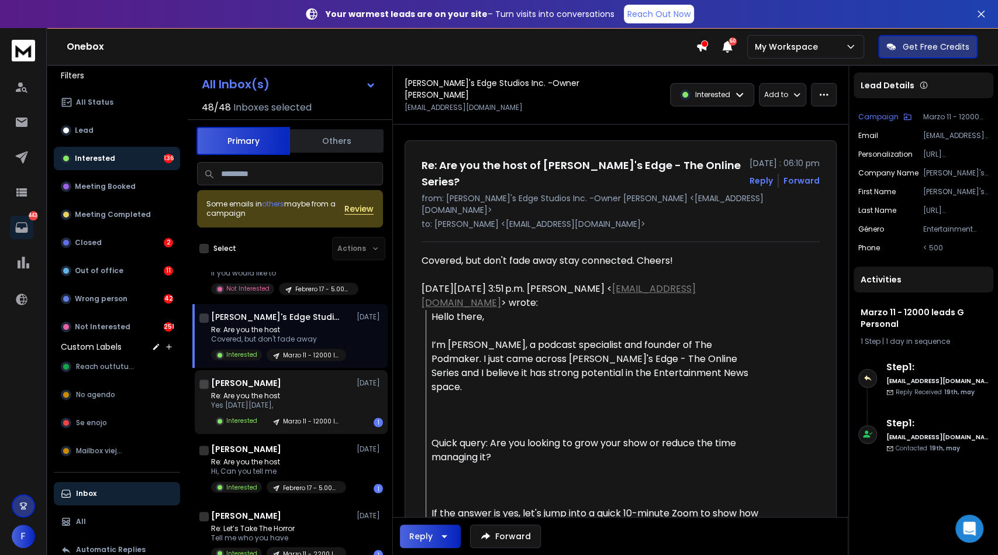
click at [331, 404] on p "Yes [DATE][DATE]," at bounding box center [278, 404] width 135 height 9
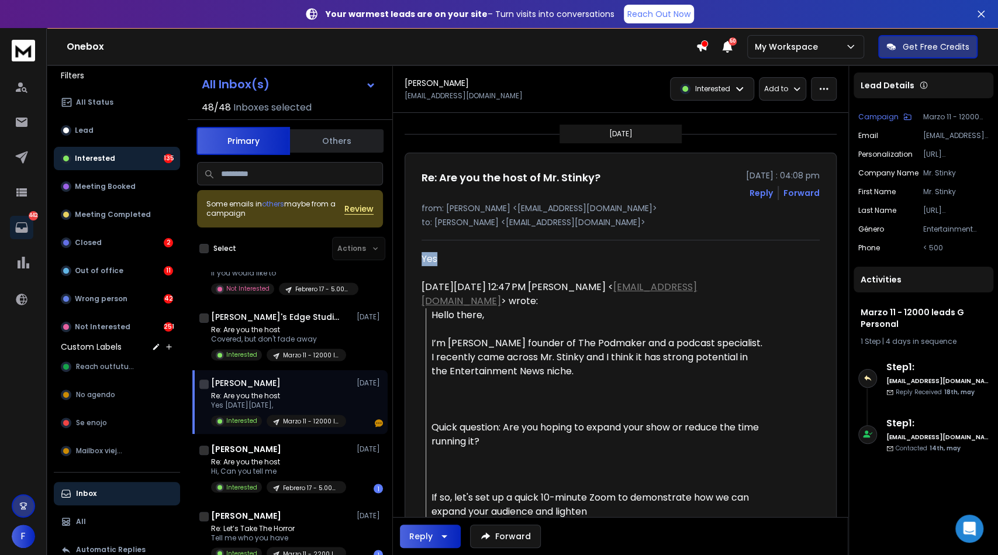
drag, startPoint x: 448, startPoint y: 261, endPoint x: 420, endPoint y: 261, distance: 28.1
click at [420, 260] on div "Re: Are you the host of Mr. Stinky? [DATE] : 04:08 pm Reply Forward from: [PERS…" at bounding box center [620, 517] width 432 height 729
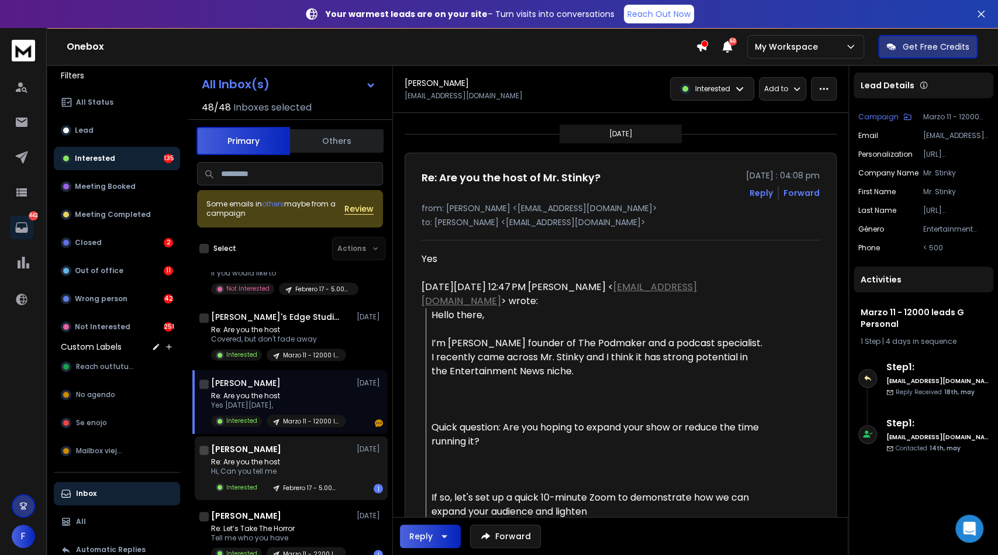
click at [289, 415] on div "[PERSON_NAME] [DATE]" at bounding box center [297, 449] width 172 height 12
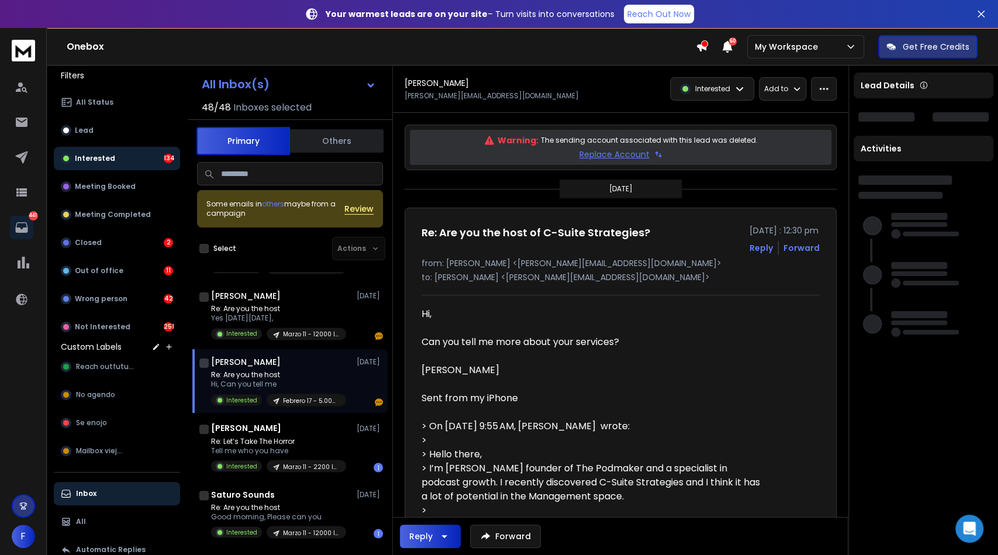
scroll to position [1399, 0]
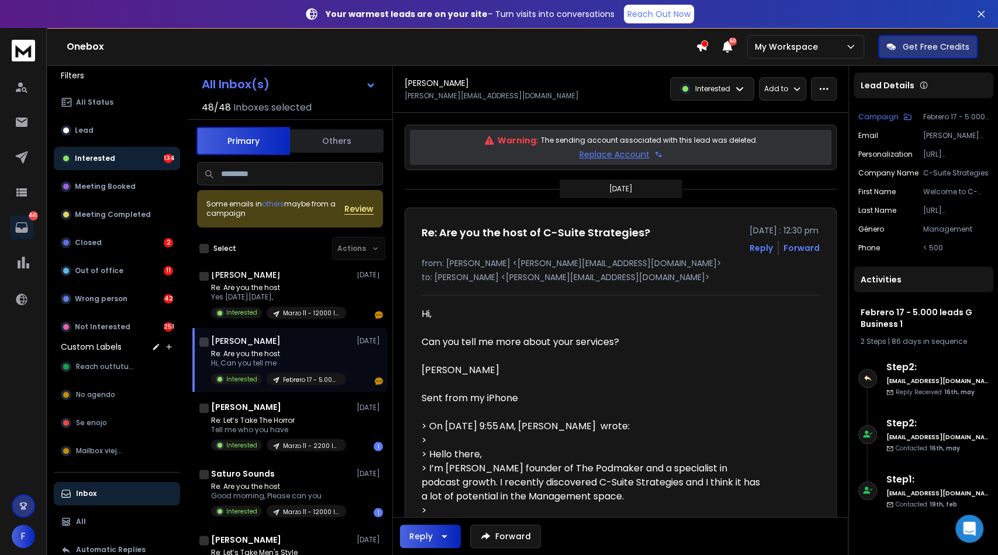
drag, startPoint x: 628, startPoint y: 347, endPoint x: 419, endPoint y: 345, distance: 209.2
click at [418, 344] on div "Re: Are you the host of C-Suite Strategies? [DATE] : 12:30 pm Reply Forward fro…" at bounding box center [620, 550] width 432 height 687
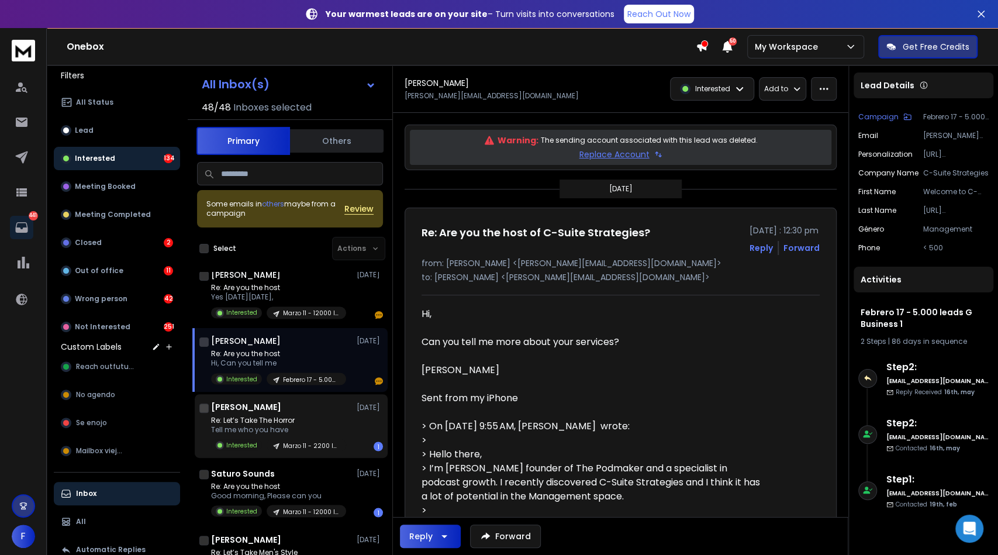
click at [262, 415] on p "Re: Let’s Take The Horror" at bounding box center [278, 419] width 135 height 9
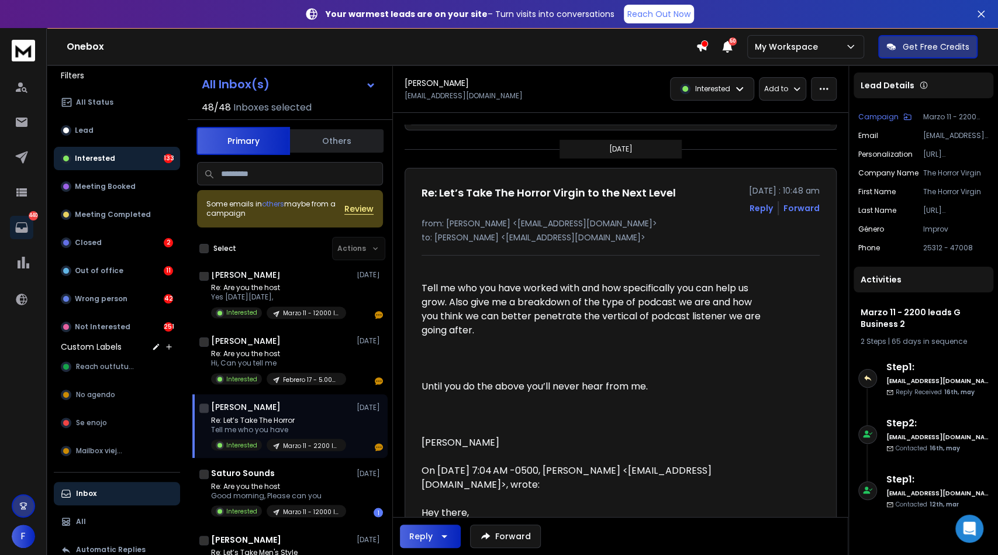
scroll to position [45, 0]
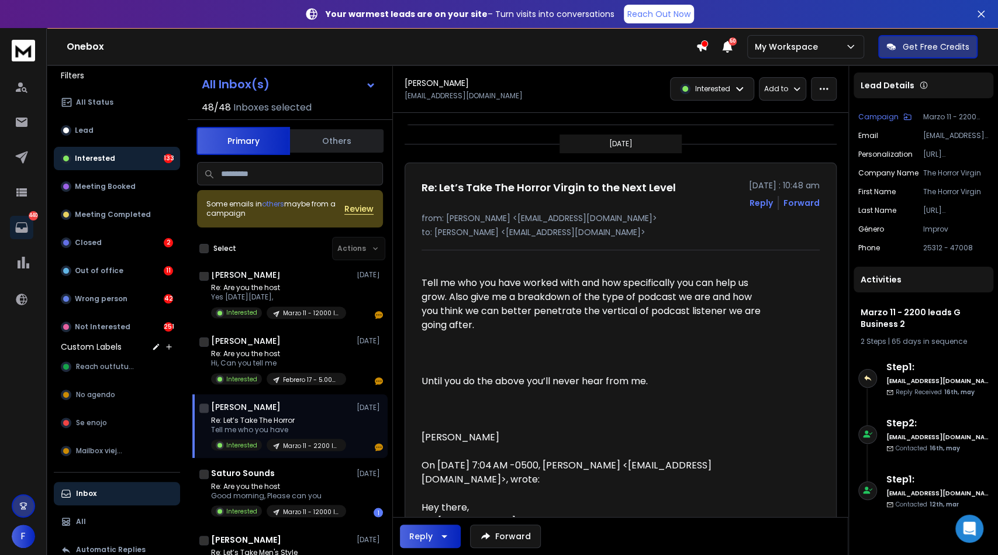
drag, startPoint x: 495, startPoint y: 322, endPoint x: 425, endPoint y: 280, distance: 81.0
click at [424, 279] on div "Tell me who you have worked with and how specifically you can help us grow. Als…" at bounding box center [591, 304] width 341 height 56
click at [561, 338] on div "Tell me who you have worked with and how specifically you can help us grow. Als…" at bounding box center [591, 332] width 341 height 140
drag, startPoint x: 482, startPoint y: 325, endPoint x: 418, endPoint y: 272, distance: 83.0
click at [418, 272] on div "Re: Let’s Take The Horror Virgin to the Next Level [DATE] : 10:48 am Reply Forw…" at bounding box center [620, 540] width 432 height 757
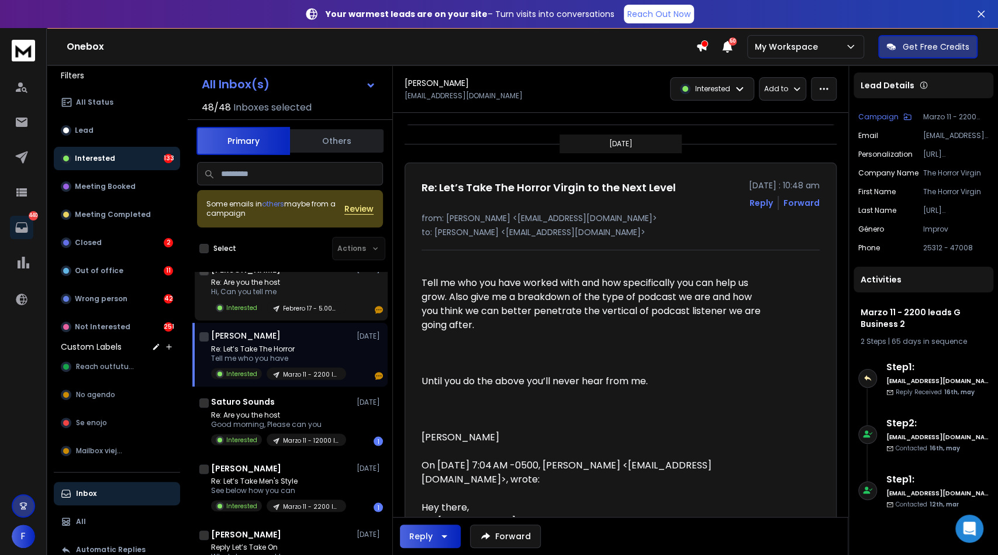
scroll to position [1480, 0]
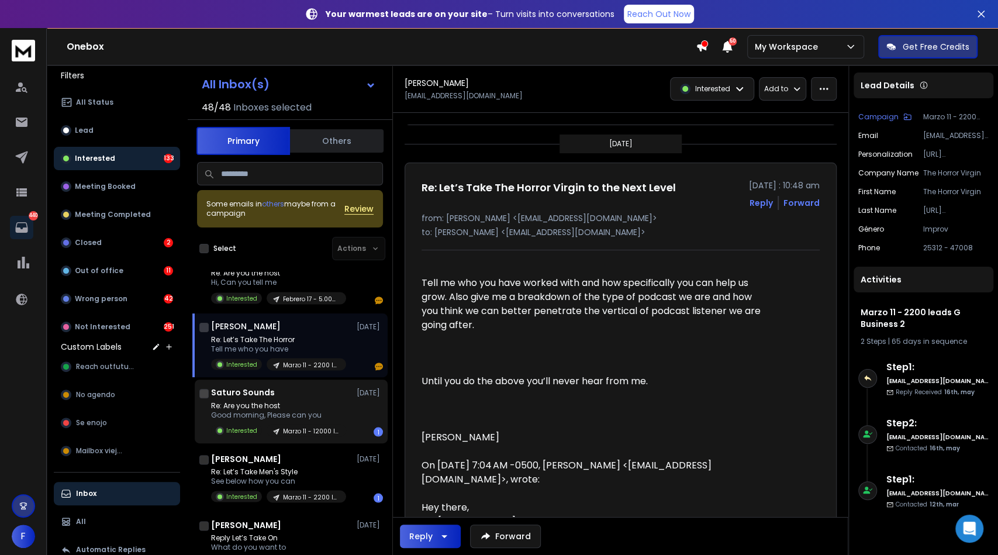
click at [265, 394] on h1 "Saturo Sounds" at bounding box center [243, 392] width 64 height 12
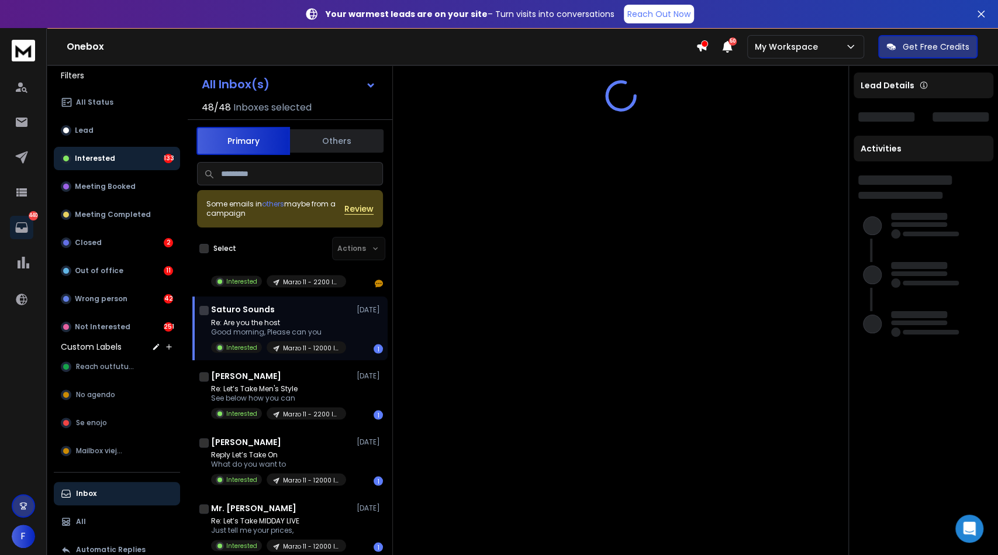
scroll to position [1571, 0]
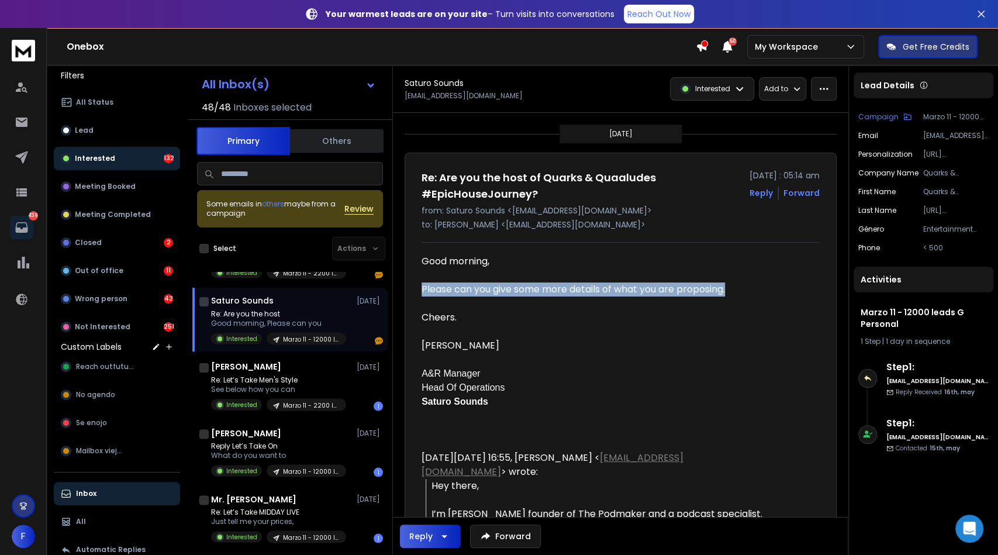
drag, startPoint x: 730, startPoint y: 293, endPoint x: 417, endPoint y: 286, distance: 313.3
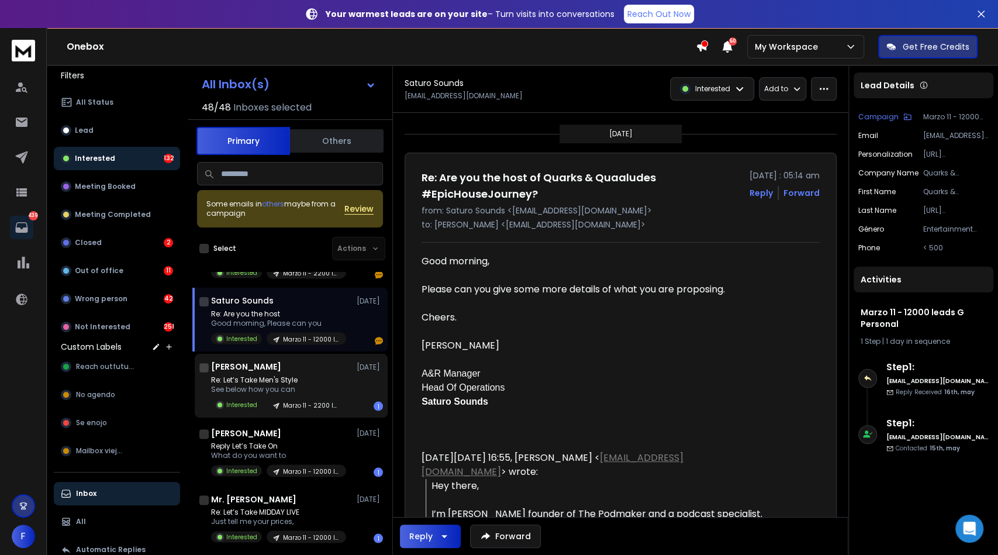
click at [264, 373] on div "[PERSON_NAME] [DATE] Re: Let’s Take Men's Style See below how you can Intereste…" at bounding box center [297, 386] width 172 height 50
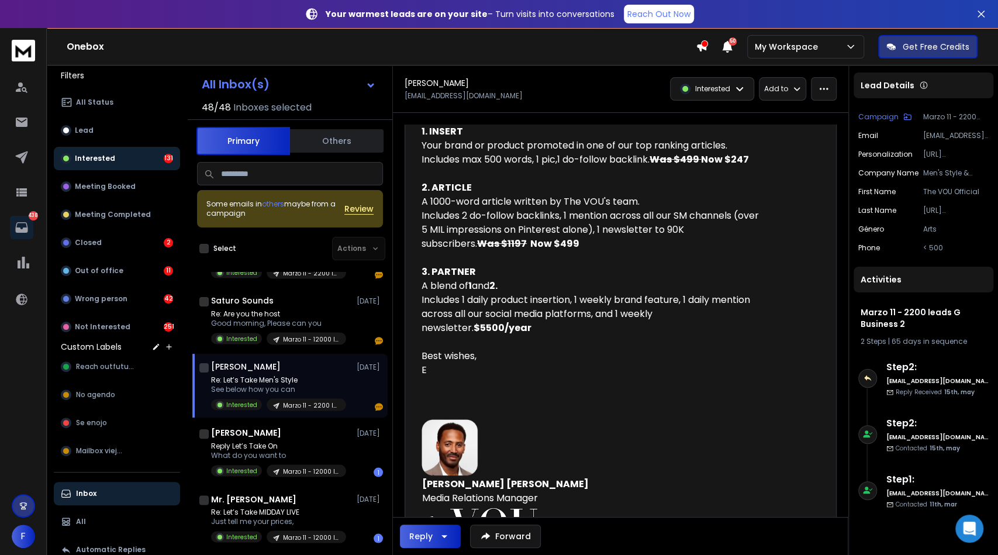
scroll to position [164, 0]
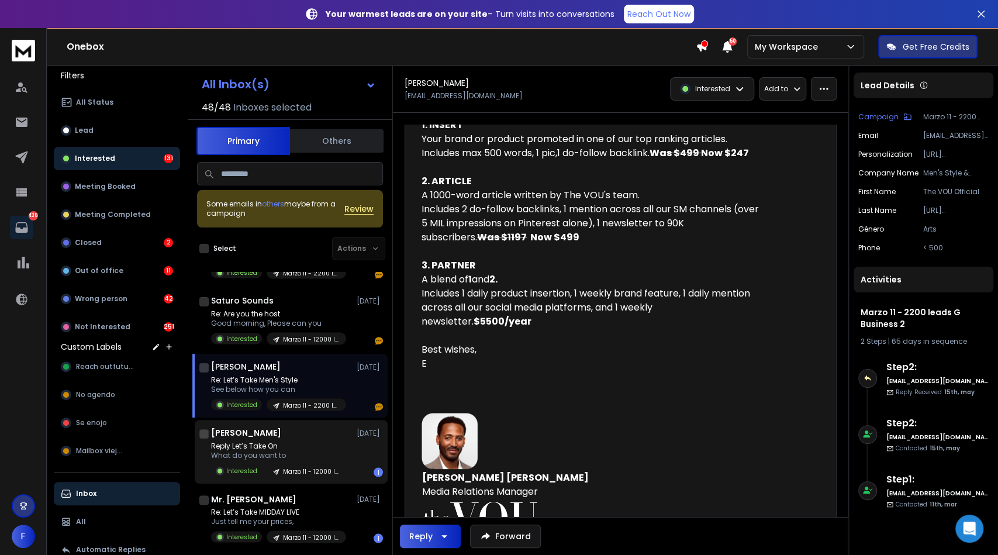
click at [245, 415] on div "[PERSON_NAME] [DATE] Reply Let’s Take On What do you want to Interested Marzo 1…" at bounding box center [297, 452] width 172 height 50
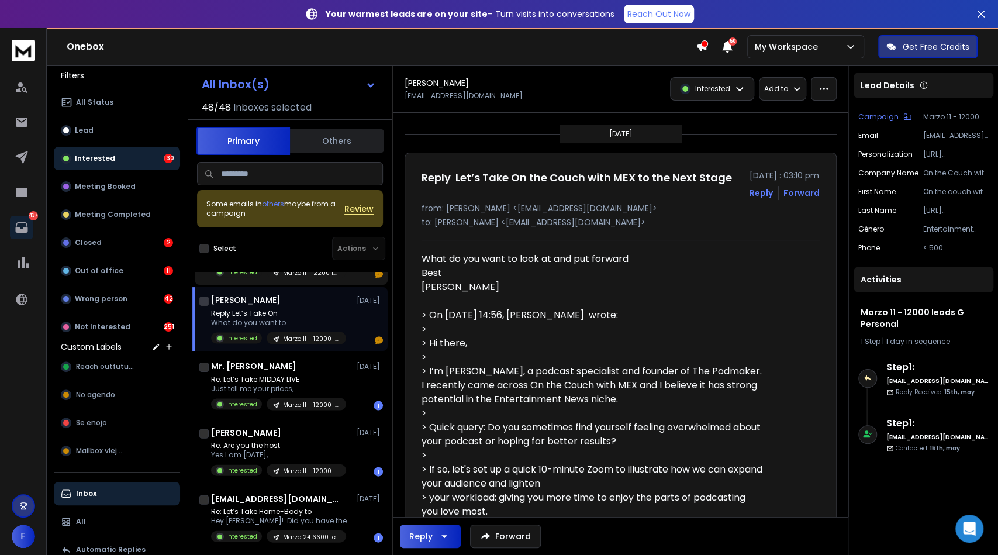
scroll to position [1715, 0]
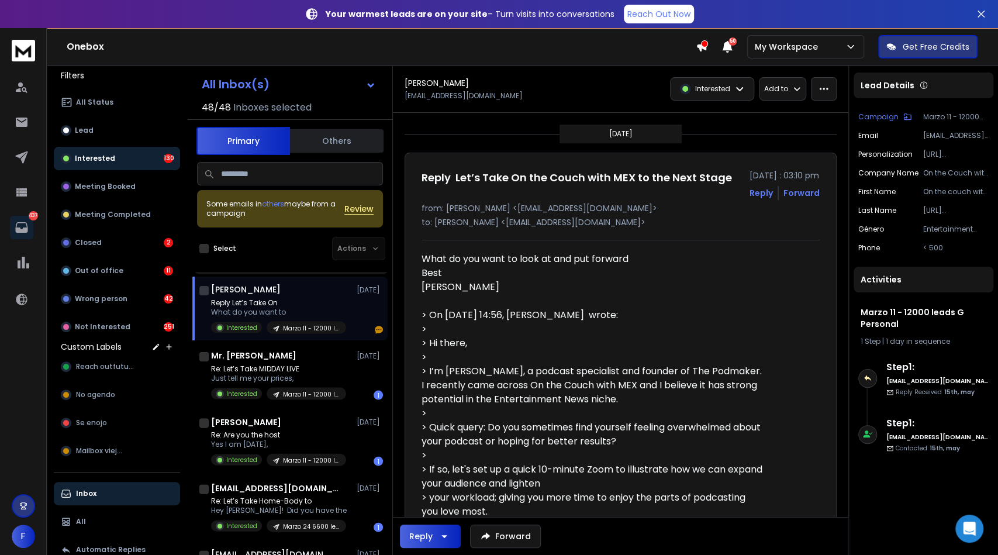
click at [254, 389] on p "Interested" at bounding box center [241, 393] width 31 height 9
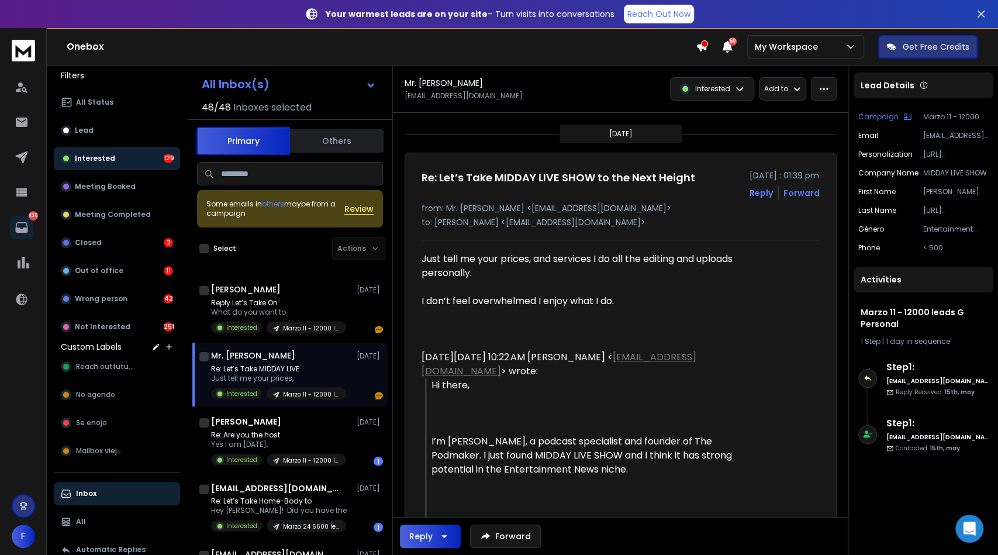
drag, startPoint x: 491, startPoint y: 275, endPoint x: 419, endPoint y: 261, distance: 73.8
click at [415, 258] on div "Re: Let’s Take MIDDAY LIVE SHOW to the Next Height [DATE] : 01:39 pm Reply Forw…" at bounding box center [620, 552] width 432 height 799
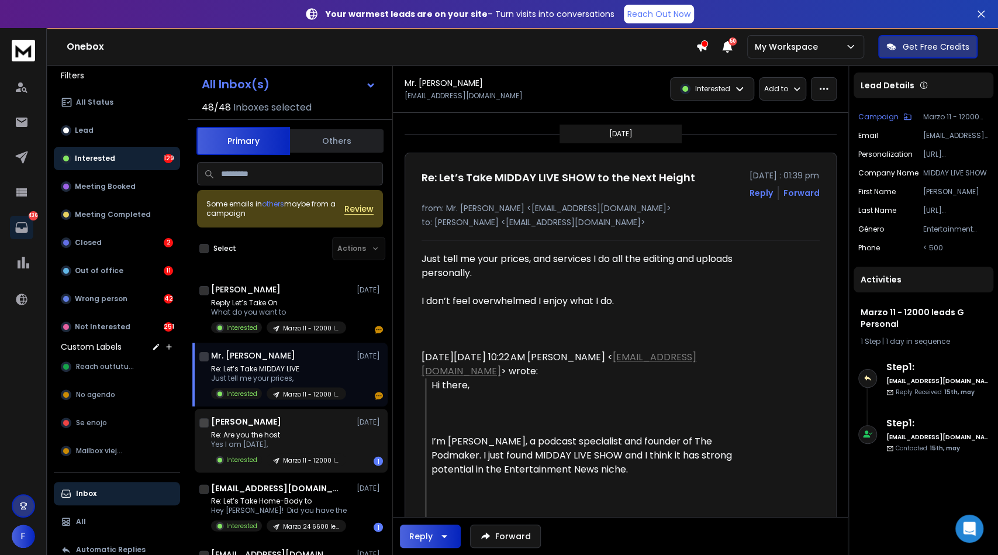
click at [254, 415] on h1 "[PERSON_NAME]" at bounding box center [246, 421] width 70 height 12
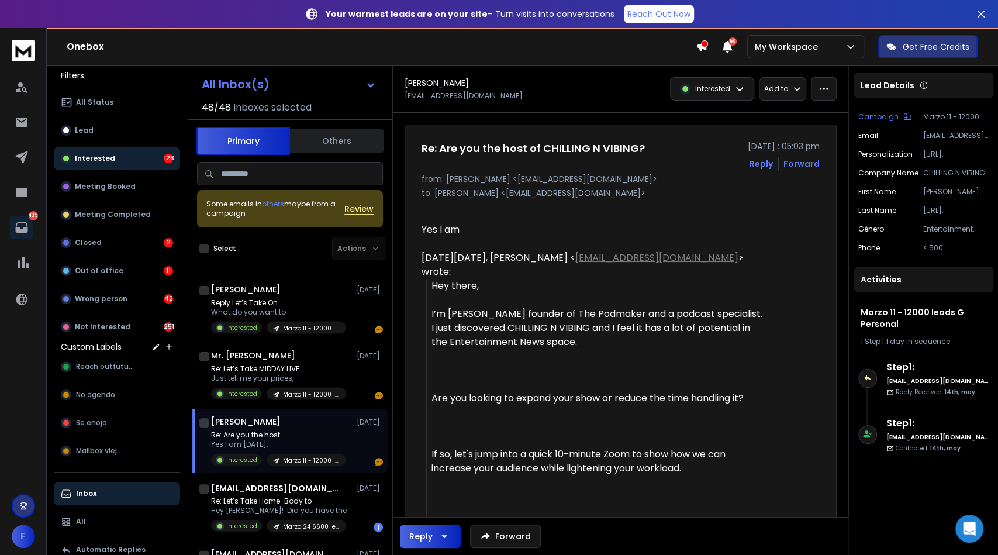
scroll to position [33, 0]
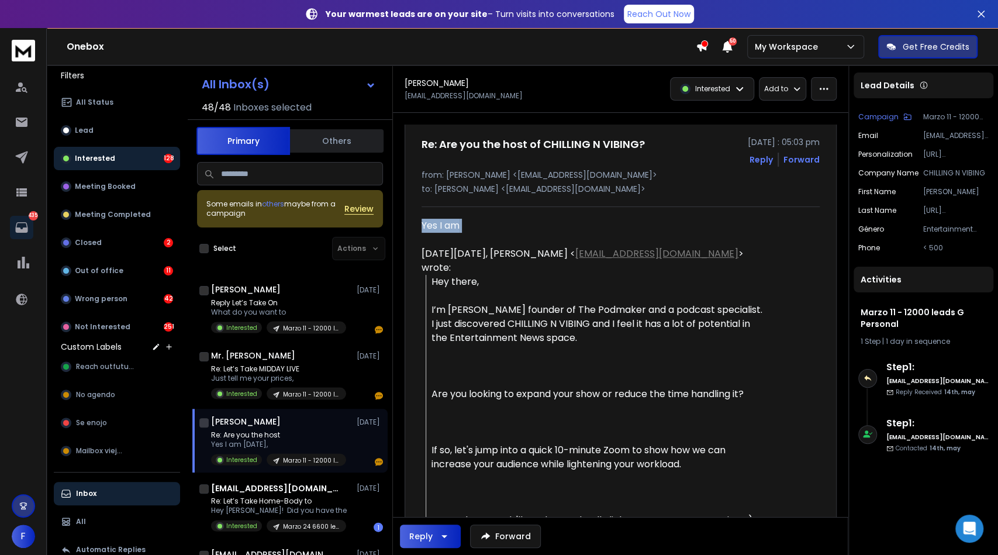
drag, startPoint x: 471, startPoint y: 233, endPoint x: 409, endPoint y: 223, distance: 62.7
click at [409, 223] on div "Re: Are you the host of CHILLING N VIBING? [DATE] : 05:03 pm Reply Forward from…" at bounding box center [620, 455] width 432 height 673
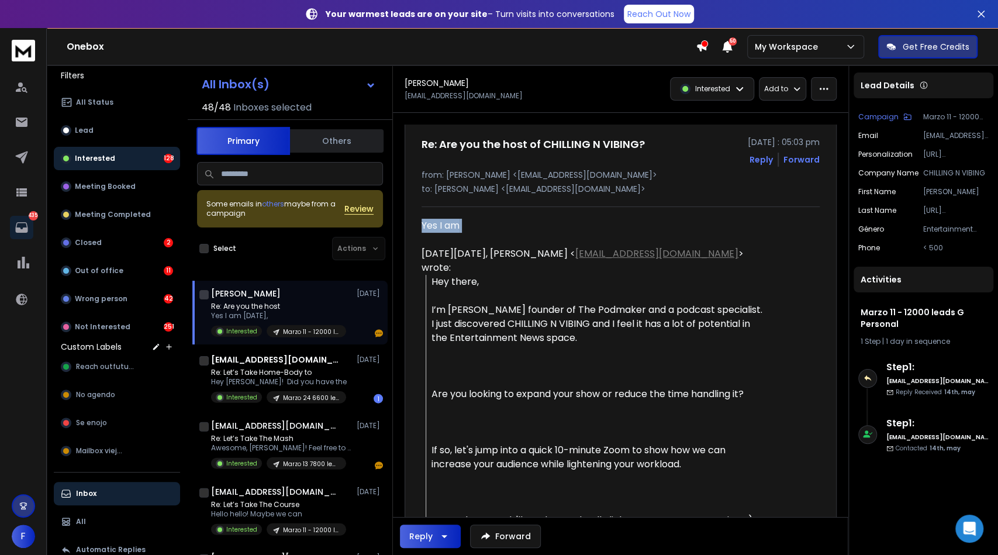
scroll to position [1859, 0]
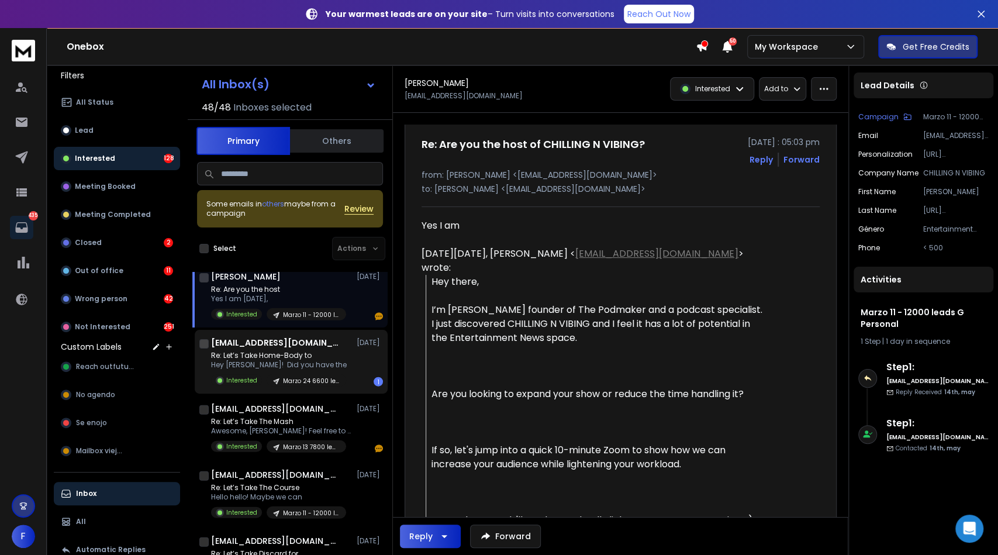
click at [272, 348] on div "[EMAIL_ADDRESS][DOMAIN_NAME] [DATE] Re: Let’s Take Home-Body to Hey [PERSON_NAM…" at bounding box center [297, 362] width 172 height 50
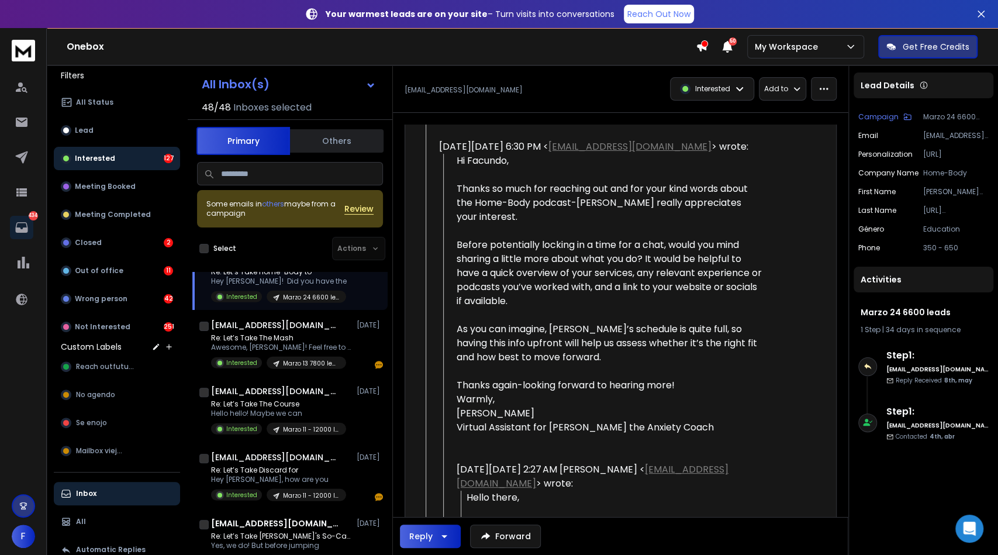
scroll to position [1955, 0]
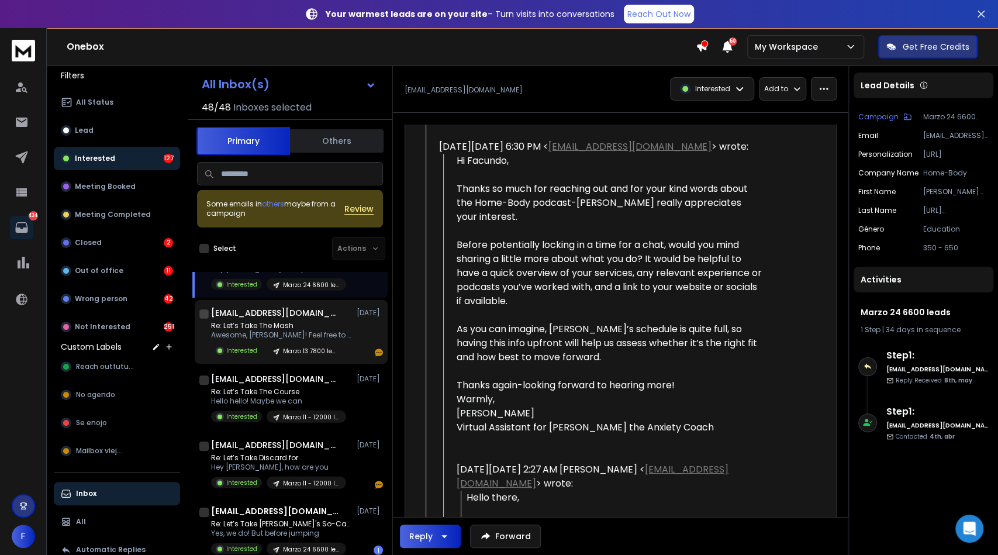
click at [261, 337] on p "Awesome, [PERSON_NAME]! Feel free to book" at bounding box center [281, 334] width 140 height 9
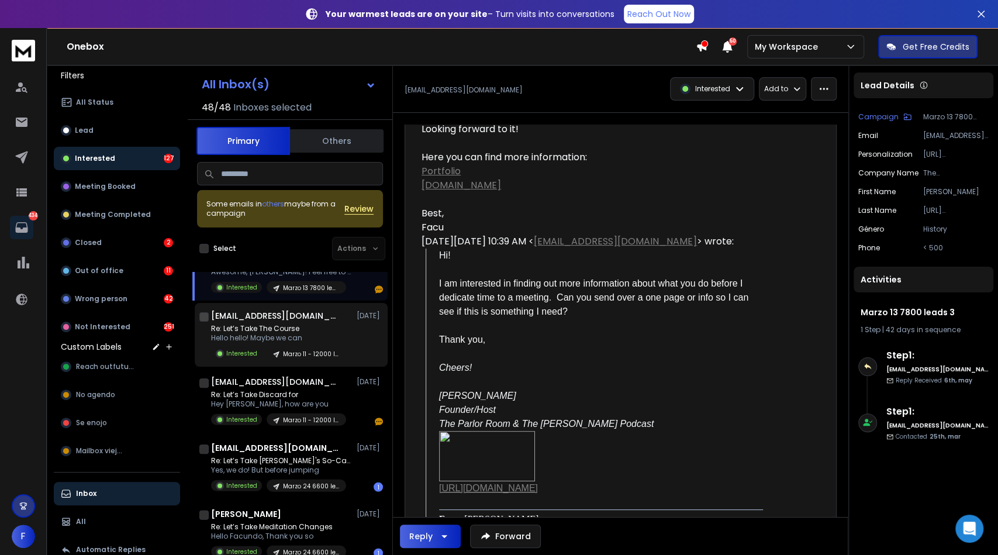
scroll to position [2020, 0]
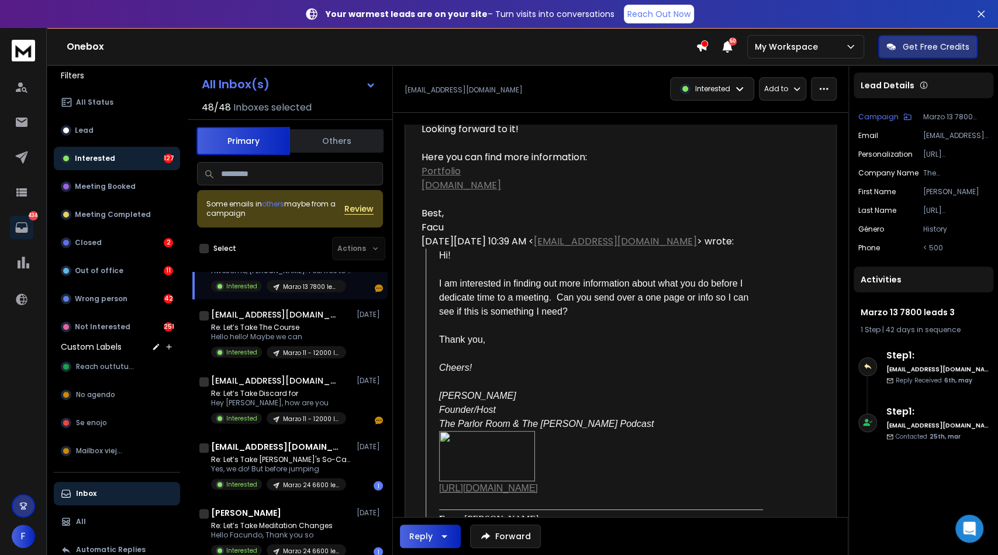
drag, startPoint x: 572, startPoint y: 323, endPoint x: 434, endPoint y: 296, distance: 140.4
click at [433, 296] on div "Hi! I am interested in finding out more information about what you do before I …" at bounding box center [593, 530] width 337 height 565
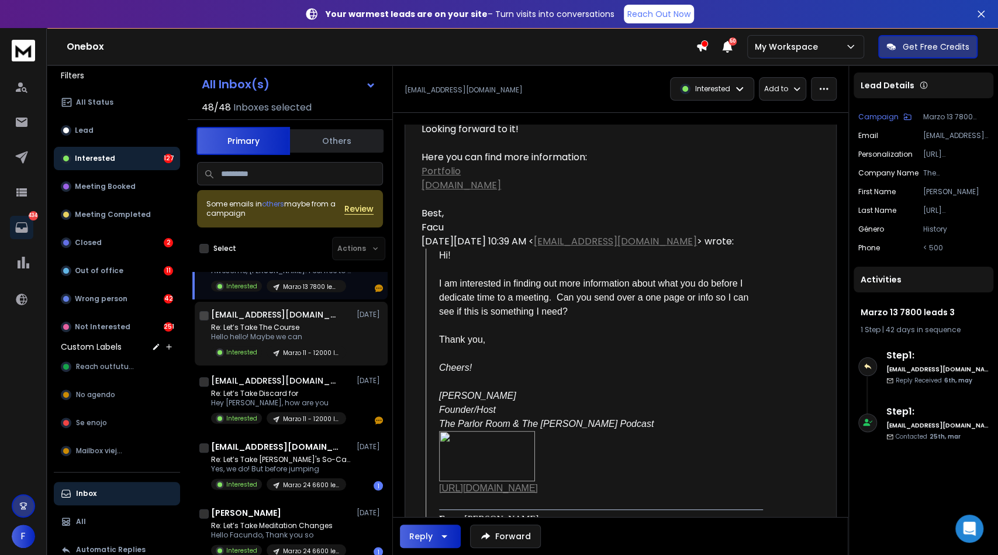
click at [278, 333] on p "Hello hello! Maybe we can" at bounding box center [278, 336] width 135 height 9
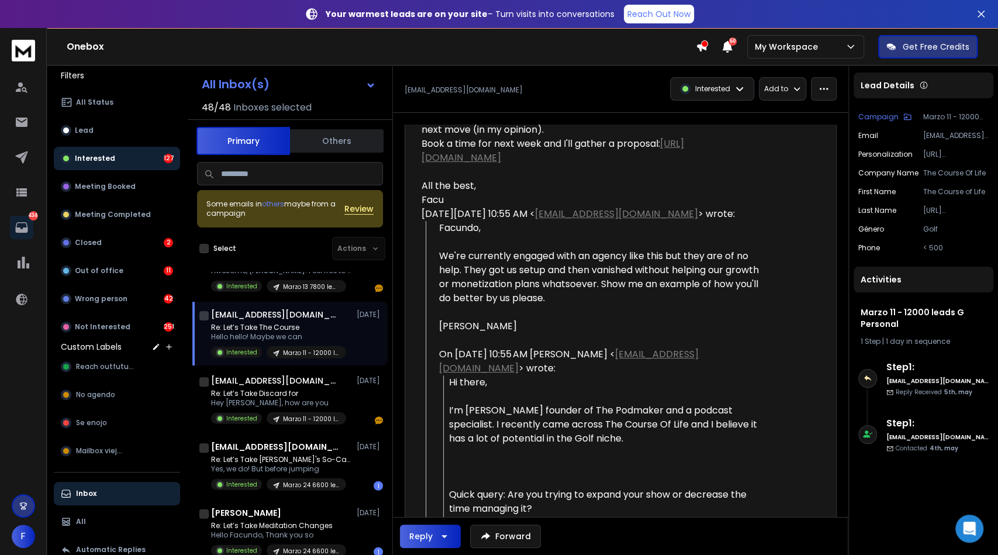
scroll to position [2049, 0]
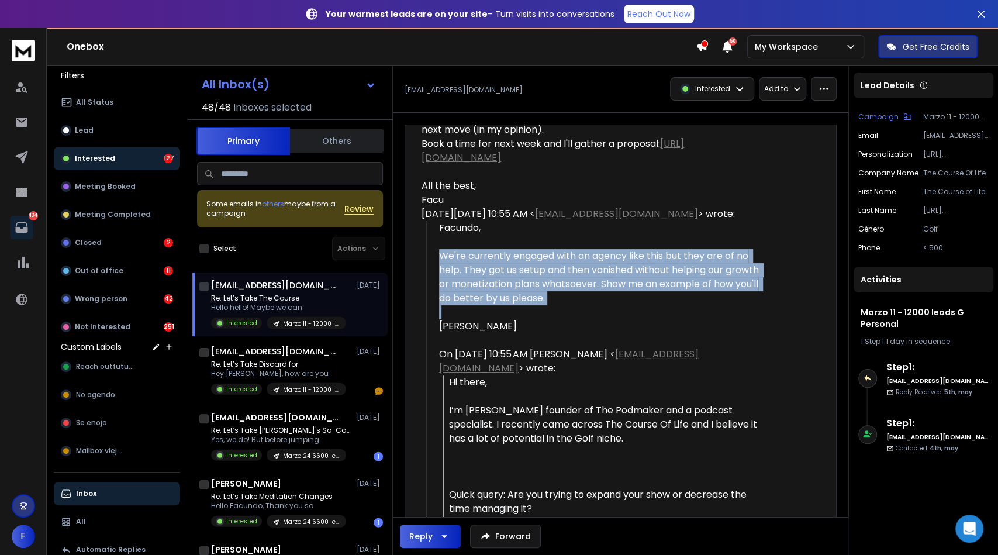
drag, startPoint x: 438, startPoint y: 266, endPoint x: 587, endPoint y: 316, distance: 156.5
click at [587, 305] on div "We're currently engaged with an agency like this but they are of no help. They …" at bounding box center [601, 277] width 324 height 56
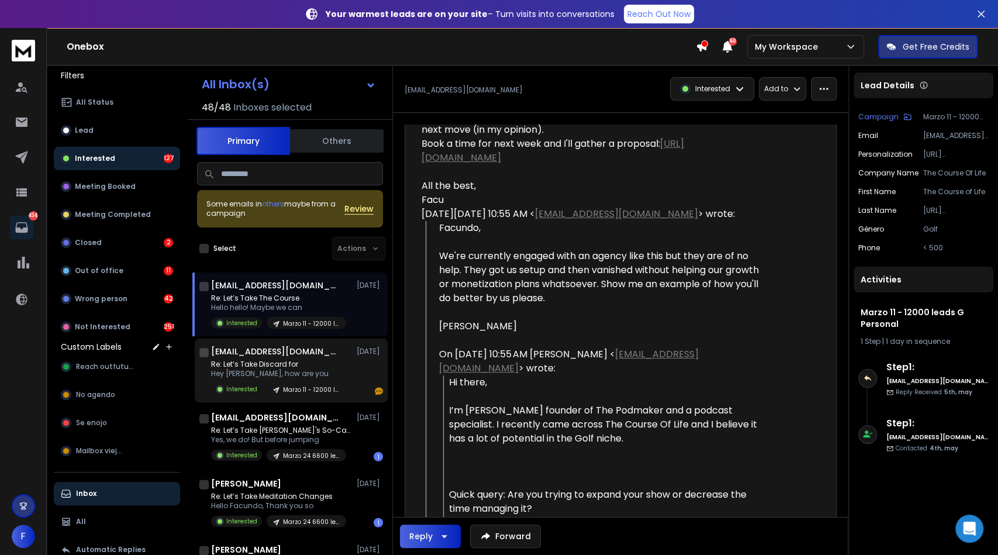
click at [252, 355] on h1 "[EMAIL_ADDRESS][DOMAIN_NAME]" at bounding box center [275, 351] width 129 height 12
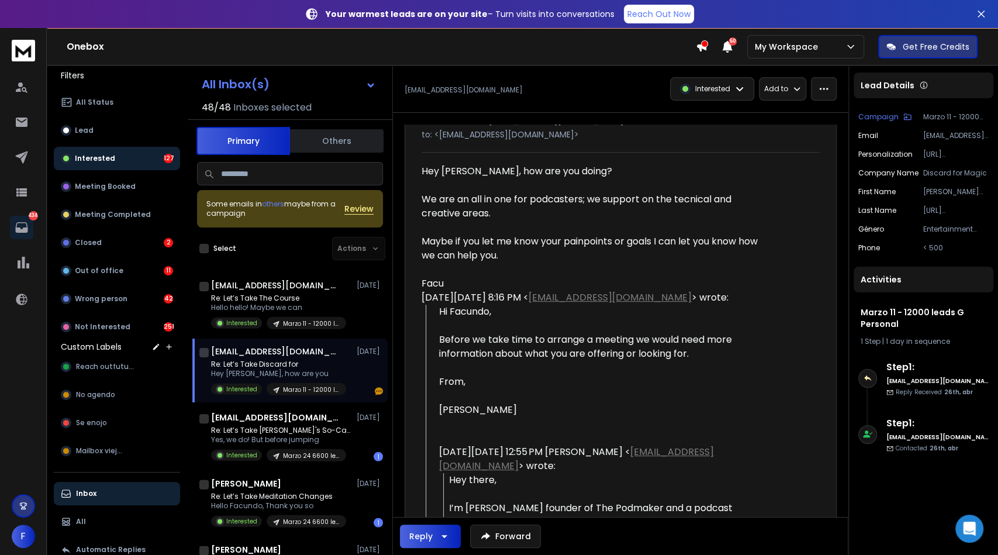
scroll to position [91, 0]
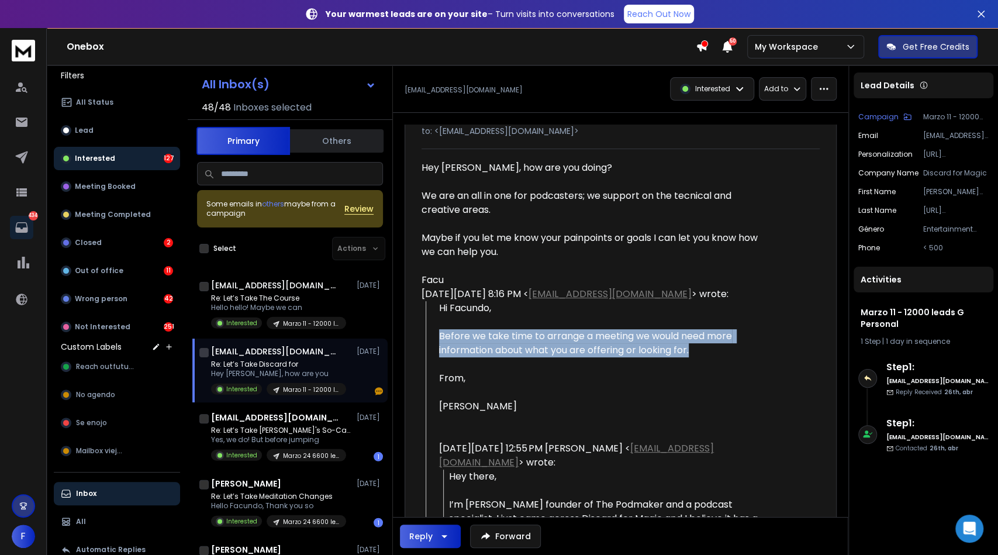
drag, startPoint x: 698, startPoint y: 352, endPoint x: 430, endPoint y: 336, distance: 268.1
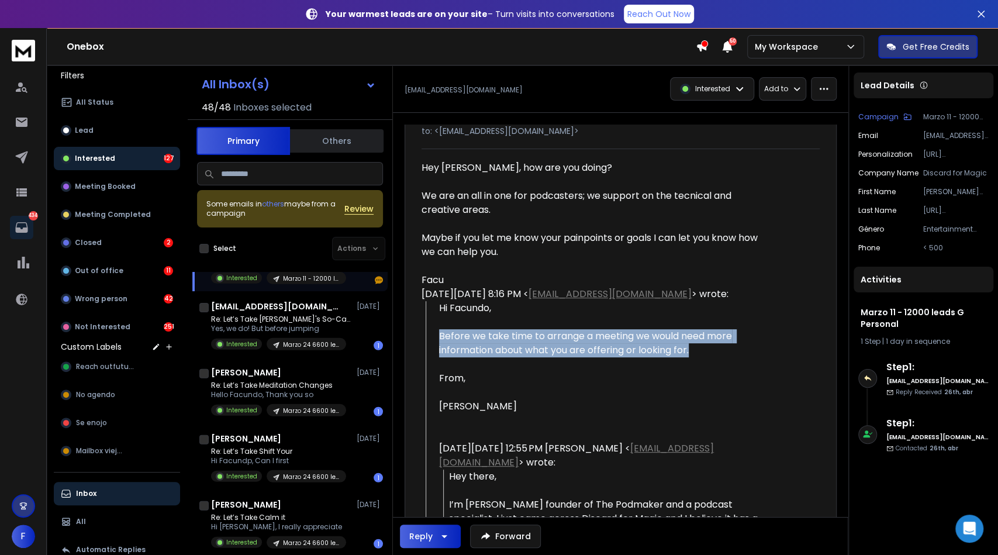
scroll to position [2160, 0]
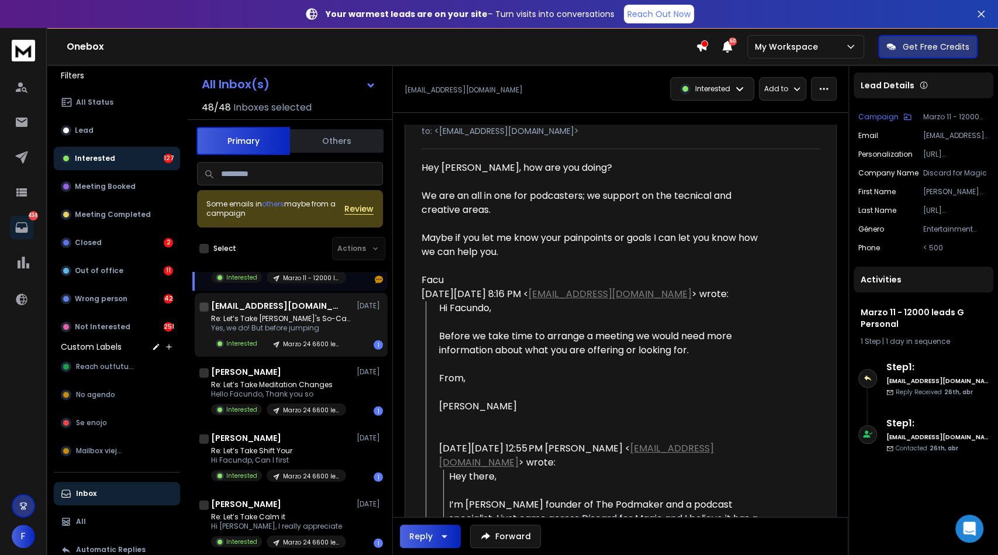
click at [267, 318] on p "Re: Let’s Take [PERSON_NAME]'s So-Cast" at bounding box center [281, 318] width 140 height 9
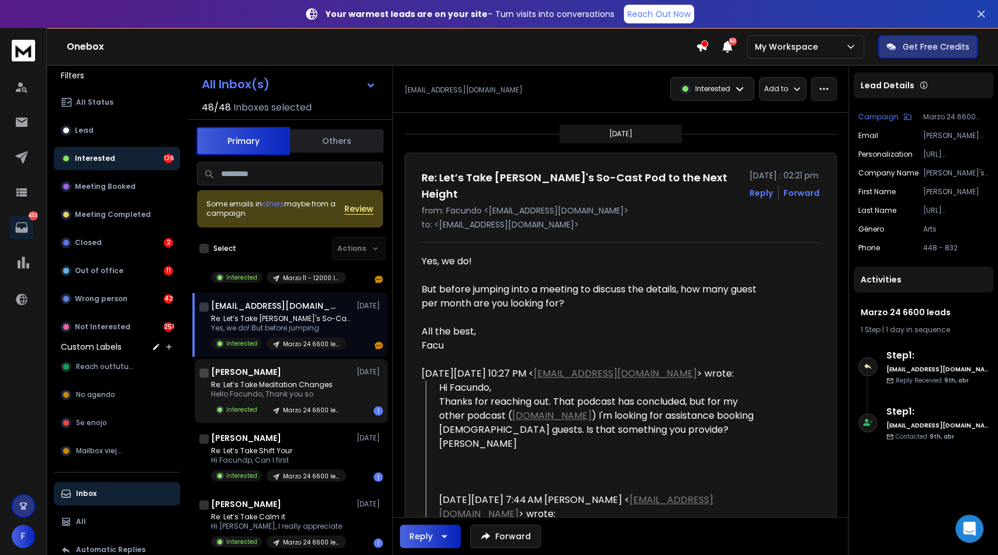
click at [231, 376] on h1 "[PERSON_NAME]" at bounding box center [246, 372] width 70 height 12
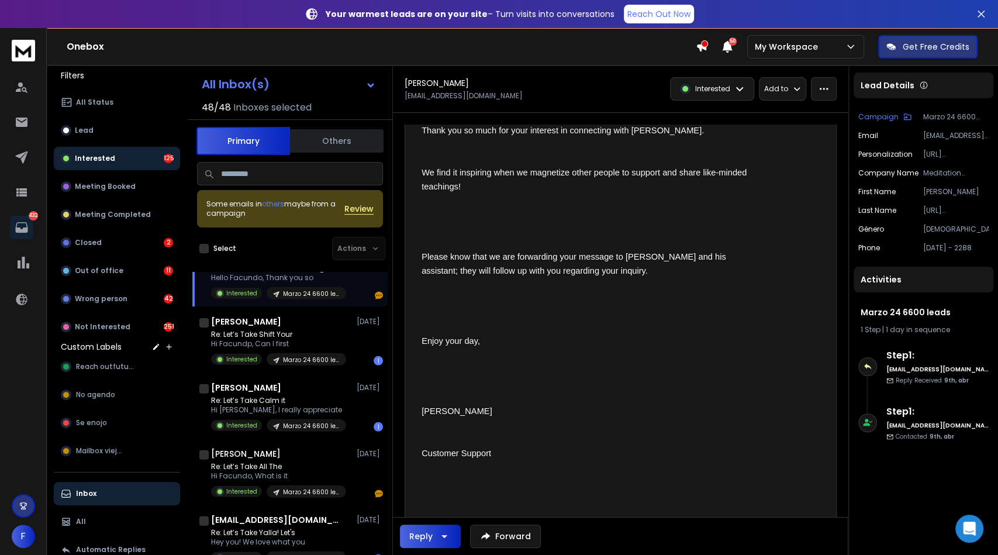
scroll to position [2281, 0]
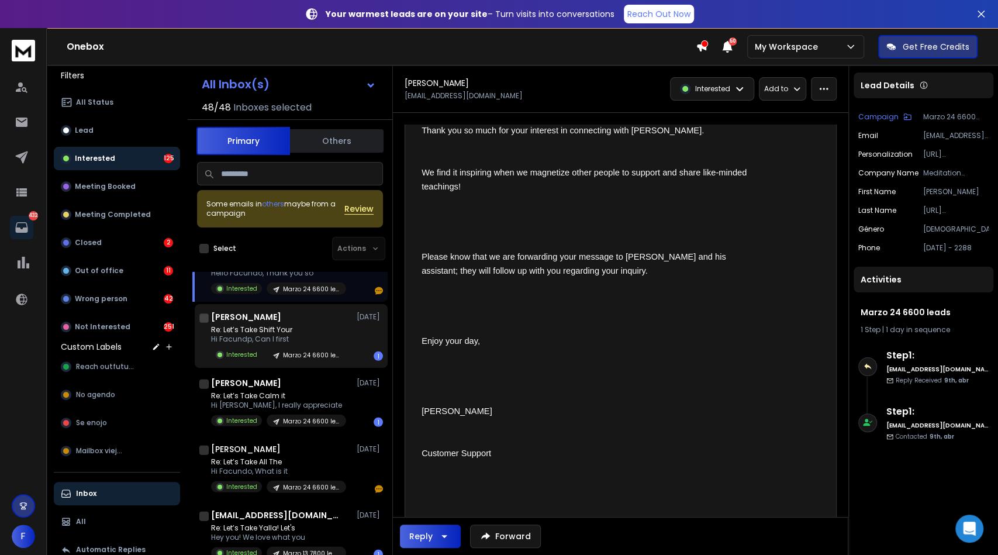
click at [269, 319] on h1 "[PERSON_NAME]" at bounding box center [246, 317] width 70 height 12
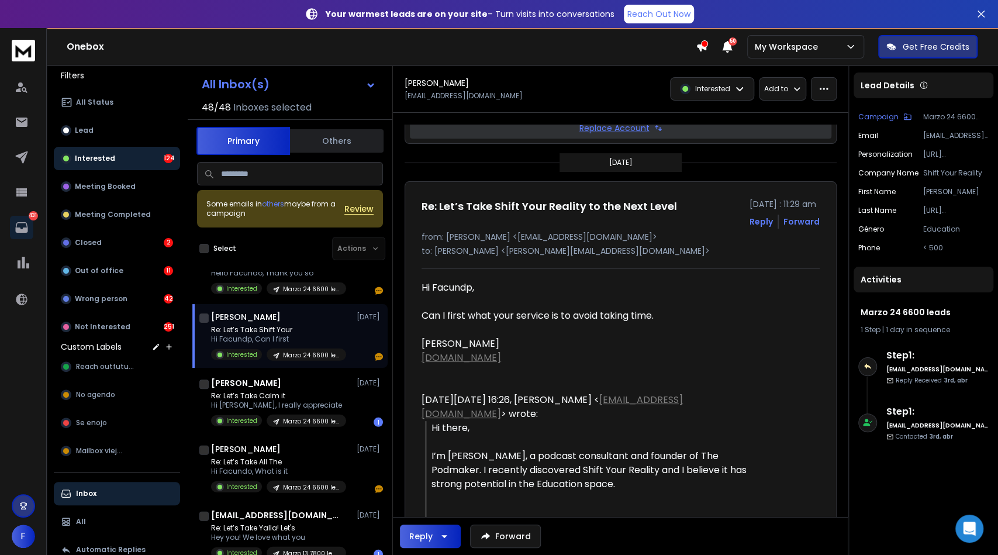
scroll to position [29, 0]
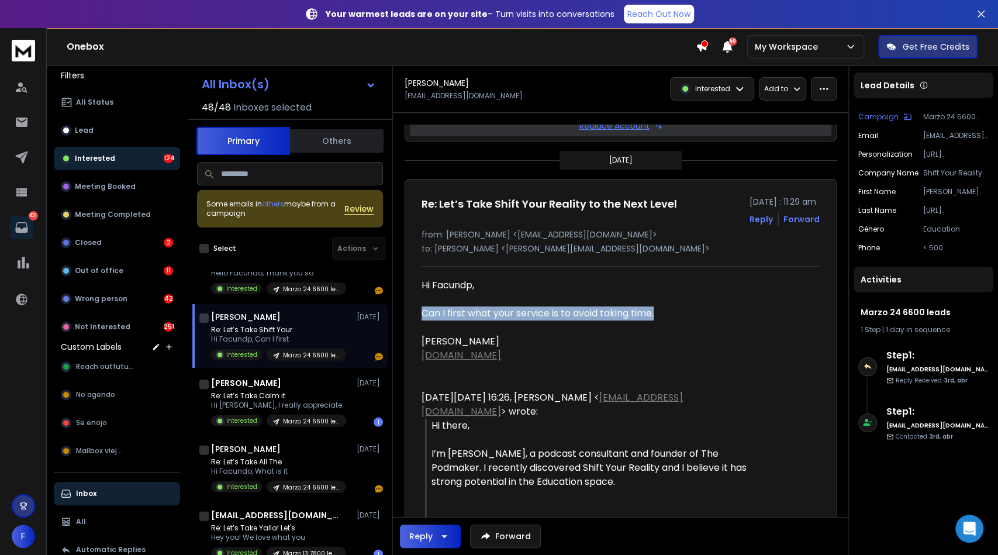
drag, startPoint x: 662, startPoint y: 315, endPoint x: 420, endPoint y: 313, distance: 242.5
click at [420, 313] on div "Re: Let’s Take Shift Your Reality to the Next Level [DATE] : 11:29 am Reply For…" at bounding box center [620, 543] width 432 height 729
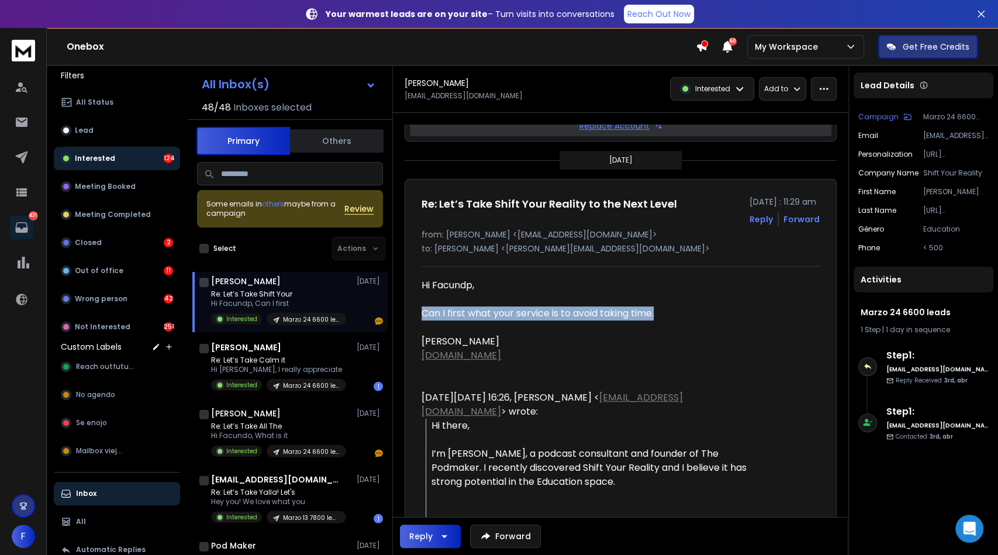
scroll to position [2335, 0]
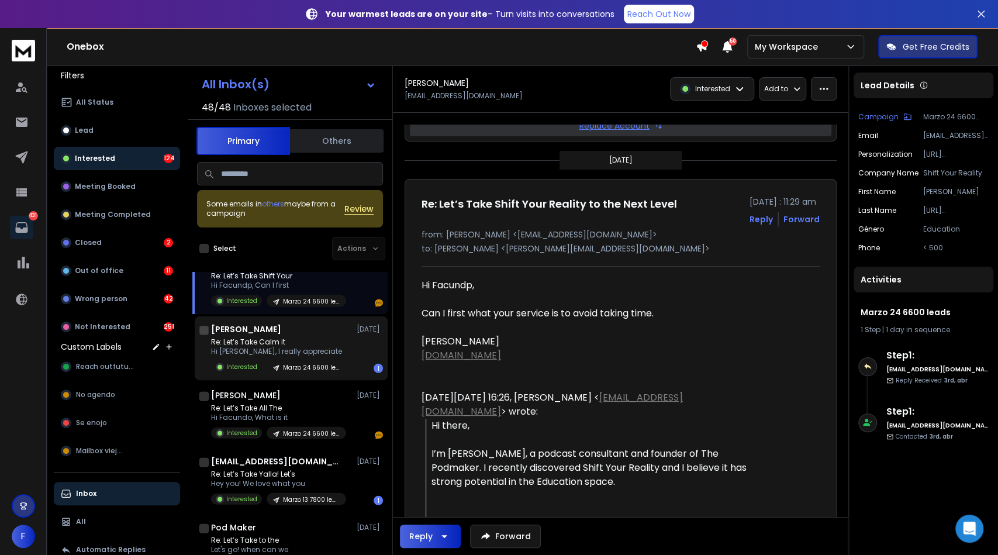
click at [274, 343] on p "Re: Let’s Take Calm it" at bounding box center [278, 341] width 135 height 9
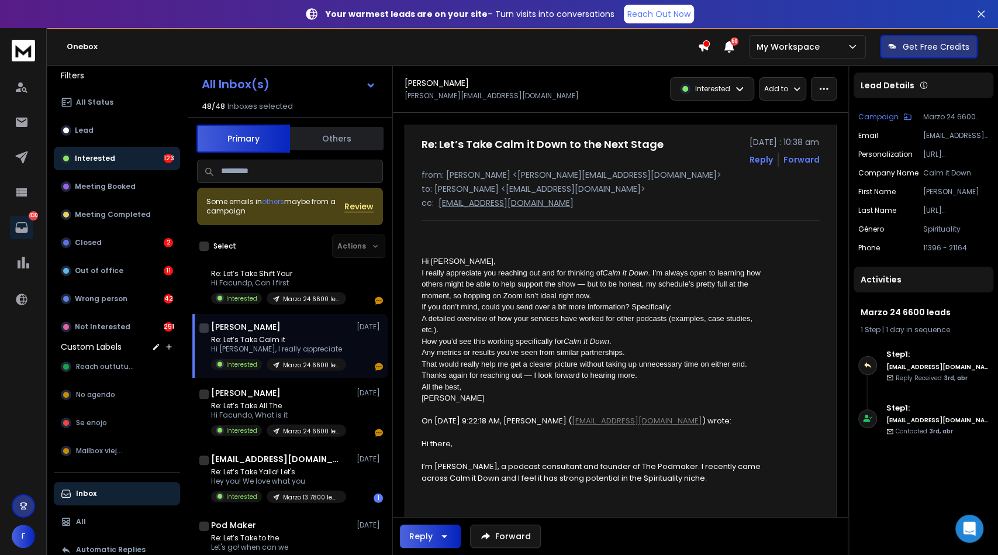
scroll to position [45, 0]
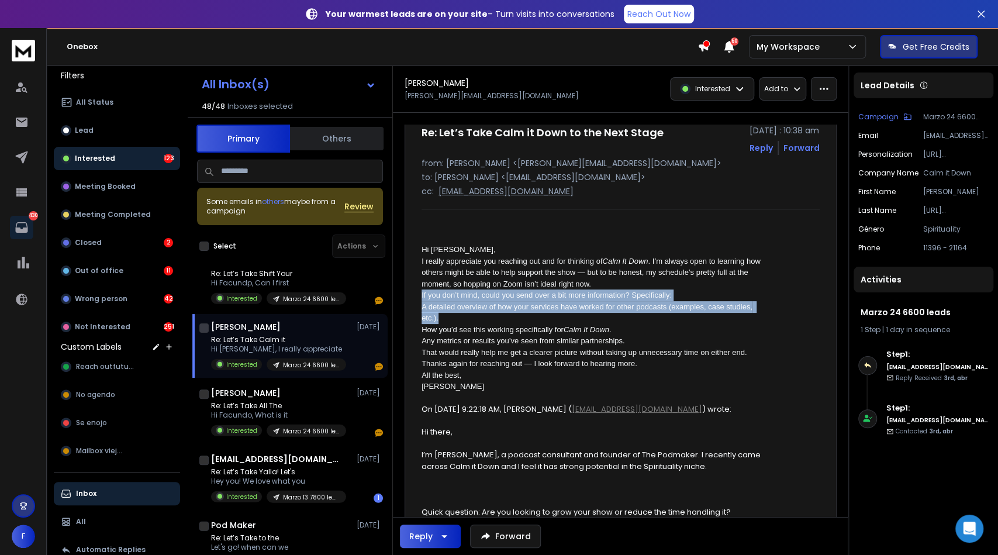
drag, startPoint x: 459, startPoint y: 318, endPoint x: 413, endPoint y: 297, distance: 50.5
click at [411, 296] on div "Re: Let’s Take Calm it Down to the Next Stage [DATE] : 10:38 am Reply Forward f…" at bounding box center [620, 469] width 432 height 723
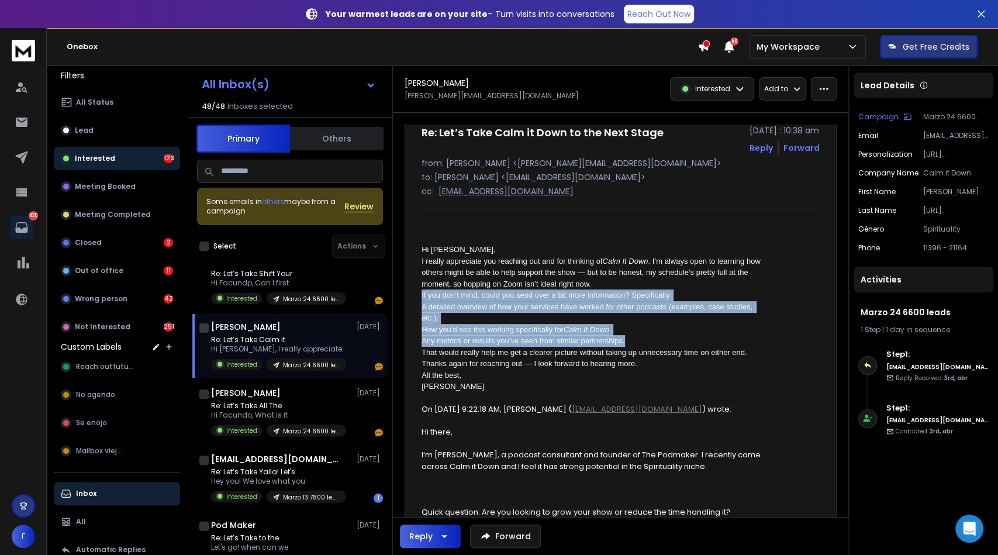
drag, startPoint x: 632, startPoint y: 341, endPoint x: 431, endPoint y: 302, distance: 204.9
click at [418, 297] on div "Re: Let’s Take Calm it Down to the Next Stage [DATE] : 10:38 am Reply Forward f…" at bounding box center [620, 469] width 432 height 723
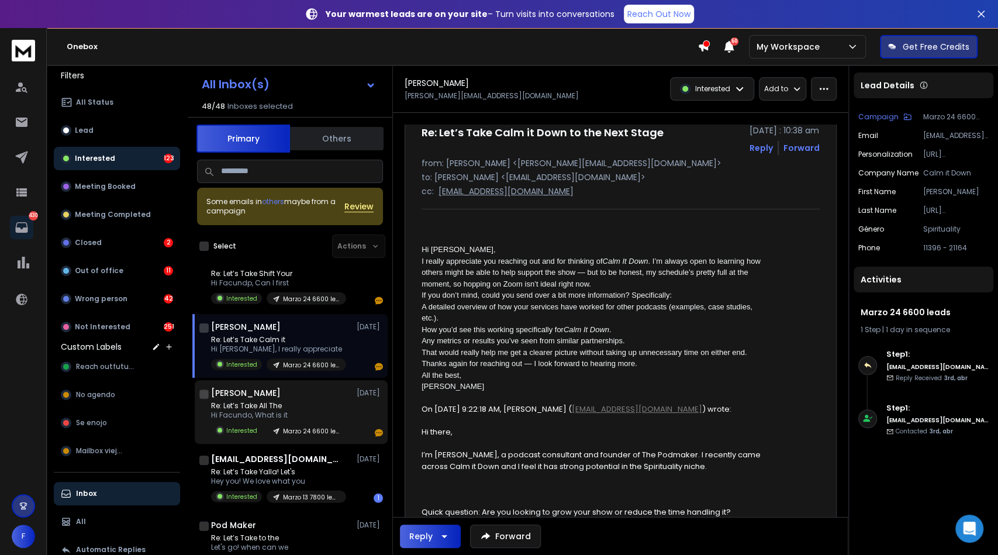
click at [264, 405] on p "Re: Let’s Take All The" at bounding box center [278, 405] width 135 height 9
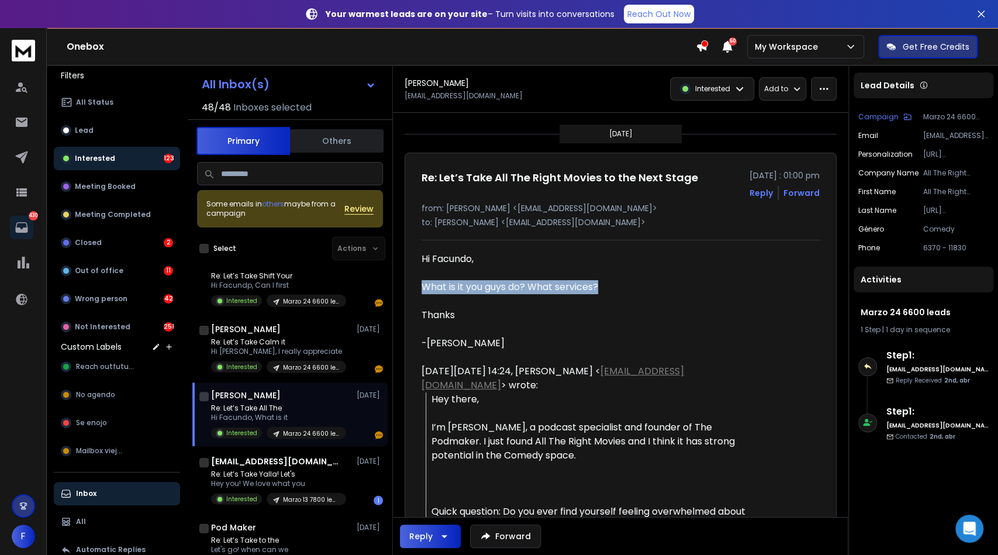
drag, startPoint x: 604, startPoint y: 289, endPoint x: 417, endPoint y: 283, distance: 187.7
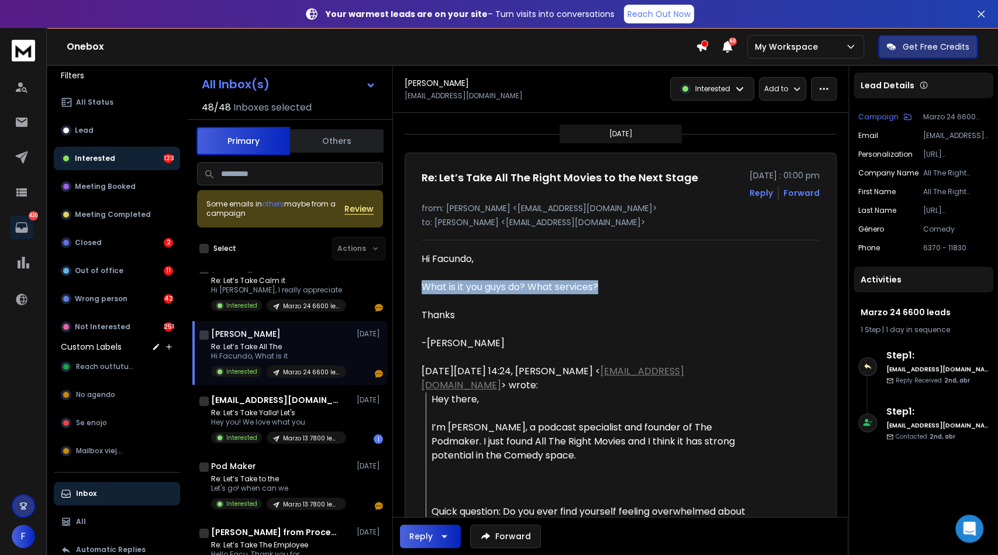
scroll to position [2408, 0]
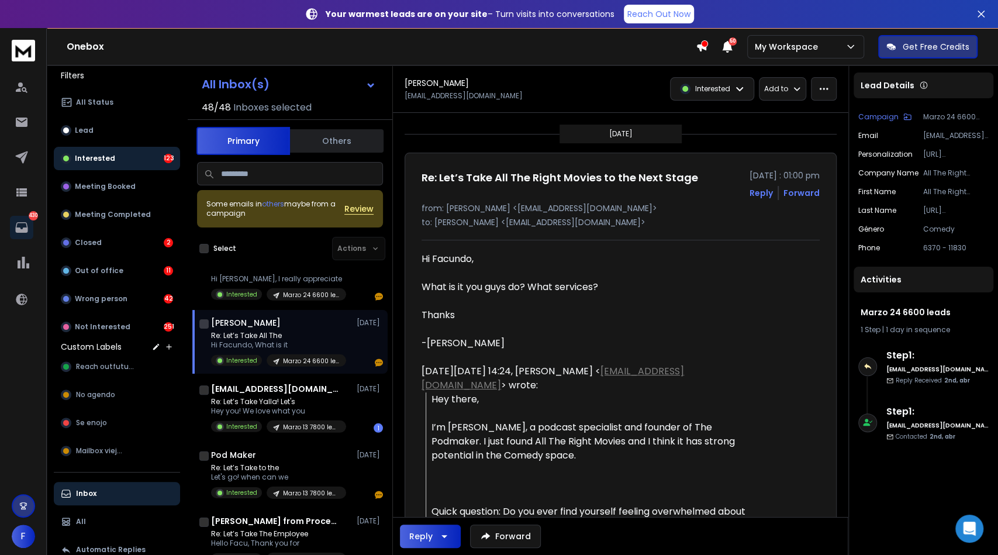
click at [258, 385] on h1 "[EMAIL_ADDRESS][DOMAIN_NAME]" at bounding box center [275, 389] width 129 height 12
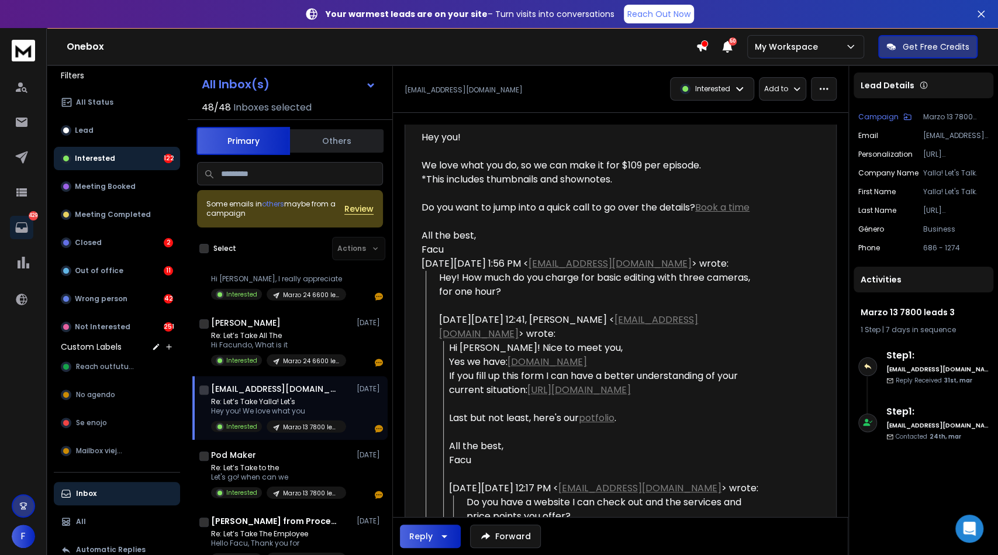
scroll to position [153, 0]
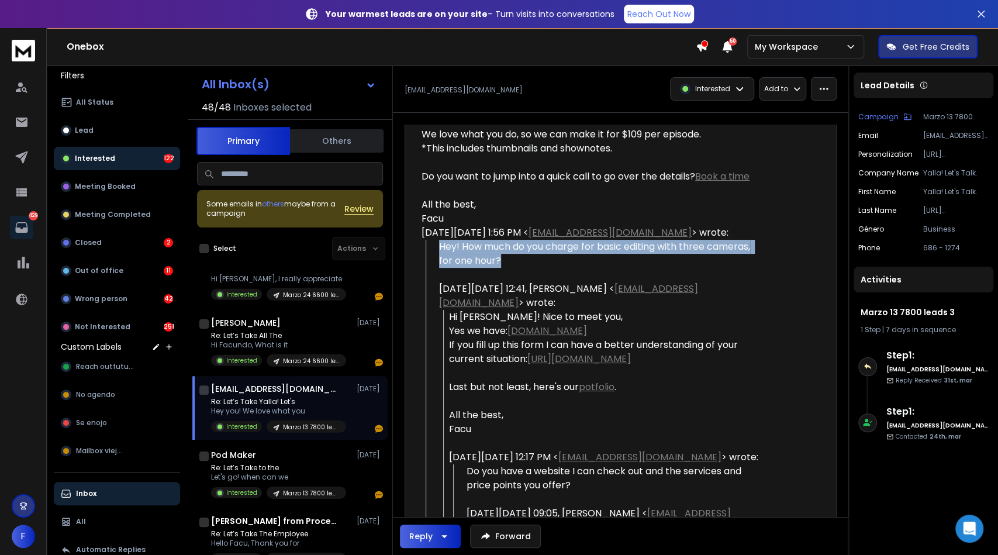
drag, startPoint x: 504, startPoint y: 263, endPoint x: 432, endPoint y: 250, distance: 72.4
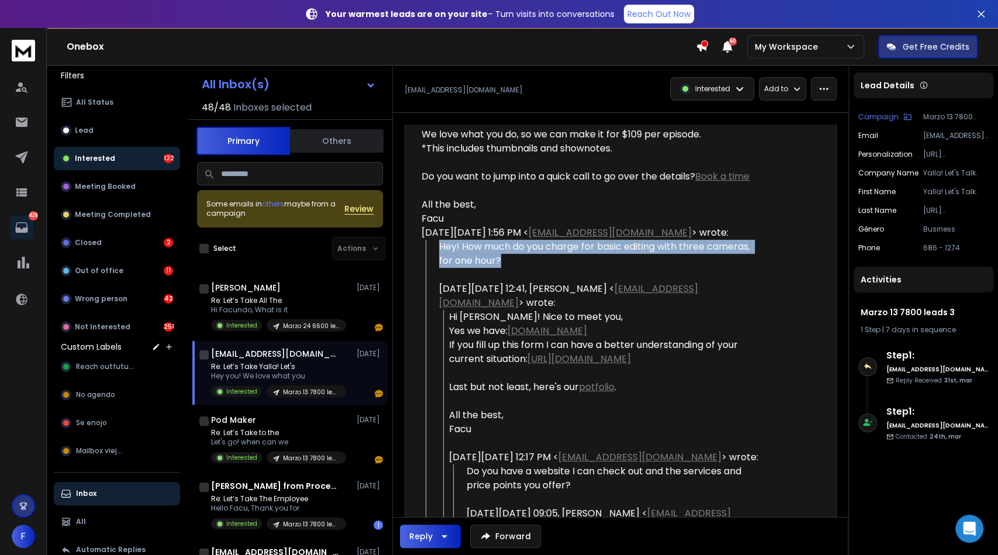
scroll to position [2464, 0]
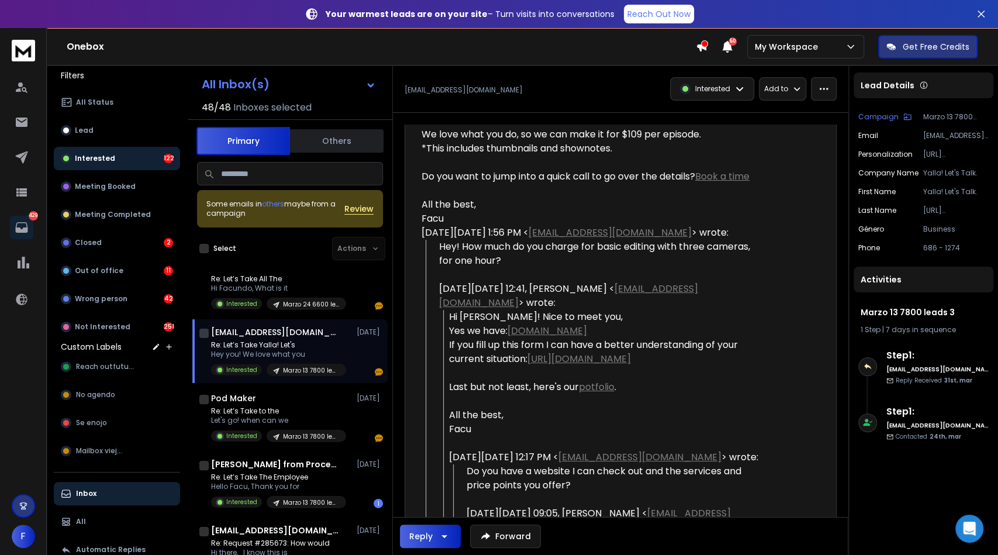
click at [279, 397] on div "Pod Maker [DATE]" at bounding box center [297, 398] width 172 height 12
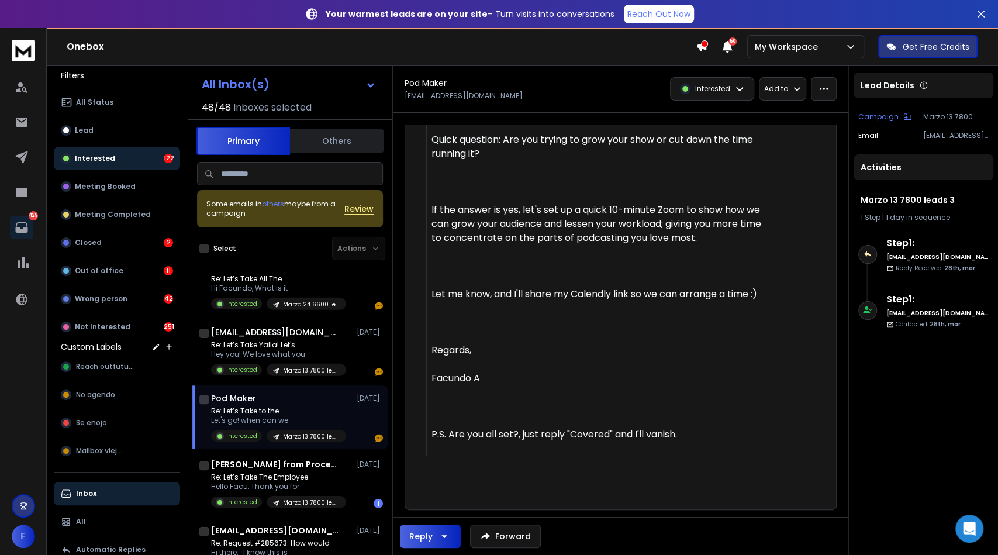
scroll to position [506, 0]
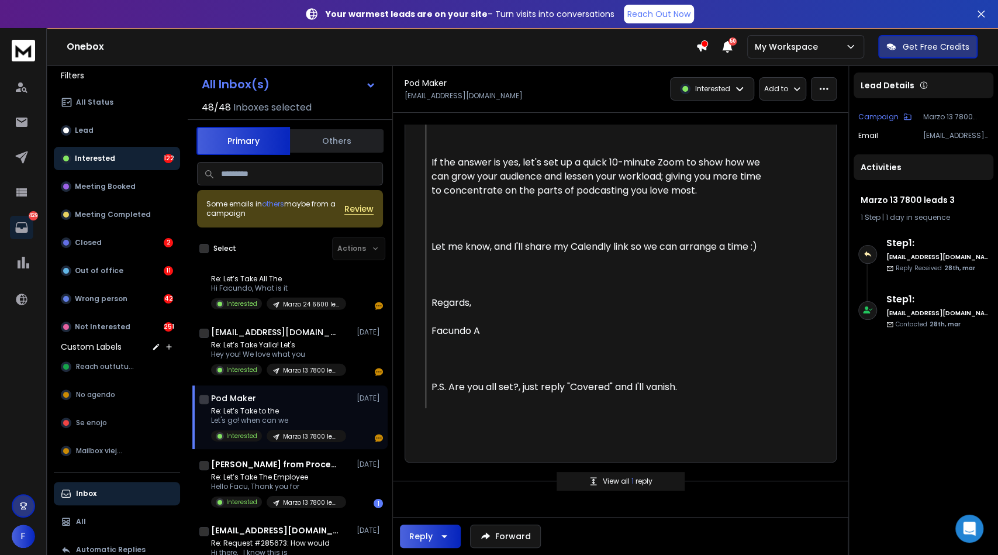
click at [609, 415] on p "View all 1 reply" at bounding box center [627, 480] width 50 height 9
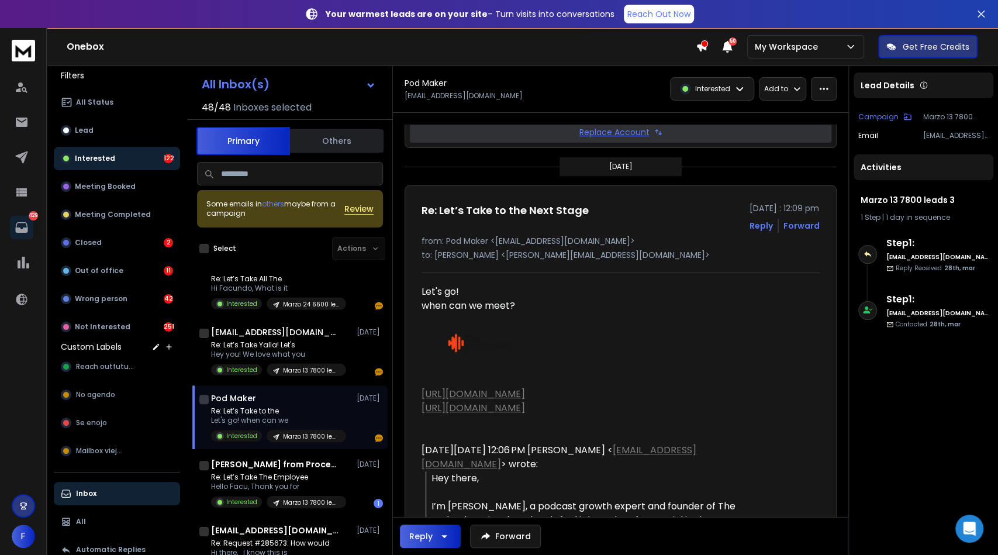
scroll to position [0, 0]
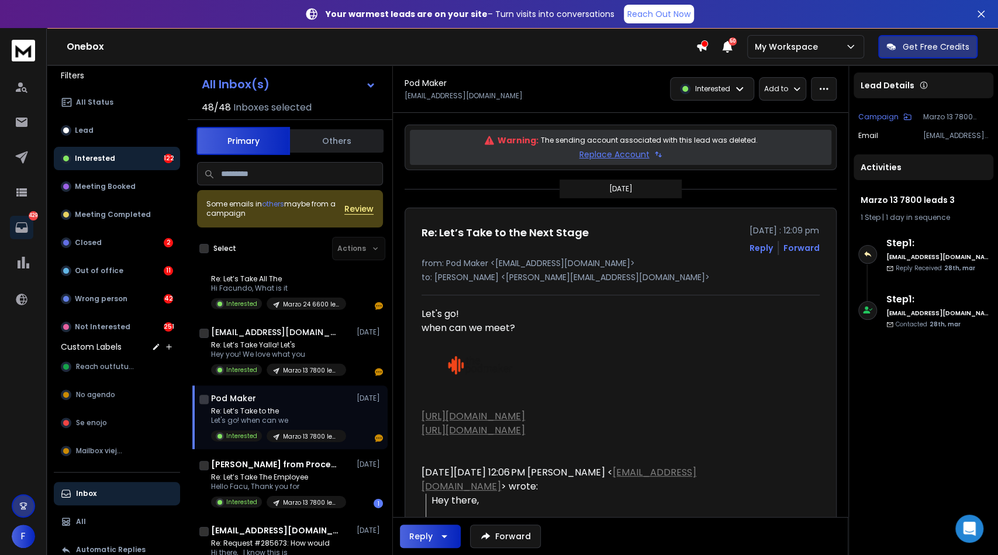
click at [624, 191] on p "[DATE]" at bounding box center [620, 188] width 23 height 9
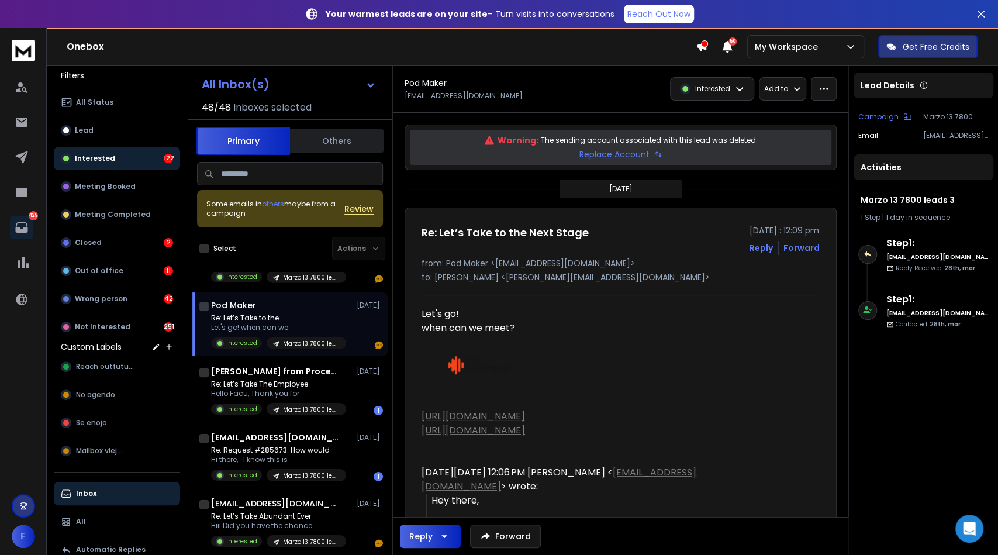
scroll to position [2560, 0]
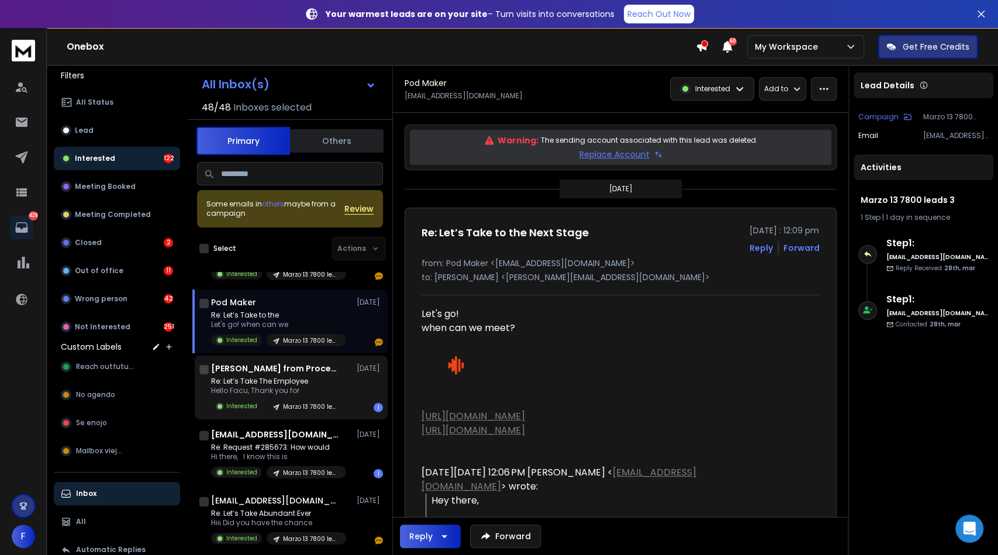
click at [279, 378] on p "Re: Let’s Take The Employee" at bounding box center [278, 380] width 135 height 9
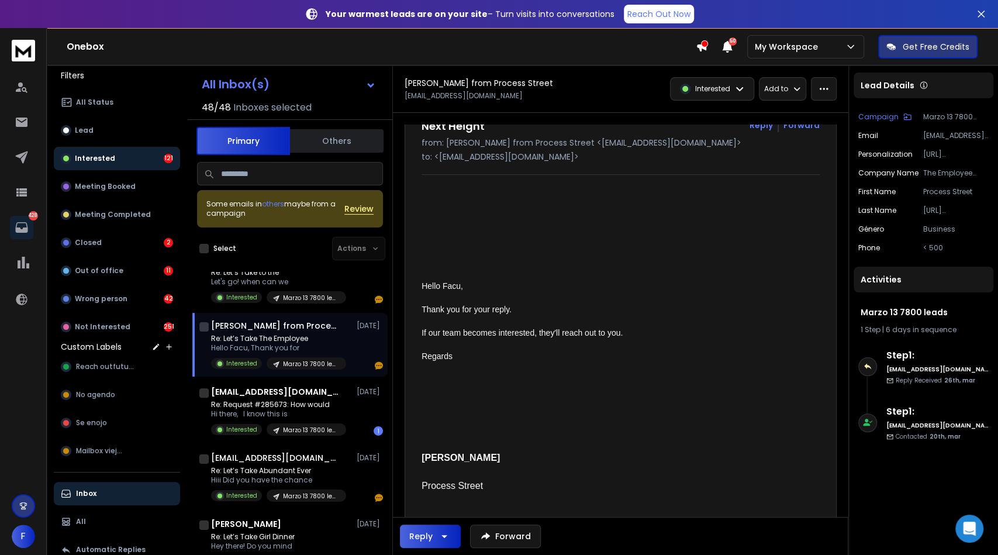
scroll to position [2614, 0]
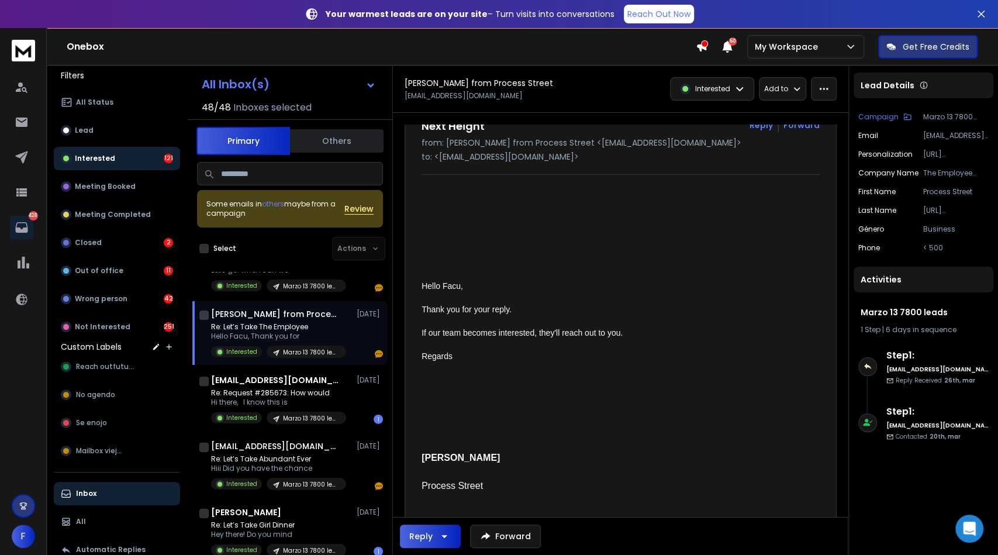
click at [279, 392] on p "Re: Request #285673: How would" at bounding box center [278, 392] width 135 height 9
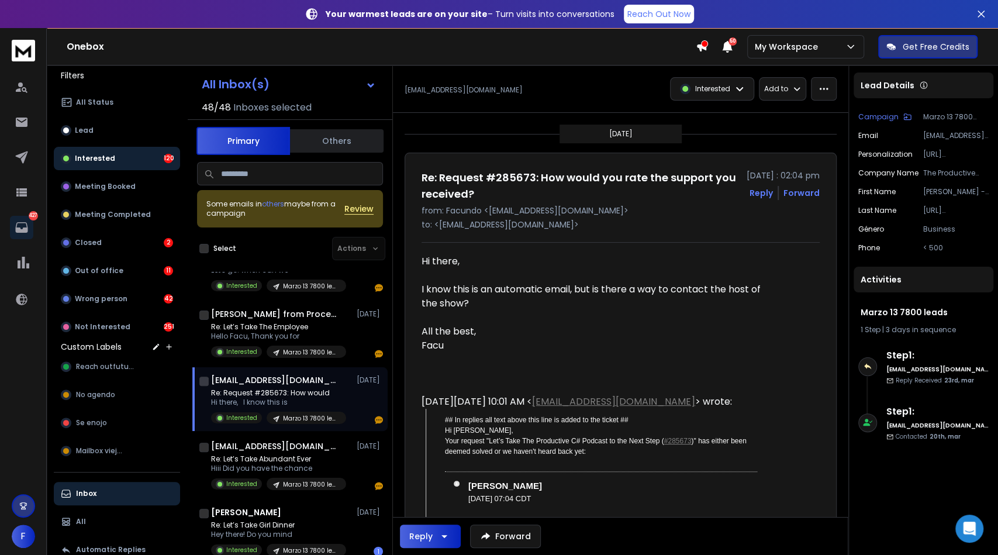
click at [487, 304] on div "I know this is an automatic email, but is there a way to contact the host of th…" at bounding box center [591, 296] width 341 height 28
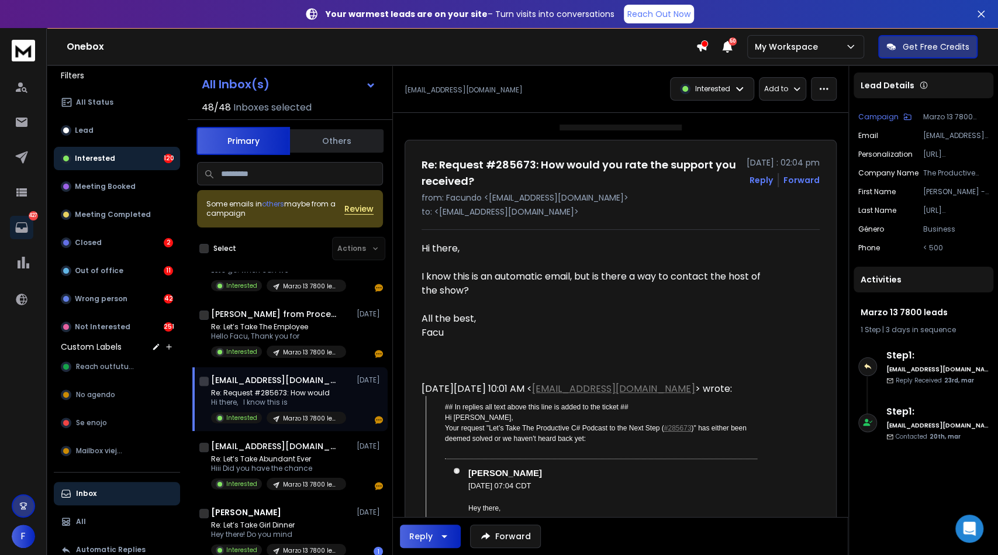
scroll to position [0, 0]
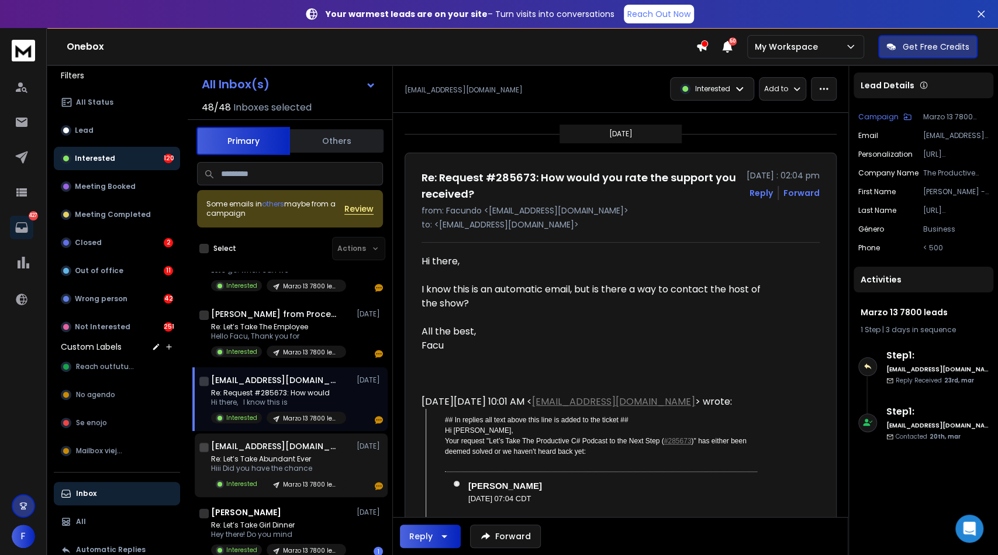
click at [313, 415] on div "[EMAIL_ADDRESS][DOMAIN_NAME] [DATE]" at bounding box center [297, 446] width 172 height 12
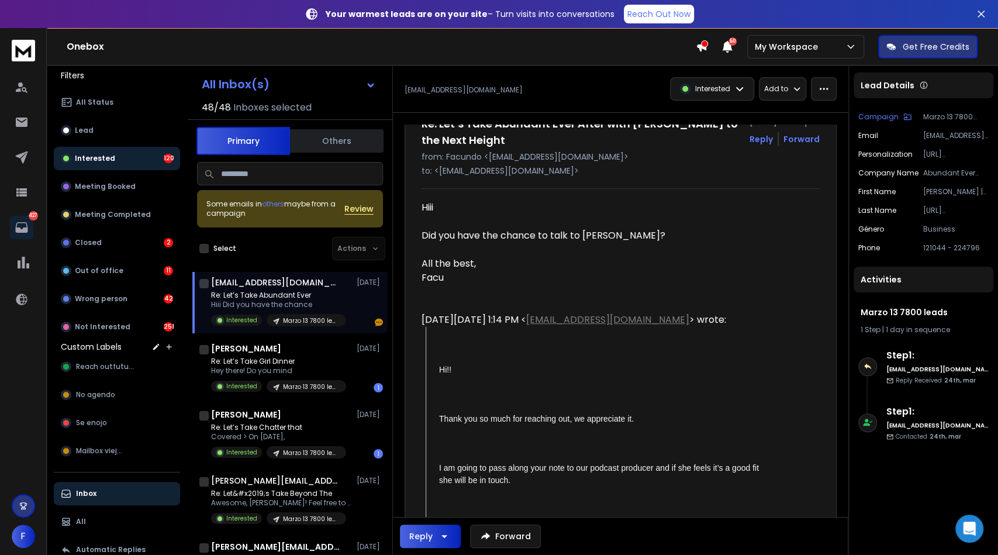
scroll to position [54, 0]
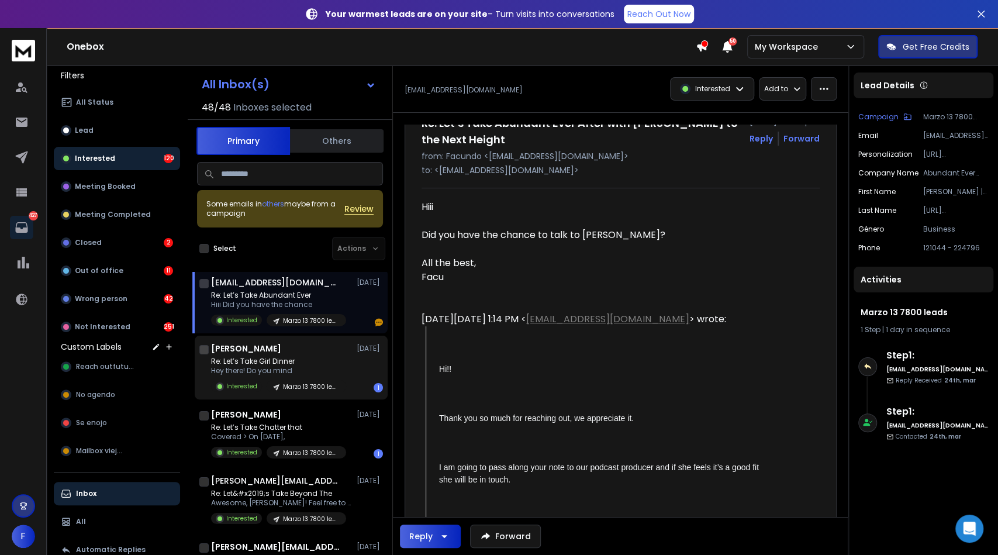
click at [274, 354] on div "[PERSON_NAME] [DATE] Re: Let’s Take Girl Dinner Hey there! Do you mind Interest…" at bounding box center [297, 367] width 172 height 50
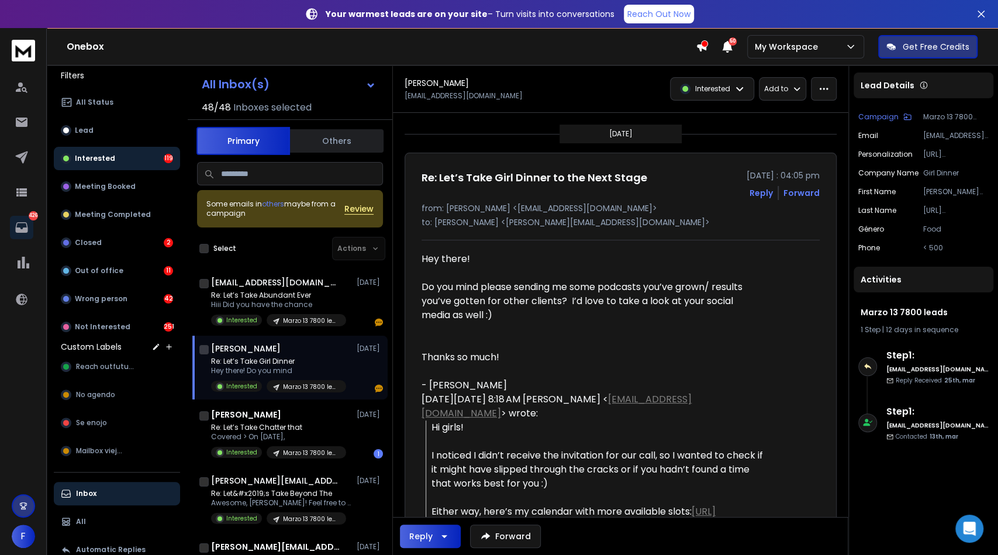
drag, startPoint x: 503, startPoint y: 318, endPoint x: 417, endPoint y: 284, distance: 92.3
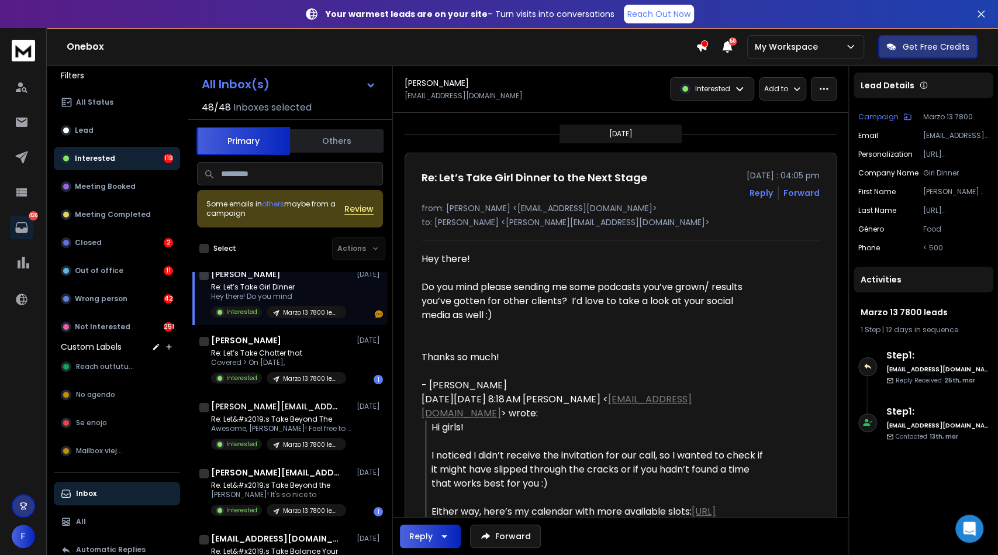
scroll to position [2861, 0]
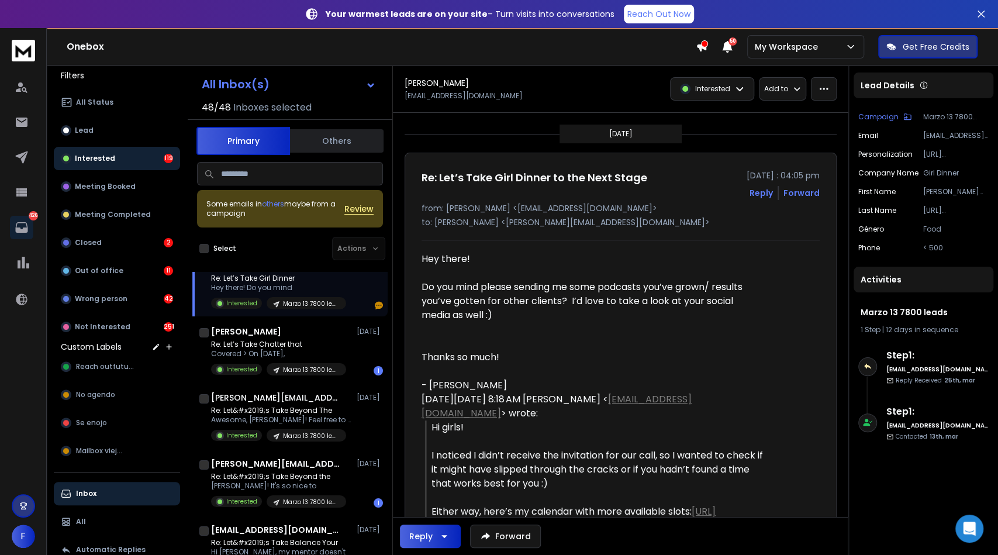
click at [272, 334] on h1 "[PERSON_NAME]" at bounding box center [246, 331] width 70 height 12
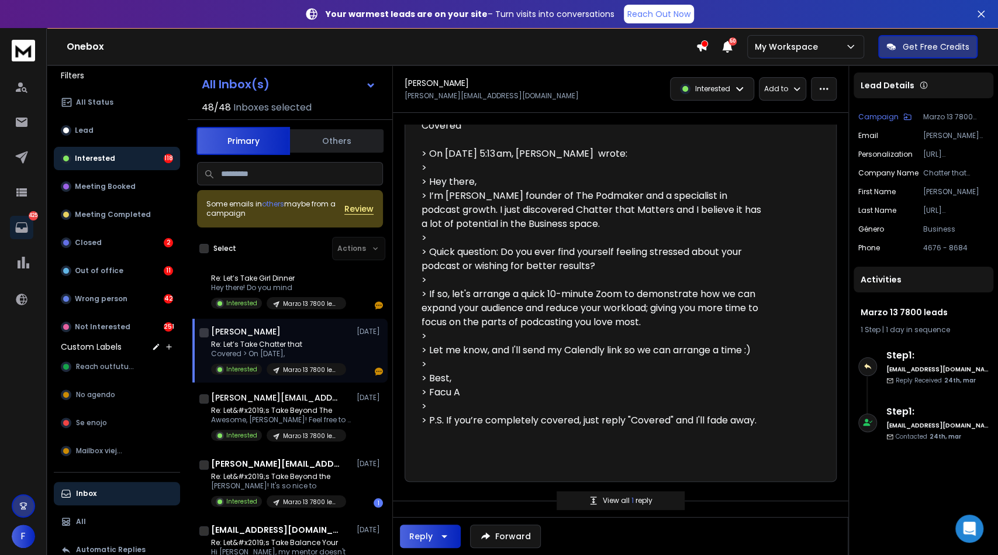
scroll to position [207, 0]
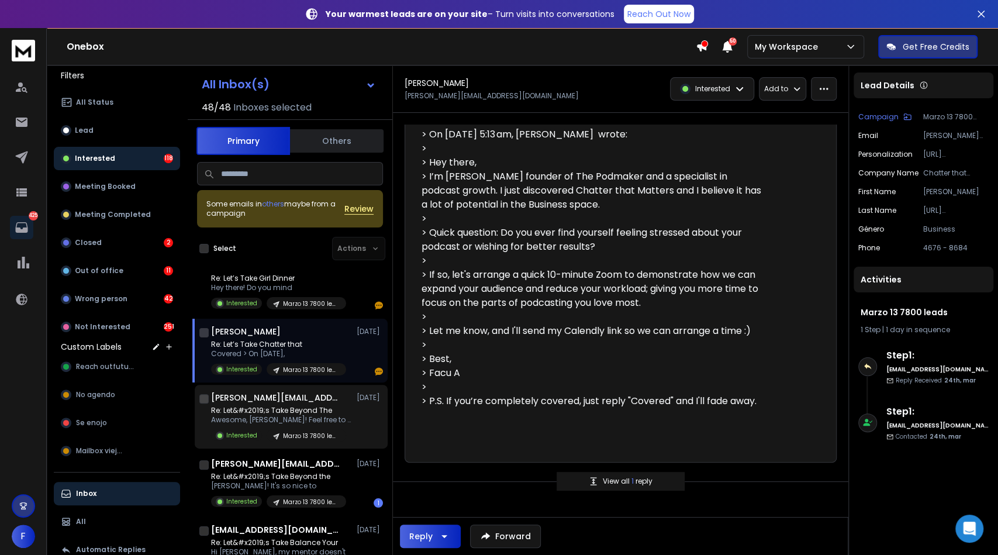
click at [252, 415] on div "Re: Let&#x2019;s Take Beyond The Awesome, [PERSON_NAME]! Feel free to book Inte…" at bounding box center [281, 424] width 140 height 36
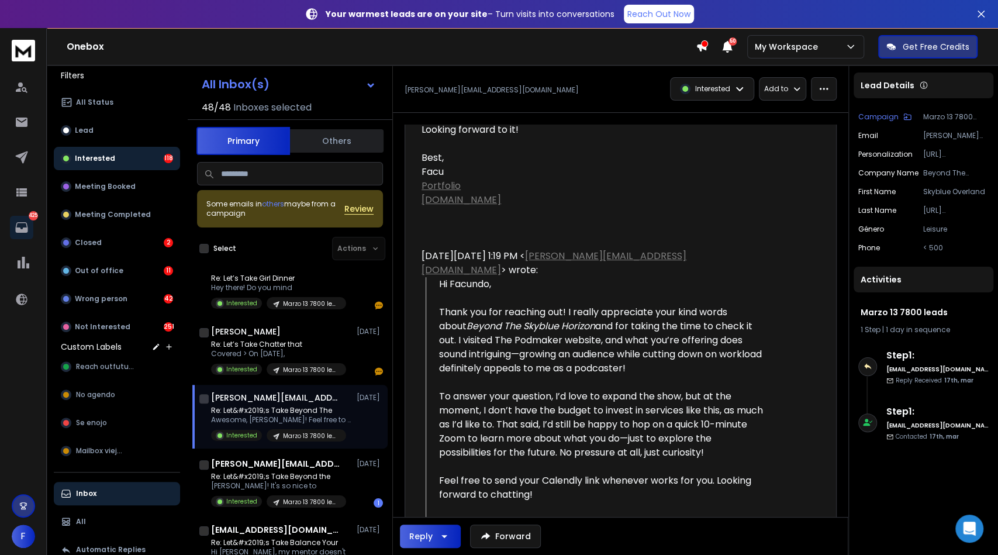
scroll to position [2931, 0]
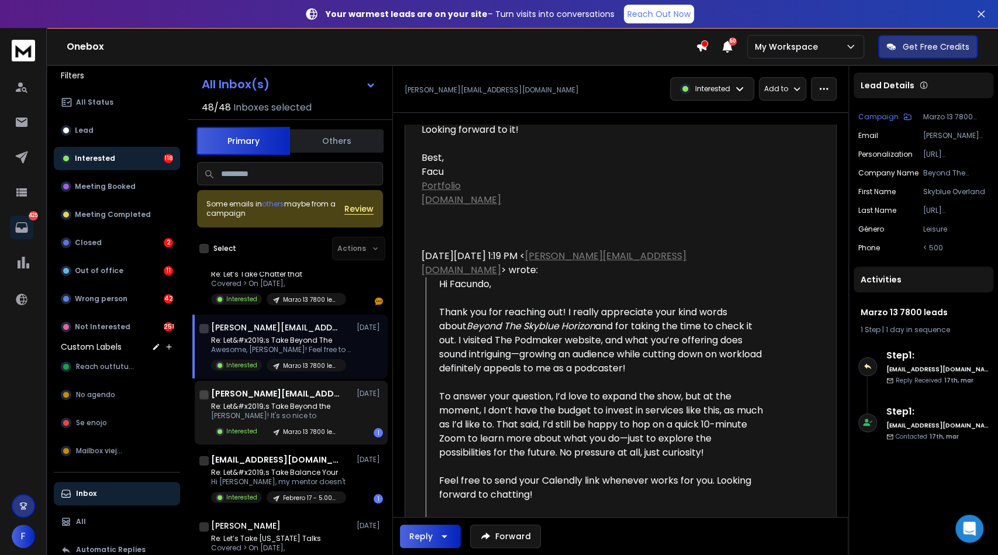
click at [285, 410] on p "Re: Let&#x2019;s Take Beyond the" at bounding box center [278, 405] width 135 height 9
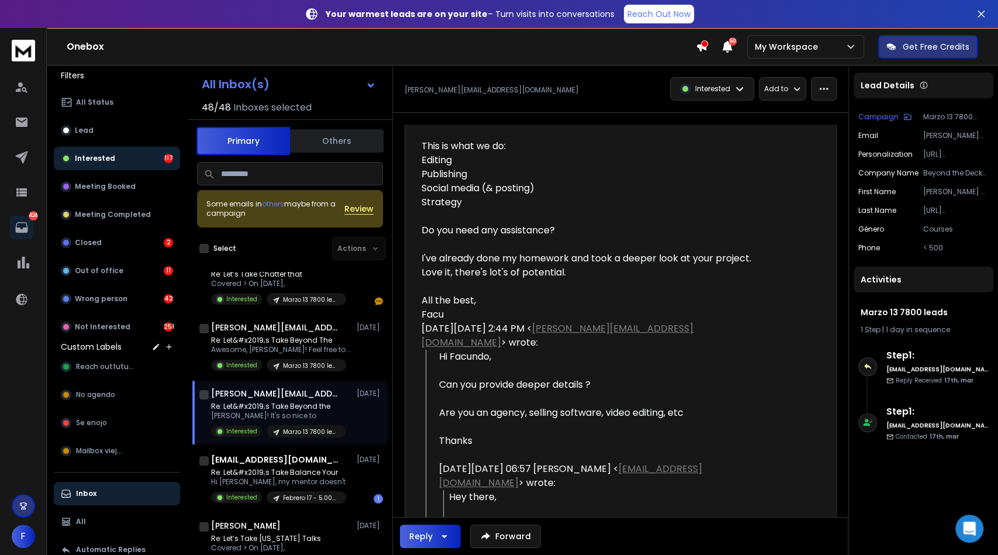
scroll to position [180, 0]
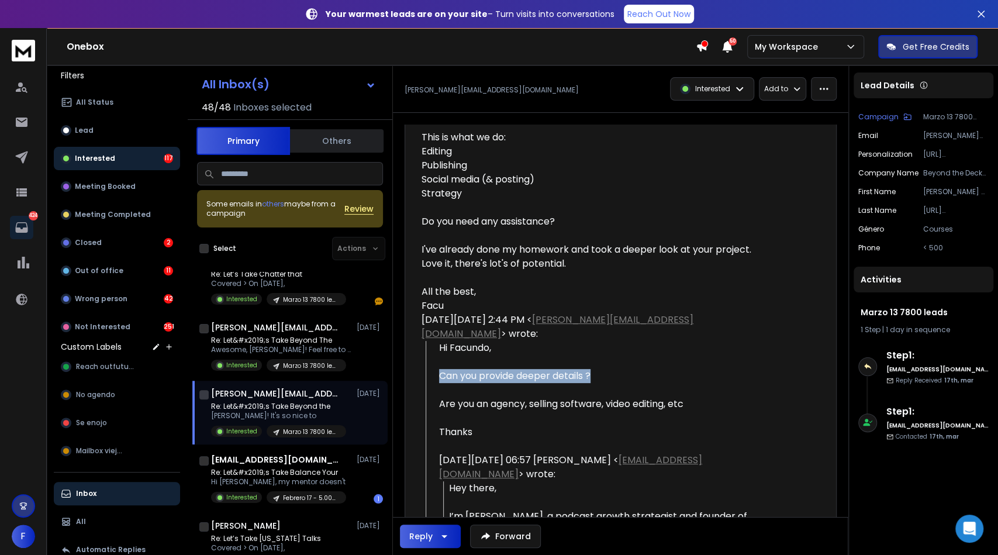
drag, startPoint x: 607, startPoint y: 364, endPoint x: 456, endPoint y: 354, distance: 150.5
click at [456, 369] on div "Can you provide deeper details ?" at bounding box center [601, 376] width 324 height 14
click at [592, 369] on div "Can you provide deeper details ?" at bounding box center [601, 376] width 324 height 14
drag, startPoint x: 599, startPoint y: 362, endPoint x: 441, endPoint y: 362, distance: 158.4
click at [441, 369] on div "Can you provide deeper details ?" at bounding box center [601, 376] width 324 height 14
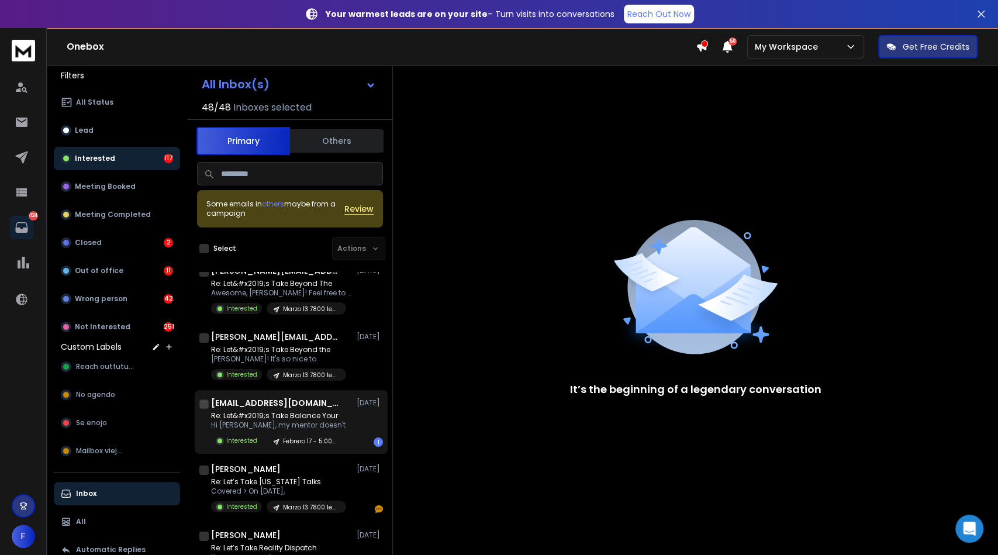
scroll to position [0, 0]
click at [286, 401] on h1 "[EMAIL_ADDRESS][DOMAIN_NAME]" at bounding box center [275, 403] width 129 height 12
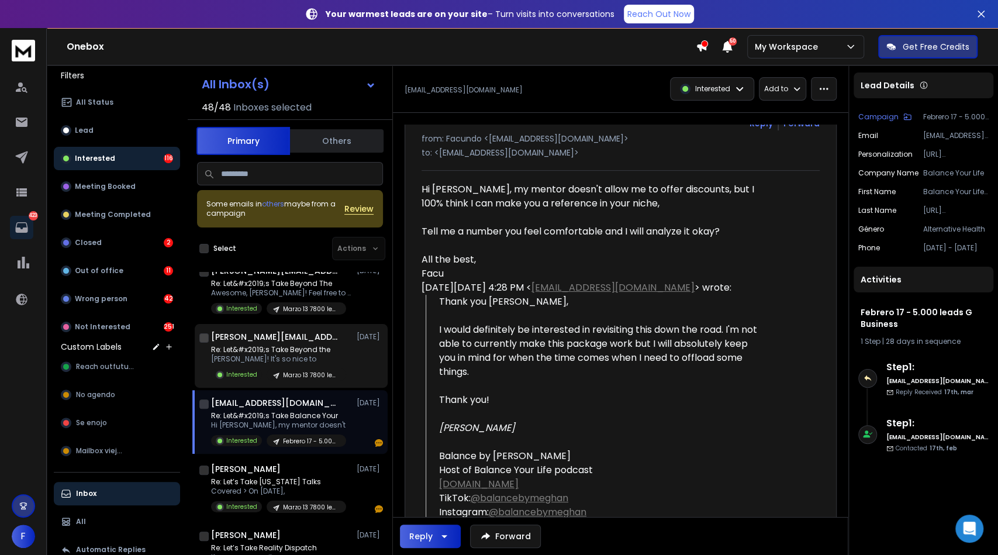
scroll to position [3058, 0]
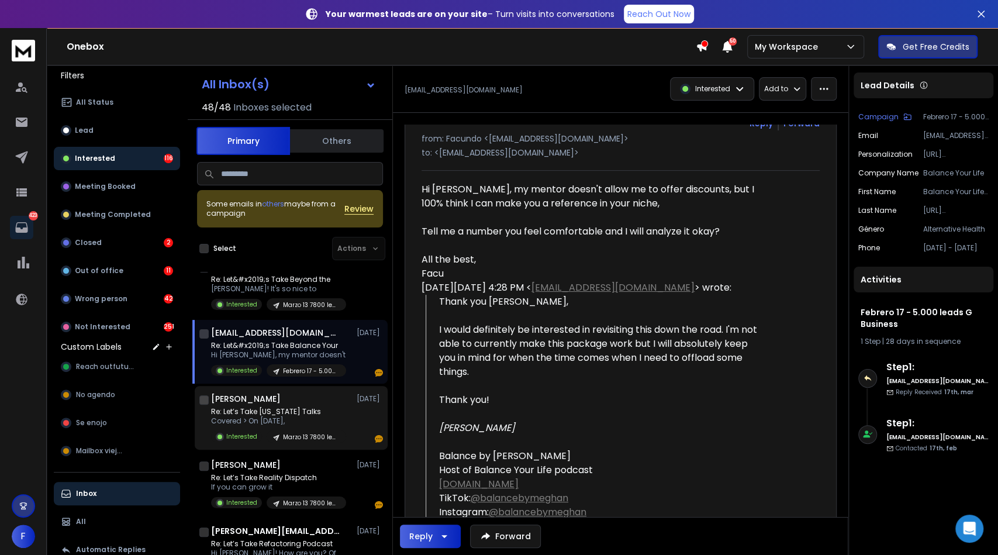
click at [307, 398] on div "[PERSON_NAME] [DATE]" at bounding box center [297, 399] width 172 height 12
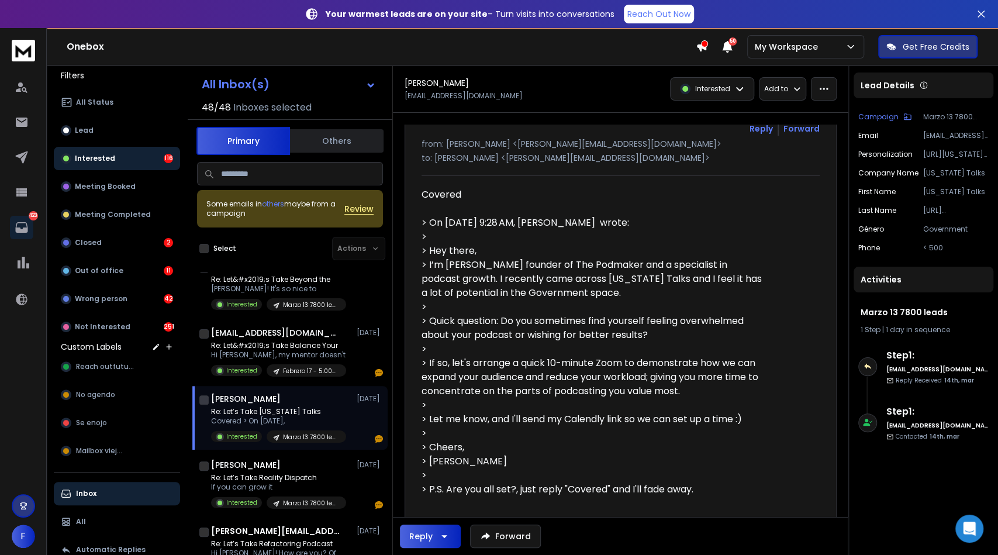
scroll to position [153, 0]
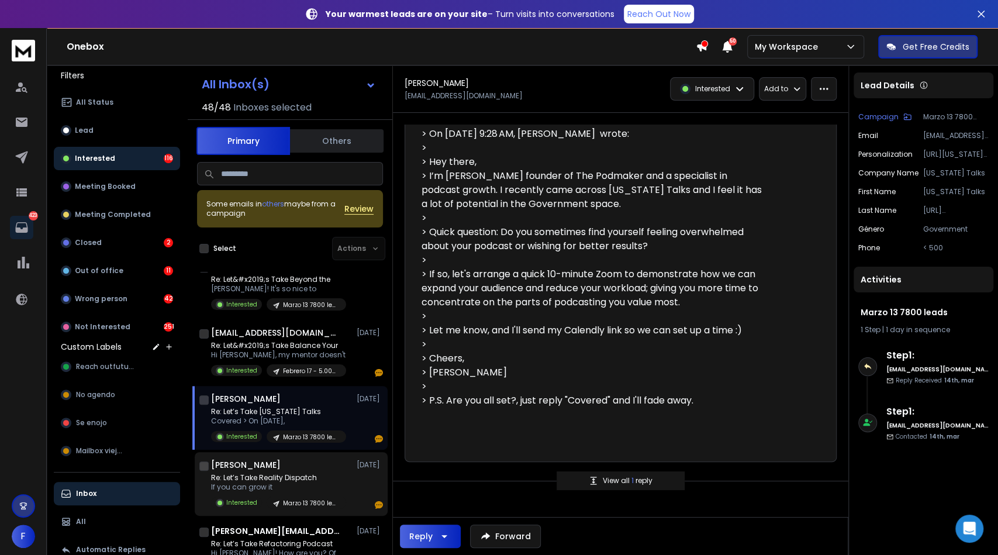
click at [289, 415] on div "[PERSON_NAME] [DATE]" at bounding box center [297, 465] width 172 height 12
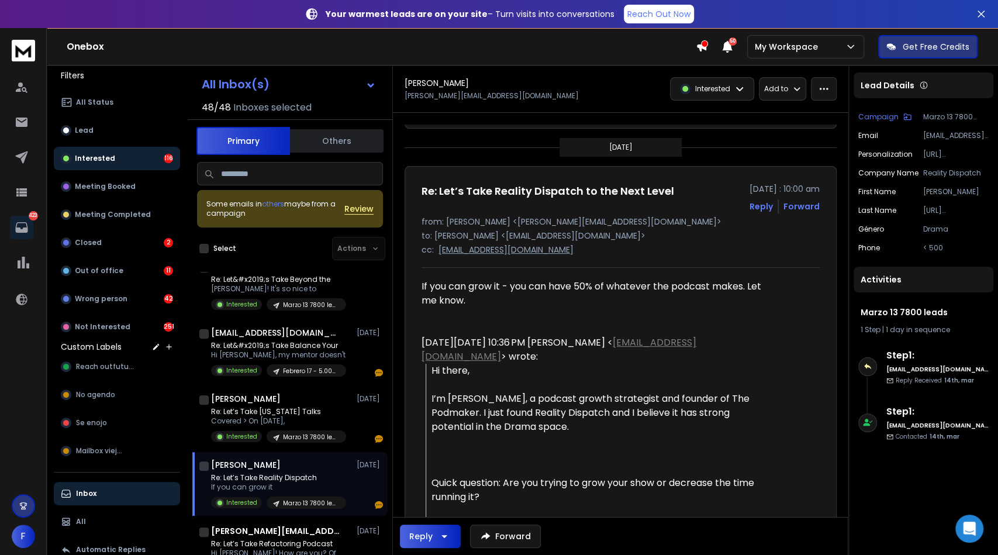
scroll to position [0, 0]
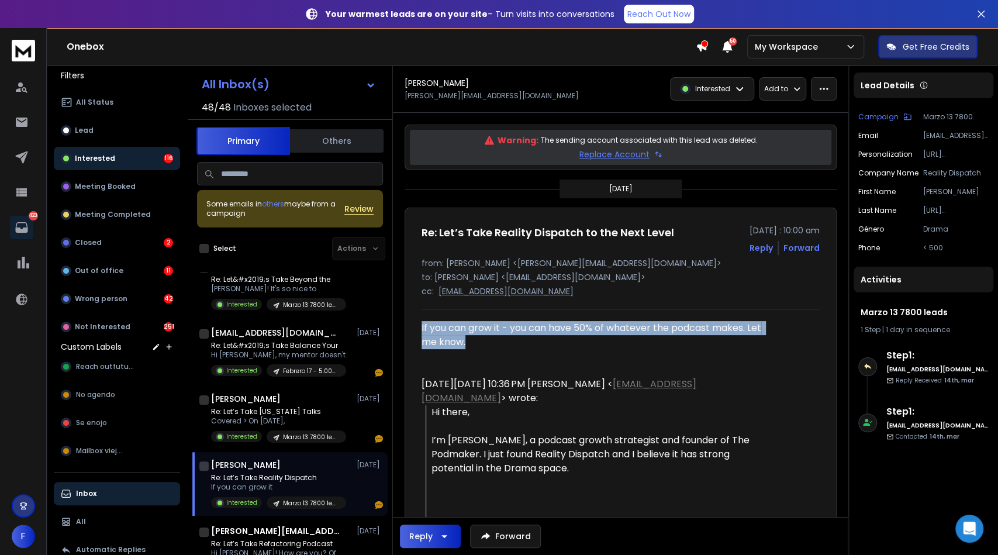
drag, startPoint x: 495, startPoint y: 347, endPoint x: 421, endPoint y: 323, distance: 77.6
click at [421, 322] on div "If you can grow it - you can have 50% of whatever the podcast makes. Let me kno…" at bounding box center [591, 342] width 341 height 42
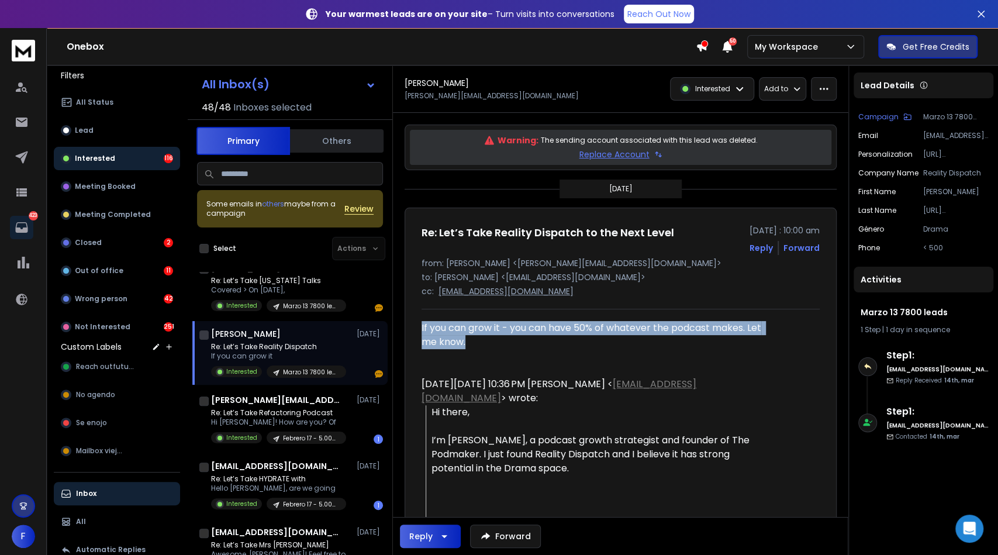
scroll to position [3198, 0]
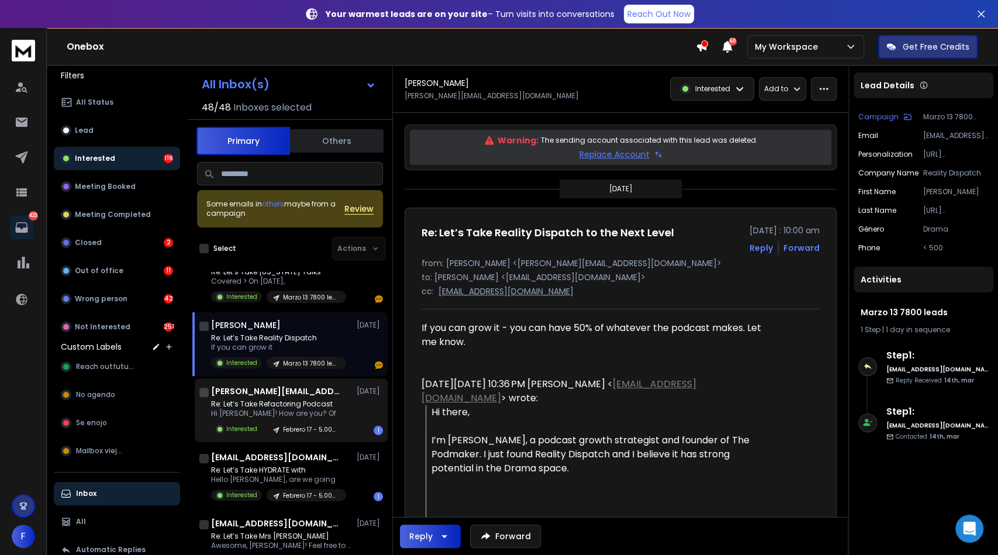
click at [283, 388] on h1 "[PERSON_NAME][EMAIL_ADDRESS][DOMAIN_NAME]" at bounding box center [275, 391] width 129 height 12
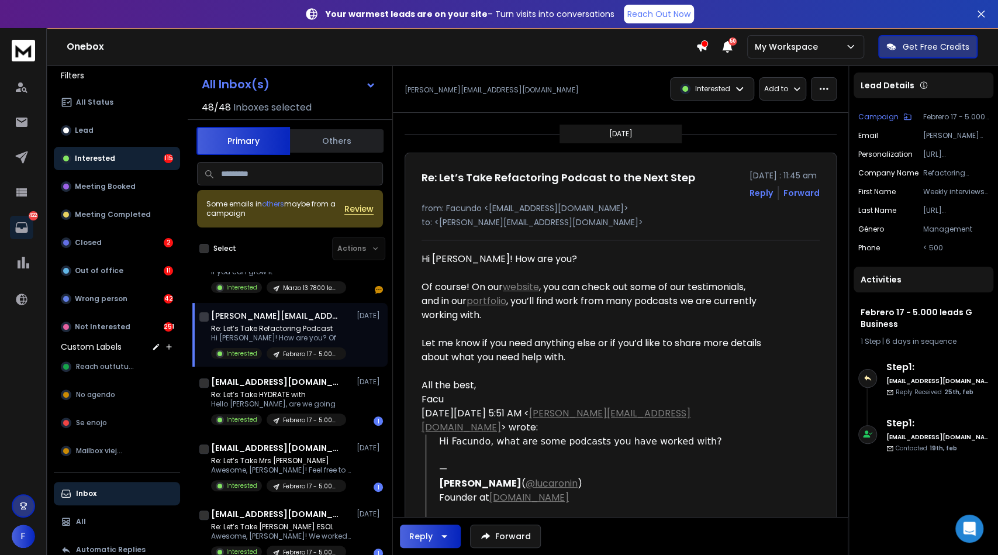
scroll to position [3280, 0]
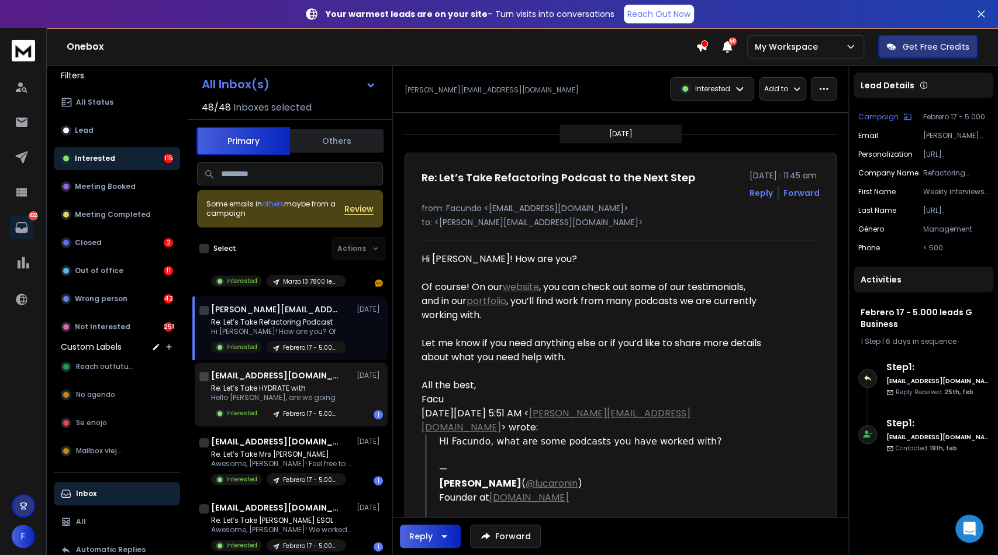
click at [287, 370] on h1 "[EMAIL_ADDRESS][DOMAIN_NAME]" at bounding box center [275, 375] width 129 height 12
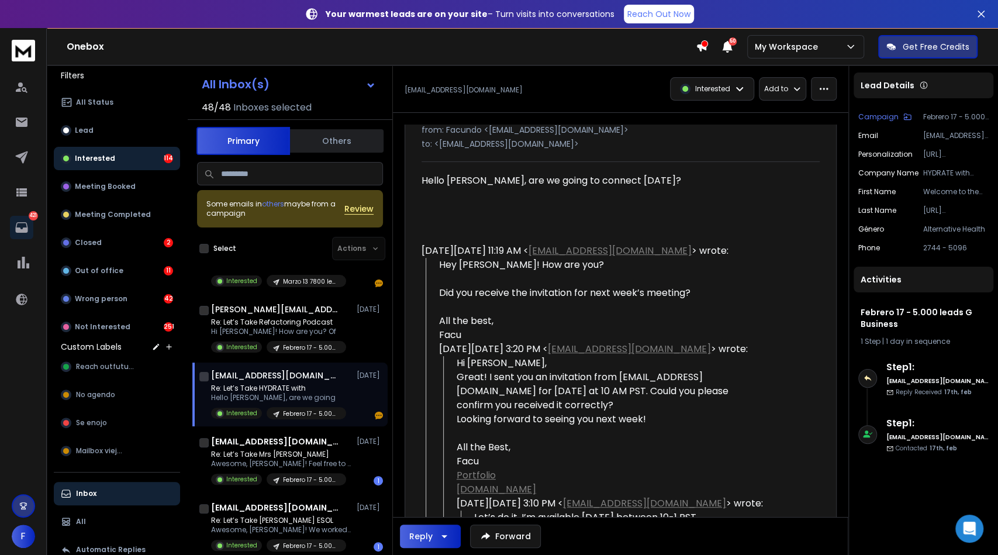
scroll to position [3325, 0]
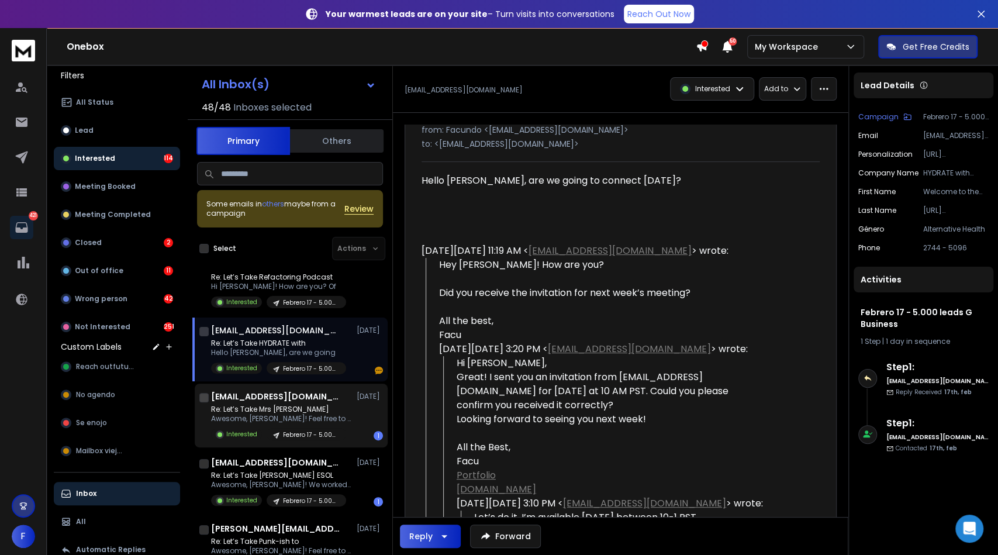
click at [275, 394] on h1 "[EMAIL_ADDRESS][DOMAIN_NAME]" at bounding box center [275, 396] width 129 height 12
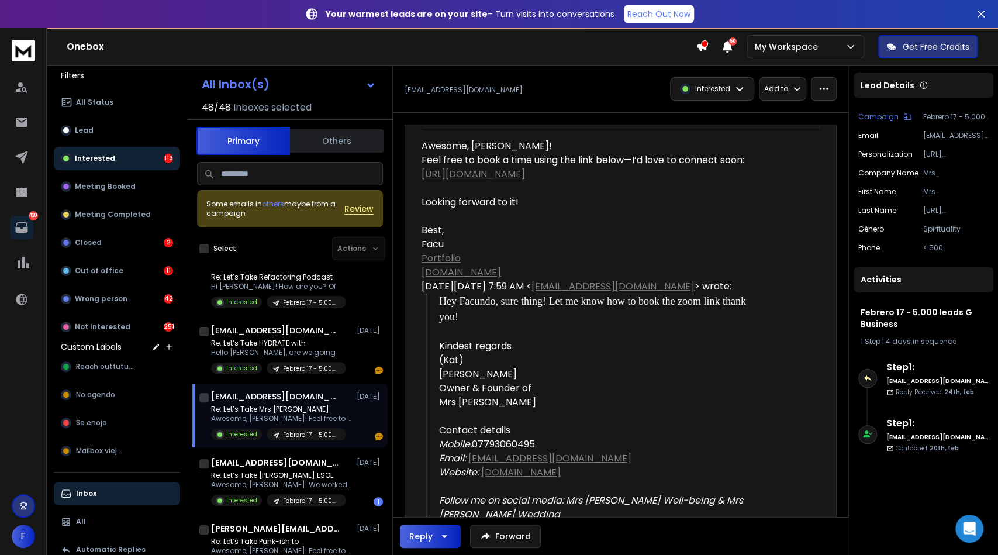
scroll to position [126, 0]
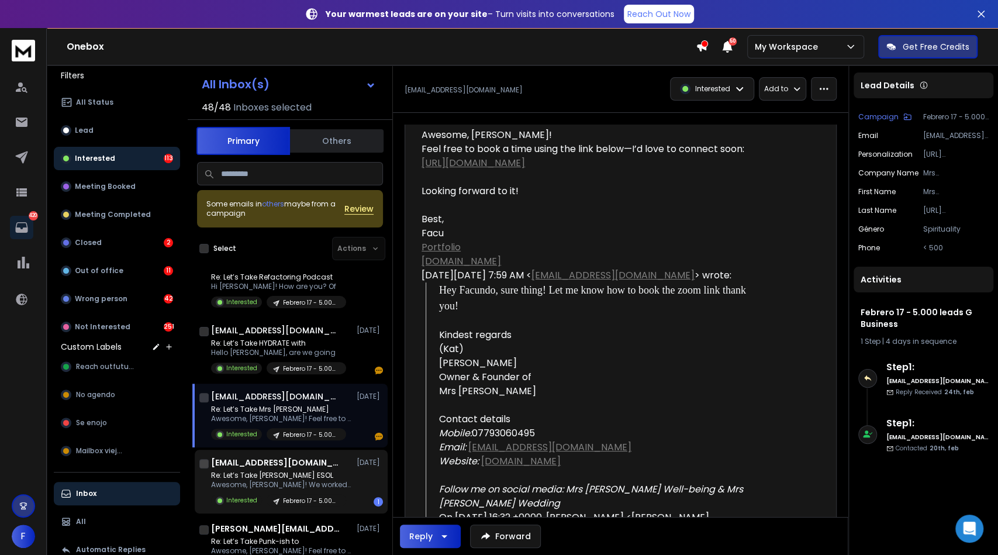
click at [266, 415] on h1 "[EMAIL_ADDRESS][DOMAIN_NAME]" at bounding box center [275, 462] width 129 height 12
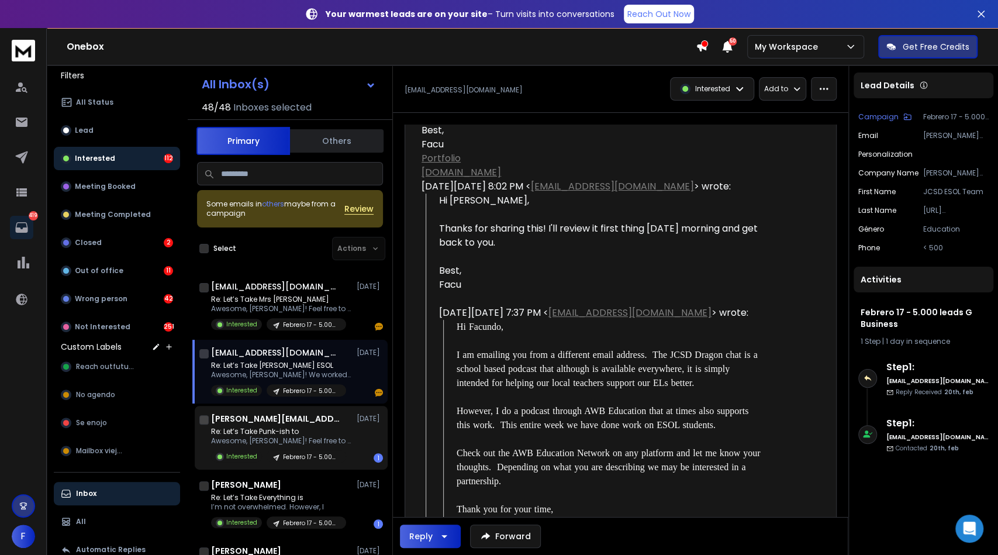
scroll to position [3447, 0]
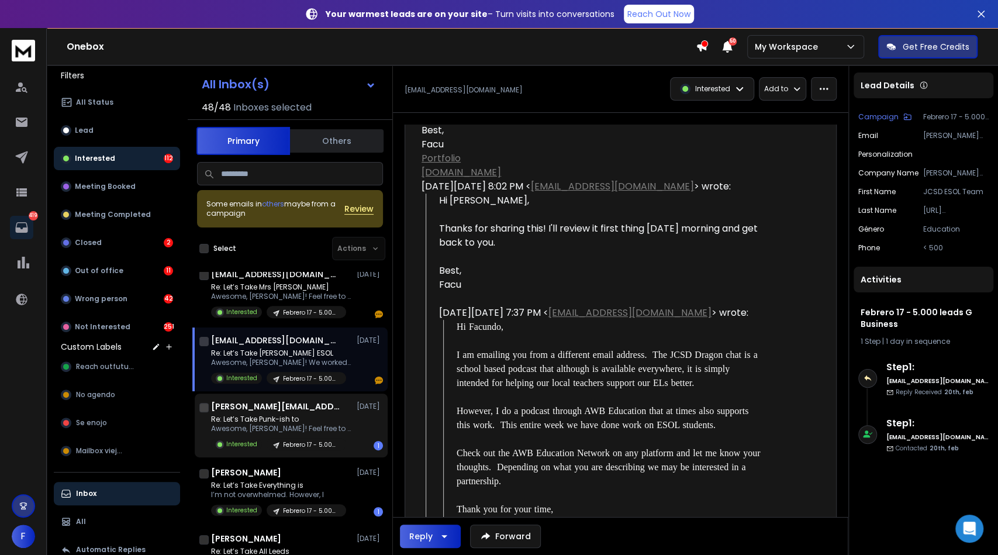
click at [273, 415] on p "Awesome, [PERSON_NAME]! Feel free to book" at bounding box center [281, 428] width 140 height 9
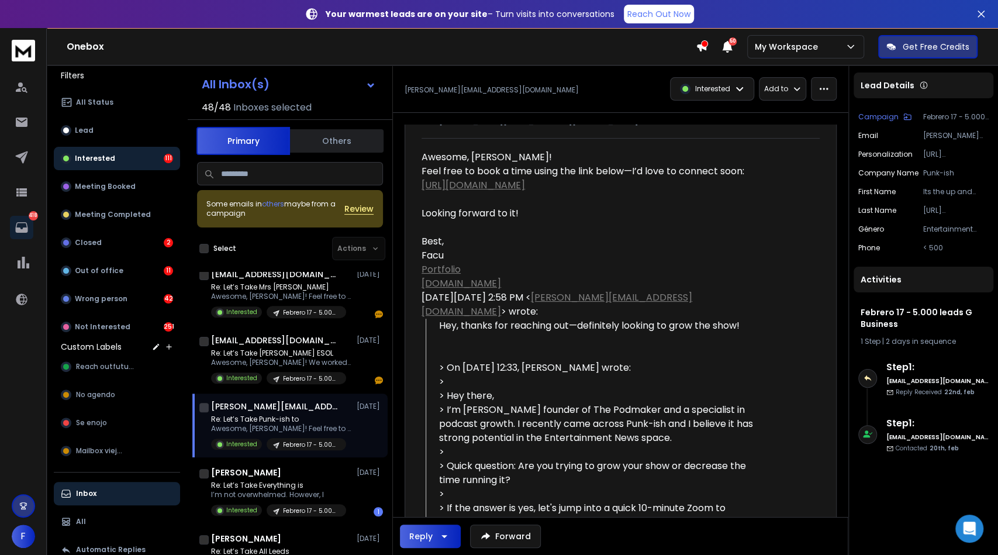
scroll to position [106, 0]
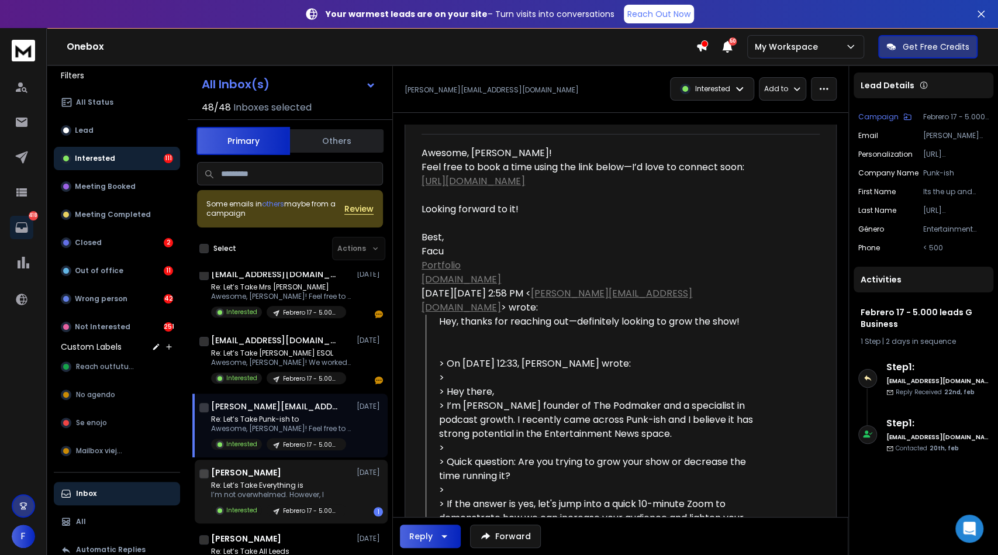
click at [240, 415] on p "I’m not overwhelmed. However, I" at bounding box center [278, 494] width 135 height 9
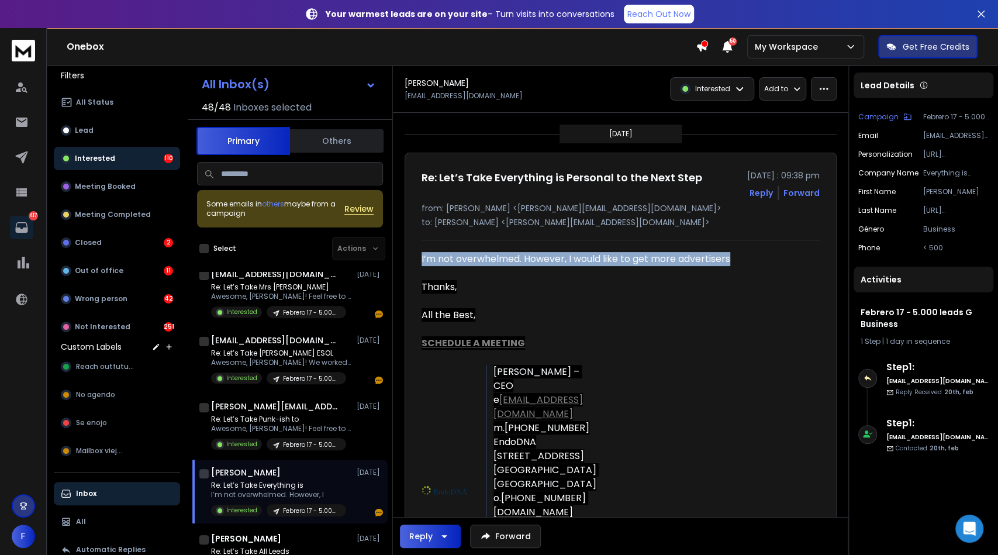
drag, startPoint x: 735, startPoint y: 262, endPoint x: 469, endPoint y: 238, distance: 266.9
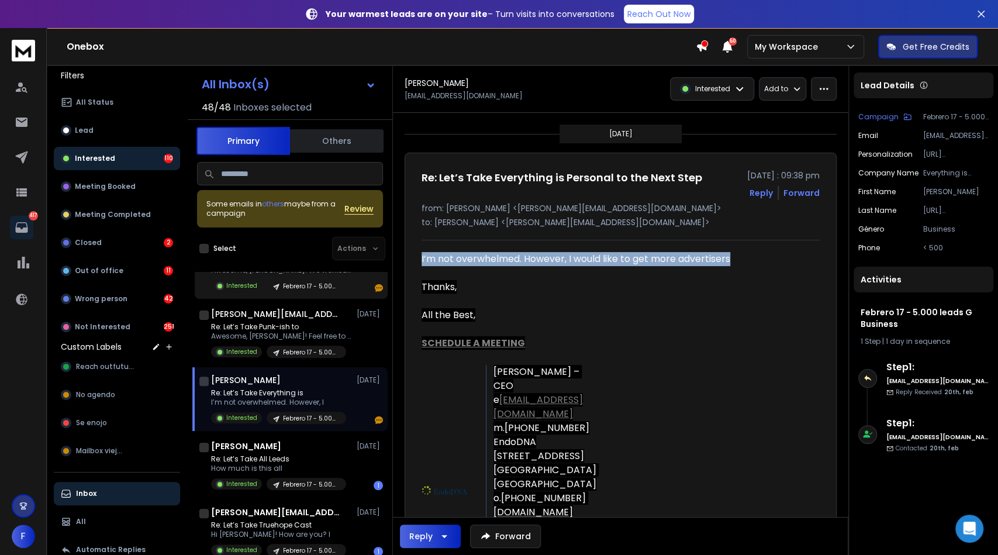
scroll to position [3565, 0]
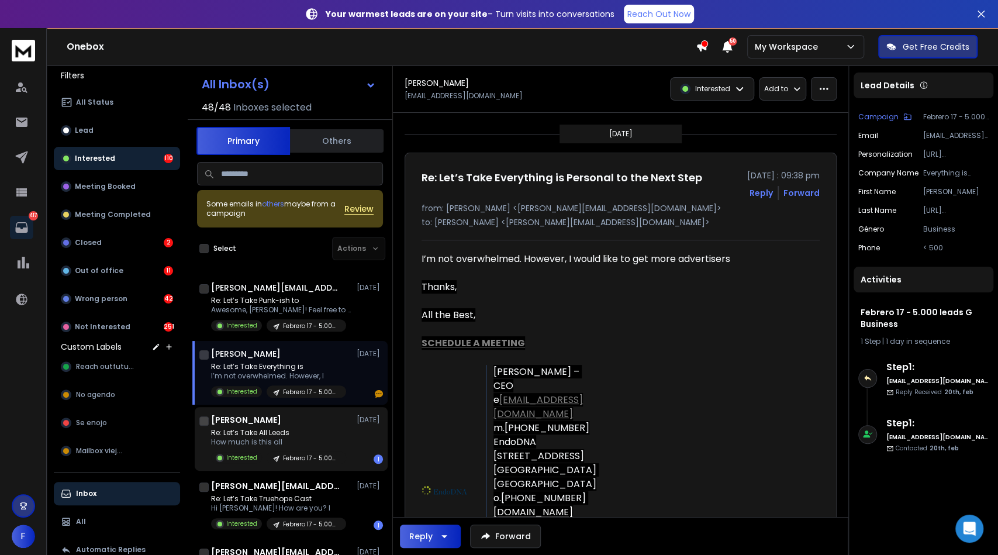
click at [257, 415] on h1 "[PERSON_NAME]" at bounding box center [246, 420] width 70 height 12
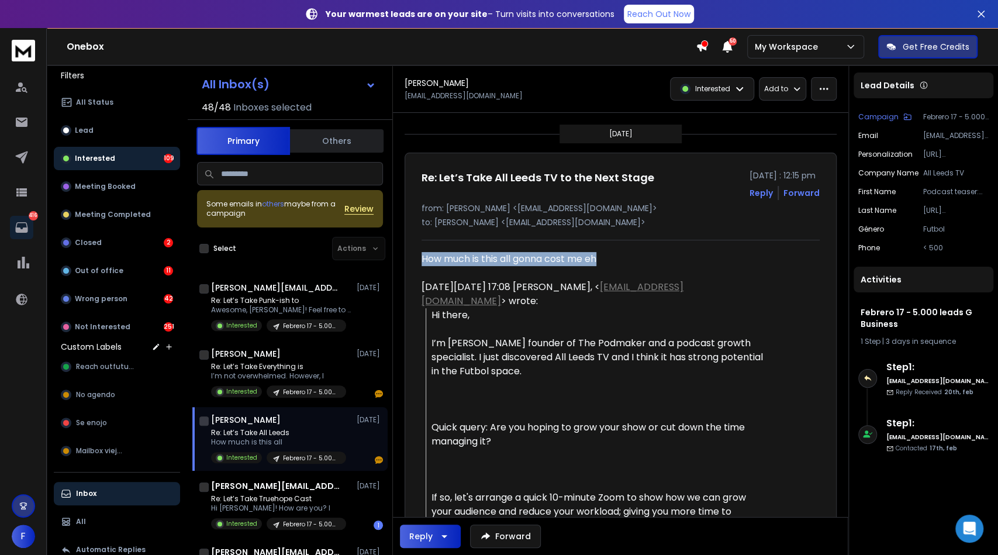
drag, startPoint x: 608, startPoint y: 259, endPoint x: 423, endPoint y: 256, distance: 185.3
click at [423, 255] on div "How much is this all gonna cost me eh" at bounding box center [591, 259] width 341 height 14
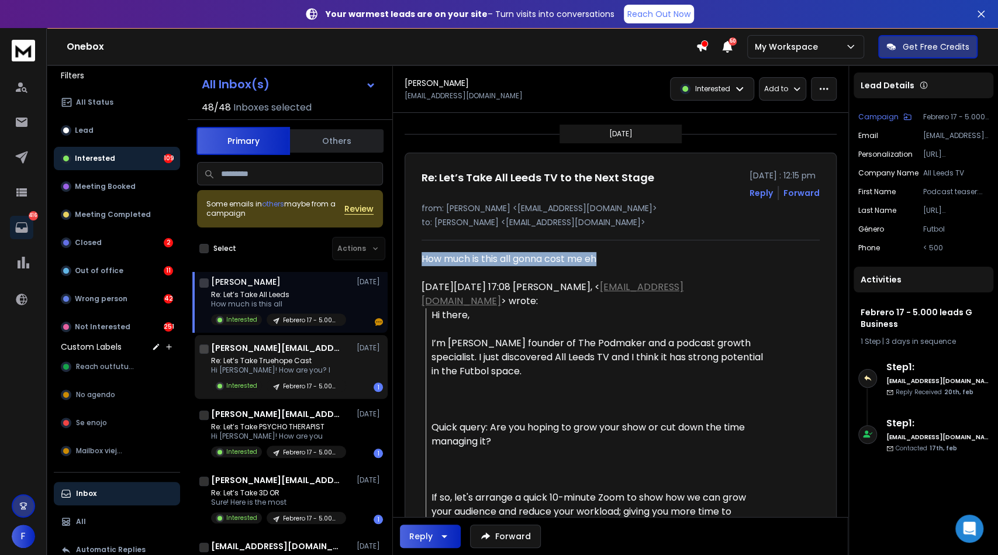
scroll to position [3706, 0]
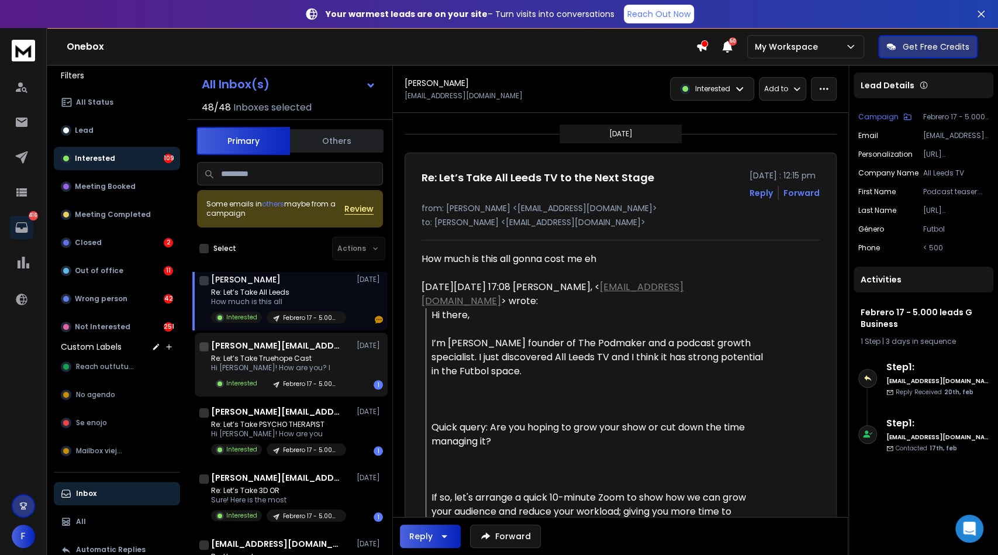
click at [258, 370] on p "Hi [PERSON_NAME]! How are you? I" at bounding box center [278, 367] width 135 height 9
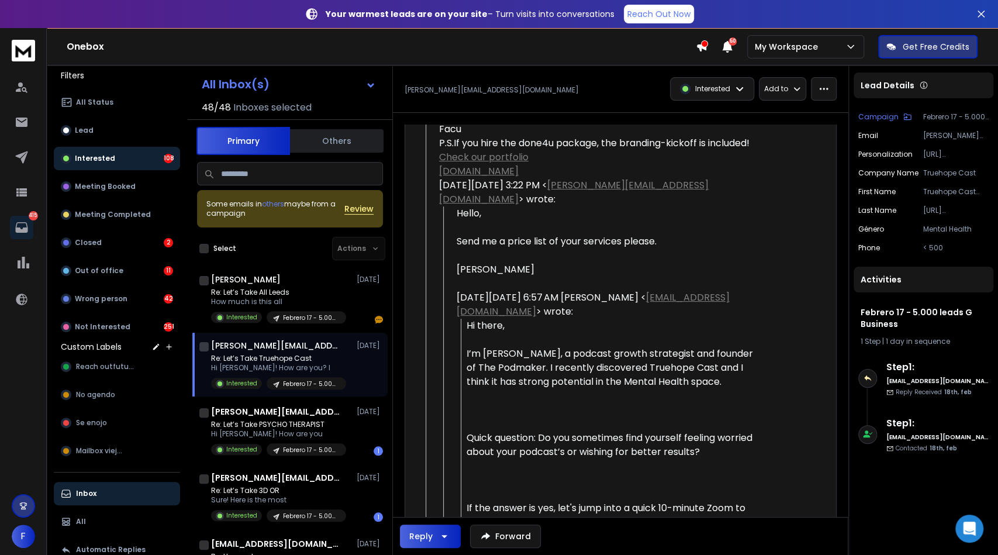
scroll to position [353, 0]
drag, startPoint x: 660, startPoint y: 247, endPoint x: 458, endPoint y: 233, distance: 202.7
click at [457, 233] on div "Hello, Send me a price list of your services please. [PERSON_NAME]" at bounding box center [609, 242] width 306 height 70
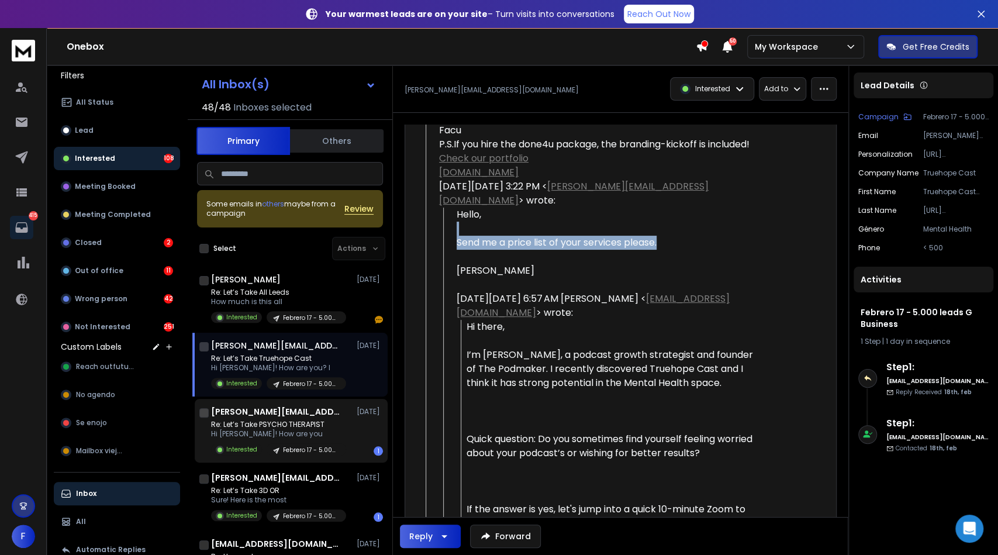
click at [273, 415] on div "[PERSON_NAME][EMAIL_ADDRESS][DOMAIN_NAME] [DATE] Re: Let’s Take PSYCHO THERAPIS…" at bounding box center [297, 431] width 172 height 50
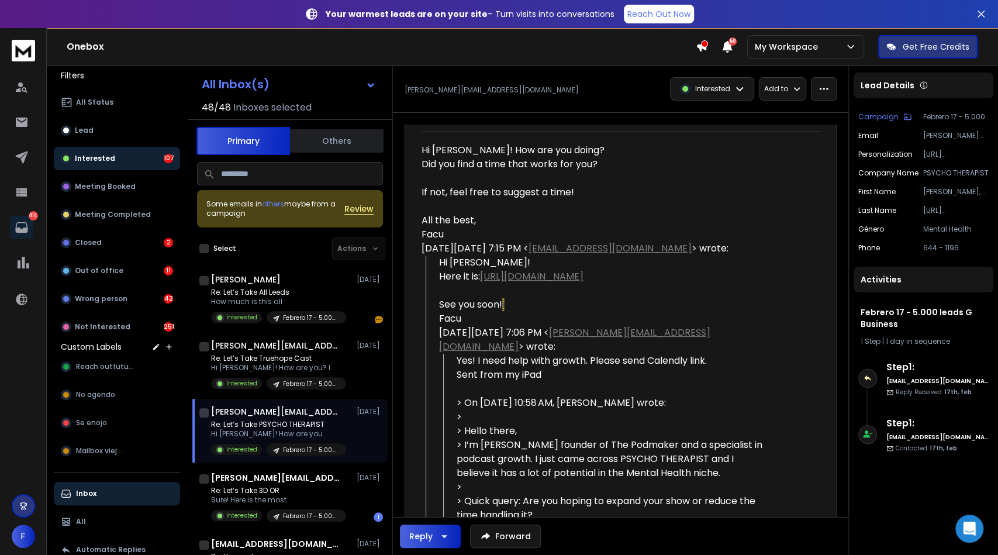
scroll to position [110, 0]
drag, startPoint x: 712, startPoint y: 376, endPoint x: 453, endPoint y: 378, distance: 259.5
click at [452, 377] on div "Yes! I need help with growth. Please send Calendly link. Sent from my iPad > On…" at bounding box center [603, 534] width 320 height 365
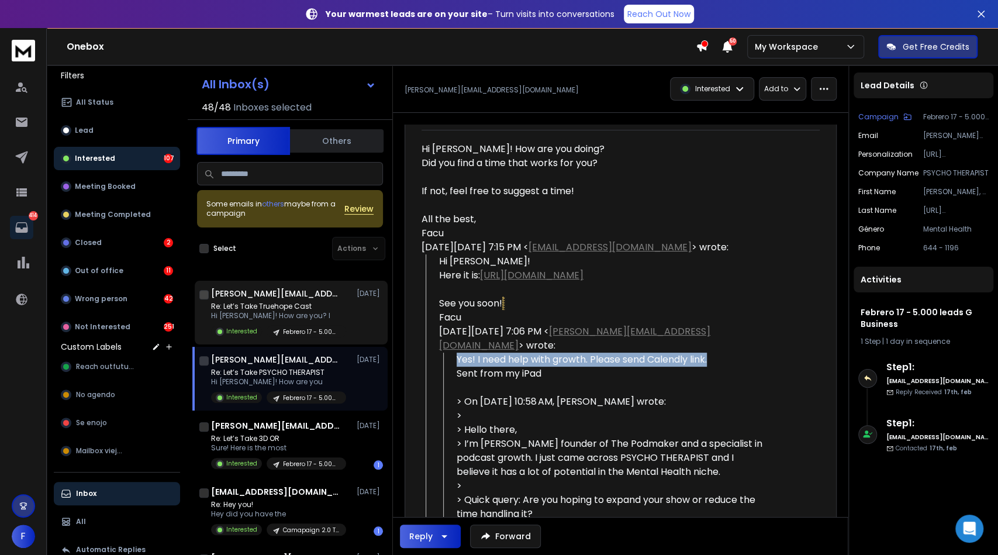
scroll to position [3775, 0]
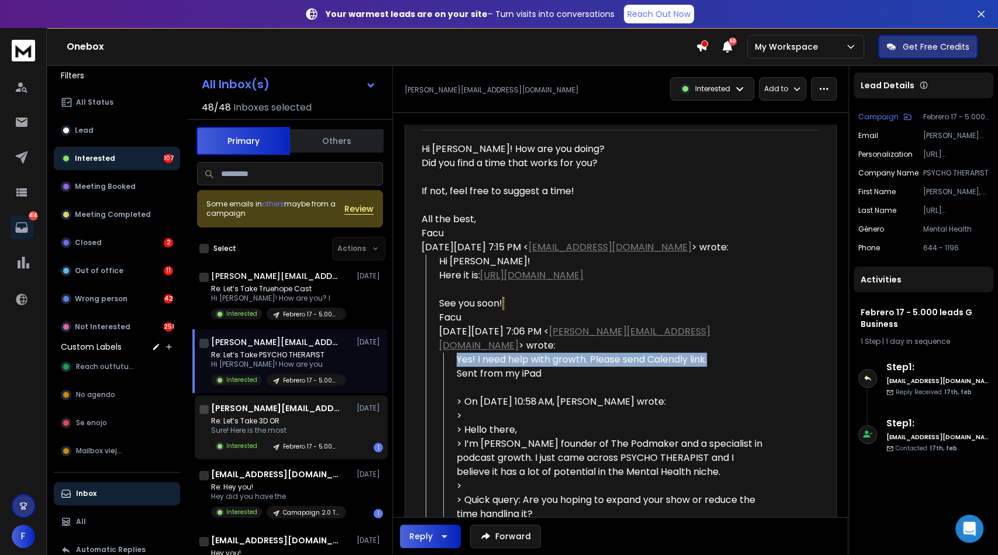
click at [265, 415] on p "Re: Let’s Take 3D OR" at bounding box center [278, 420] width 135 height 9
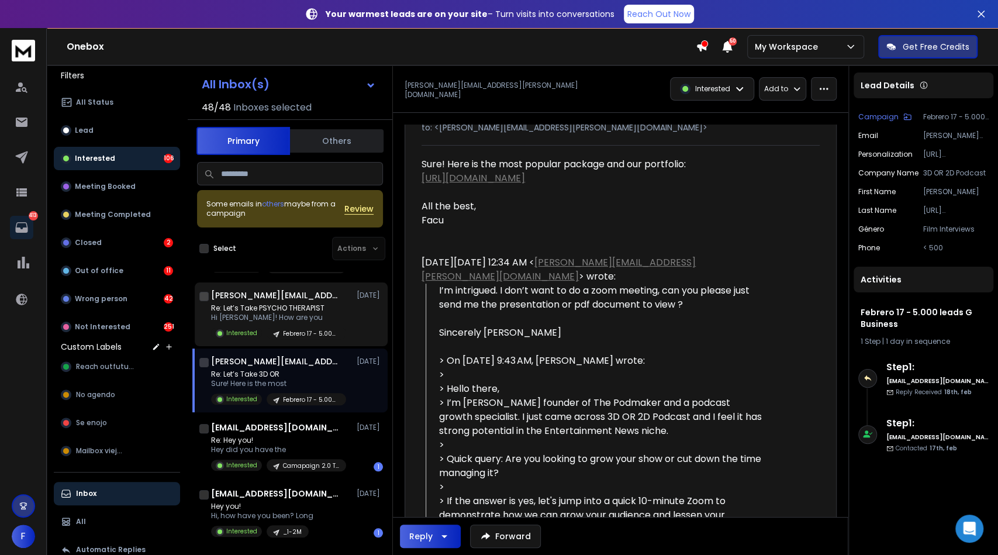
scroll to position [3839, 0]
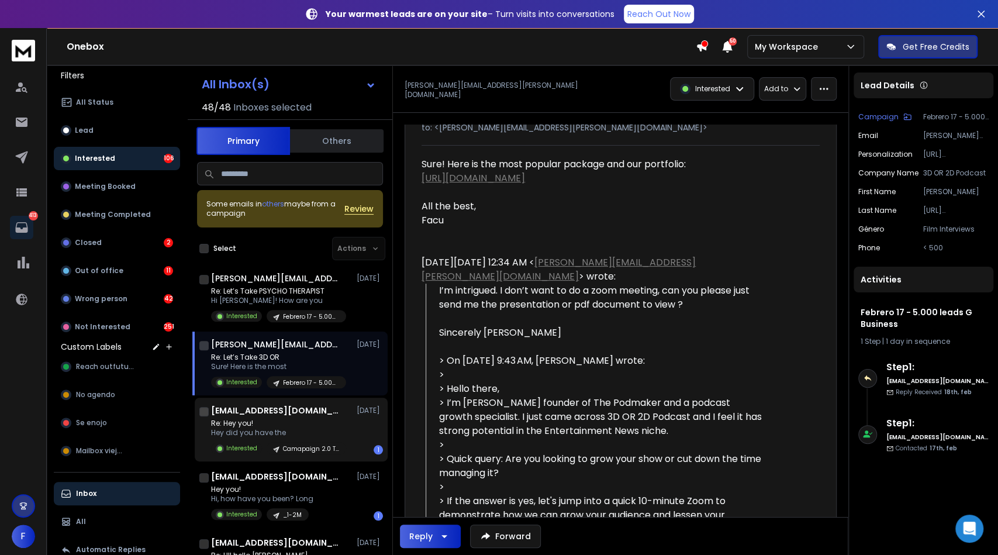
click at [262, 415] on h1 "[EMAIL_ADDRESS][DOMAIN_NAME]" at bounding box center [275, 410] width 129 height 12
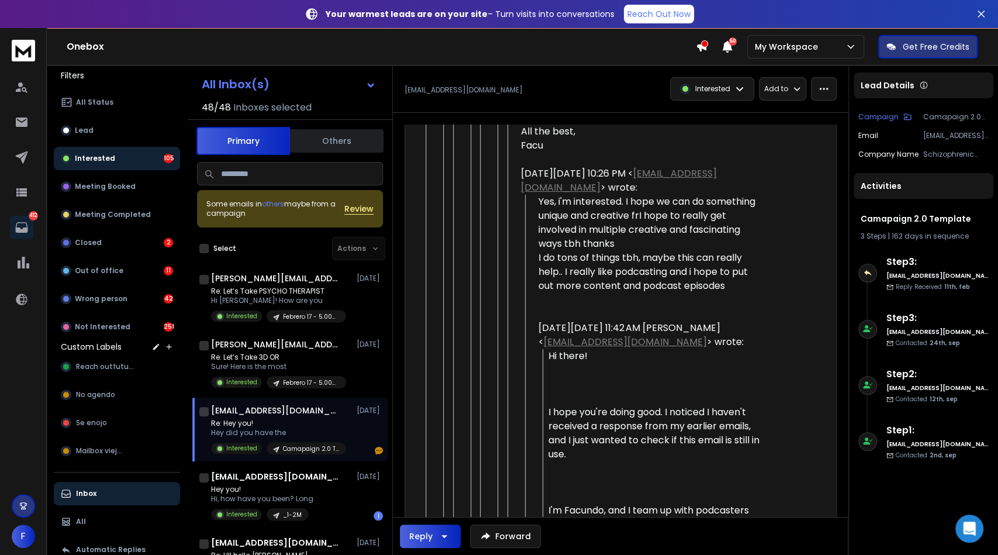
scroll to position [1087, 0]
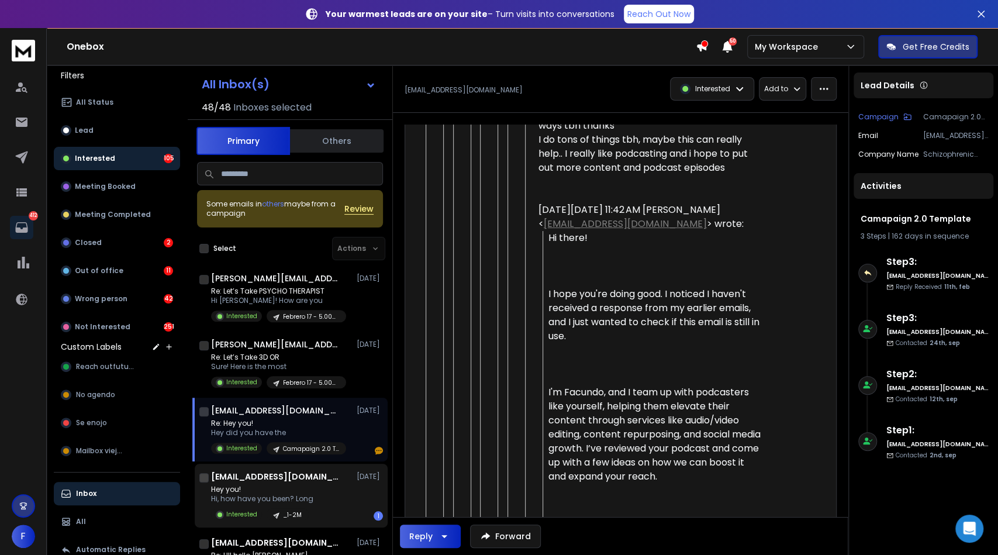
click at [265, 415] on p "Hey you!" at bounding box center [262, 488] width 102 height 9
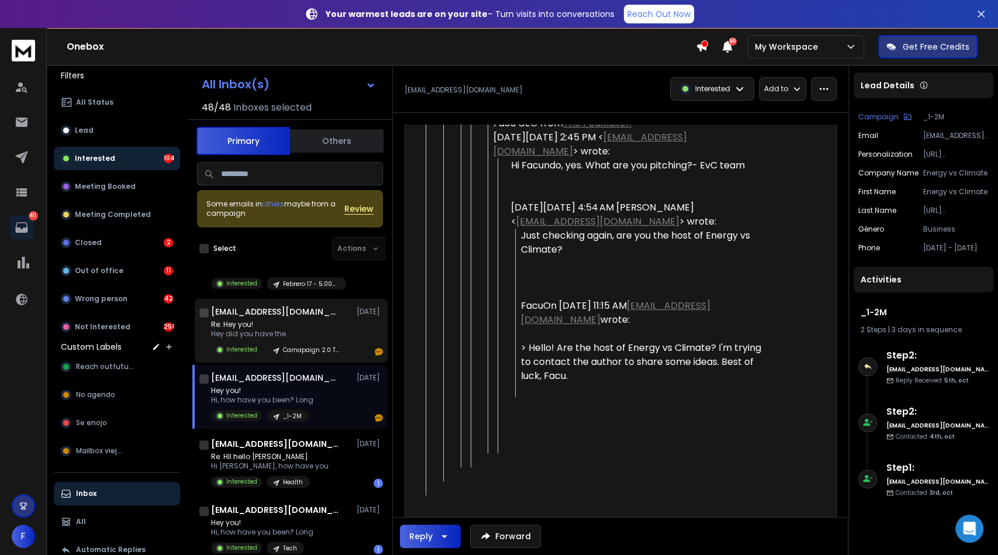
scroll to position [3945, 0]
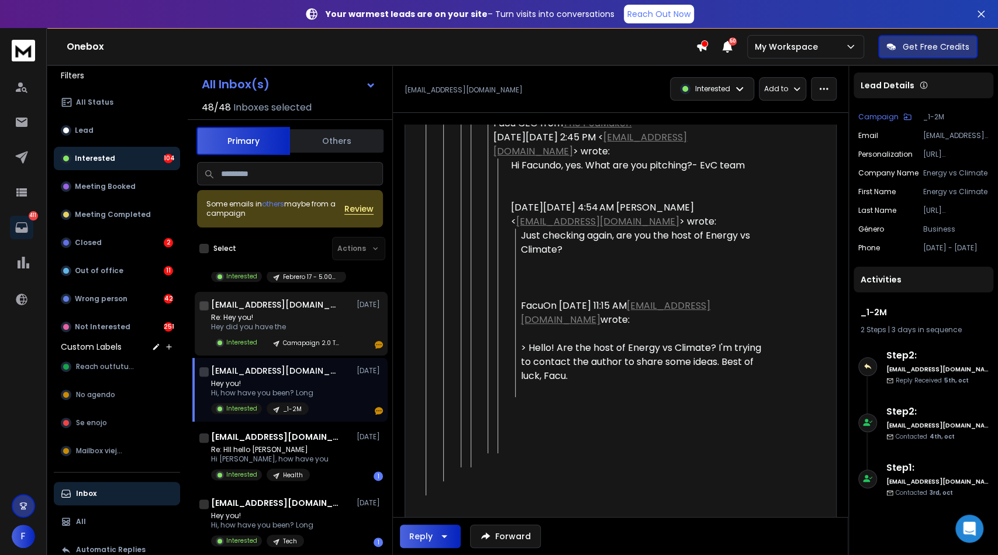
click at [213, 415] on p "Re: HII hello [PERSON_NAME]" at bounding box center [269, 449] width 117 height 9
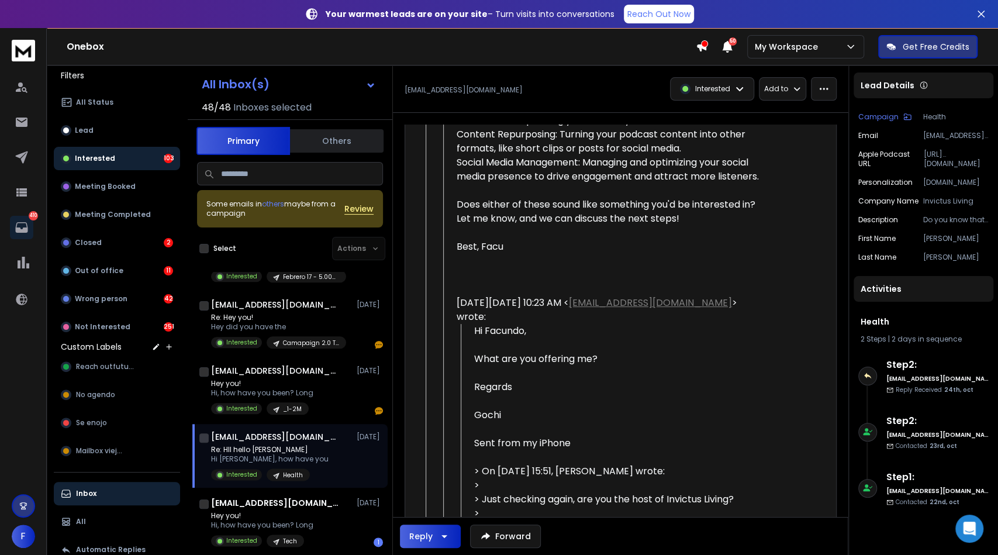
scroll to position [939, 0]
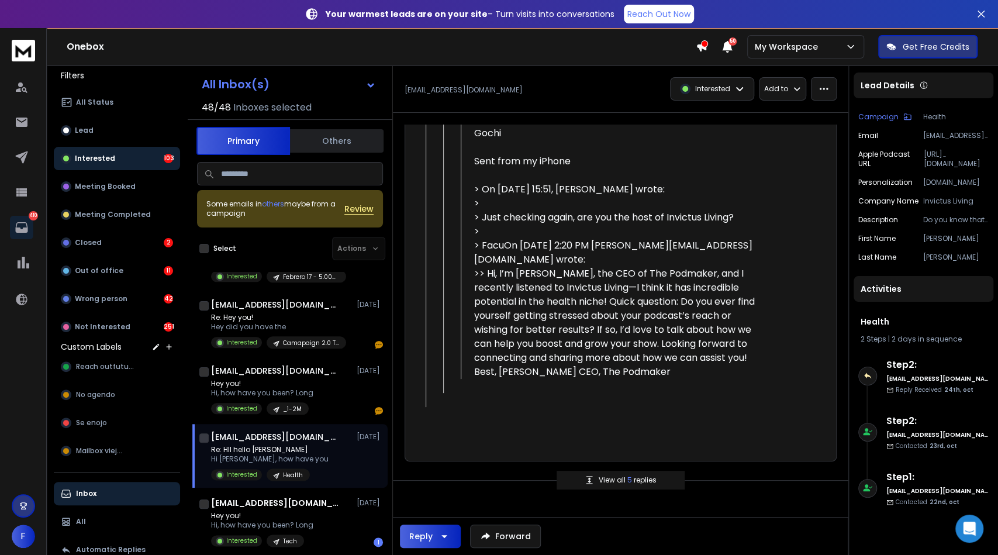
click at [621, 415] on p "View all 5 replies" at bounding box center [627, 479] width 58 height 9
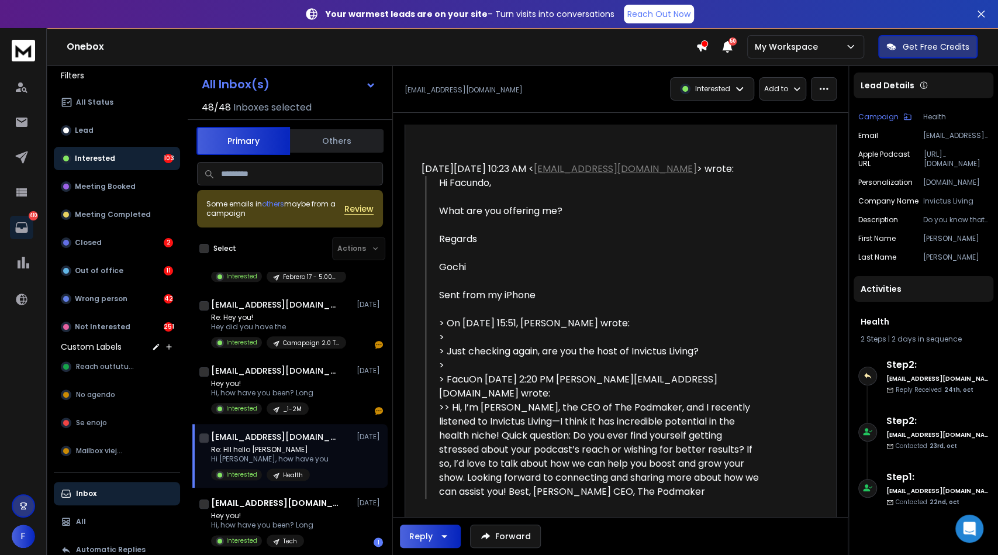
scroll to position [2688, 0]
drag, startPoint x: 567, startPoint y: 283, endPoint x: 439, endPoint y: 274, distance: 128.3
click at [438, 274] on div "Hi Facundo, What are you offering me? Regards Gochi Sent from my iPhone > On [D…" at bounding box center [593, 337] width 337 height 323
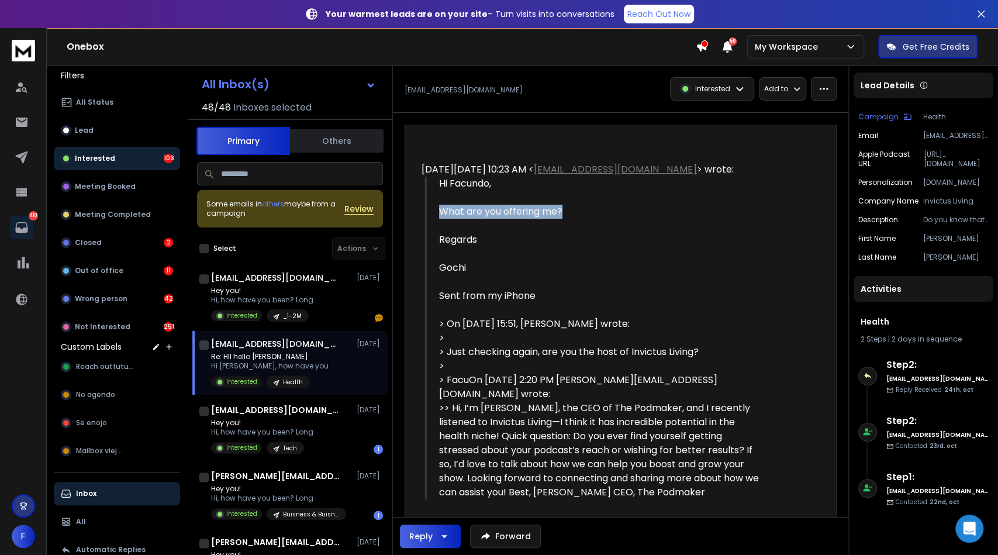
scroll to position [4044, 0]
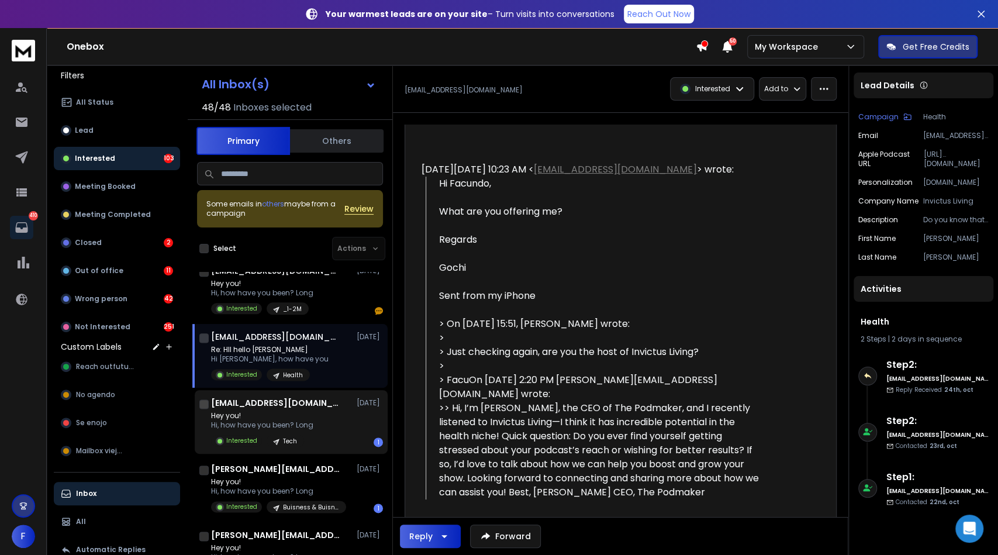
click at [233, 415] on p "Hey you!" at bounding box center [262, 415] width 102 height 9
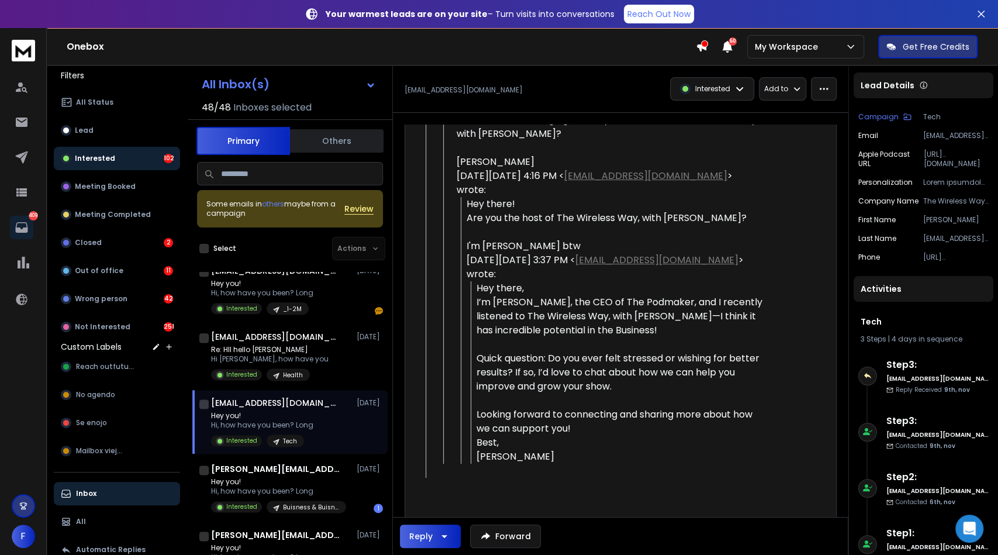
scroll to position [644, 0]
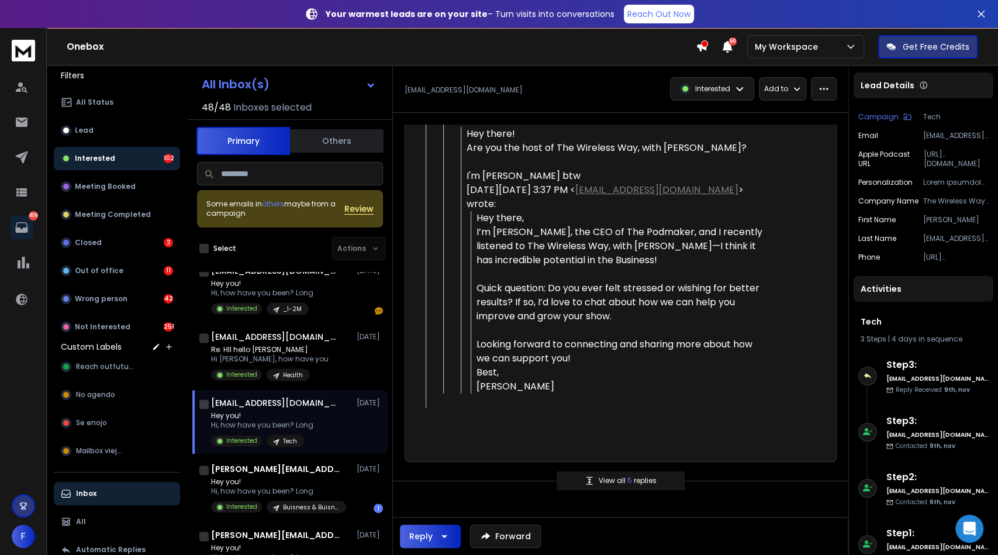
click at [629, 415] on span "5" at bounding box center [630, 480] width 6 height 10
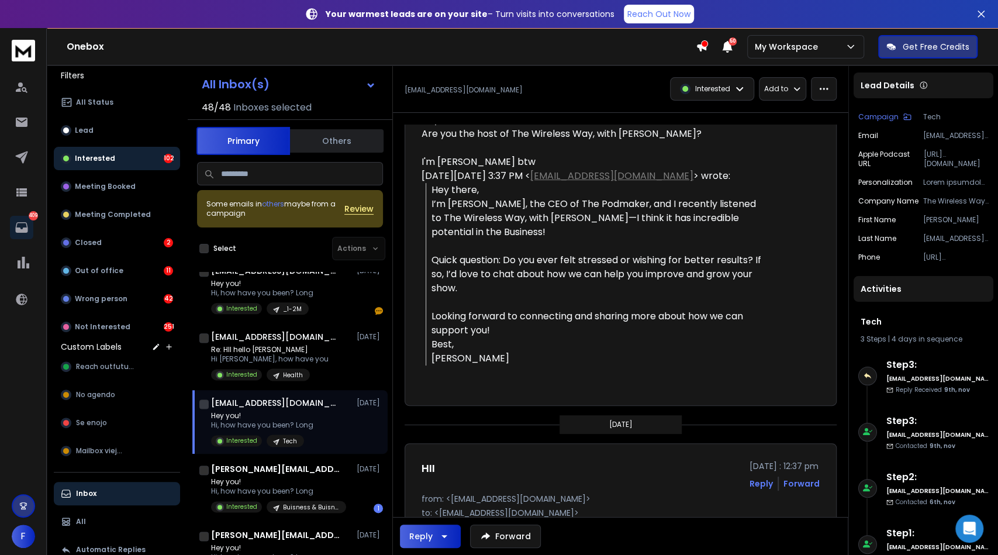
scroll to position [4133, 0]
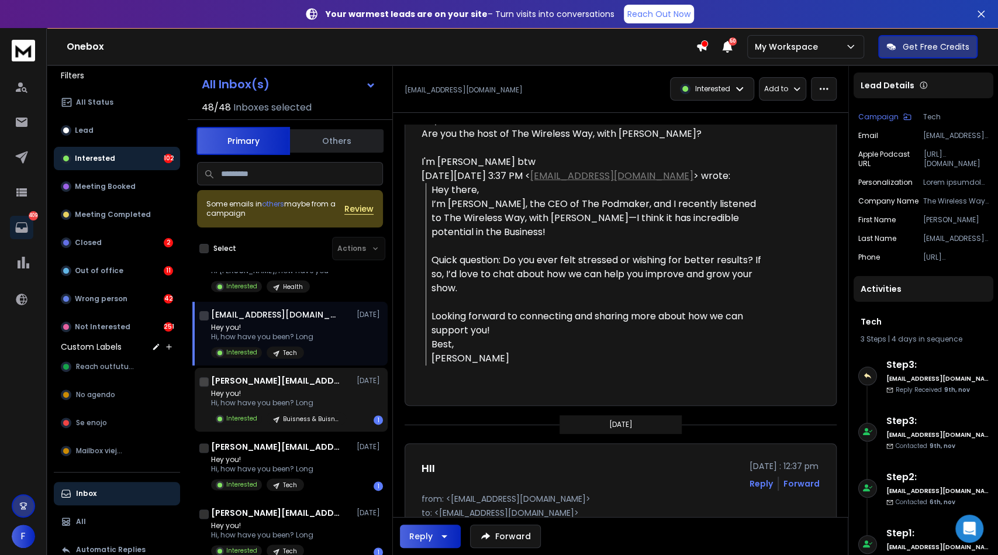
click at [278, 394] on p "Hey you!" at bounding box center [278, 393] width 135 height 9
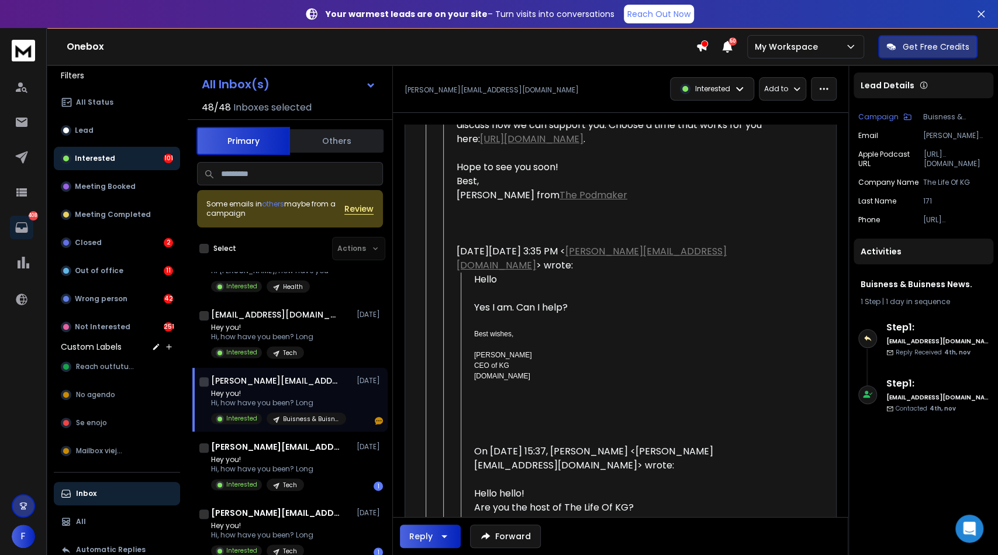
scroll to position [942, 0]
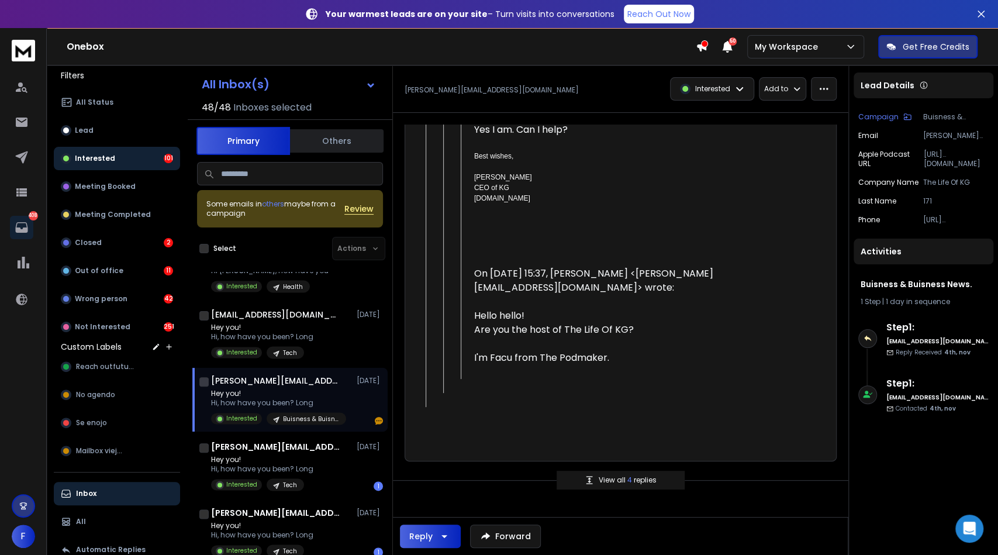
click at [606, 415] on p "View all 4 replies" at bounding box center [627, 479] width 58 height 9
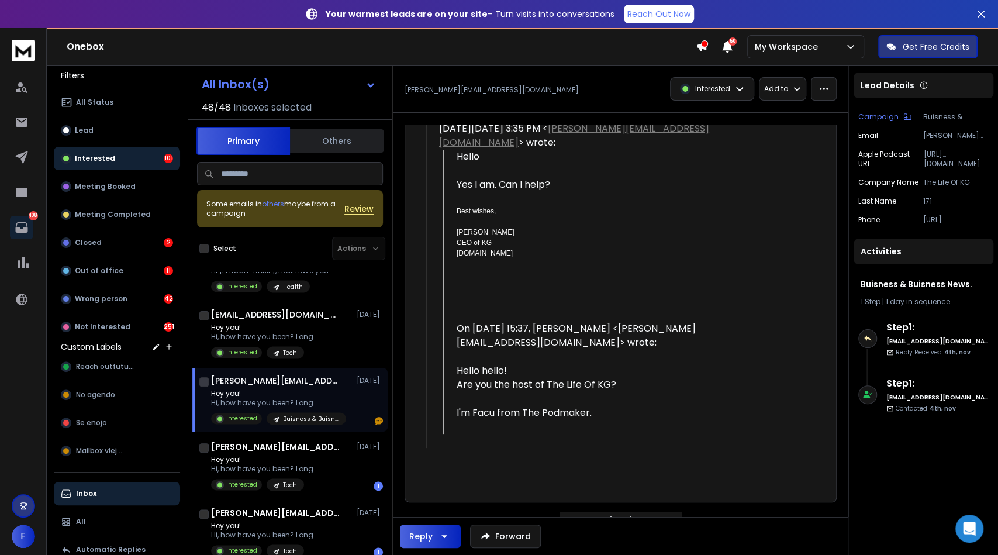
scroll to position [1845, 0]
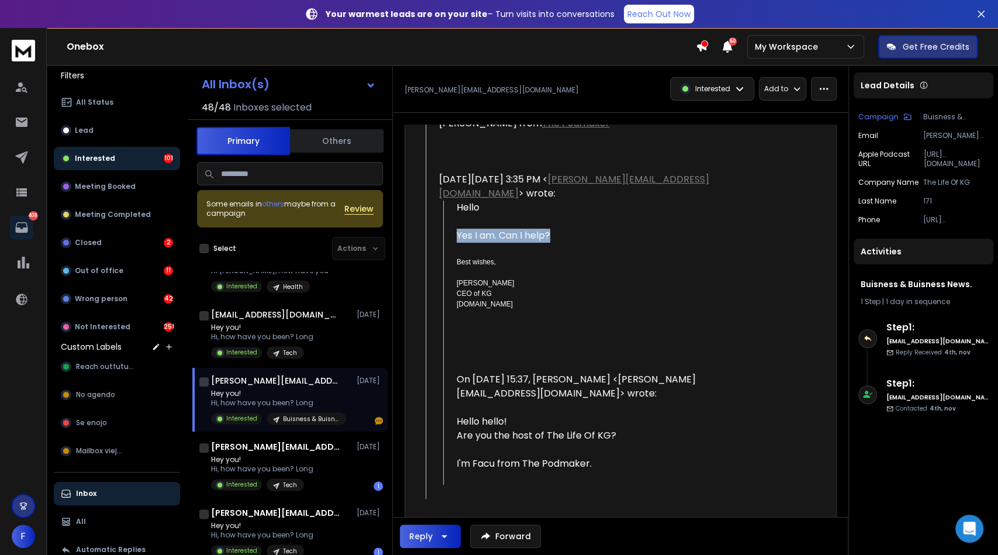
drag, startPoint x: 561, startPoint y: 277, endPoint x: 458, endPoint y: 275, distance: 102.9
click at [458, 243] on div "Yes I am. Can I help?" at bounding box center [609, 235] width 306 height 14
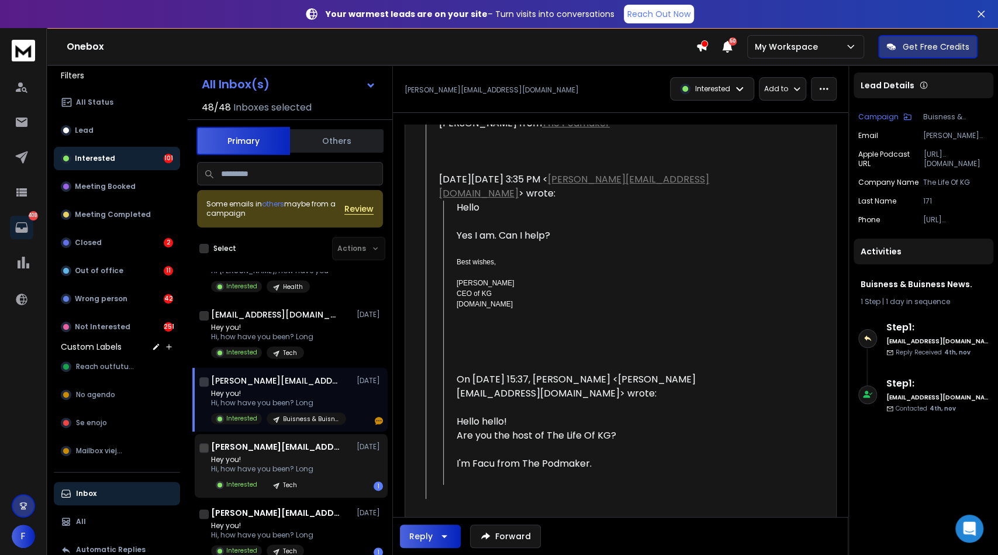
click at [254, 415] on h1 "[PERSON_NAME][EMAIL_ADDRESS][DOMAIN_NAME]" at bounding box center [275, 447] width 129 height 12
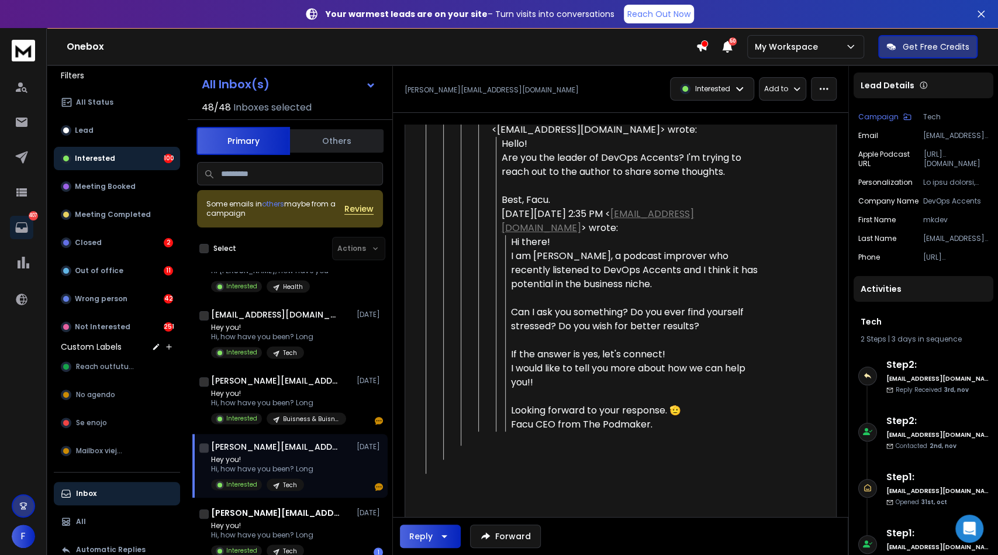
scroll to position [1149, 0]
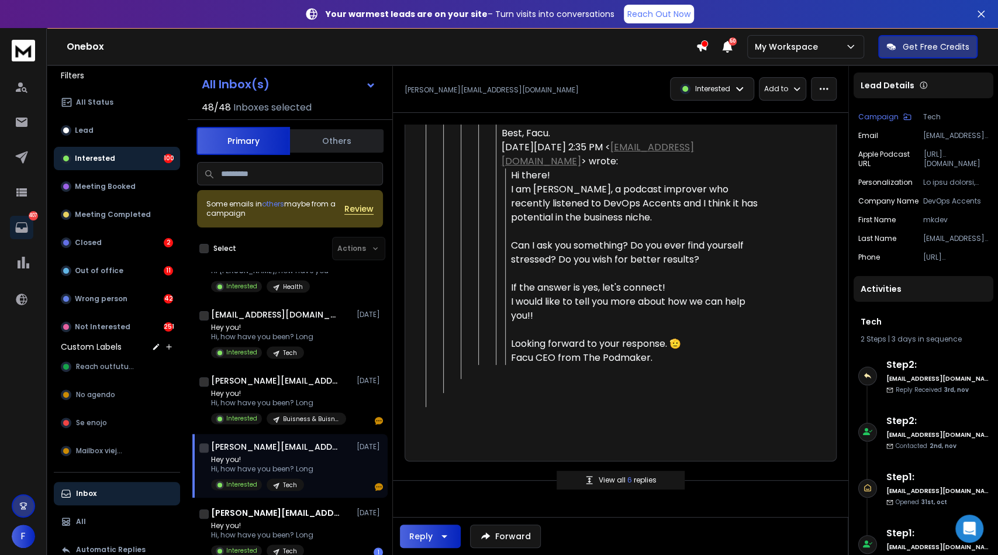
click at [624, 415] on div "View all 6 replies" at bounding box center [620, 479] width 129 height 19
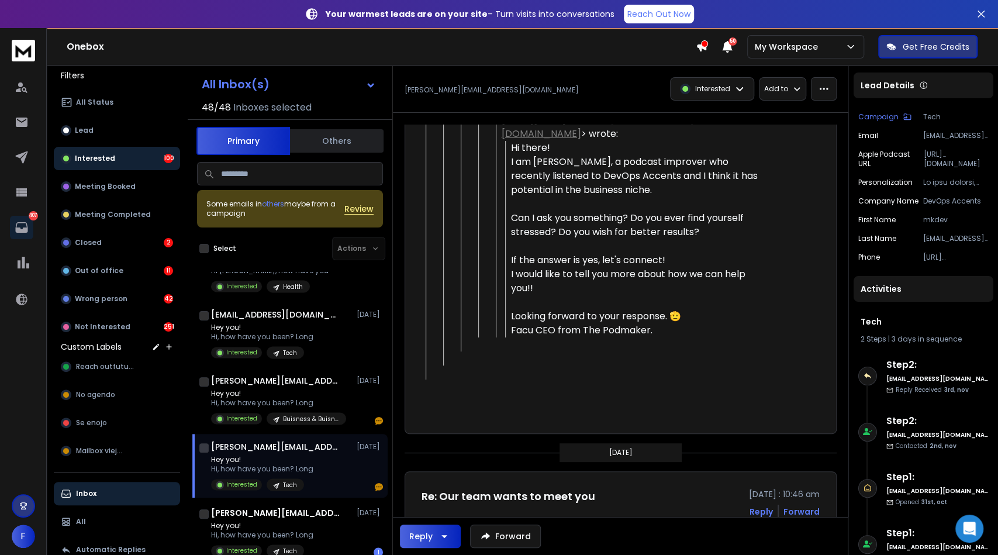
click at [627, 415] on p "[DATE]" at bounding box center [620, 452] width 23 height 9
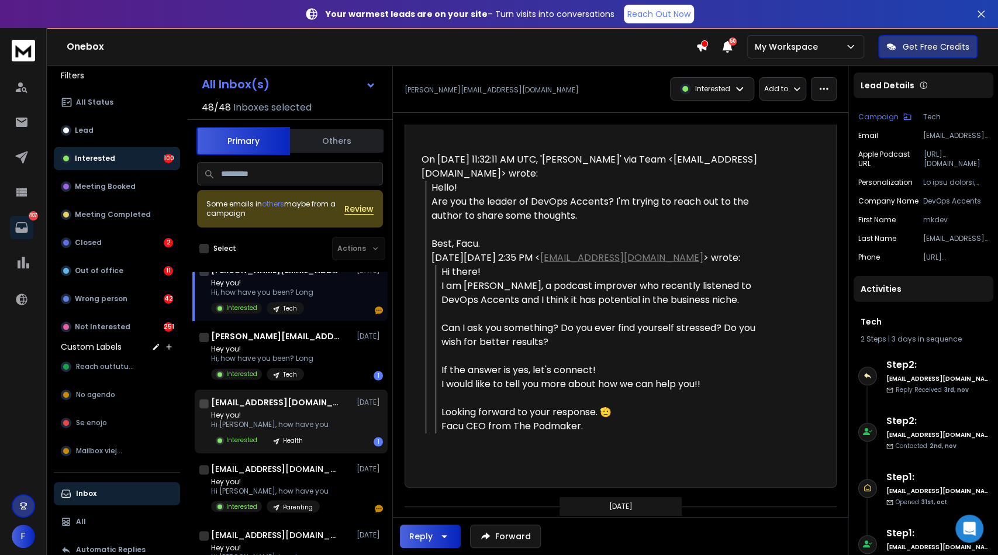
scroll to position [4315, 0]
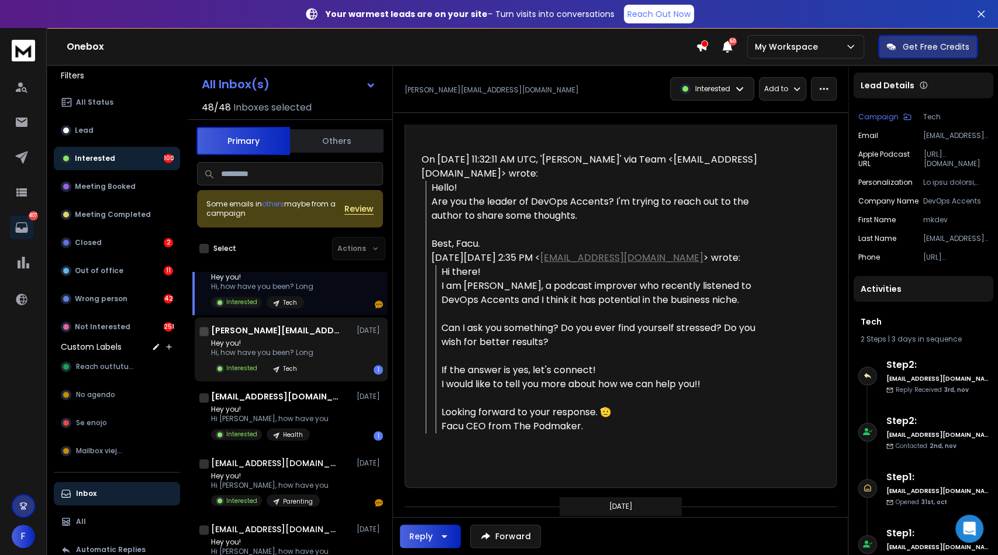
click at [289, 328] on h1 "[PERSON_NAME][EMAIL_ADDRESS][DOMAIN_NAME]" at bounding box center [275, 330] width 129 height 12
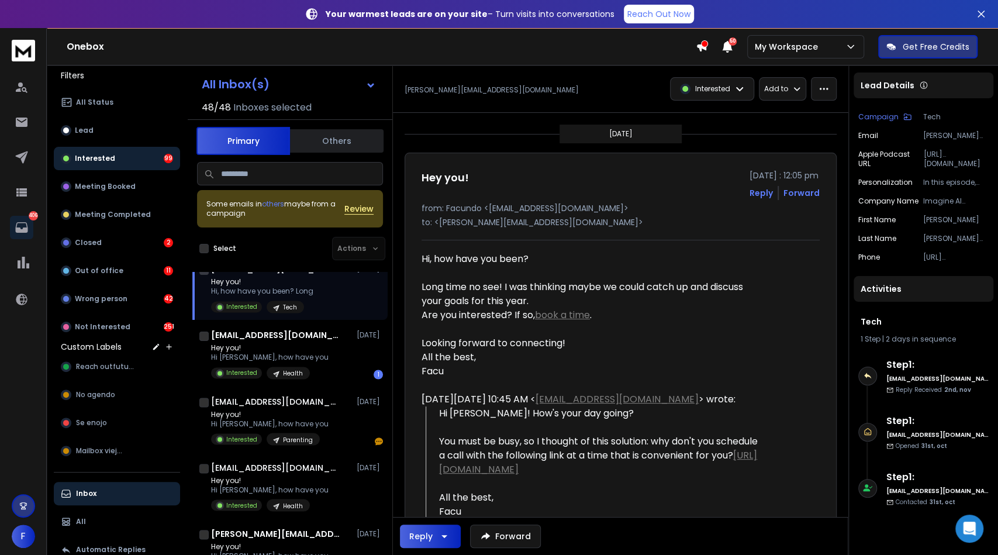
scroll to position [4379, 0]
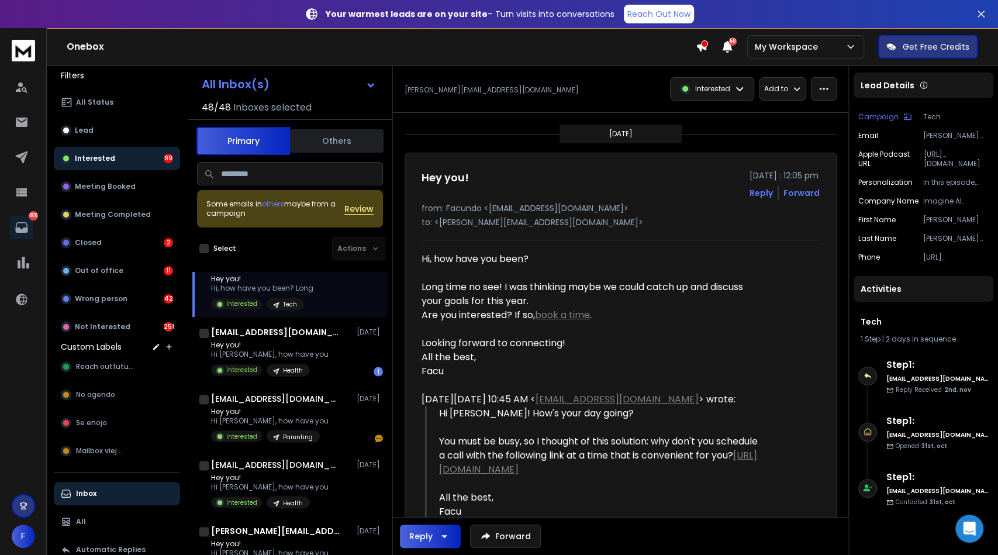
click at [274, 335] on h1 "[EMAIL_ADDRESS][DOMAIN_NAME]" at bounding box center [275, 332] width 129 height 12
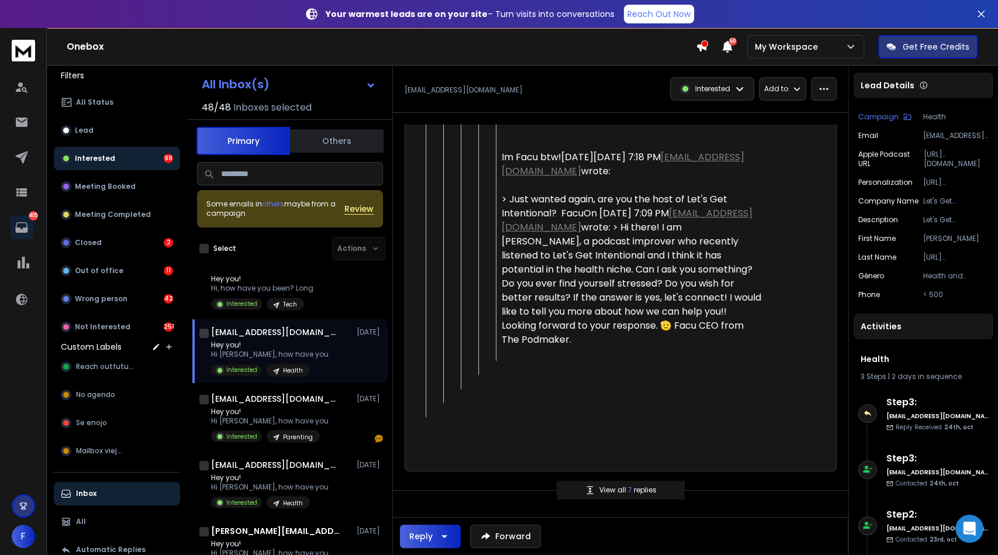
scroll to position [924, 0]
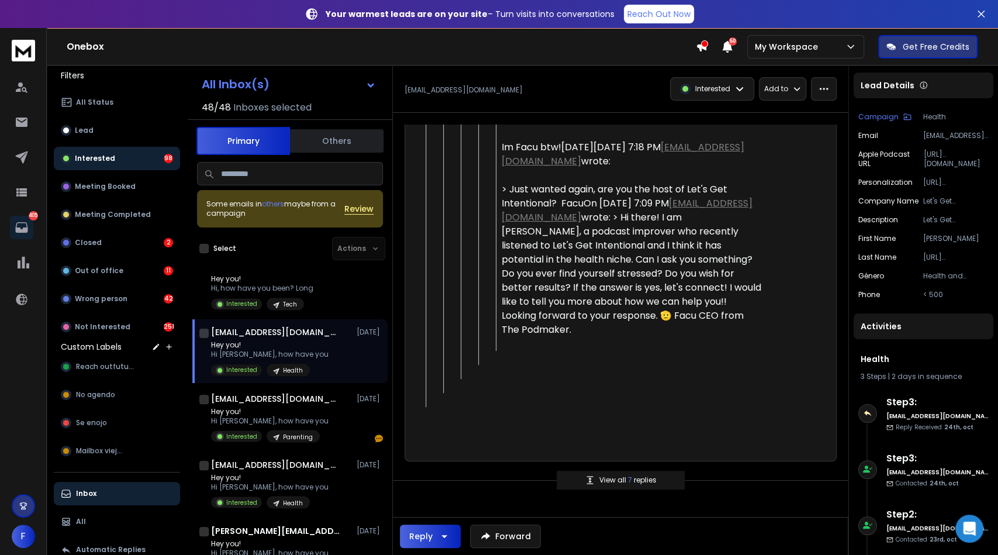
click at [635, 415] on p "View all 7 replies" at bounding box center [627, 479] width 57 height 9
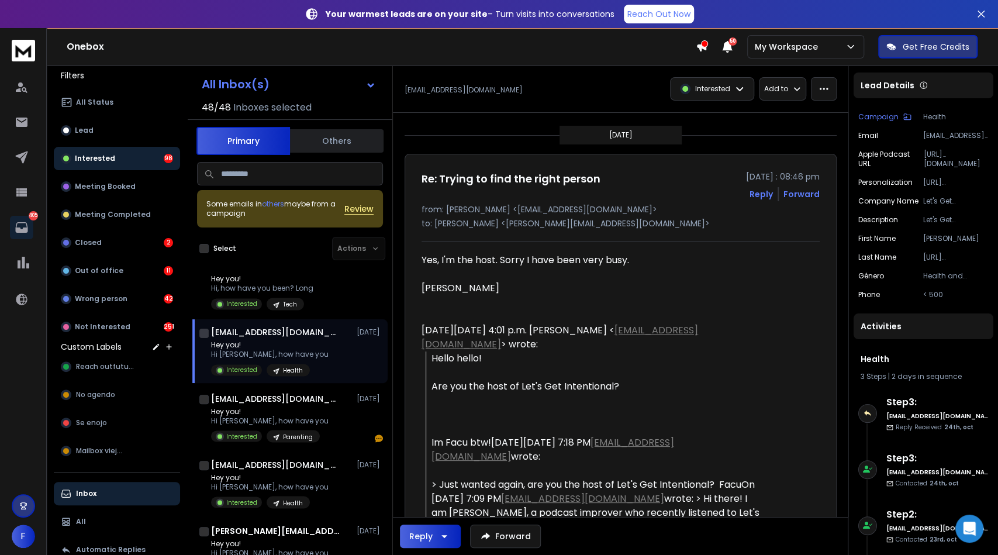
scroll to position [3862, 0]
drag, startPoint x: 636, startPoint y: 363, endPoint x: 408, endPoint y: 359, distance: 228.5
click at [408, 359] on div "Re: Trying to find the right person [DATE] : 08:46 pm Reply Forward from: [PERS…" at bounding box center [620, 407] width 432 height 504
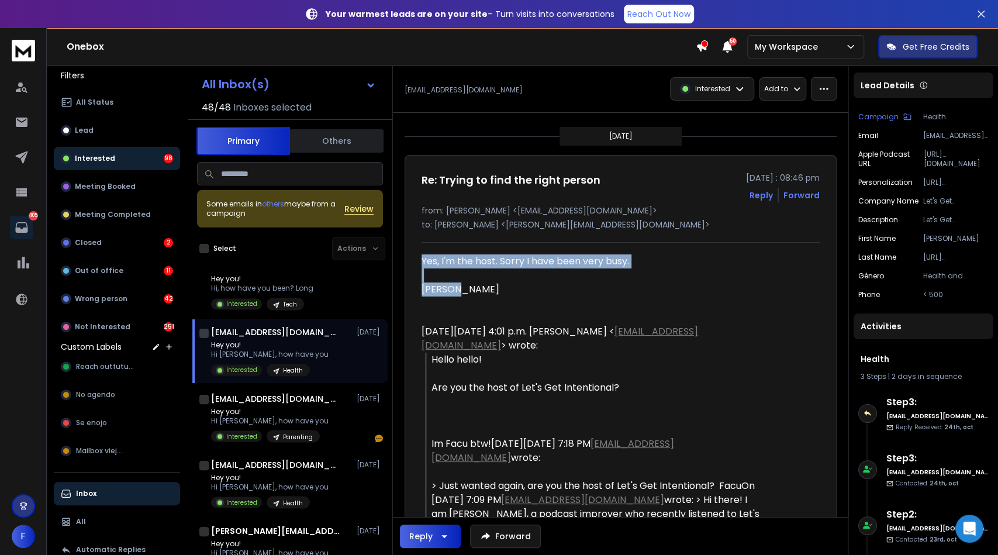
drag, startPoint x: 460, startPoint y: 385, endPoint x: 406, endPoint y: 337, distance: 72.5
click at [403, 336] on div "[DATE] Re: Trying to find the right person [DATE] : 08:46 pm Reply Forward from…" at bounding box center [620, 393] width 455 height 532
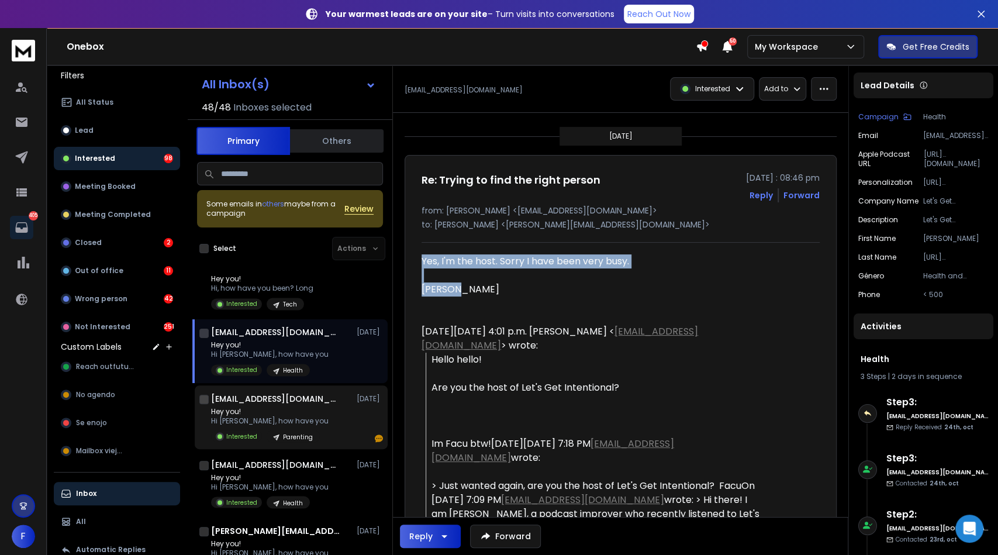
click at [249, 404] on div "[EMAIL_ADDRESS][DOMAIN_NAME] [DATE] Hey you! Hi [PERSON_NAME], how have you Int…" at bounding box center [297, 417] width 172 height 50
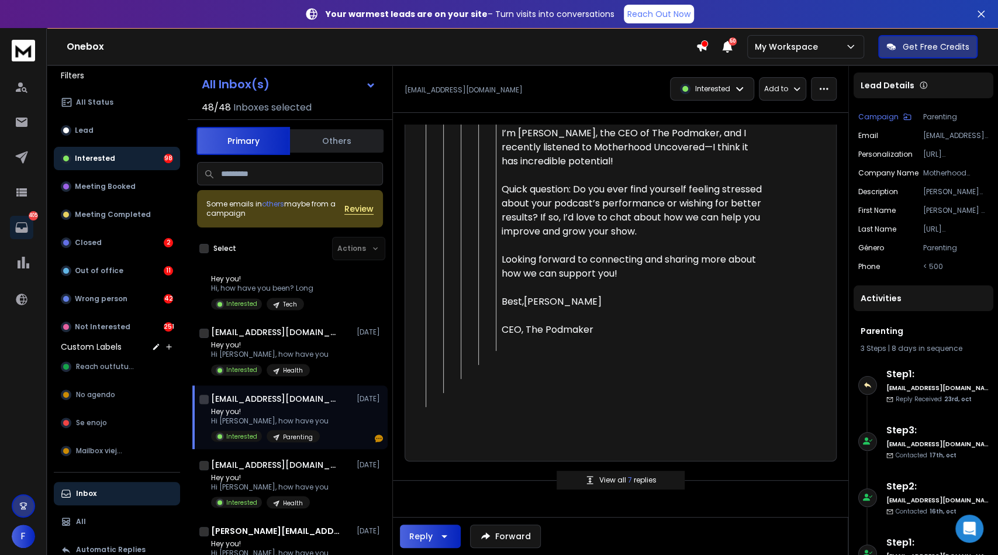
scroll to position [811, 0]
click at [629, 415] on span "7" at bounding box center [631, 480] width 6 height 10
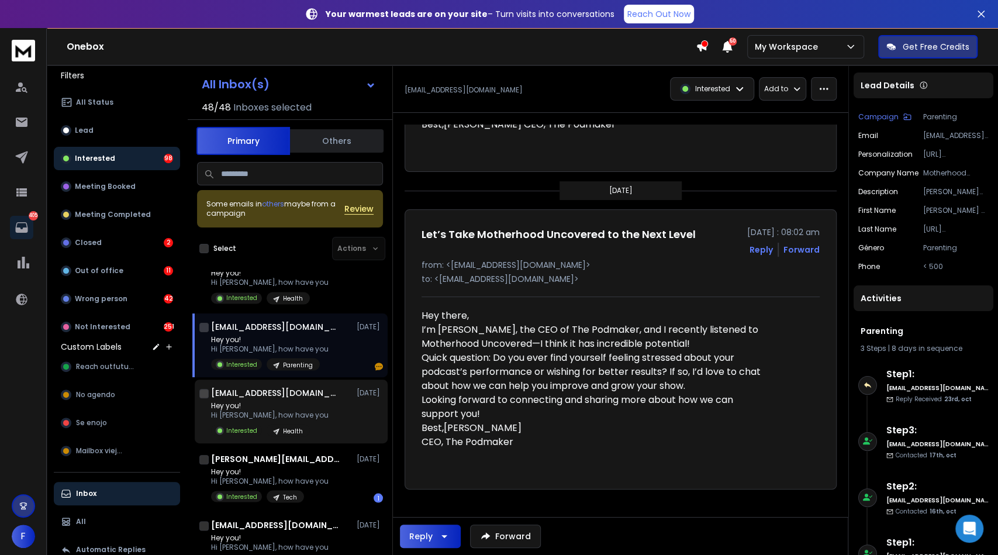
scroll to position [4463, 0]
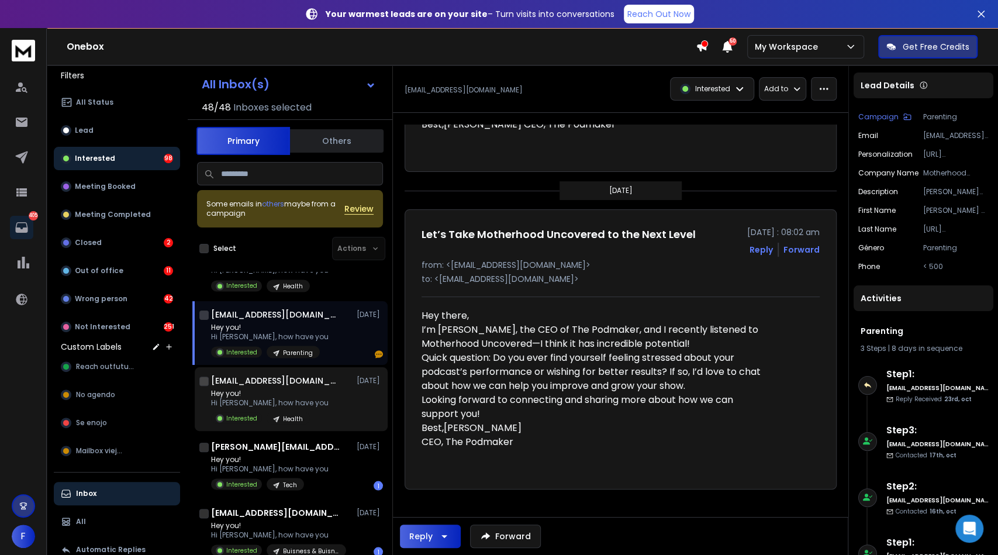
click at [275, 379] on h1 "[EMAIL_ADDRESS][DOMAIN_NAME]" at bounding box center [275, 380] width 129 height 12
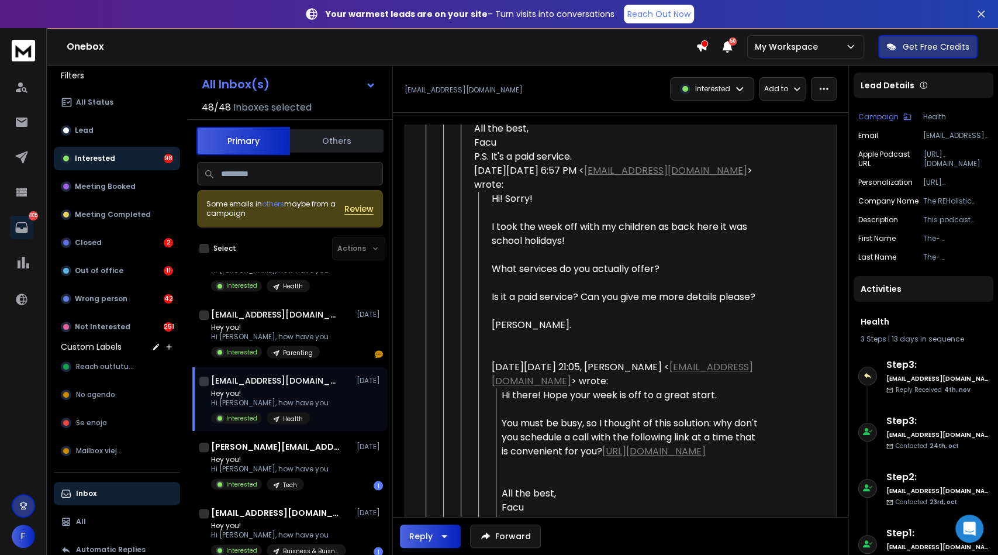
scroll to position [861, 0]
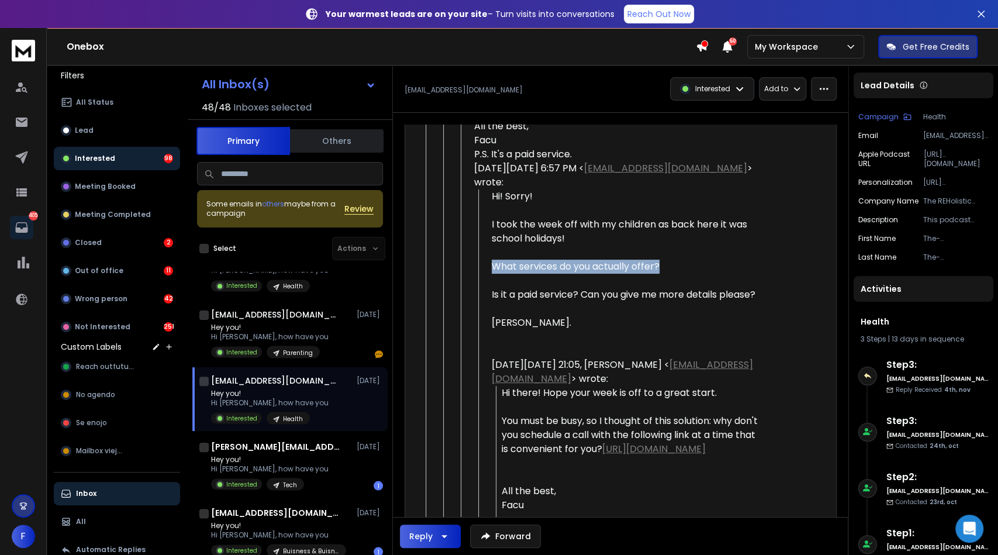
drag, startPoint x: 668, startPoint y: 323, endPoint x: 491, endPoint y: 324, distance: 176.5
click at [491, 273] on div "What services do you actually offer?" at bounding box center [626, 266] width 271 height 14
click at [570, 302] on div "Is it a paid service? Can you give me more details please?" at bounding box center [626, 295] width 271 height 14
drag, startPoint x: 541, startPoint y: 364, endPoint x: 484, endPoint y: 320, distance: 71.6
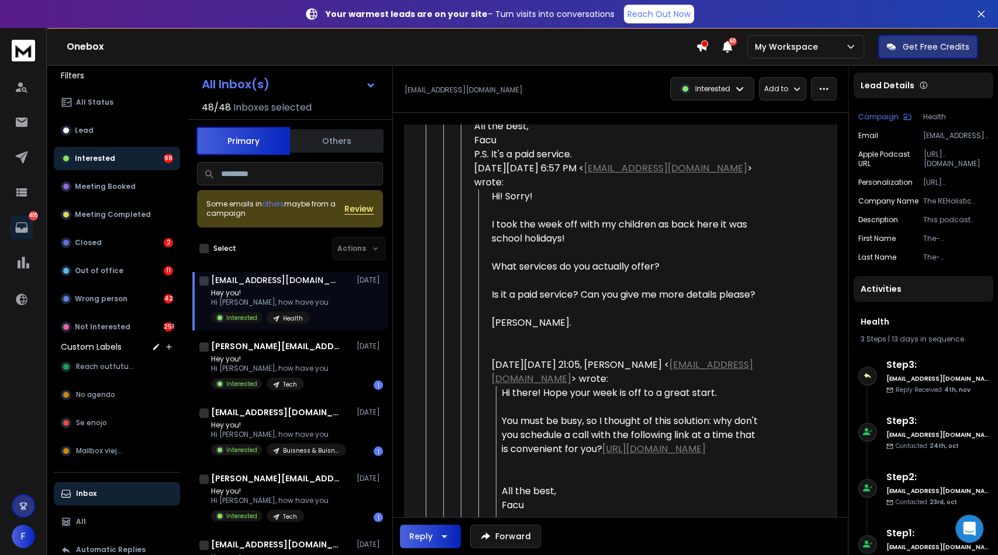
scroll to position [4565, 0]
click at [268, 376] on div "Tech" at bounding box center [284, 382] width 37 height 12
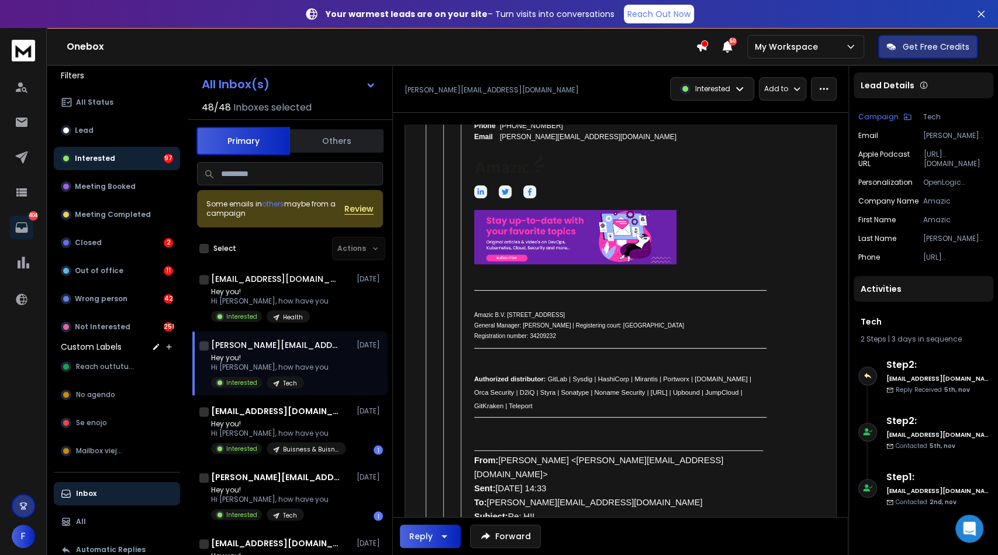
scroll to position [1006, 0]
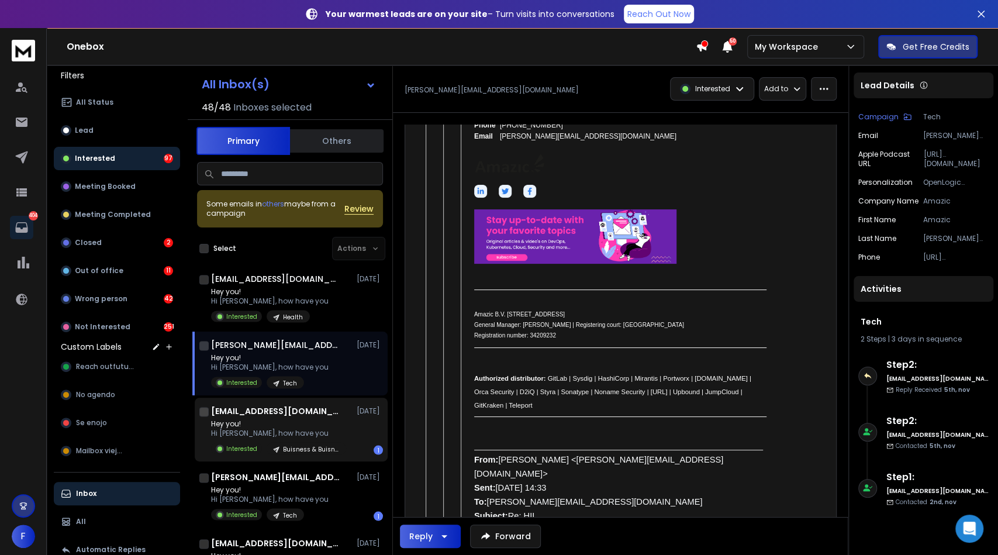
click at [300, 415] on p "Hi [PERSON_NAME], how have you" at bounding box center [278, 432] width 135 height 9
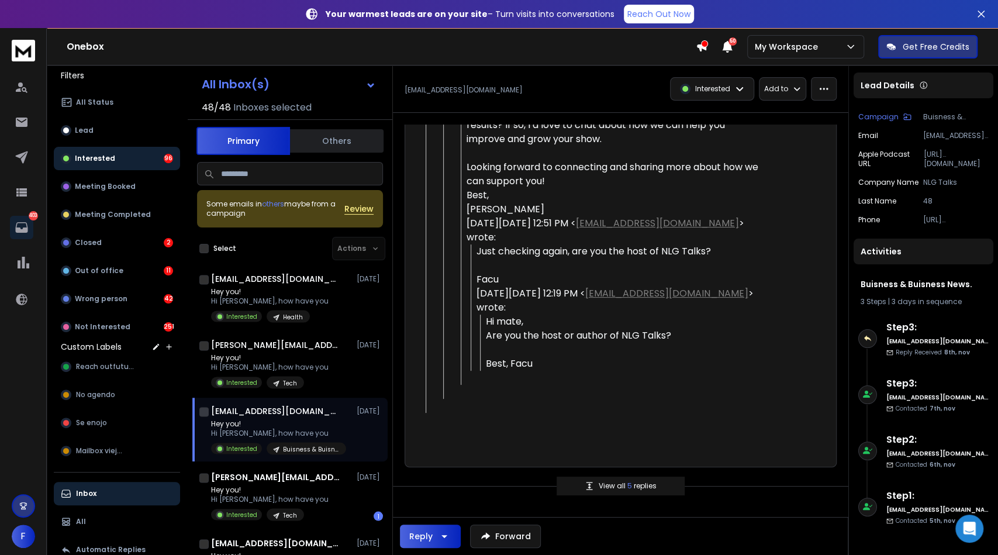
scroll to position [764, 0]
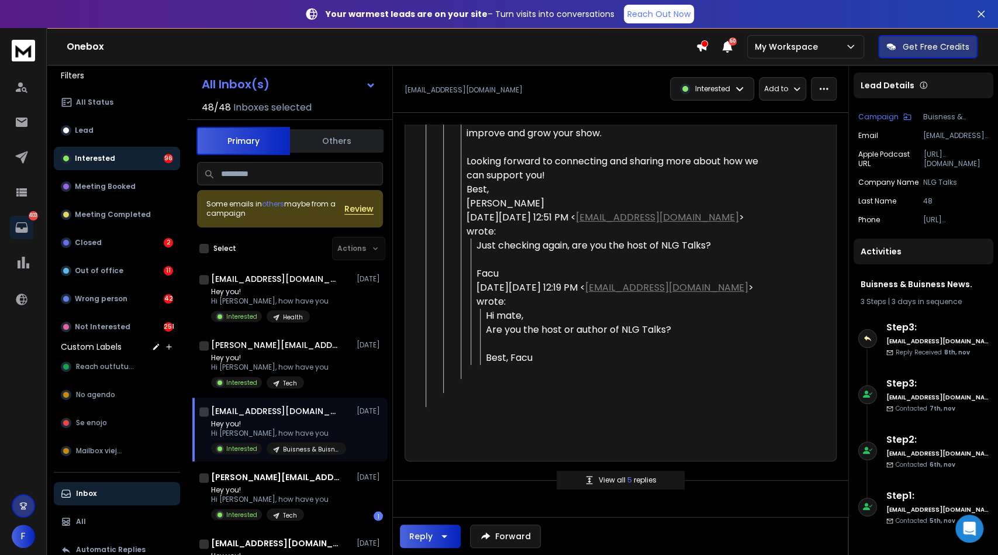
click at [605, 415] on div "View all 5 replies" at bounding box center [620, 479] width 129 height 19
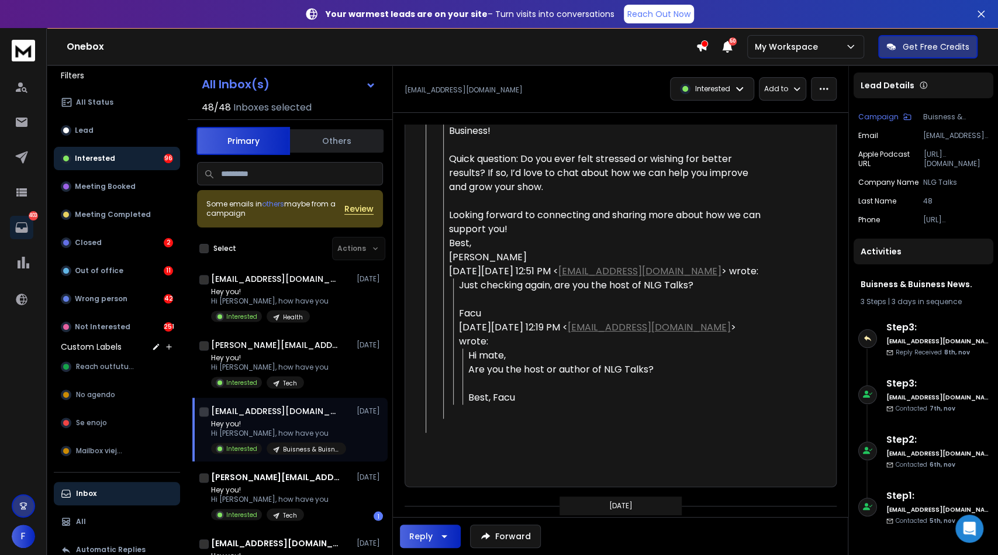
scroll to position [1625, 0]
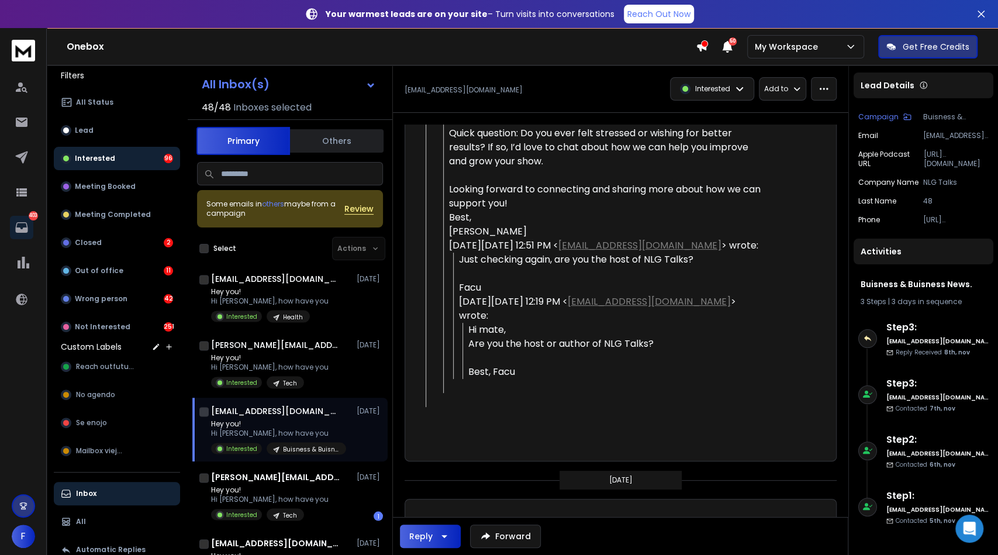
click at [582, 415] on div "[DATE]" at bounding box center [620, 479] width 122 height 19
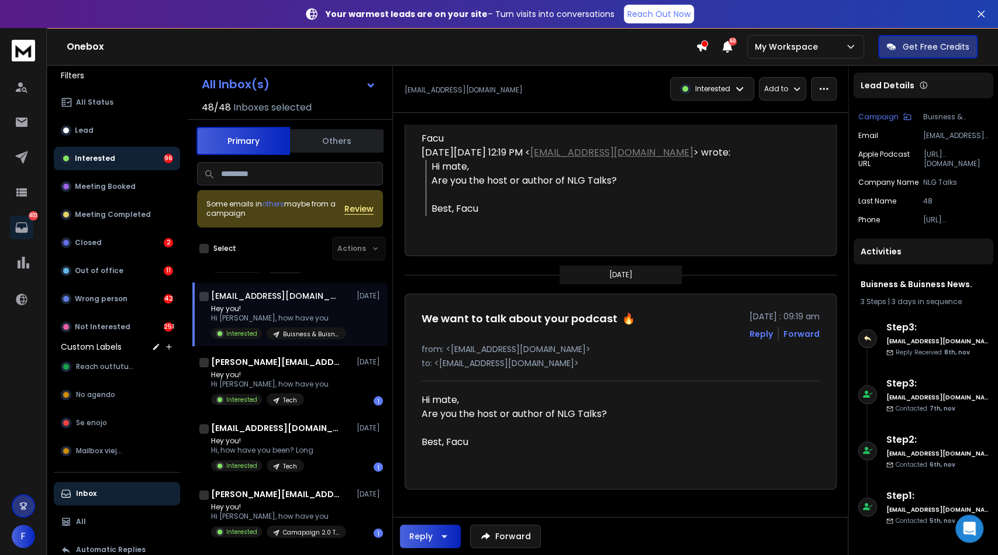
scroll to position [4725, 0]
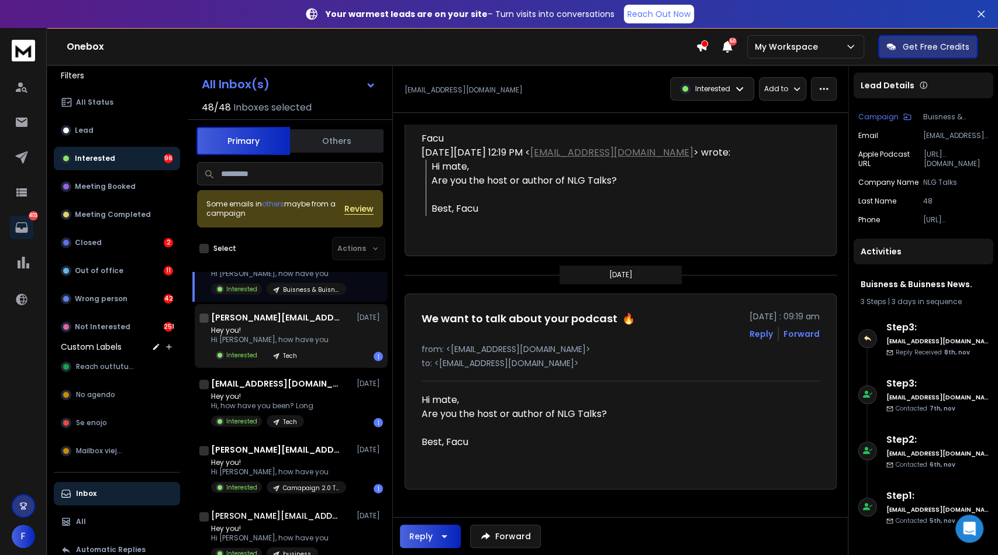
click at [287, 316] on h1 "[PERSON_NAME][EMAIL_ADDRESS][DOMAIN_NAME]" at bounding box center [275, 317] width 129 height 12
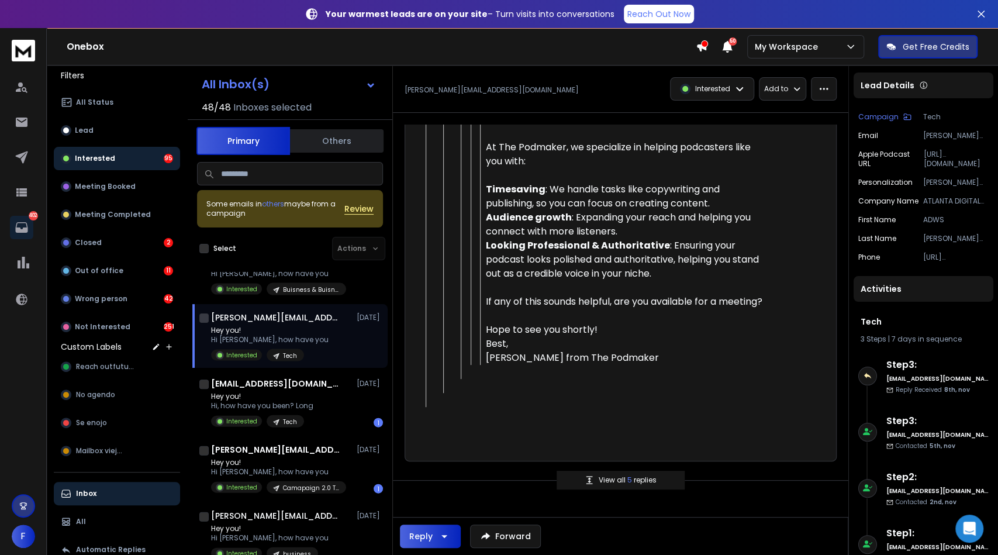
scroll to position [1092, 0]
click at [621, 415] on p "View all 5 replies" at bounding box center [627, 479] width 58 height 9
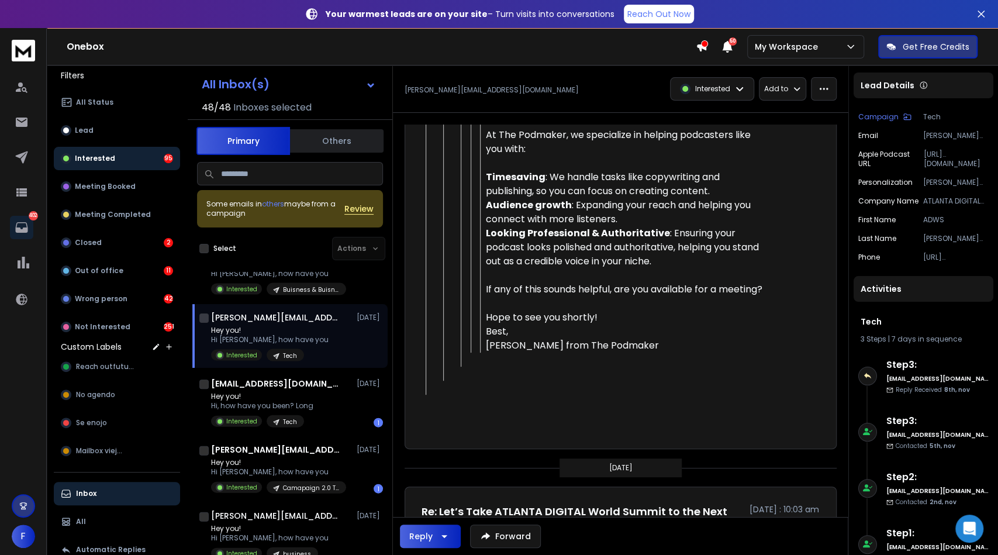
click at [614, 415] on p "[DATE]" at bounding box center [620, 467] width 23 height 9
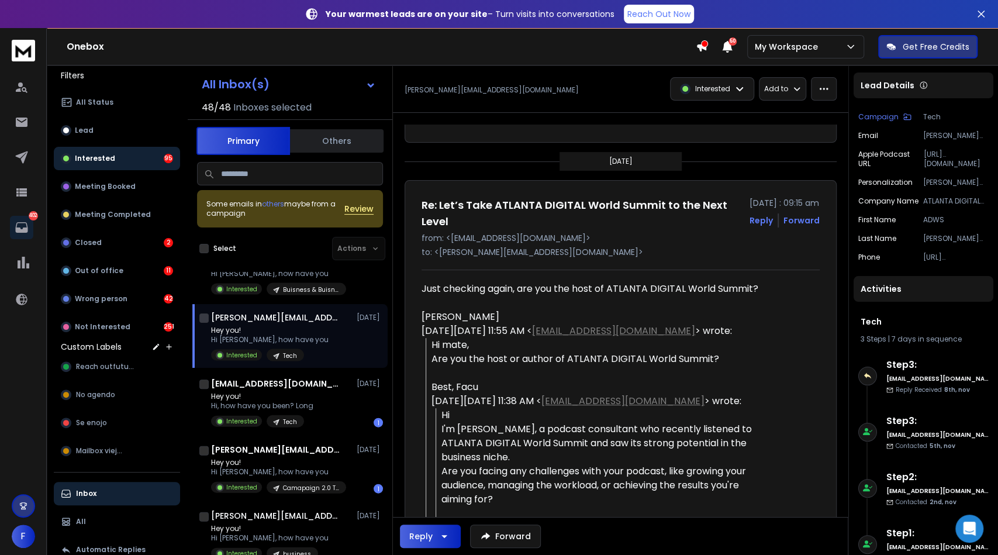
scroll to position [3354, 0]
click at [609, 167] on p "[DATE]" at bounding box center [620, 162] width 23 height 9
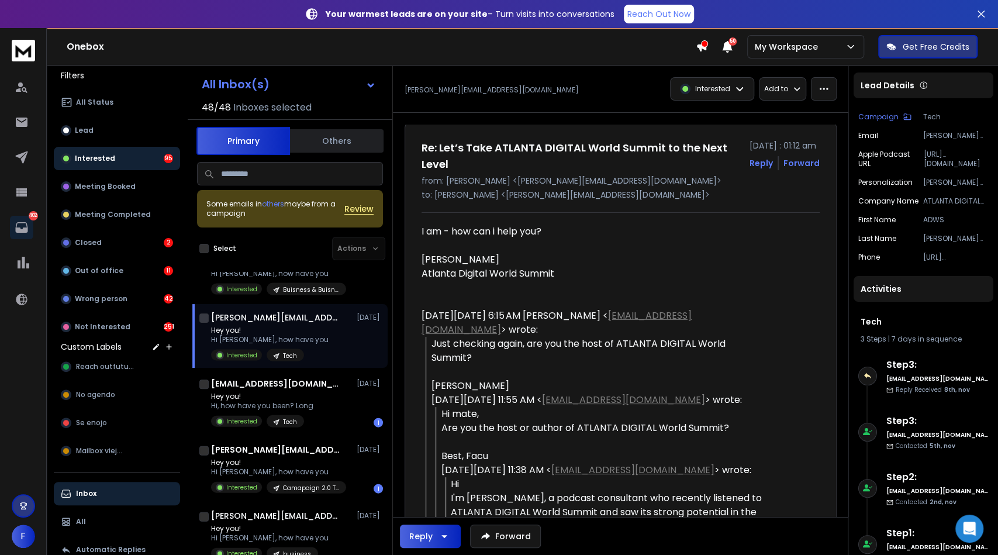
scroll to position [2628, 0]
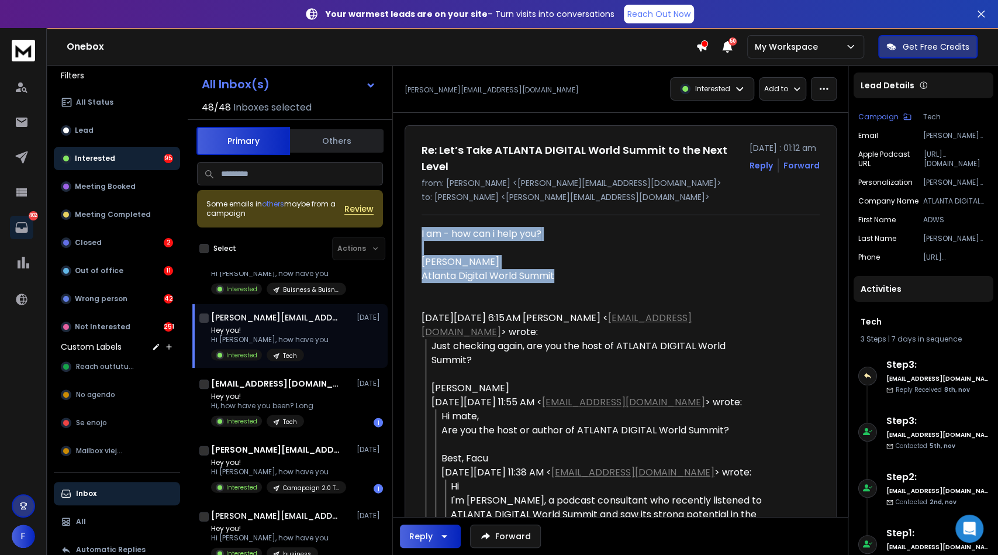
drag, startPoint x: 563, startPoint y: 304, endPoint x: 417, endPoint y: 262, distance: 152.0
click at [415, 261] on div "Re: Let’s Take ATLANTA DIGITAL World Summit to the Next Level [DATE] : 01:12 am…" at bounding box center [620, 497] width 432 height 745
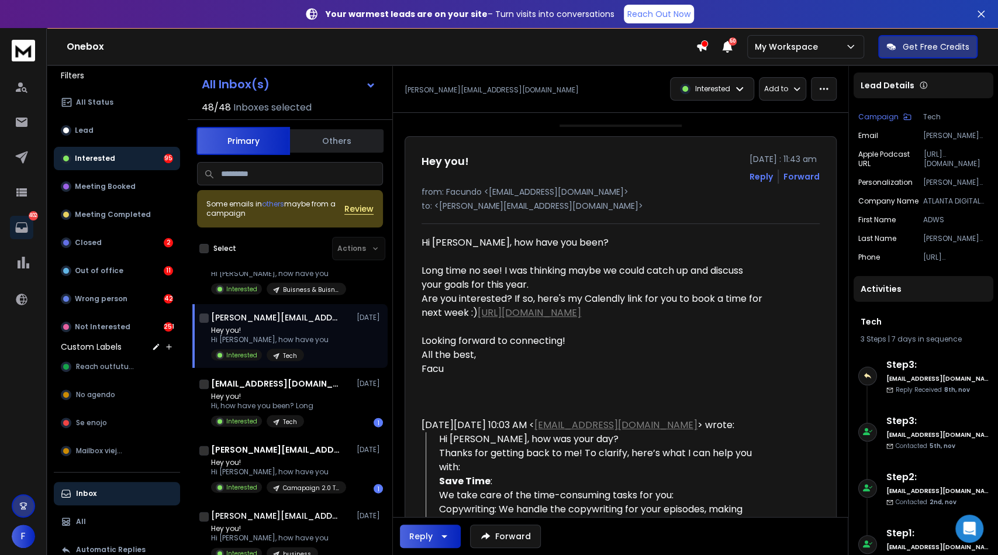
scroll to position [0, 0]
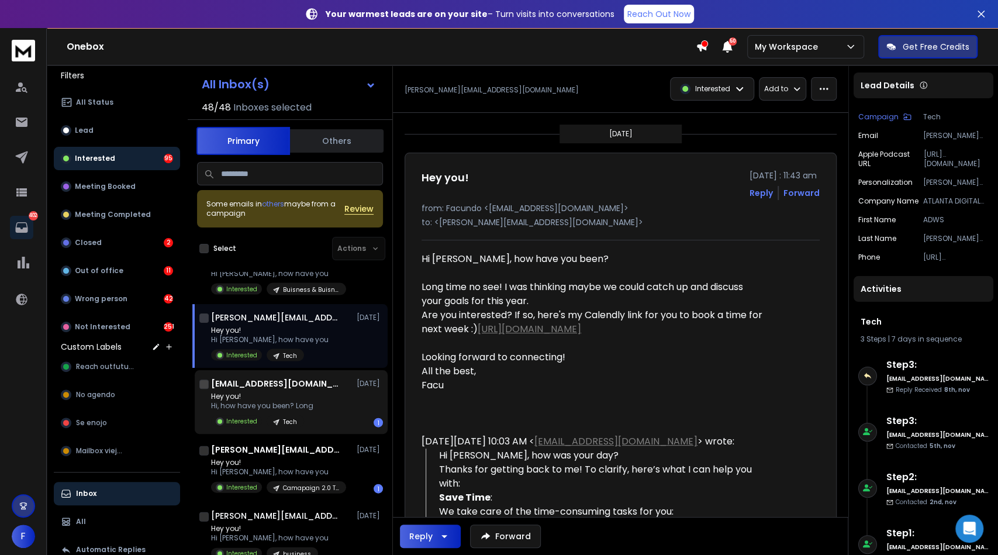
click at [276, 391] on p "Hey you!" at bounding box center [262, 395] width 102 height 9
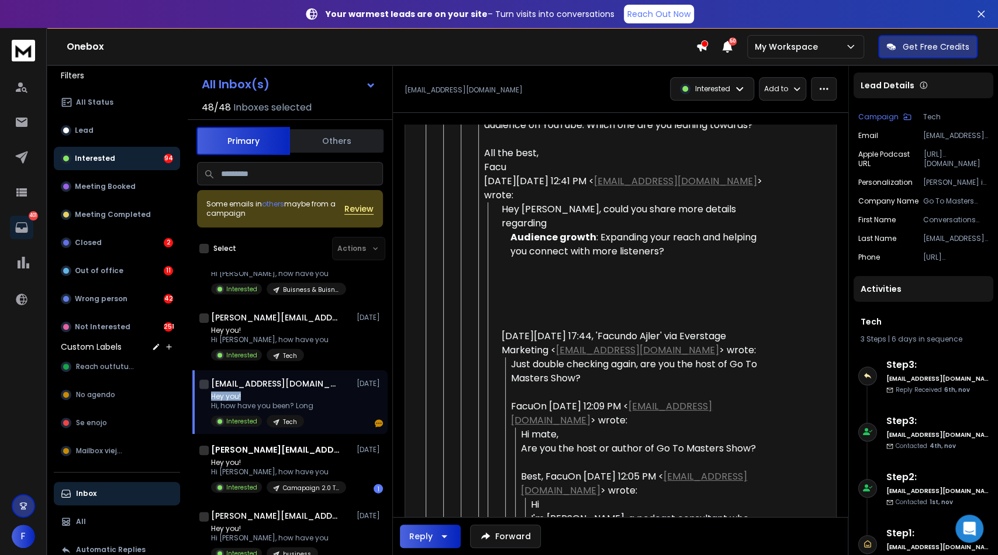
scroll to position [1554, 0]
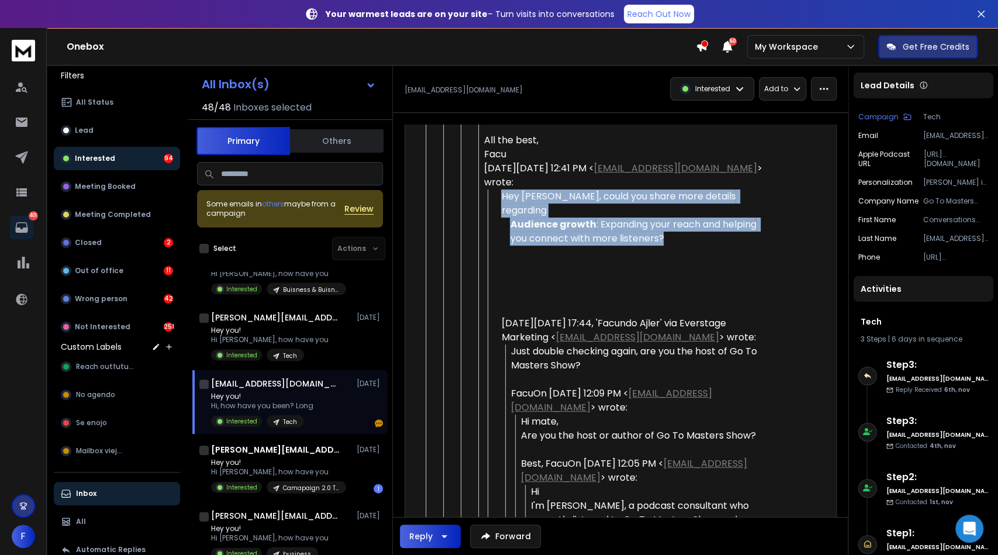
drag, startPoint x: 667, startPoint y: 264, endPoint x: 497, endPoint y: 241, distance: 171.5
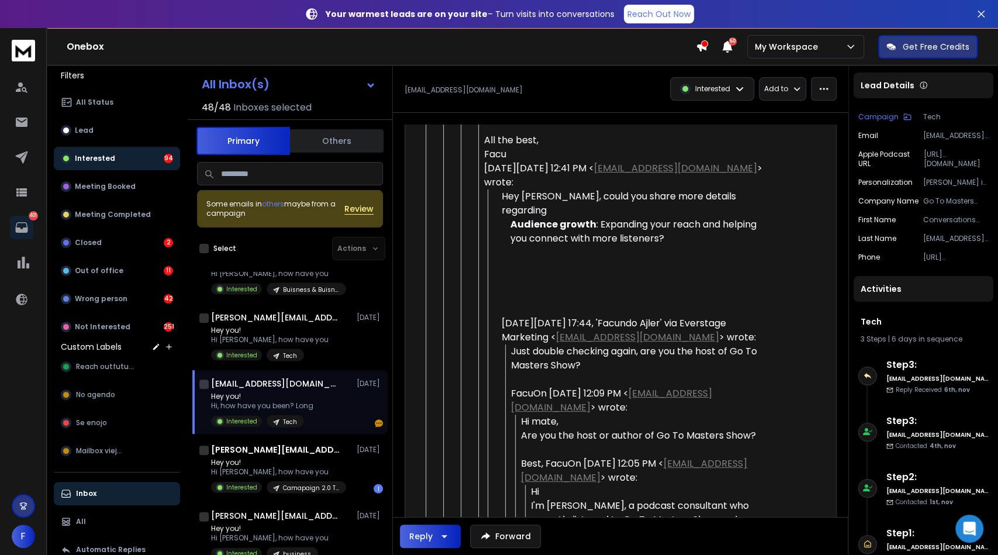
click at [258, 415] on p "Hey you!" at bounding box center [278, 461] width 135 height 9
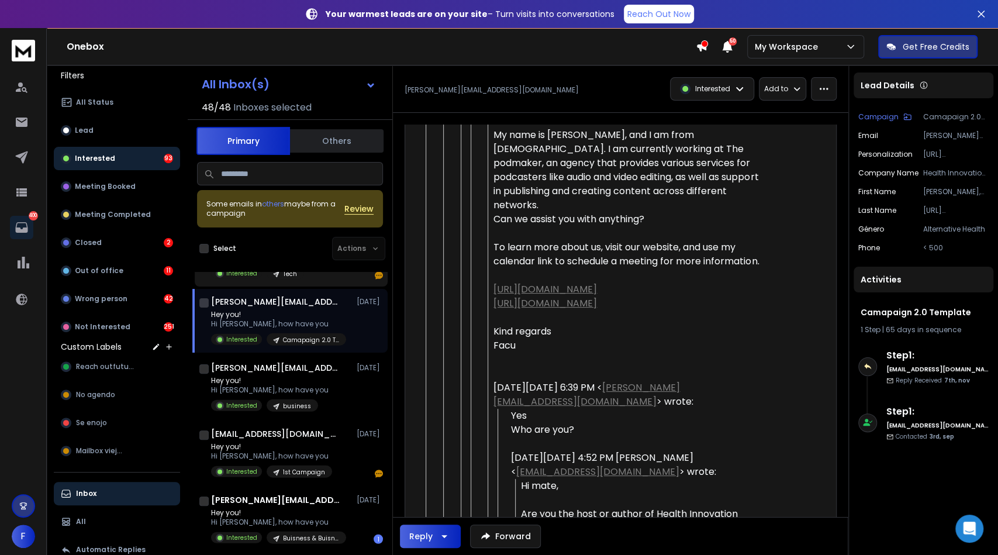
scroll to position [4888, 0]
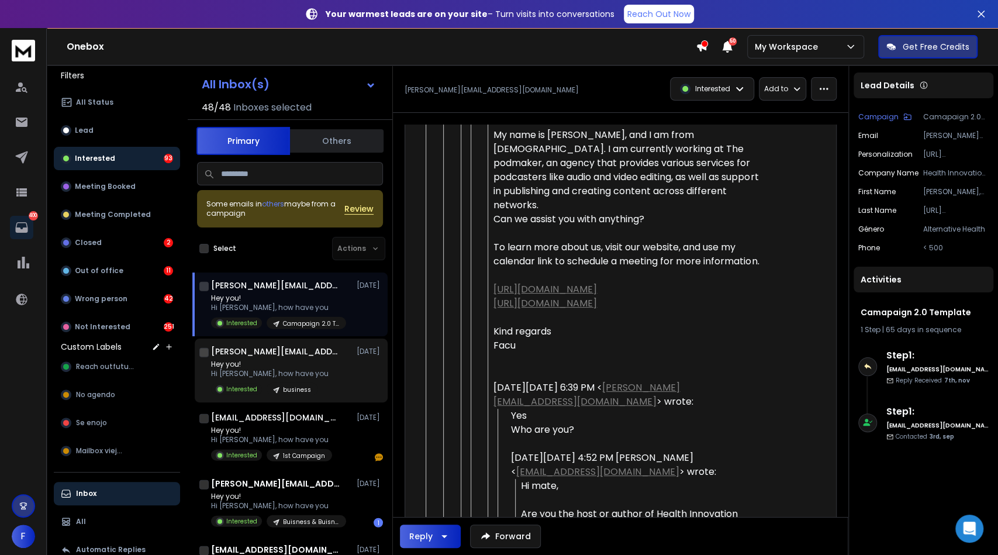
click at [251, 352] on h1 "[PERSON_NAME][EMAIL_ADDRESS][PERSON_NAME][DOMAIN_NAME]" at bounding box center [275, 351] width 129 height 12
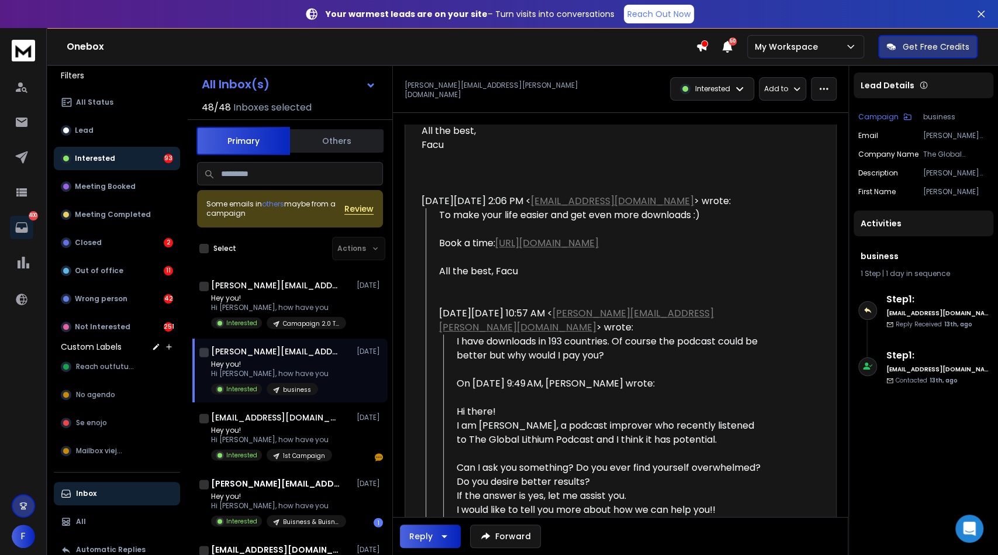
scroll to position [339, 0]
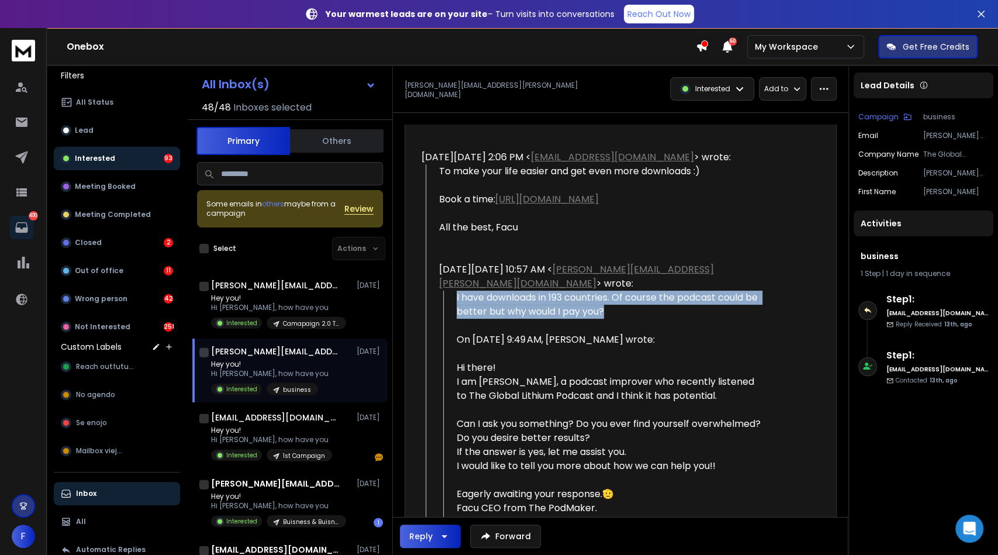
drag, startPoint x: 623, startPoint y: 344, endPoint x: 446, endPoint y: 324, distance: 178.2
click at [446, 324] on div "I have downloads in 193 countries. Of course the podcast could be better but wh…" at bounding box center [603, 423] width 320 height 266
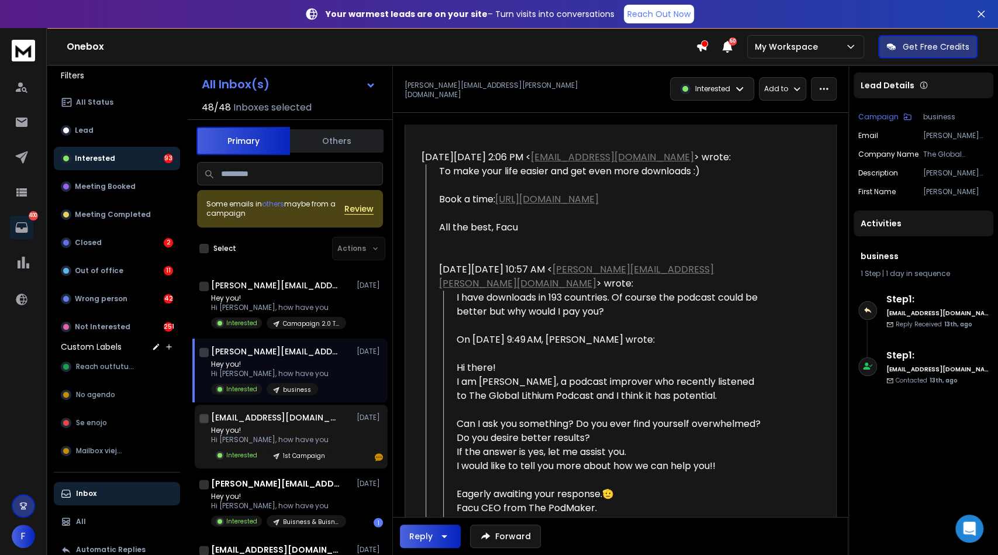
click at [262, 410] on div "[EMAIL_ADDRESS][DOMAIN_NAME] [DATE] Hey you! Hi [PERSON_NAME], how have you Int…" at bounding box center [291, 436] width 193 height 64
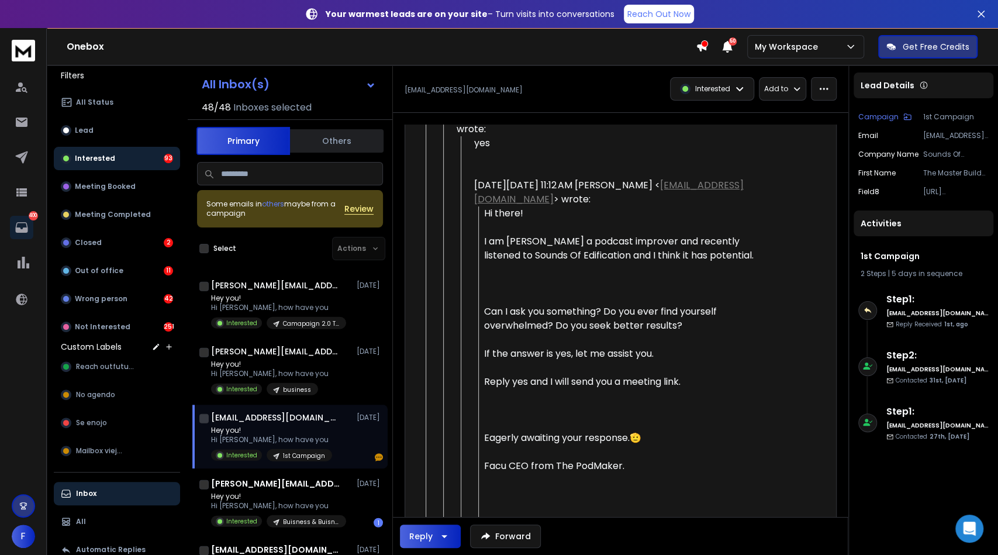
scroll to position [610, 0]
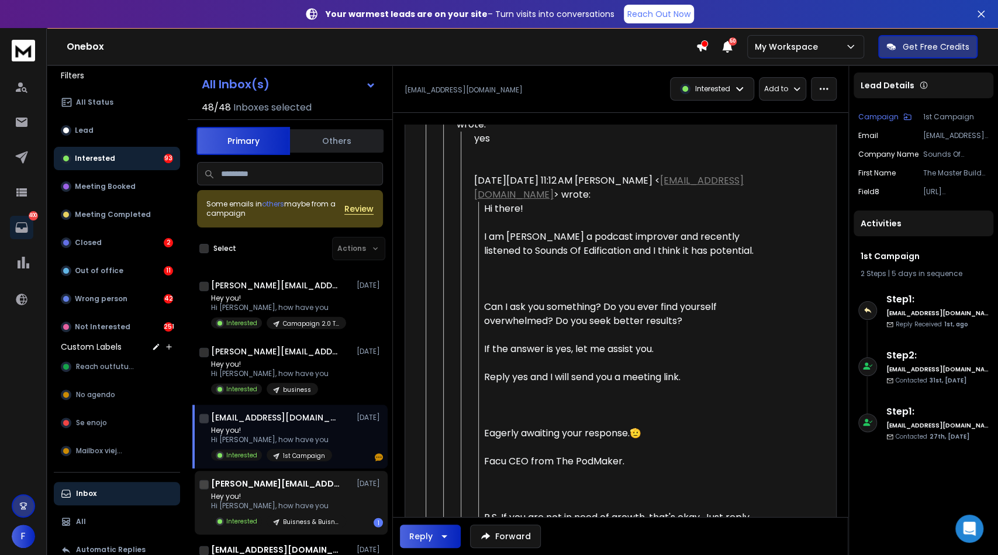
click at [234, 415] on p "Hi [PERSON_NAME], how have you" at bounding box center [278, 505] width 135 height 9
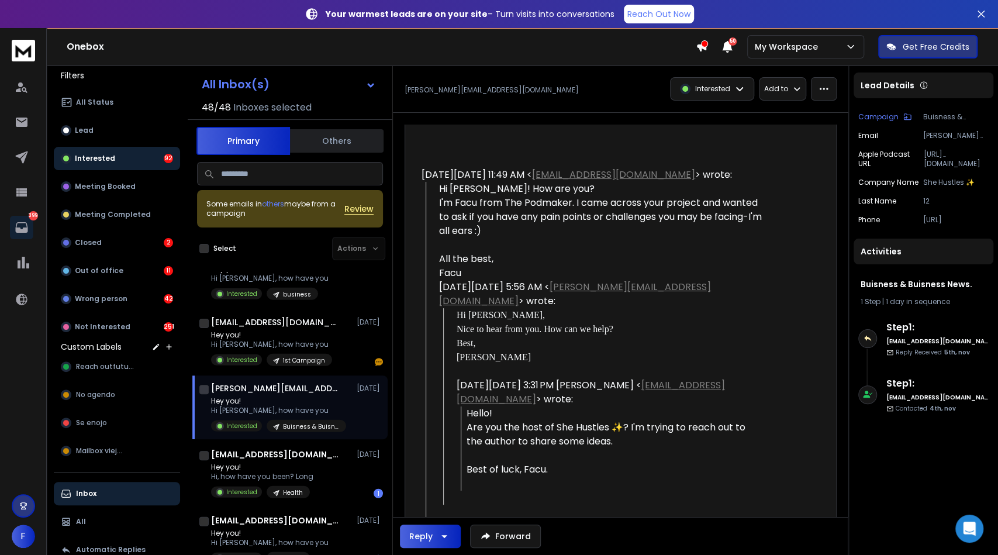
scroll to position [5017, 0]
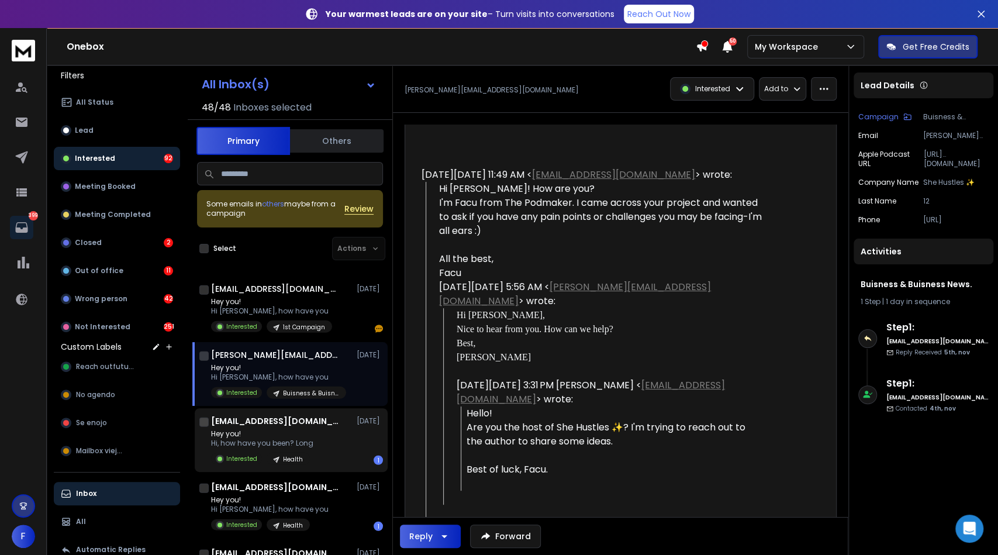
click at [264, 415] on h1 "[EMAIL_ADDRESS][DOMAIN_NAME]" at bounding box center [275, 421] width 129 height 12
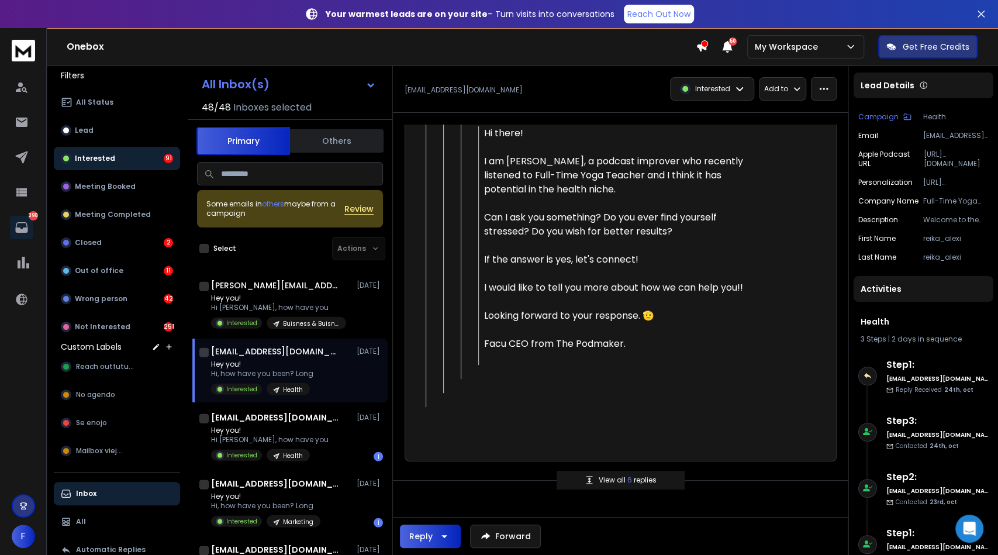
scroll to position [5110, 0]
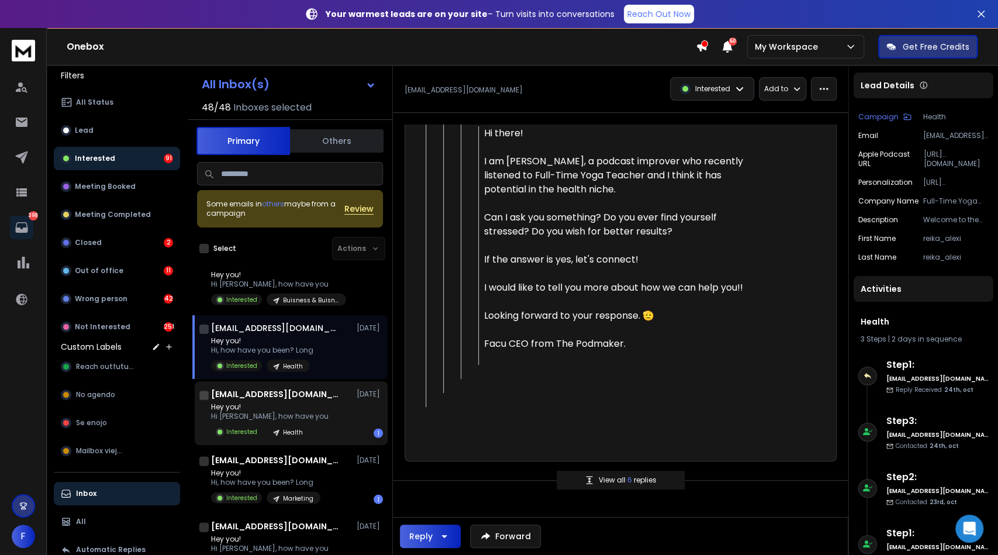
click at [264, 403] on p "Hey you!" at bounding box center [269, 406] width 117 height 9
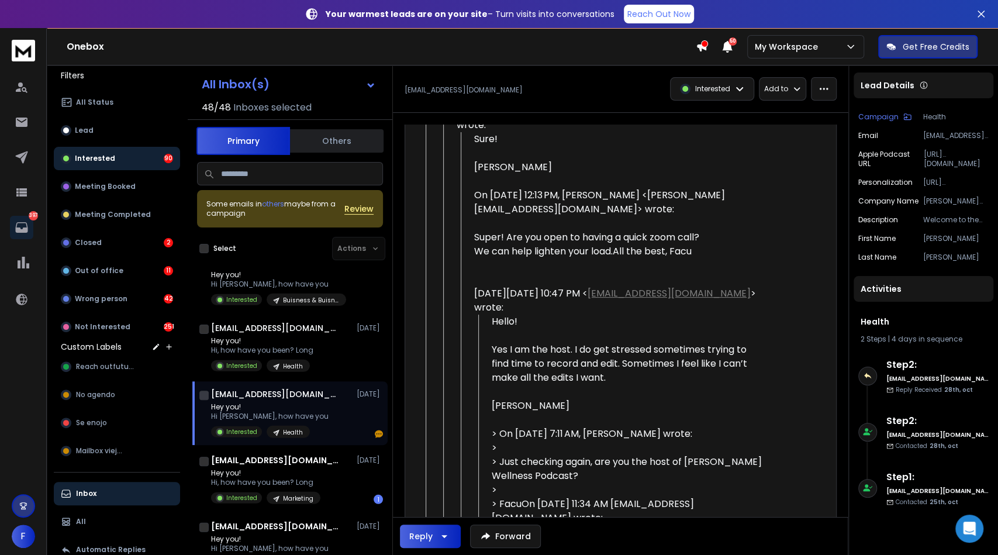
scroll to position [570, 0]
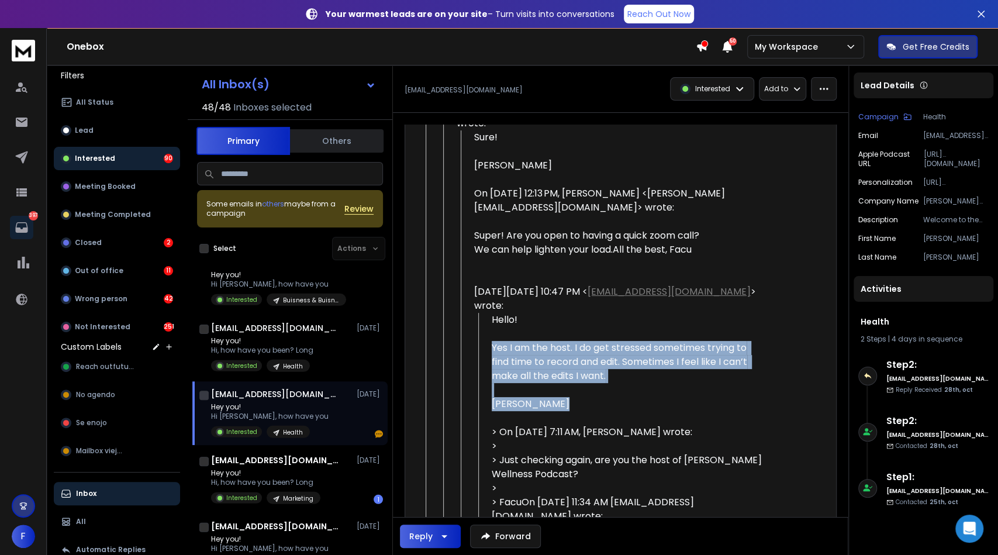
drag, startPoint x: 556, startPoint y: 435, endPoint x: 487, endPoint y: 373, distance: 91.9
click at [487, 373] on div "Hello! Yes I am the host. I do get stressed sometimes trying to find time to re…" at bounding box center [620, 474] width 285 height 323
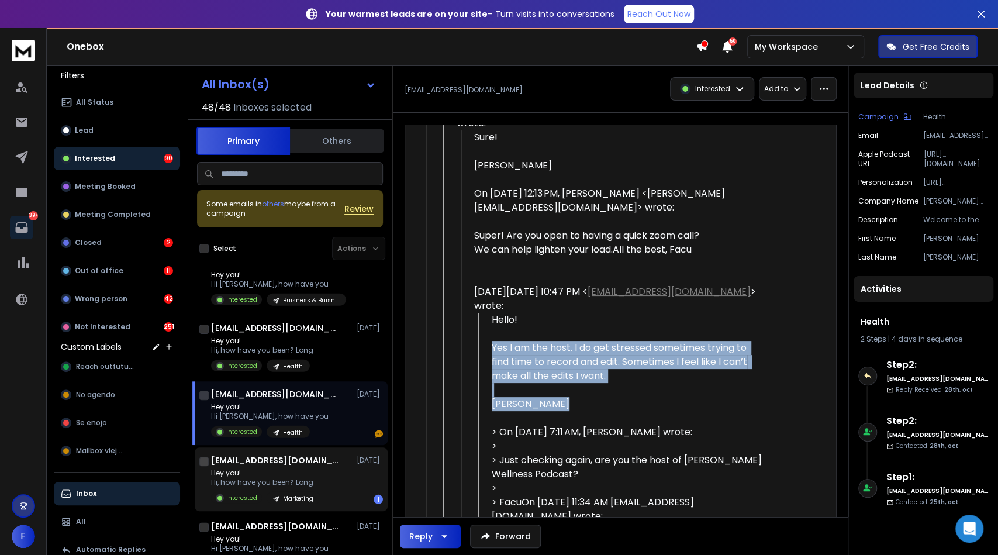
click at [263, 415] on h1 "[EMAIL_ADDRESS][DOMAIN_NAME]" at bounding box center [275, 460] width 129 height 12
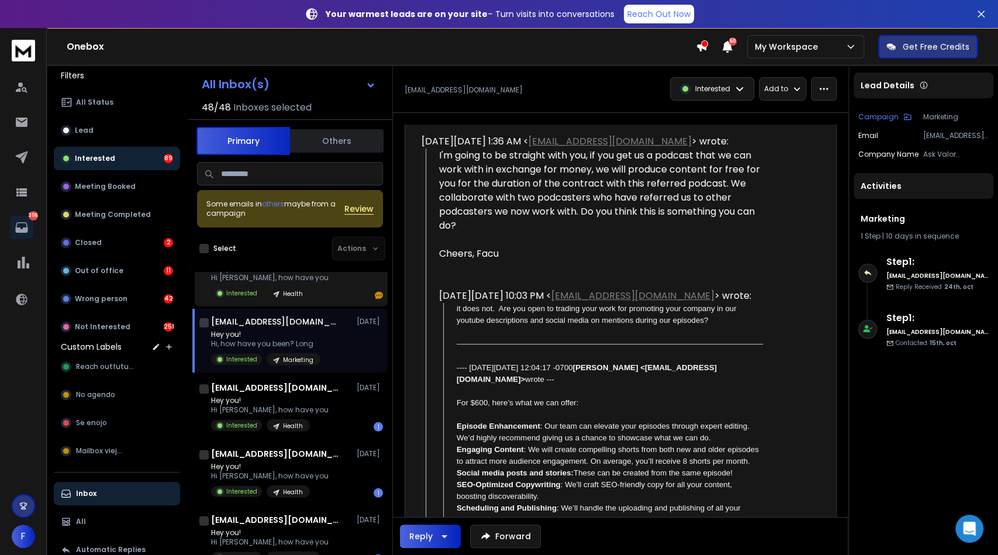
scroll to position [5251, 0]
click at [258, 405] on p "Hi [PERSON_NAME], how have you" at bounding box center [269, 407] width 117 height 9
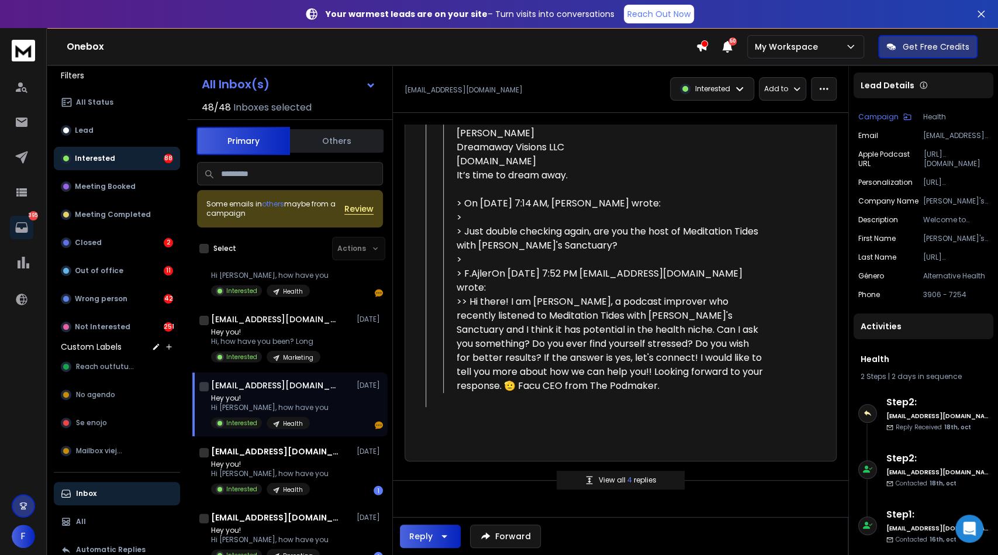
scroll to position [560, 0]
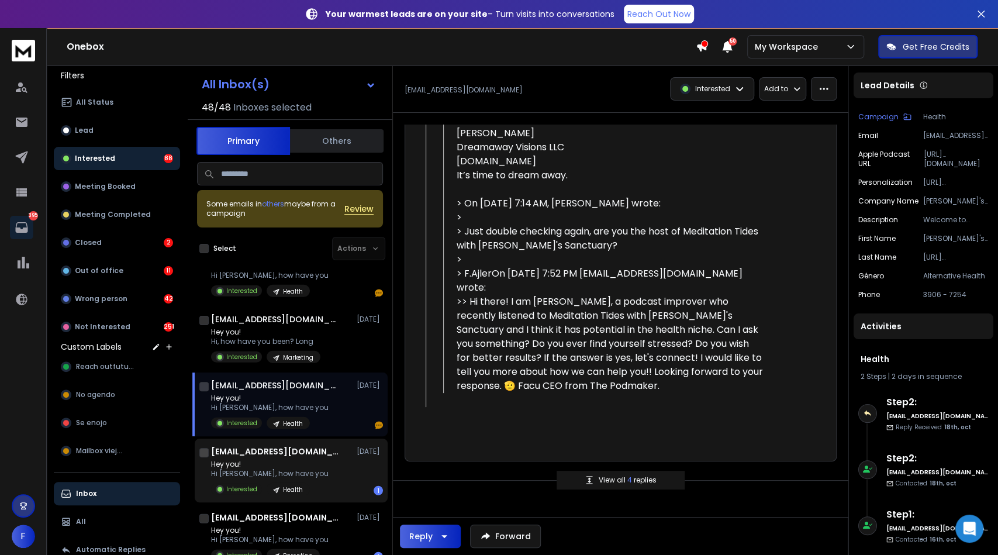
click at [267, 415] on p "Hey you!" at bounding box center [269, 463] width 117 height 9
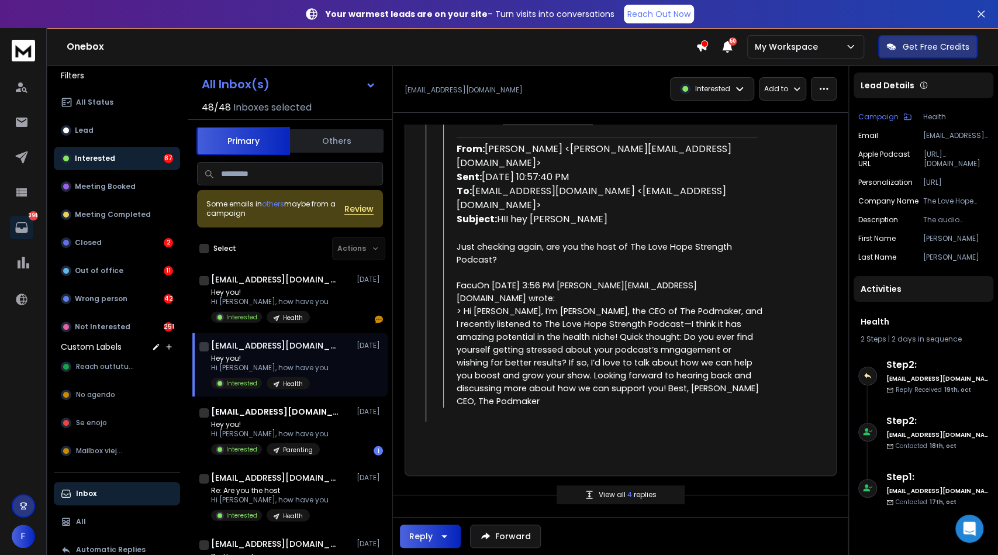
scroll to position [5372, 0]
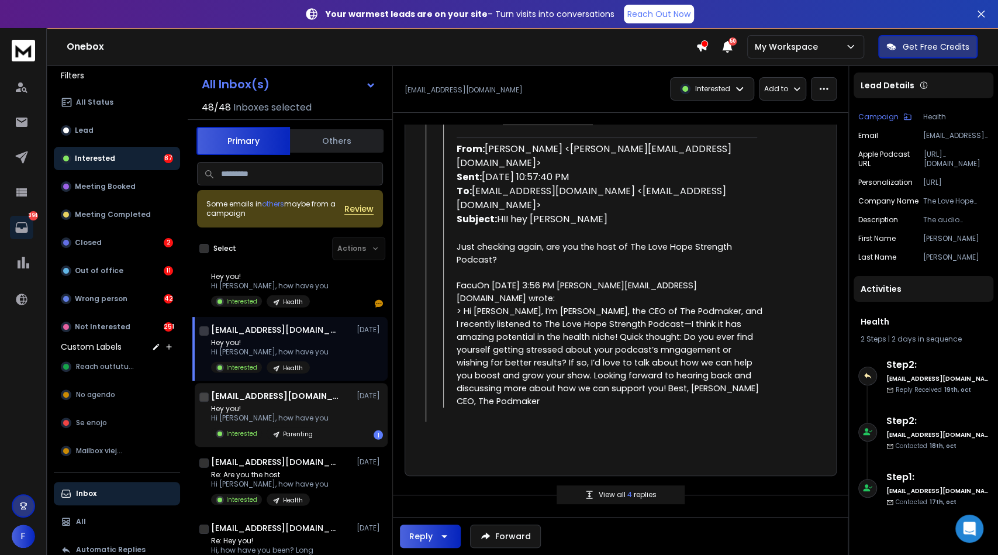
click at [269, 399] on h1 "[EMAIL_ADDRESS][DOMAIN_NAME]" at bounding box center [275, 396] width 129 height 12
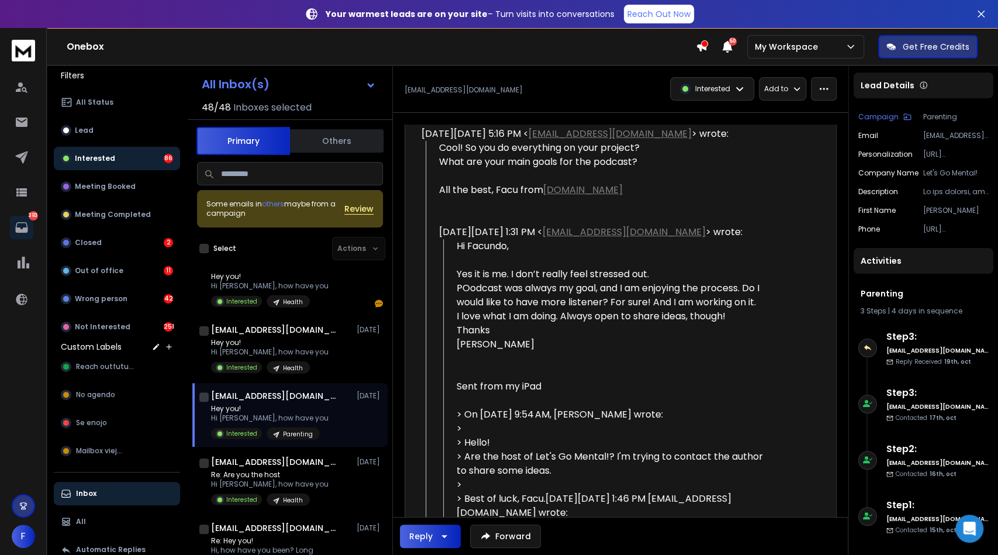
scroll to position [317, 0]
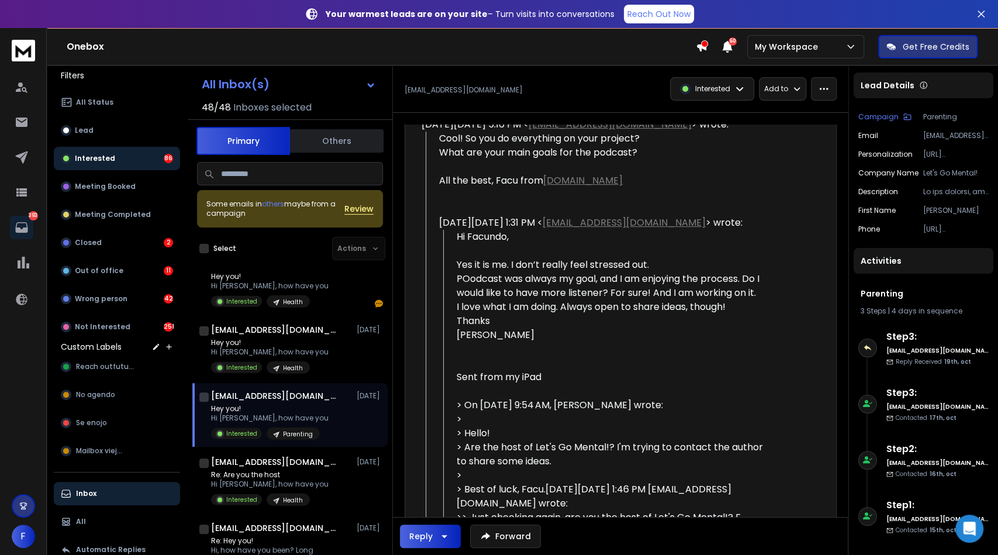
click at [252, 415] on h1 "[EMAIL_ADDRESS][DOMAIN_NAME]" at bounding box center [275, 462] width 129 height 12
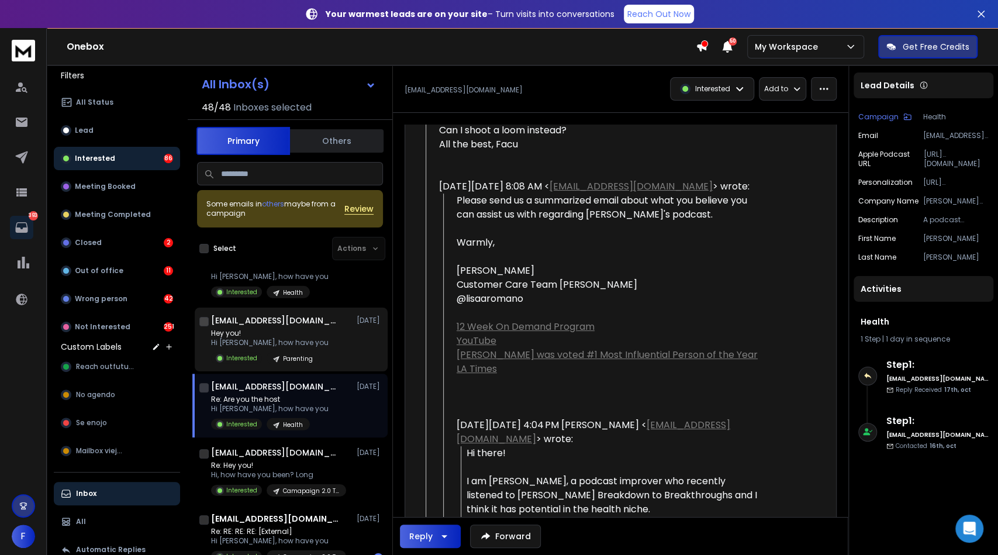
scroll to position [5459, 0]
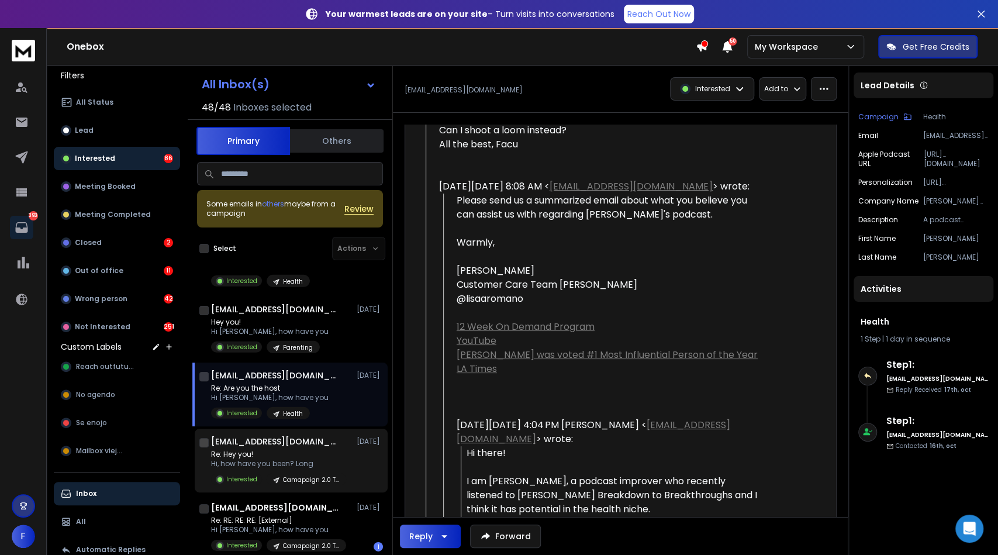
click at [259, 415] on h1 "[EMAIL_ADDRESS][DOMAIN_NAME]" at bounding box center [275, 441] width 129 height 12
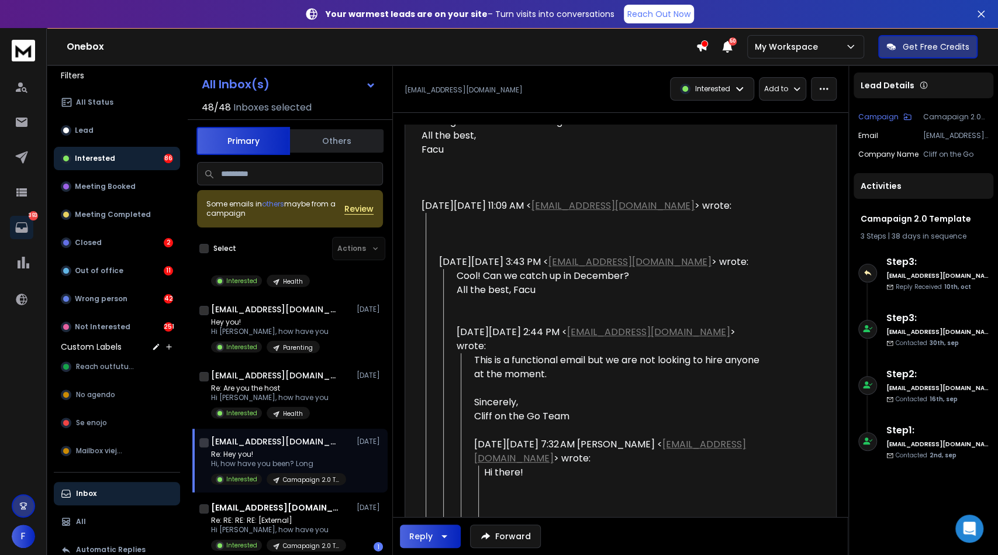
scroll to position [382, 0]
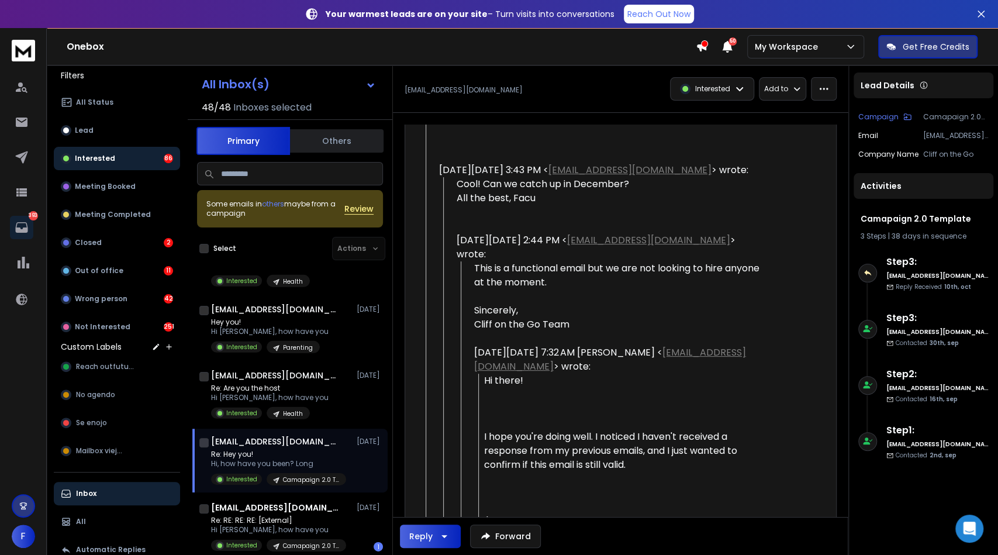
click at [728, 298] on div "This is a functional email but we are not looking to hire anyone at the moment.…" at bounding box center [618, 296] width 289 height 70
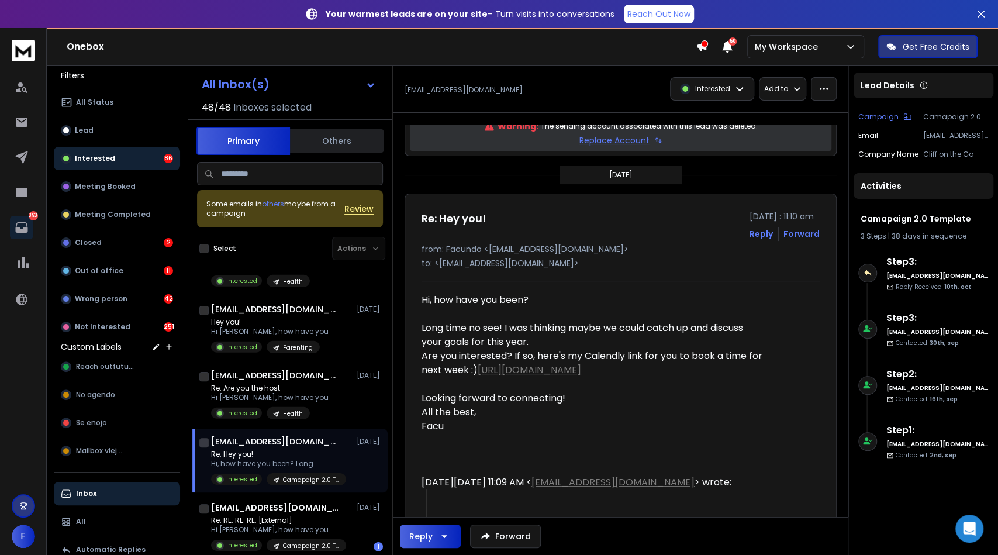
scroll to position [0, 0]
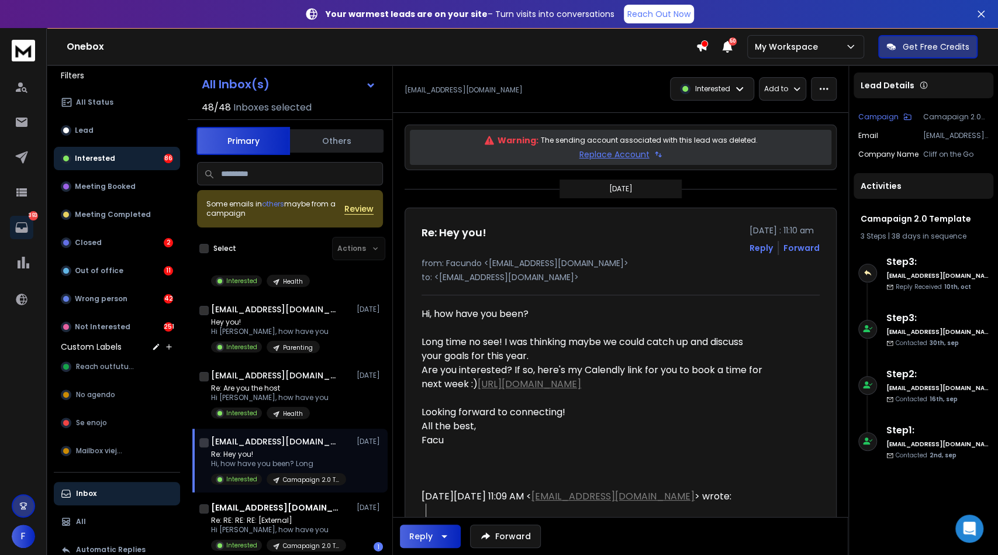
click at [723, 96] on div "Interested" at bounding box center [711, 89] width 83 height 22
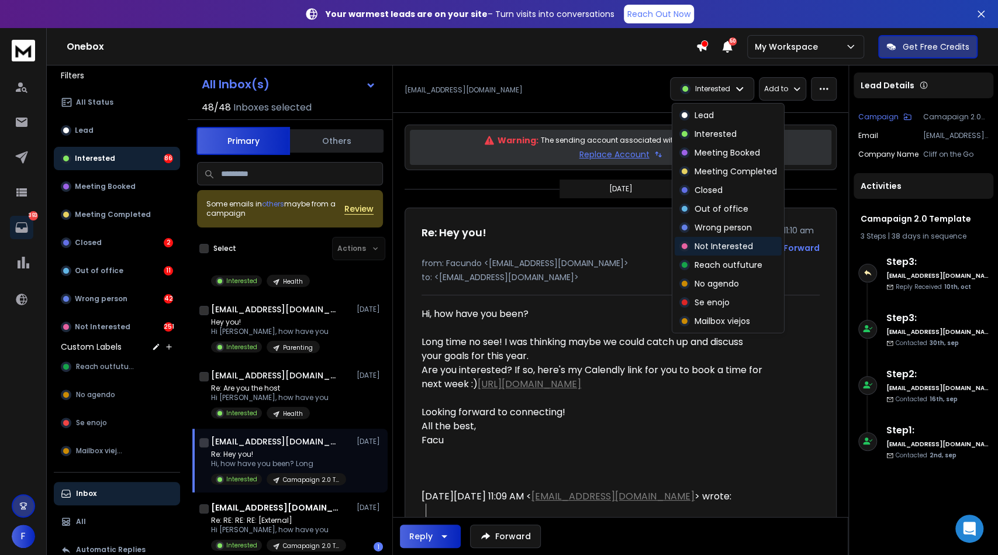
click at [725, 238] on div "Not Interested" at bounding box center [727, 246] width 107 height 19
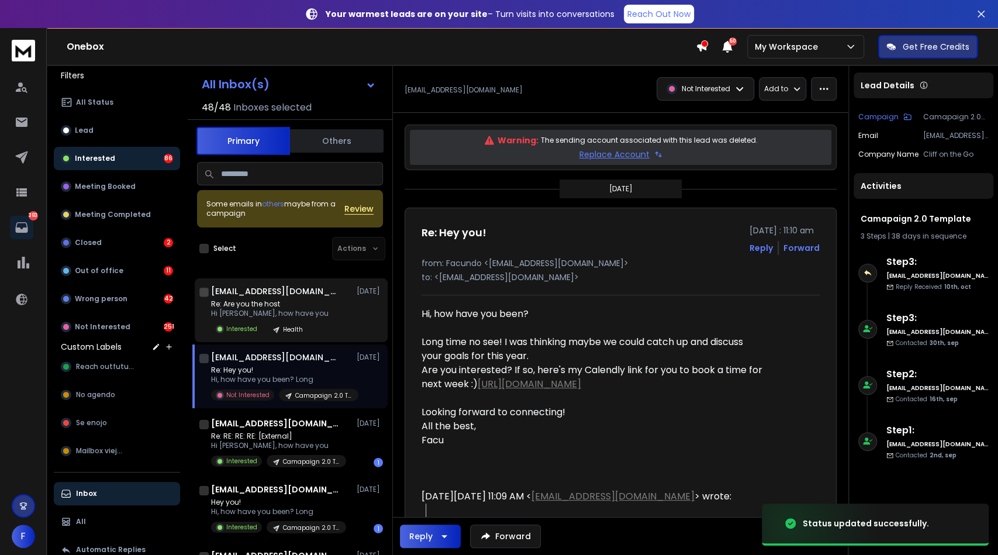
scroll to position [5545, 0]
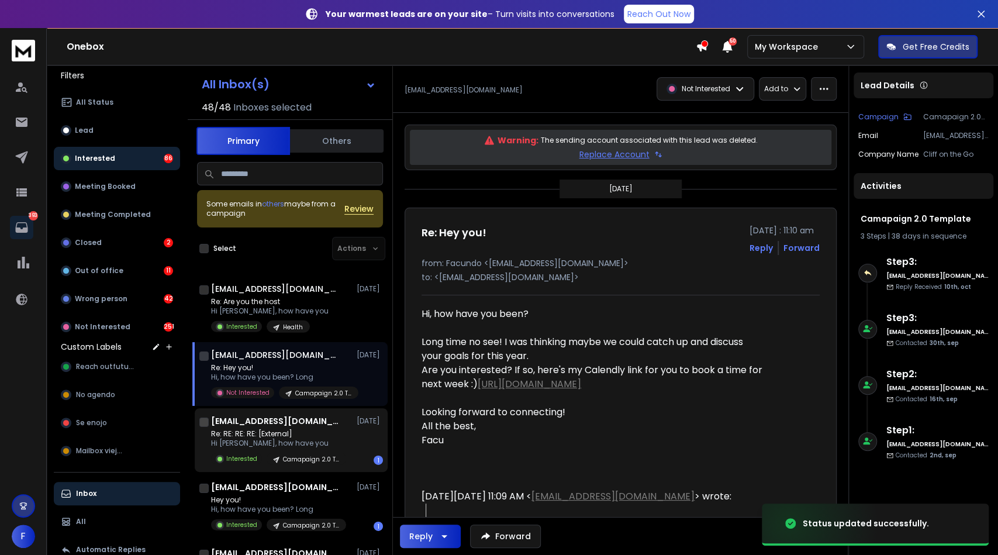
click at [311, 415] on h1 "[EMAIL_ADDRESS][DOMAIN_NAME]" at bounding box center [275, 421] width 129 height 12
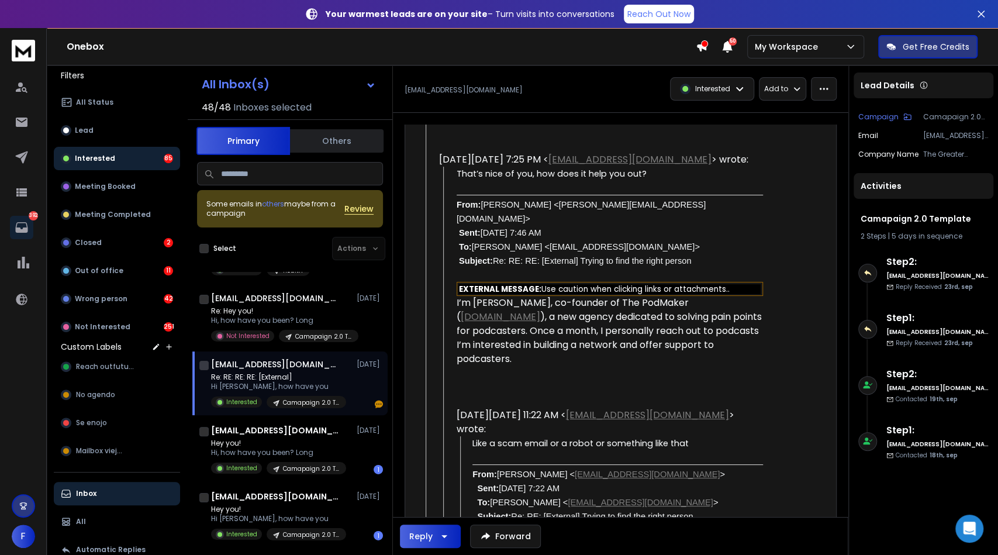
scroll to position [396, 0]
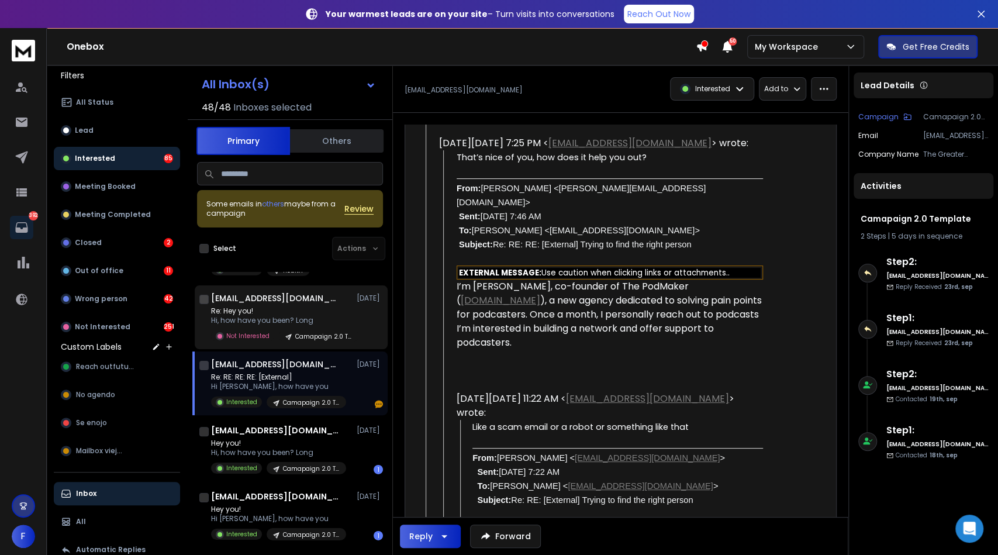
click at [357, 324] on div "Re: Hey you! Hi, how have you been? Long Not Interested Camapaign 2.0 Template" at bounding box center [297, 324] width 172 height 36
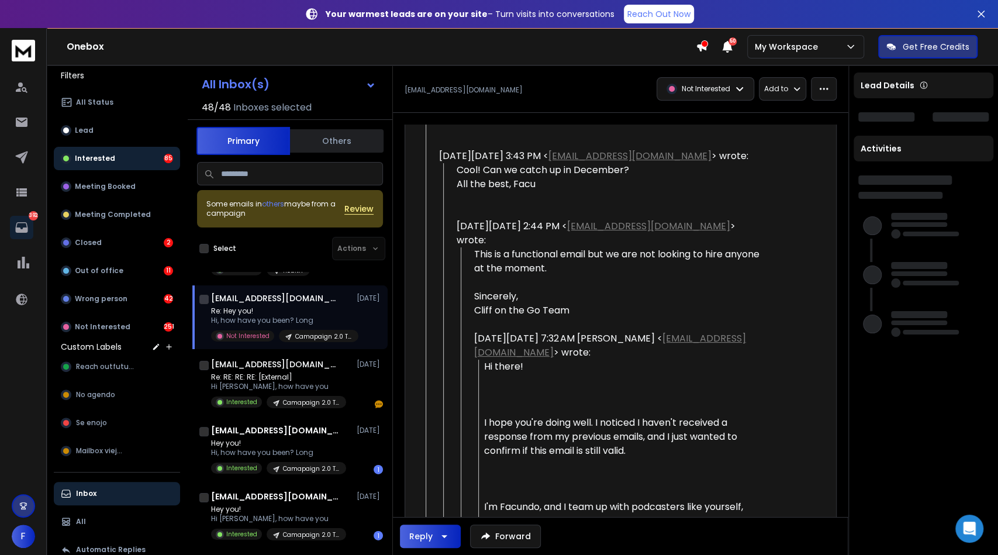
scroll to position [451, 0]
